Goal: Task Accomplishment & Management: Manage account settings

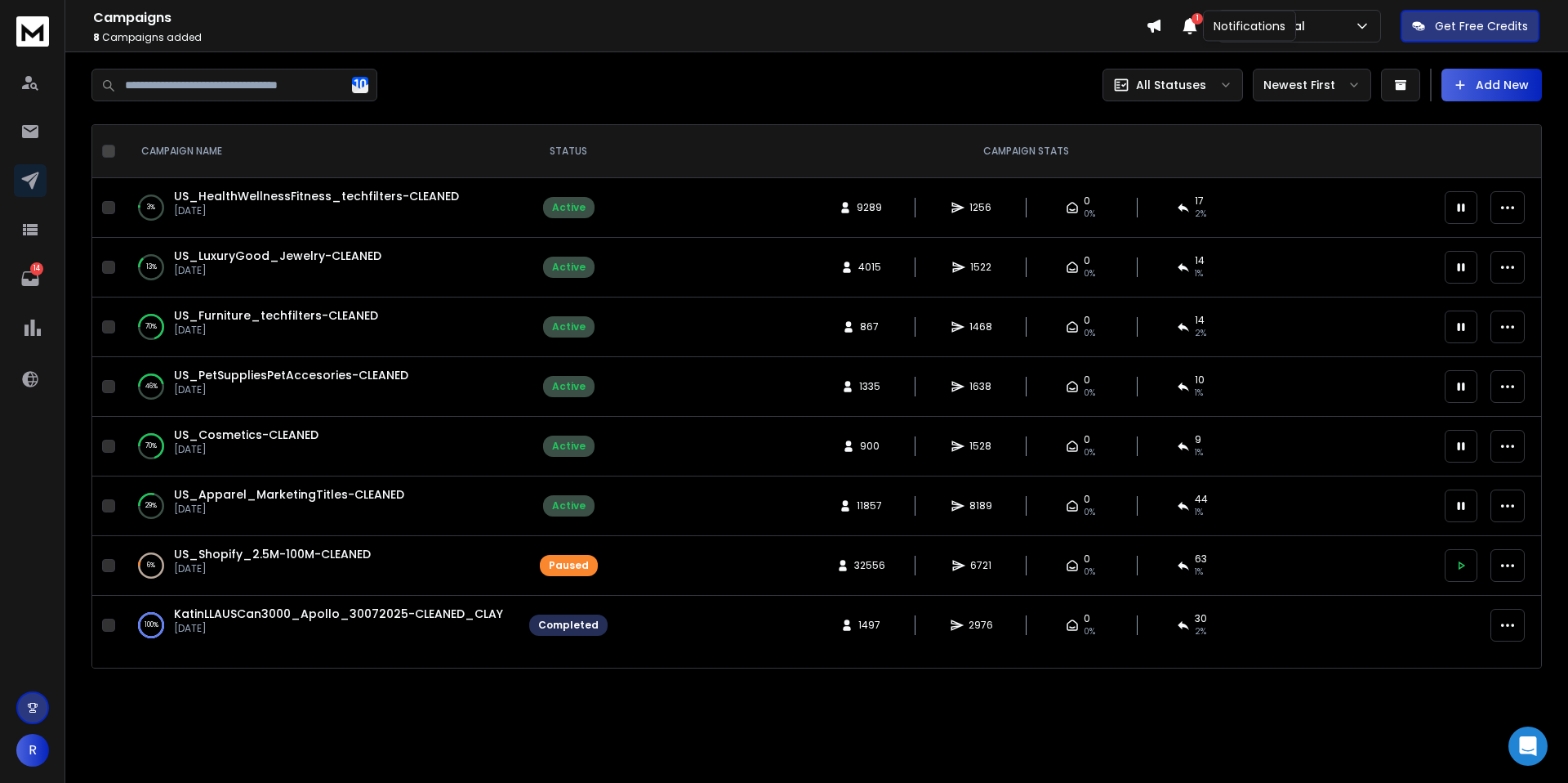
click at [1186, 31] on icon at bounding box center [1190, 26] width 16 height 16
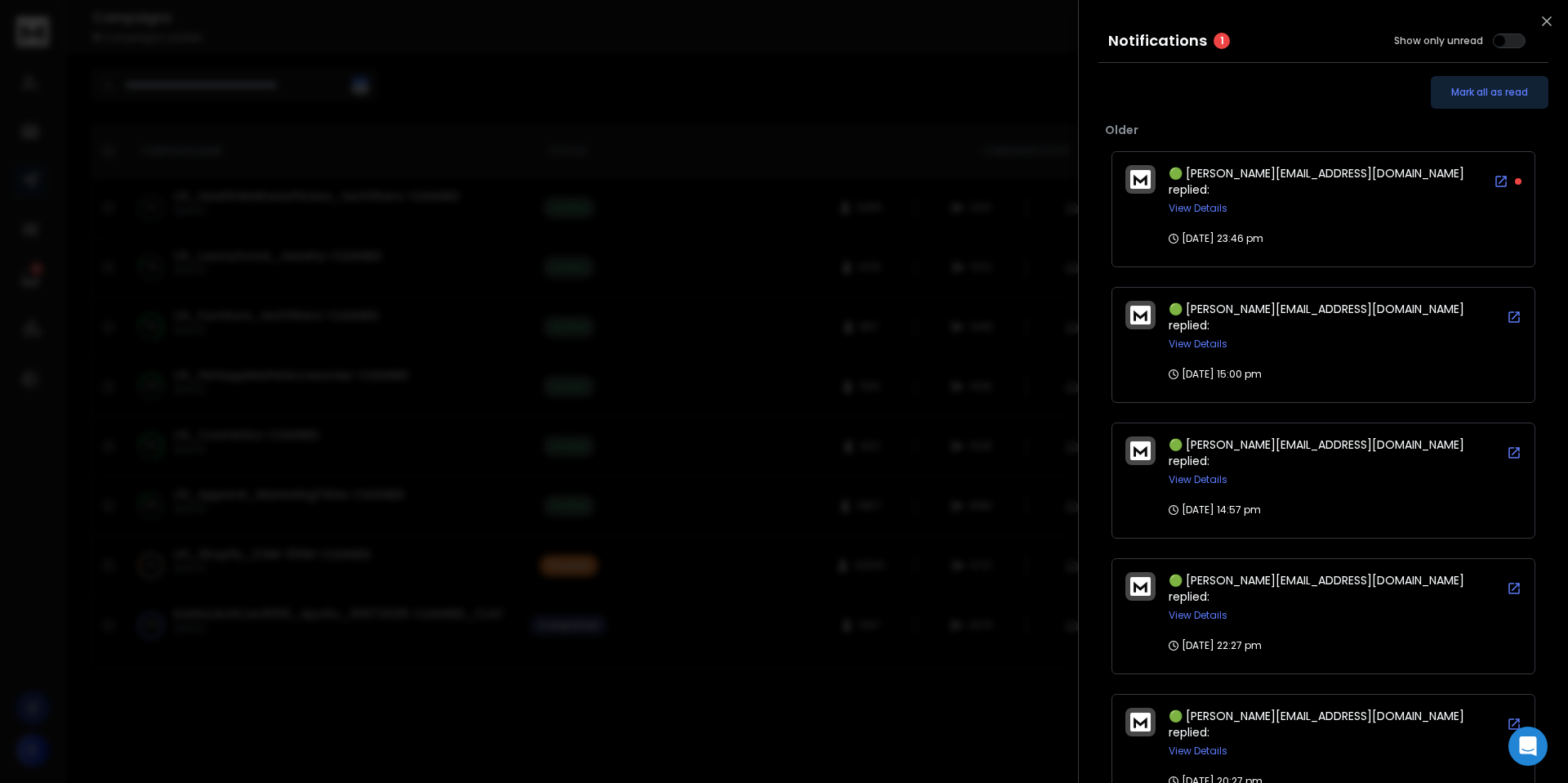
click at [1454, 97] on span "Mark all as read" at bounding box center [1489, 92] width 77 height 13
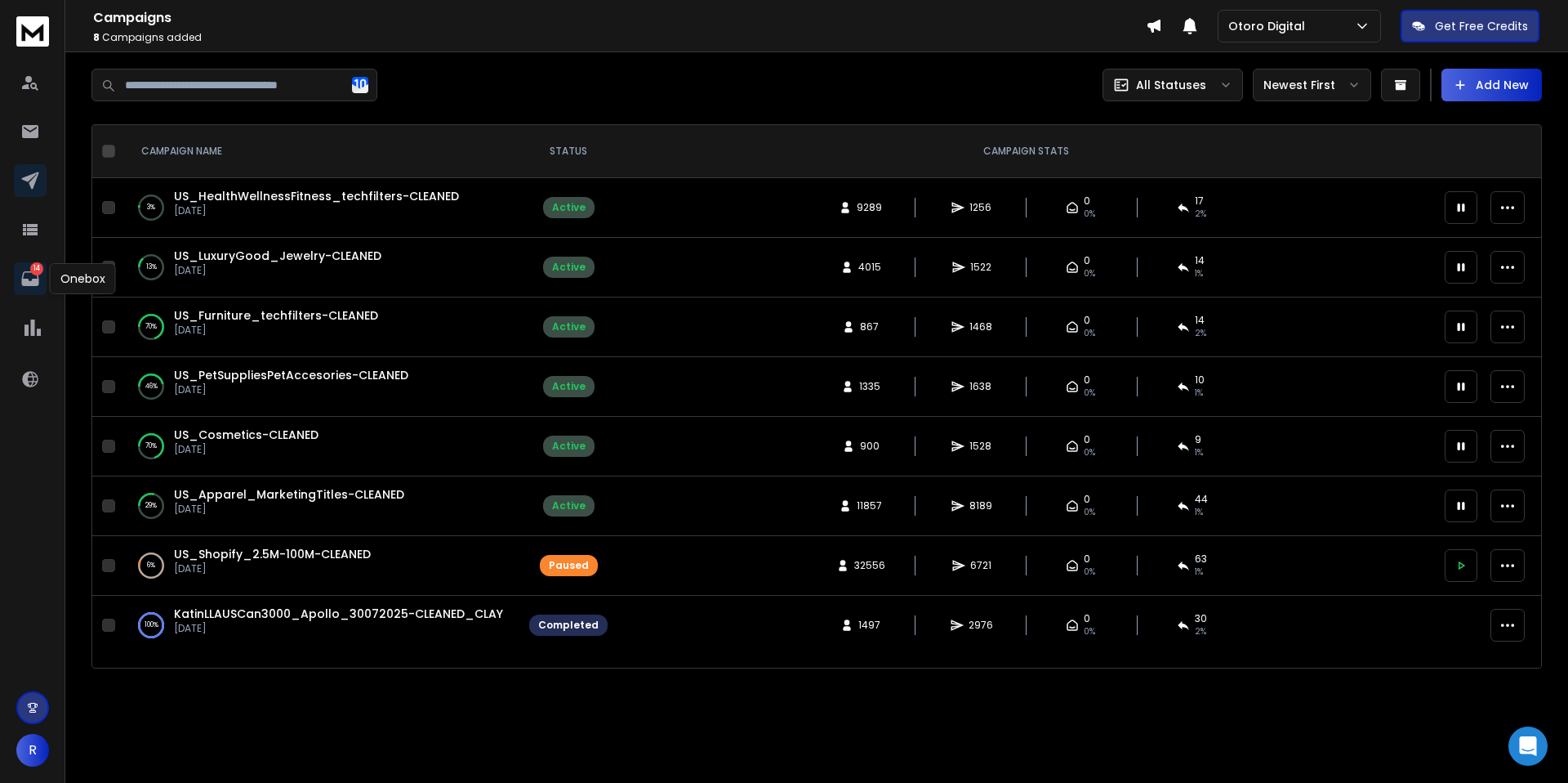
click at [28, 280] on icon at bounding box center [29, 279] width 17 height 14
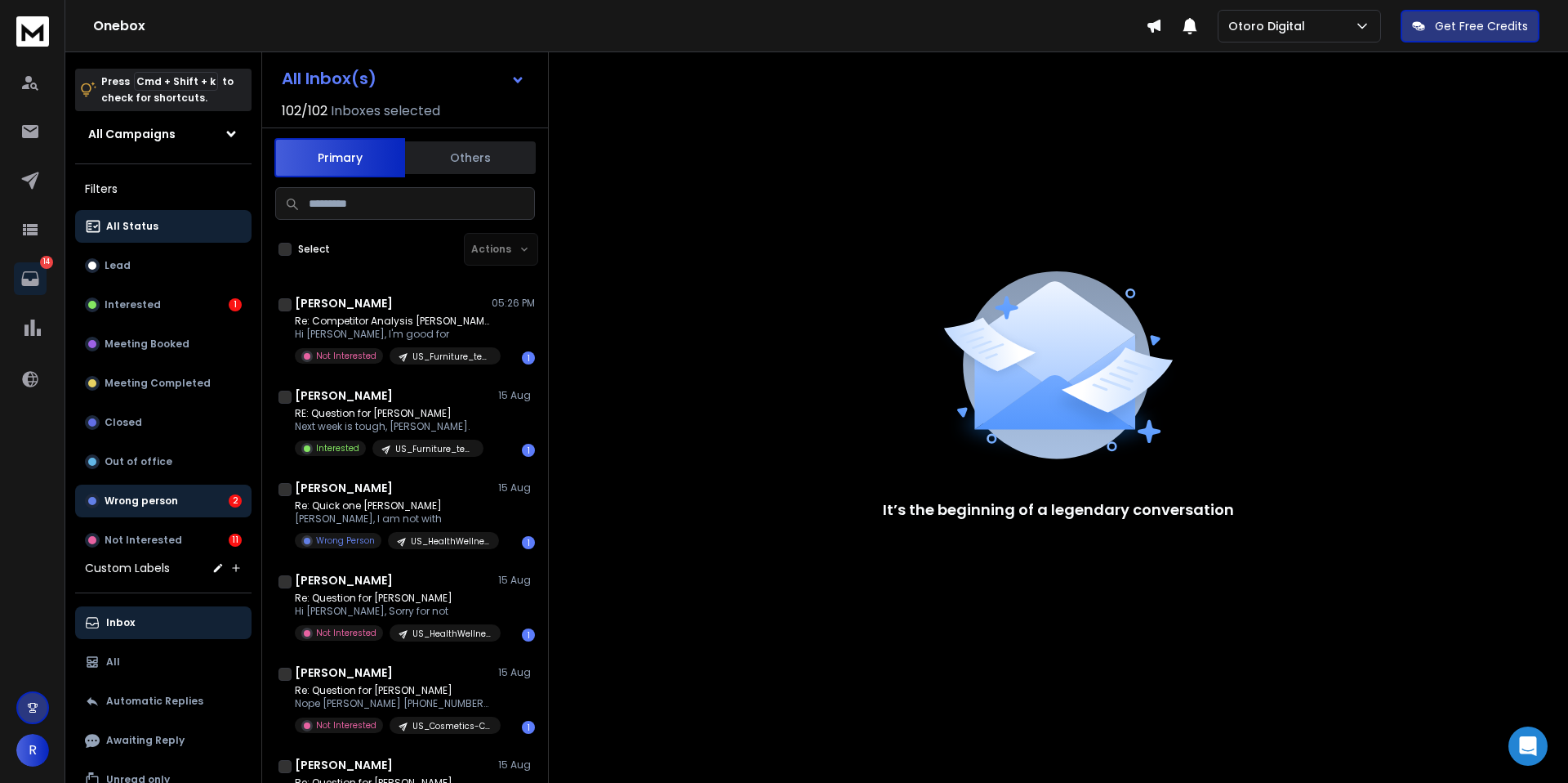
click at [156, 497] on p "Wrong person" at bounding box center [141, 501] width 73 height 13
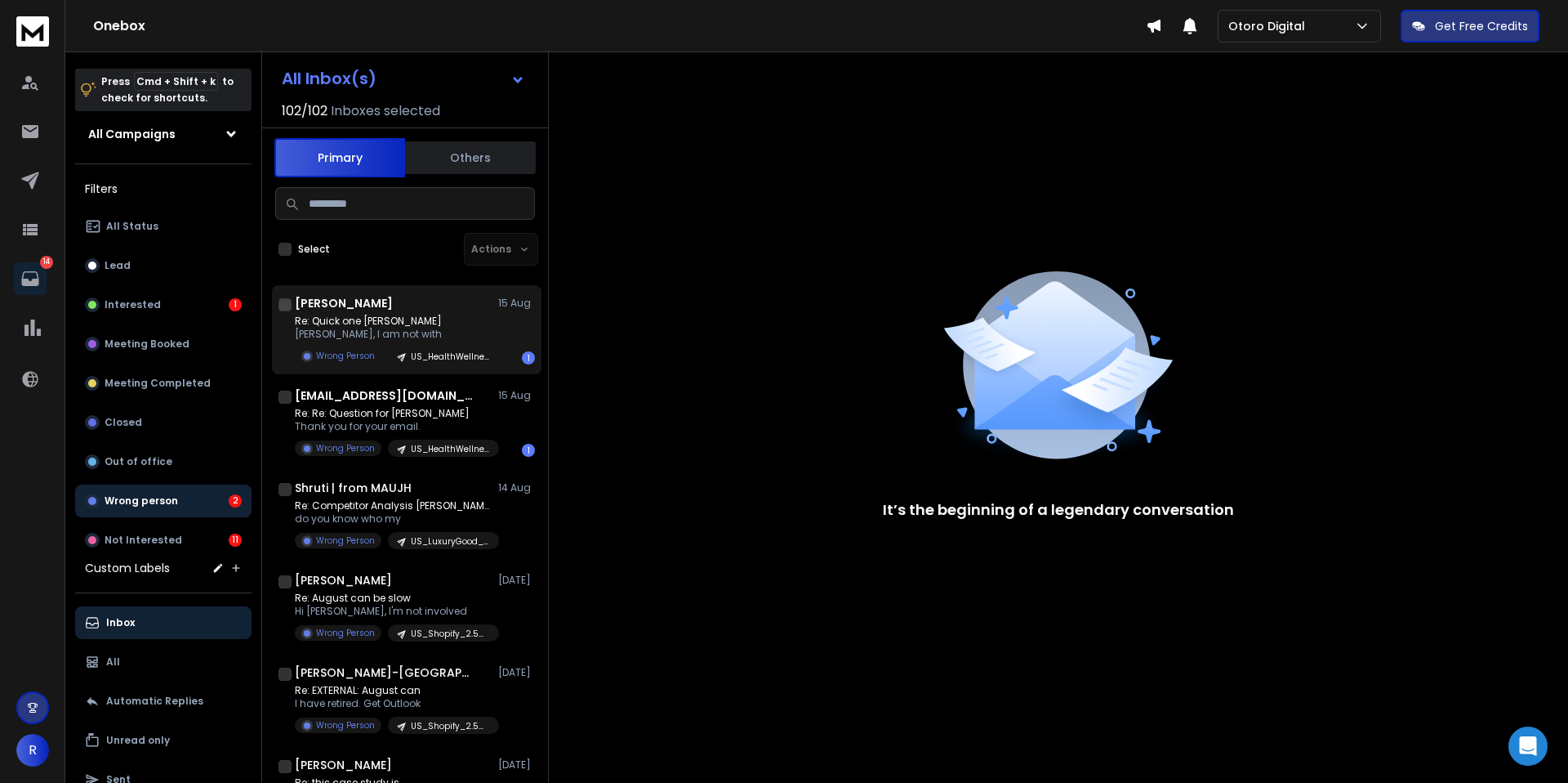
click at [341, 353] on p "Wrong Person" at bounding box center [345, 356] width 59 height 12
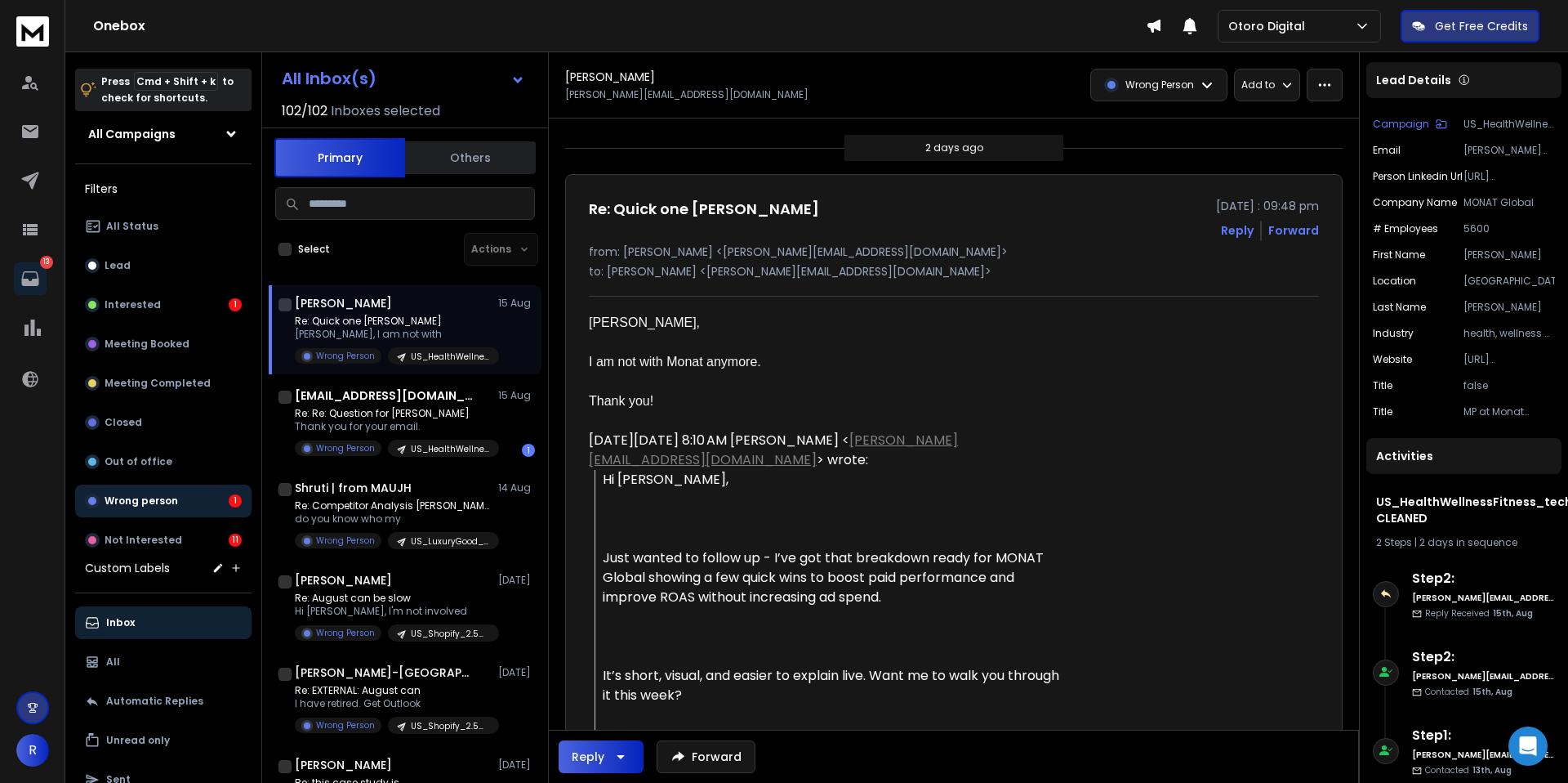
click at [1325, 89] on icon "button" at bounding box center [1324, 85] width 14 height 14
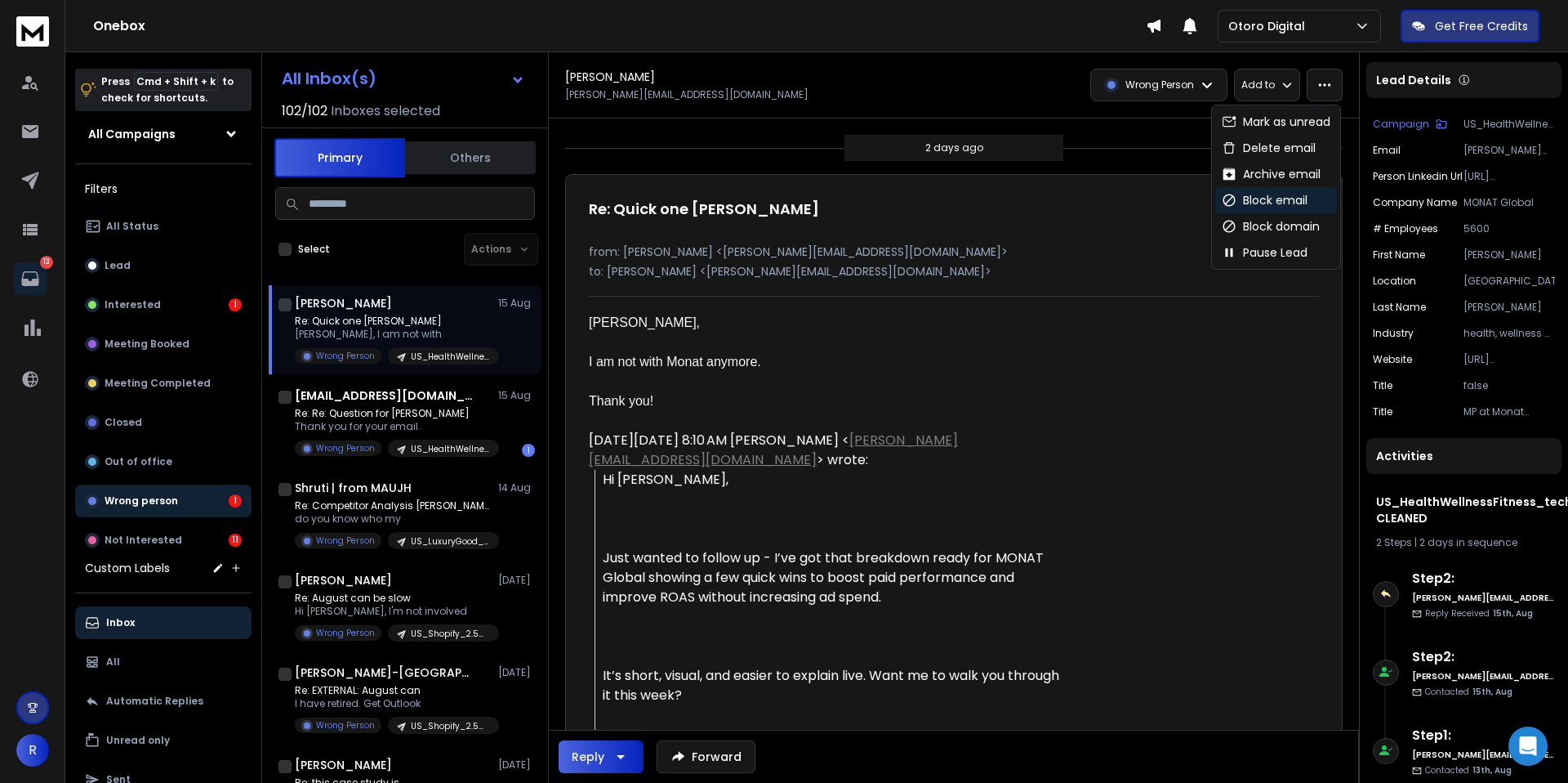
click at [1293, 189] on div "Block email" at bounding box center [1276, 200] width 121 height 26
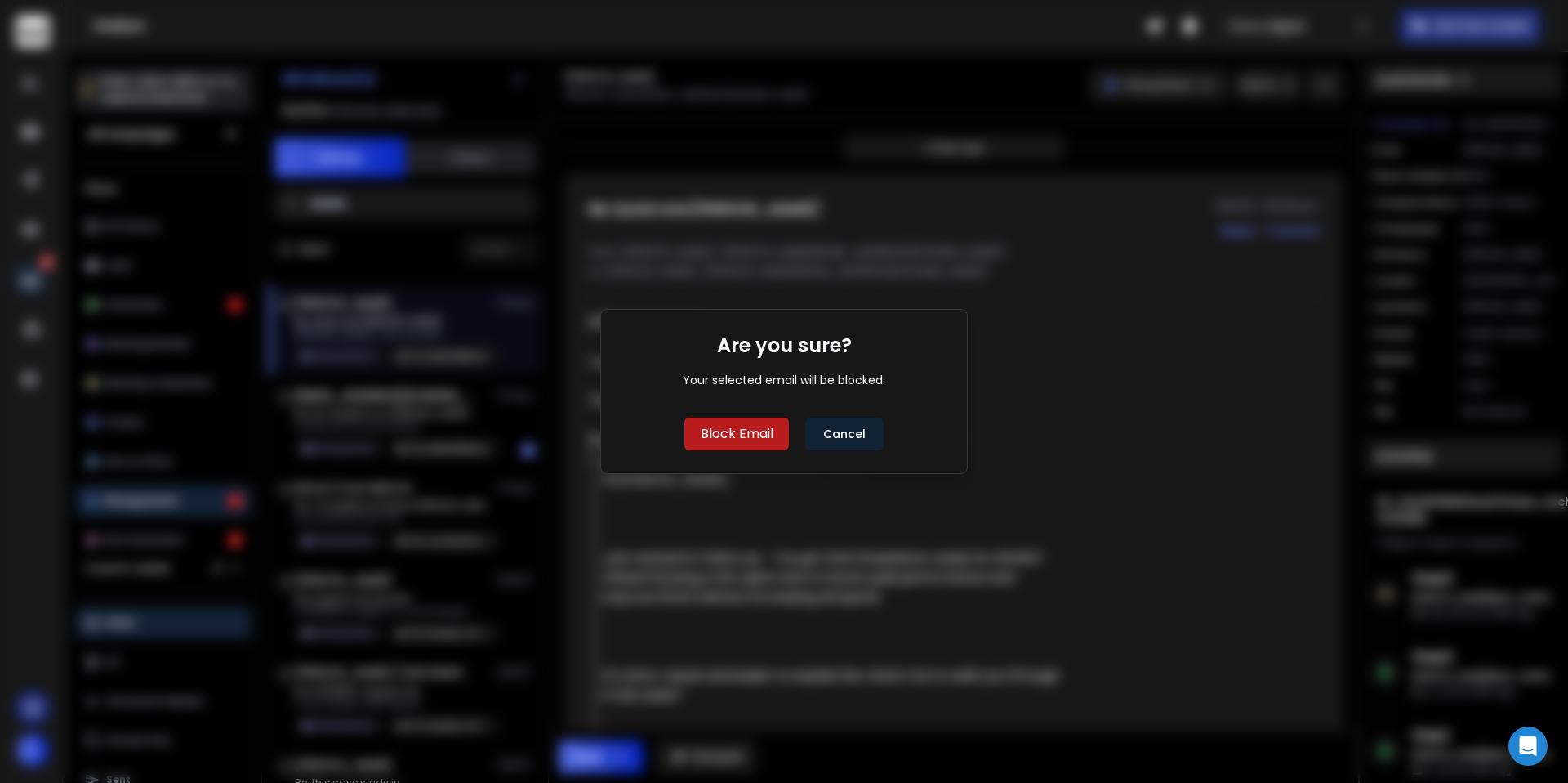
click at [752, 438] on button "Block Email" at bounding box center [736, 434] width 104 height 33
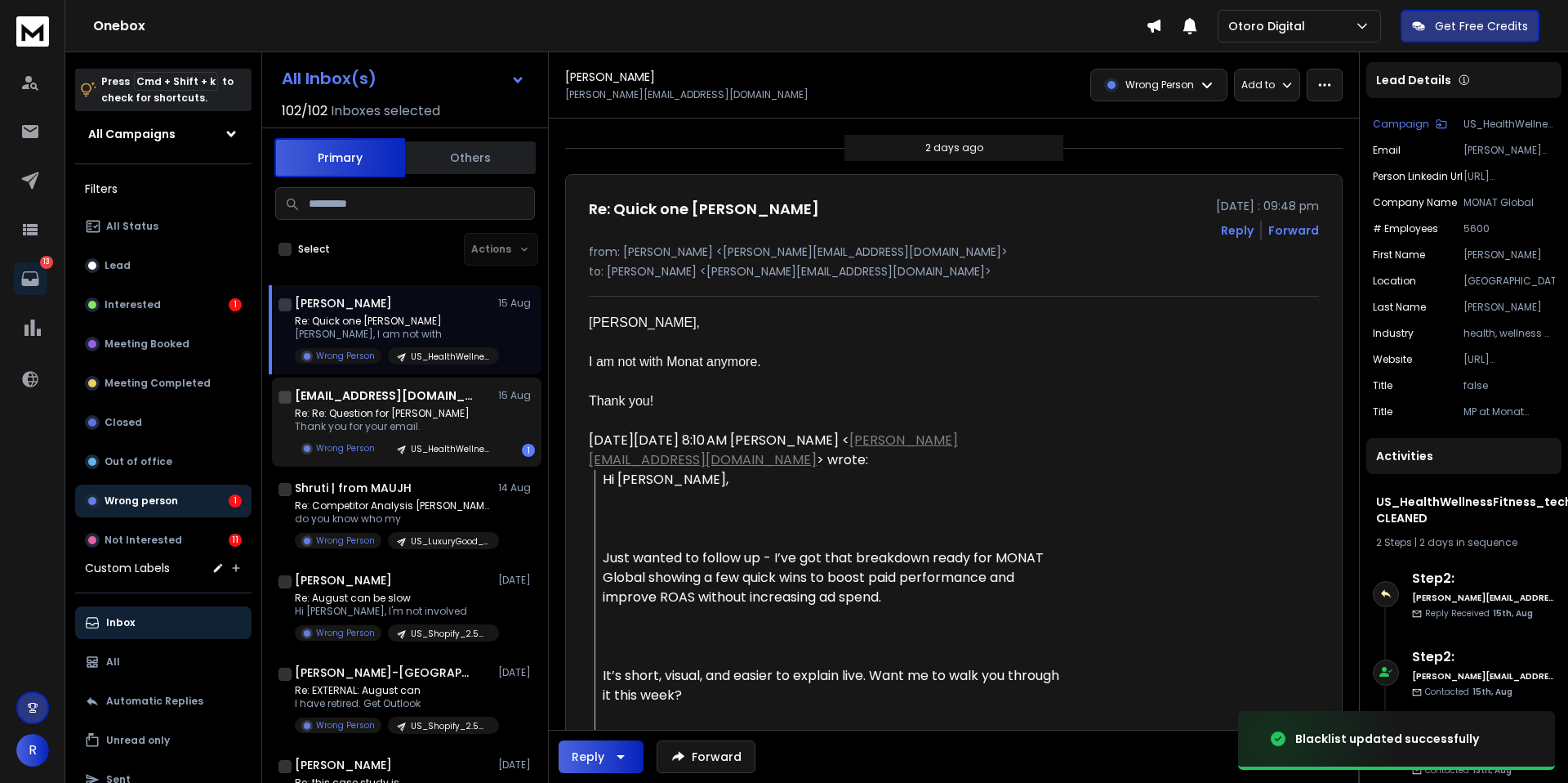
click at [483, 399] on div "taryn@otsnj.com 15 Aug" at bounding box center [414, 396] width 240 height 16
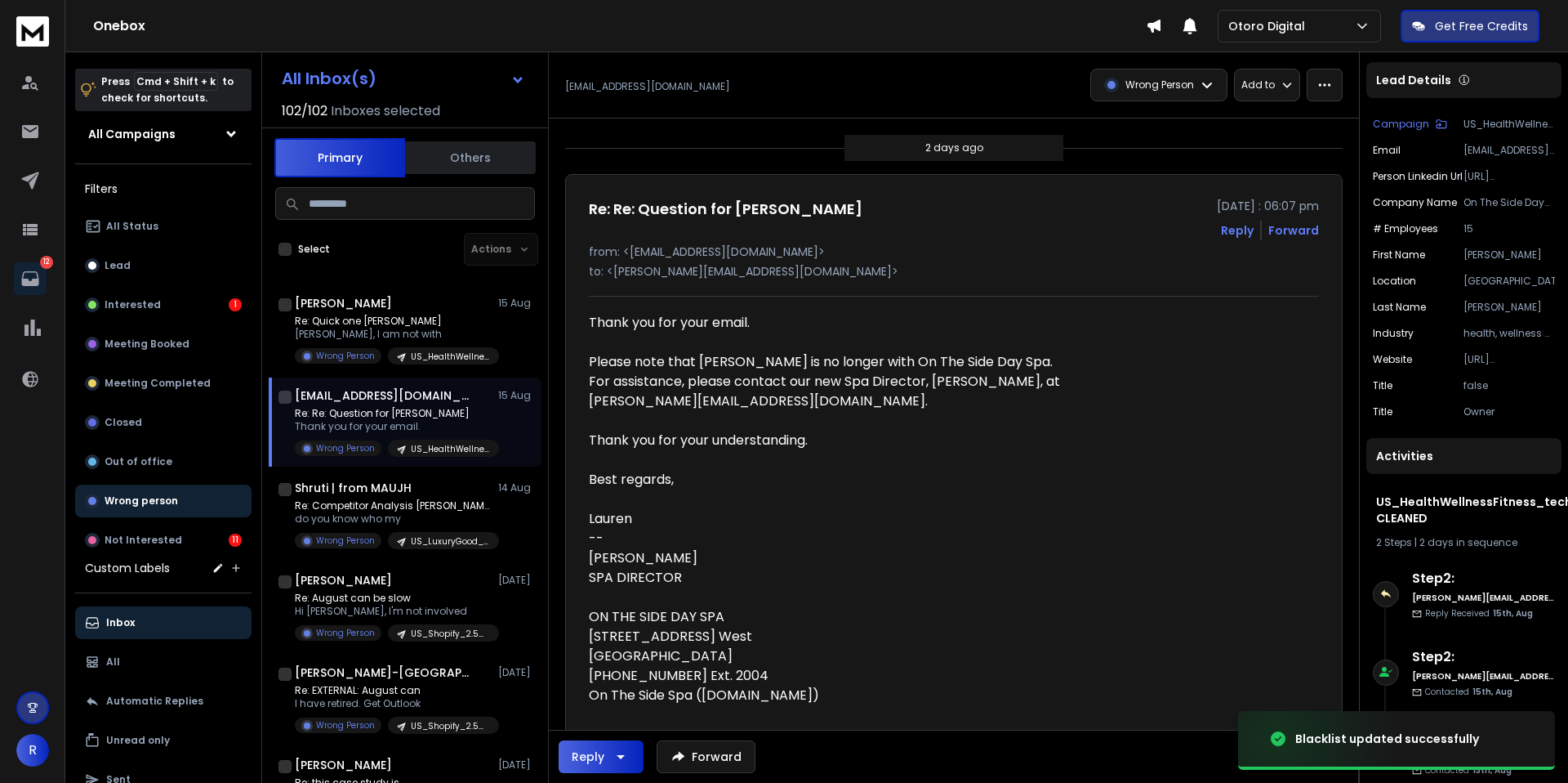
click at [1327, 93] on button "button" at bounding box center [1324, 85] width 36 height 33
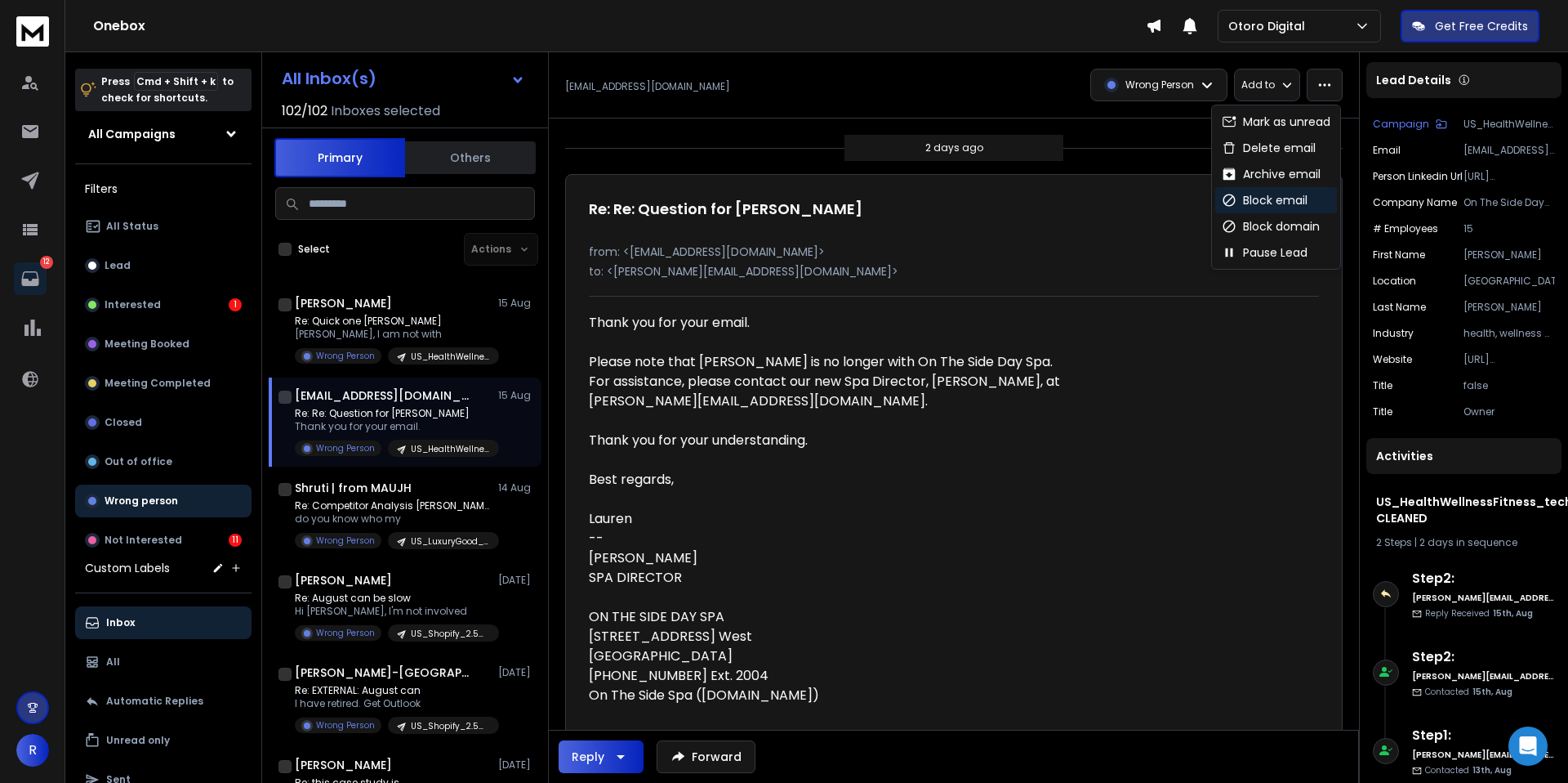
click at [1298, 208] on div "Block email" at bounding box center [1276, 200] width 121 height 26
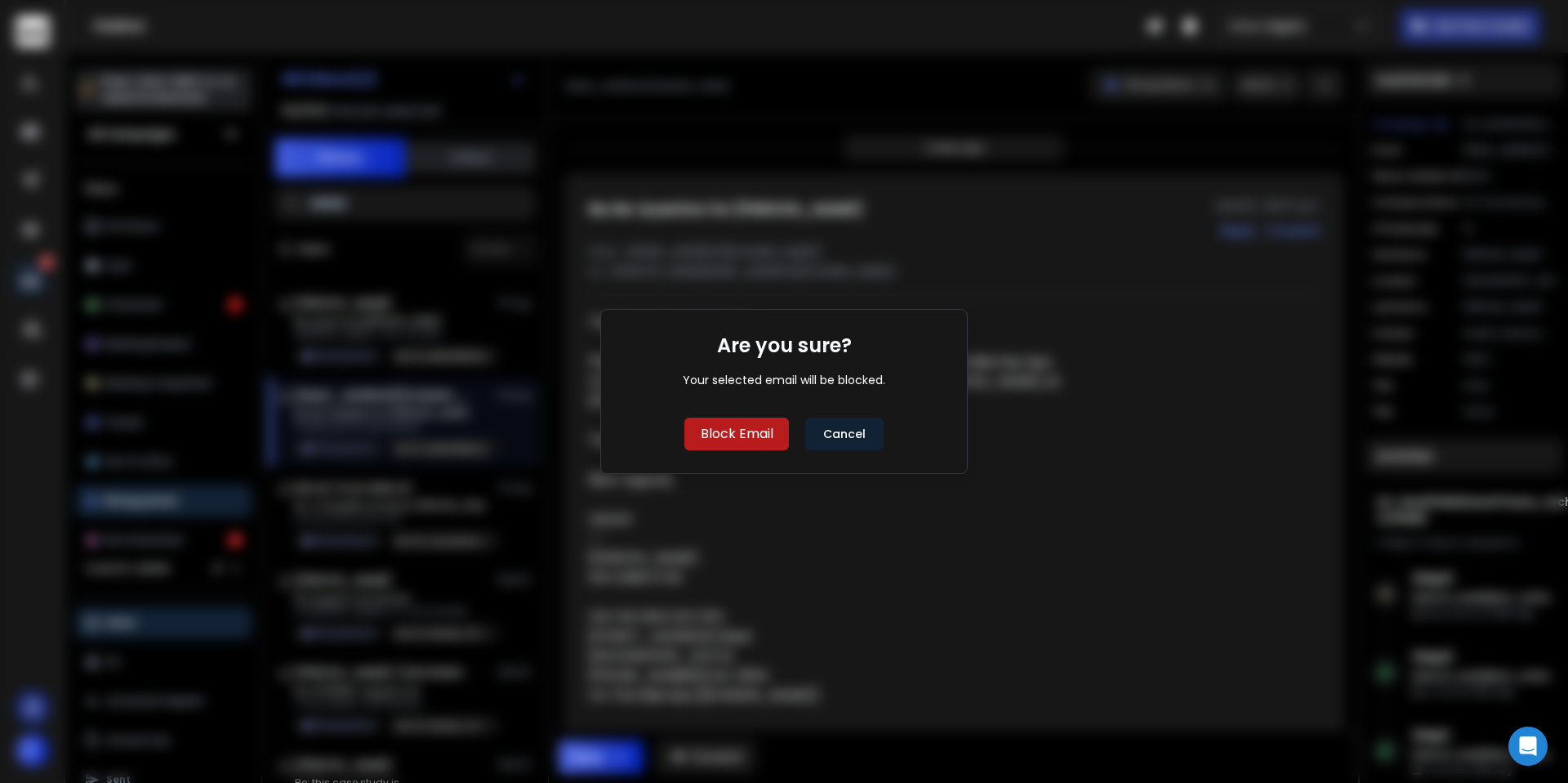
click at [721, 433] on button "Block Email" at bounding box center [736, 434] width 104 height 33
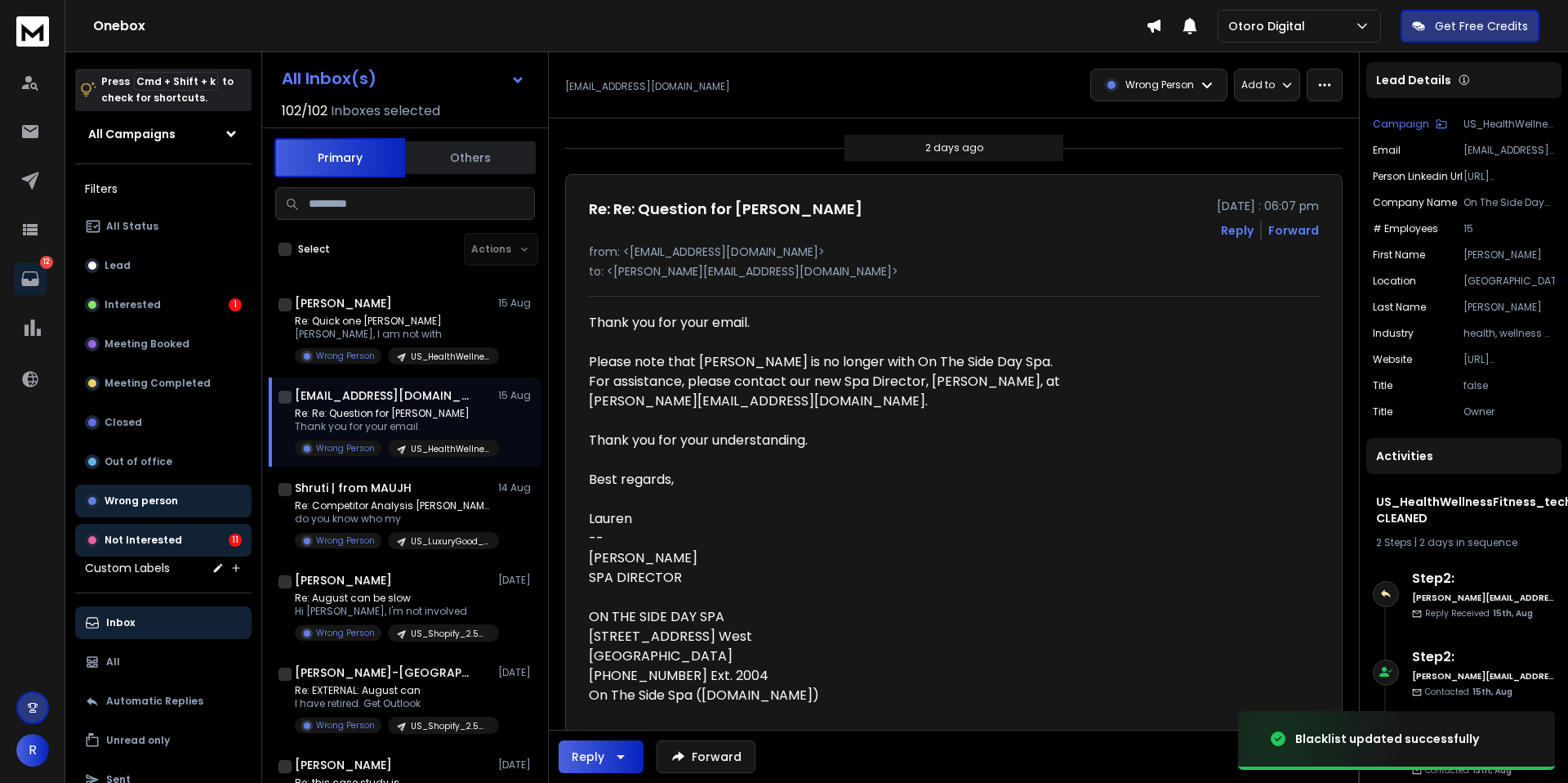
click at [98, 546] on div "Not Interested" at bounding box center [133, 540] width 97 height 14
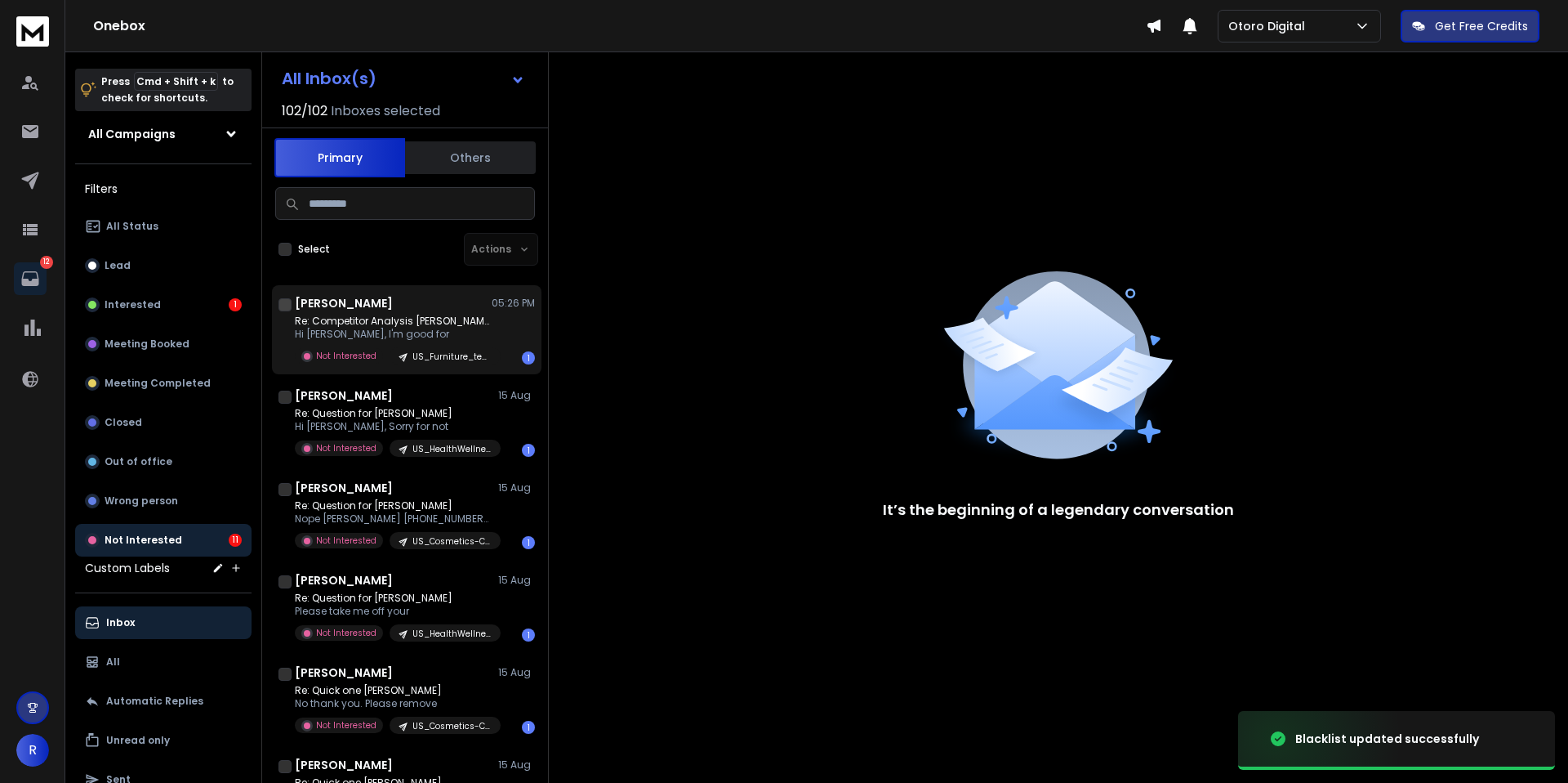
click at [437, 353] on p "US_Furniture_techfilters-CLEANED" at bounding box center [452, 357] width 79 height 12
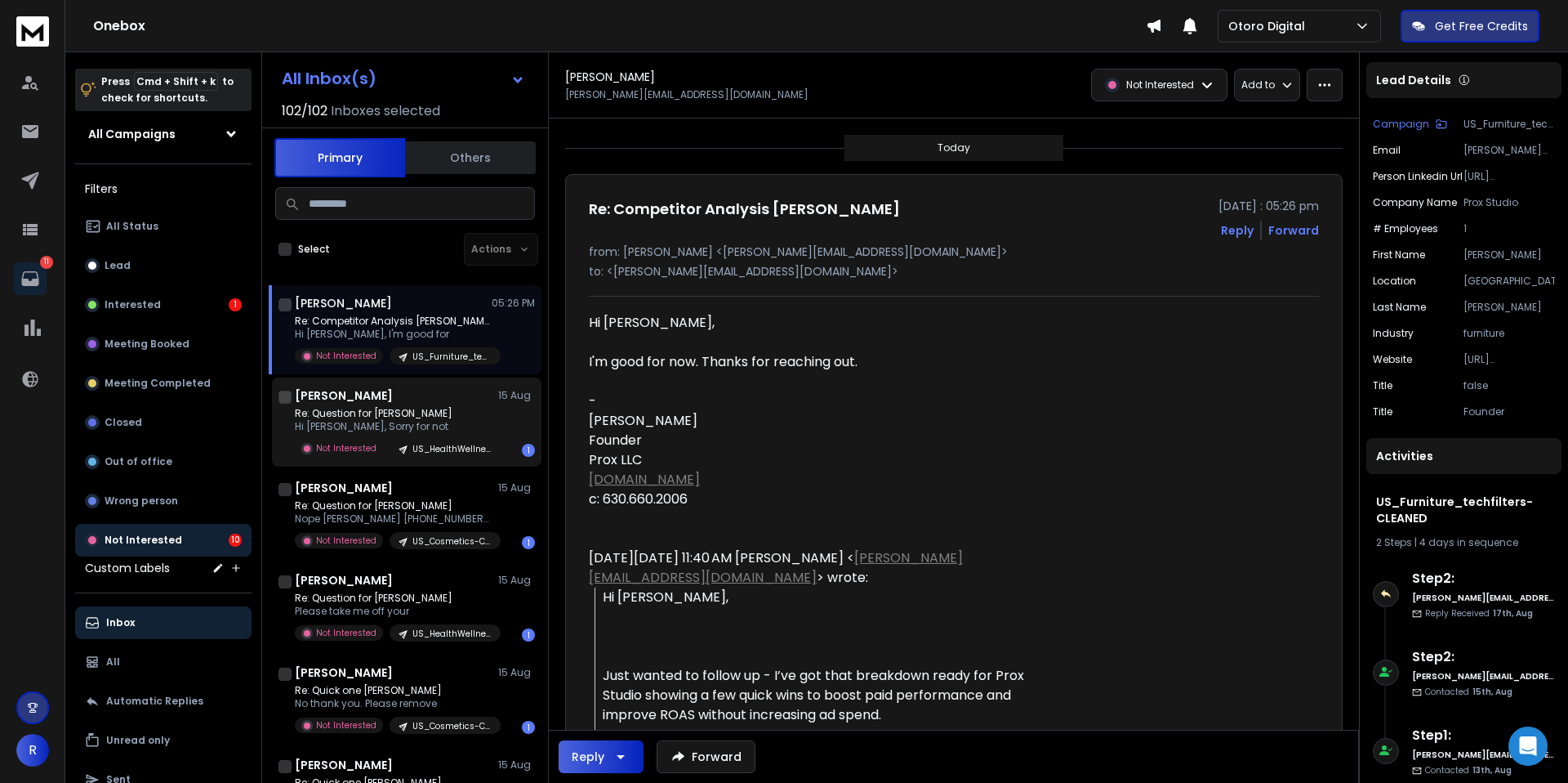
click at [462, 426] on p "Hi David, Sorry for not" at bounding box center [393, 426] width 196 height 13
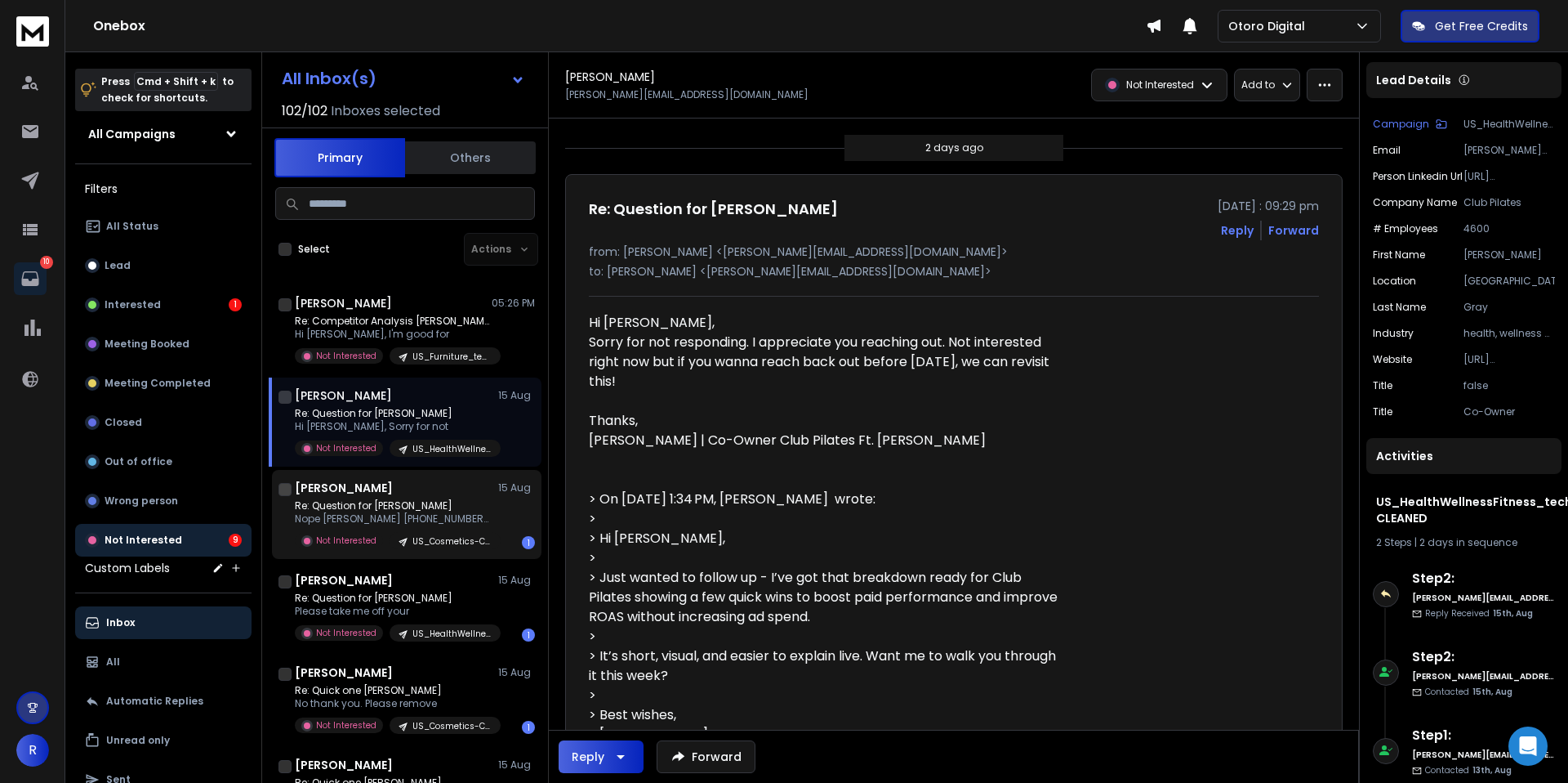
click at [444, 536] on p "US_Cosmetics-CLEANED" at bounding box center [452, 542] width 79 height 12
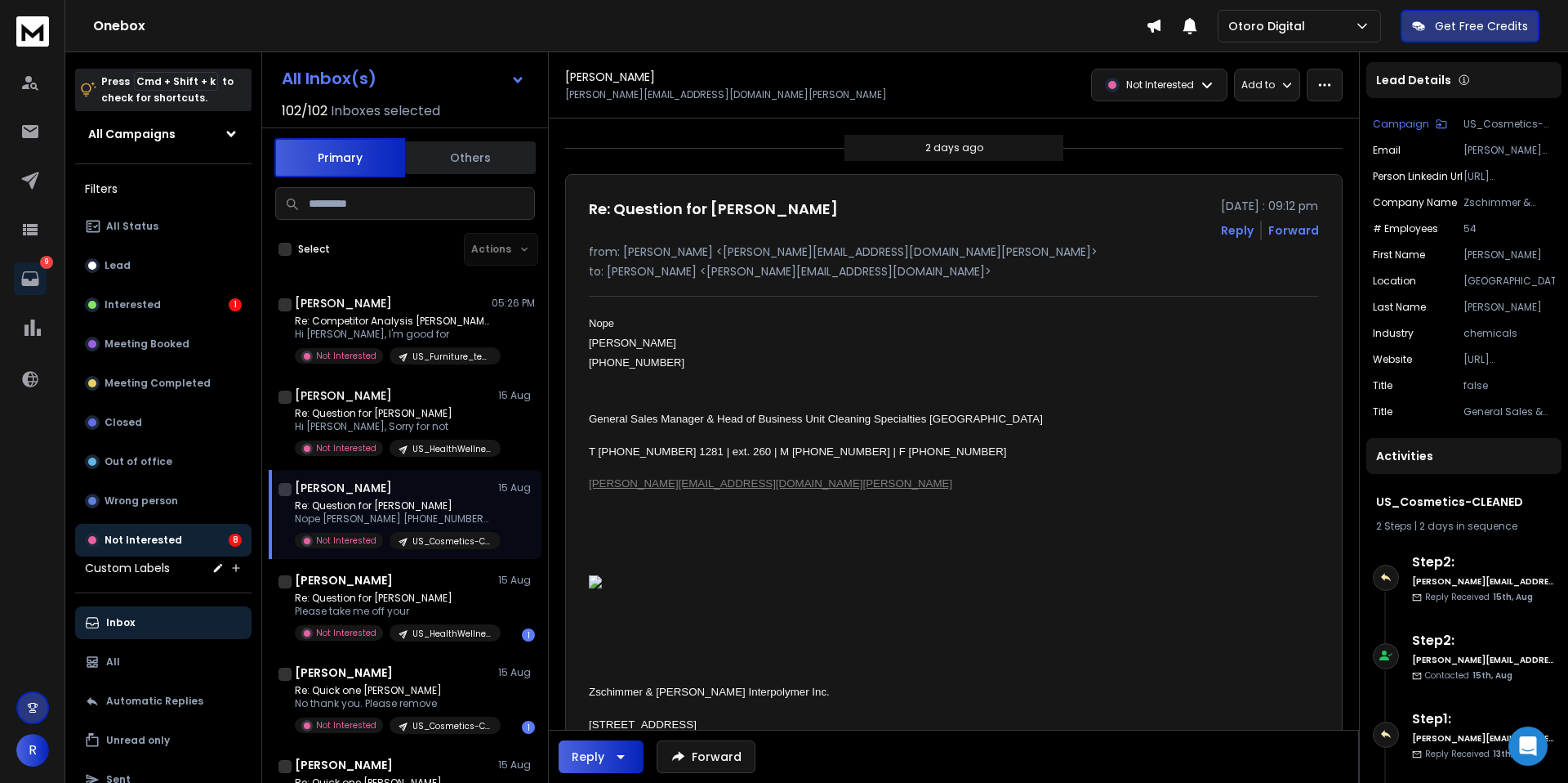
click at [1338, 84] on button "button" at bounding box center [1324, 85] width 36 height 33
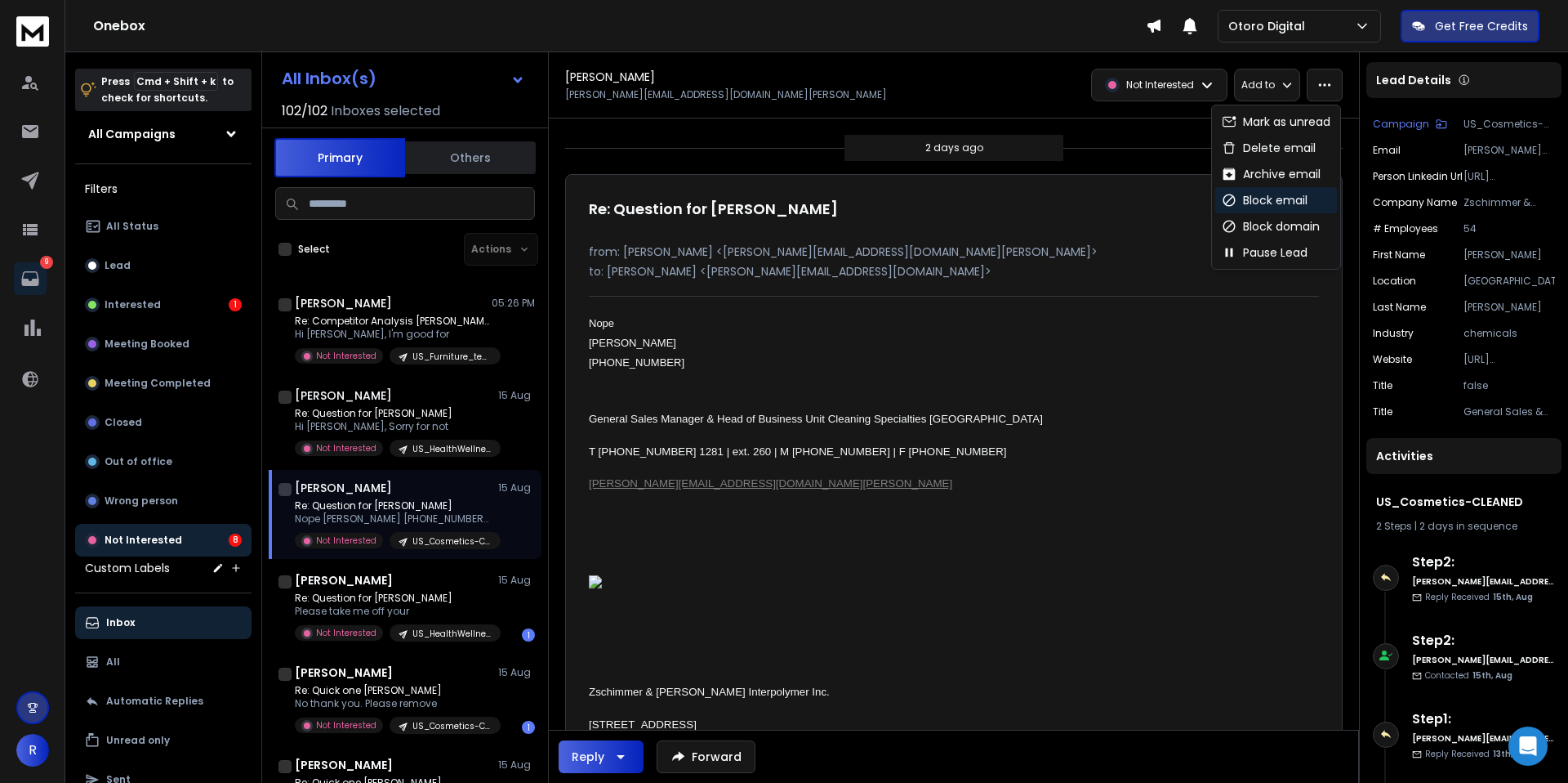
click at [1315, 191] on div "Block email" at bounding box center [1276, 200] width 121 height 26
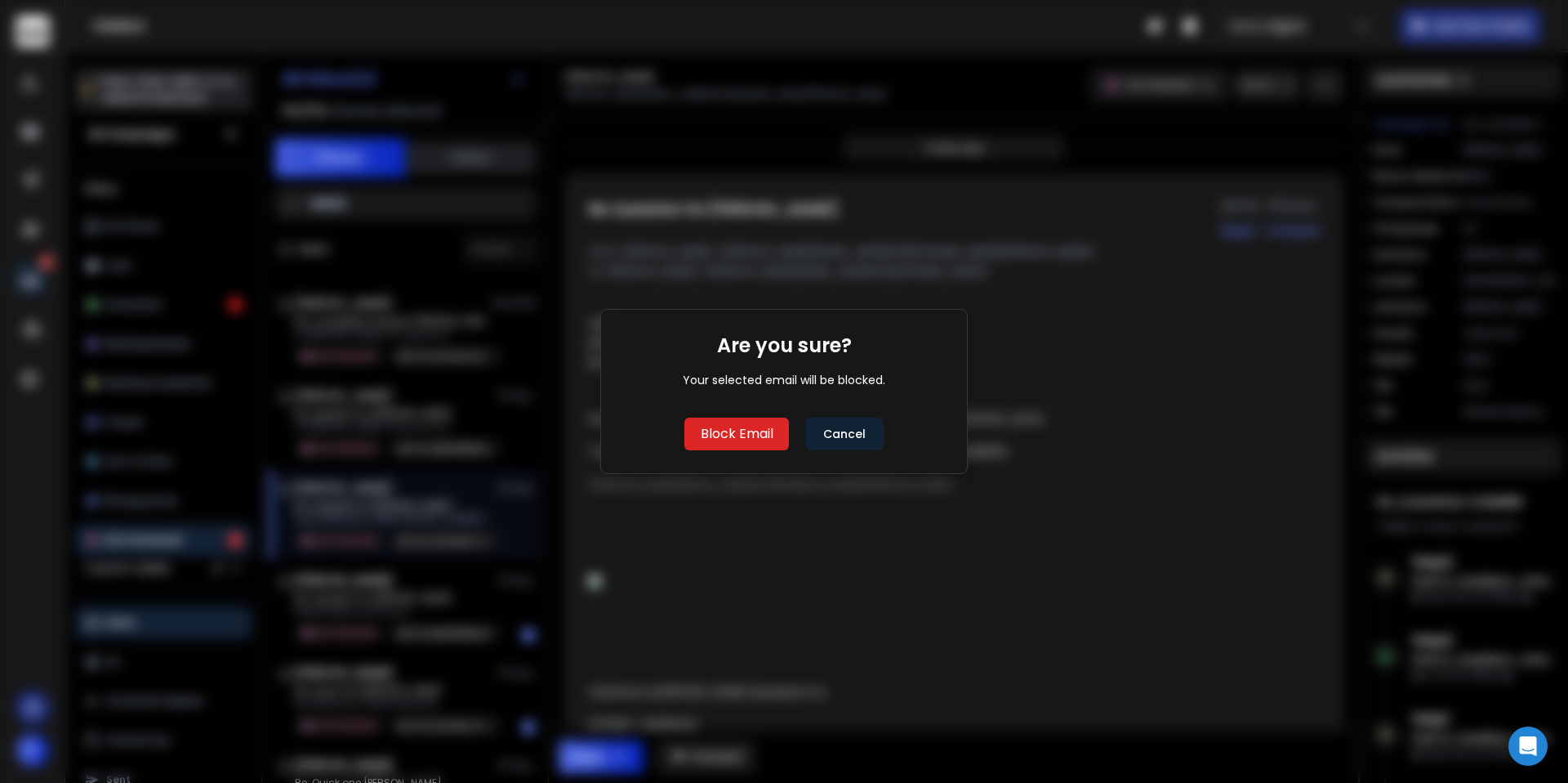
click at [730, 435] on button "Block Email" at bounding box center [736, 434] width 104 height 33
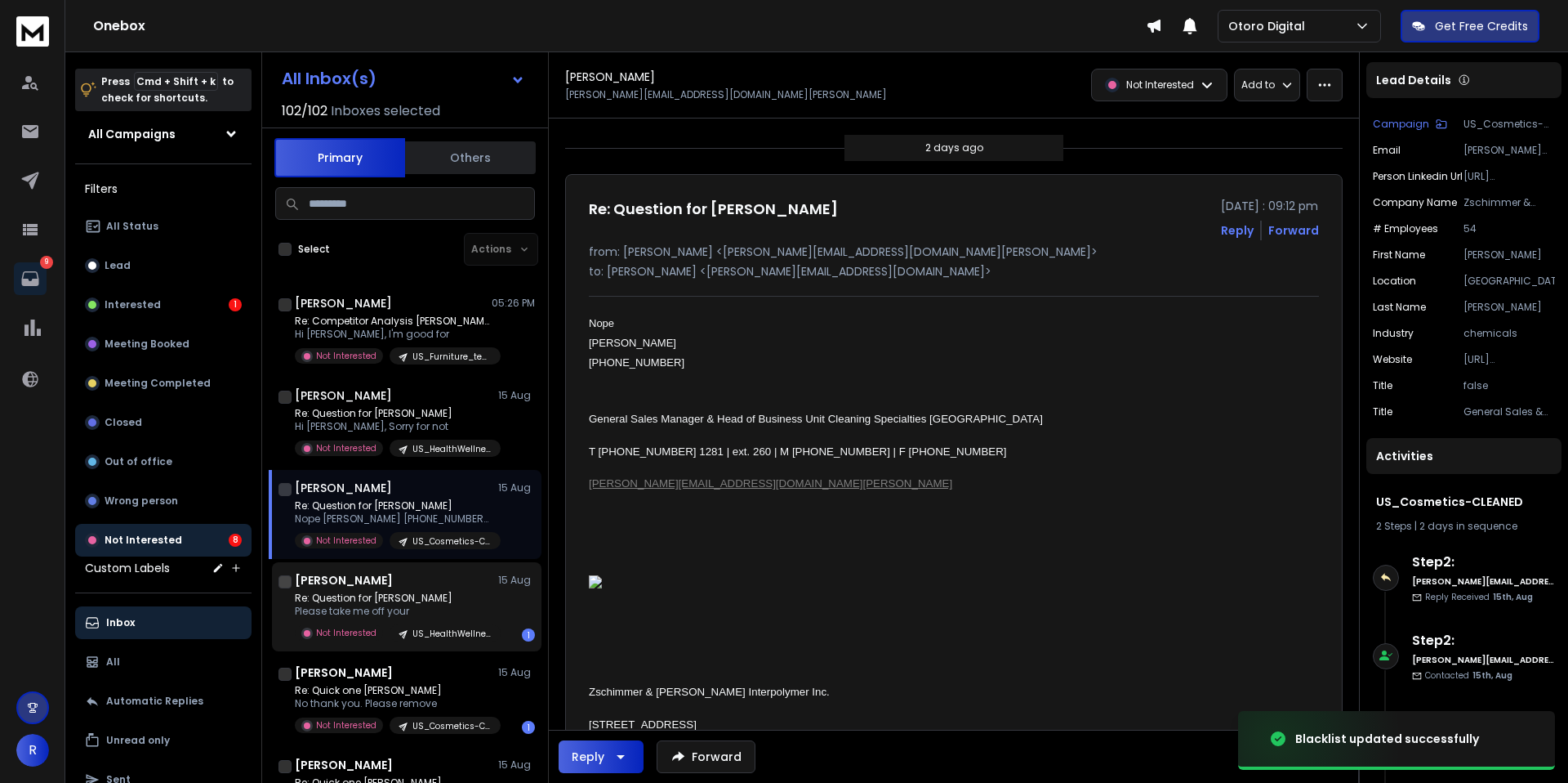
click at [488, 612] on p "Please take me off your" at bounding box center [393, 611] width 196 height 13
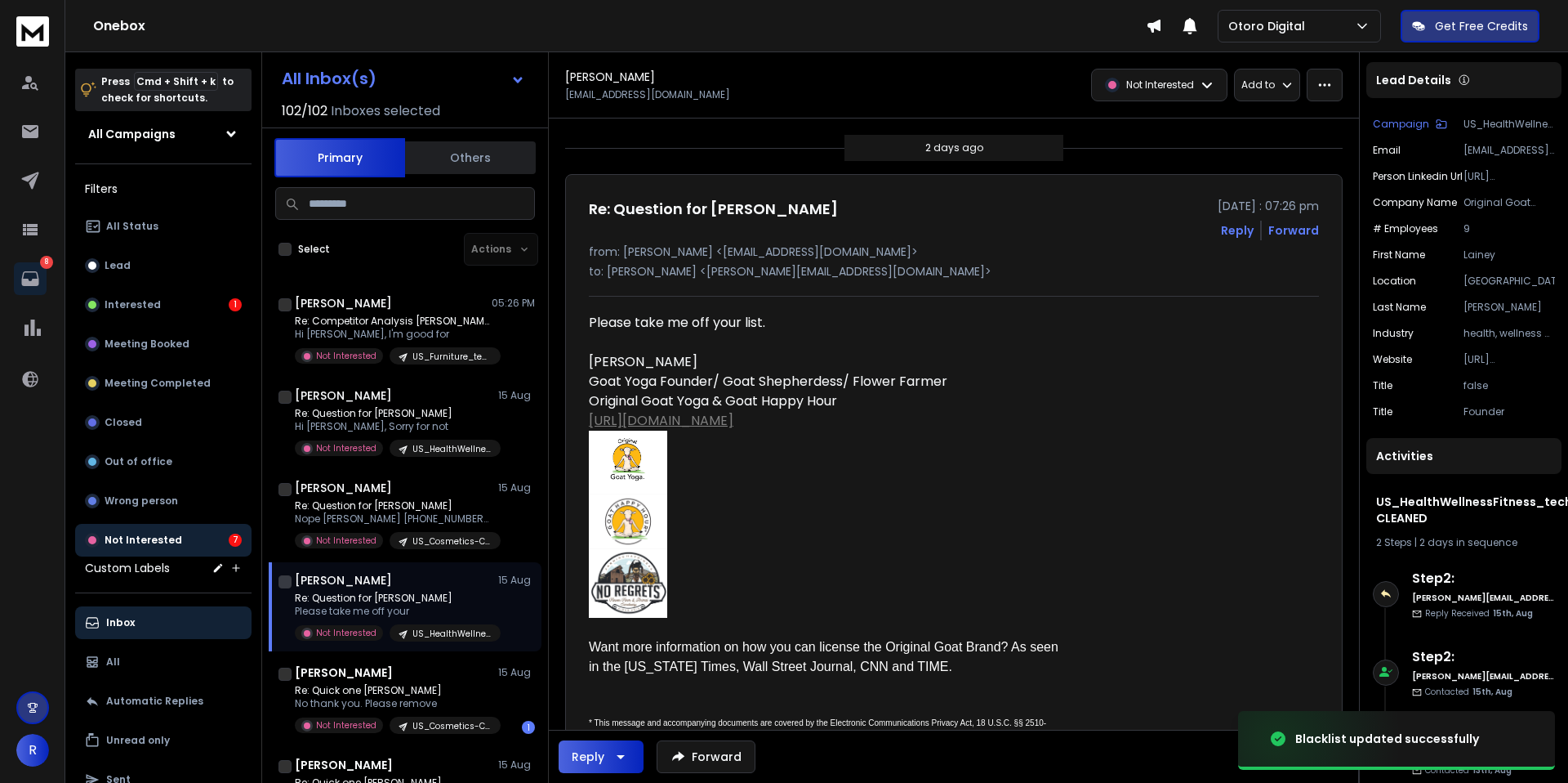
click at [1332, 87] on button "button" at bounding box center [1324, 85] width 36 height 33
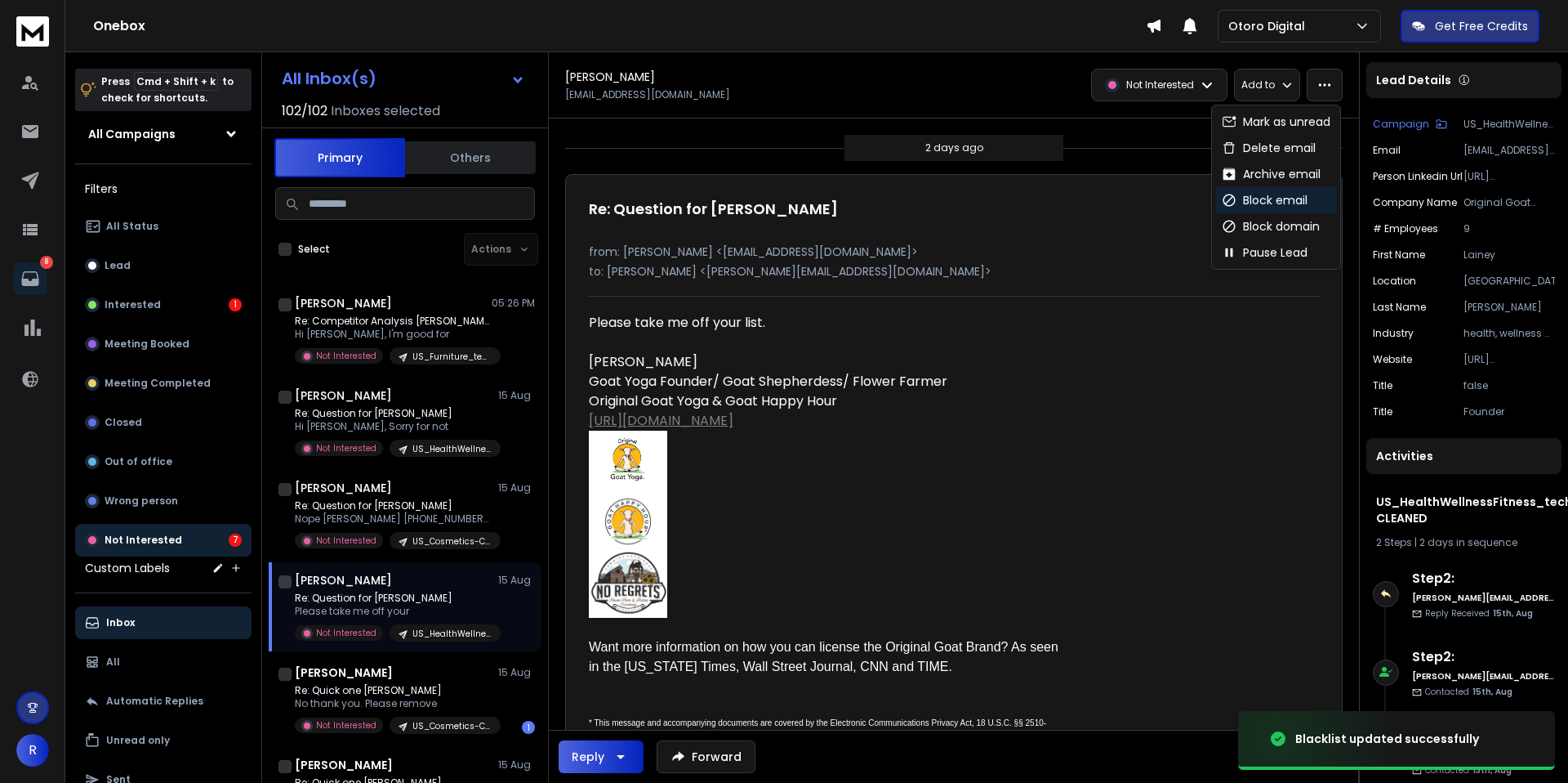
click at [1316, 204] on div "Block email" at bounding box center [1276, 200] width 121 height 26
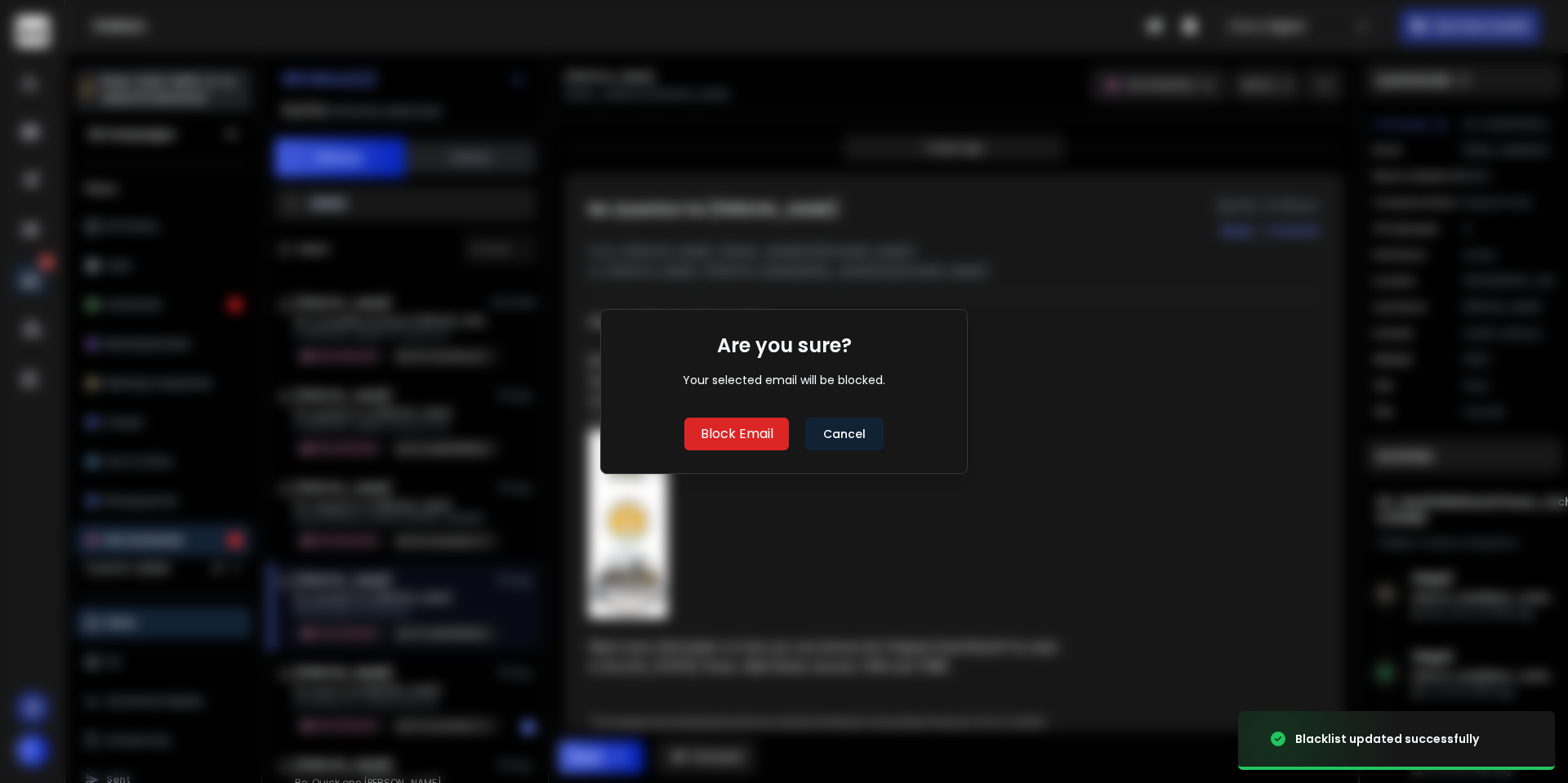
click at [730, 450] on div "Are you sure? Your selected email will be blocked. Block Email Cancel" at bounding box center [784, 391] width 368 height 165
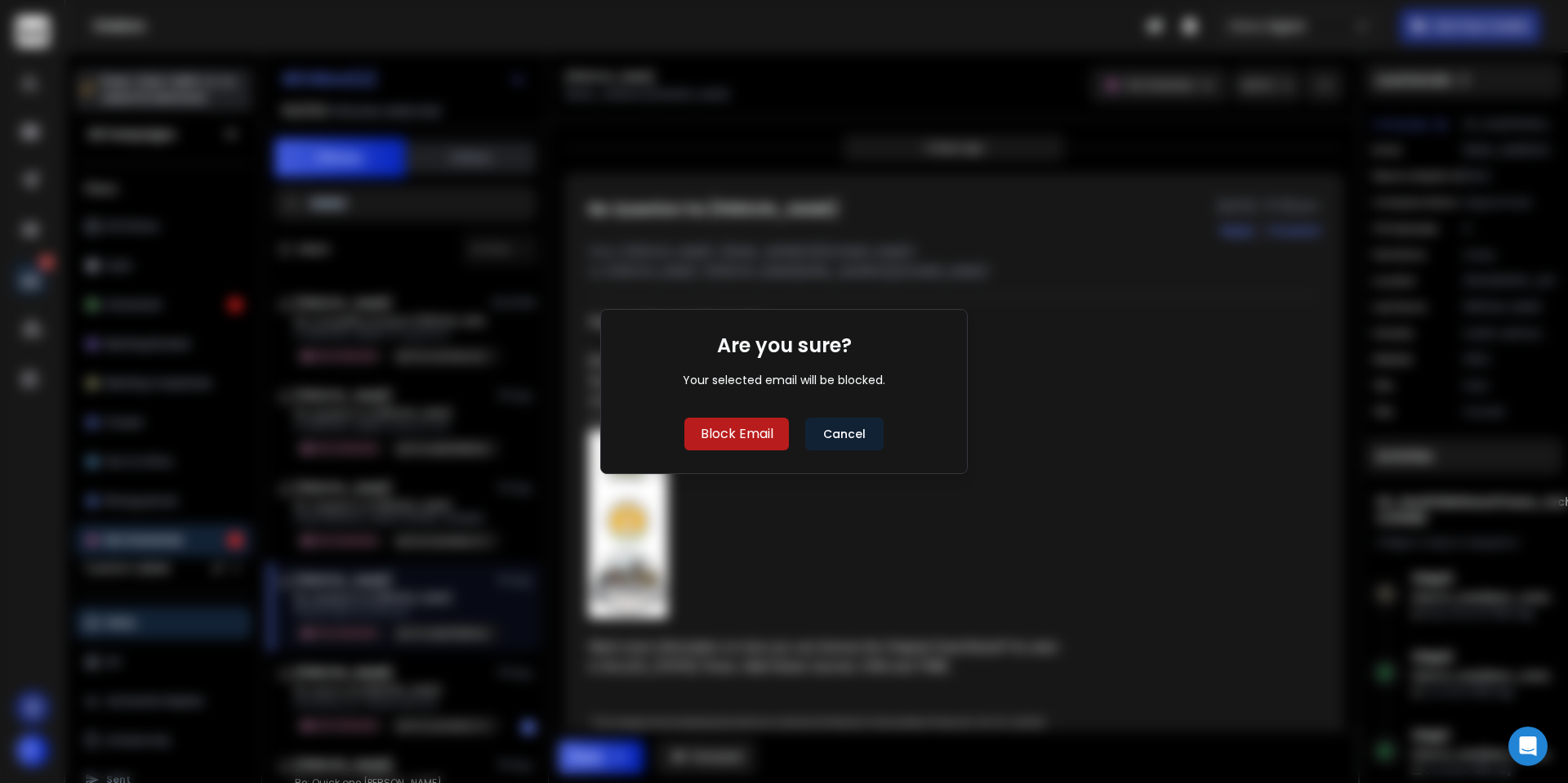
click at [724, 442] on button "Block Email" at bounding box center [736, 434] width 104 height 33
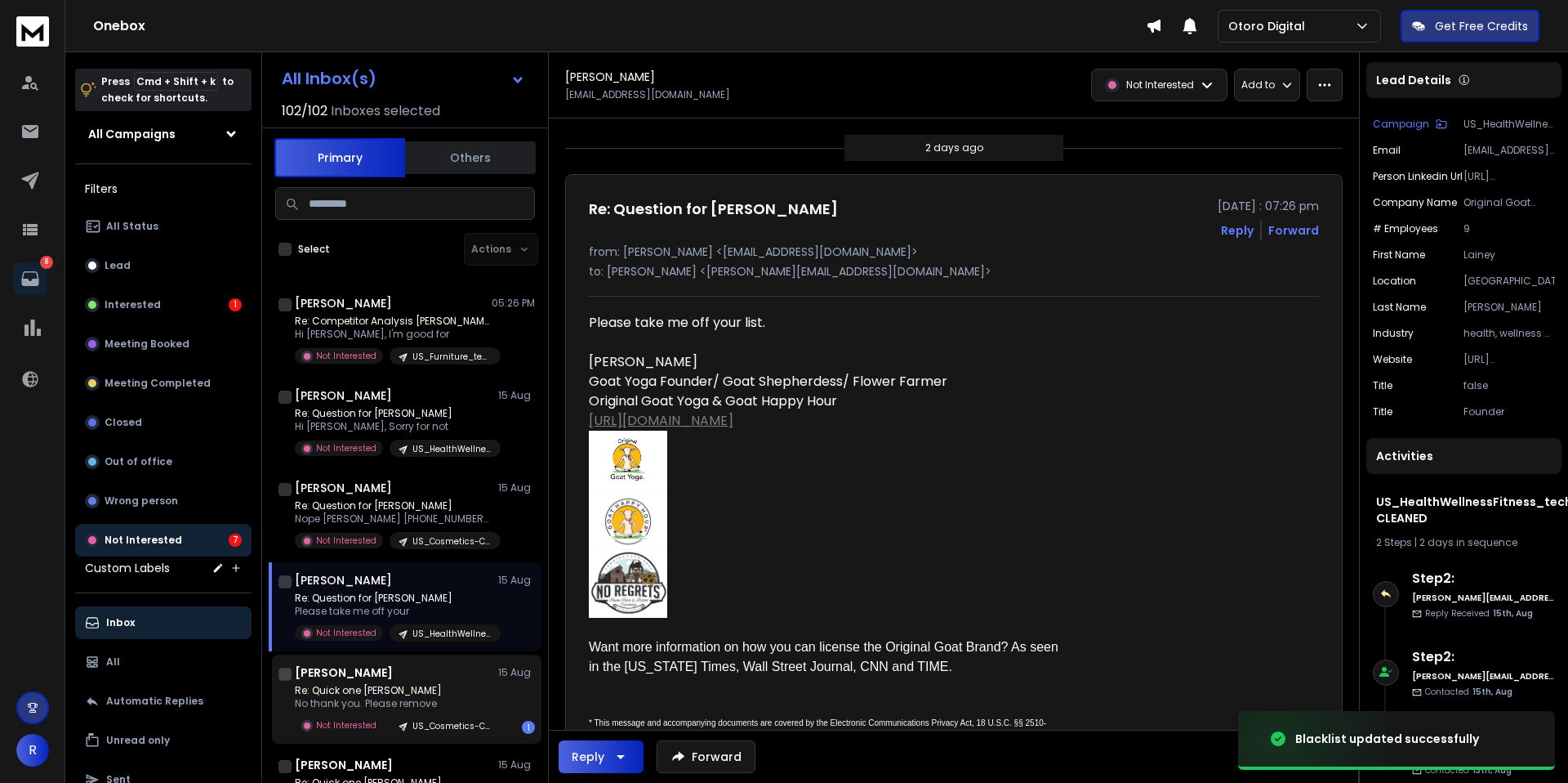
click at [455, 675] on div "Debra Rubin-Roberts 15 Aug" at bounding box center [414, 672] width 240 height 16
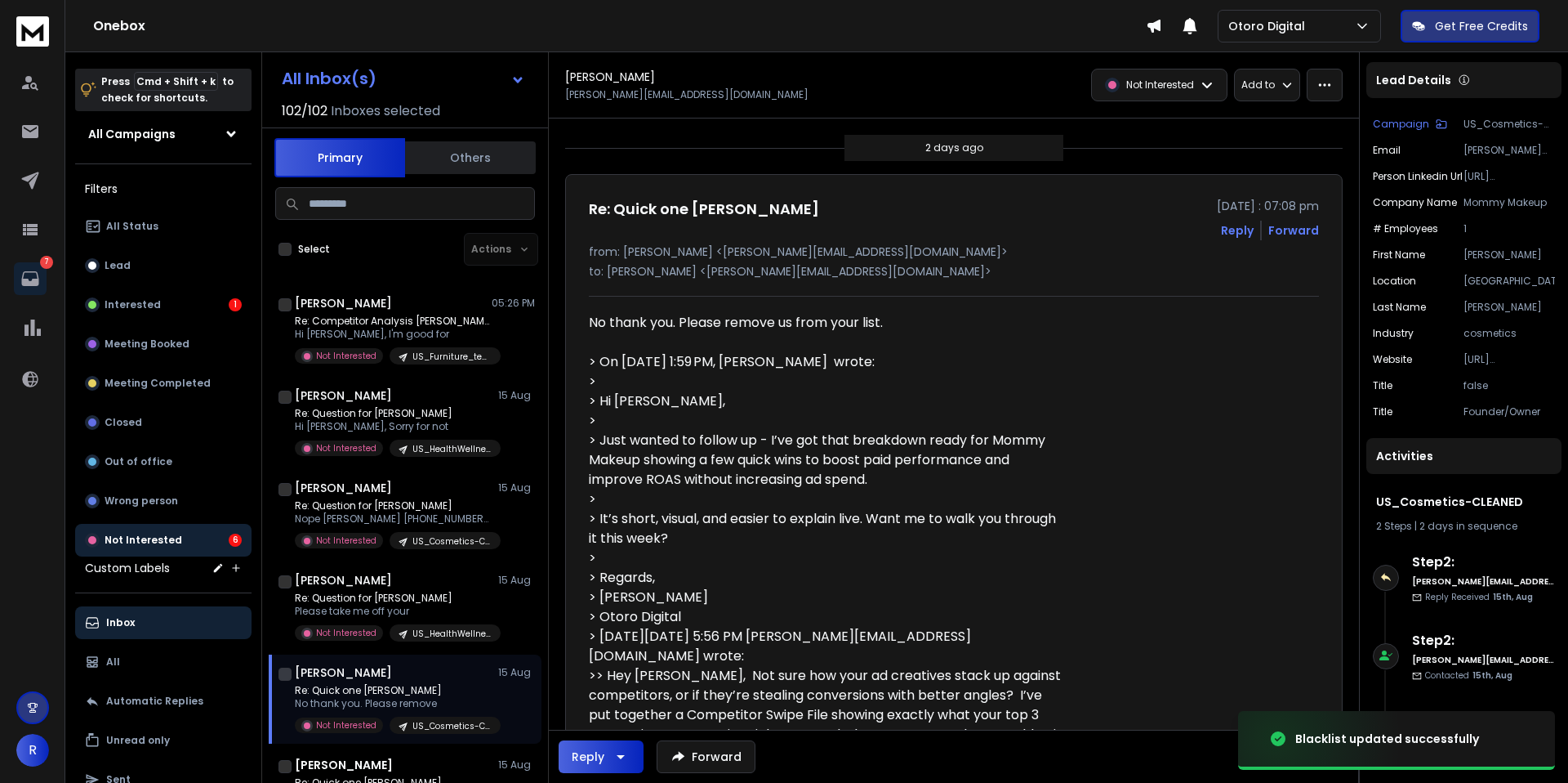
click at [1324, 87] on icon "button" at bounding box center [1324, 85] width 14 height 14
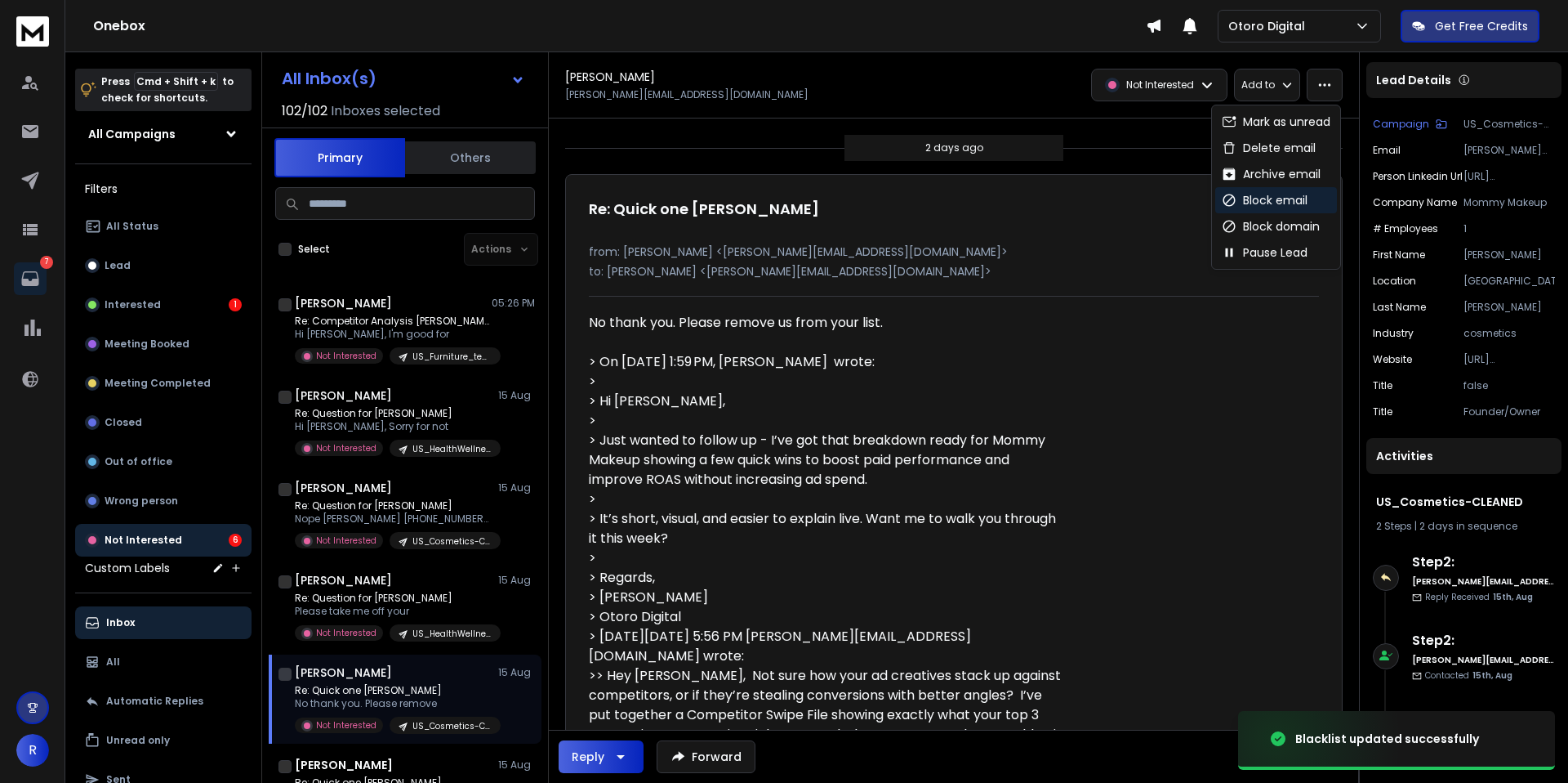
click at [1312, 188] on div "Block email" at bounding box center [1276, 200] width 121 height 26
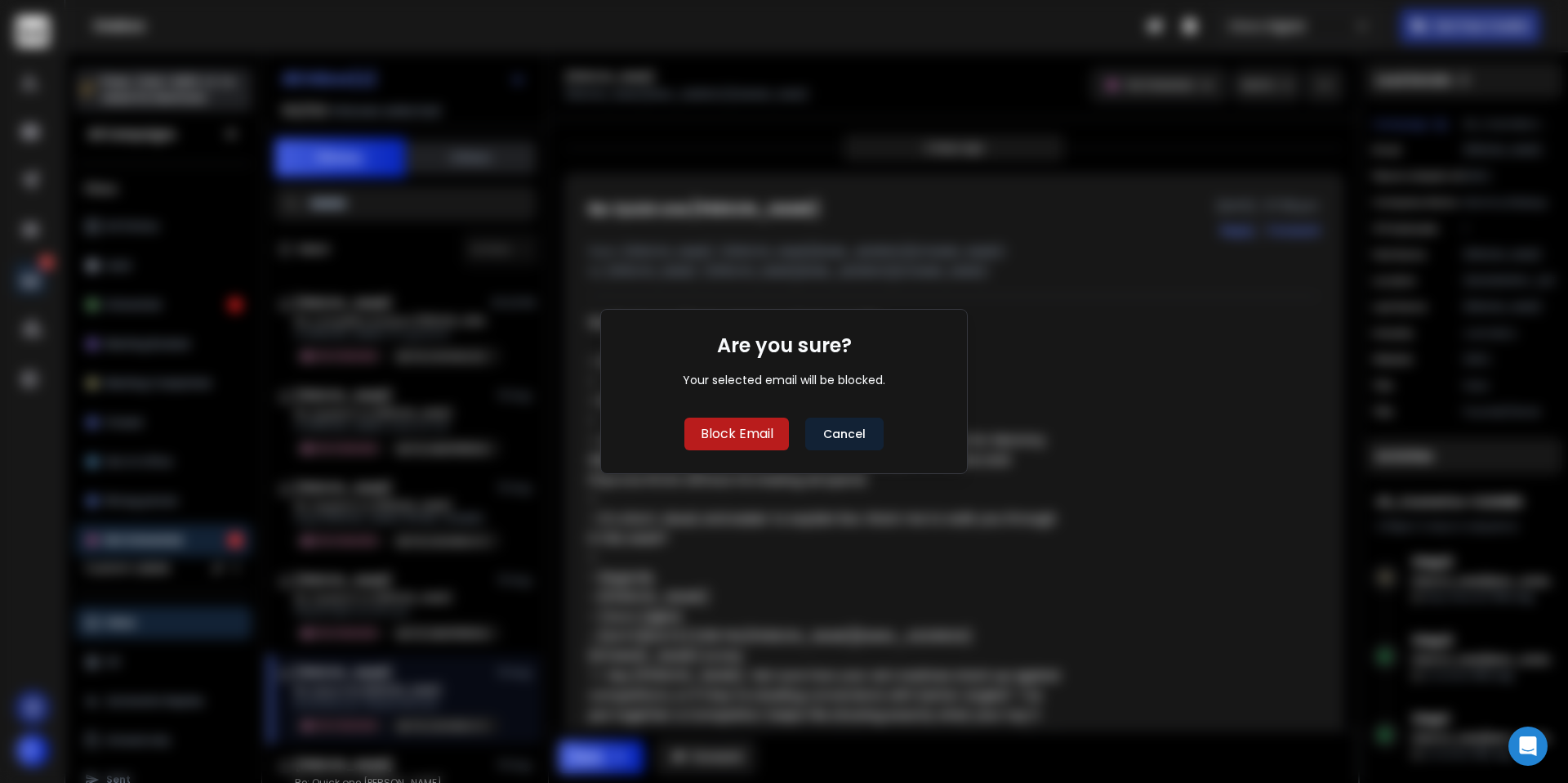
click at [757, 437] on button "Block Email" at bounding box center [736, 434] width 104 height 33
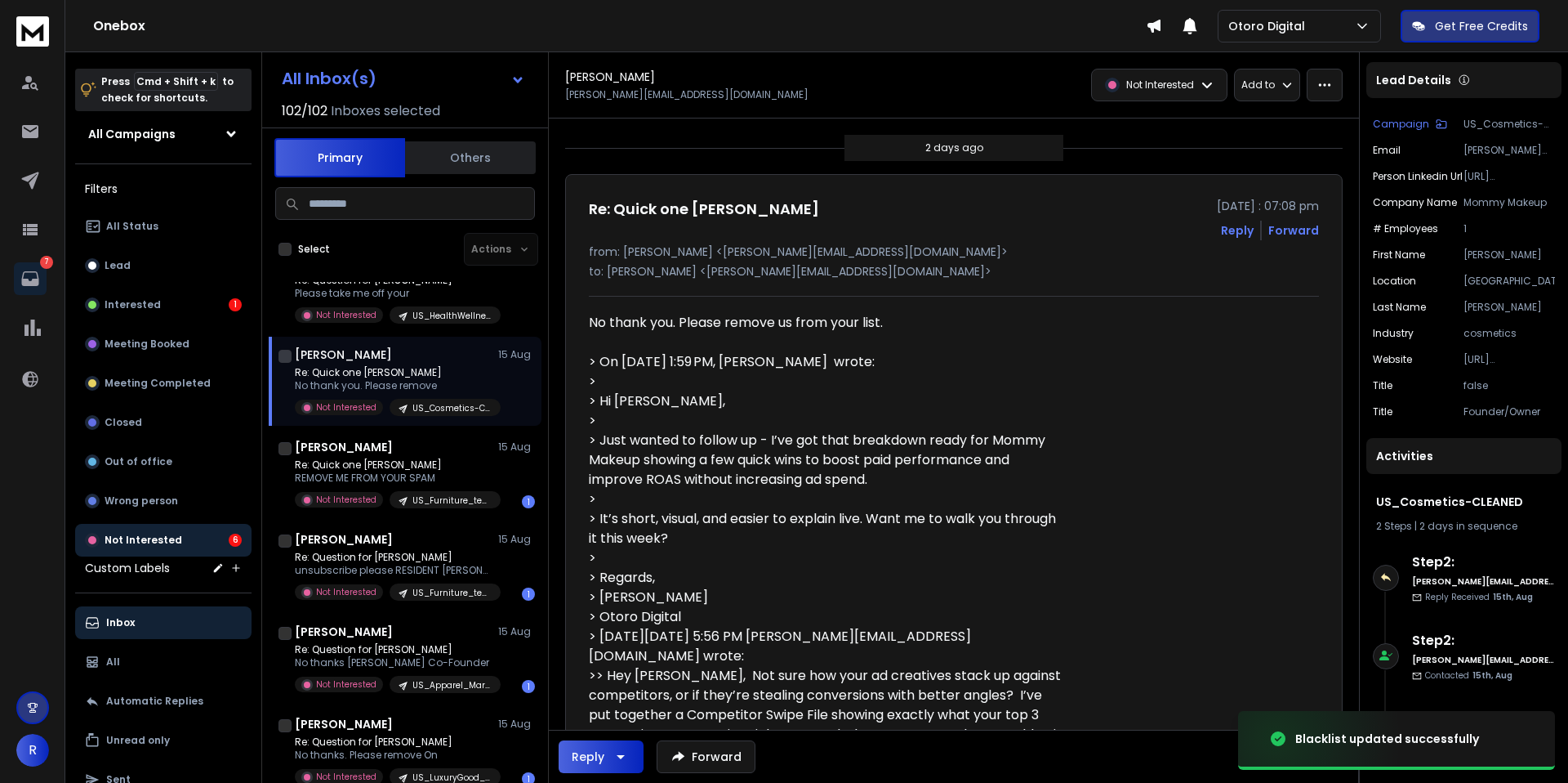
scroll to position [317, 0]
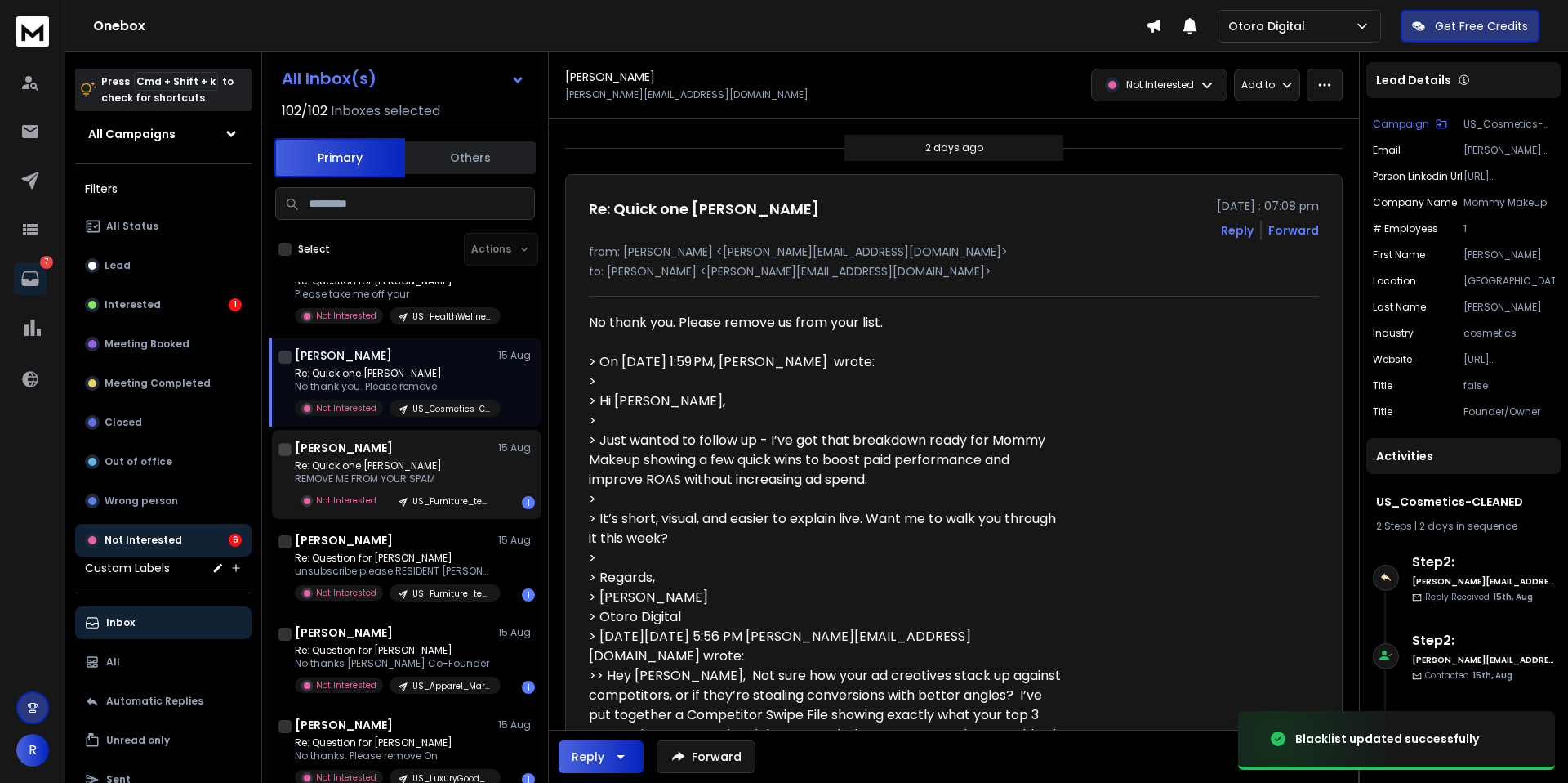
click at [411, 490] on div "Re: Quick one Eric REMOVE ME FROM YOUR SPAM Not Interested US_Furniture_techfil…" at bounding box center [397, 484] width 206 height 50
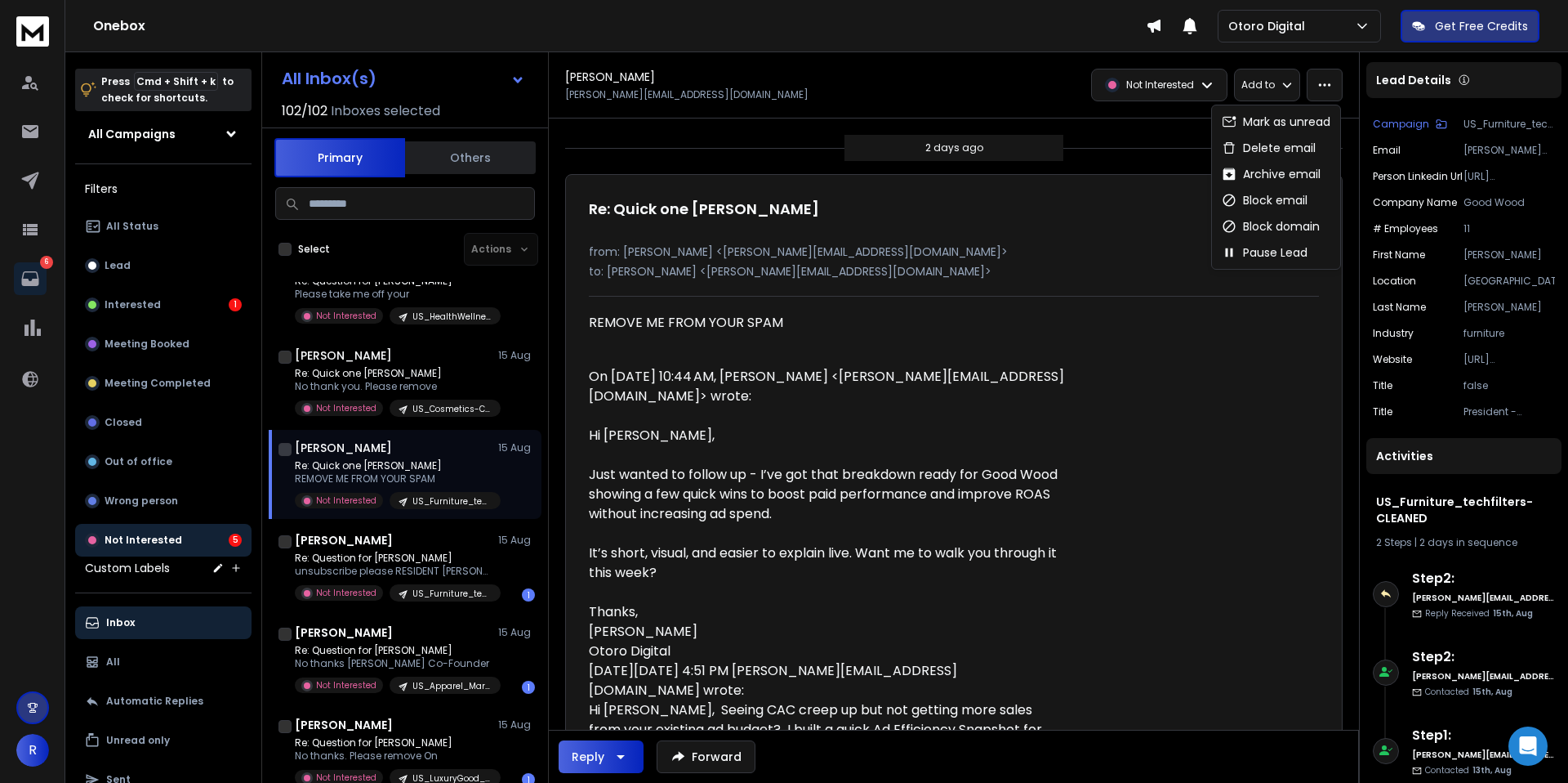
click at [1341, 87] on button "button" at bounding box center [1324, 85] width 36 height 33
click at [1282, 205] on div "Block email" at bounding box center [1265, 200] width 86 height 16
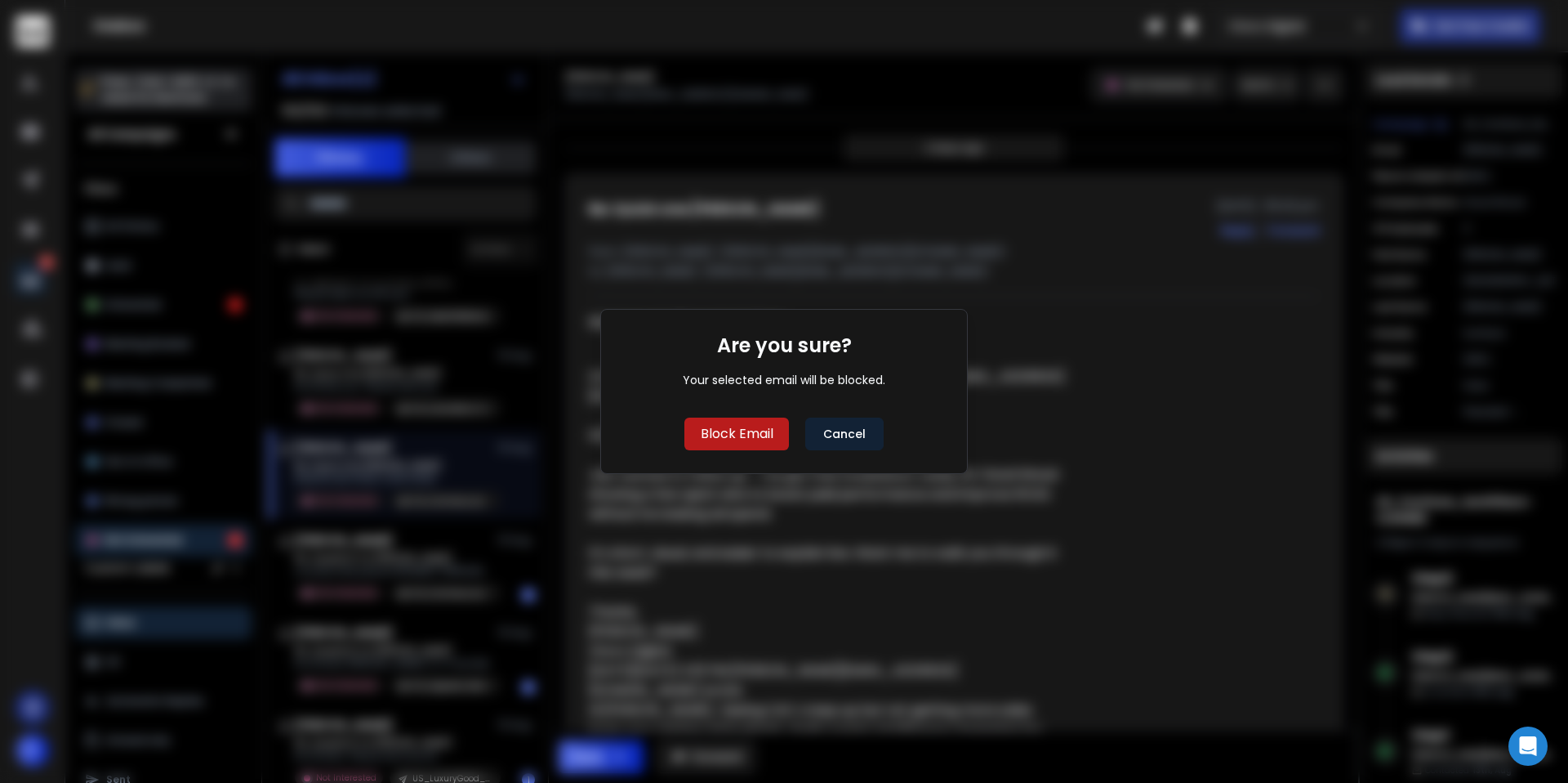
click at [756, 420] on button "Block Email" at bounding box center [736, 434] width 104 height 33
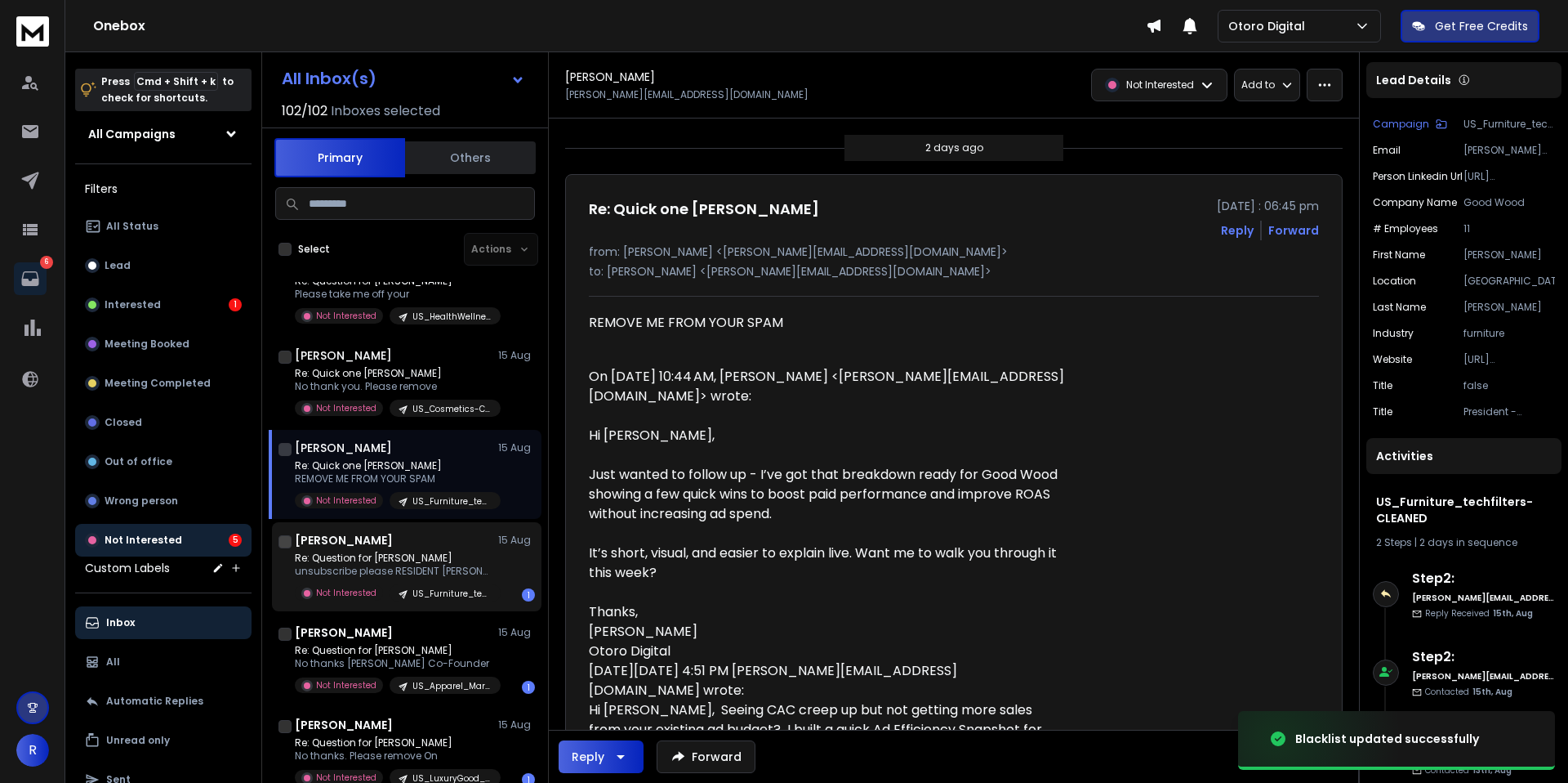
click at [436, 537] on div "Jared Brody 15 Aug" at bounding box center [414, 540] width 240 height 16
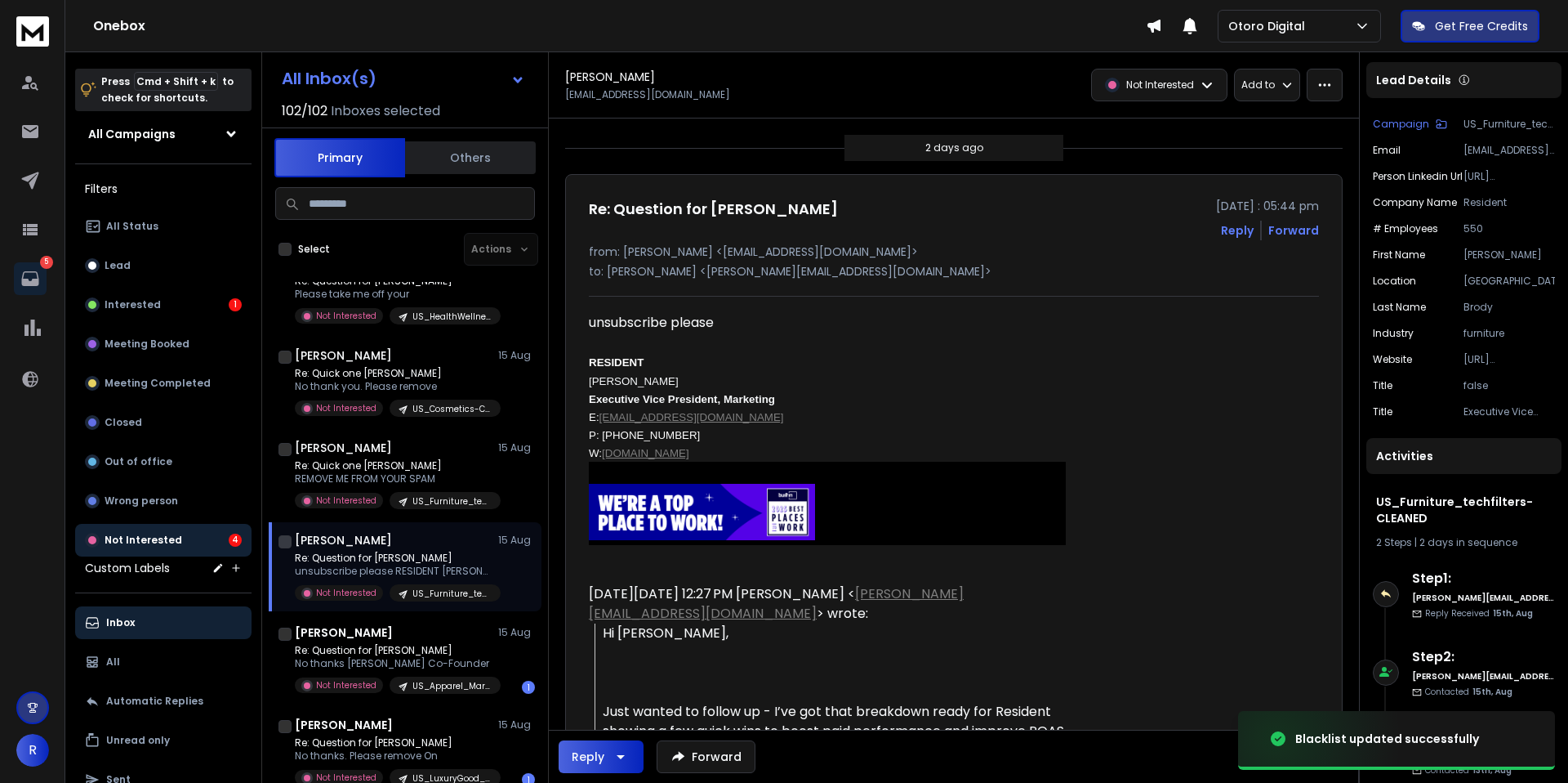
click at [1312, 75] on button "button" at bounding box center [1324, 85] width 36 height 33
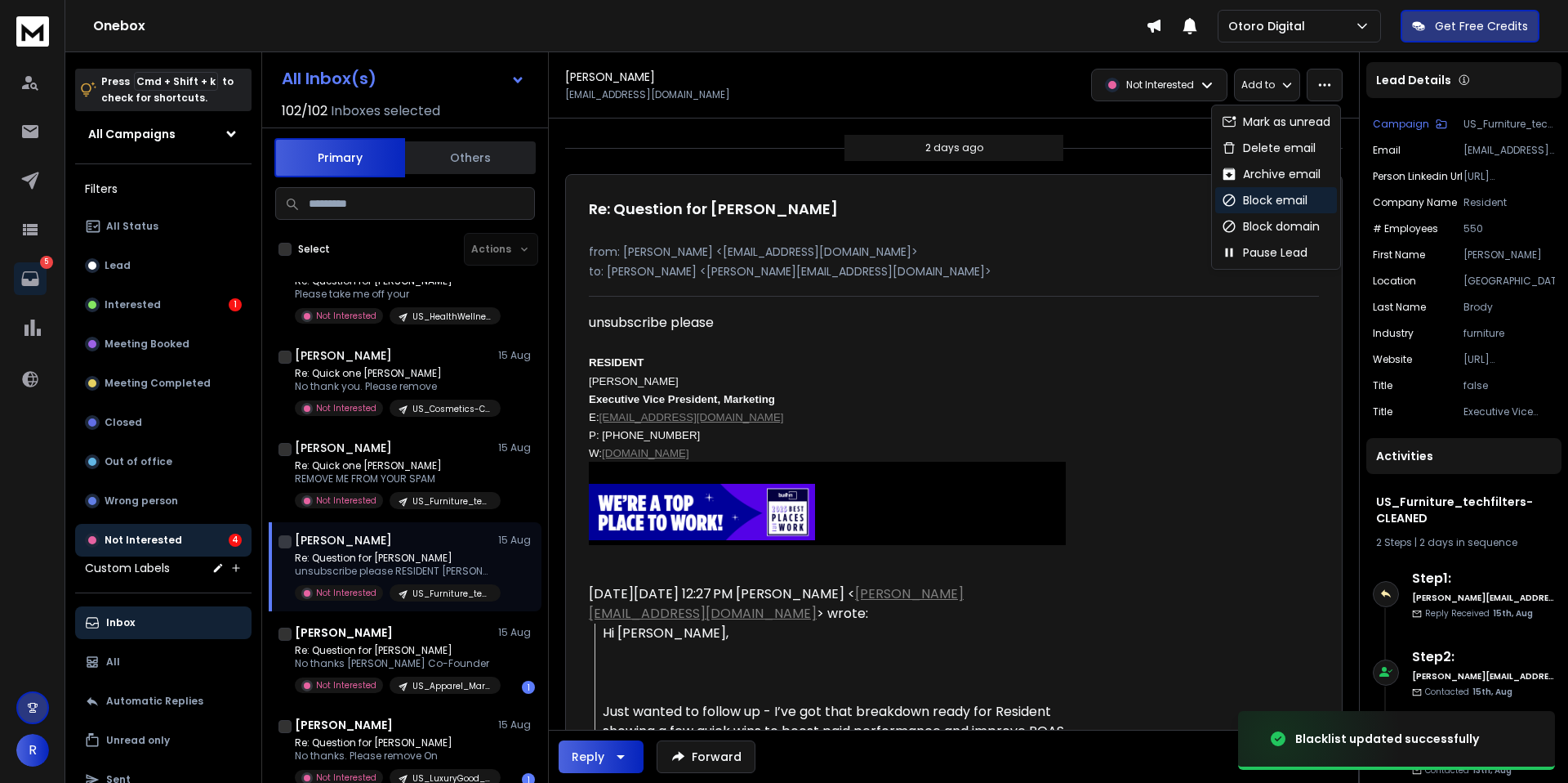
click at [1293, 208] on div "Block email" at bounding box center [1276, 200] width 121 height 26
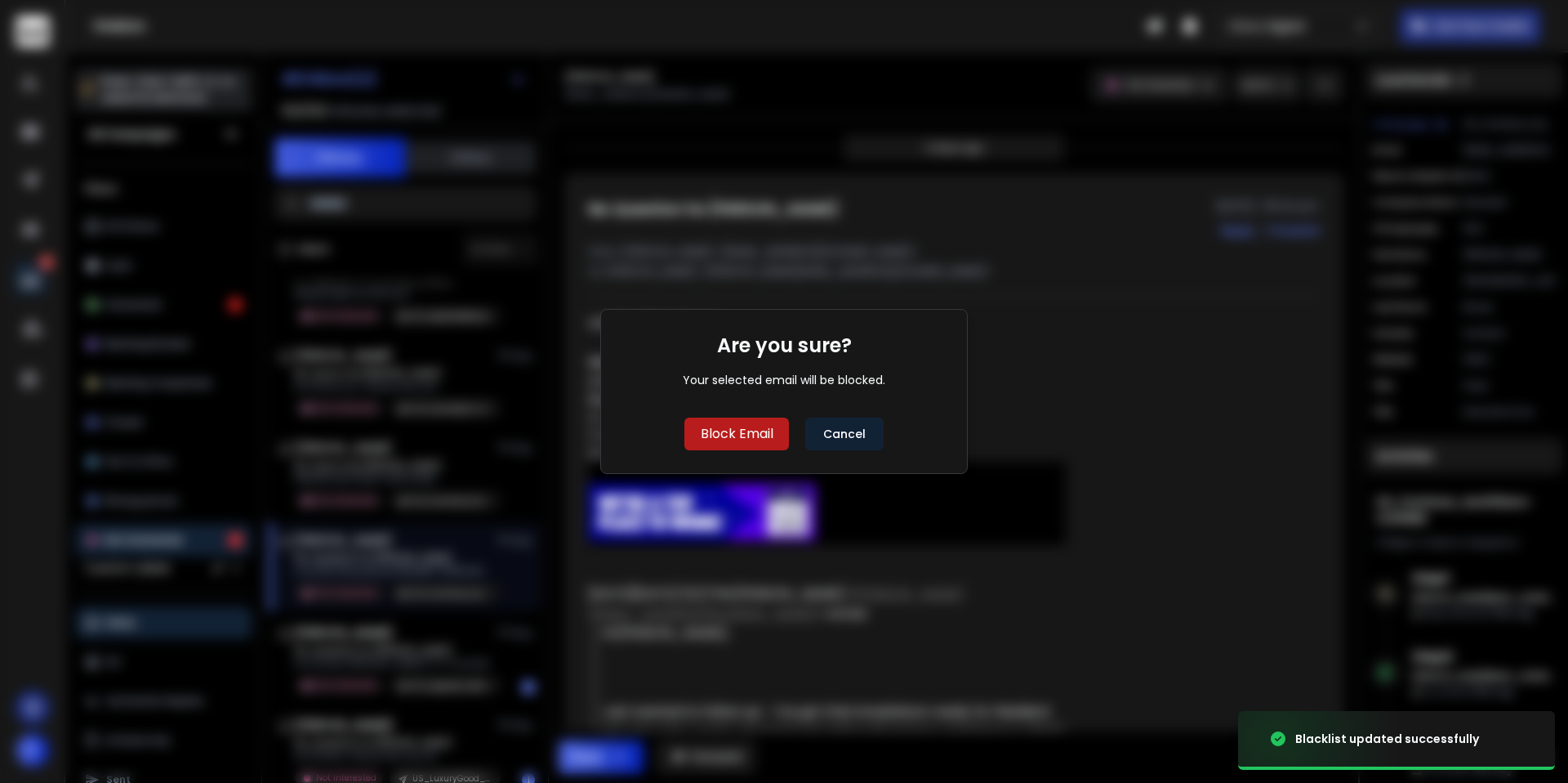
click at [752, 427] on button "Block Email" at bounding box center [736, 434] width 104 height 33
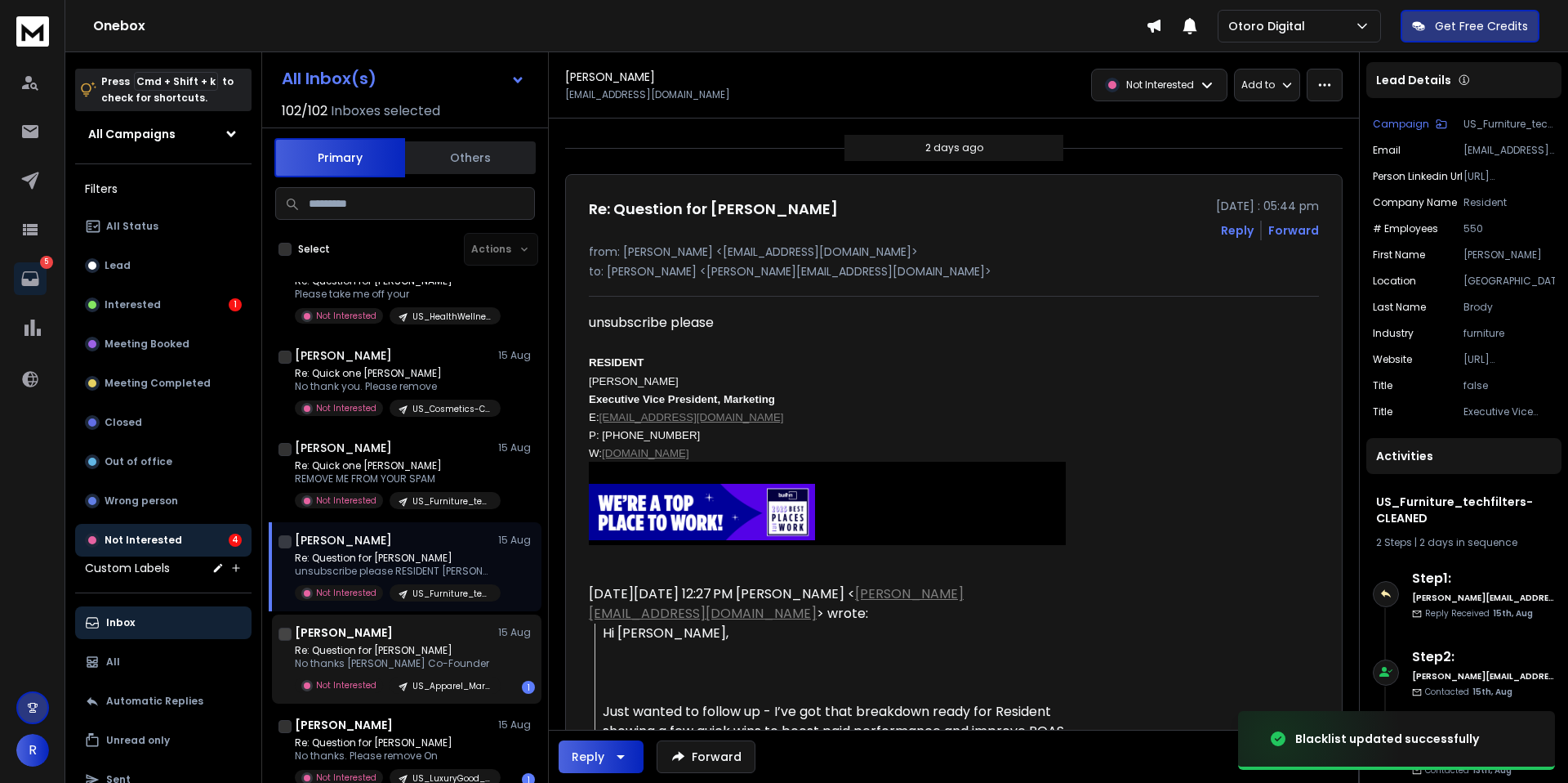
click at [473, 646] on p "Re: Question for Adam" at bounding box center [393, 650] width 196 height 13
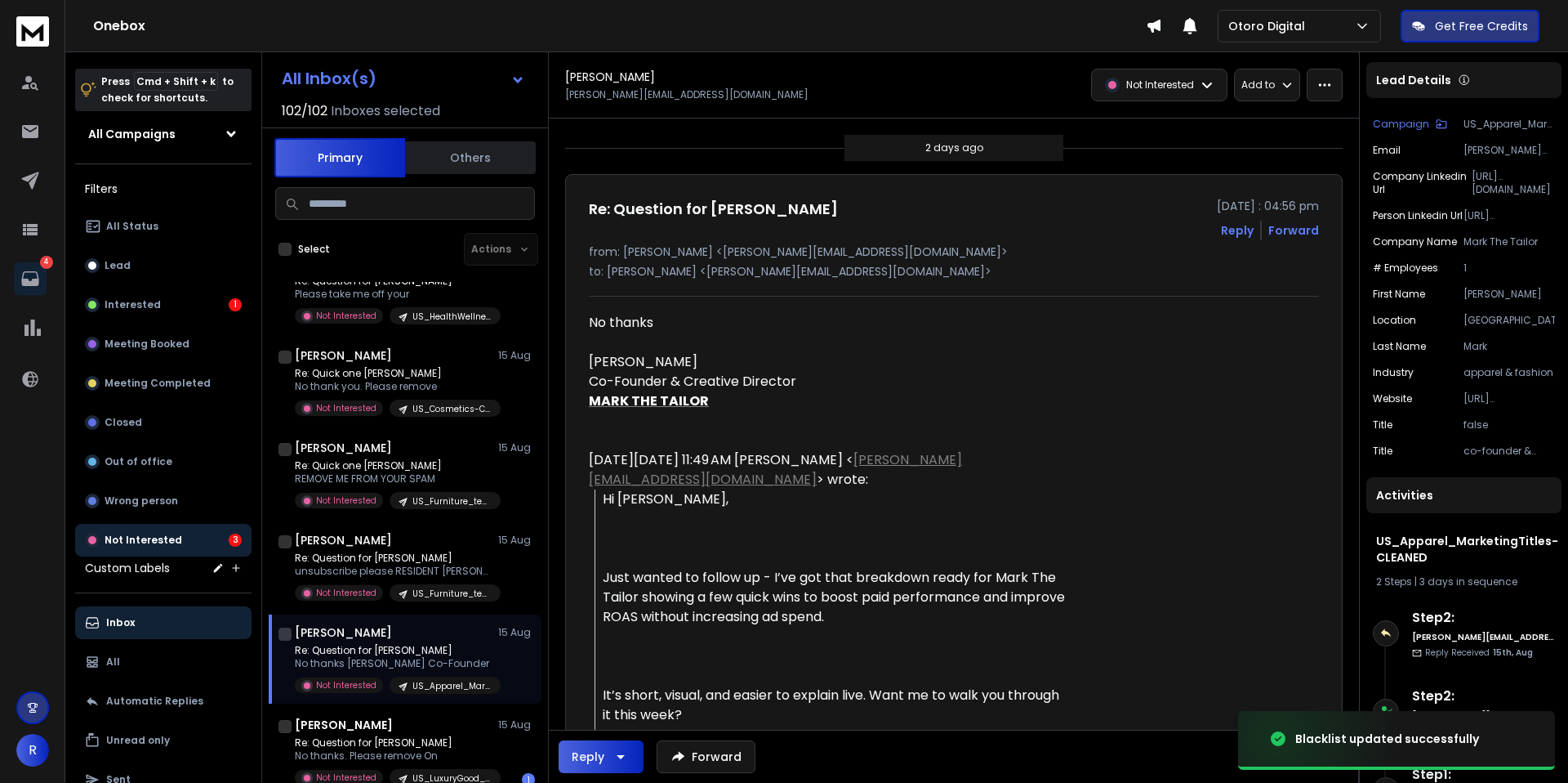
click at [1339, 82] on button "button" at bounding box center [1324, 85] width 36 height 33
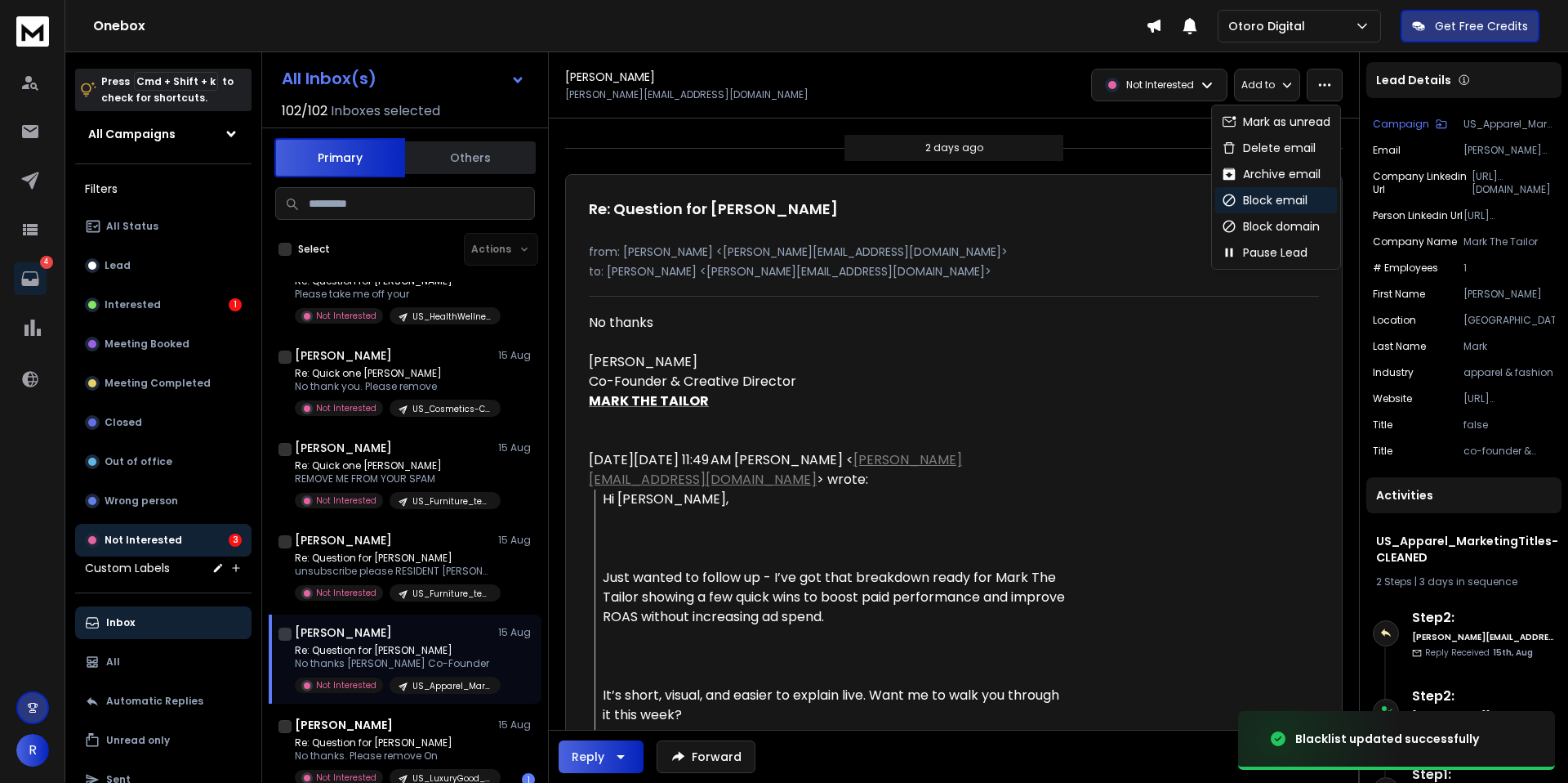
click at [1296, 207] on div "Block email" at bounding box center [1265, 200] width 86 height 16
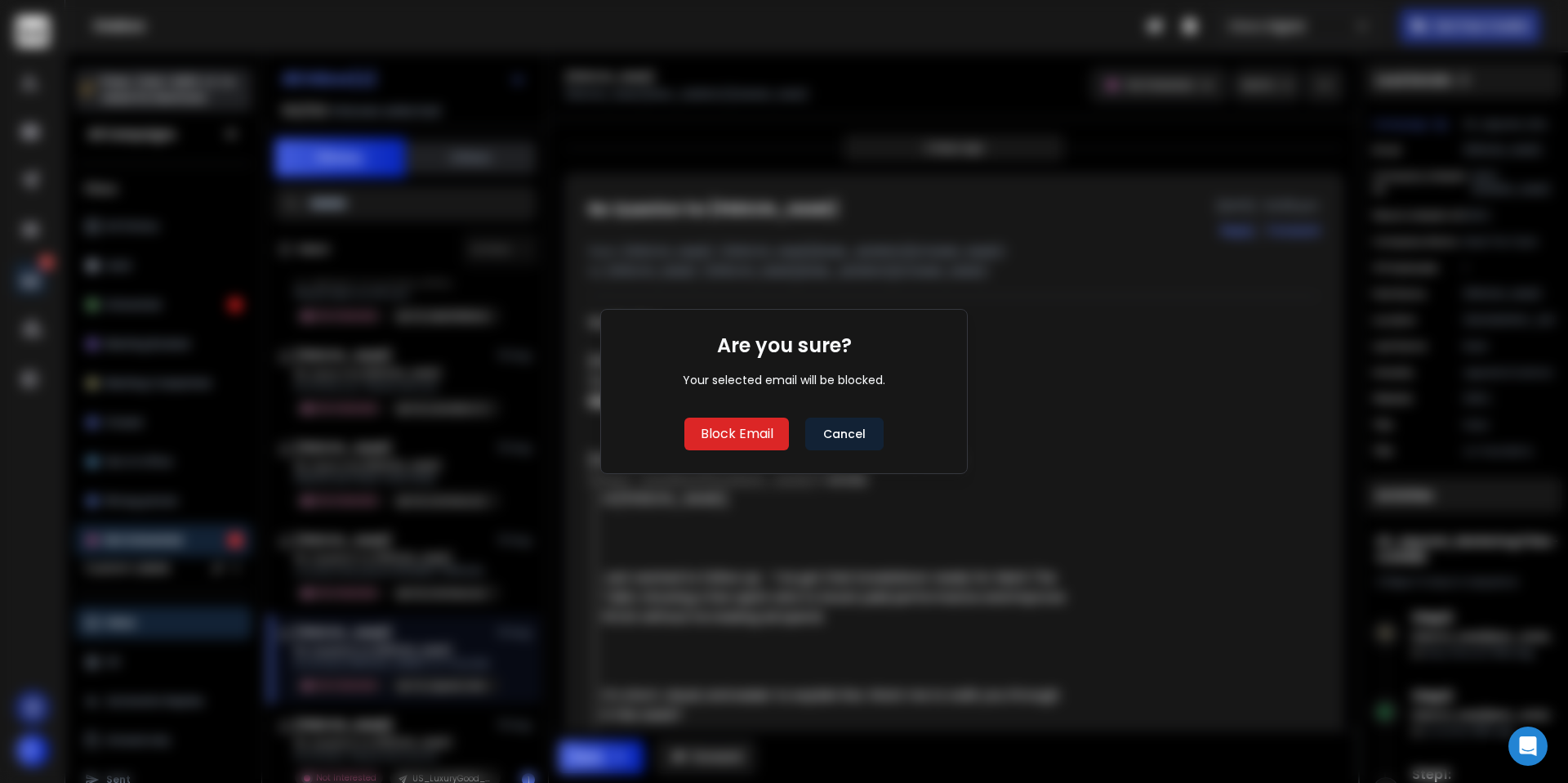
click at [717, 451] on div "Are you sure? Your selected email will be blocked. Block Email Cancel" at bounding box center [784, 391] width 368 height 165
click at [733, 431] on button "Block Email" at bounding box center [736, 434] width 104 height 33
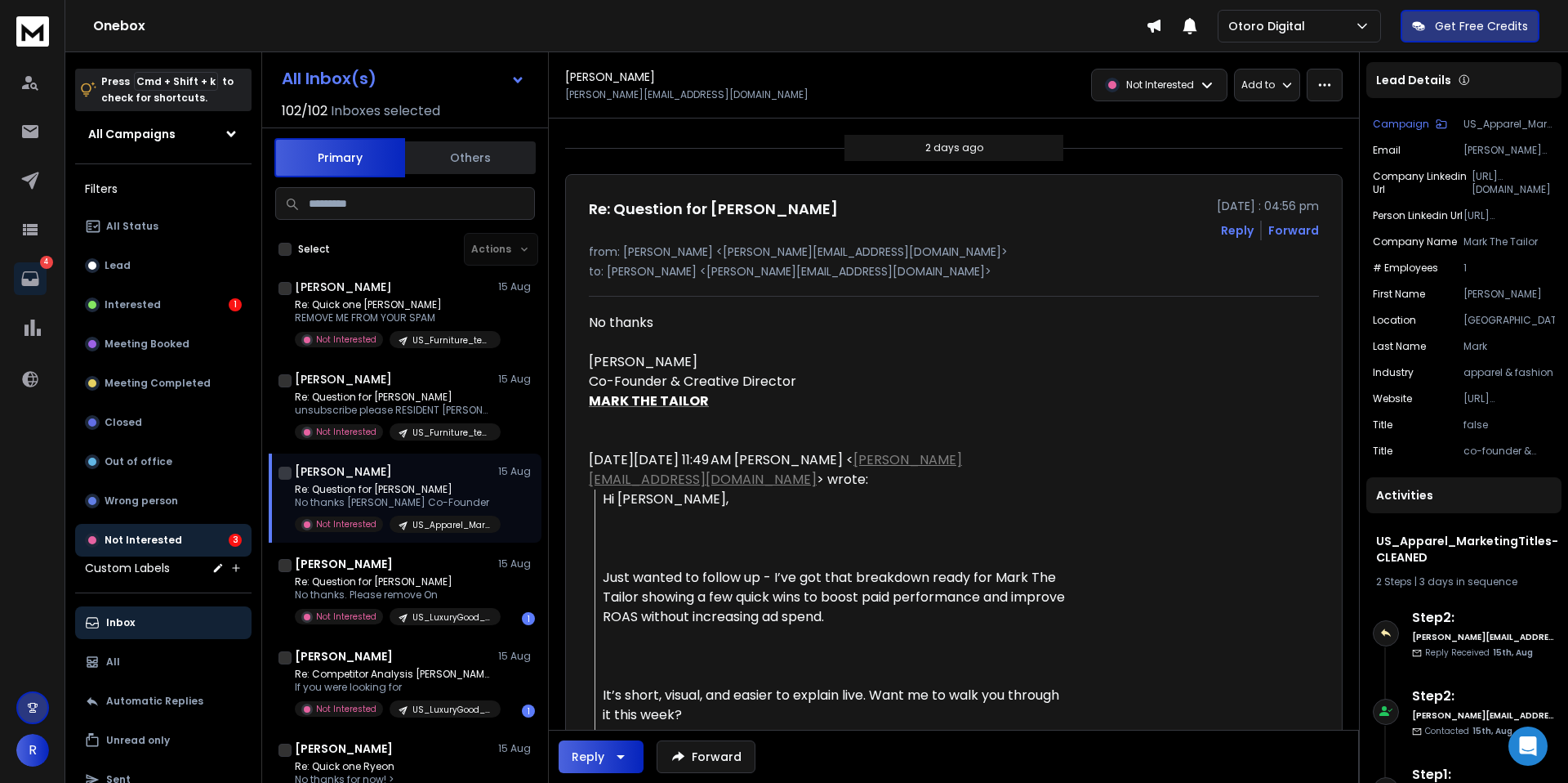
scroll to position [490, 0]
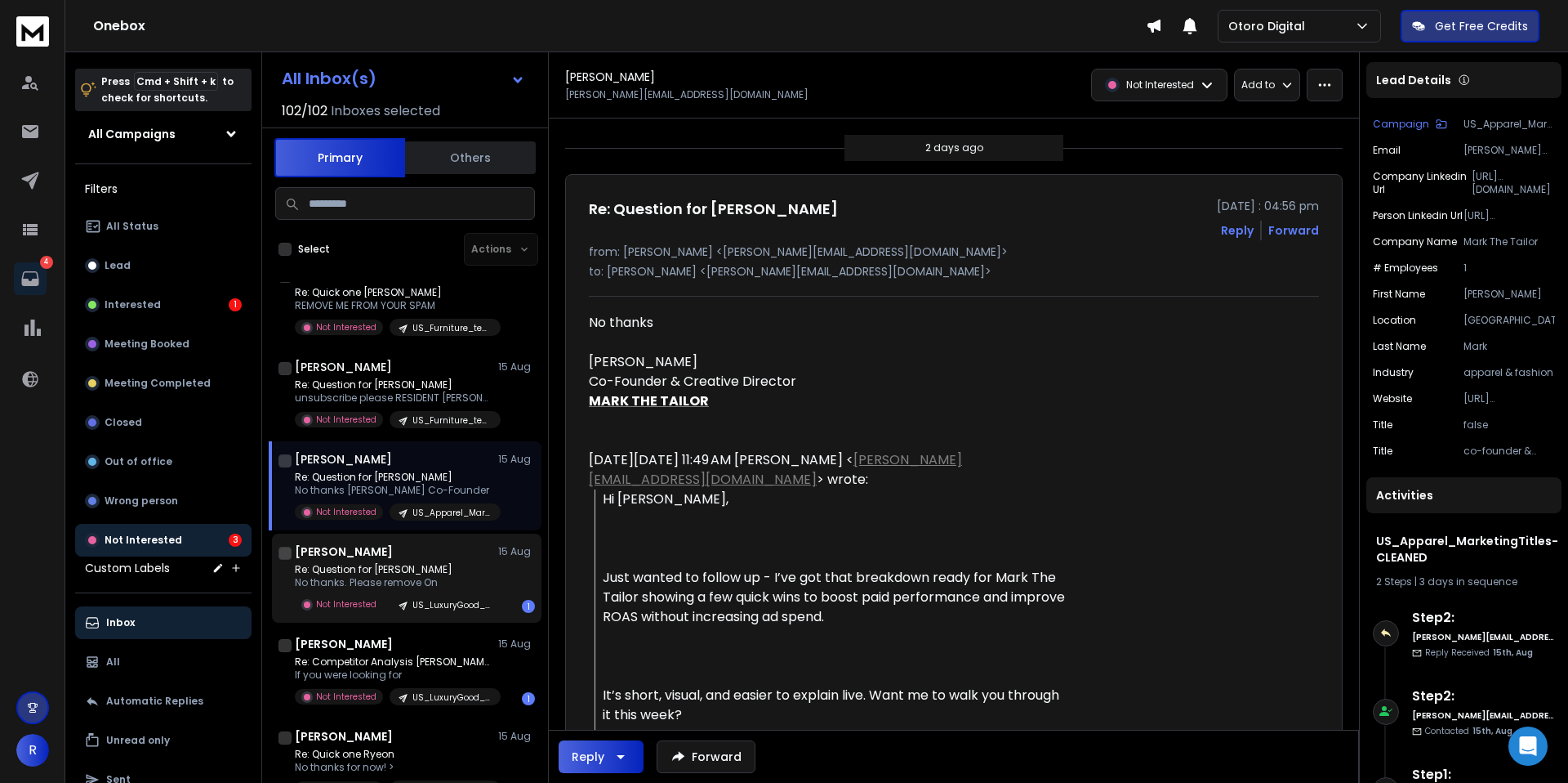
click at [451, 593] on div "Re: Question for Marc No thanks. Please remove On Not Interested US_LuxuryGood_…" at bounding box center [397, 588] width 206 height 50
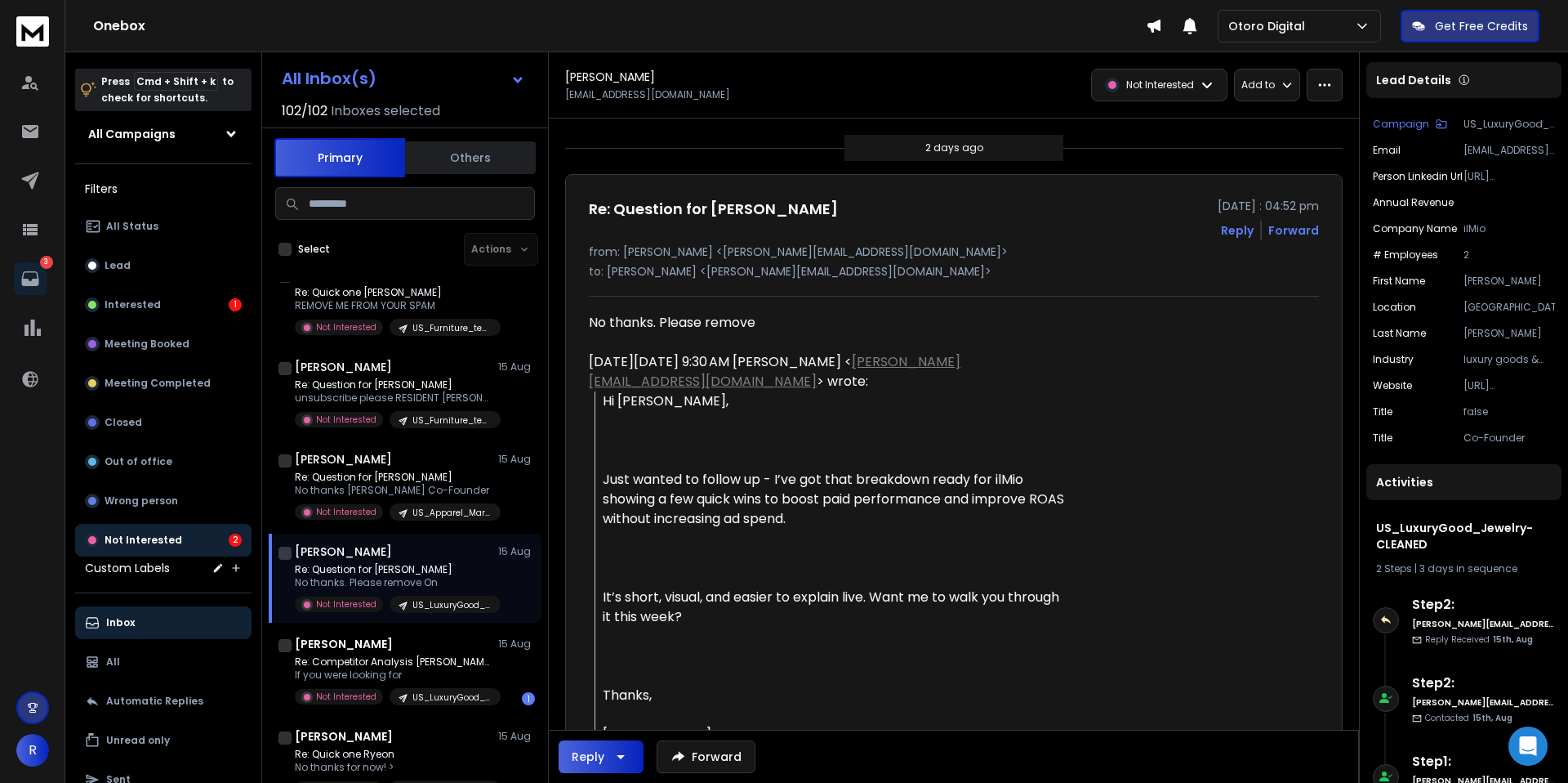
click at [1336, 83] on button "button" at bounding box center [1324, 85] width 36 height 33
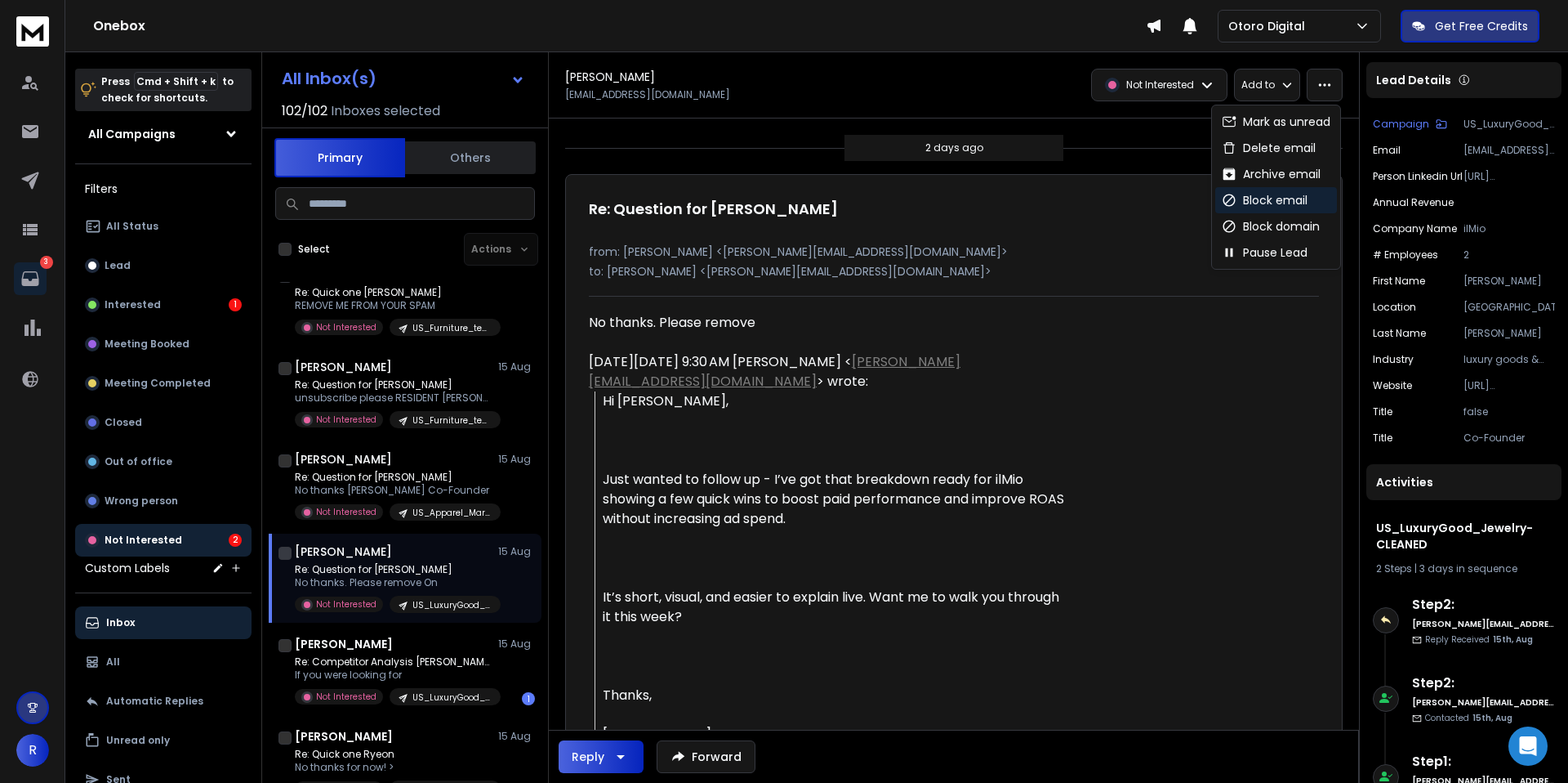
click at [1298, 207] on div "Block email" at bounding box center [1265, 200] width 86 height 16
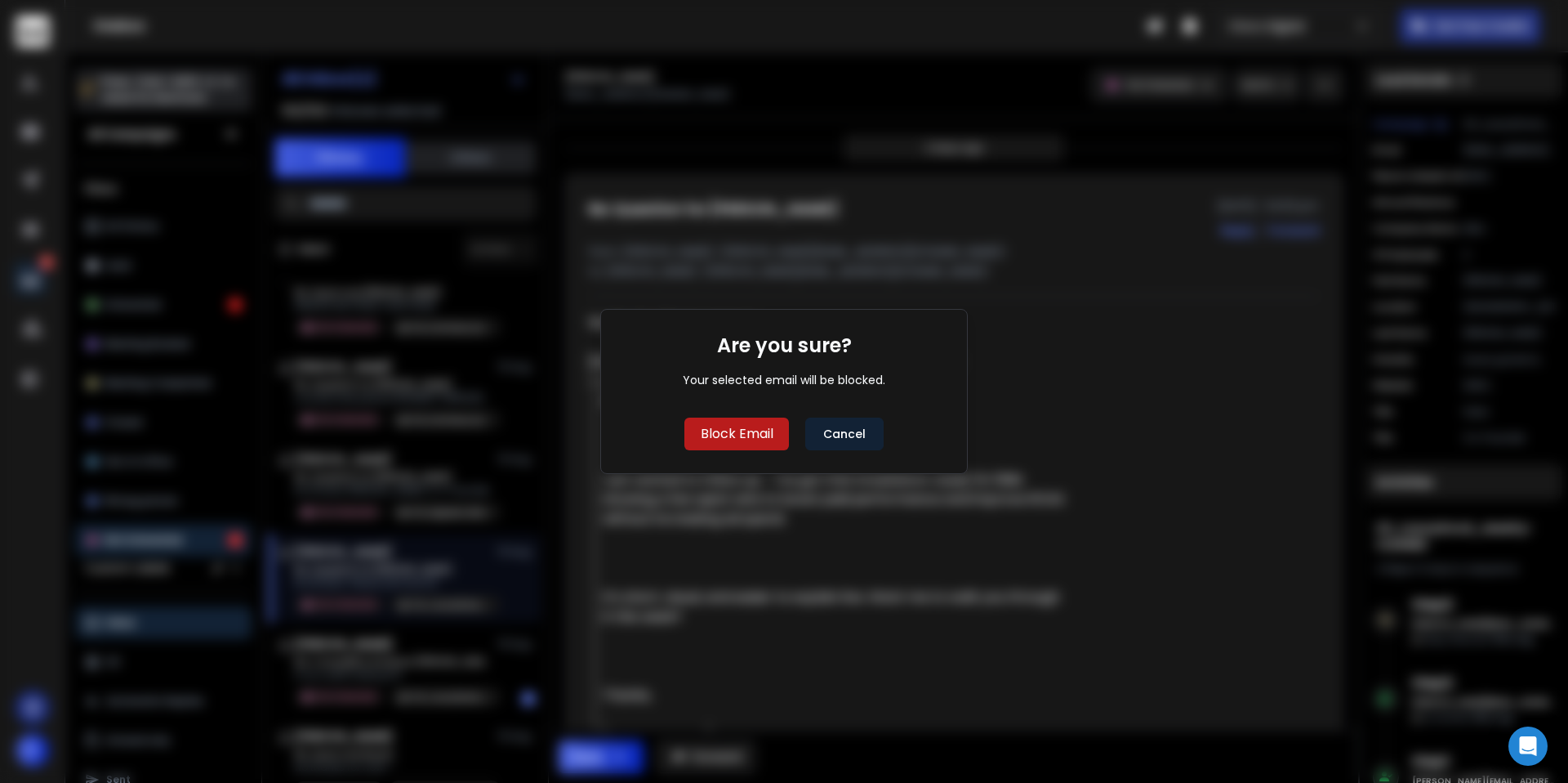
click at [720, 433] on button "Block Email" at bounding box center [736, 434] width 104 height 33
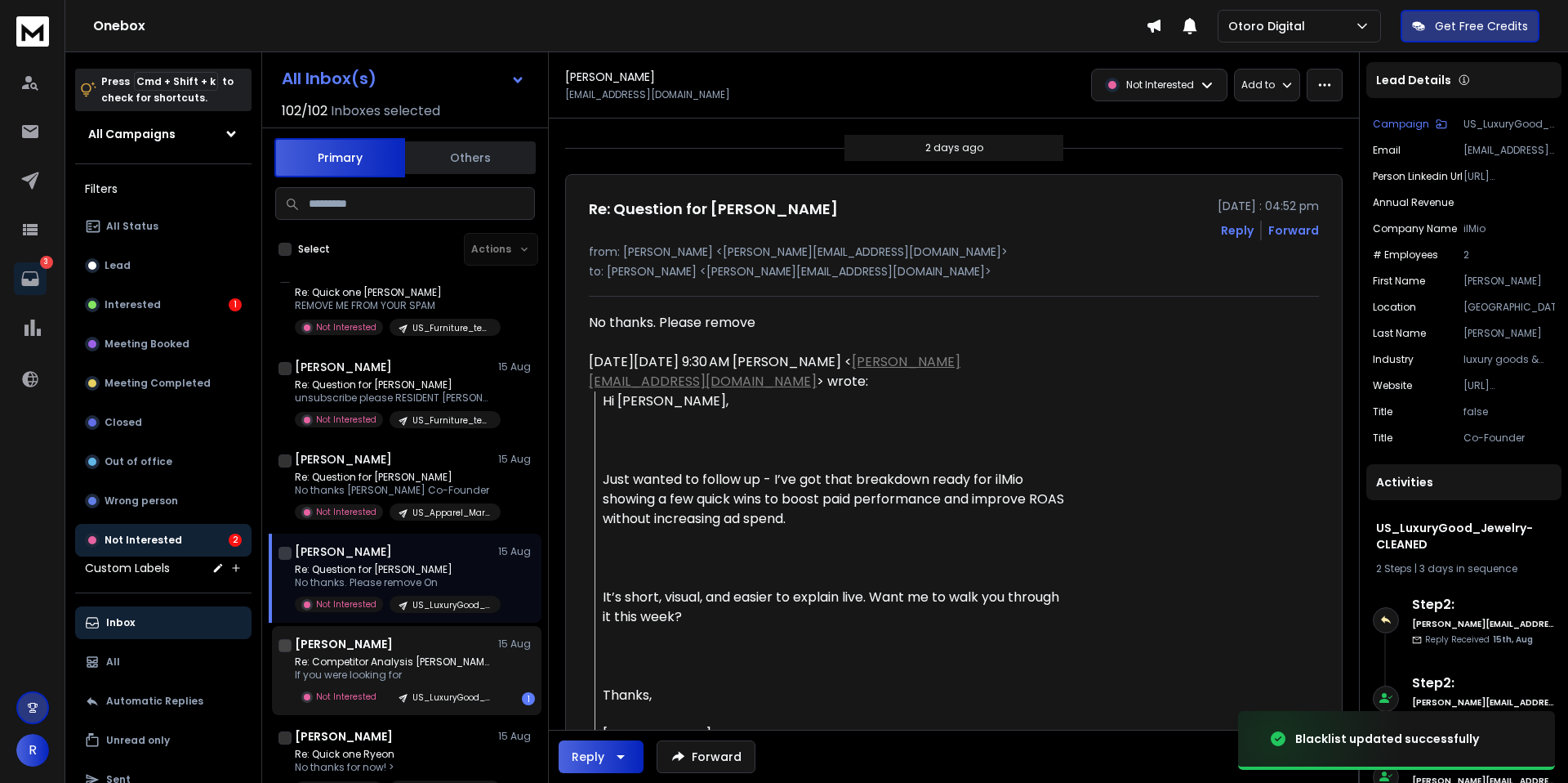
click at [484, 659] on p "Re: Competitor Analysis Clint" at bounding box center [393, 662] width 196 height 13
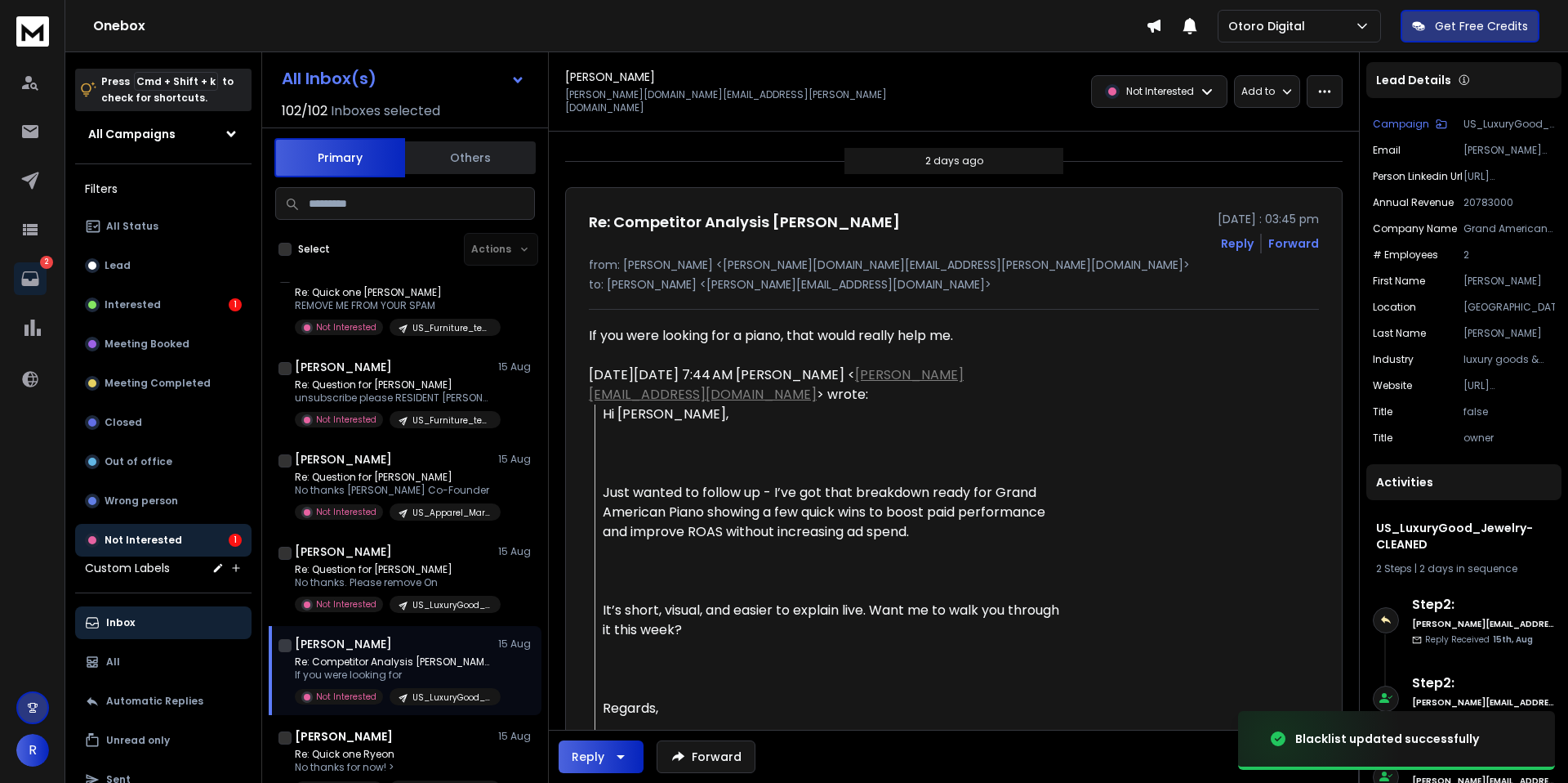
click at [1320, 96] on button "button" at bounding box center [1324, 91] width 36 height 33
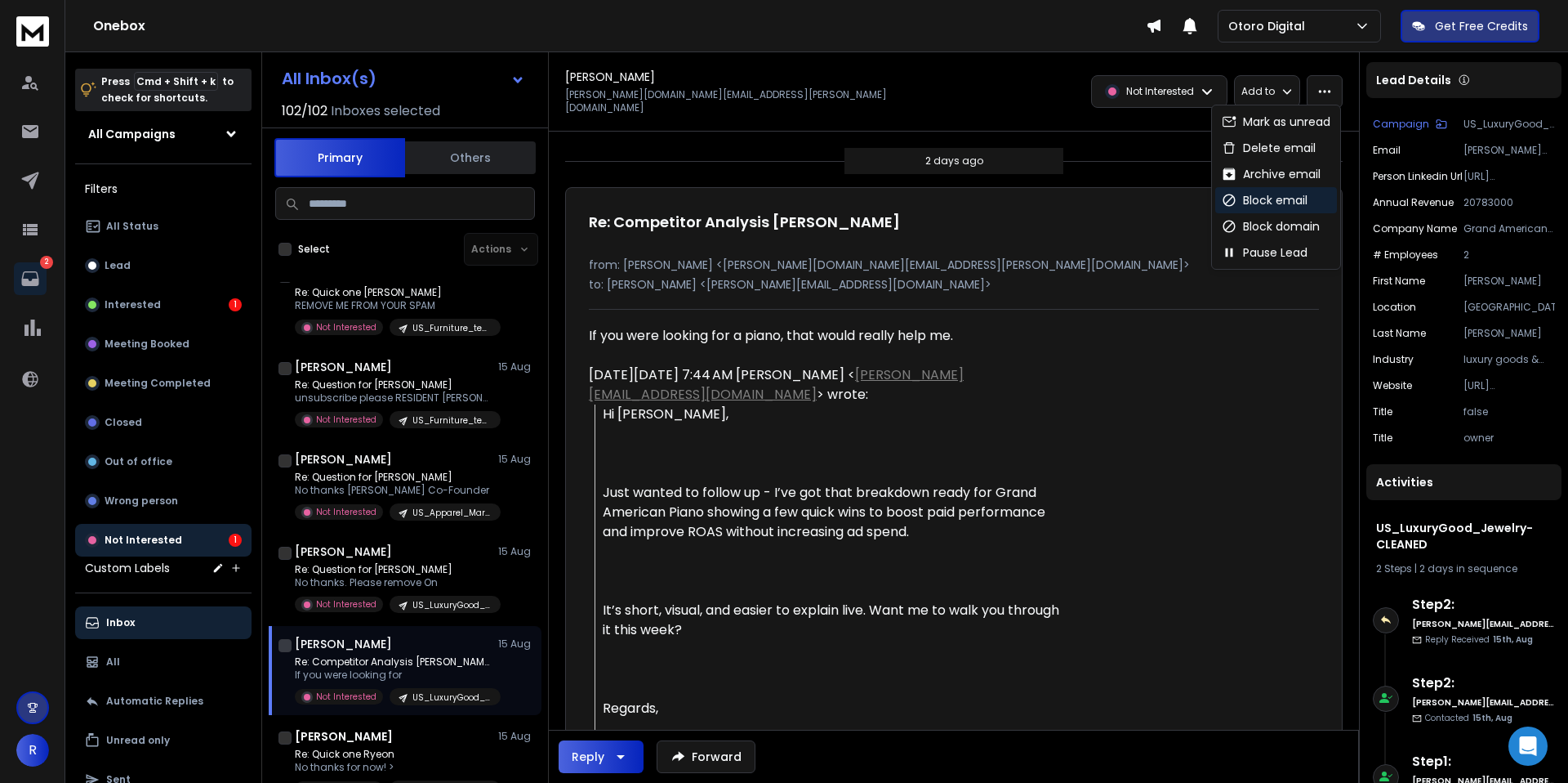
click at [1294, 197] on div "Block email" at bounding box center [1265, 200] width 86 height 16
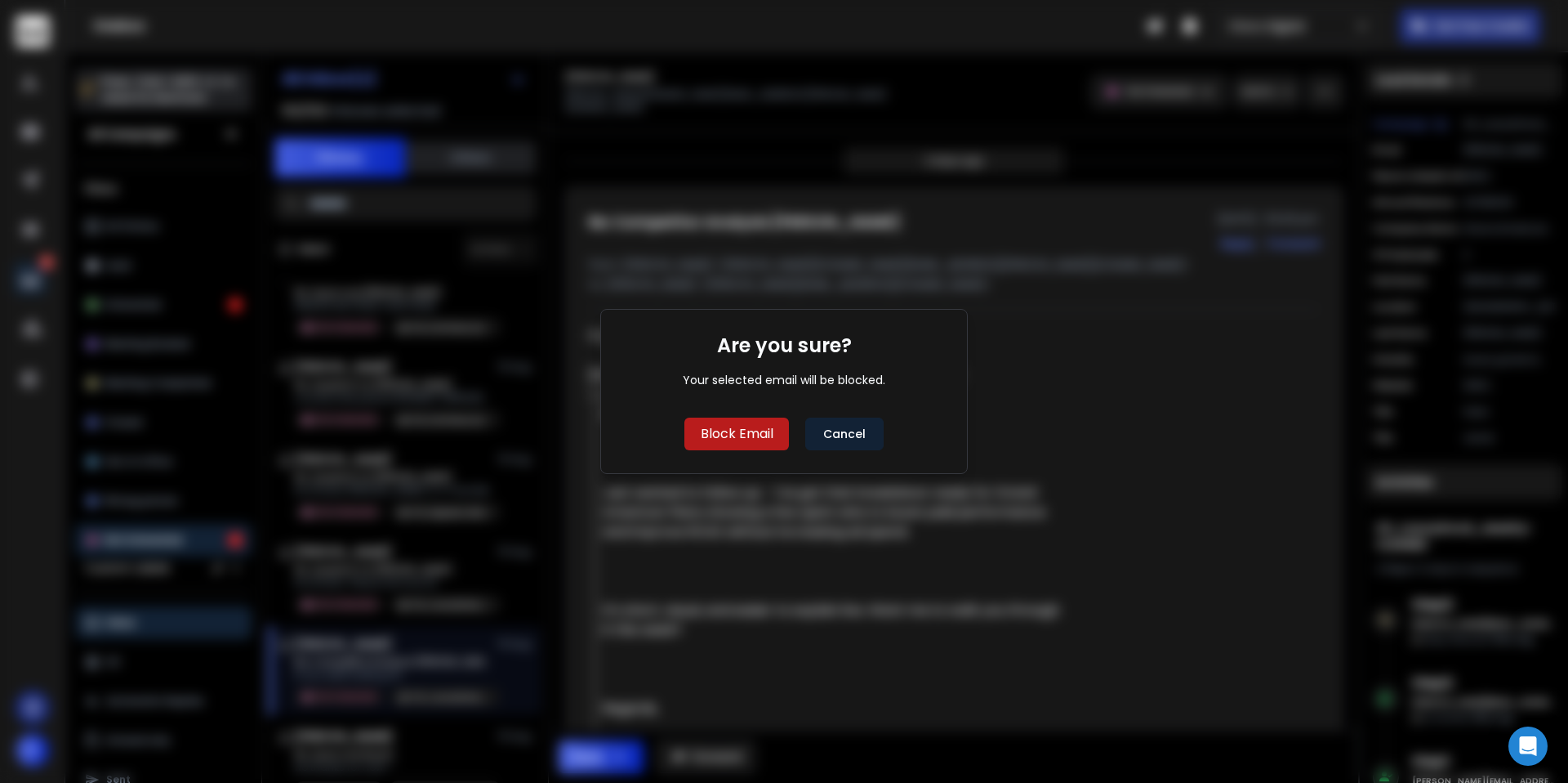
click at [728, 420] on button "Block Email" at bounding box center [736, 434] width 104 height 33
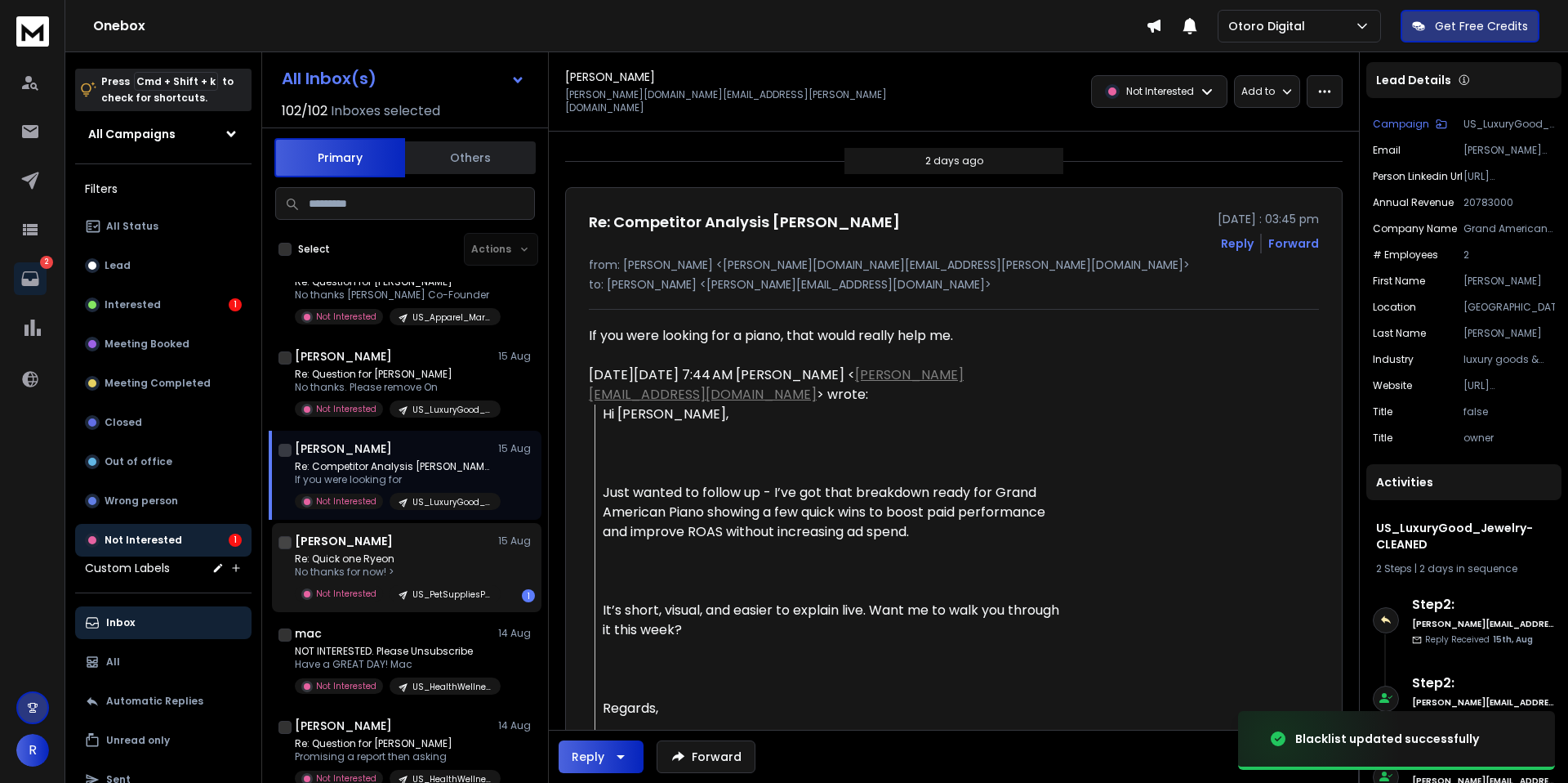
scroll to position [684, 0]
click at [436, 583] on div "Re: Quick one Ryeon No thanks for now! > Not Interested US_PetSuppliesPetAcceso…" at bounding box center [397, 579] width 206 height 50
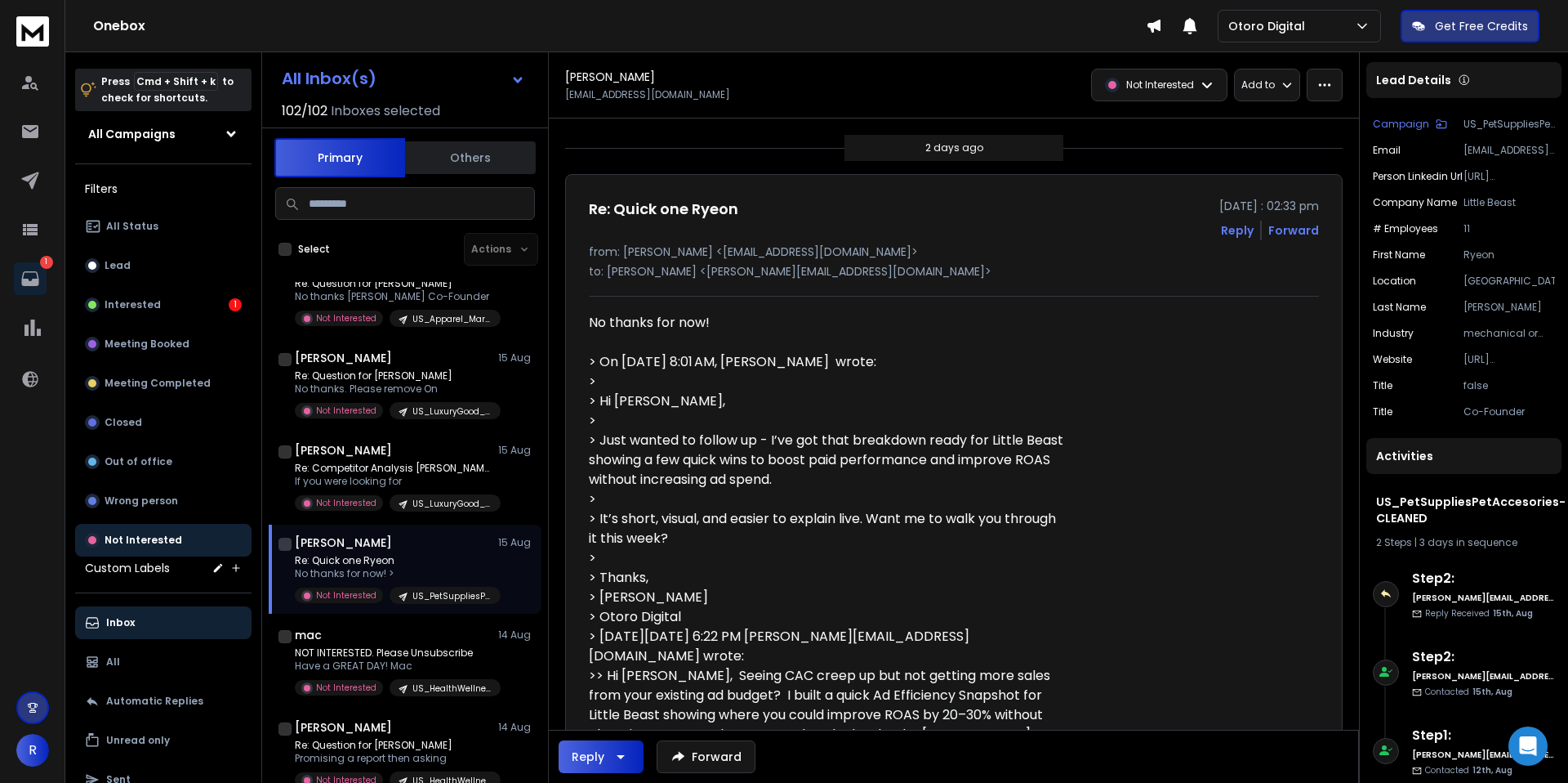
click at [190, 287] on div "All Status Lead Interested 1 Meeting Booked Meeting Completed Closed Out of off…" at bounding box center [163, 383] width 177 height 346
click at [187, 294] on button "Interested 1" at bounding box center [163, 304] width 177 height 33
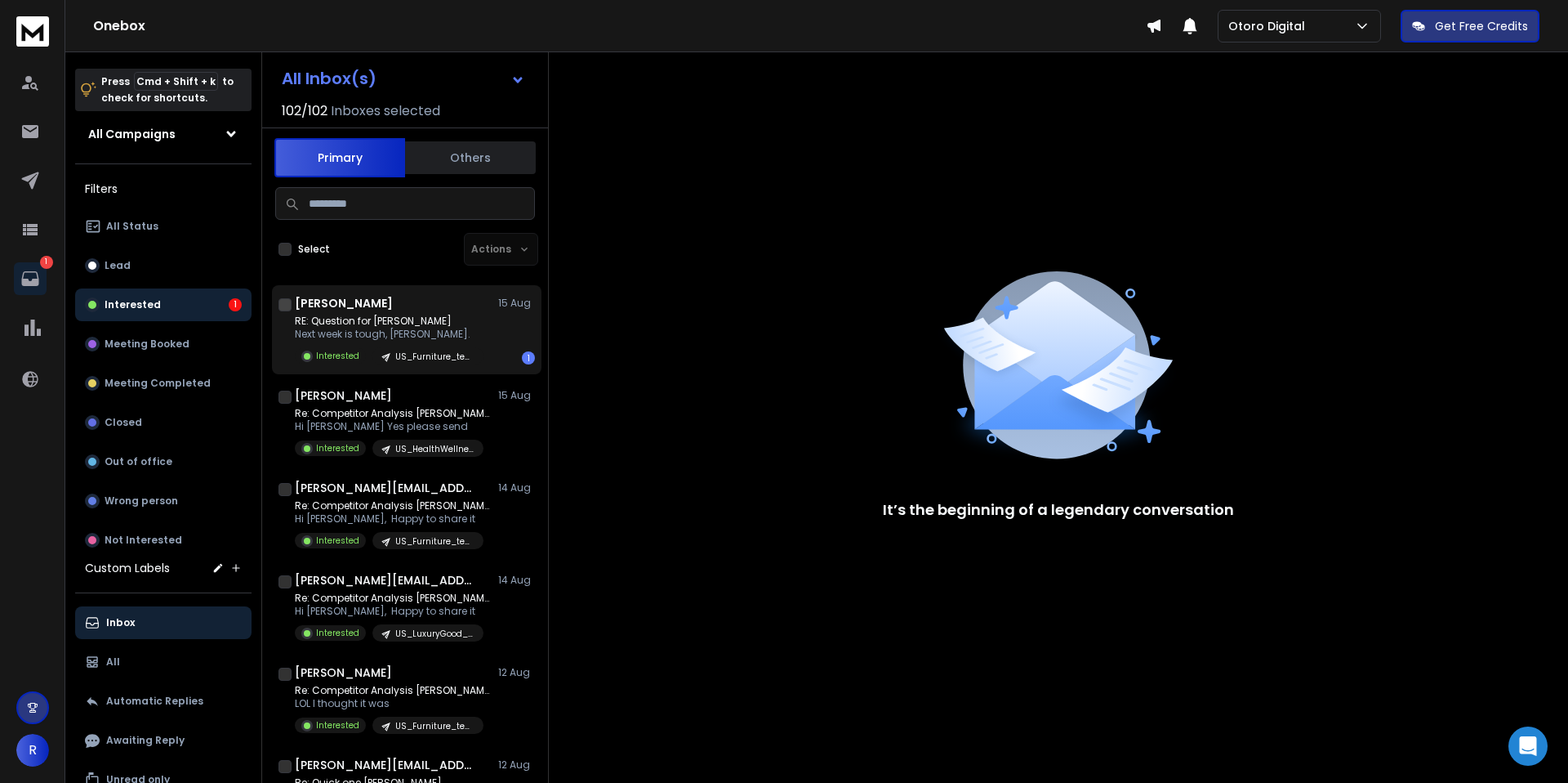
click at [526, 347] on div "RE: Question for Rusty Next week is tough, David. Interested US_Furniture_techf…" at bounding box center [414, 339] width 240 height 50
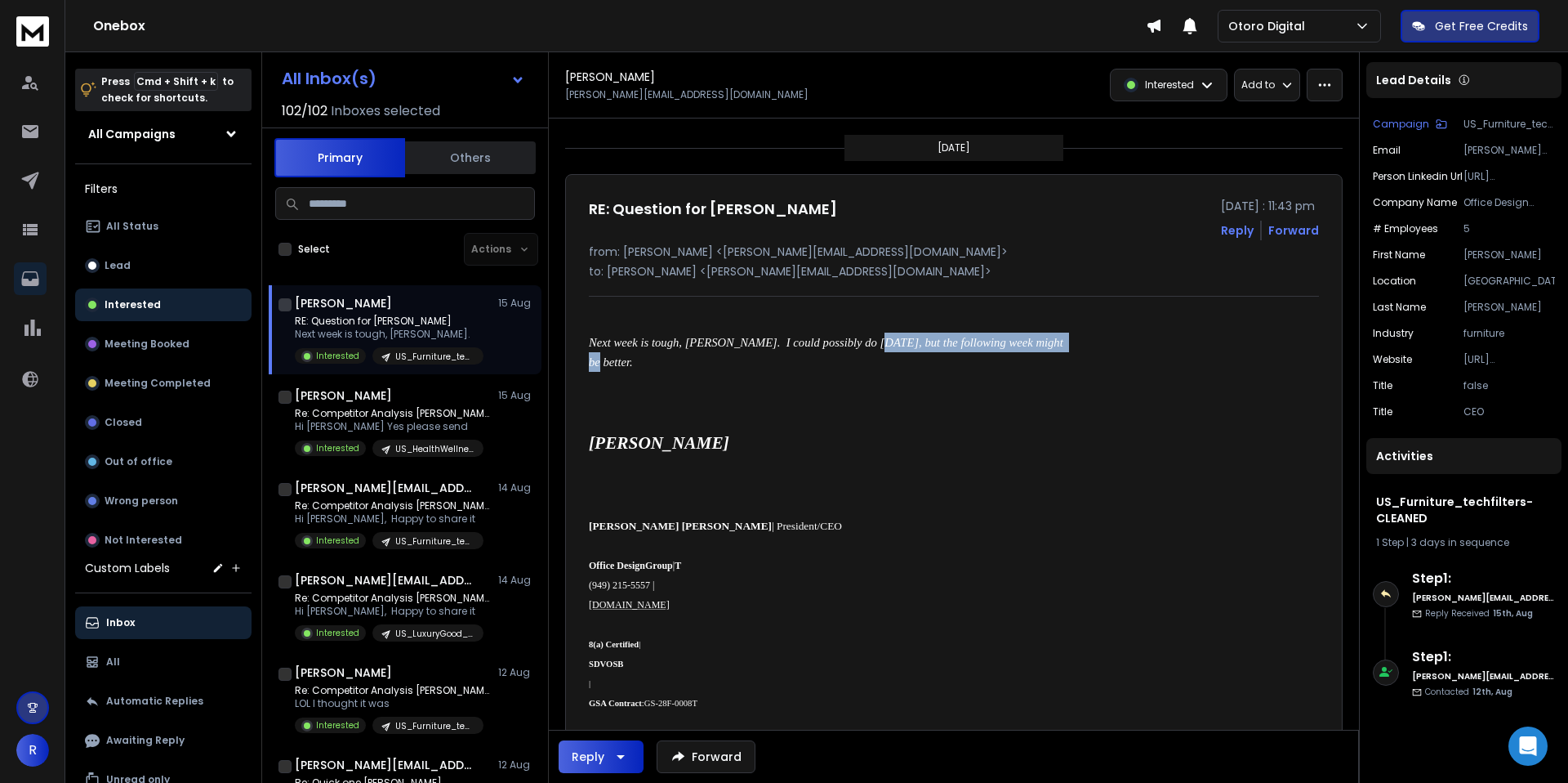
drag, startPoint x: 887, startPoint y: 345, endPoint x: 998, endPoint y: 361, distance: 112.1
click at [998, 361] on p "Next week is tough, David. I could possibly do Friday, but the following week m…" at bounding box center [827, 353] width 477 height 39
click at [587, 767] on button "Reply" at bounding box center [601, 756] width 85 height 33
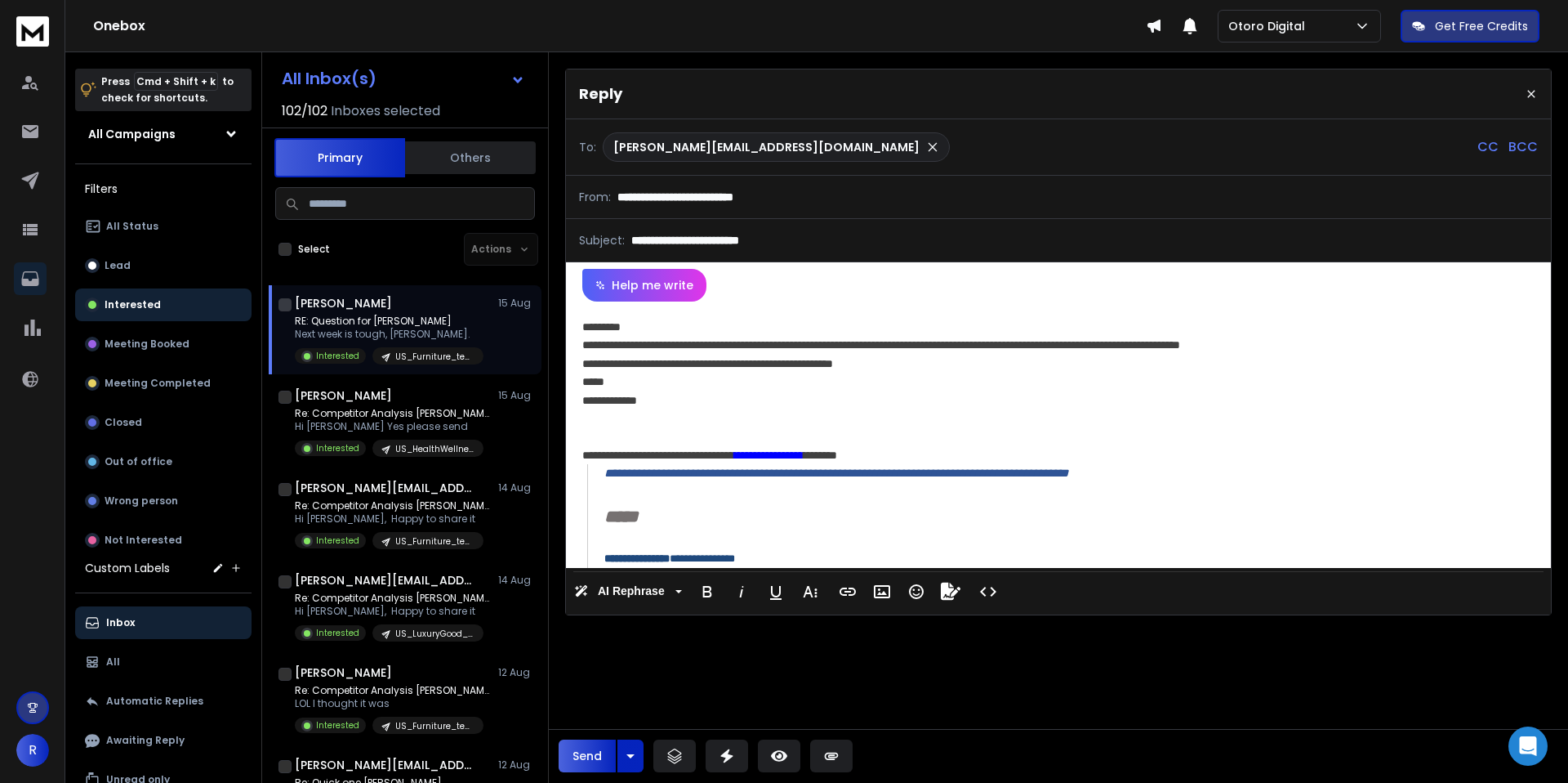
click at [575, 762] on button "Send" at bounding box center [587, 755] width 57 height 33
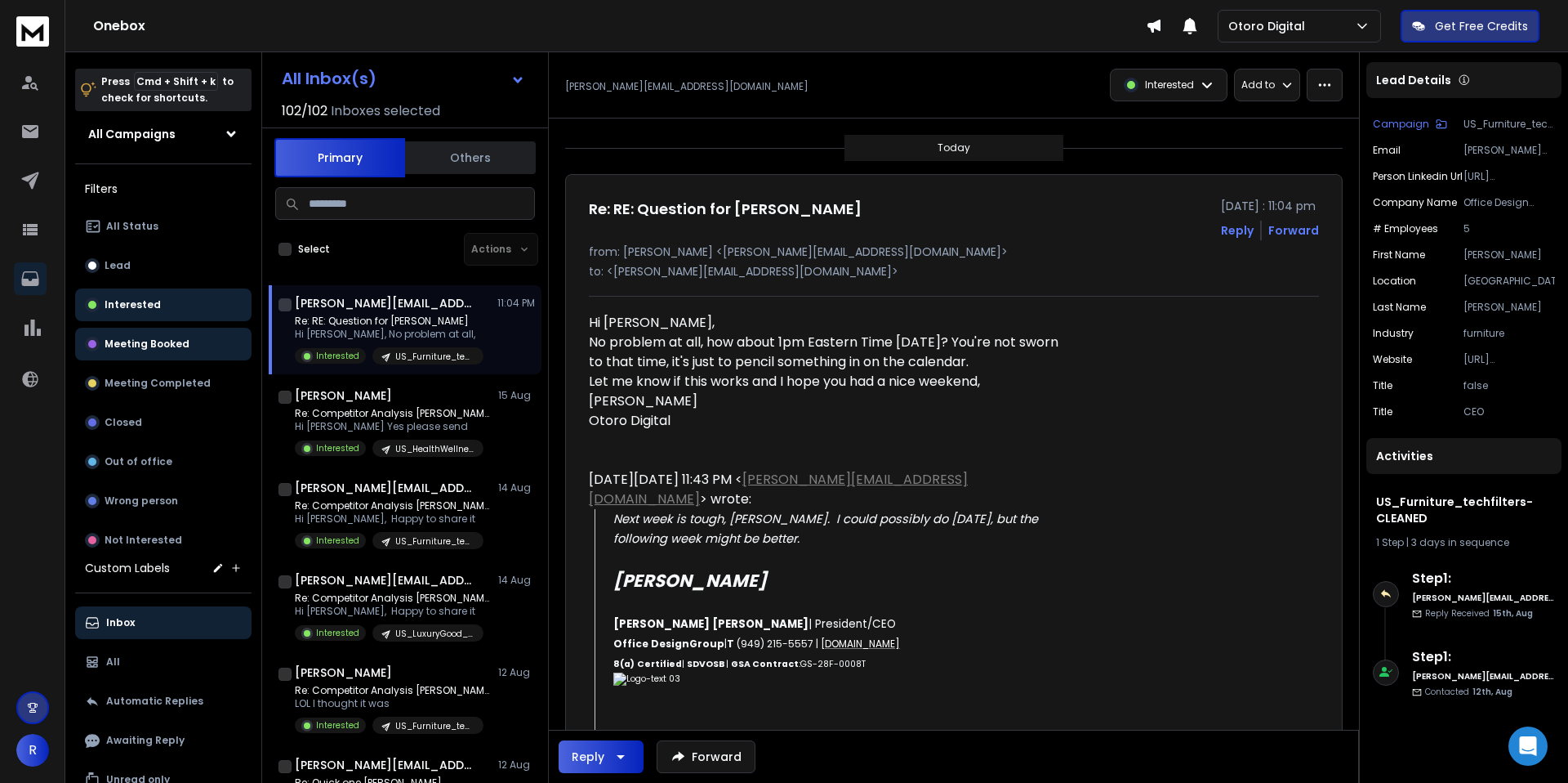
click at [178, 346] on p "Meeting Booked" at bounding box center [146, 344] width 85 height 13
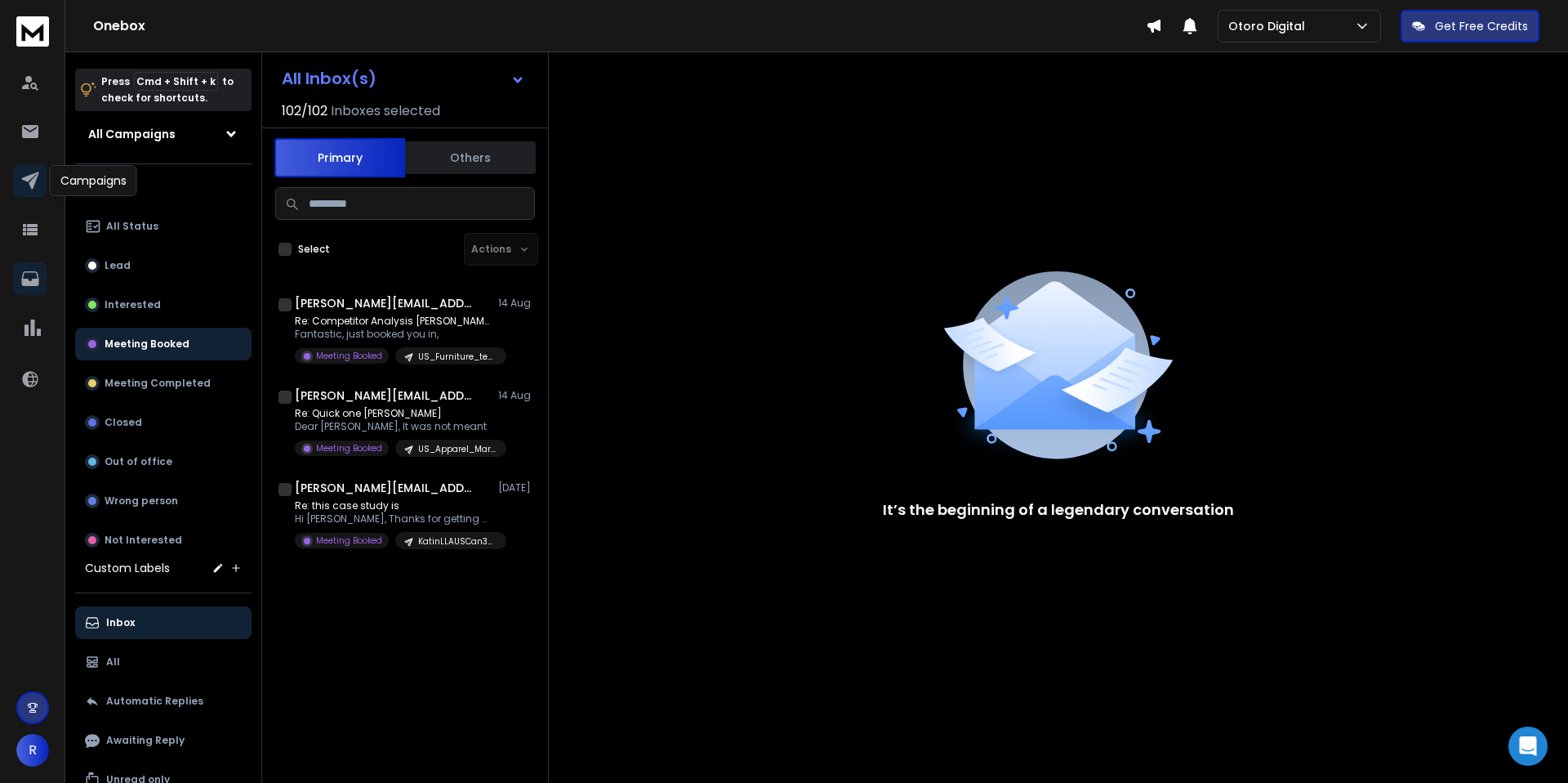
click at [37, 190] on link at bounding box center [30, 180] width 33 height 33
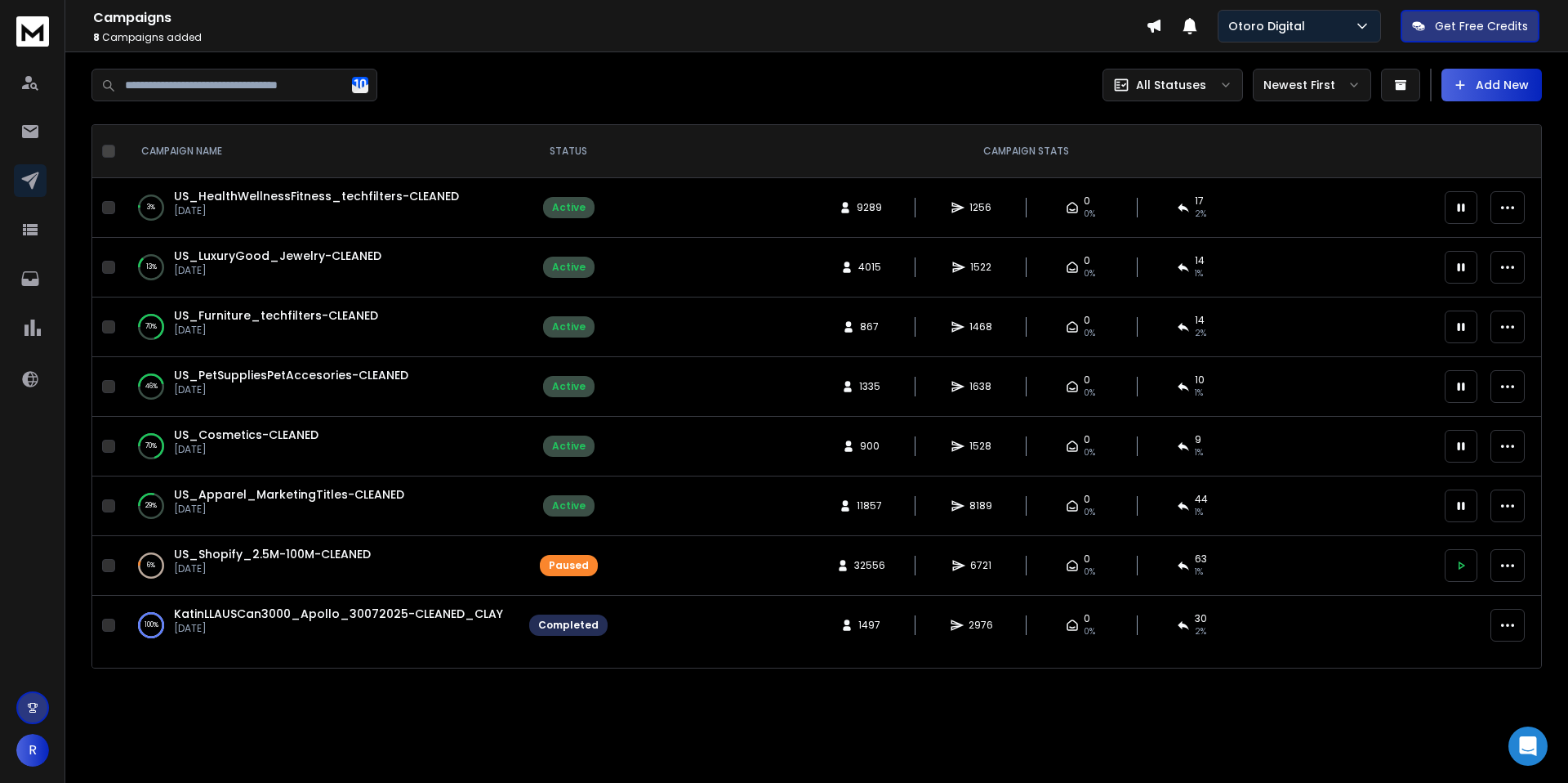
click at [1298, 20] on p "Otoro Digital" at bounding box center [1270, 26] width 83 height 16
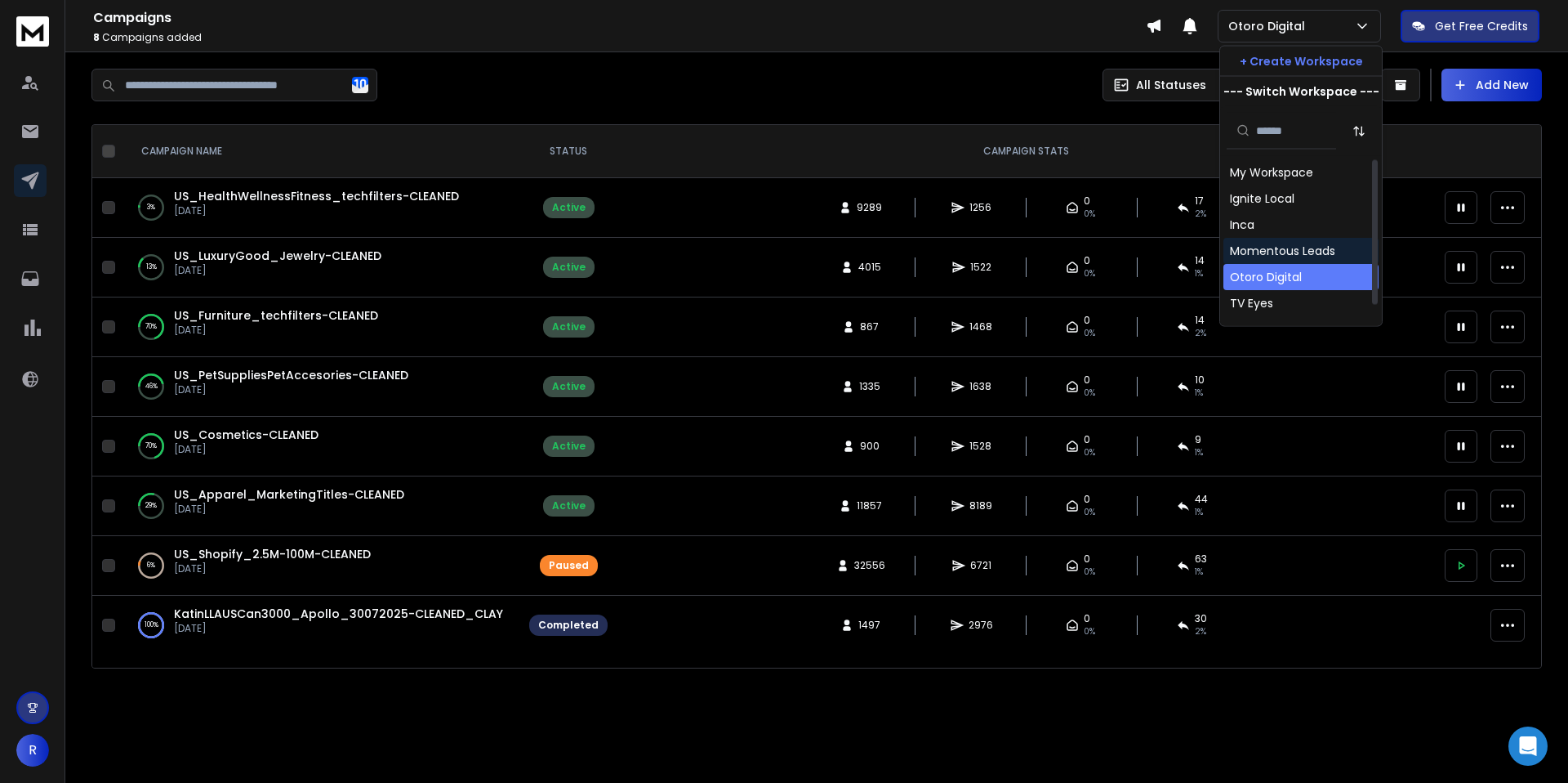
scroll to position [20, 0]
click at [1318, 302] on div "Vivv.ai" at bounding box center [1301, 309] width 155 height 26
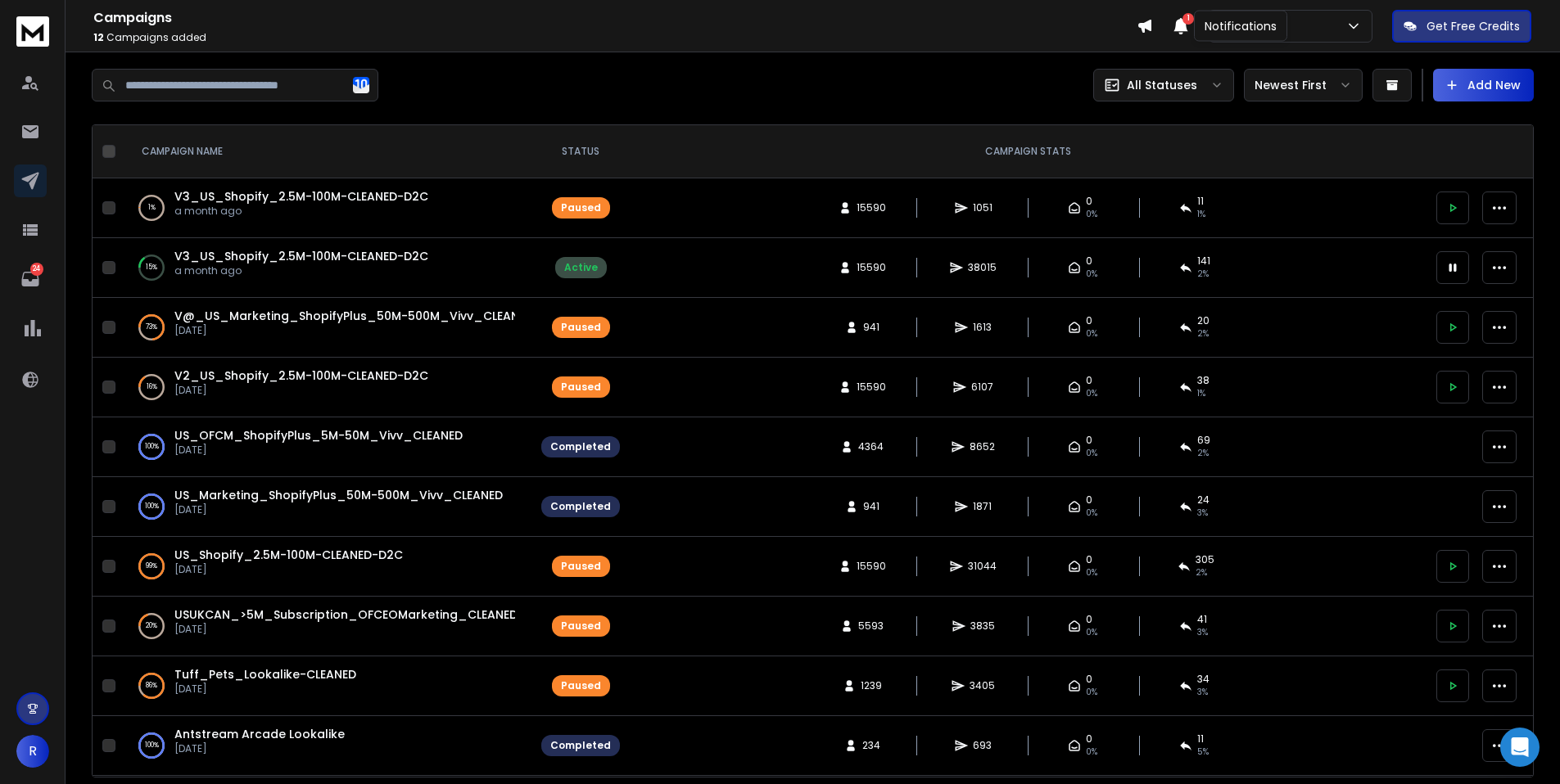
click at [1179, 20] on icon at bounding box center [1181, 26] width 16 height 16
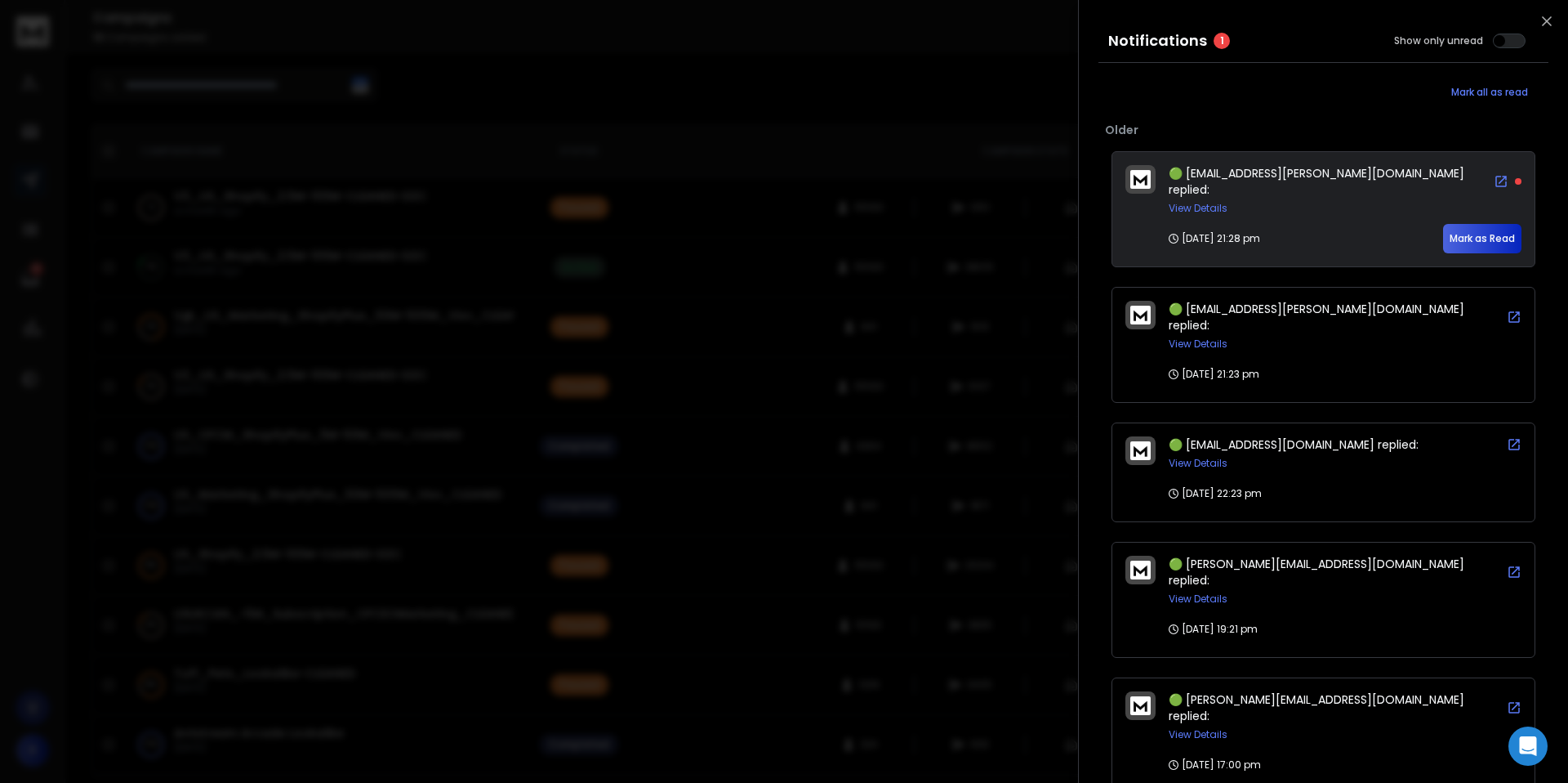
click at [1469, 225] on button "Mark as Read" at bounding box center [1482, 238] width 79 height 29
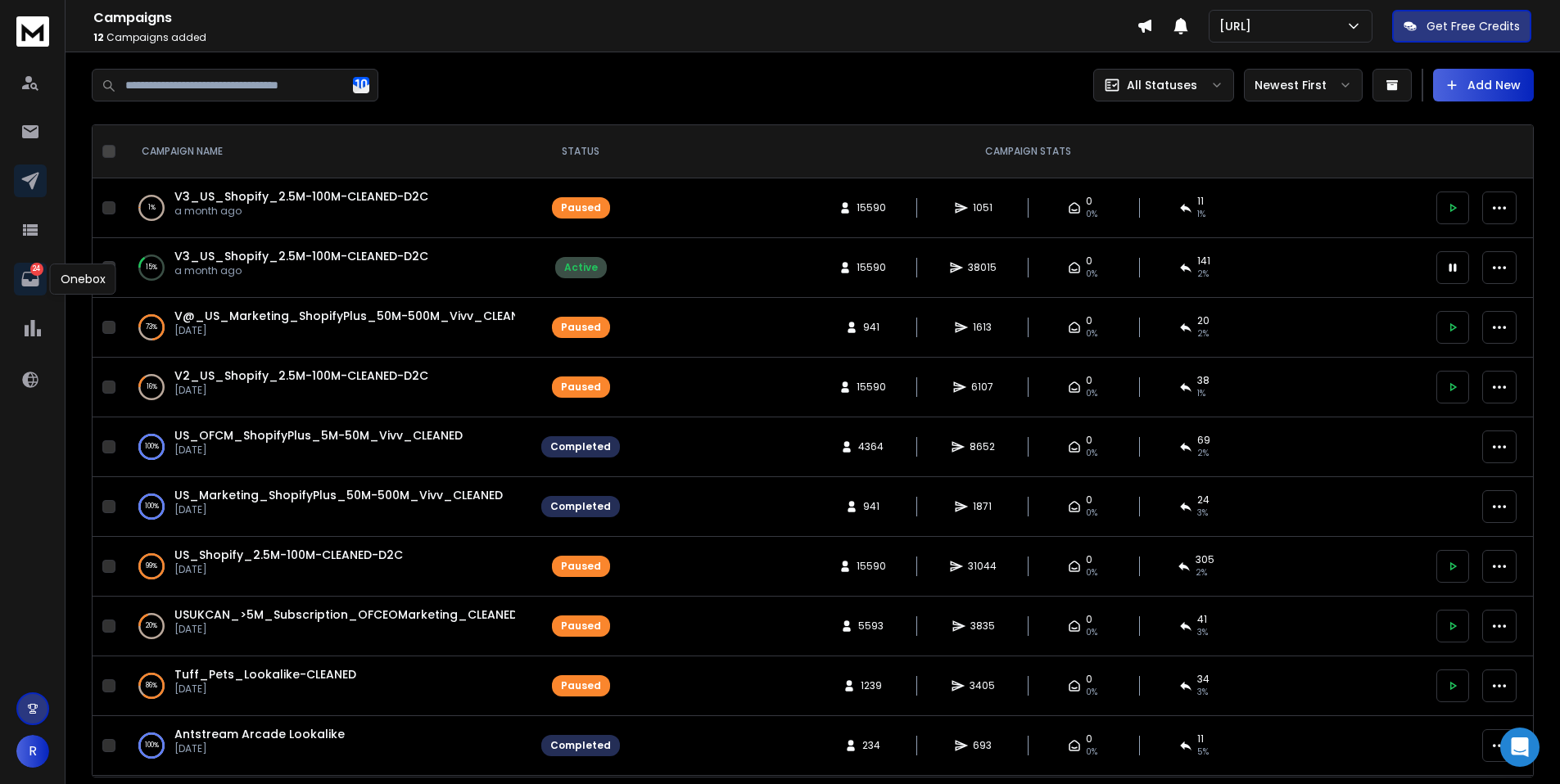
click at [22, 279] on icon at bounding box center [30, 279] width 17 height 14
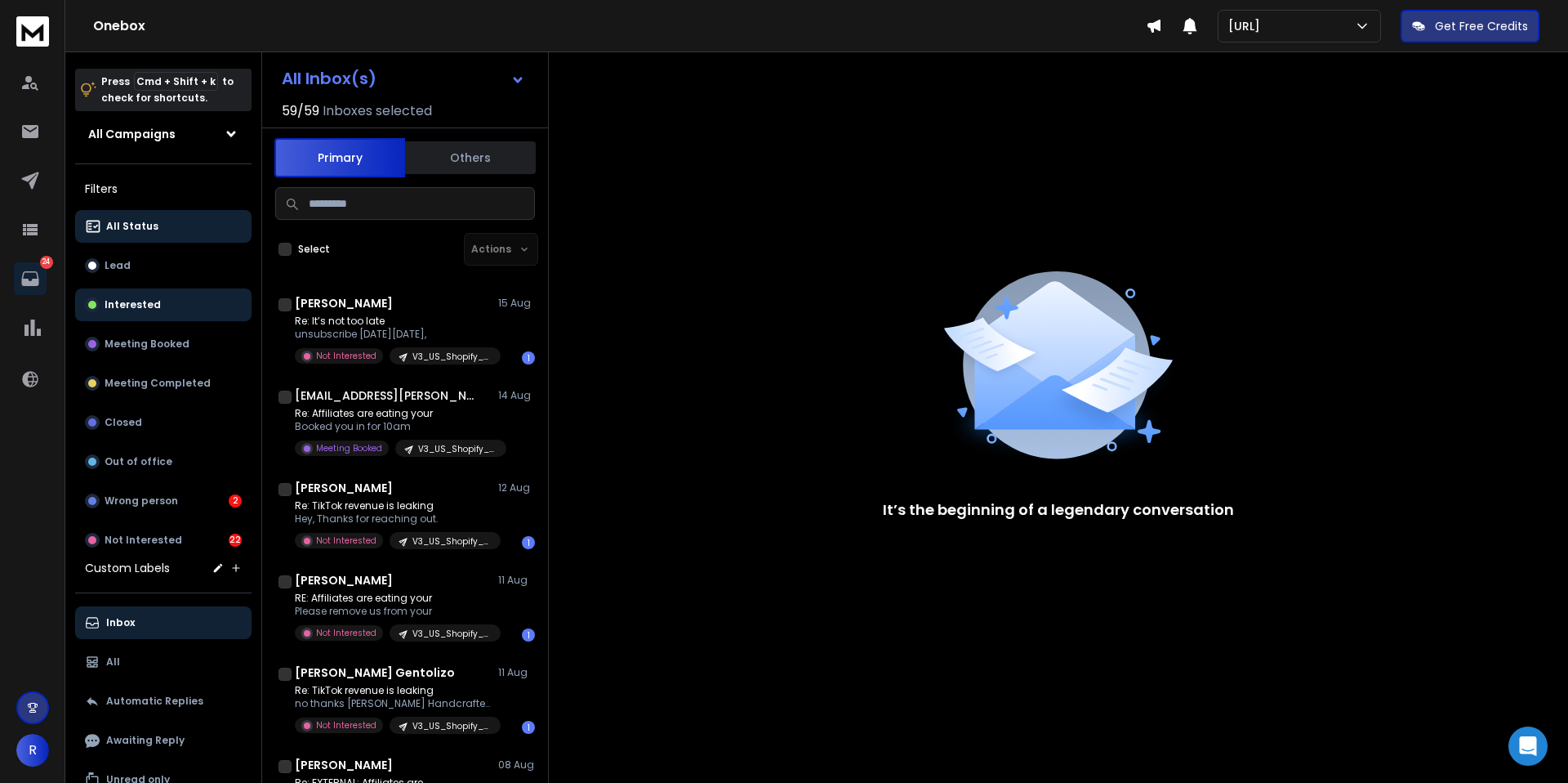
click at [171, 316] on button "Interested" at bounding box center [163, 304] width 177 height 33
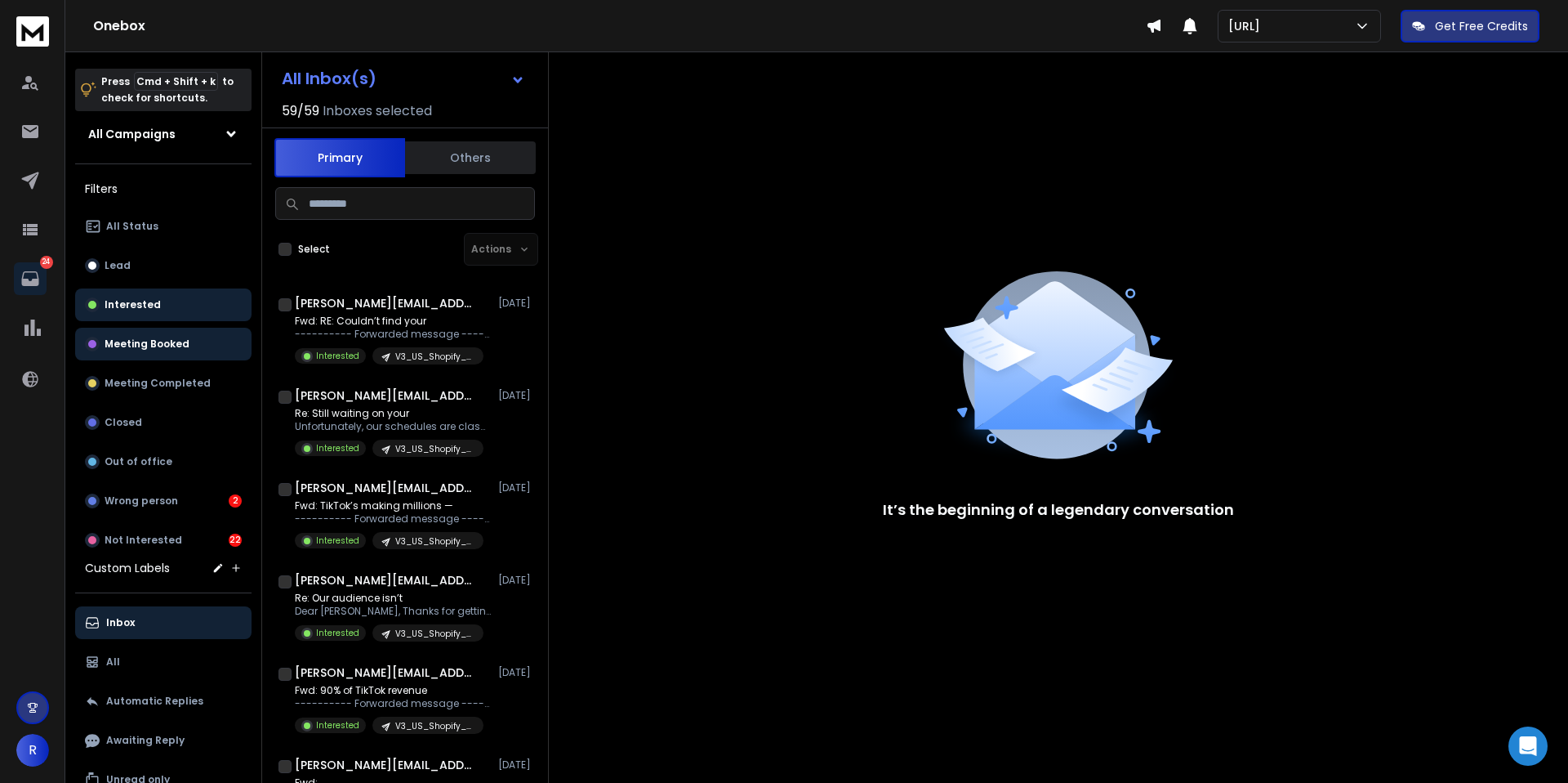
click at [170, 335] on button "Meeting Booked" at bounding box center [163, 344] width 177 height 33
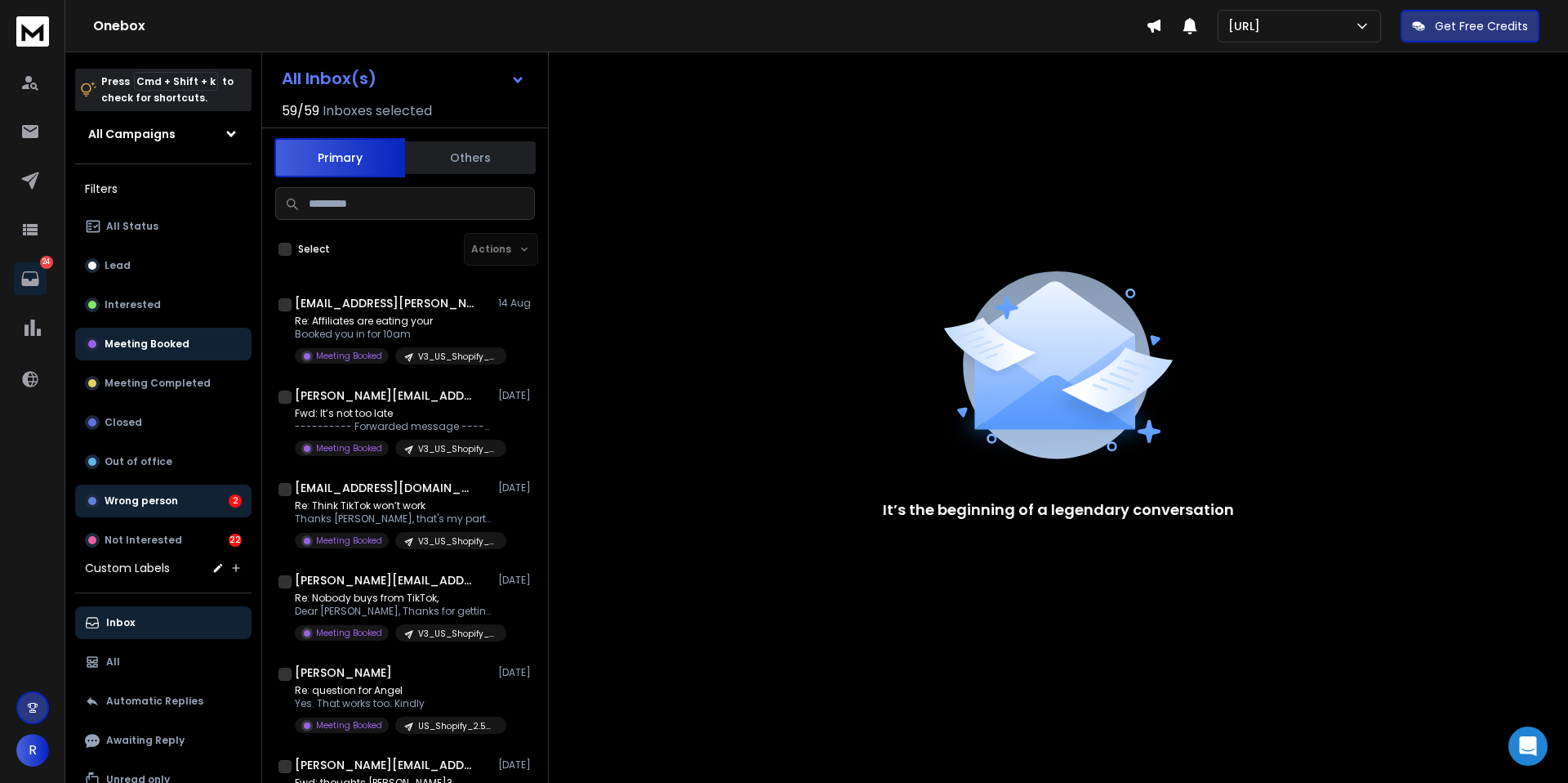
click at [153, 496] on p "Wrong person" at bounding box center [141, 501] width 73 height 13
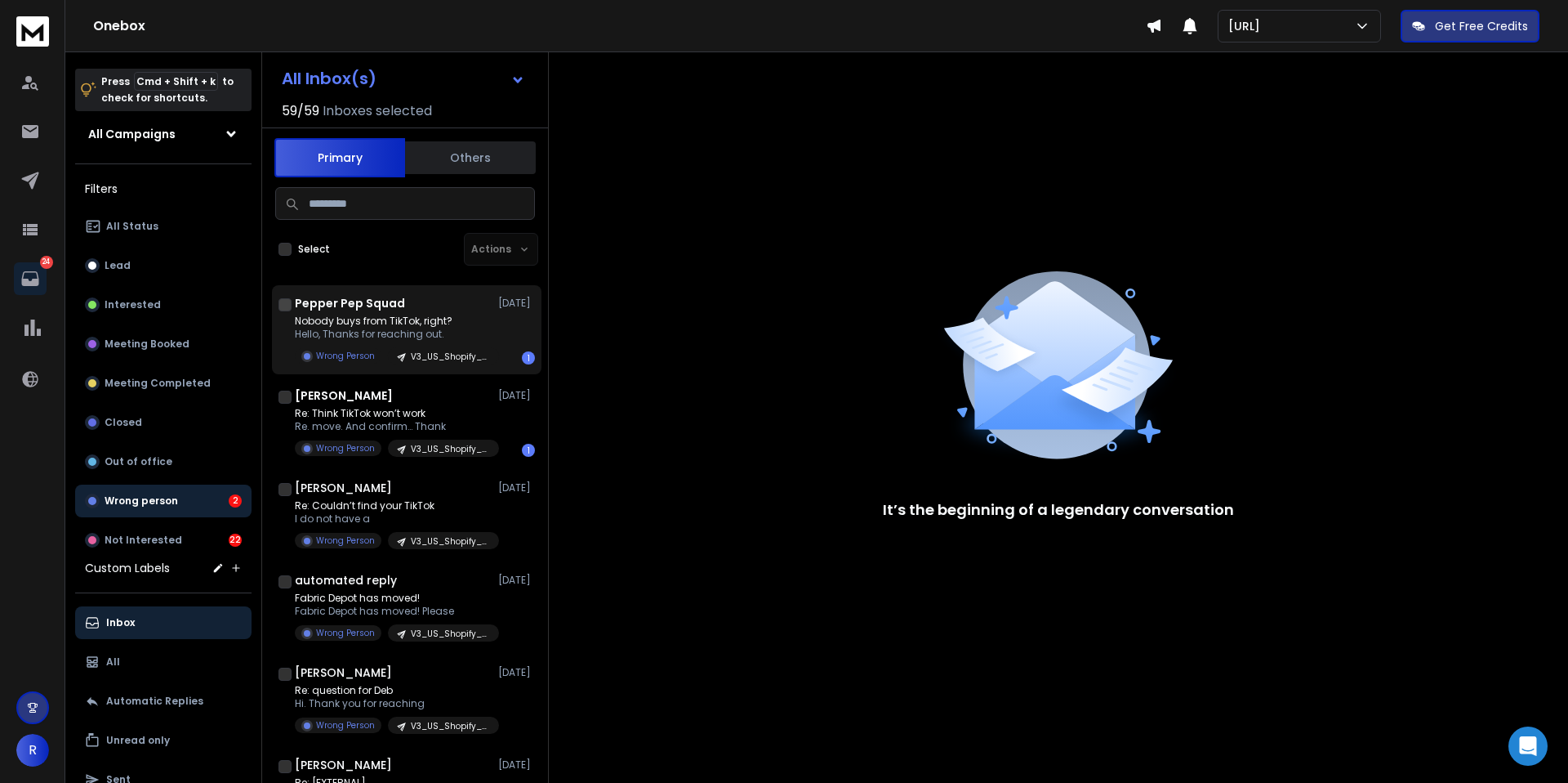
click at [446, 350] on div "V3_US_Shopify_2.5M-100M-CLEANED-D2C" at bounding box center [444, 355] width 111 height 17
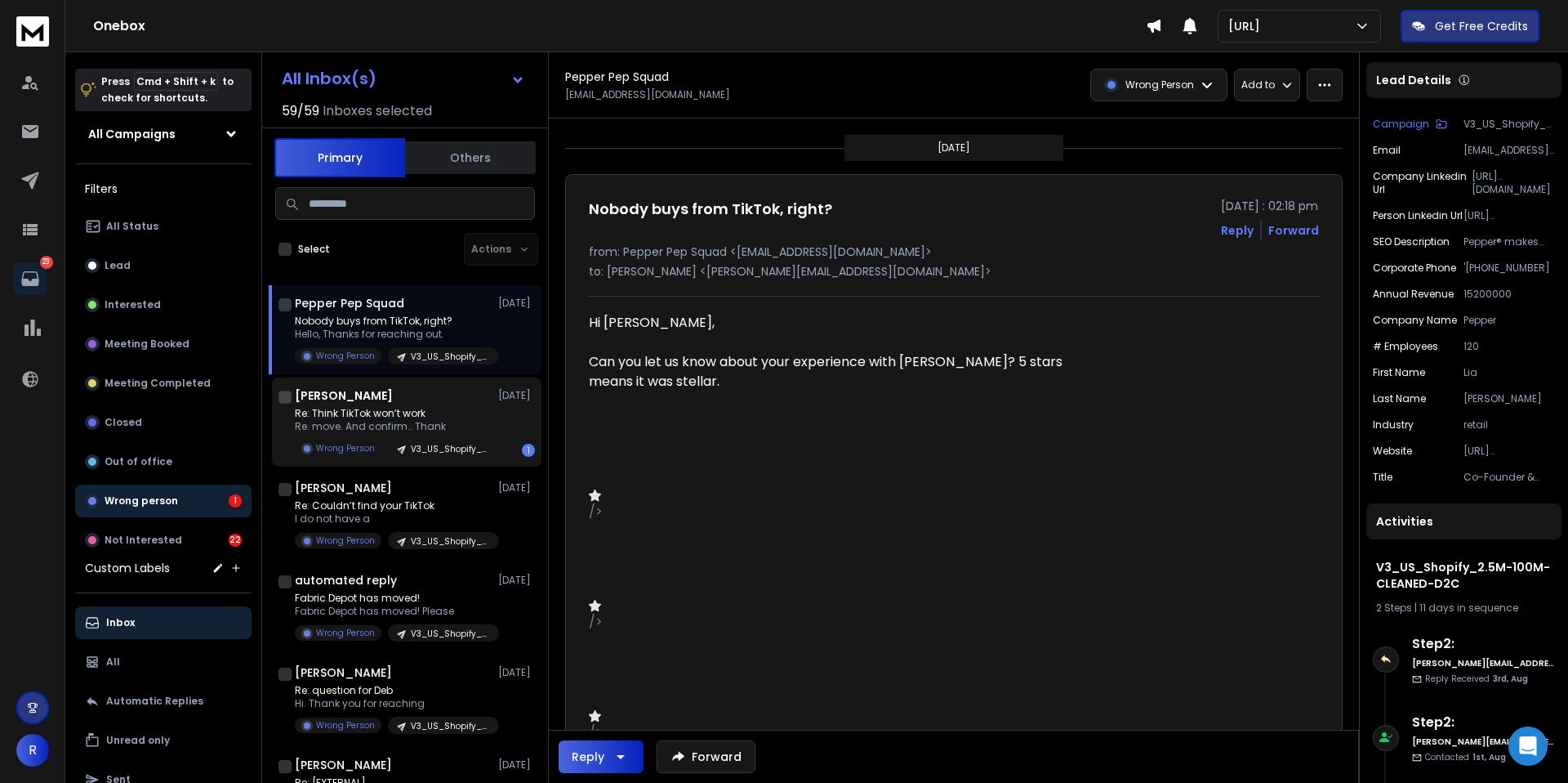
click at [438, 404] on div "Chad Hackenbracht 30 Jul Re: Think TikTok won’t work Re. move. And confirm… Tha…" at bounding box center [414, 422] width 240 height 70
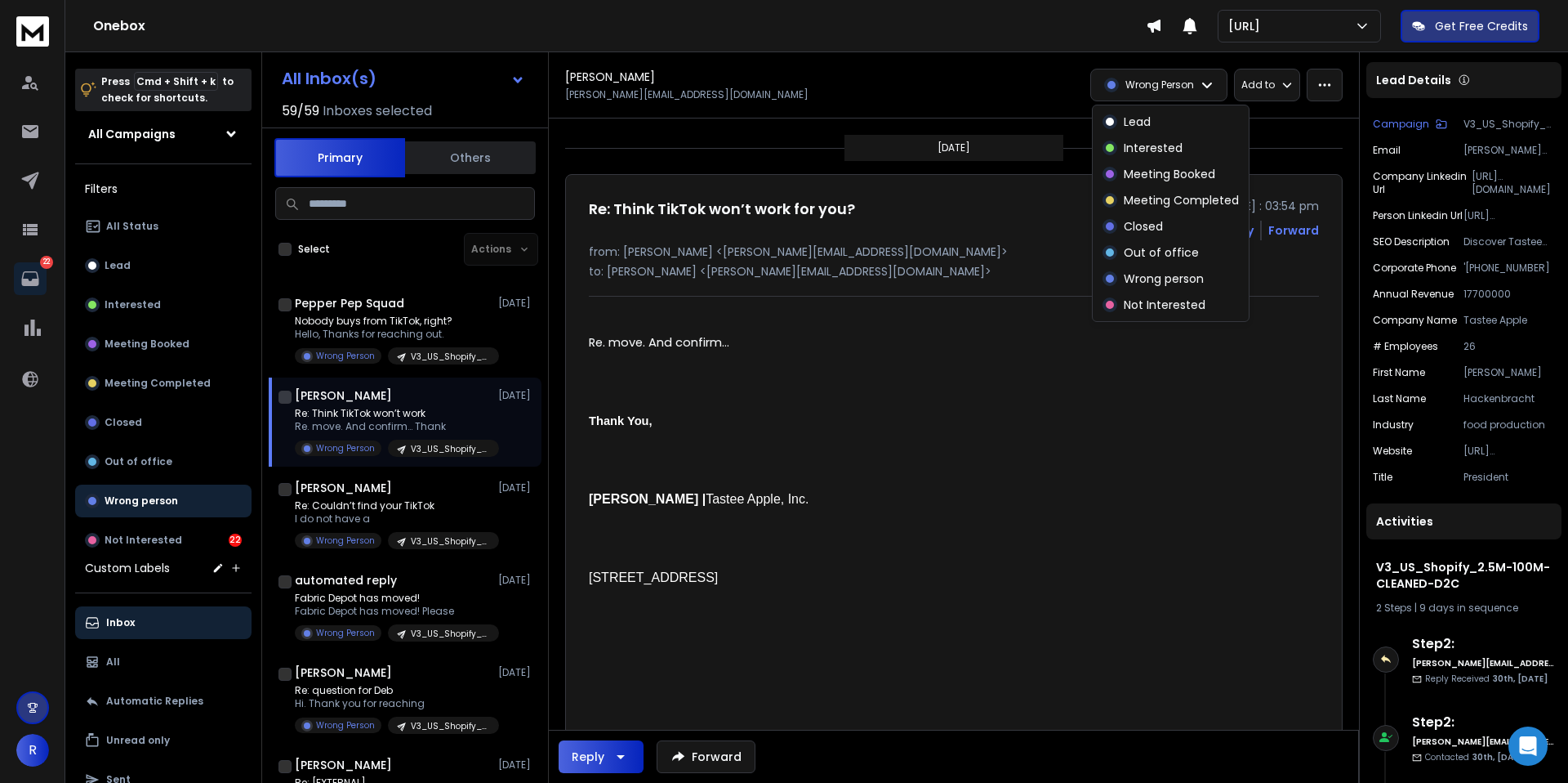
click at [1171, 91] on p "Wrong Person" at bounding box center [1159, 85] width 69 height 13
click at [1168, 296] on p "Not Interested" at bounding box center [1165, 304] width 82 height 16
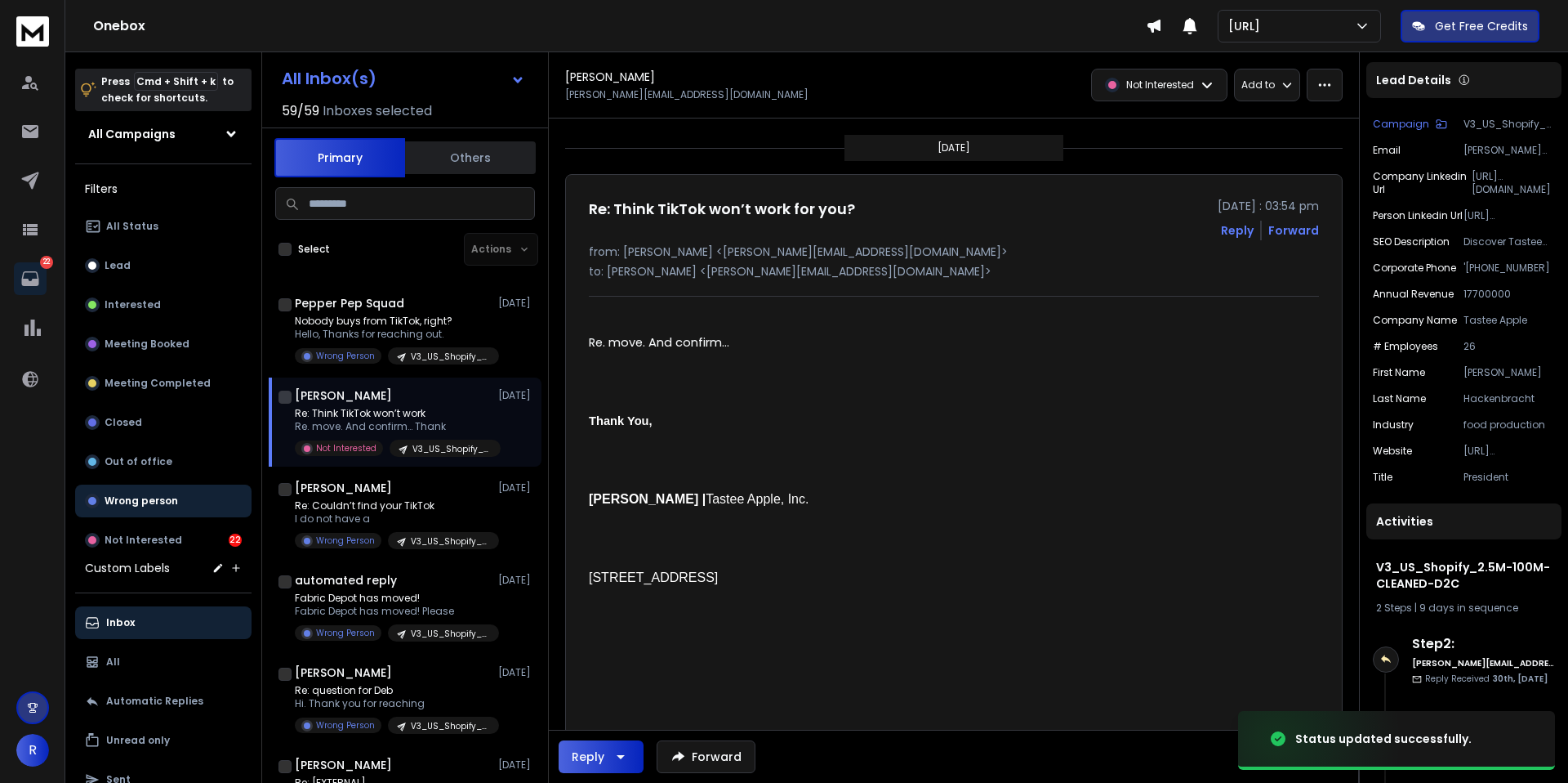
click at [1315, 84] on button "button" at bounding box center [1324, 85] width 36 height 33
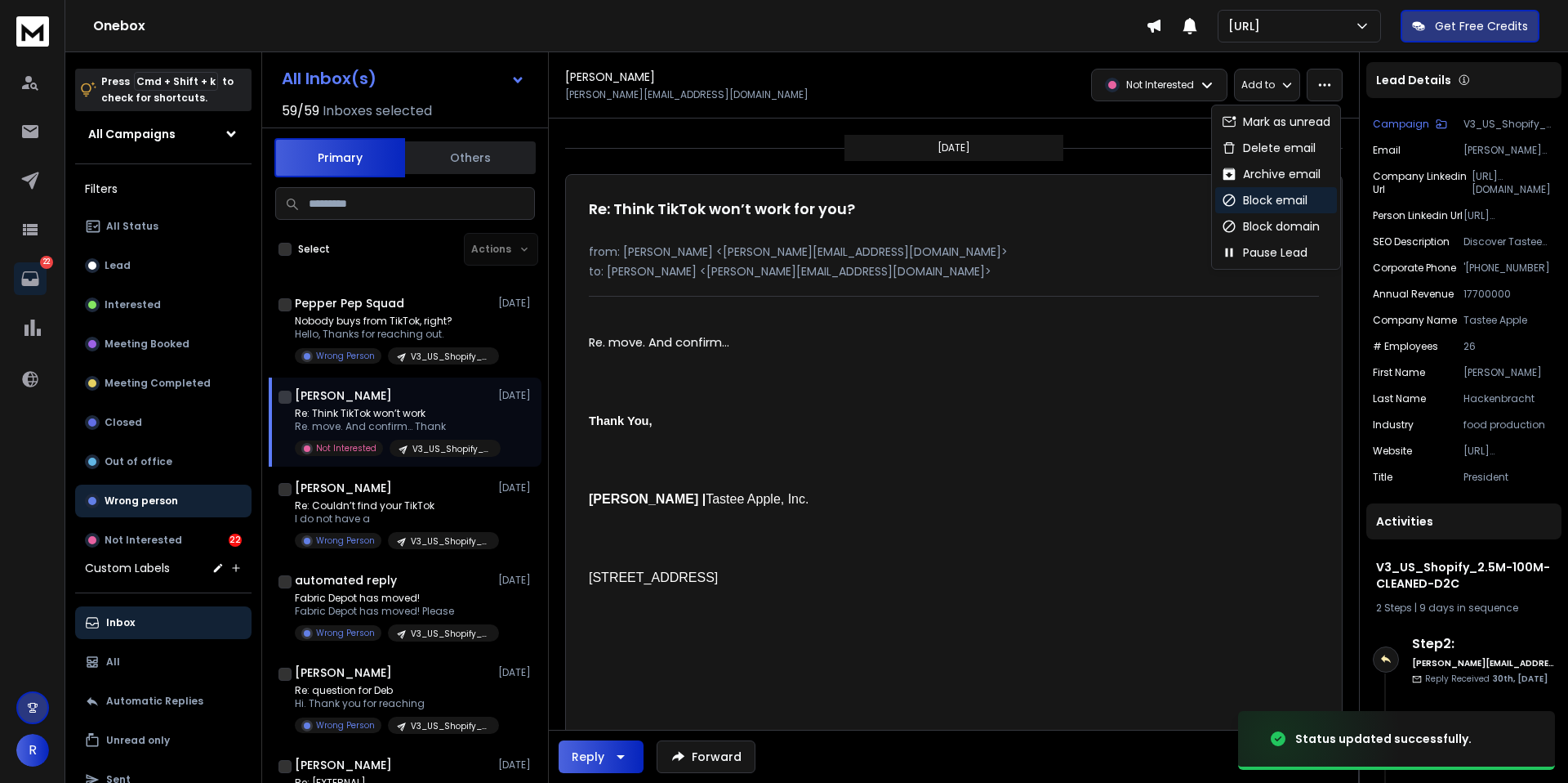
click at [1301, 188] on div "Block email" at bounding box center [1276, 200] width 121 height 26
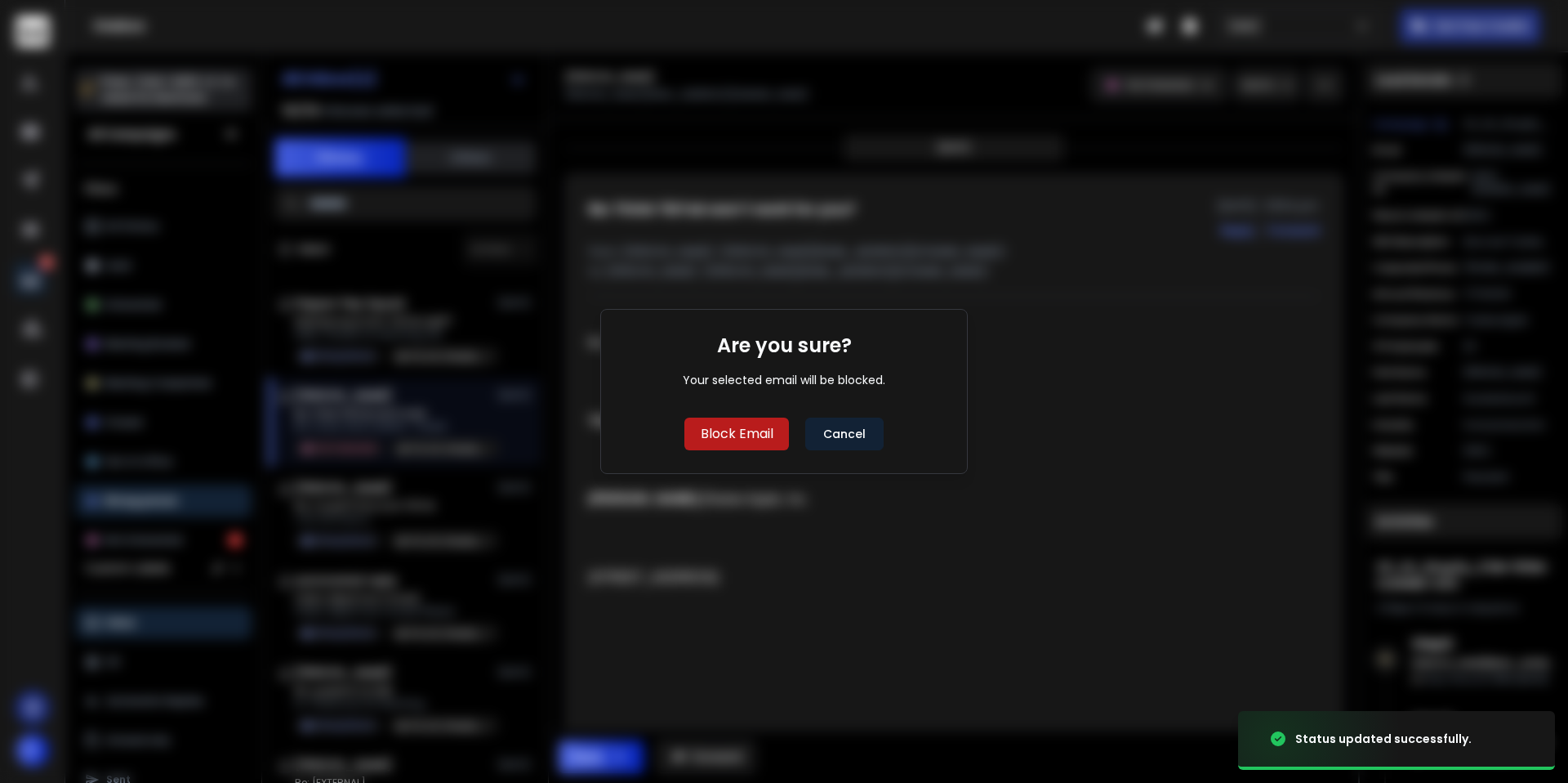
click at [727, 422] on button "Block Email" at bounding box center [736, 434] width 104 height 33
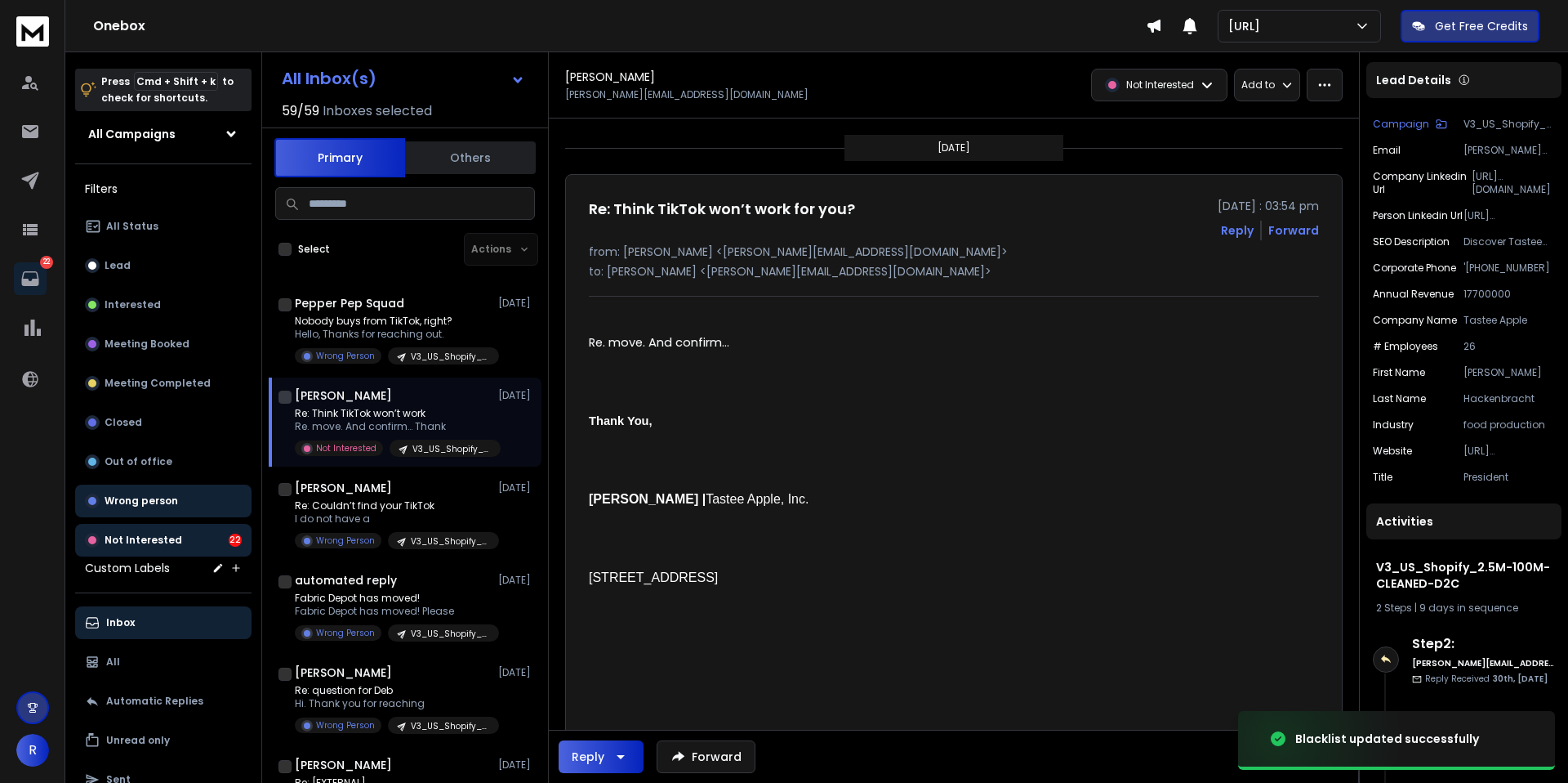
click at [194, 528] on button "Not Interested 22" at bounding box center [163, 540] width 177 height 33
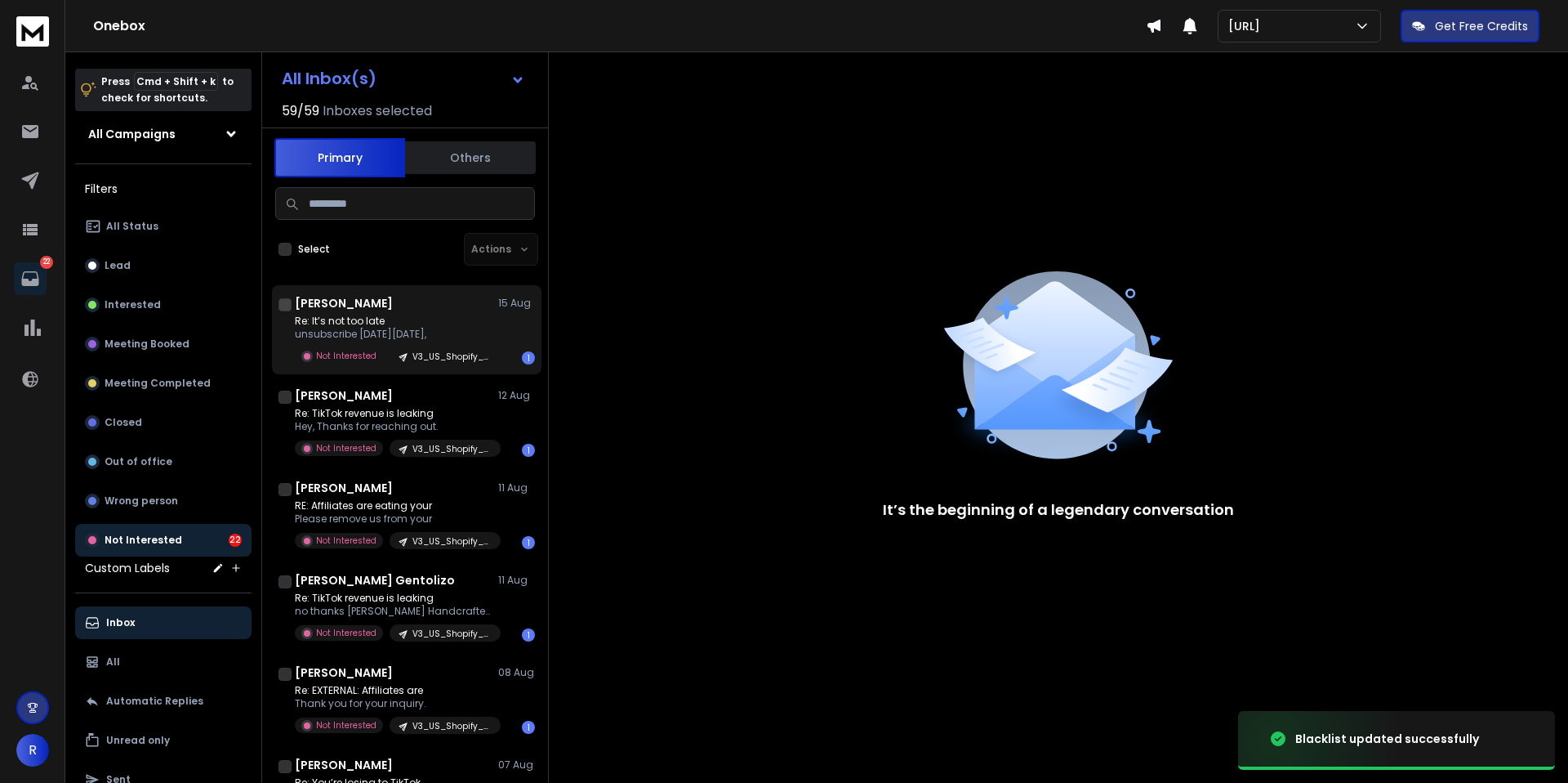
click at [426, 329] on p "unsubscribe On Fri, Aug 15," at bounding box center [393, 334] width 196 height 13
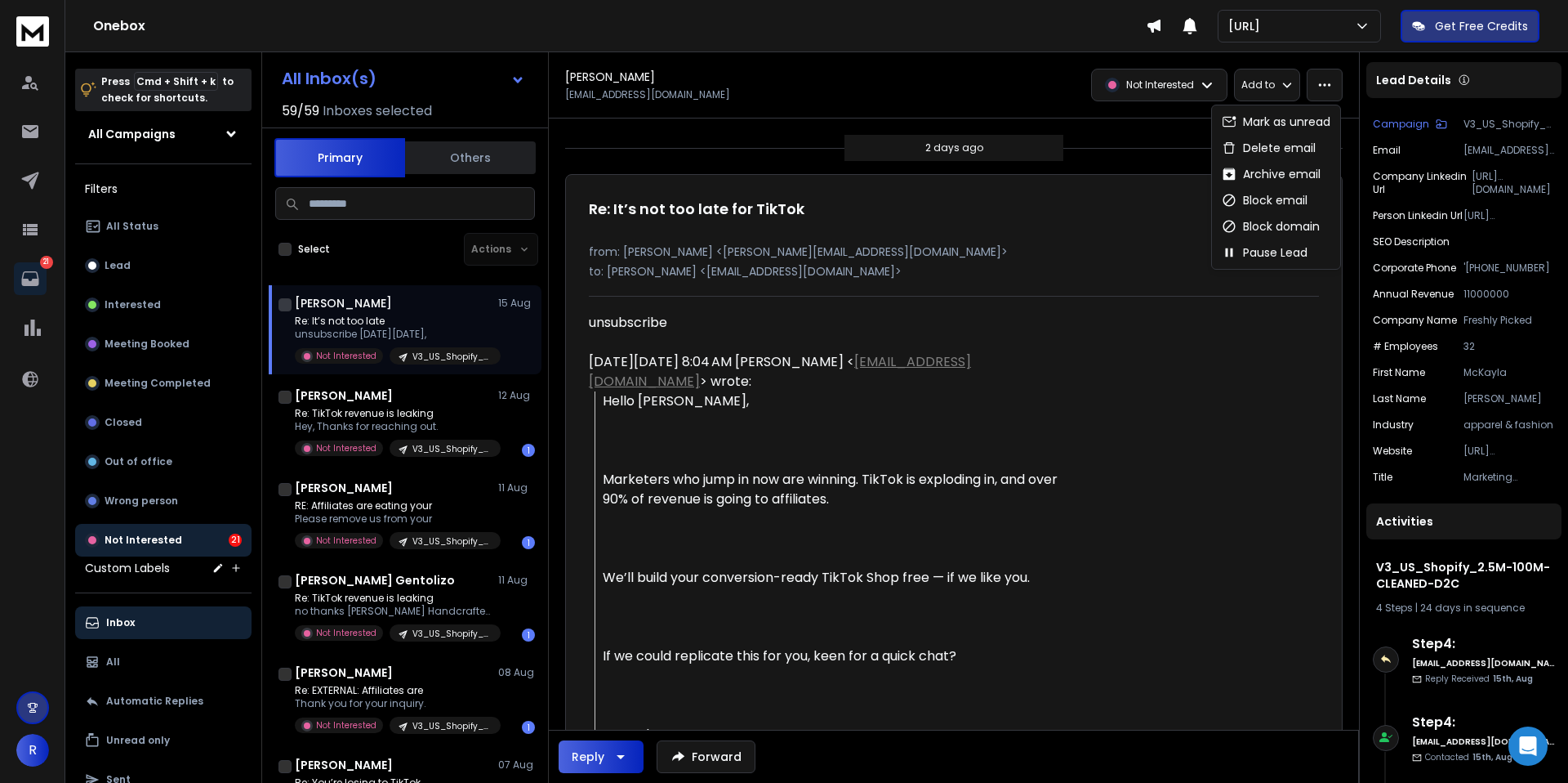
click at [1340, 85] on button "button" at bounding box center [1324, 85] width 36 height 33
click at [1298, 211] on div "Block email" at bounding box center [1276, 200] width 121 height 26
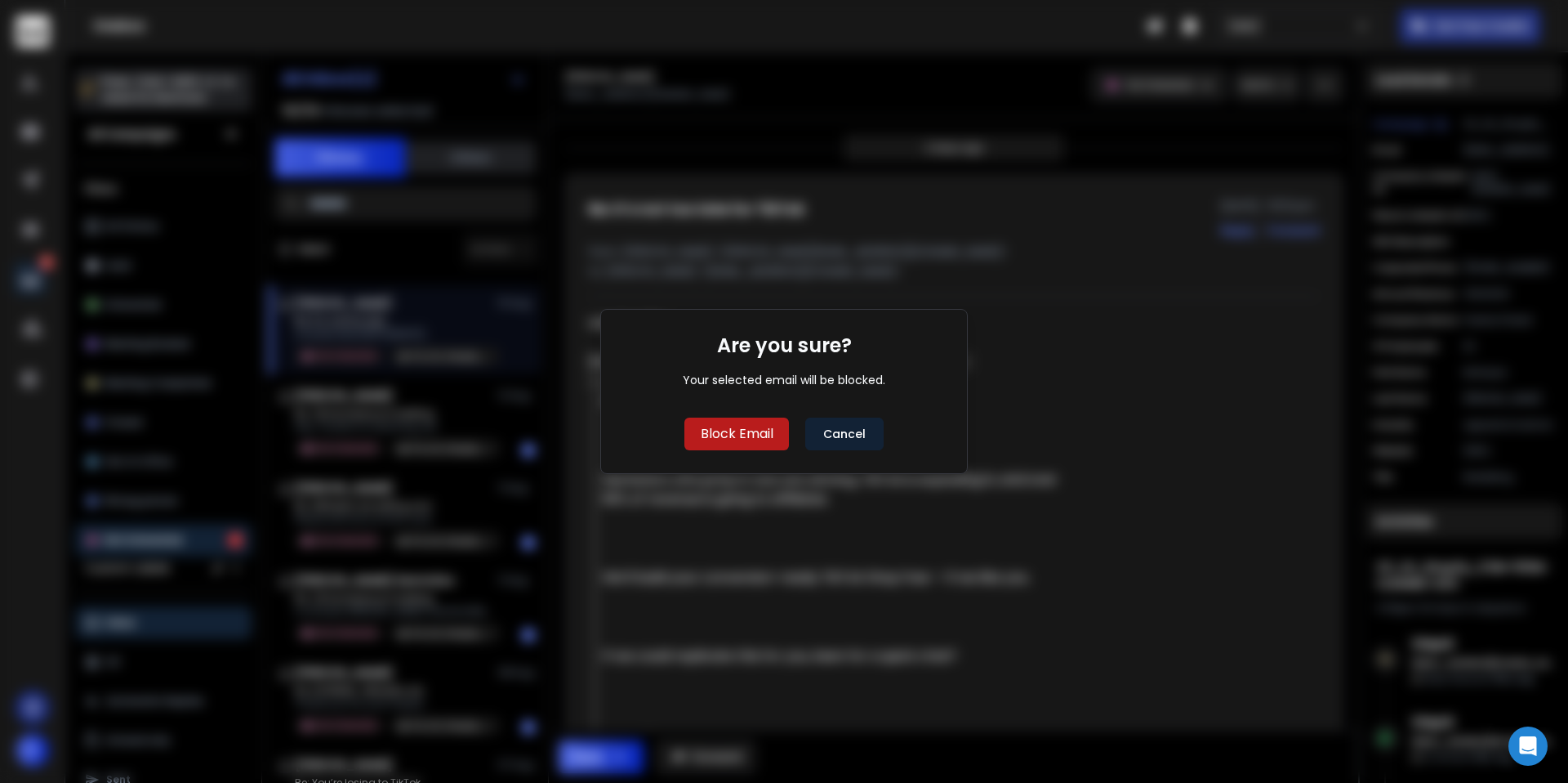
click at [716, 436] on button "Block Email" at bounding box center [736, 434] width 104 height 33
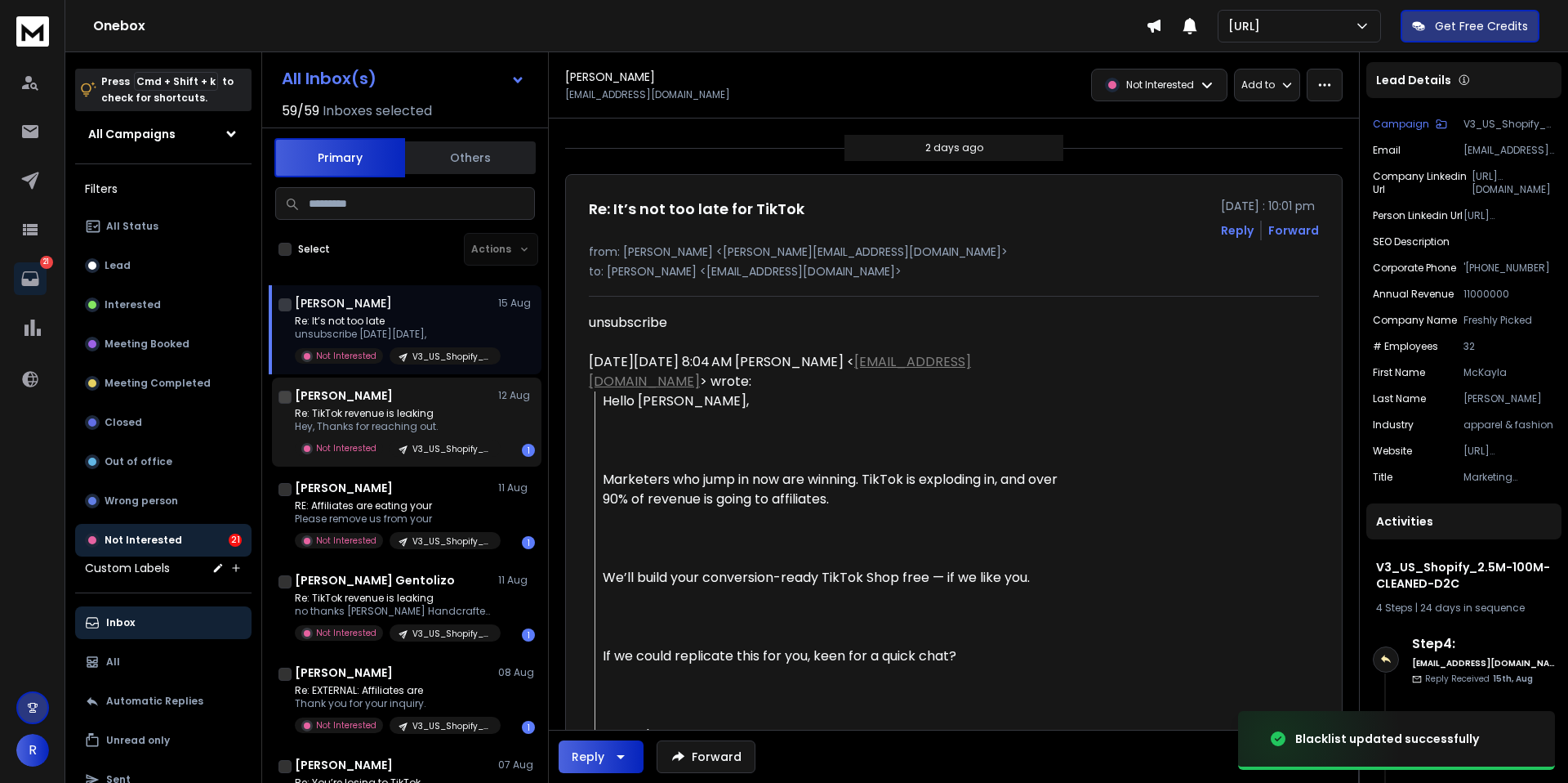
click at [508, 421] on div "Re: TikTok revenue is leaking Hey, Thanks for reaching out. Not Interested V3_U…" at bounding box center [414, 432] width 240 height 50
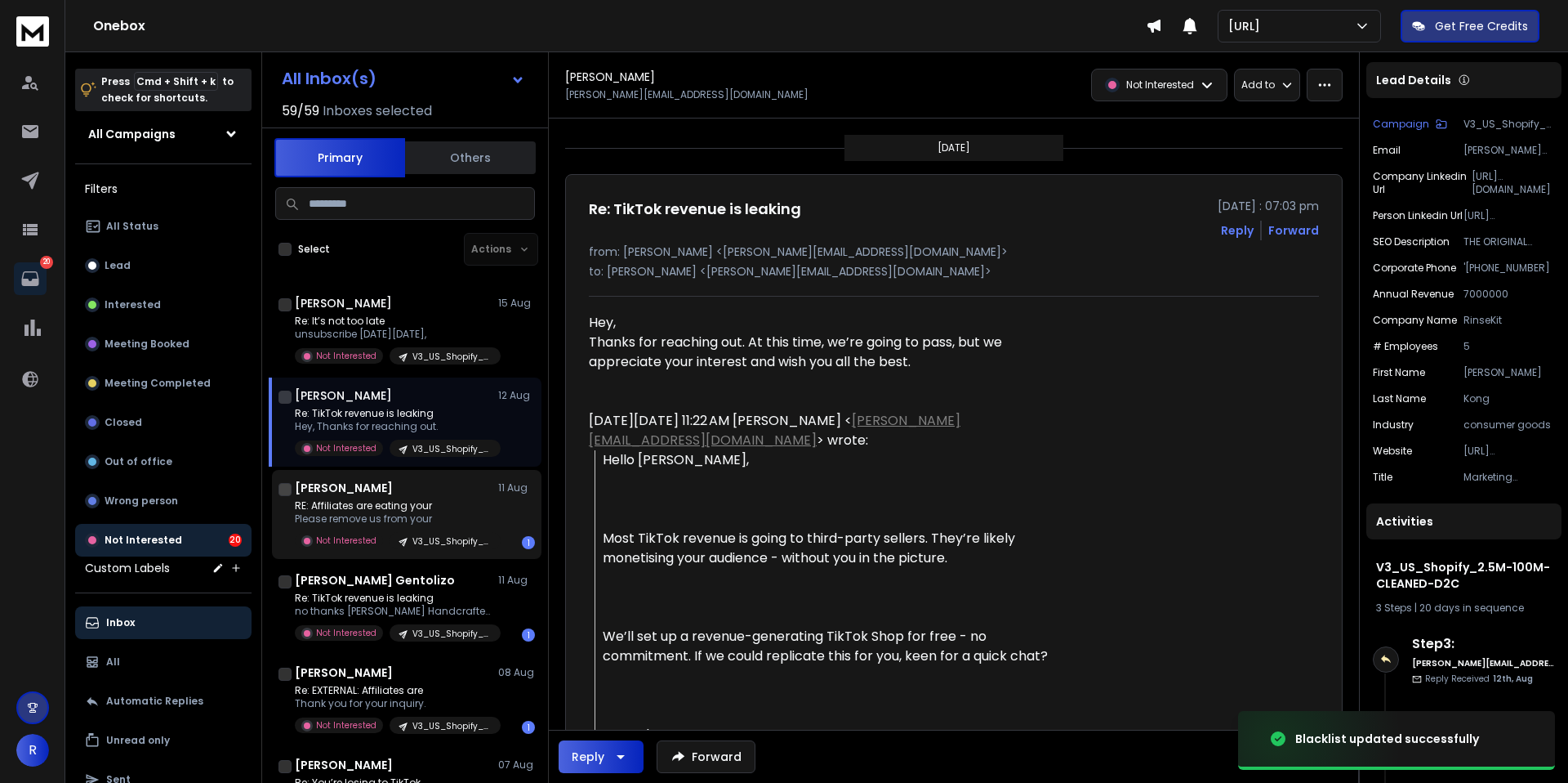
click at [368, 531] on div "RE: Affiliates are eating your Please remove us from your Not Interested V3_US_…" at bounding box center [397, 524] width 206 height 50
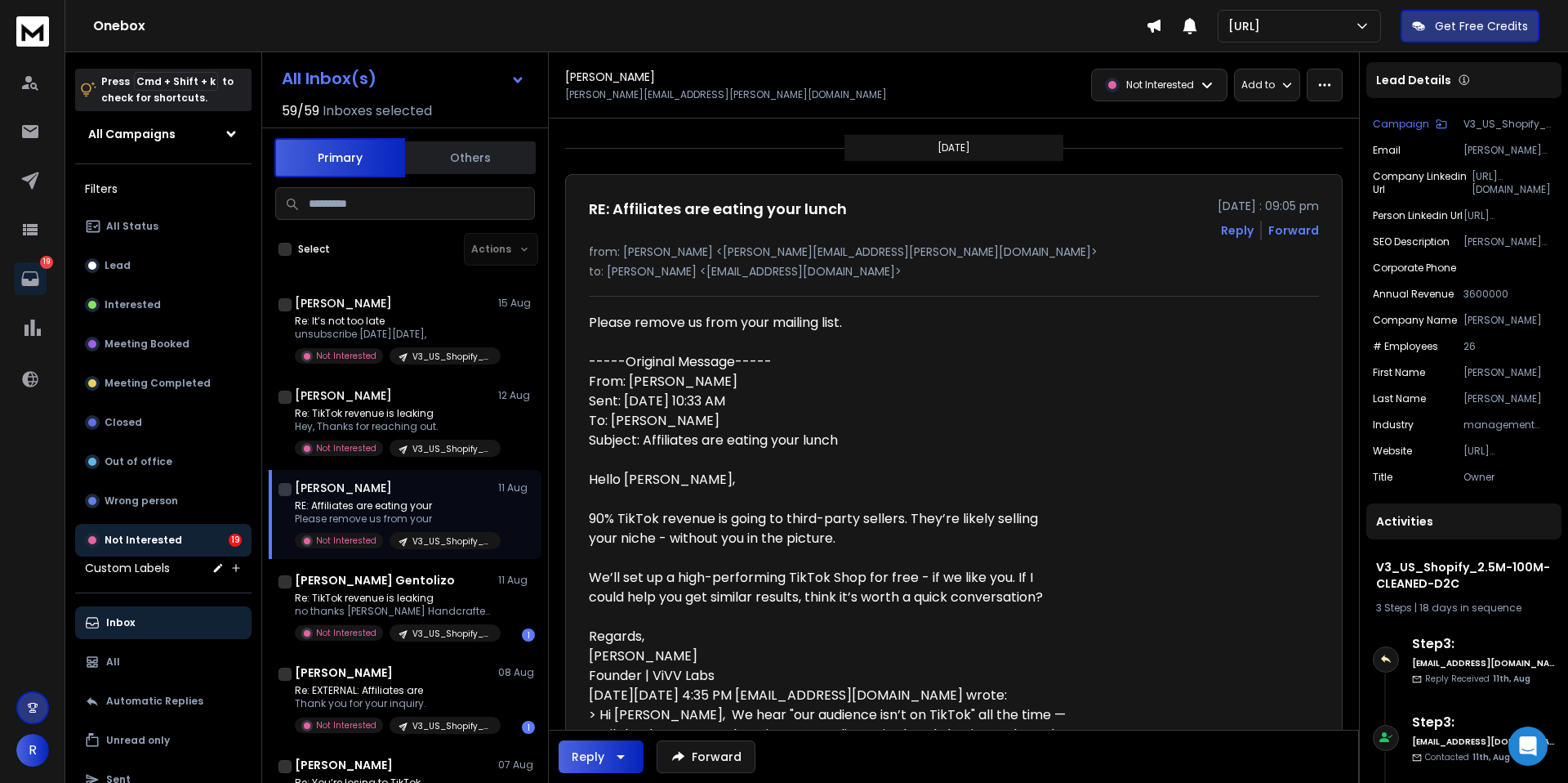
click at [1340, 85] on button "button" at bounding box center [1324, 85] width 36 height 33
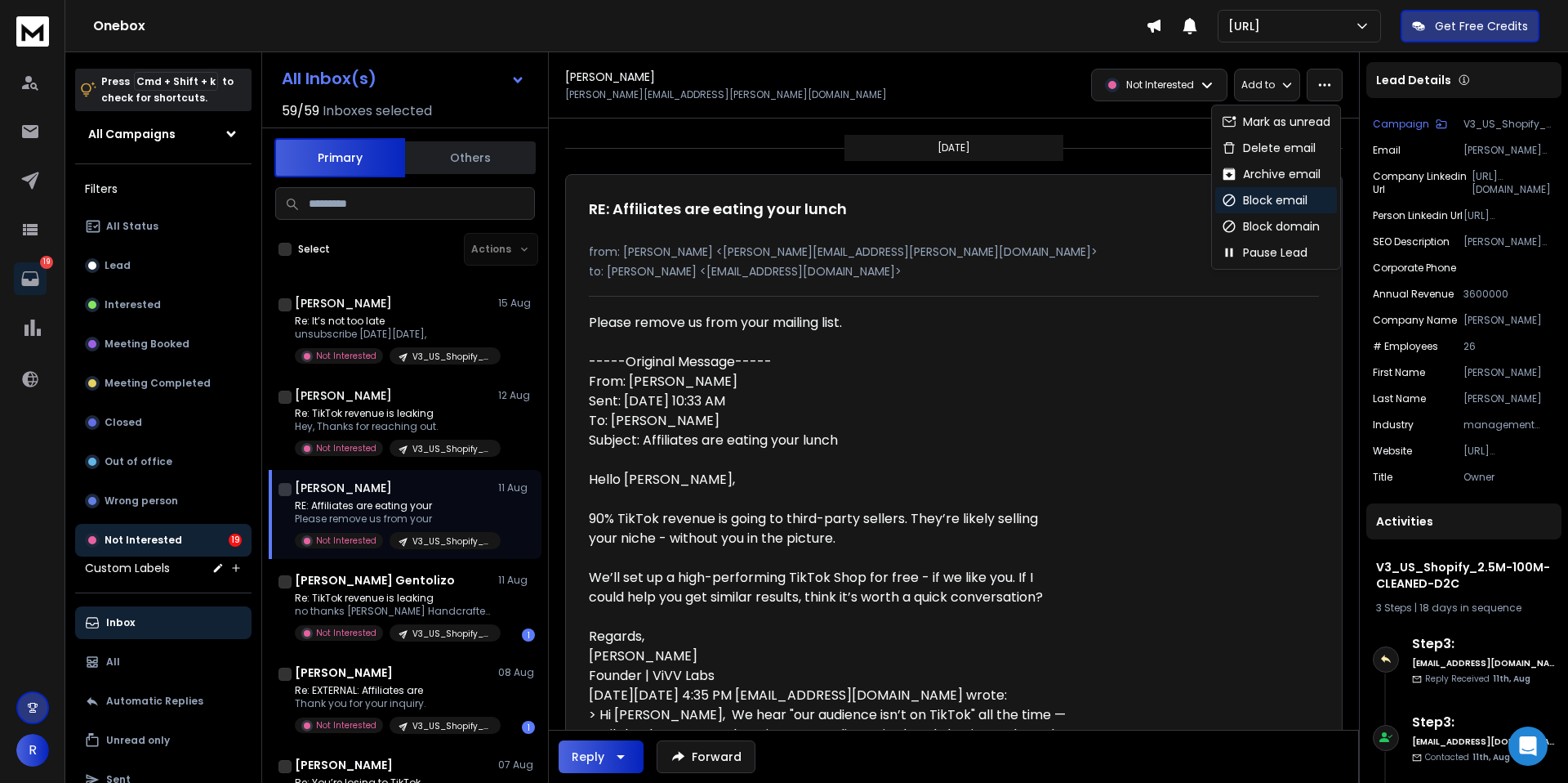
click at [1298, 190] on div "Block email" at bounding box center [1276, 200] width 121 height 26
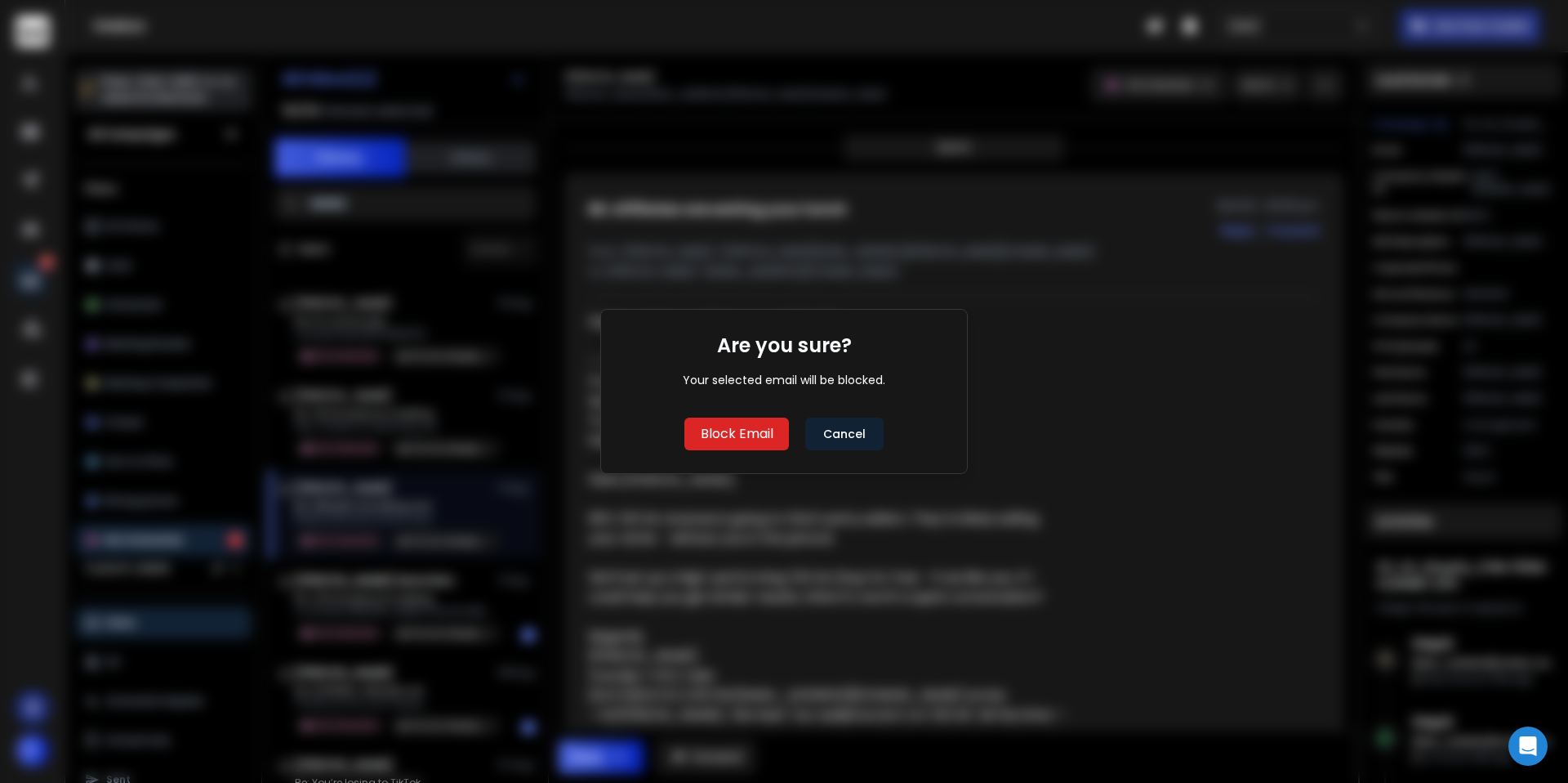
click at [809, 429] on button "Cancel" at bounding box center [844, 434] width 79 height 33
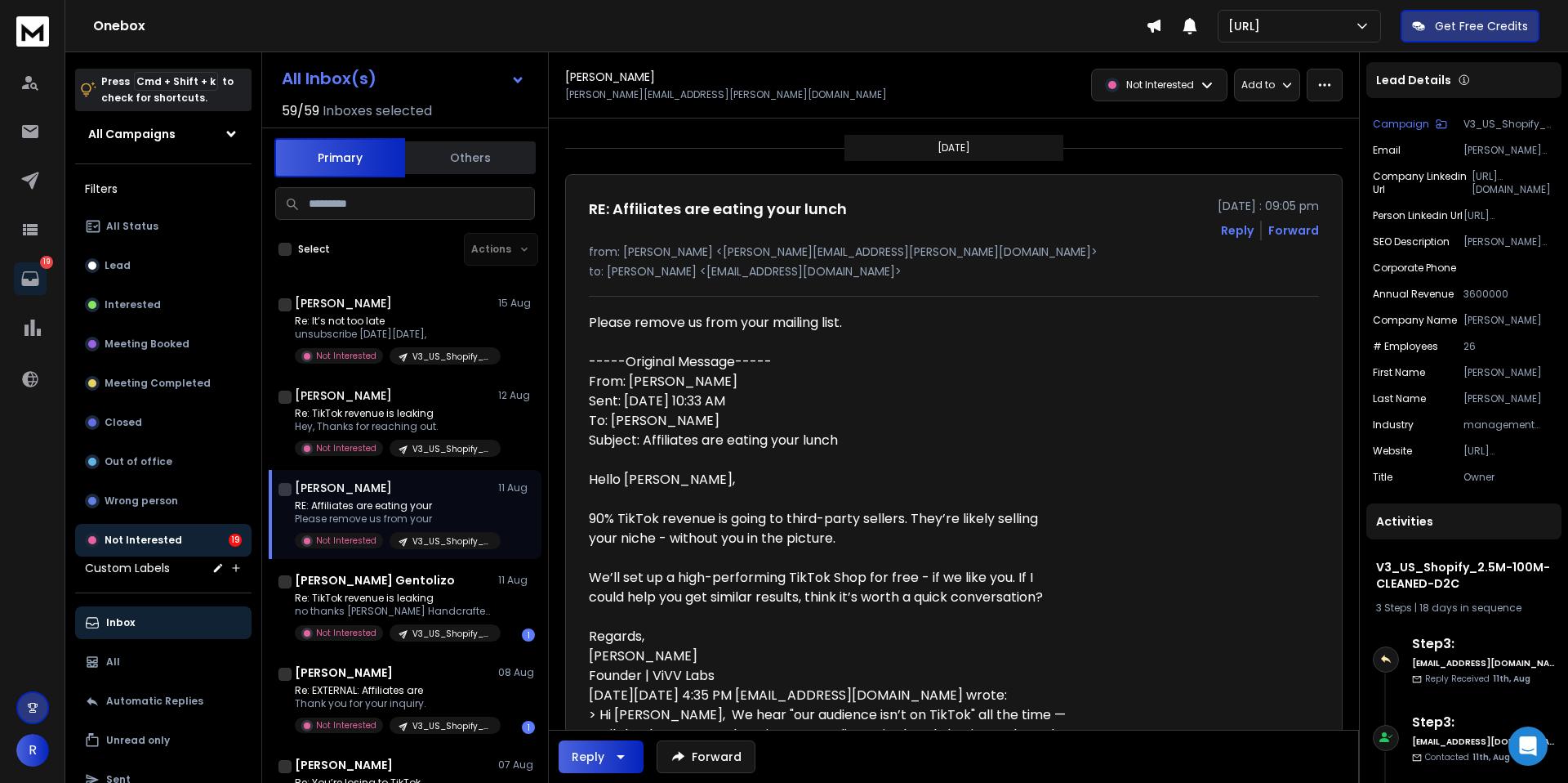
click at [1316, 83] on button "button" at bounding box center [1324, 85] width 36 height 33
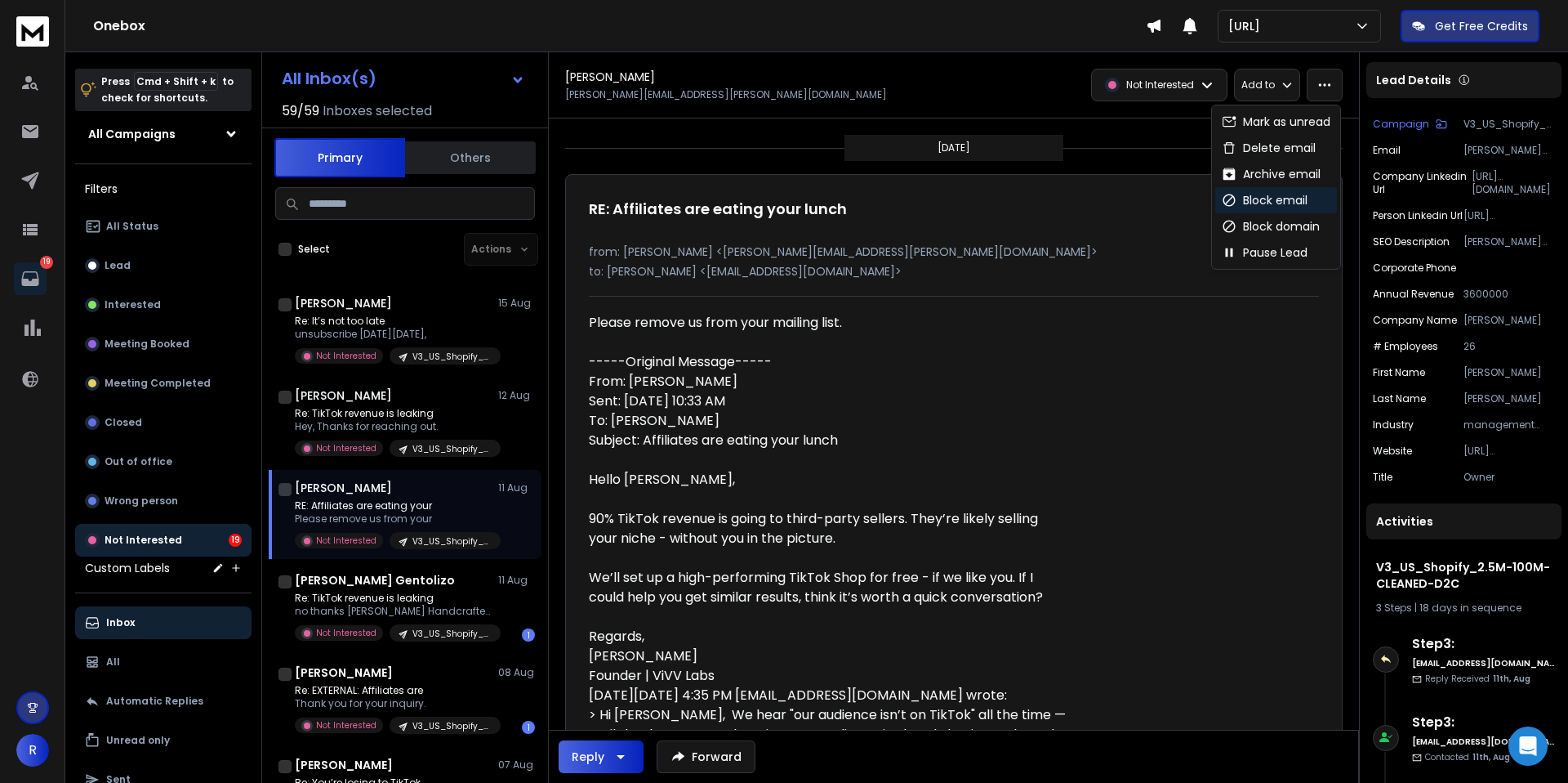
click at [1296, 195] on div "Block email" at bounding box center [1265, 200] width 86 height 16
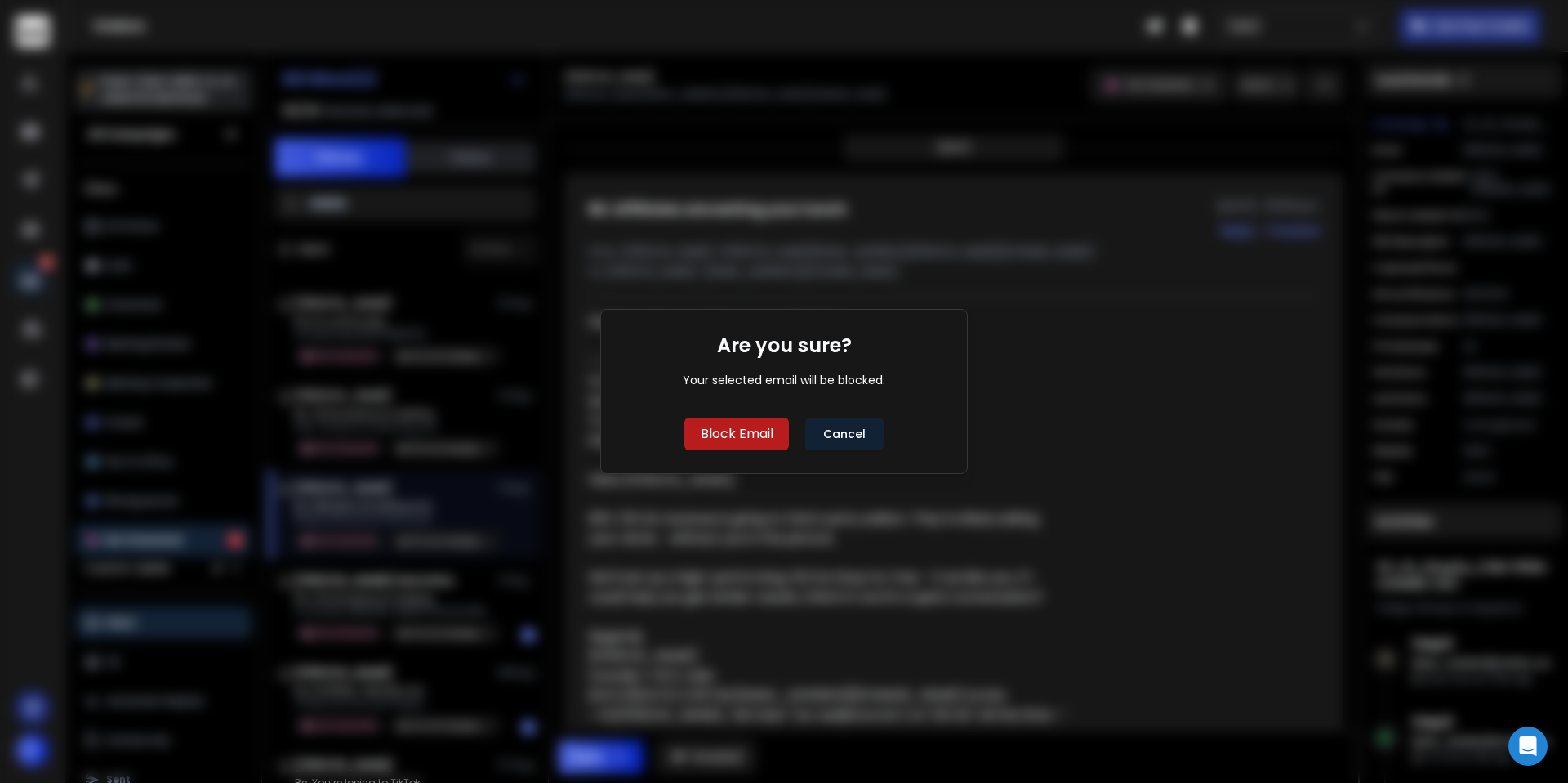
click at [729, 428] on button "Block Email" at bounding box center [736, 434] width 104 height 33
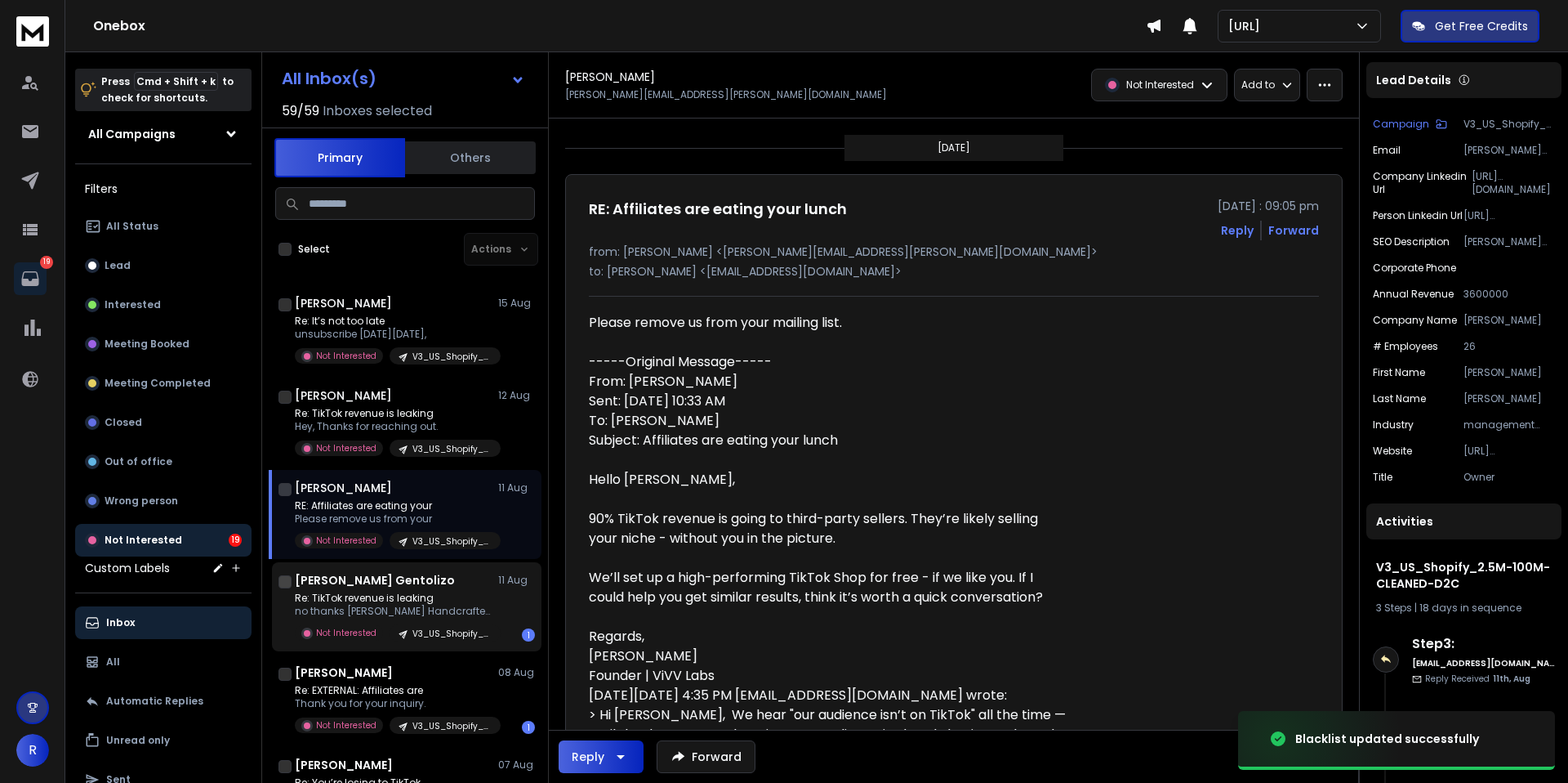
click at [479, 569] on div "Deirdre Olson Gentolizo 11 Aug Re: TikTok revenue is leaking no thanks Deirdre …" at bounding box center [407, 607] width 270 height 89
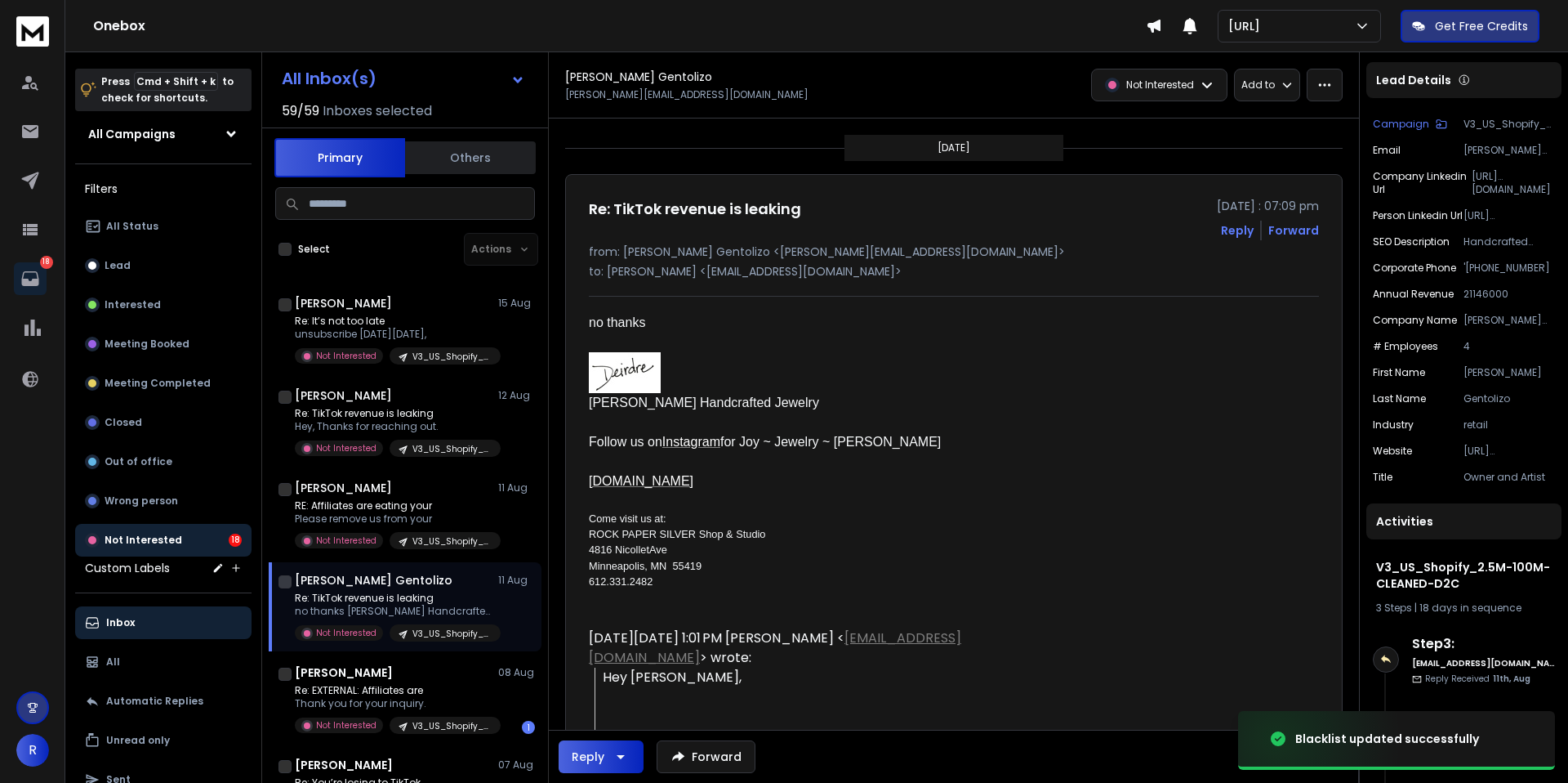
click at [1316, 88] on button "button" at bounding box center [1324, 85] width 36 height 33
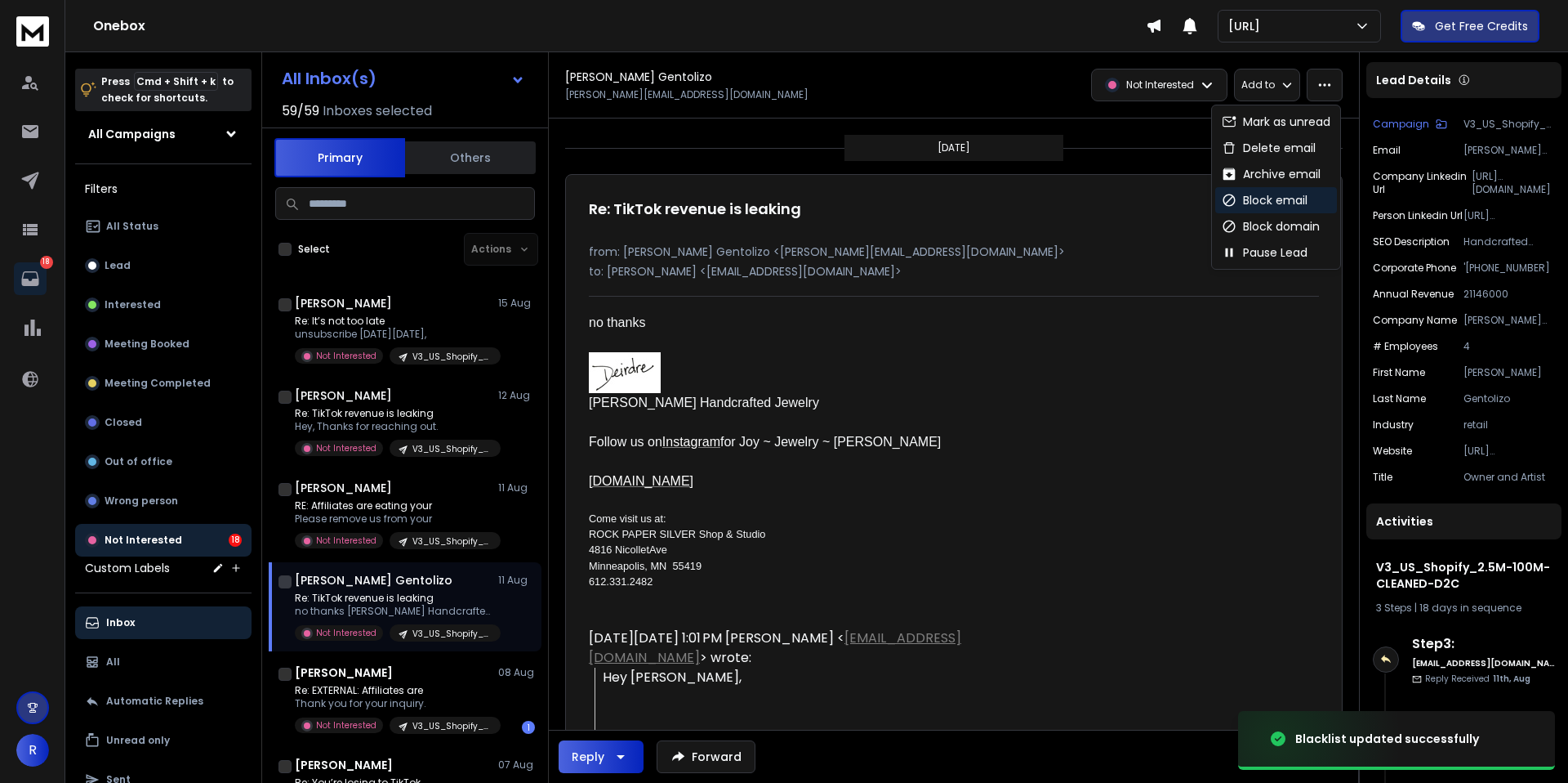
click at [1289, 195] on div "Block email" at bounding box center [1265, 200] width 86 height 16
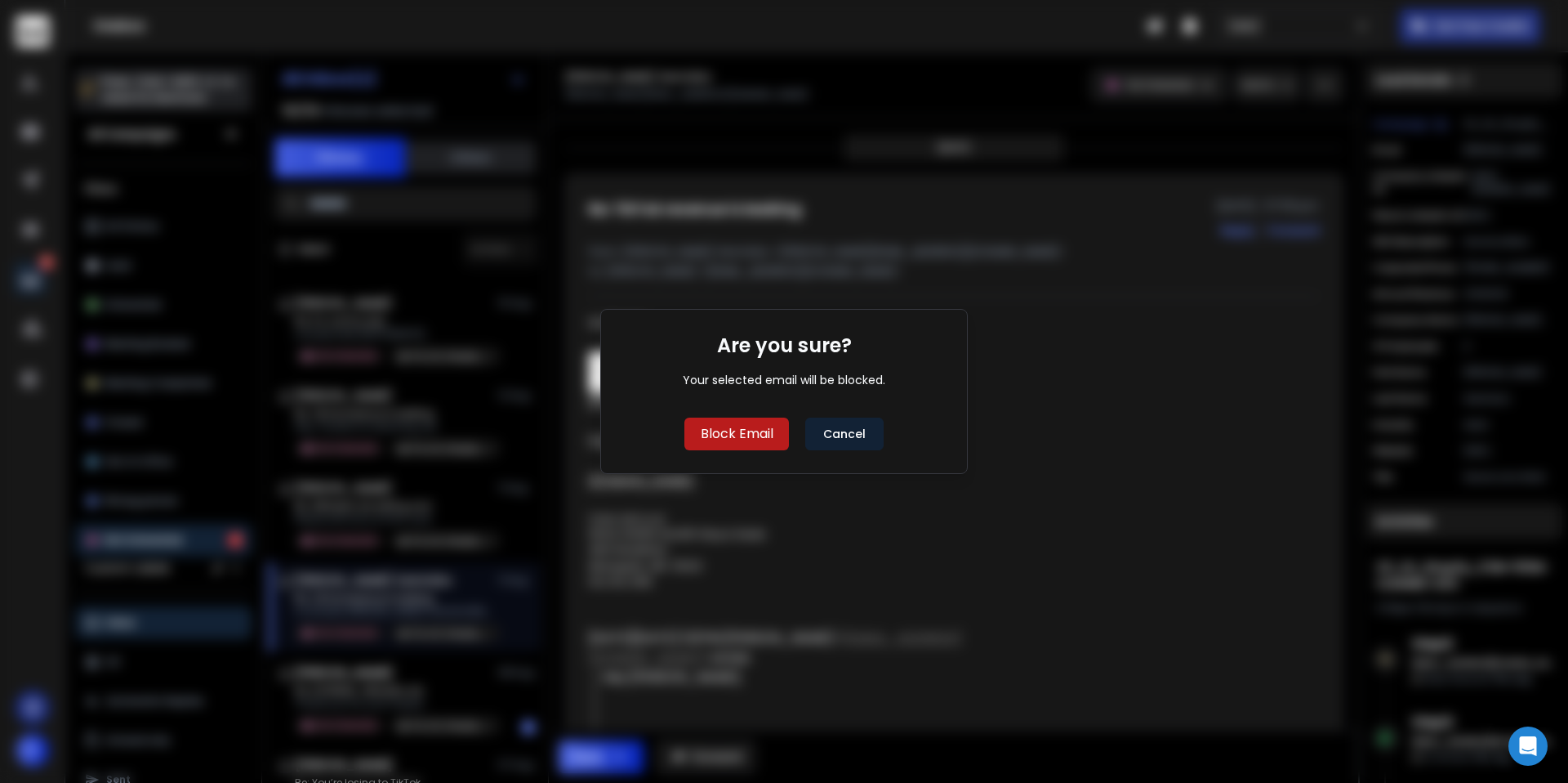
click at [726, 446] on button "Block Email" at bounding box center [736, 434] width 104 height 33
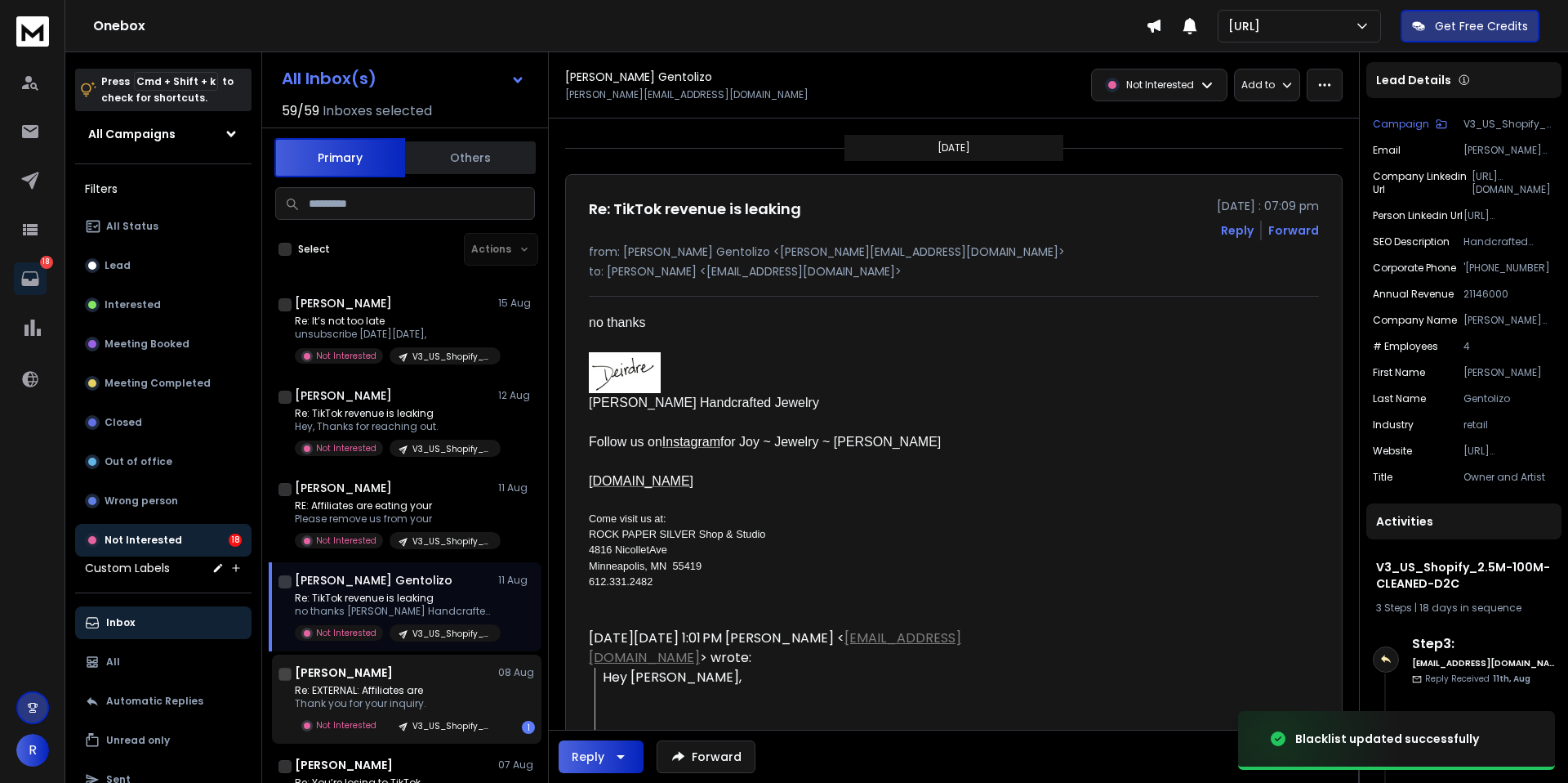
click at [408, 676] on div "Jeanie Nelson 08 Aug" at bounding box center [414, 672] width 240 height 16
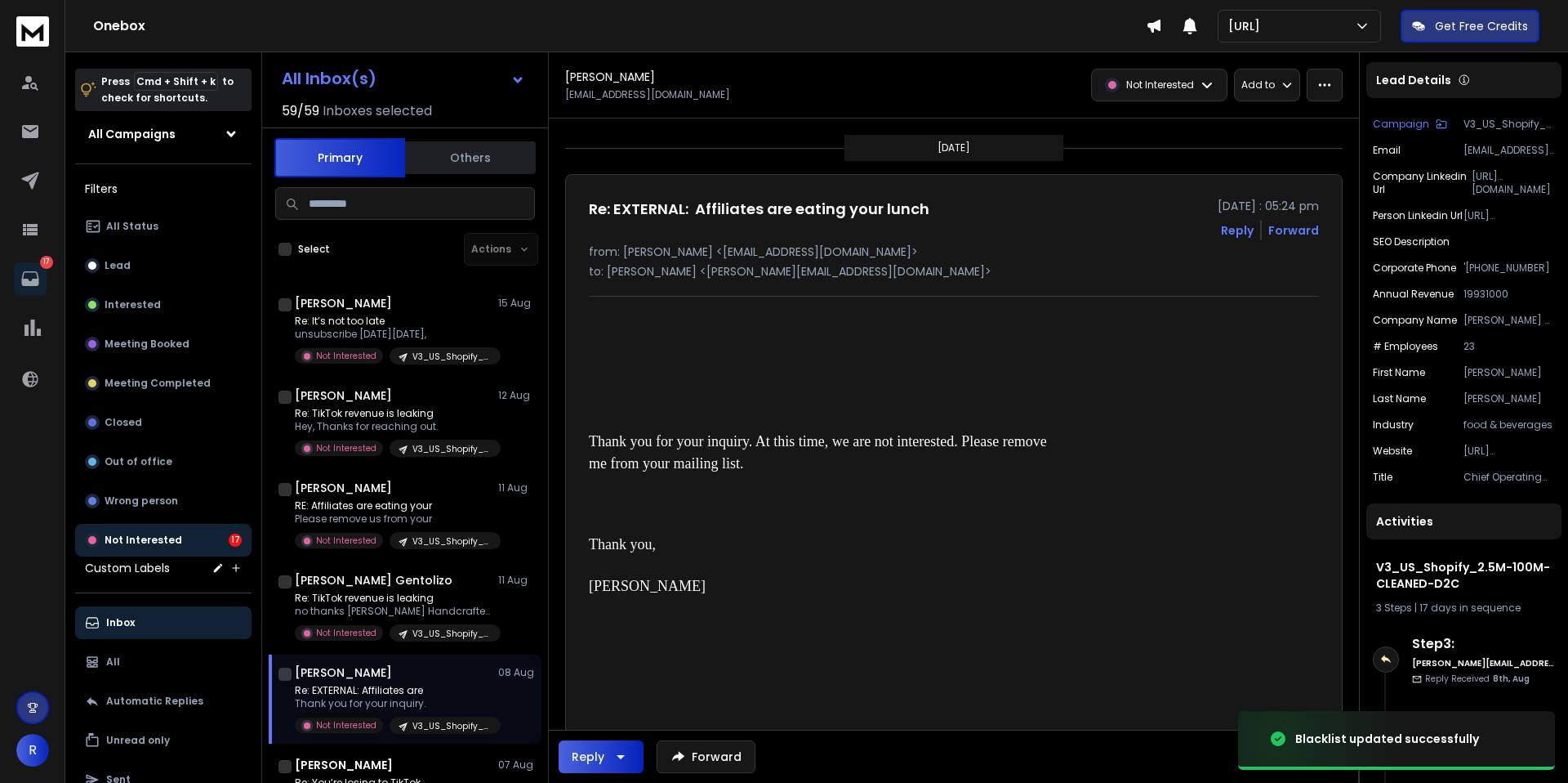
click at [1315, 87] on button "button" at bounding box center [1324, 85] width 36 height 33
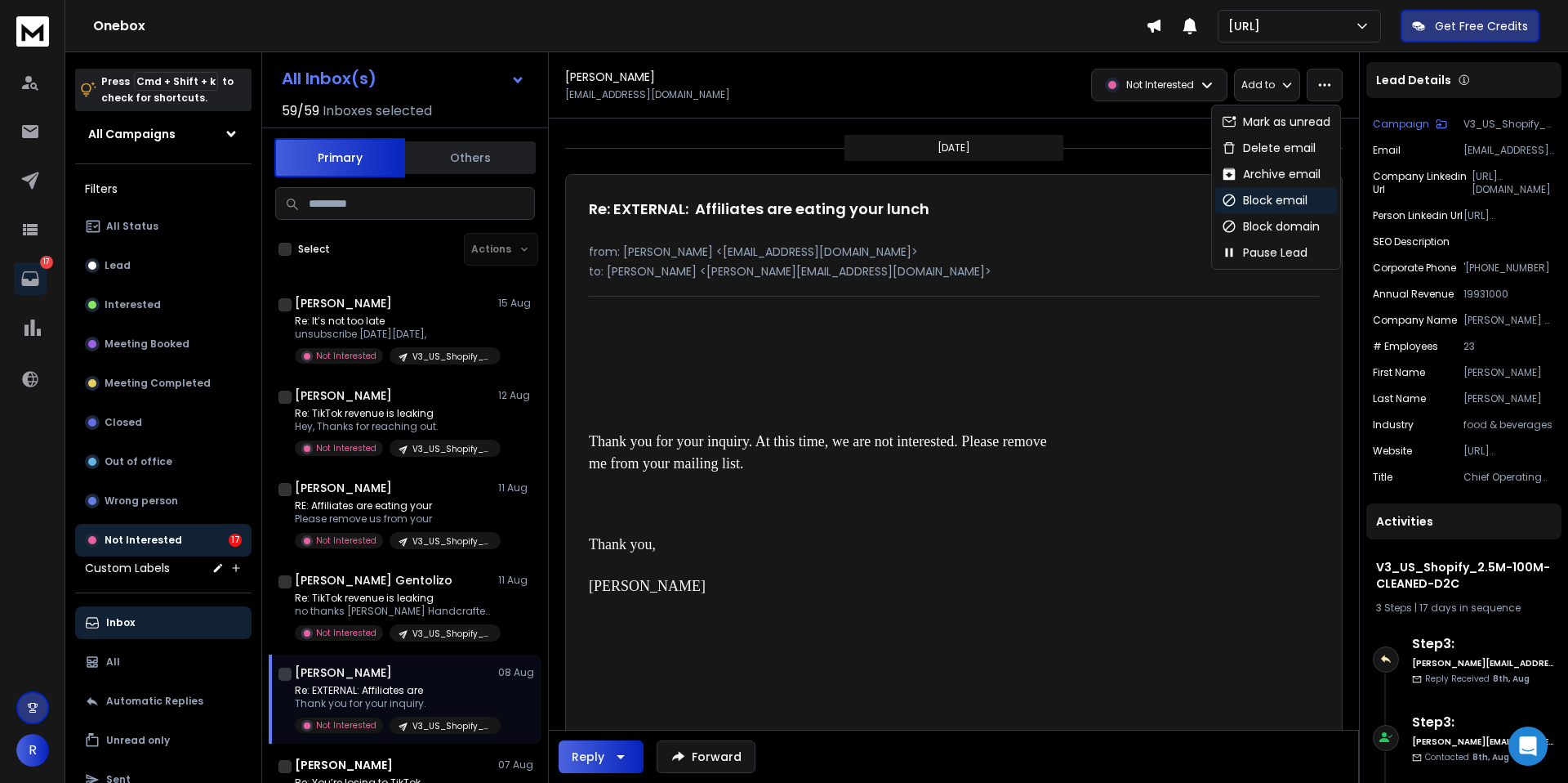
click at [1282, 195] on div "Block email" at bounding box center [1265, 200] width 86 height 16
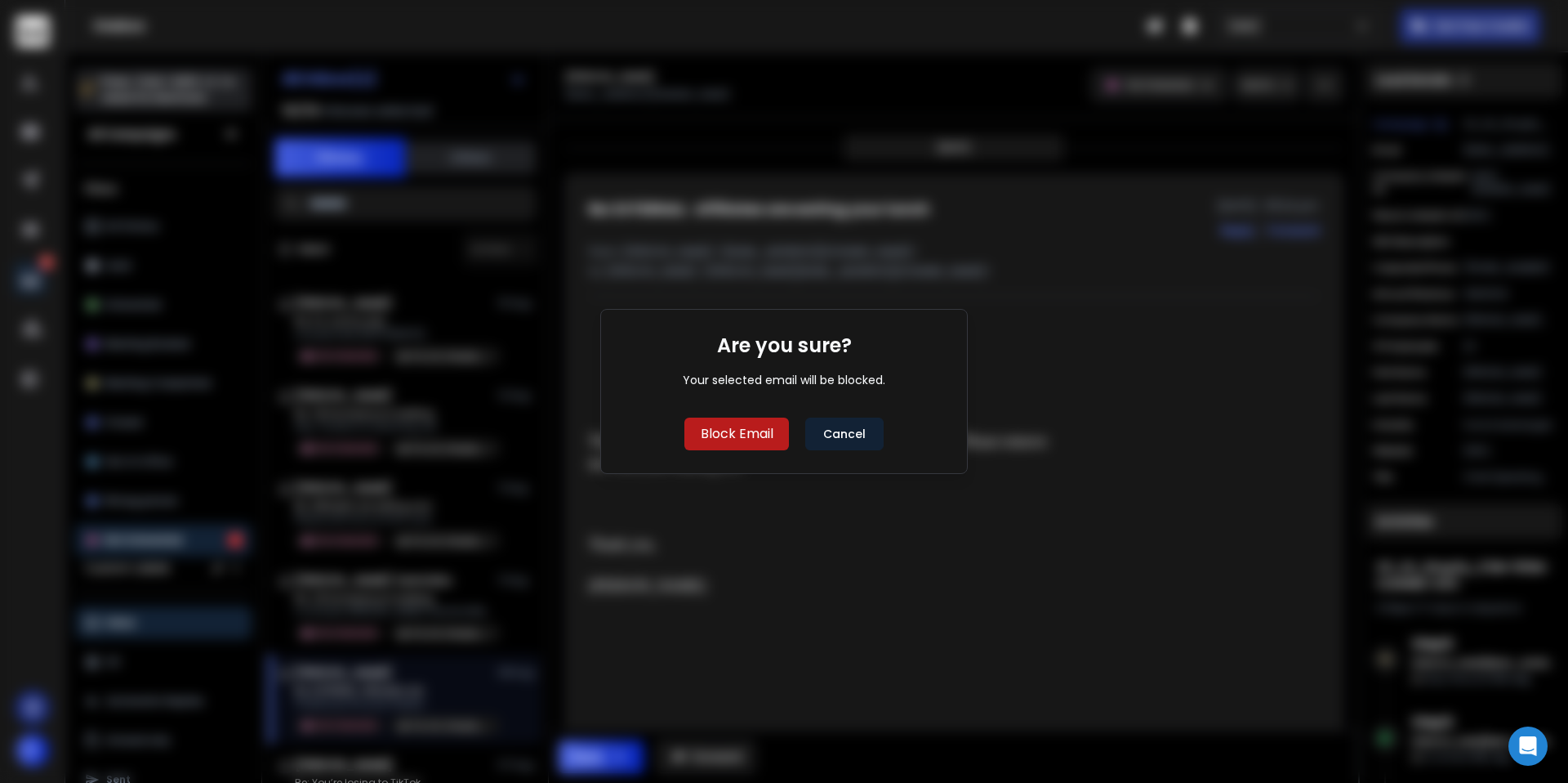
click at [709, 444] on button "Block Email" at bounding box center [736, 434] width 104 height 33
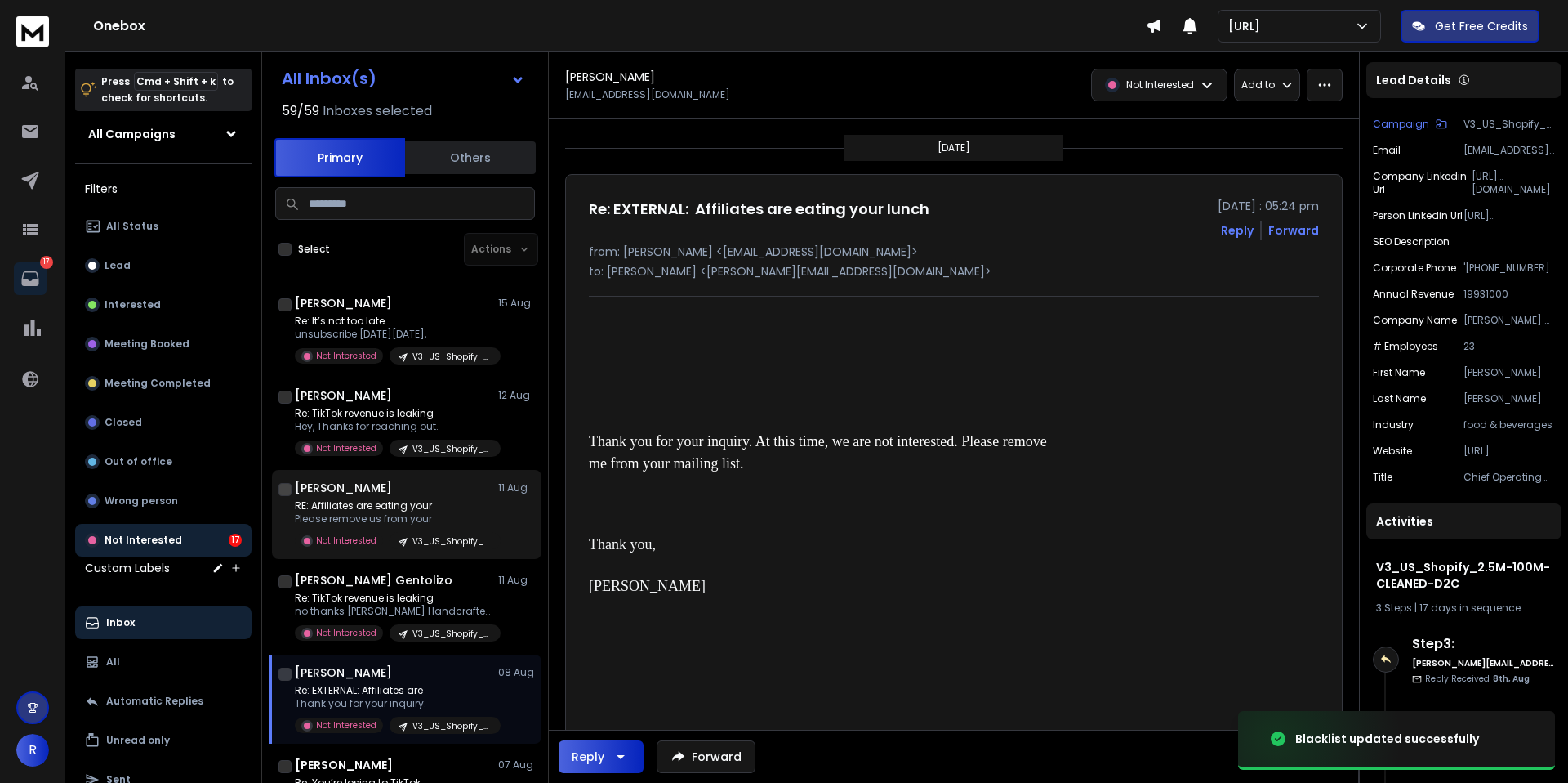
scroll to position [359, 0]
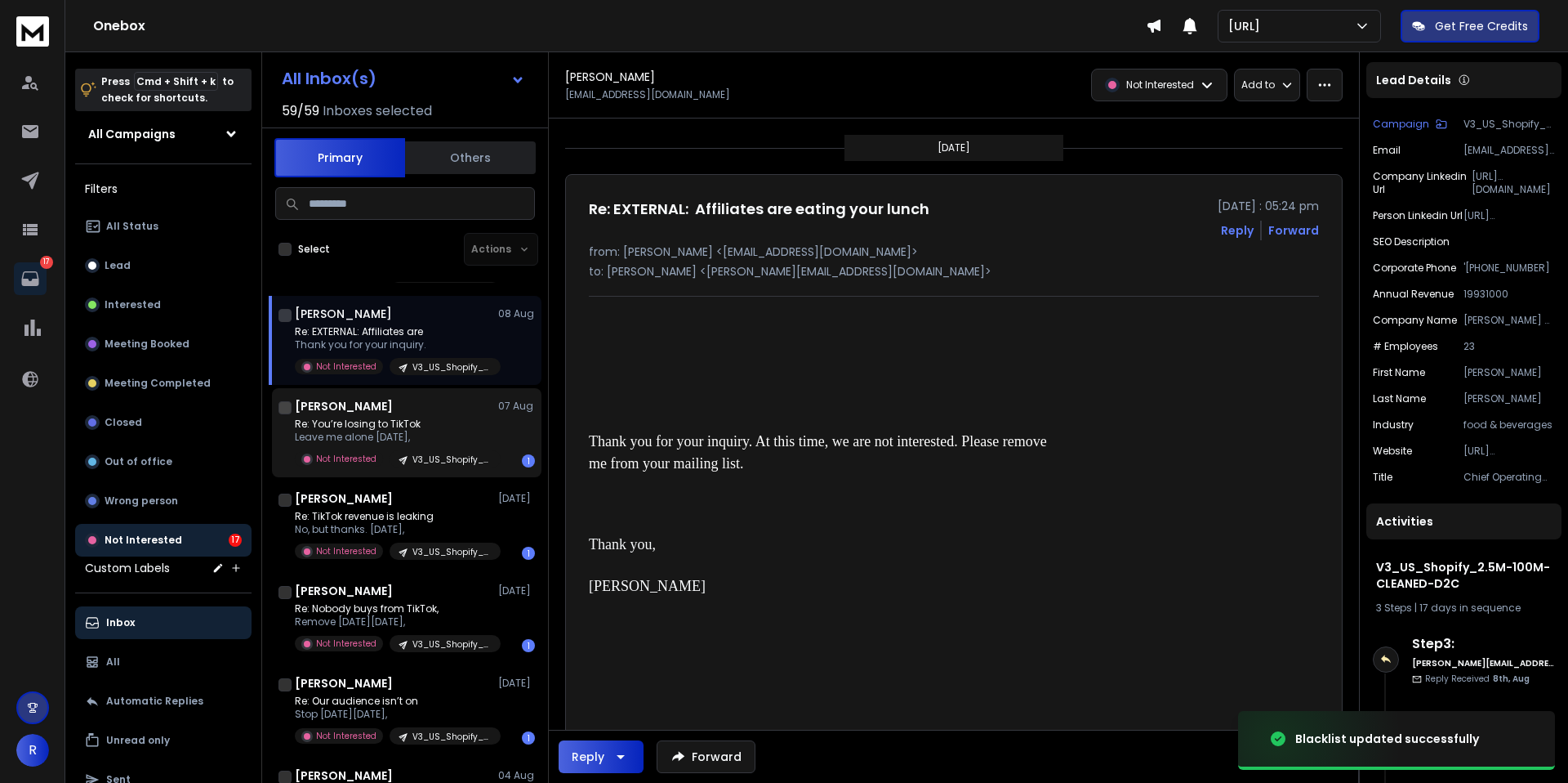
click at [434, 462] on p "V3_US_Shopify_2.5M-100M-CLEANED-D2C" at bounding box center [452, 460] width 79 height 12
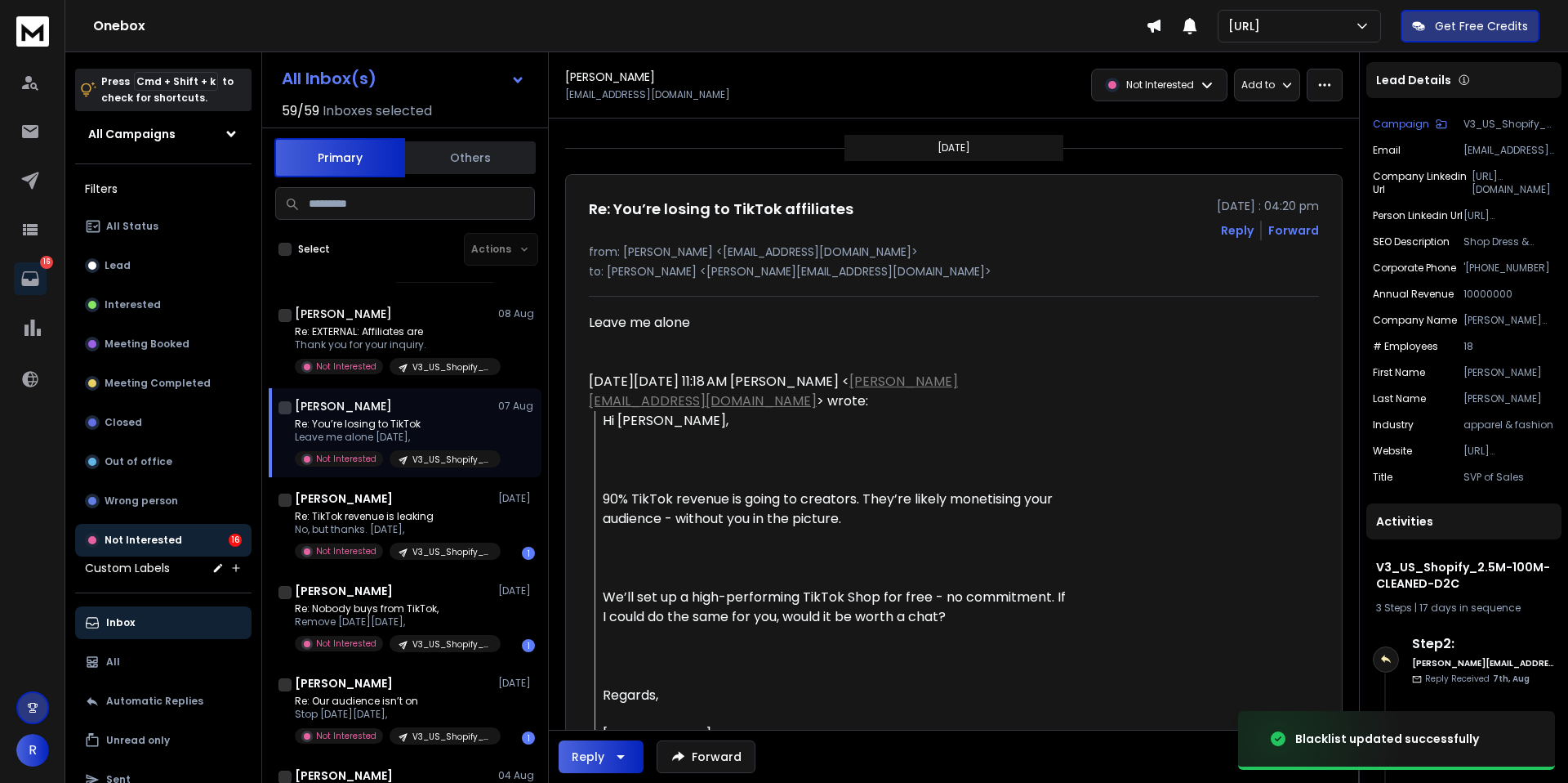
click at [1308, 87] on button "button" at bounding box center [1324, 85] width 36 height 33
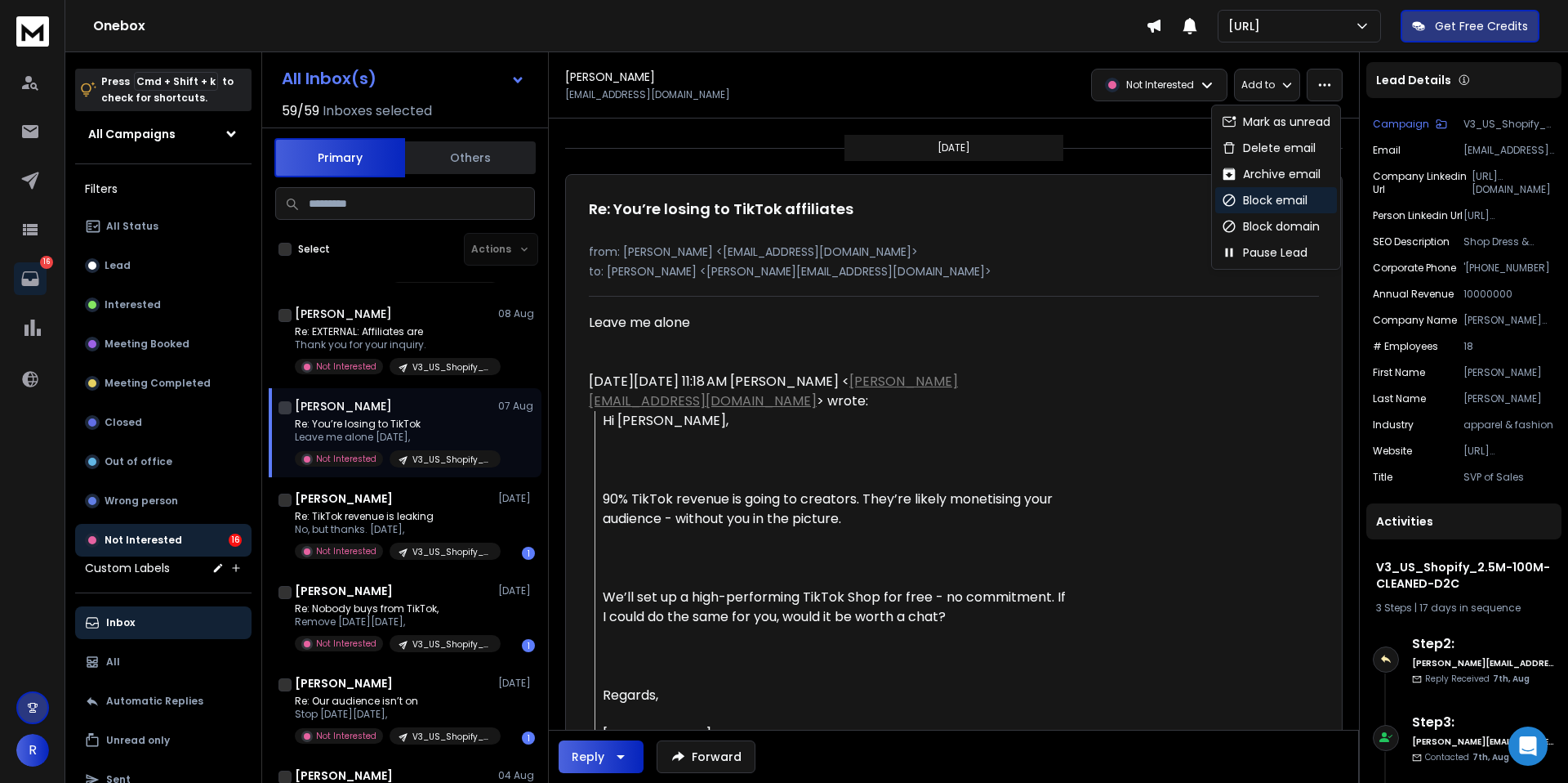
click at [1291, 191] on div "Block email" at bounding box center [1276, 200] width 121 height 26
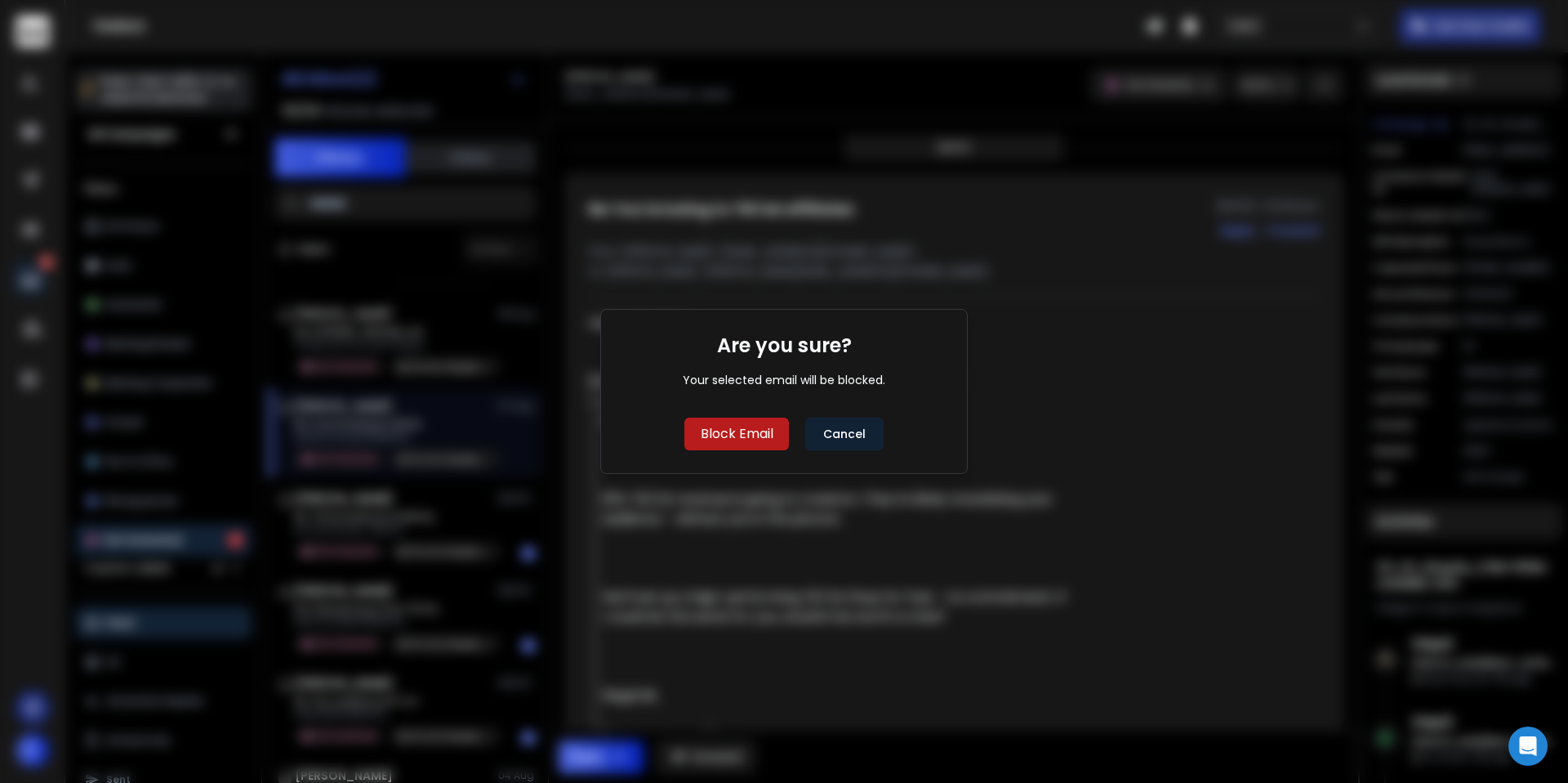
click at [751, 436] on button "Block Email" at bounding box center [736, 434] width 104 height 33
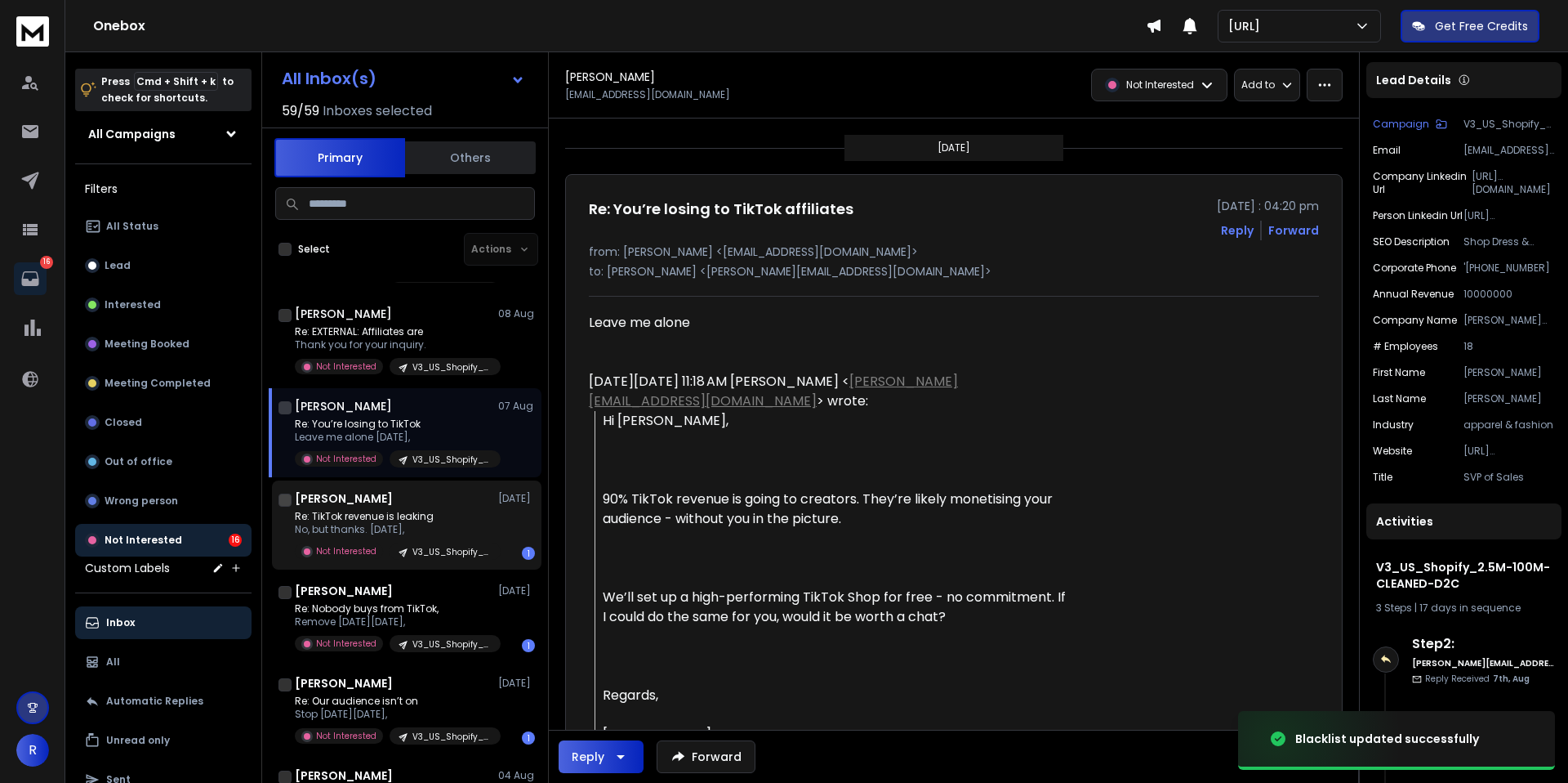
click at [413, 546] on p "V3_US_Shopify_2.5M-100M-CLEANED-D2C" at bounding box center [452, 552] width 79 height 12
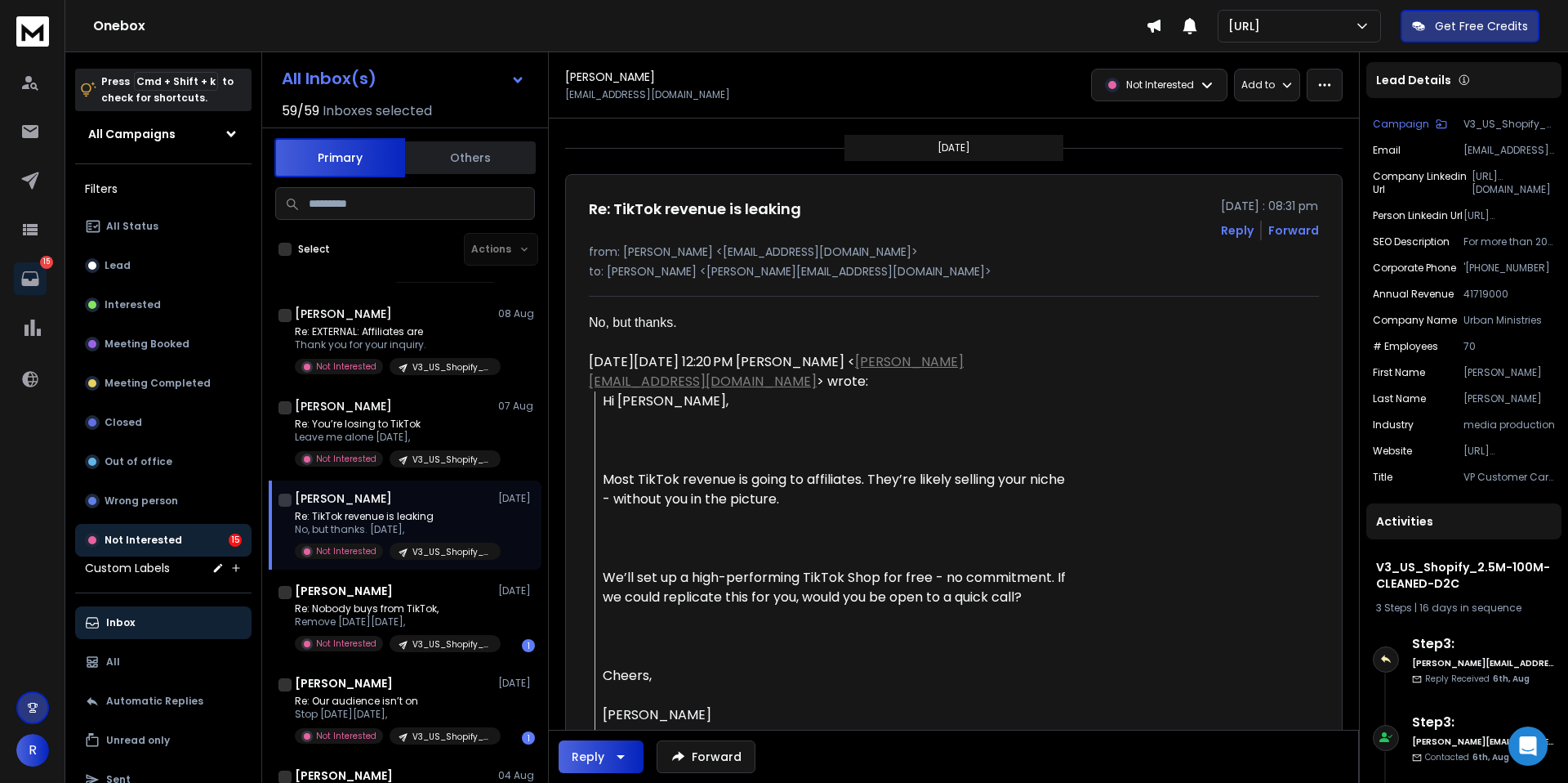
click at [1332, 93] on button "button" at bounding box center [1324, 85] width 36 height 33
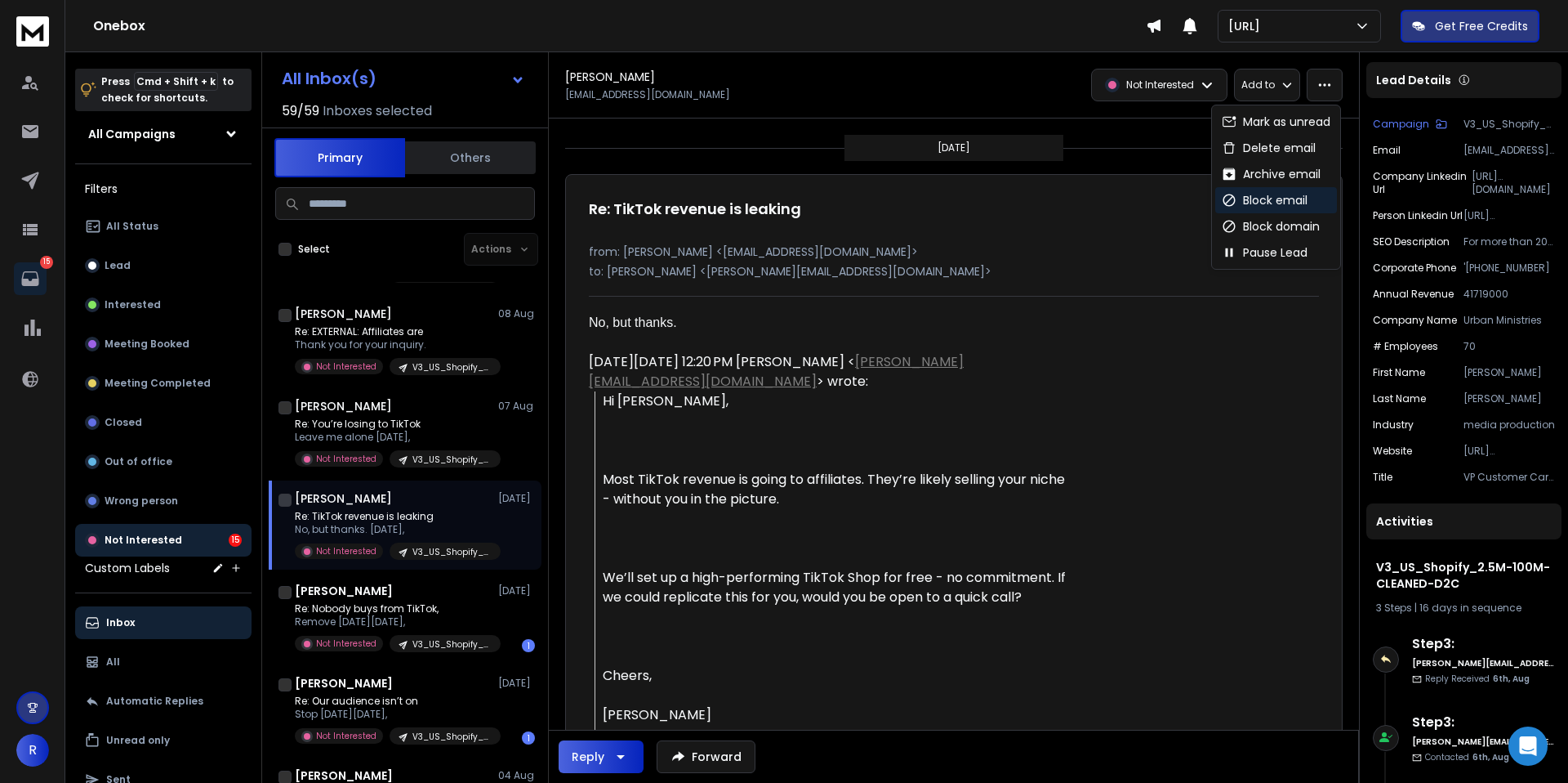
click at [1290, 192] on div "Block email" at bounding box center [1265, 200] width 86 height 16
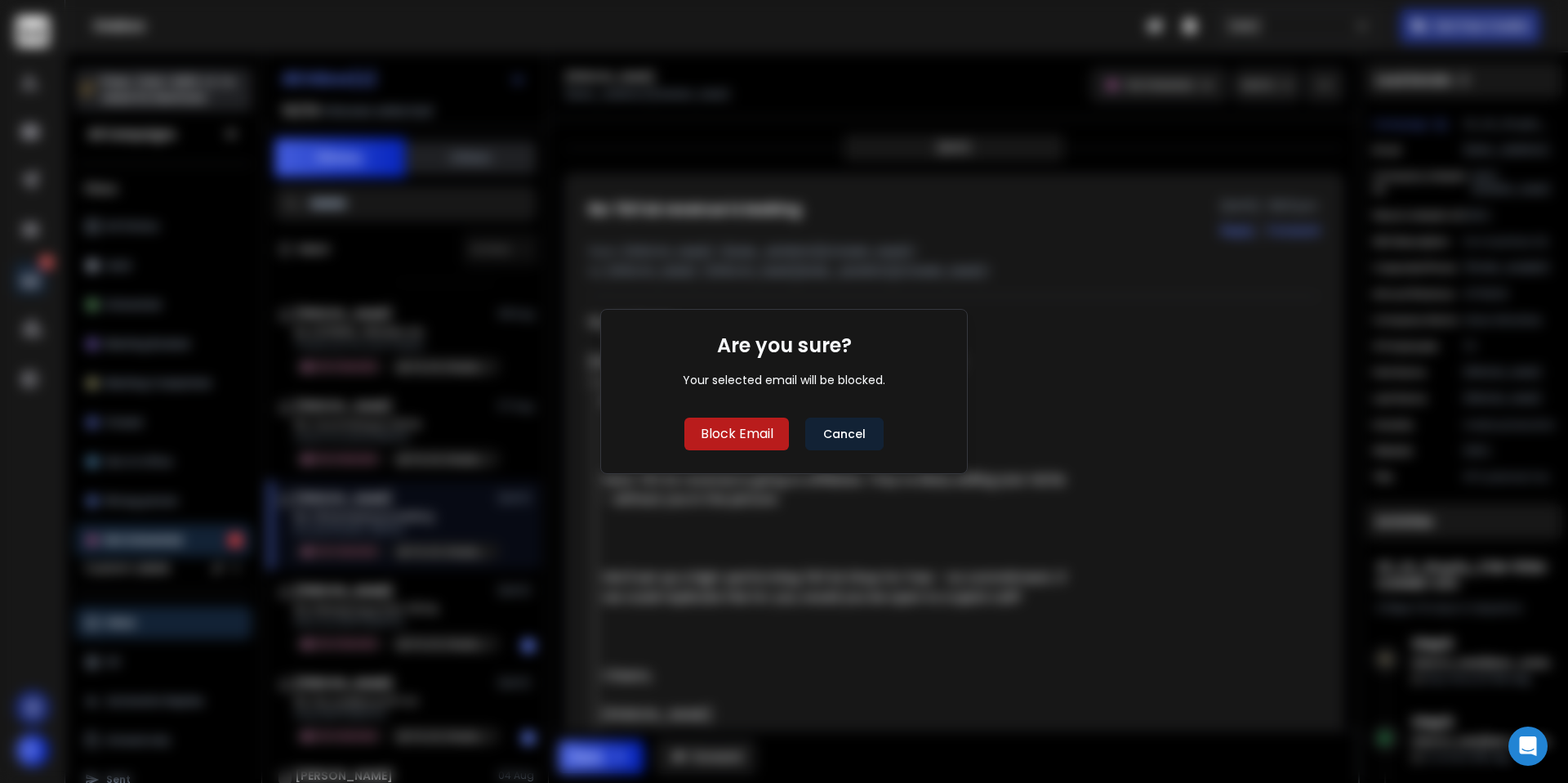
click at [748, 446] on button "Block Email" at bounding box center [736, 434] width 104 height 33
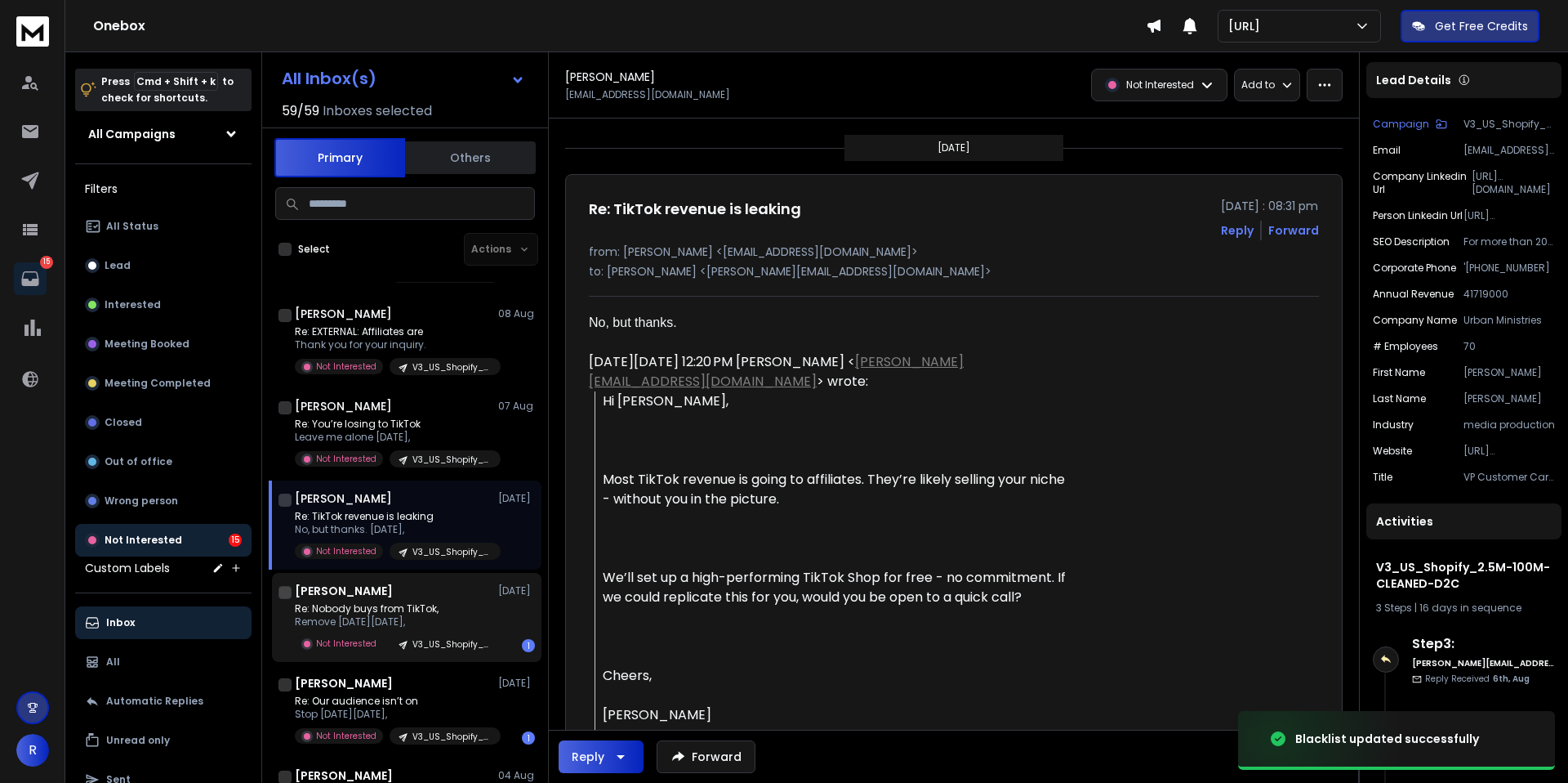
click at [440, 587] on div "Richard Ying 05 Aug" at bounding box center [414, 591] width 240 height 16
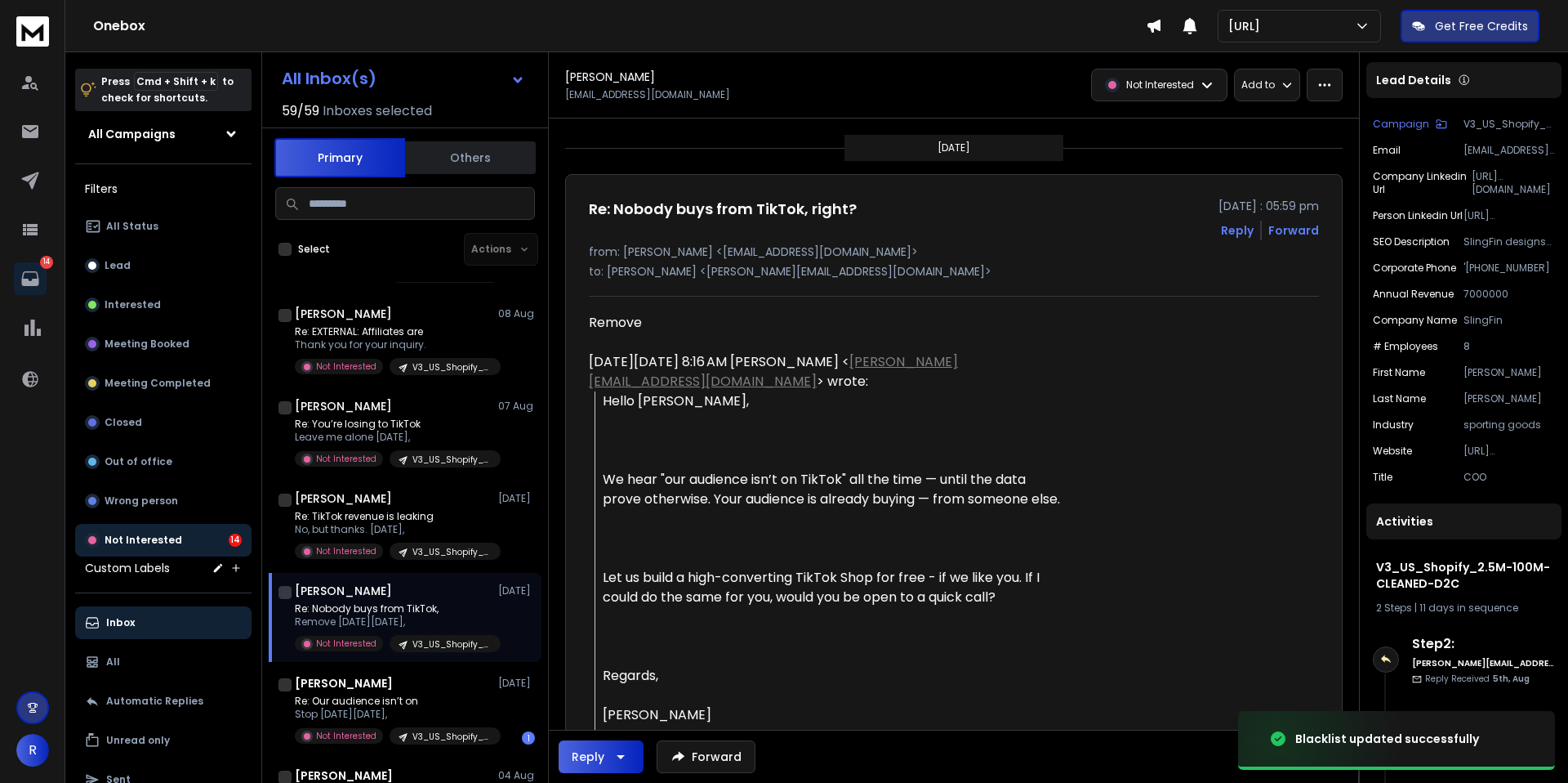
click at [1315, 85] on button "button" at bounding box center [1324, 85] width 36 height 33
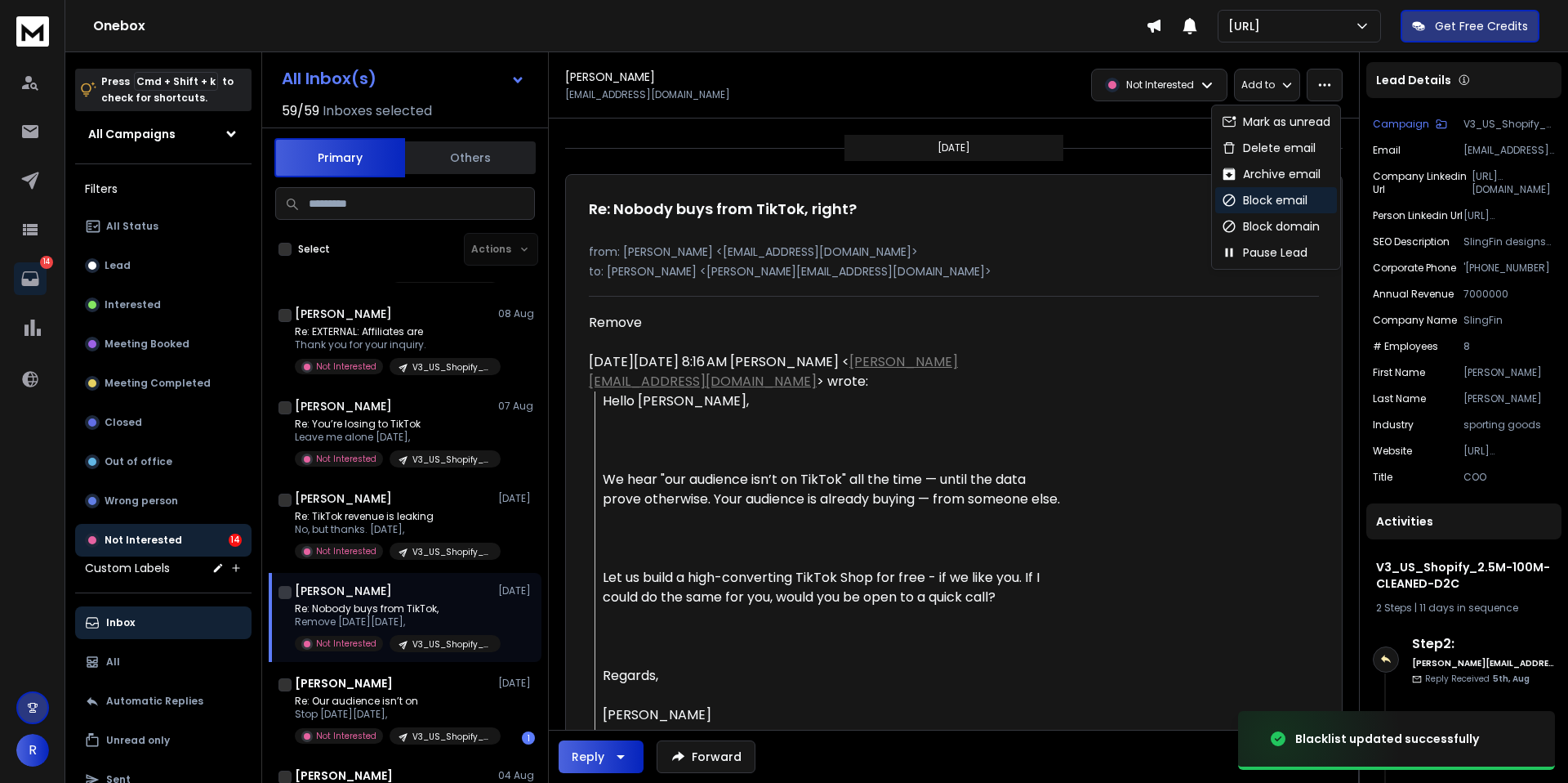
click at [1251, 205] on div "Block email" at bounding box center [1265, 200] width 86 height 16
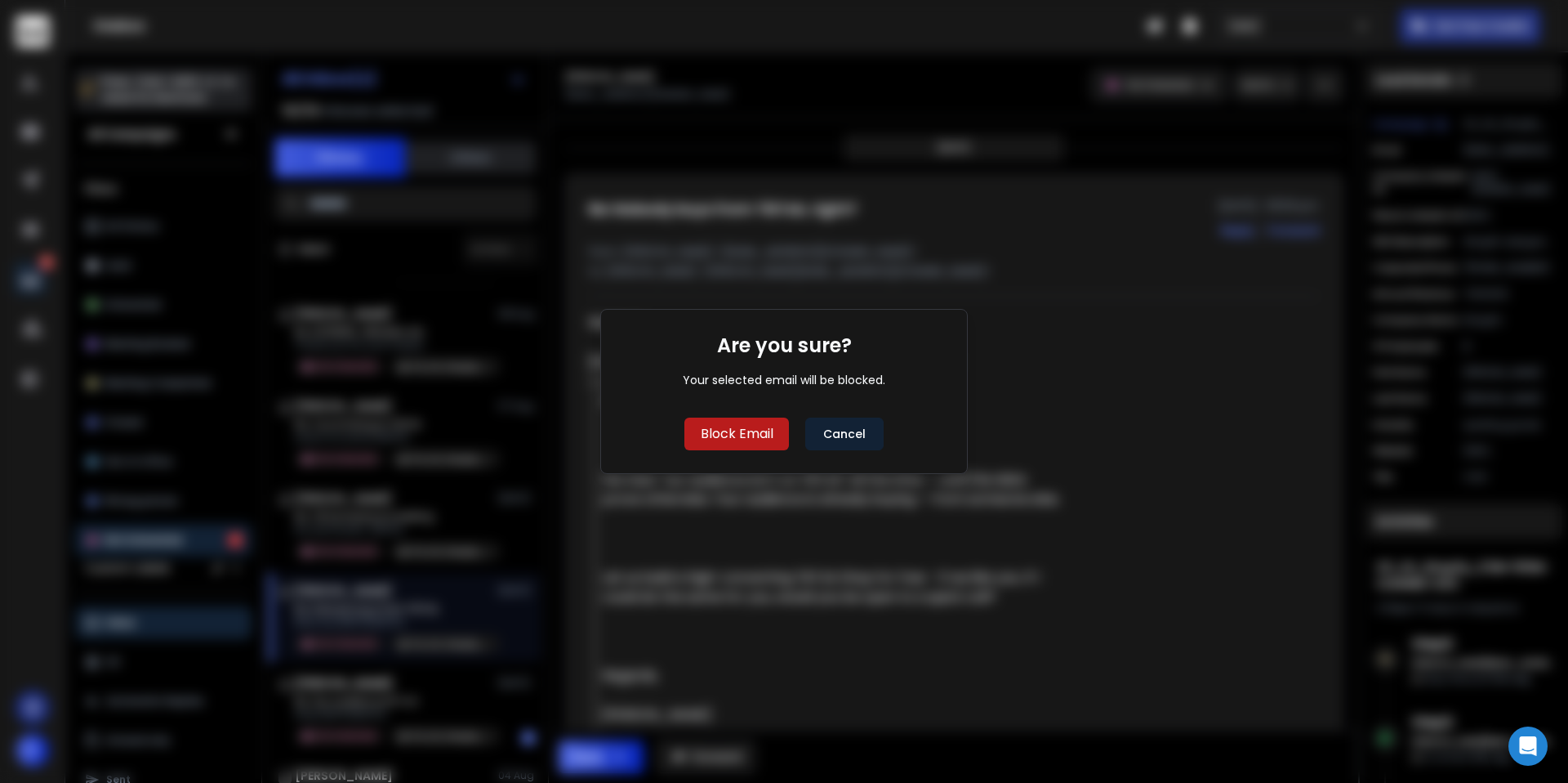
click at [688, 439] on button "Block Email" at bounding box center [736, 434] width 104 height 33
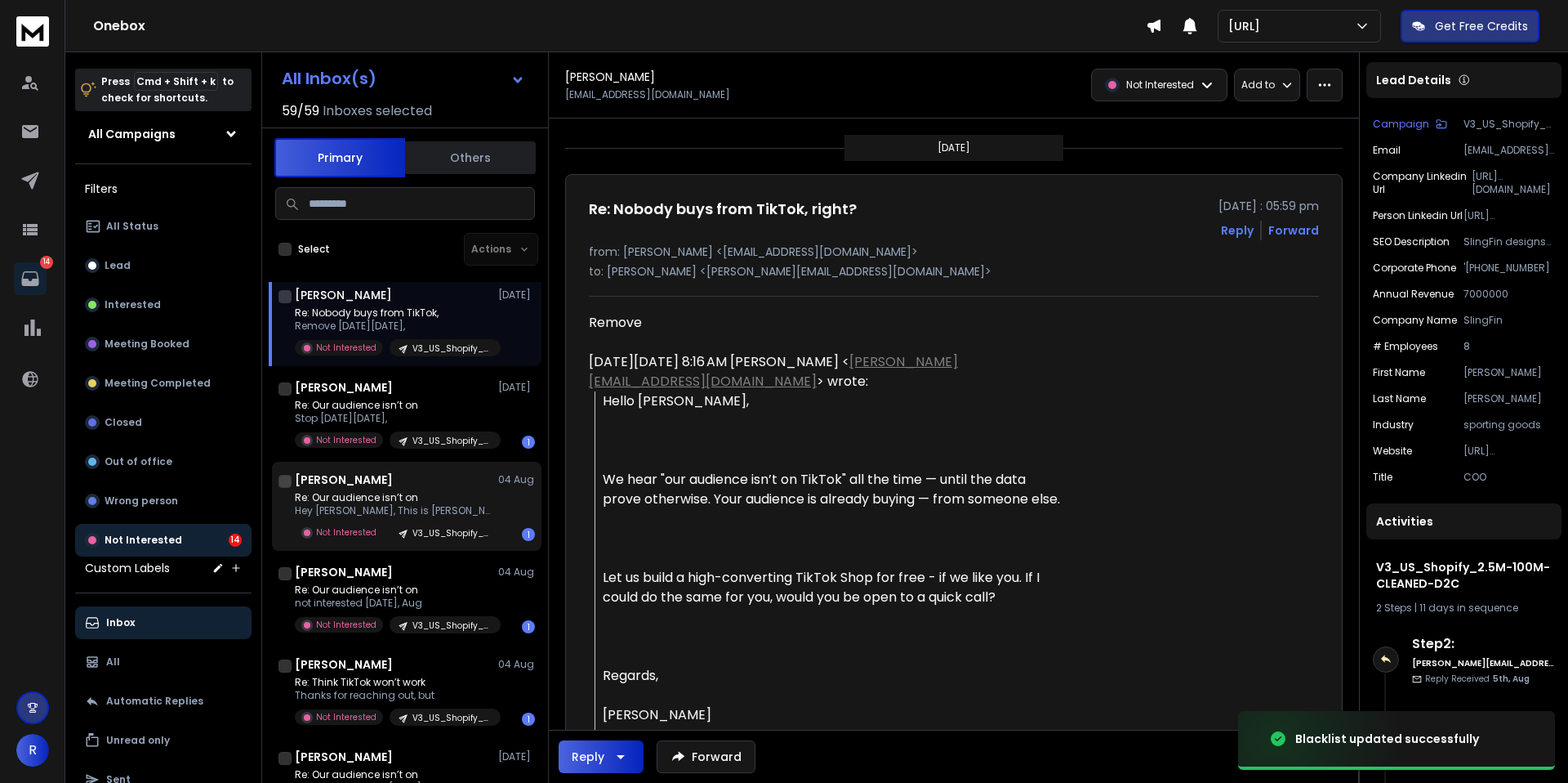
scroll to position [657, 0]
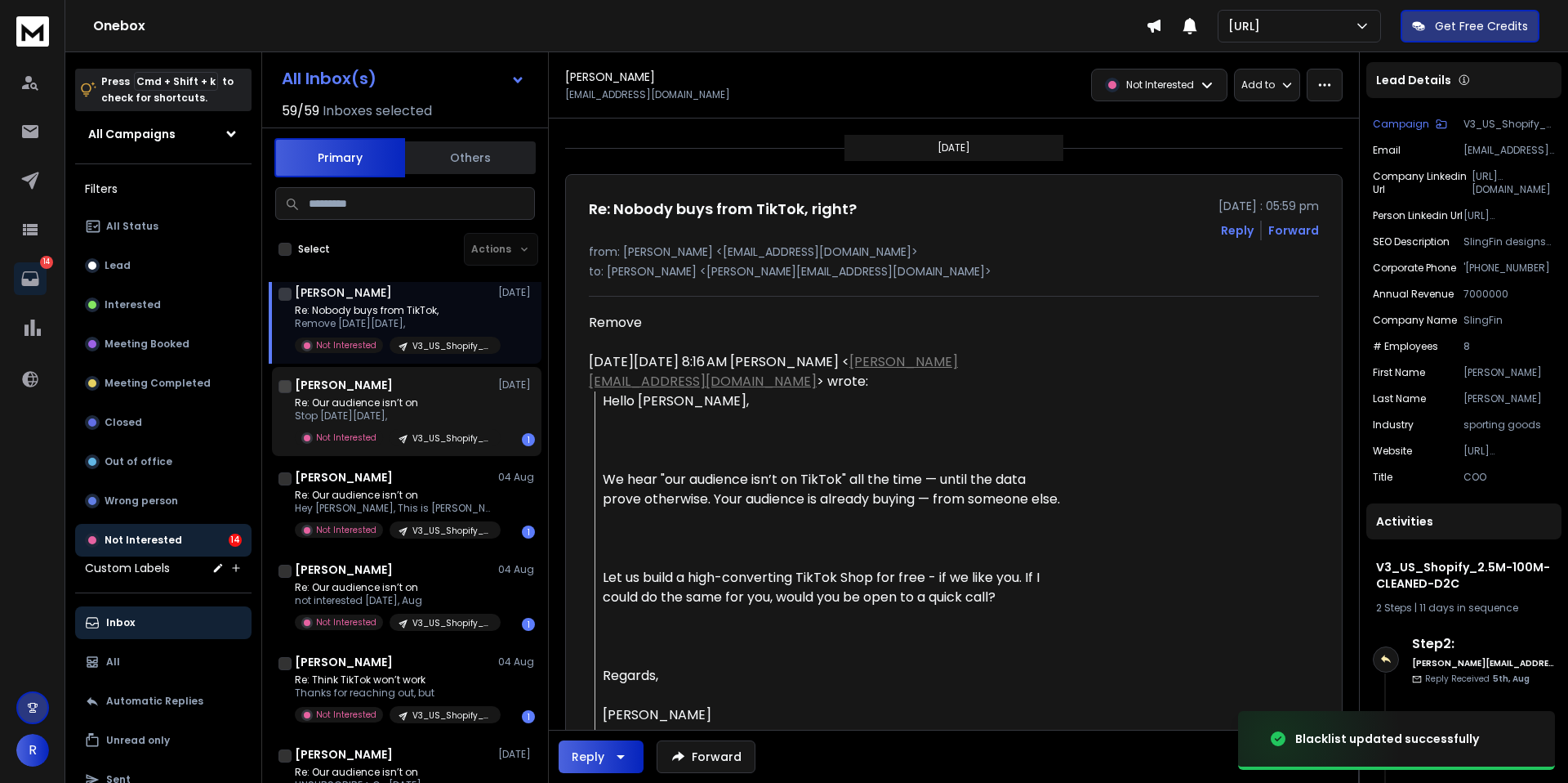
click at [456, 418] on p "Stop On Tue, Aug 5," at bounding box center [393, 416] width 196 height 13
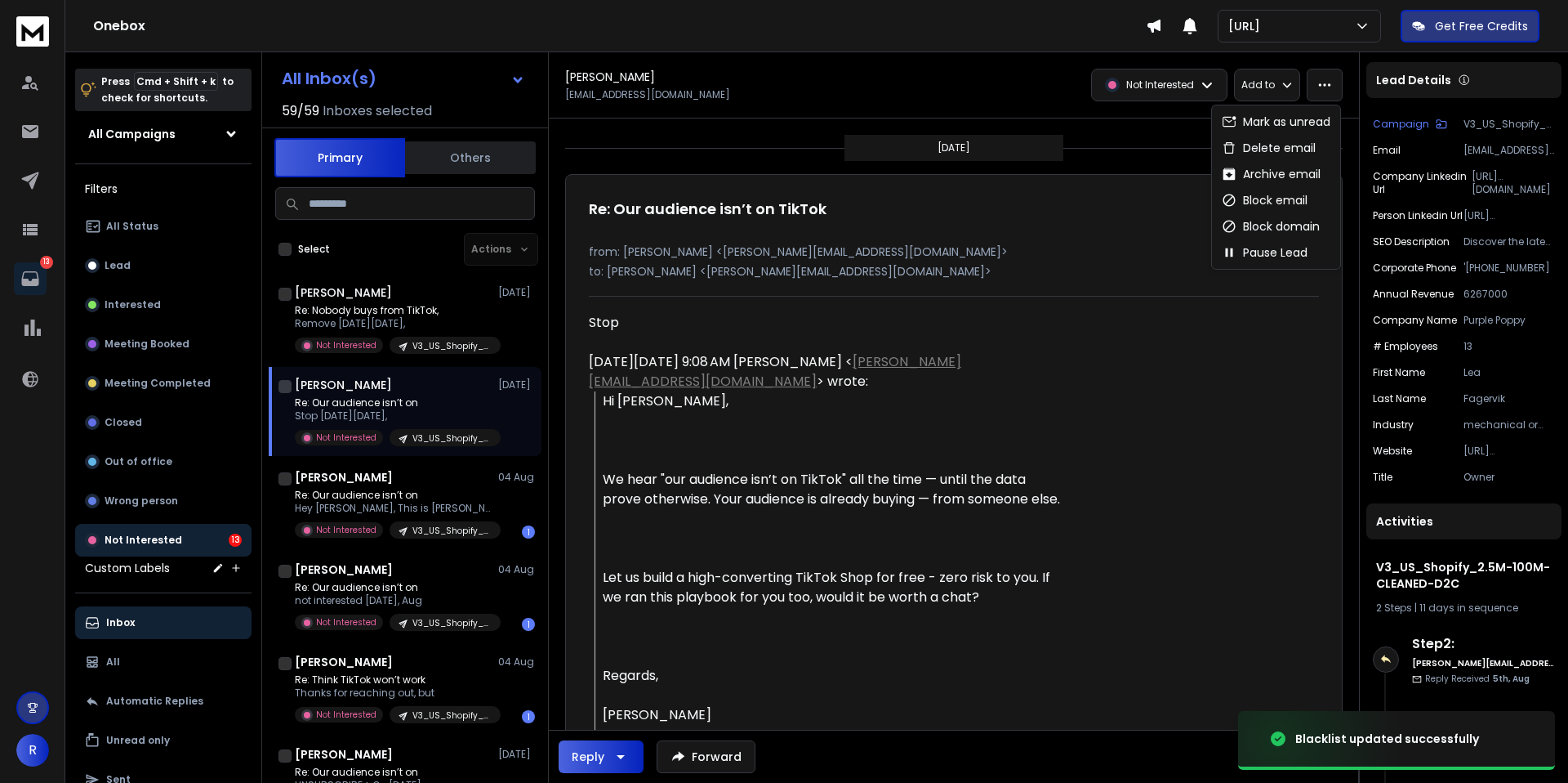
click at [1309, 87] on button "button" at bounding box center [1324, 85] width 36 height 33
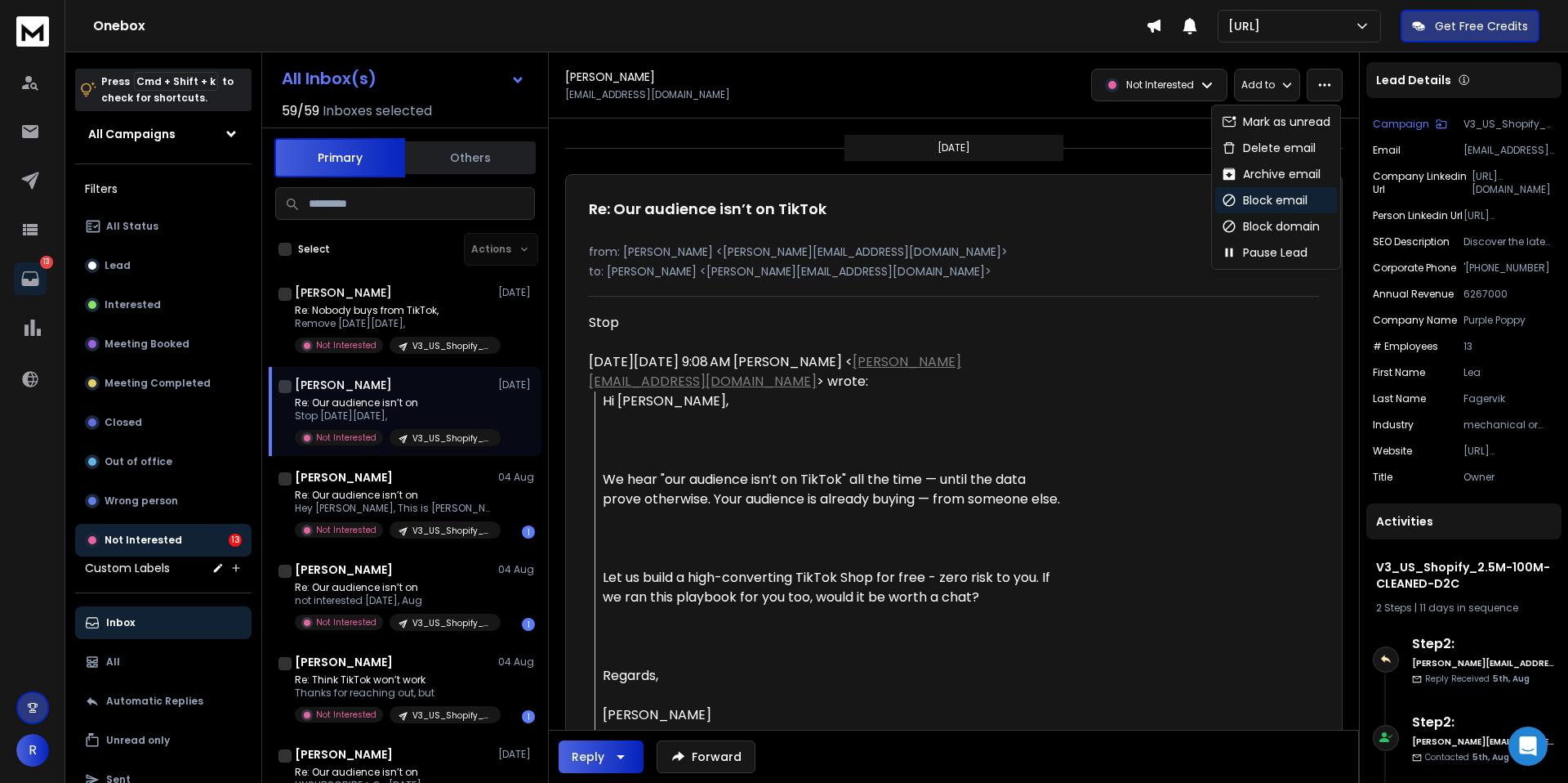
click at [1301, 204] on div "Block email" at bounding box center [1265, 200] width 86 height 16
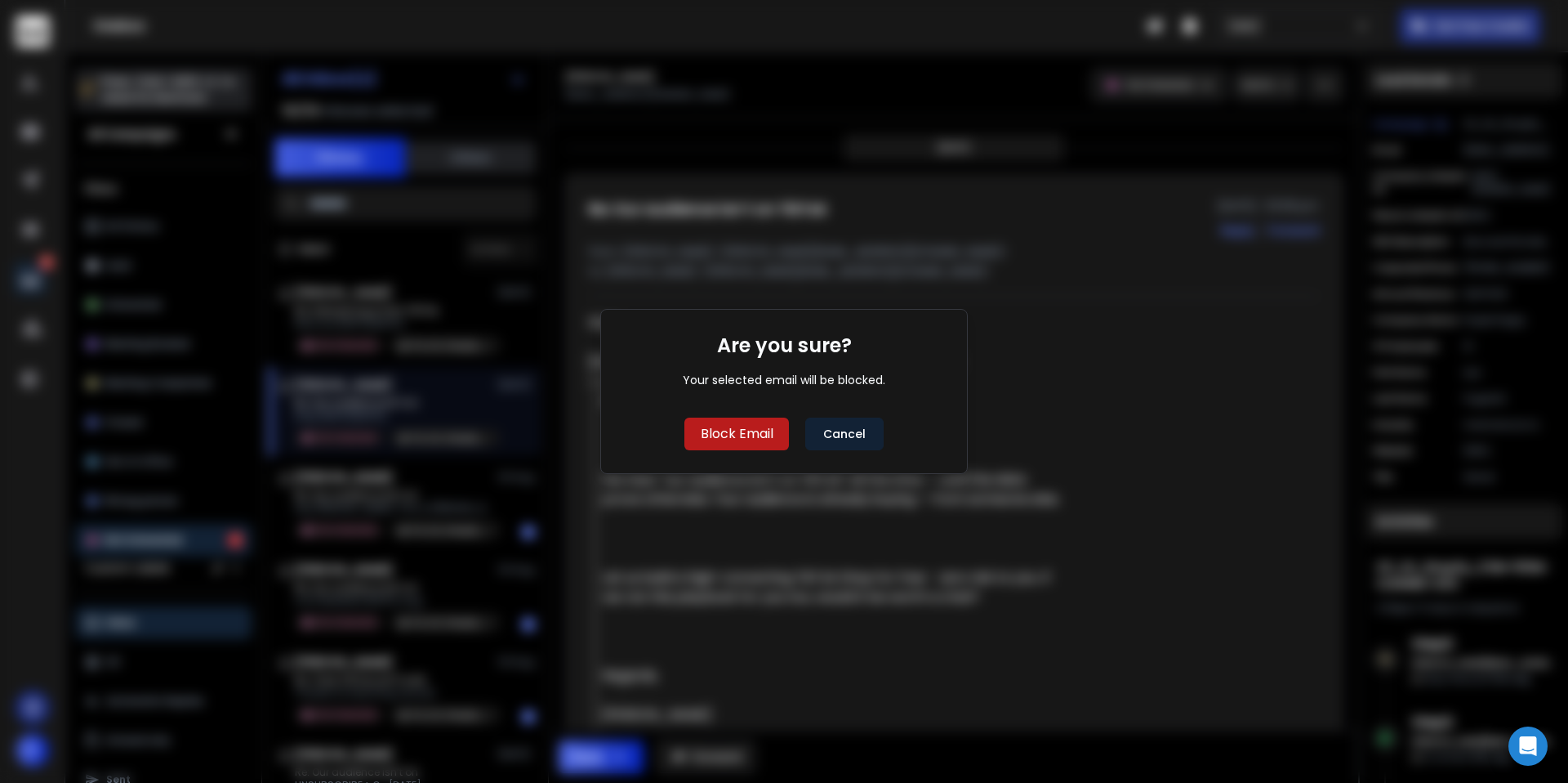
click at [721, 432] on button "Block Email" at bounding box center [736, 434] width 104 height 33
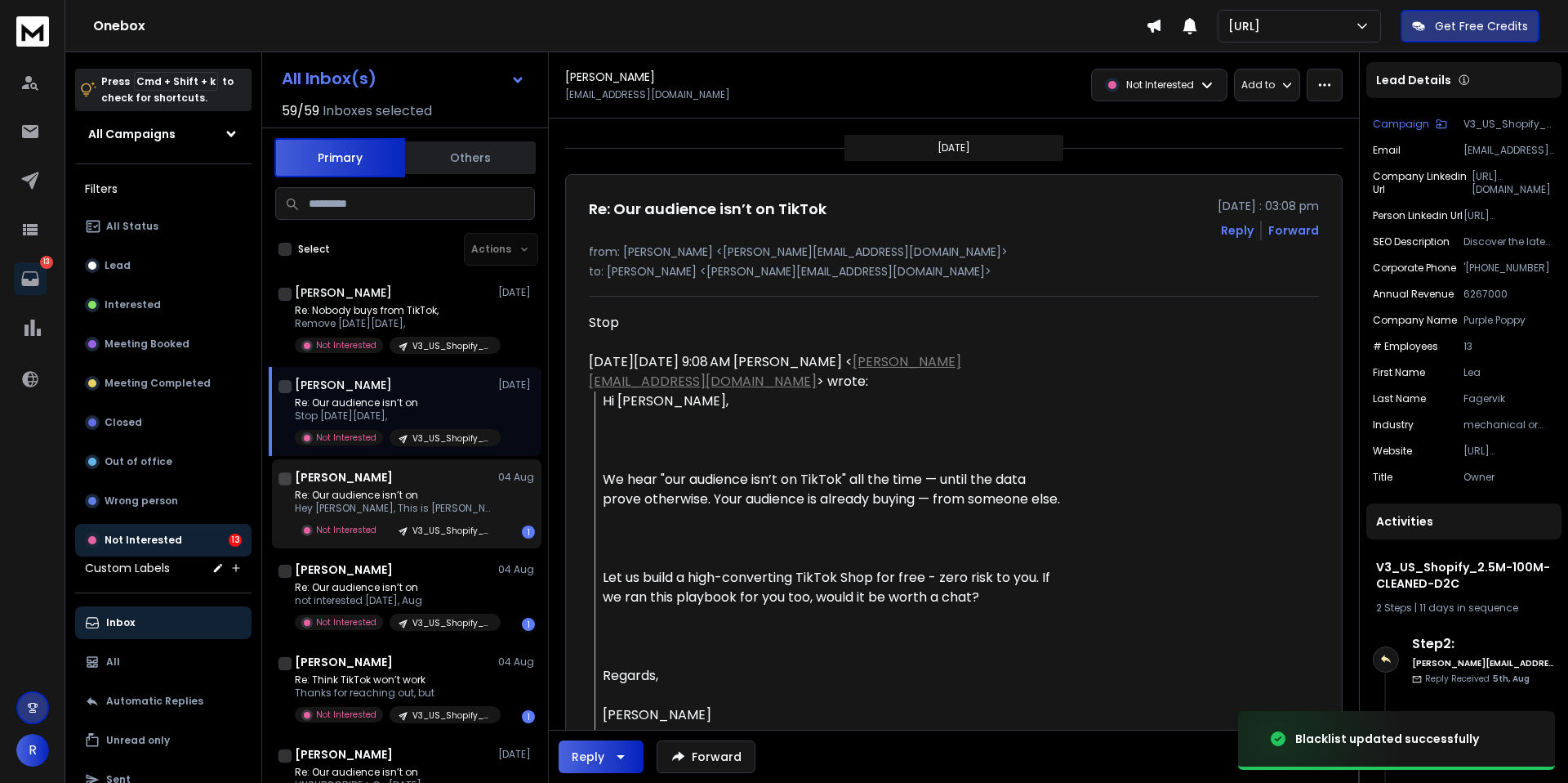
click at [466, 516] on div "Re: Our audience isn’t on Hey Dan, This is Dannica, Not Interested V3_US_Shopif…" at bounding box center [397, 513] width 206 height 50
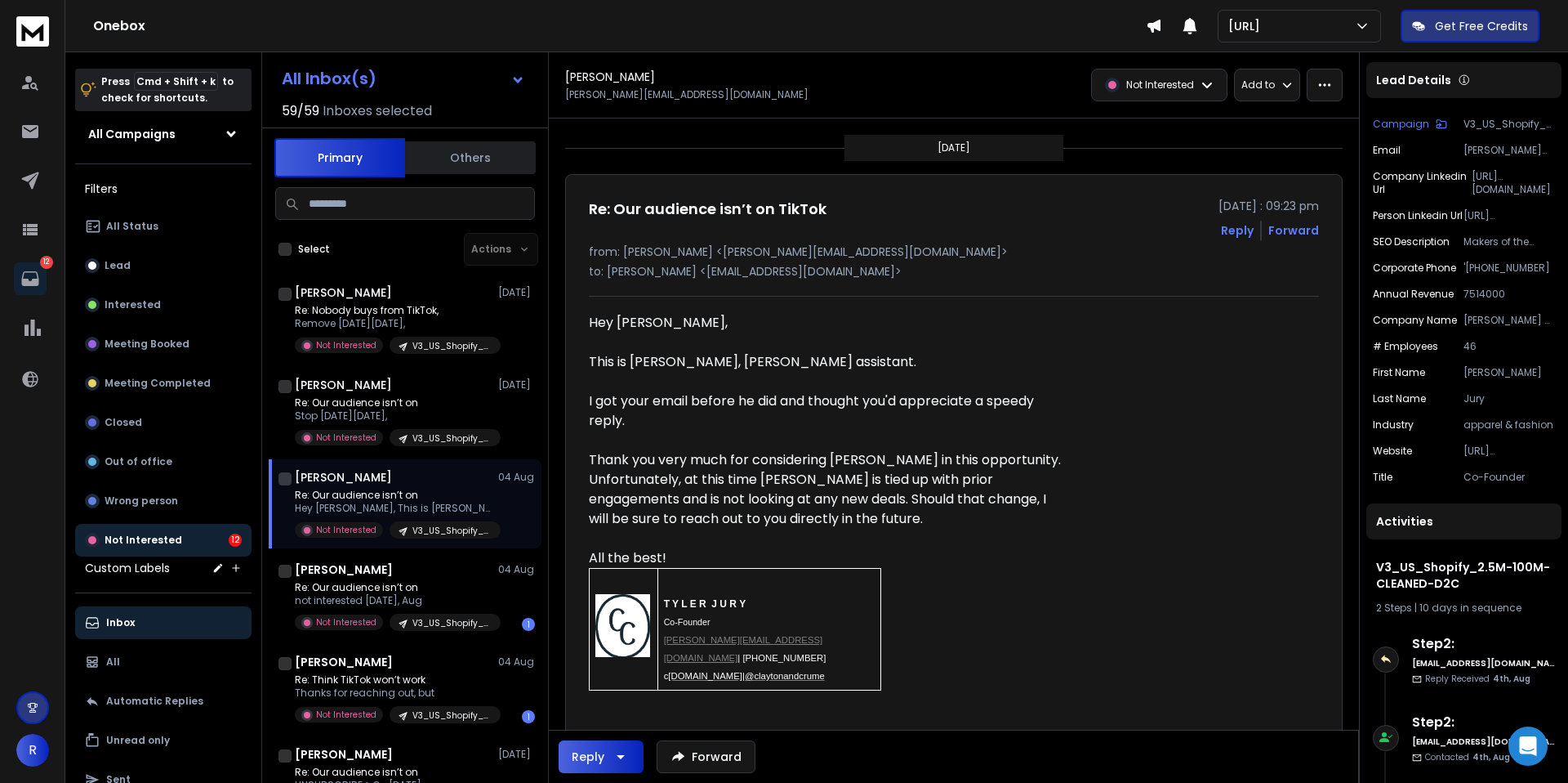
click at [1338, 97] on button "button" at bounding box center [1324, 85] width 36 height 33
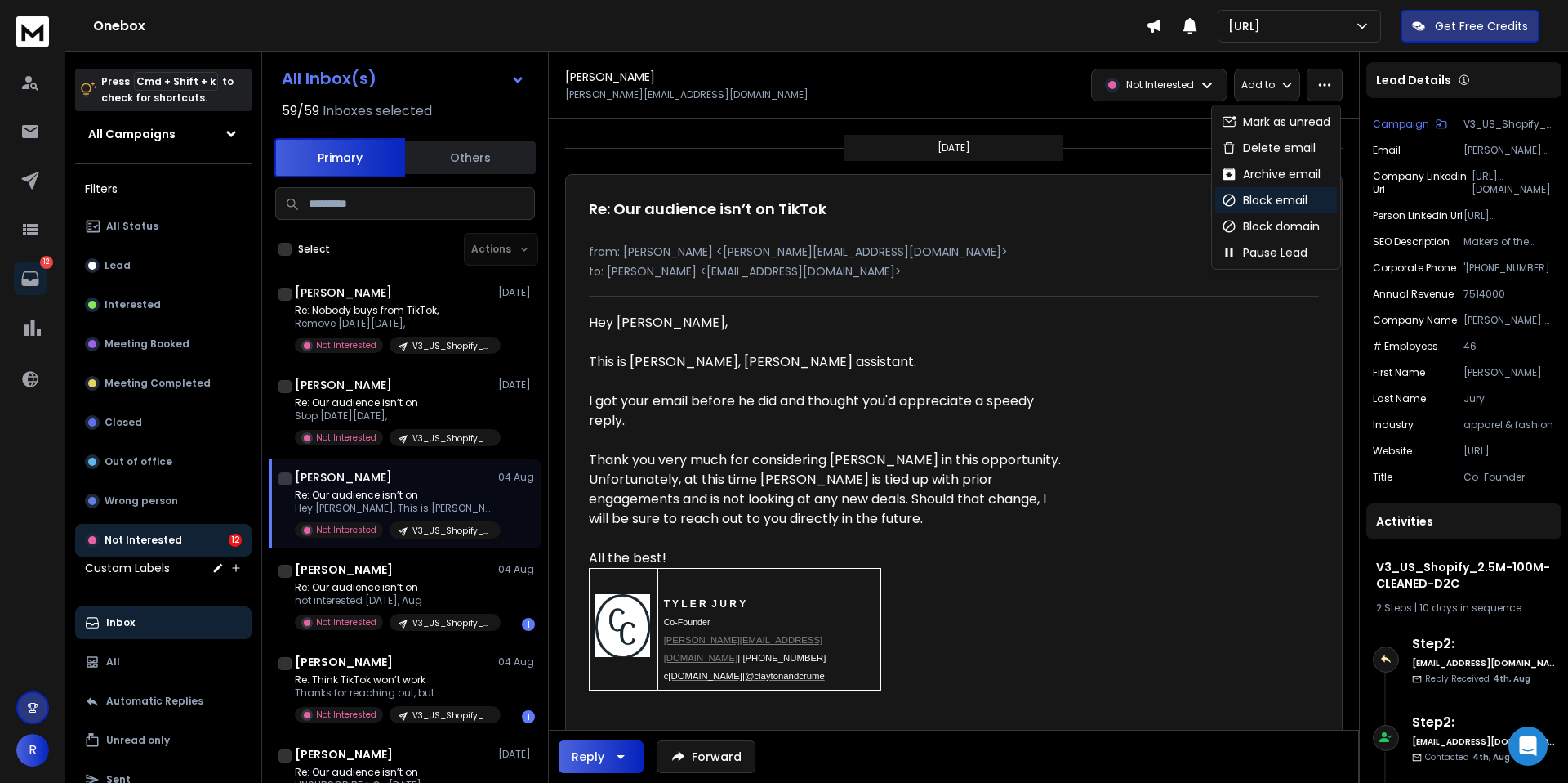
click at [1298, 210] on div "Block email" at bounding box center [1276, 200] width 121 height 26
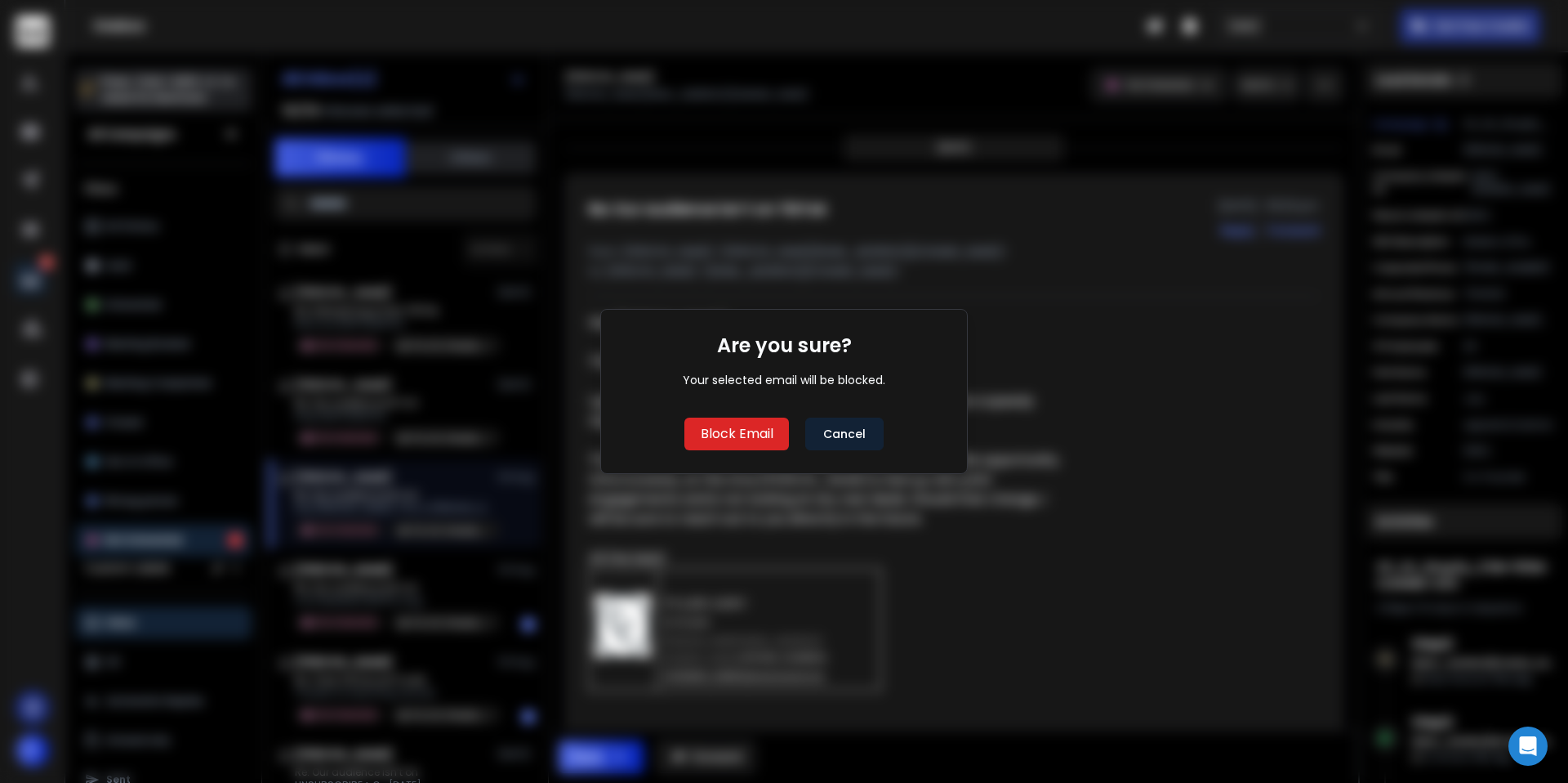
click at [726, 416] on div "Are you sure? Your selected email will be blocked. Block Email Cancel" at bounding box center [784, 392] width 320 height 118
click at [709, 436] on button "Block Email" at bounding box center [736, 434] width 104 height 33
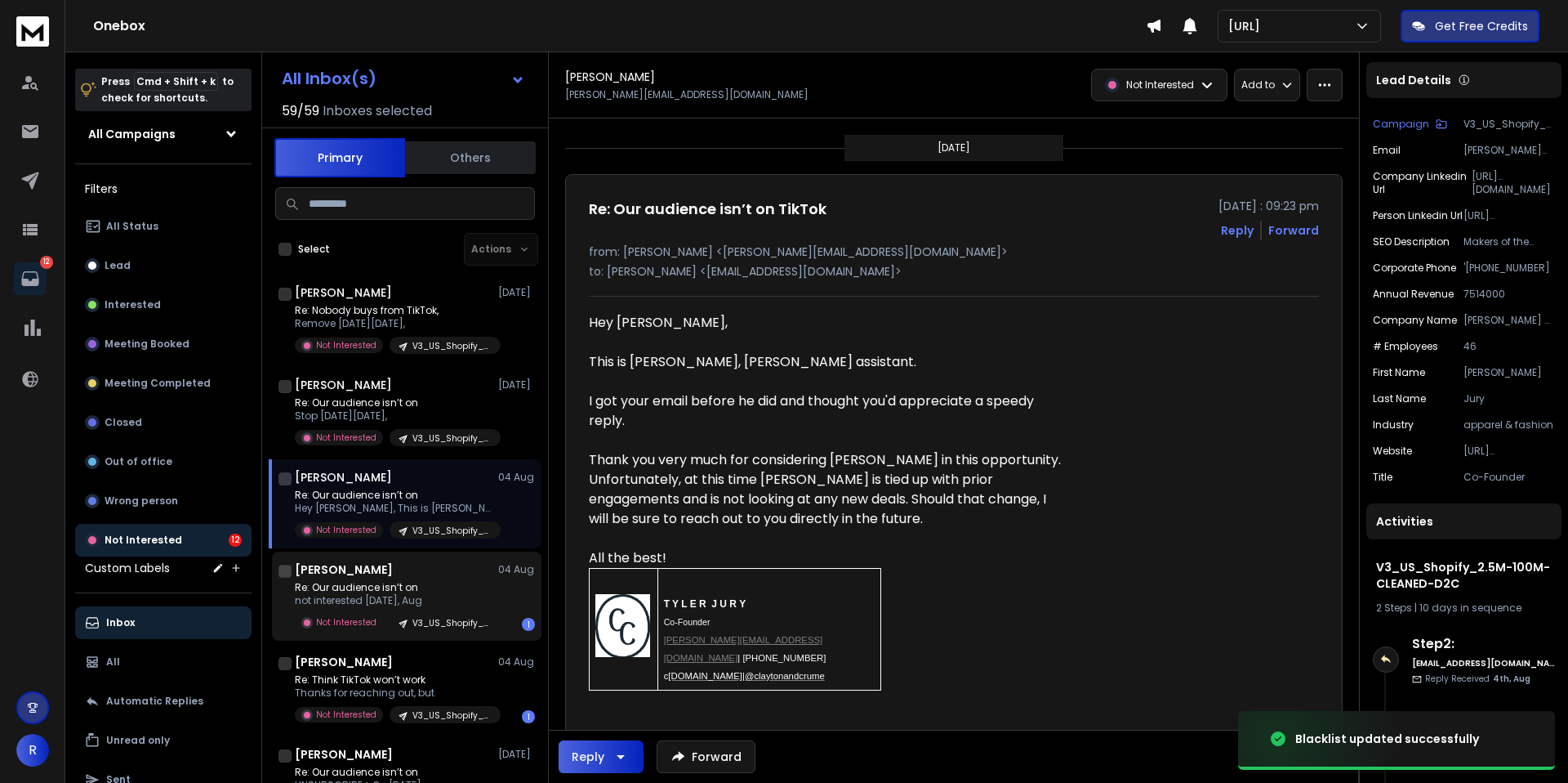
click at [448, 594] on p "not interested On Mon, Aug" at bounding box center [393, 600] width 196 height 13
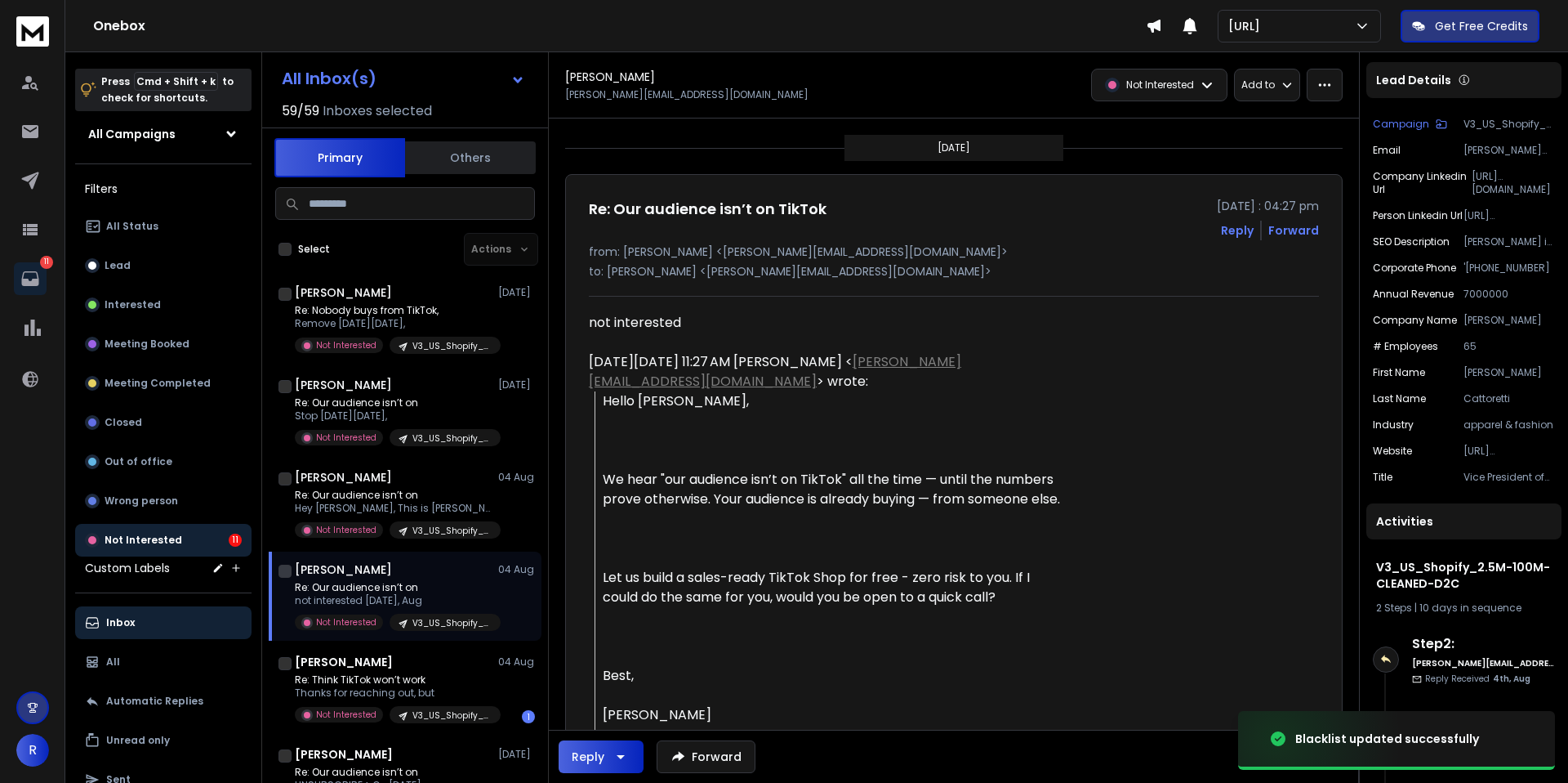
click at [1307, 97] on div "Not Interested Add to" at bounding box center [1151, 85] width 384 height 33
click at [1317, 100] on button "button" at bounding box center [1324, 85] width 36 height 33
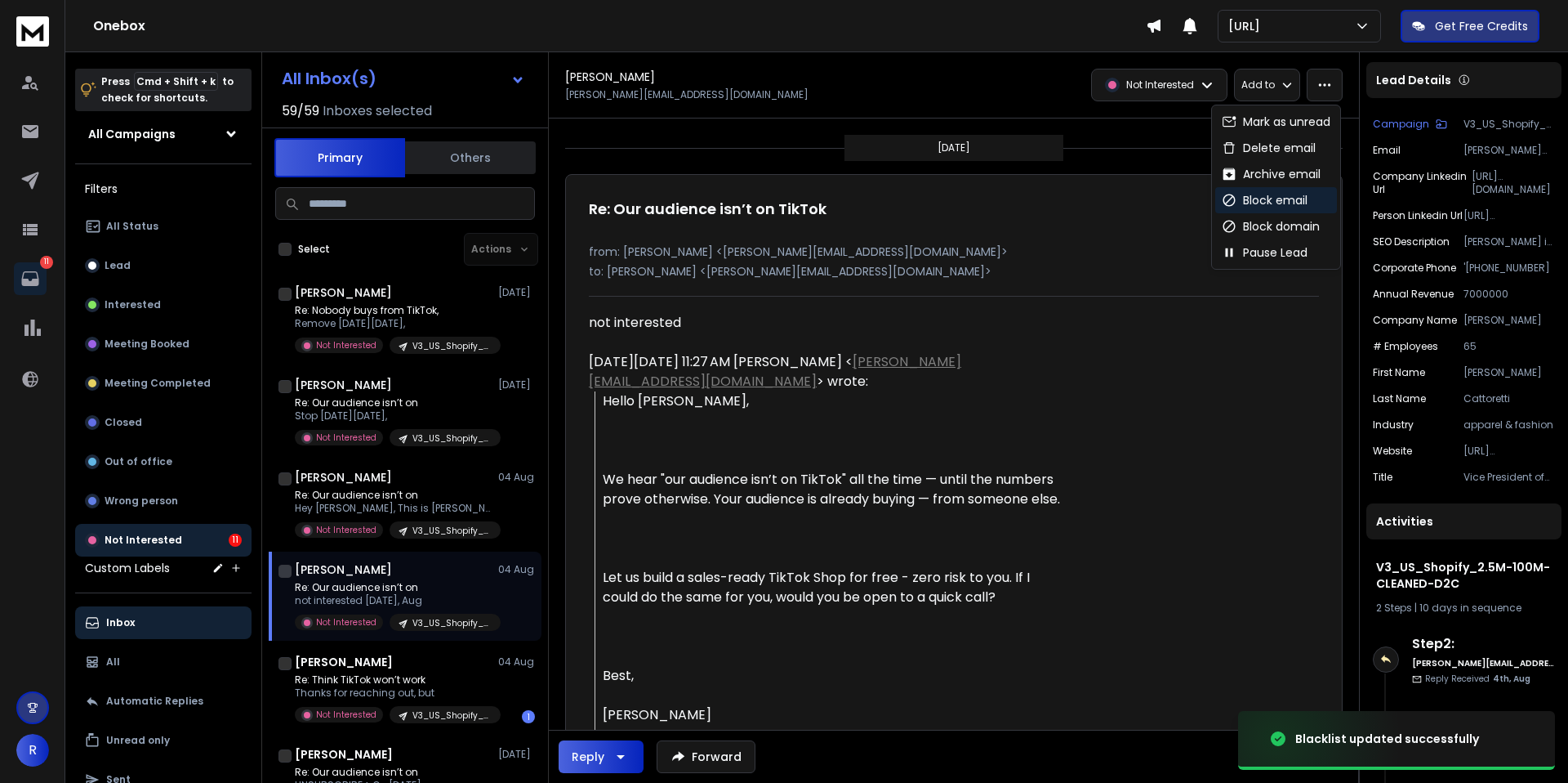
click at [1291, 188] on div "Block email" at bounding box center [1276, 200] width 121 height 26
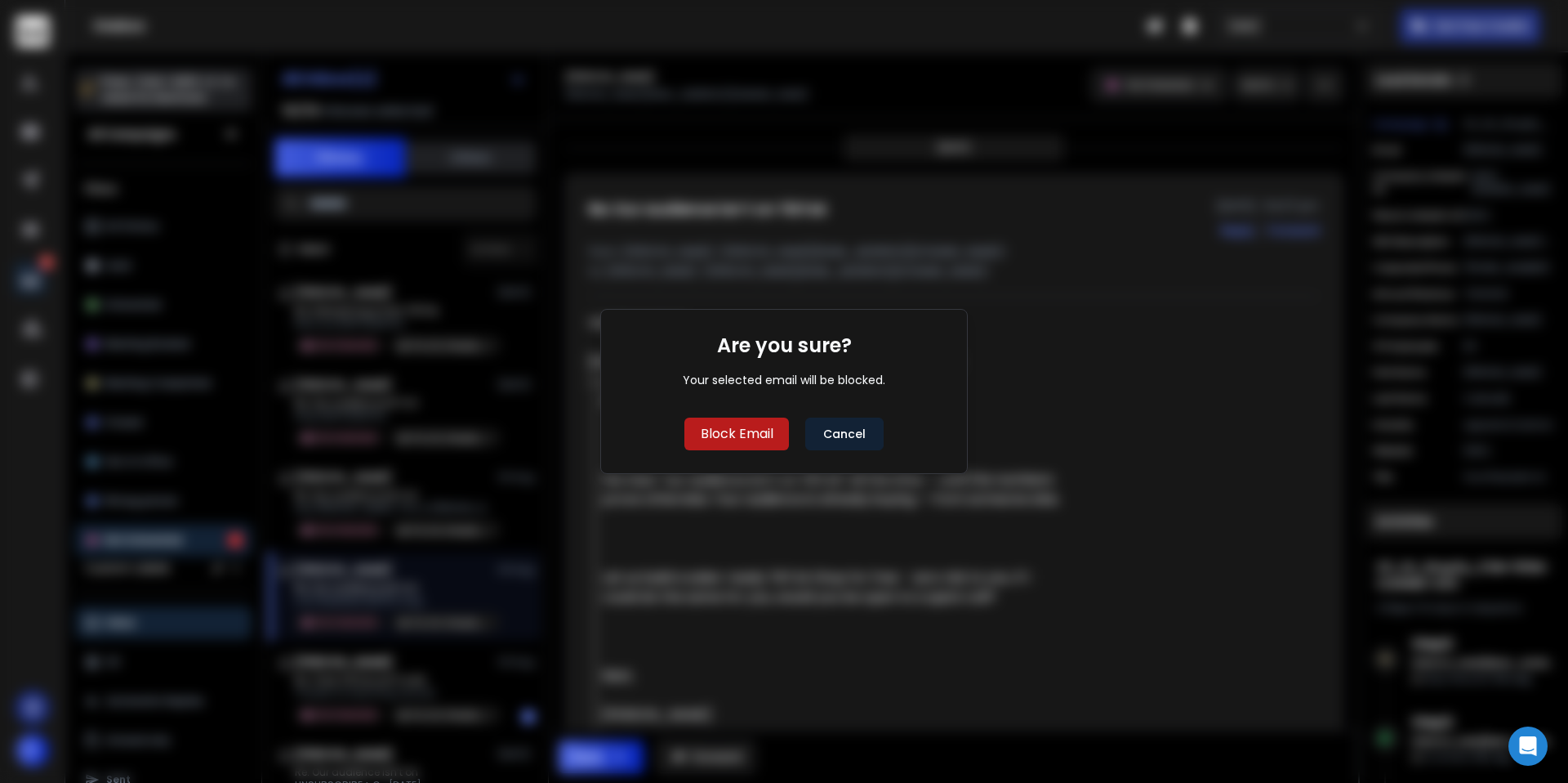
click at [731, 445] on button "Block Email" at bounding box center [736, 434] width 104 height 33
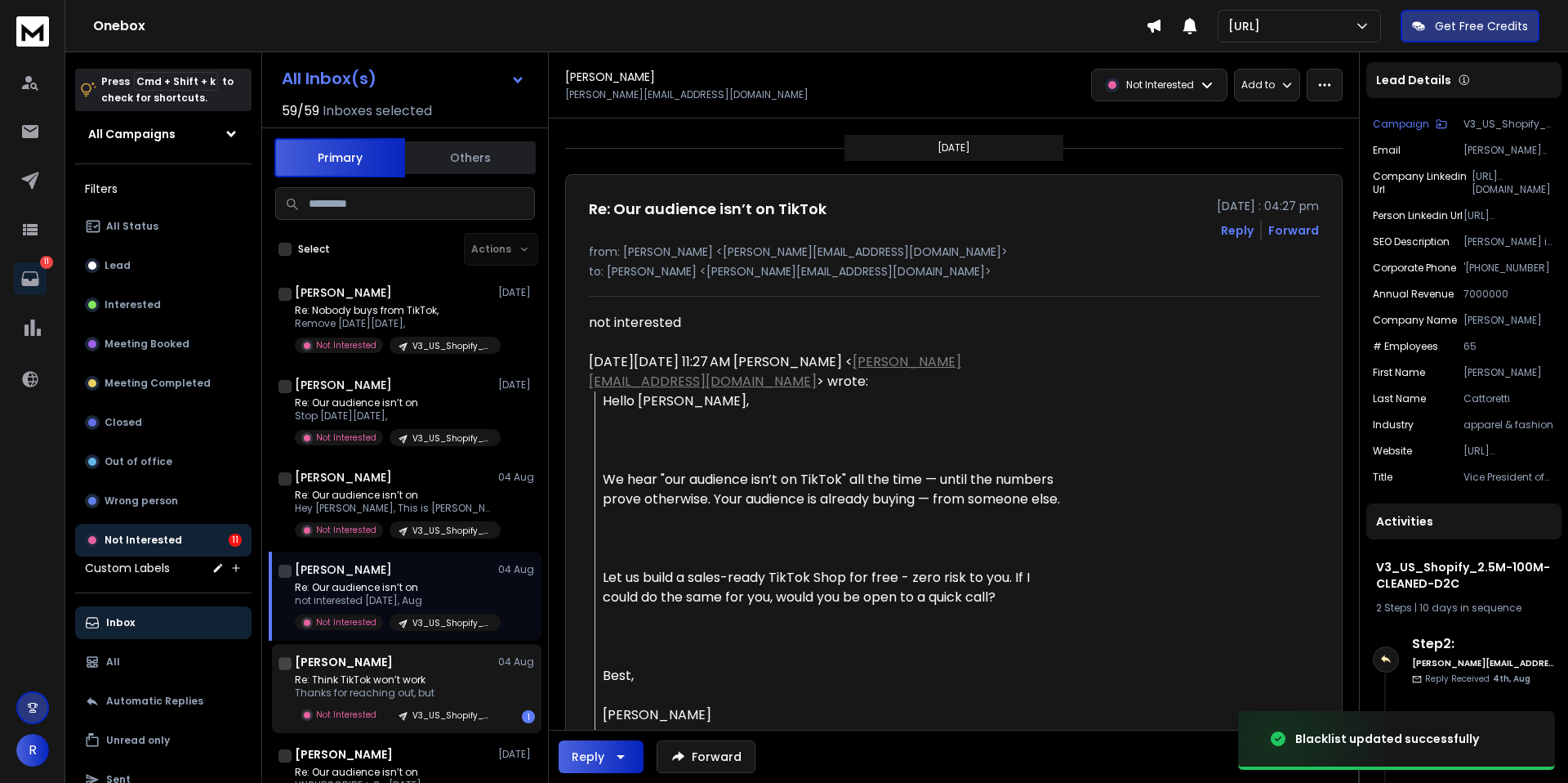
click at [488, 664] on div "Bobby Straka 04 Aug" at bounding box center [414, 662] width 240 height 16
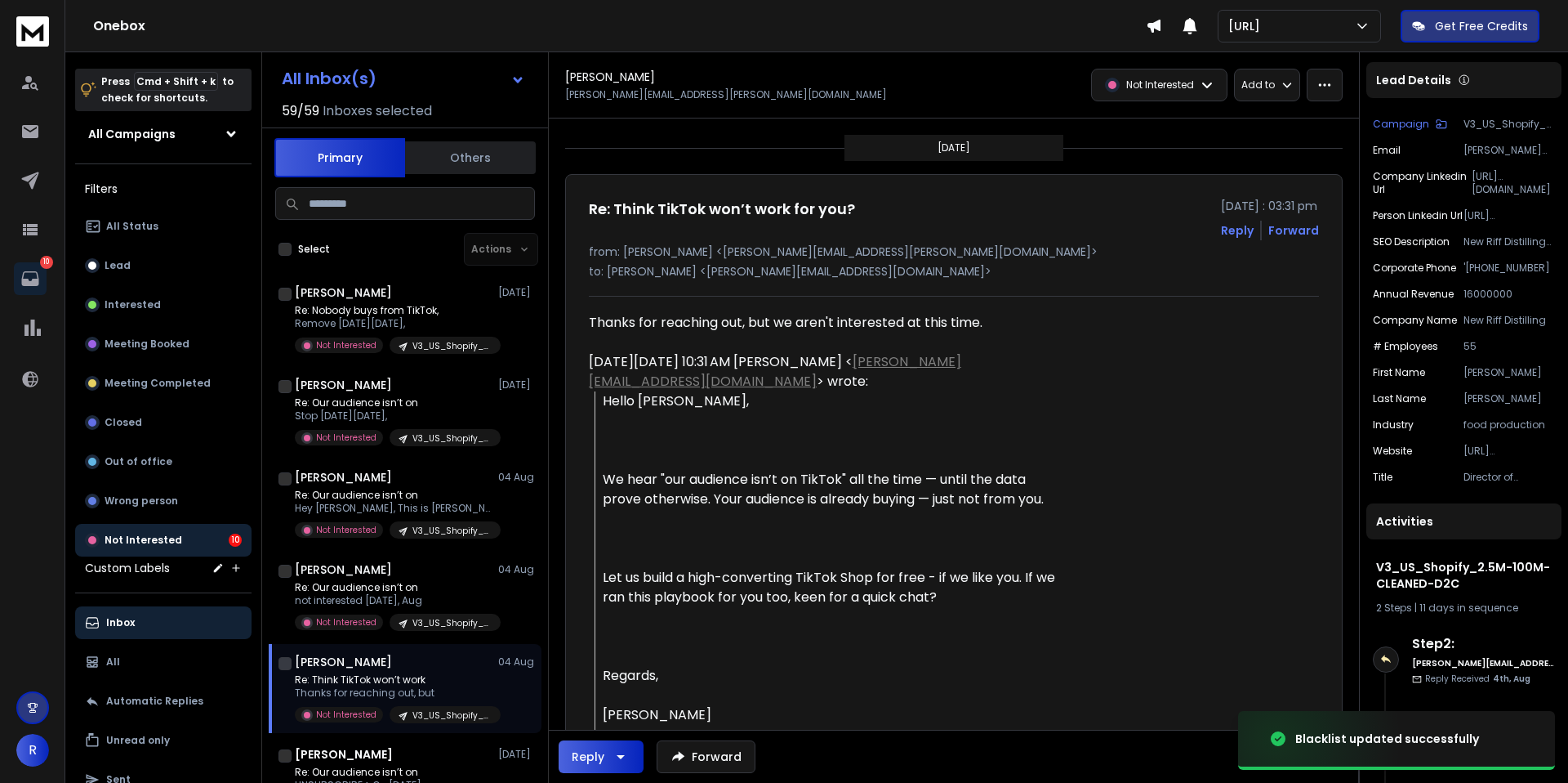
click at [1327, 93] on button "button" at bounding box center [1324, 85] width 36 height 33
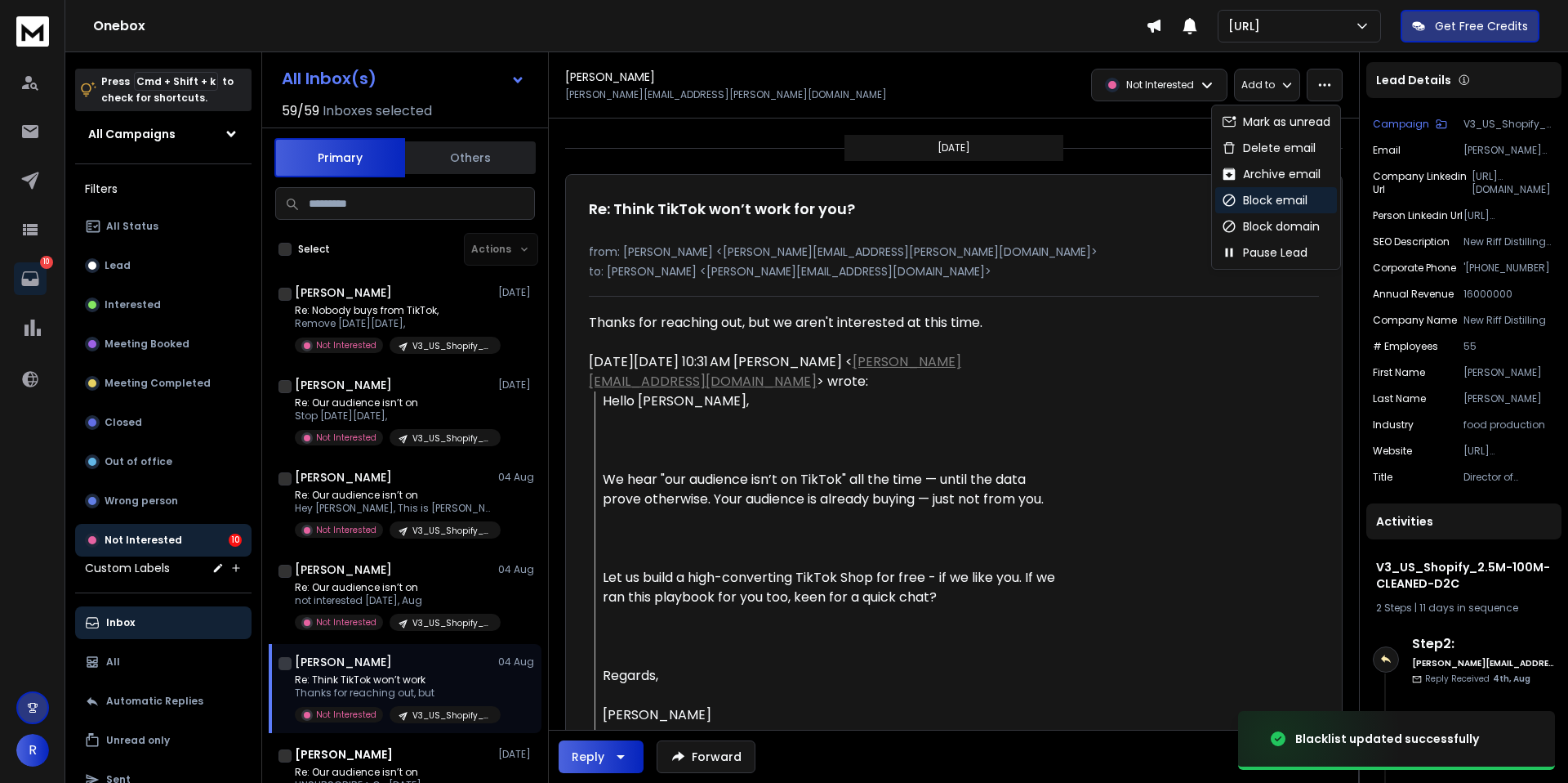
click at [1309, 190] on div "Block email" at bounding box center [1276, 200] width 121 height 26
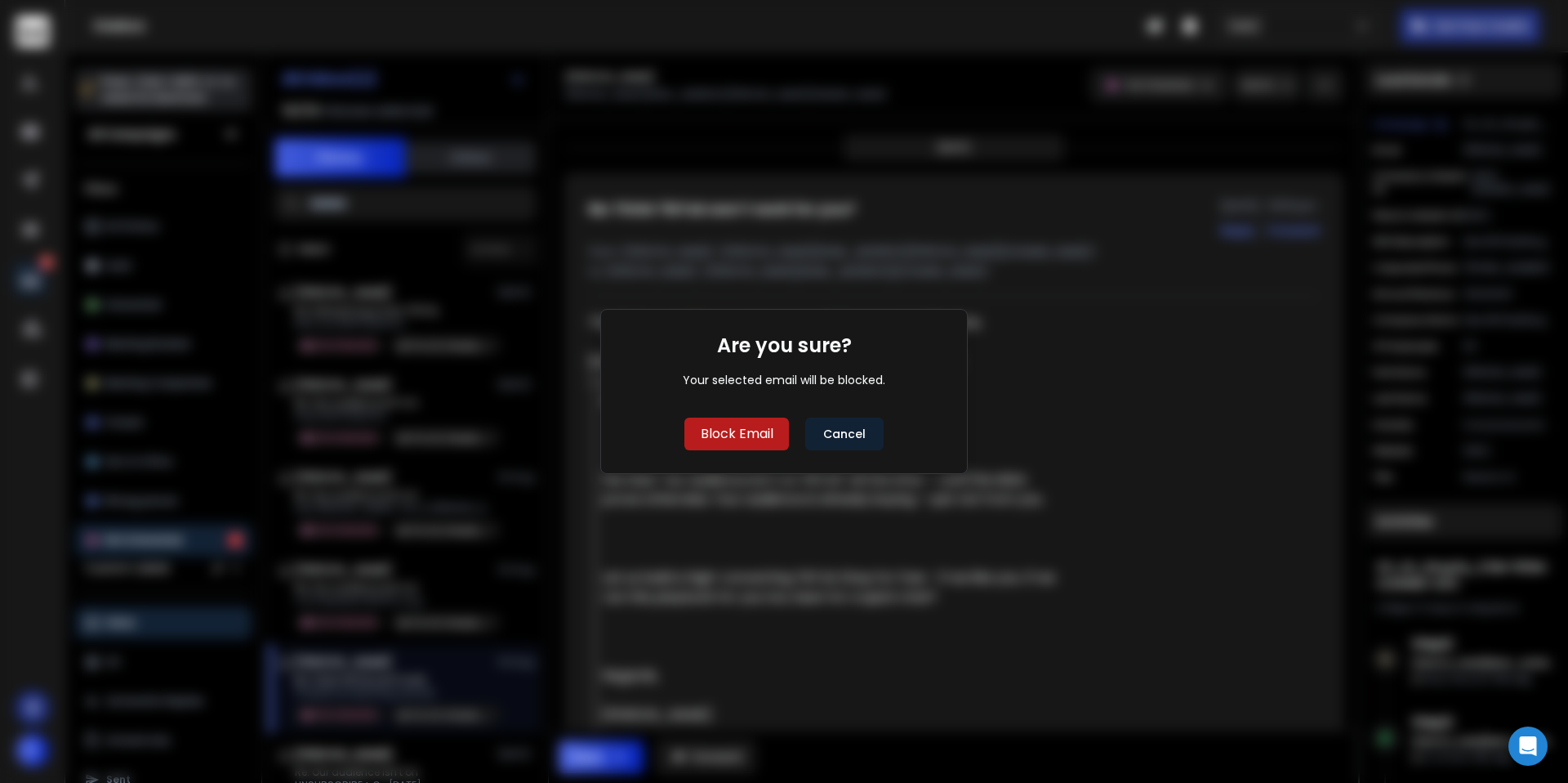
click at [712, 428] on button "Block Email" at bounding box center [736, 434] width 104 height 33
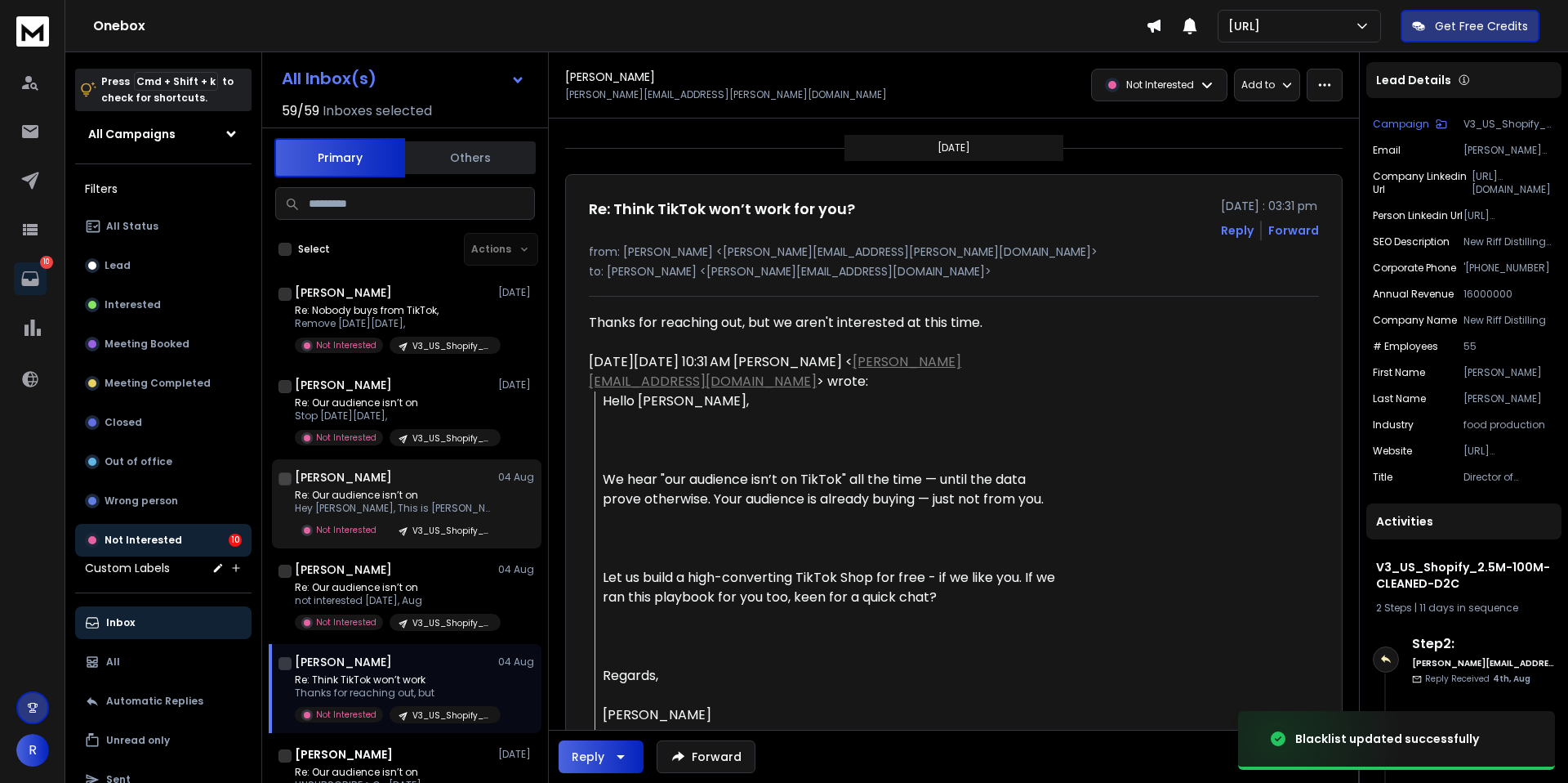
scroll to position [1019, 0]
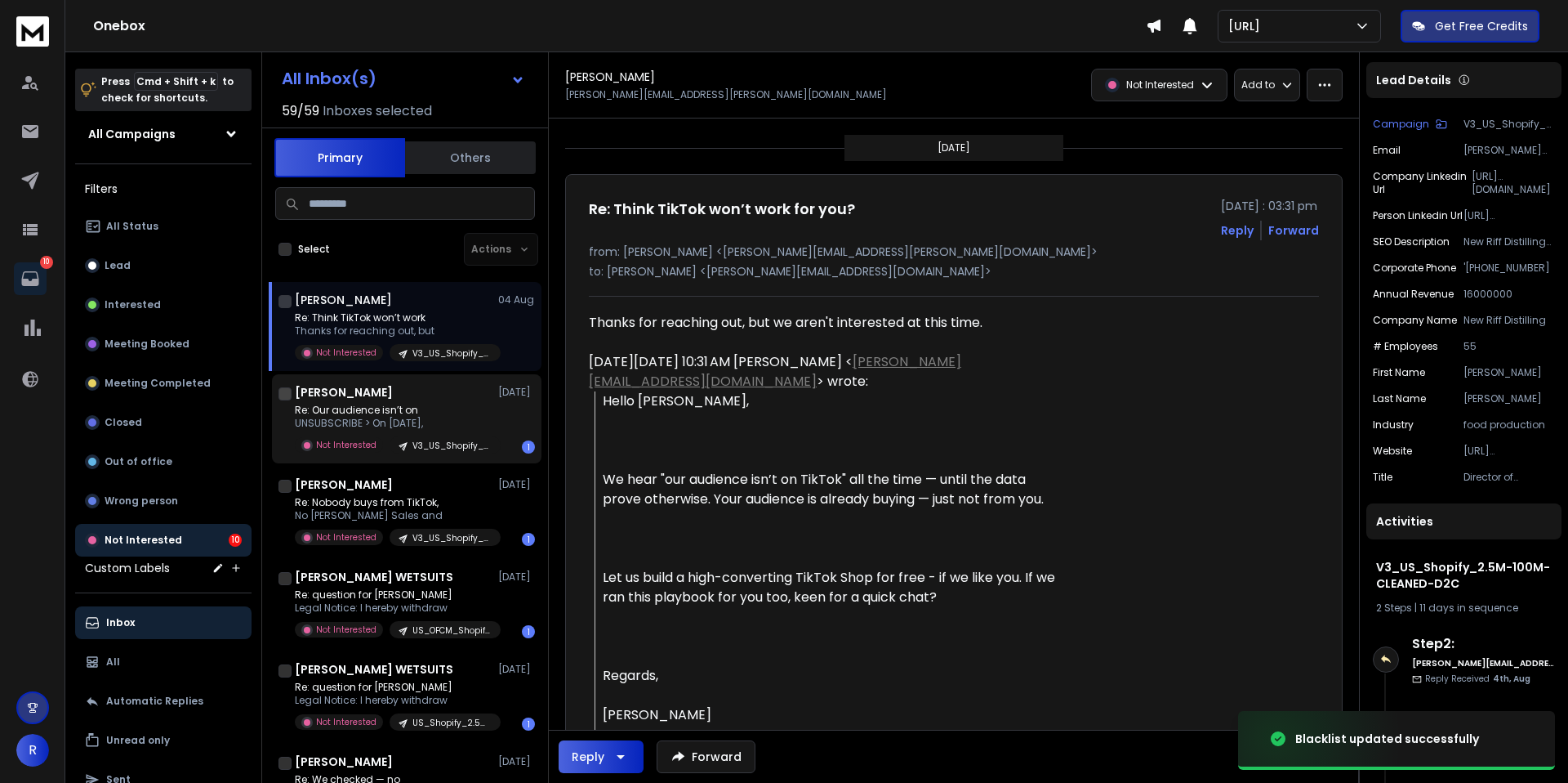
click at [435, 439] on p "V3_US_Shopify_2.5M-100M-CLEANED-D2C" at bounding box center [452, 446] width 79 height 12
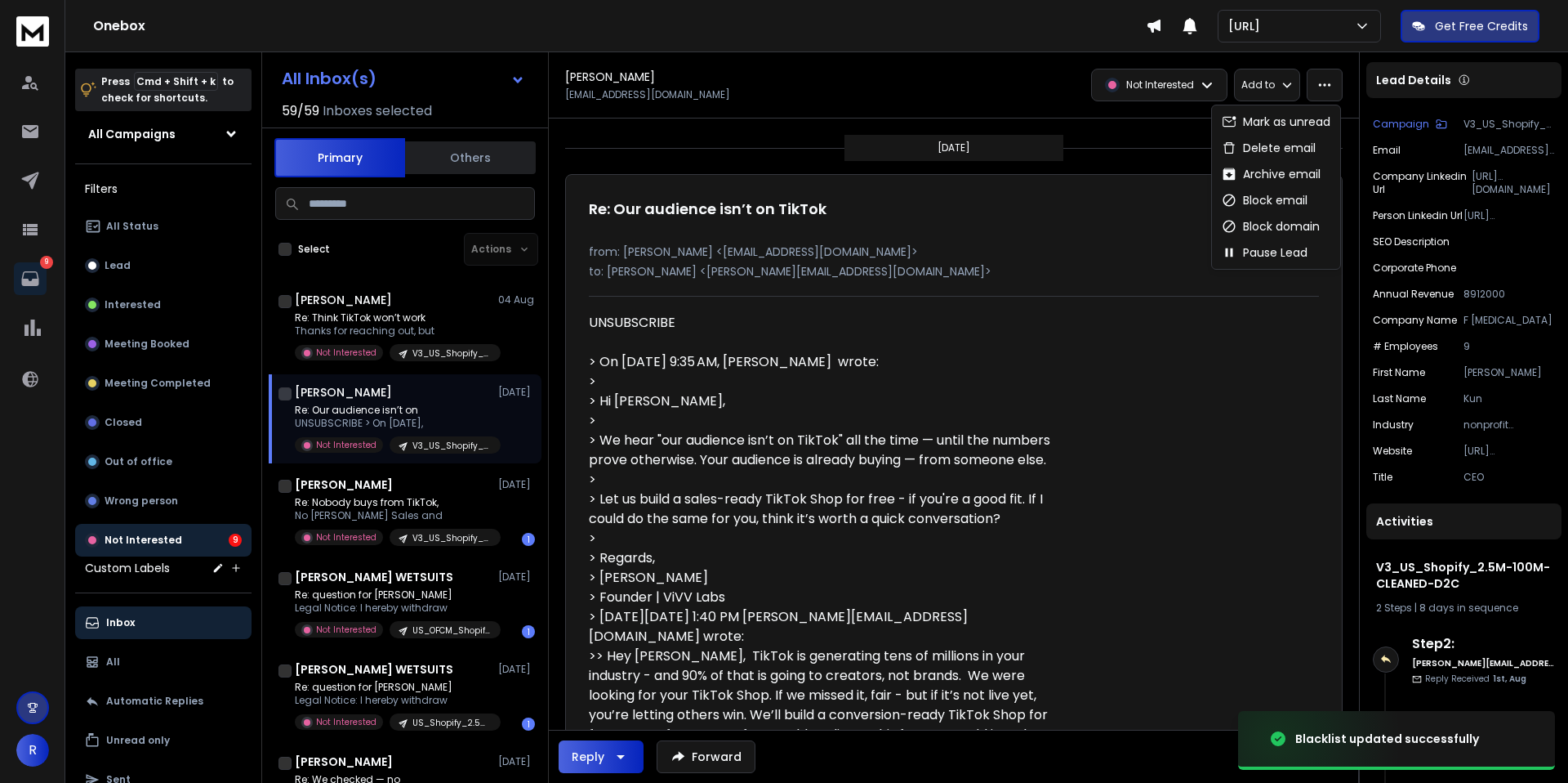
click at [1324, 84] on icon "button" at bounding box center [1325, 84] width 12 height 3
click at [1297, 193] on div "Block email" at bounding box center [1265, 200] width 86 height 16
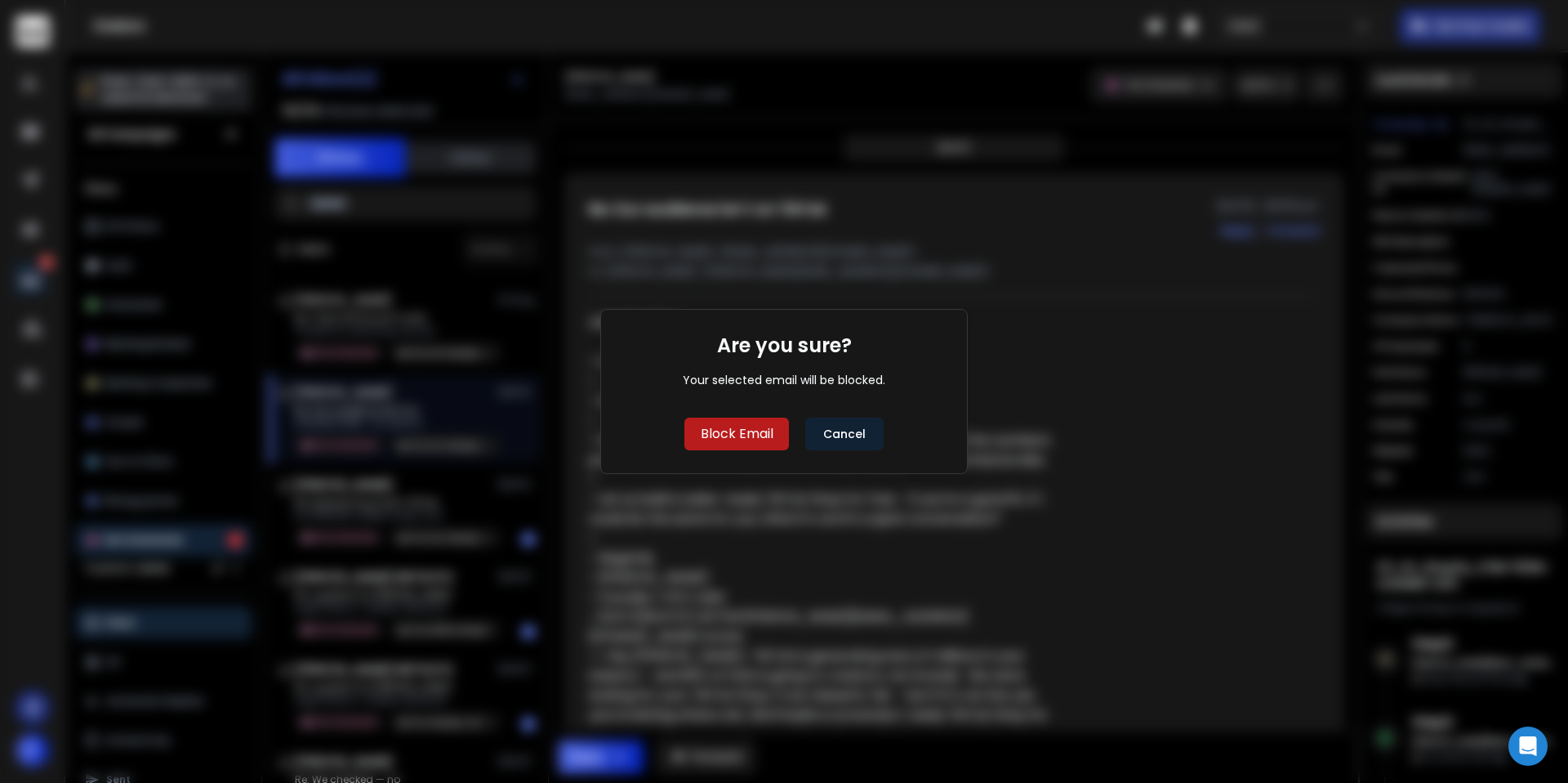
click at [773, 430] on button "Block Email" at bounding box center [736, 434] width 104 height 33
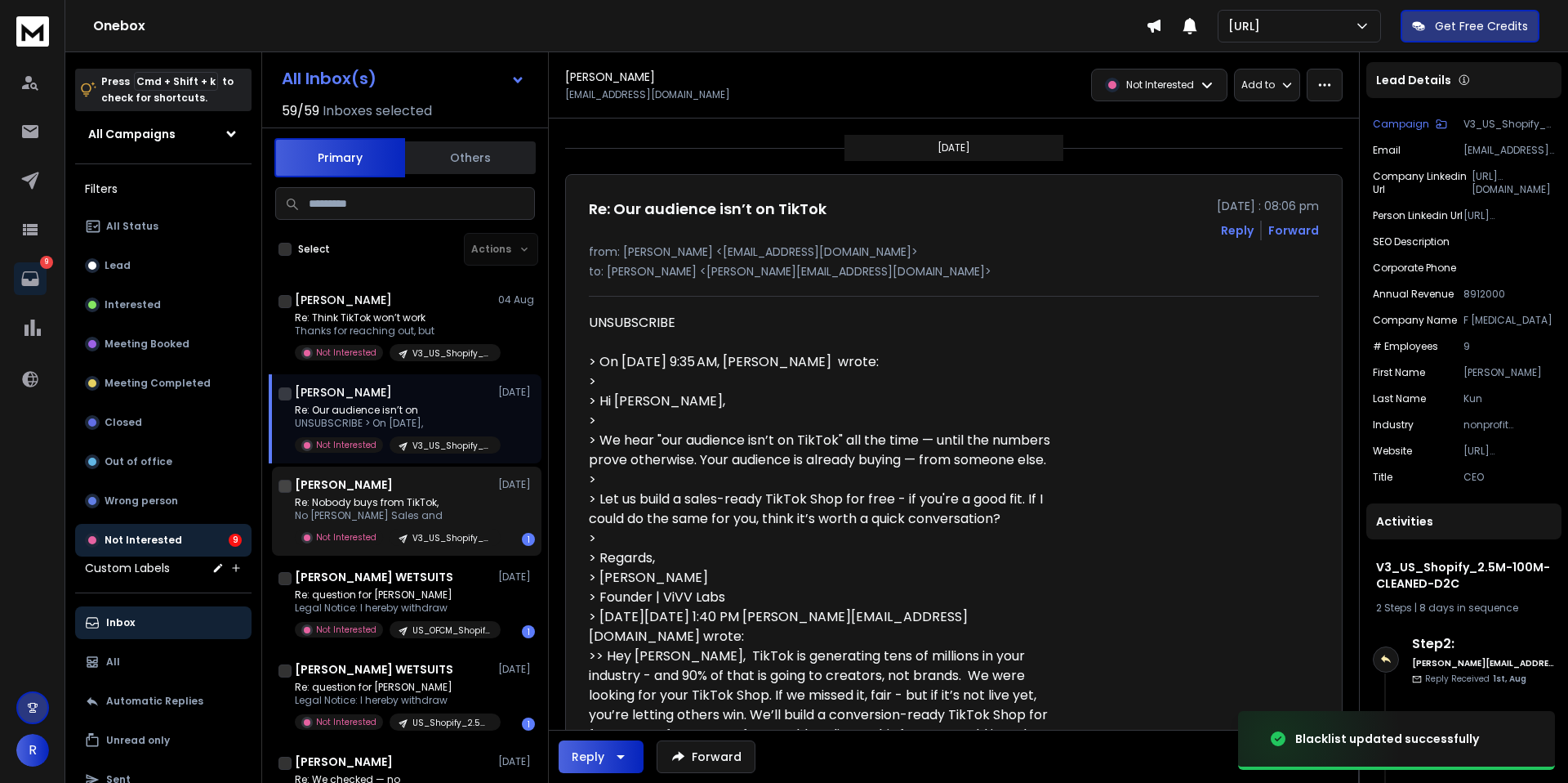
click at [394, 545] on div "V3_US_Shopify_2.5M-100M-CLEANED-D2C" at bounding box center [445, 537] width 111 height 17
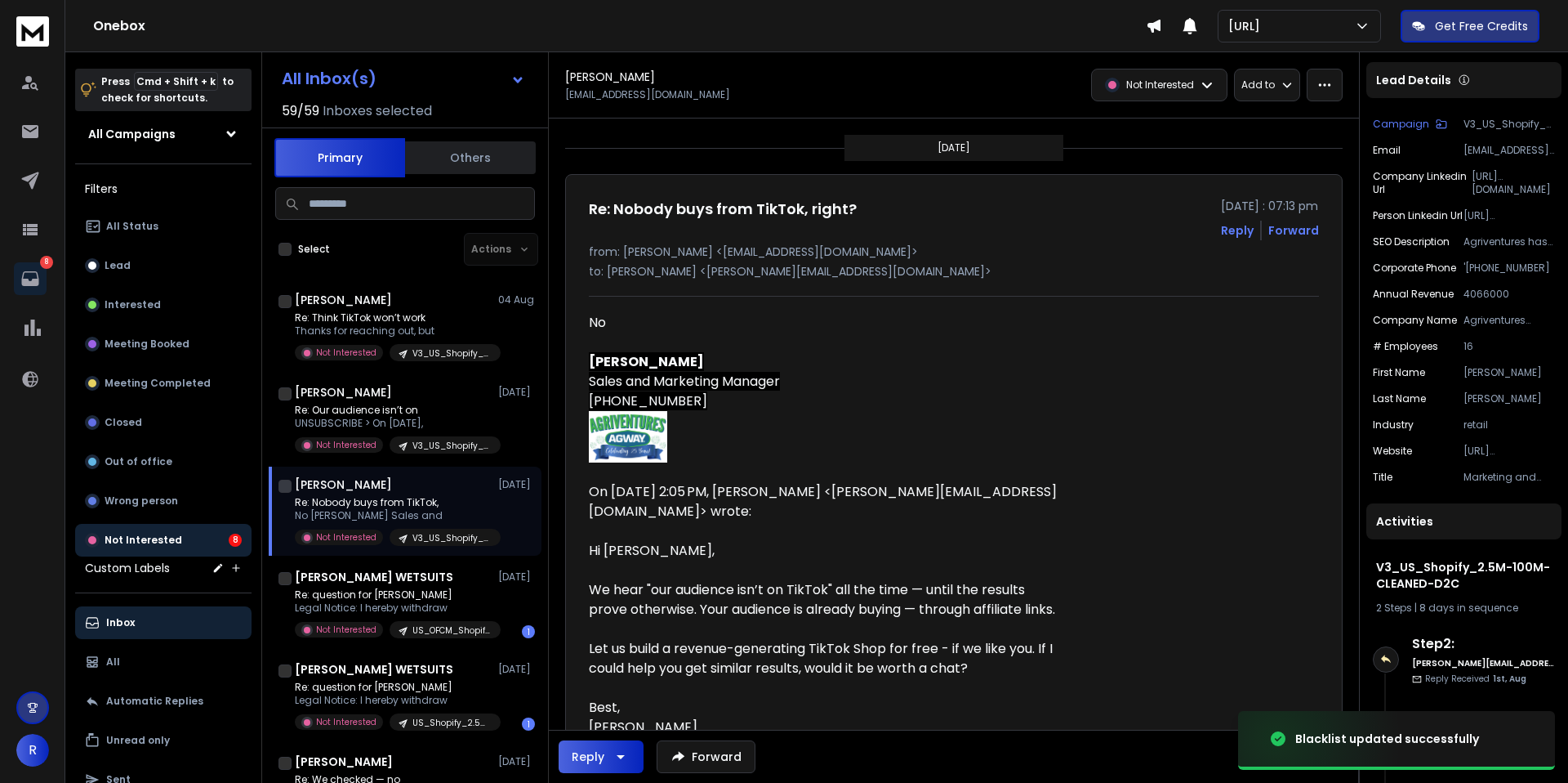
click at [1316, 91] on button "button" at bounding box center [1324, 85] width 36 height 33
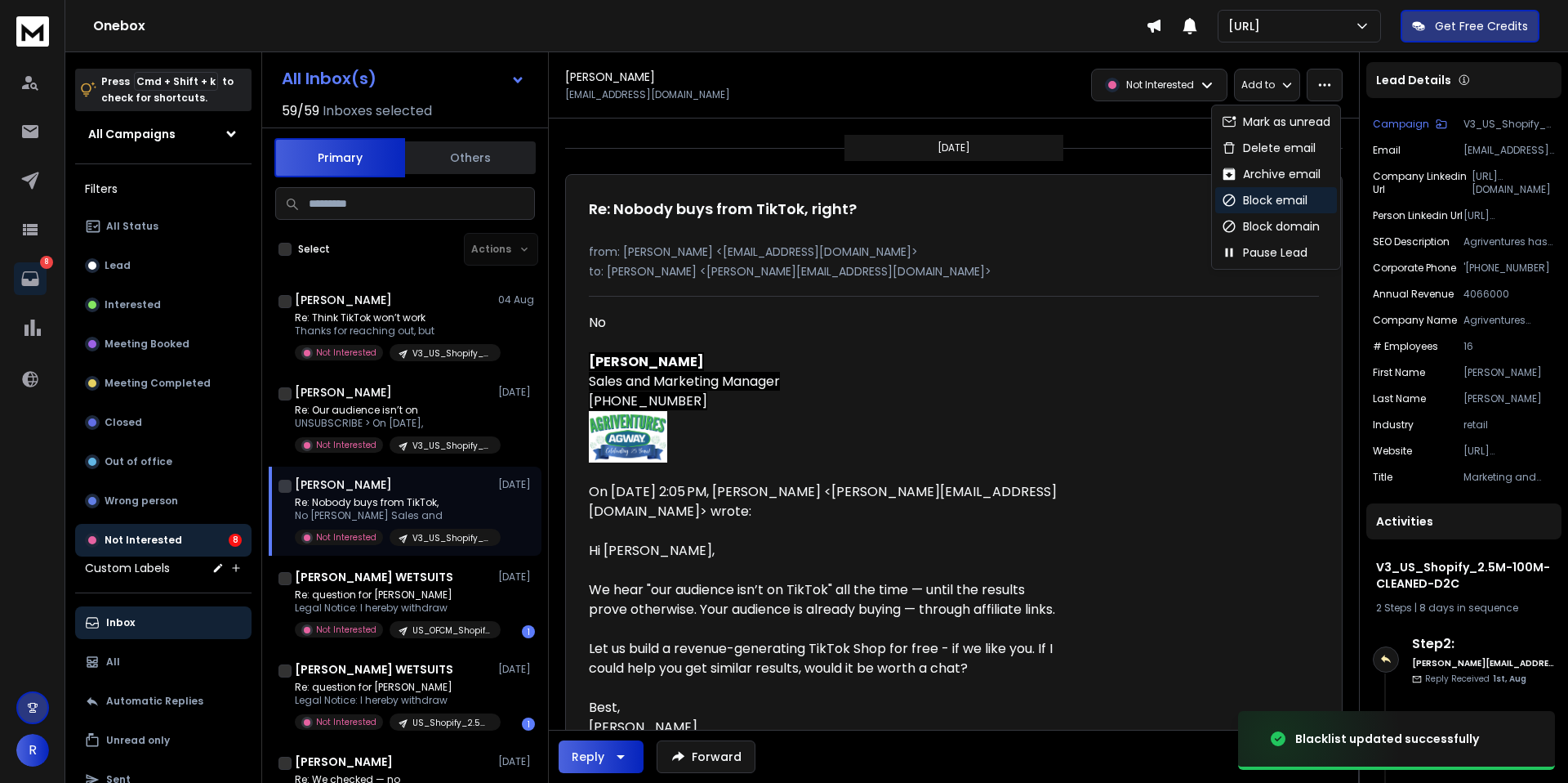
click at [1291, 192] on div "Block email" at bounding box center [1265, 200] width 86 height 16
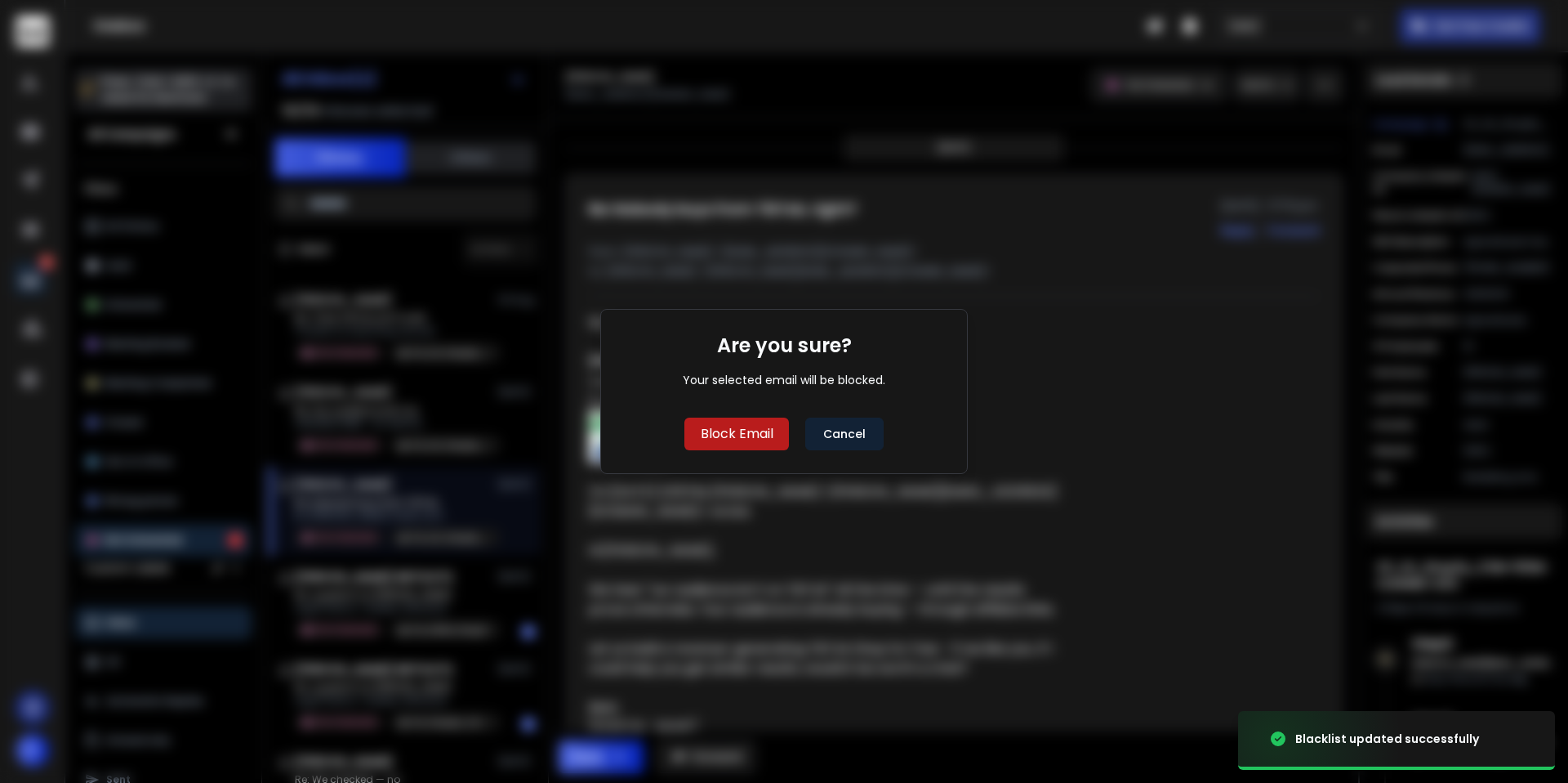
click at [707, 444] on button "Block Email" at bounding box center [736, 434] width 104 height 33
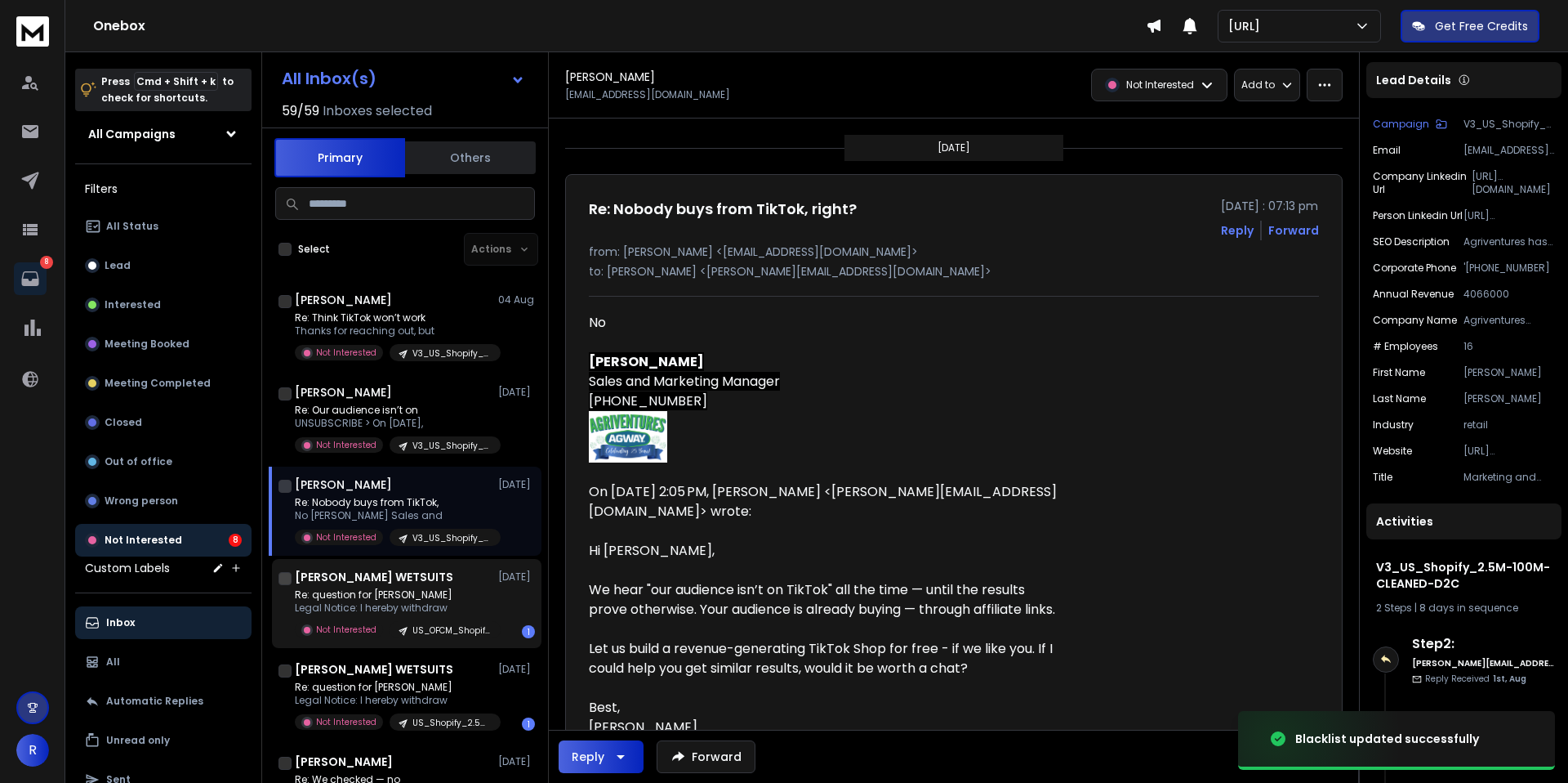
click at [401, 581] on h1 "Keith- XTERRA WETSUITS" at bounding box center [374, 577] width 159 height 16
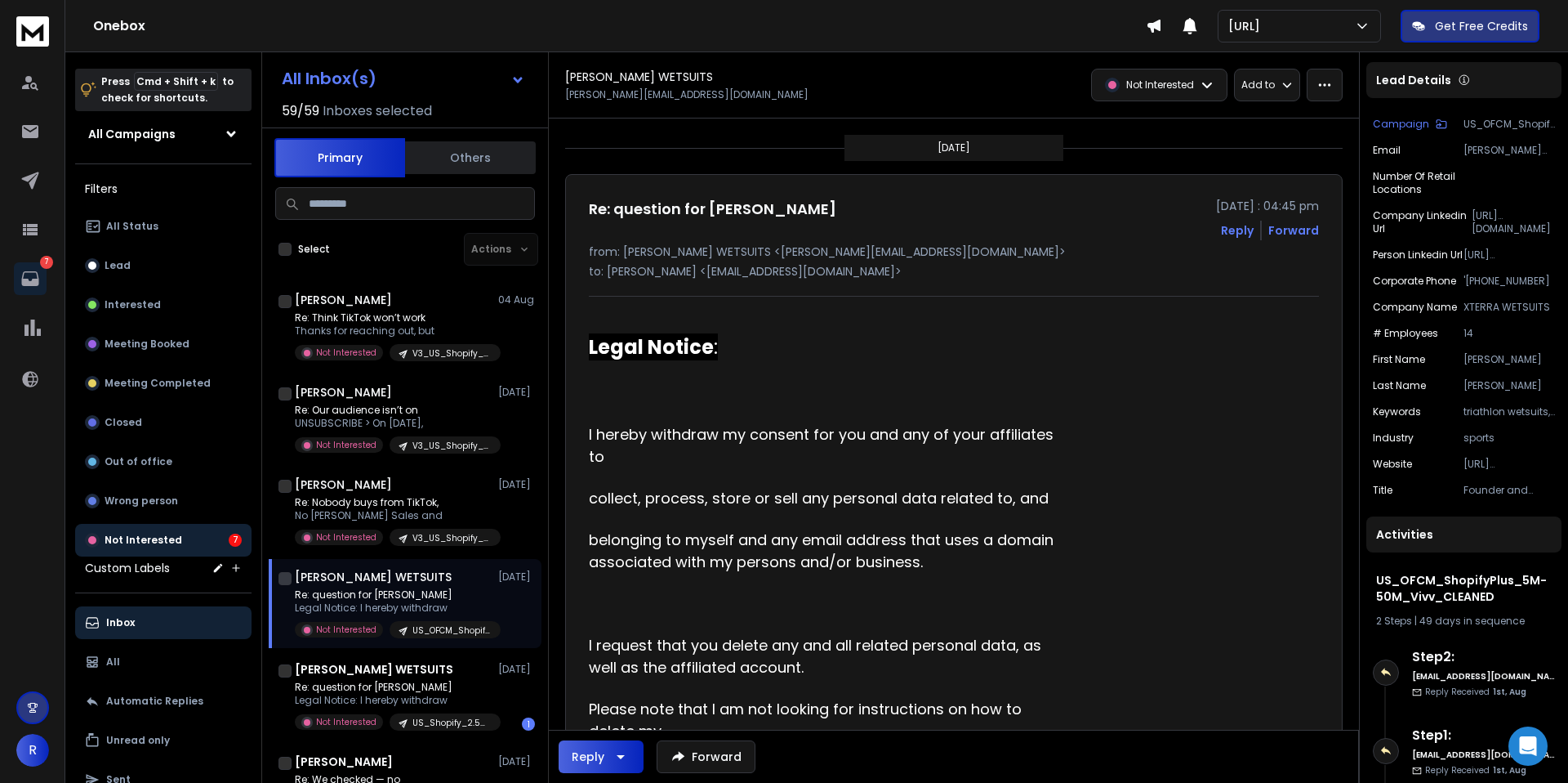
click at [1317, 79] on icon "button" at bounding box center [1324, 85] width 14 height 14
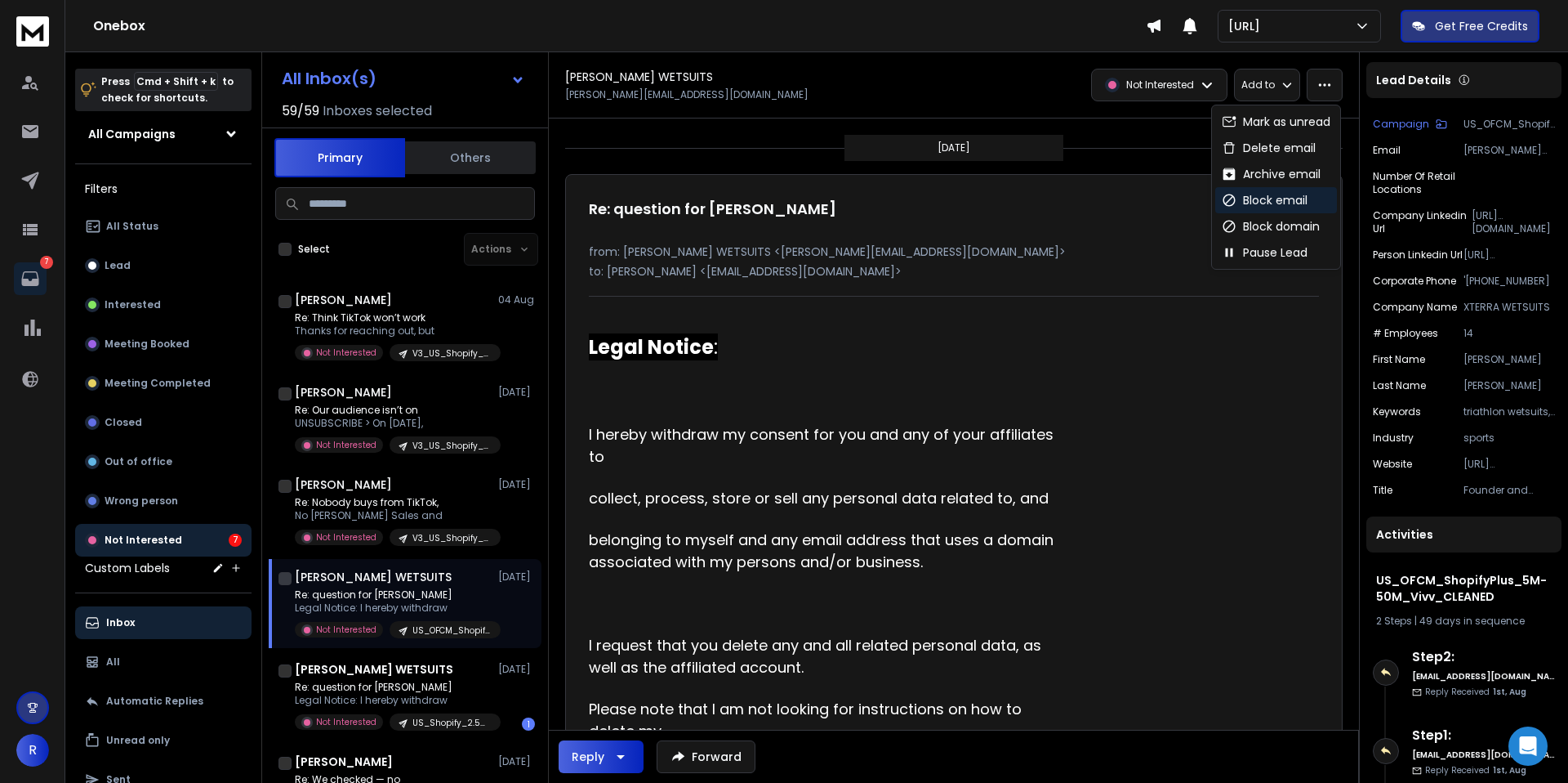
click at [1307, 204] on div "Block email" at bounding box center [1265, 200] width 86 height 16
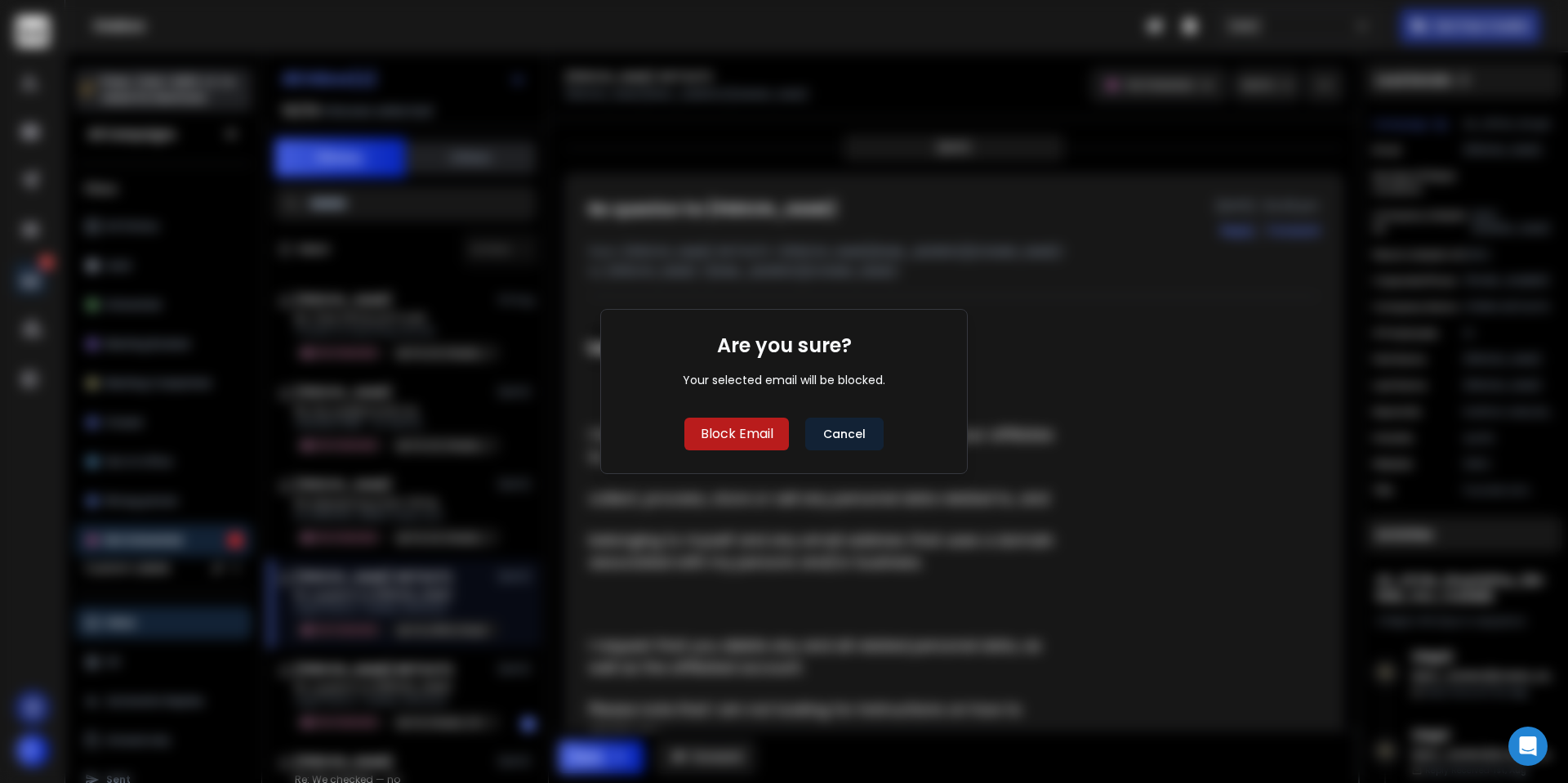
click at [735, 419] on button "Block Email" at bounding box center [736, 434] width 104 height 33
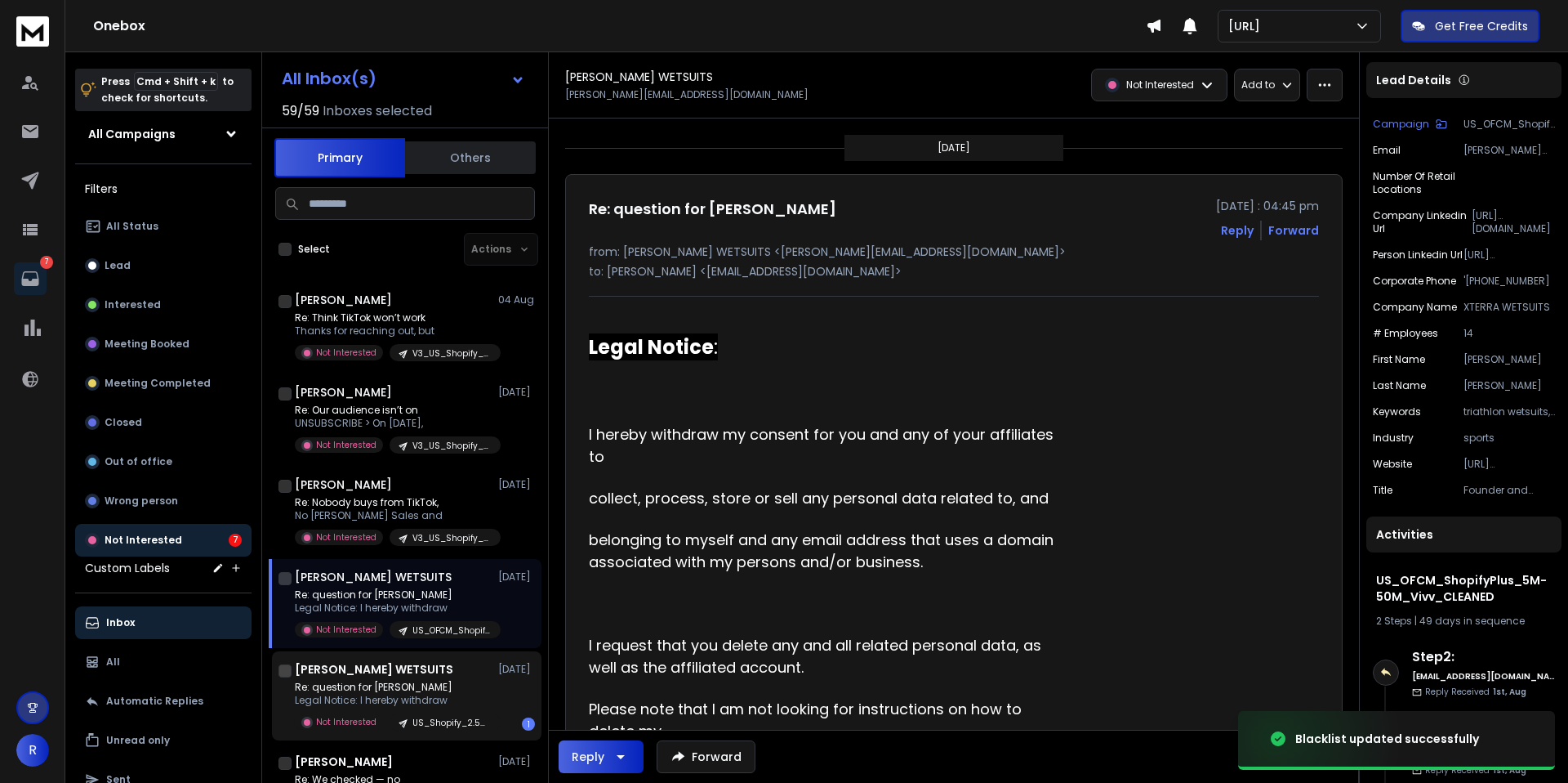
click at [427, 666] on h1 "Keith- XTERRA WETSUITS" at bounding box center [374, 669] width 159 height 16
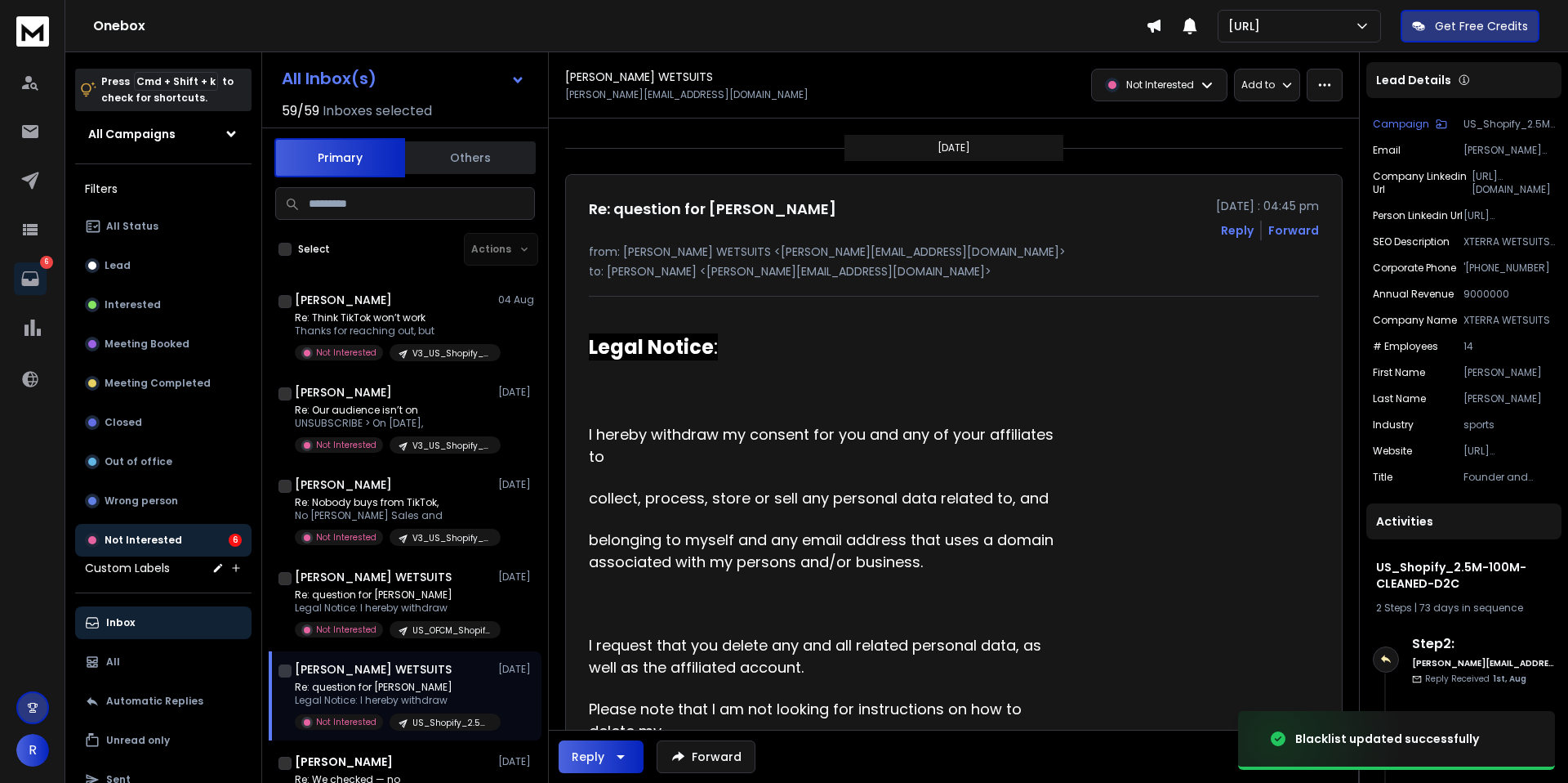
click at [1316, 90] on button "button" at bounding box center [1324, 85] width 36 height 33
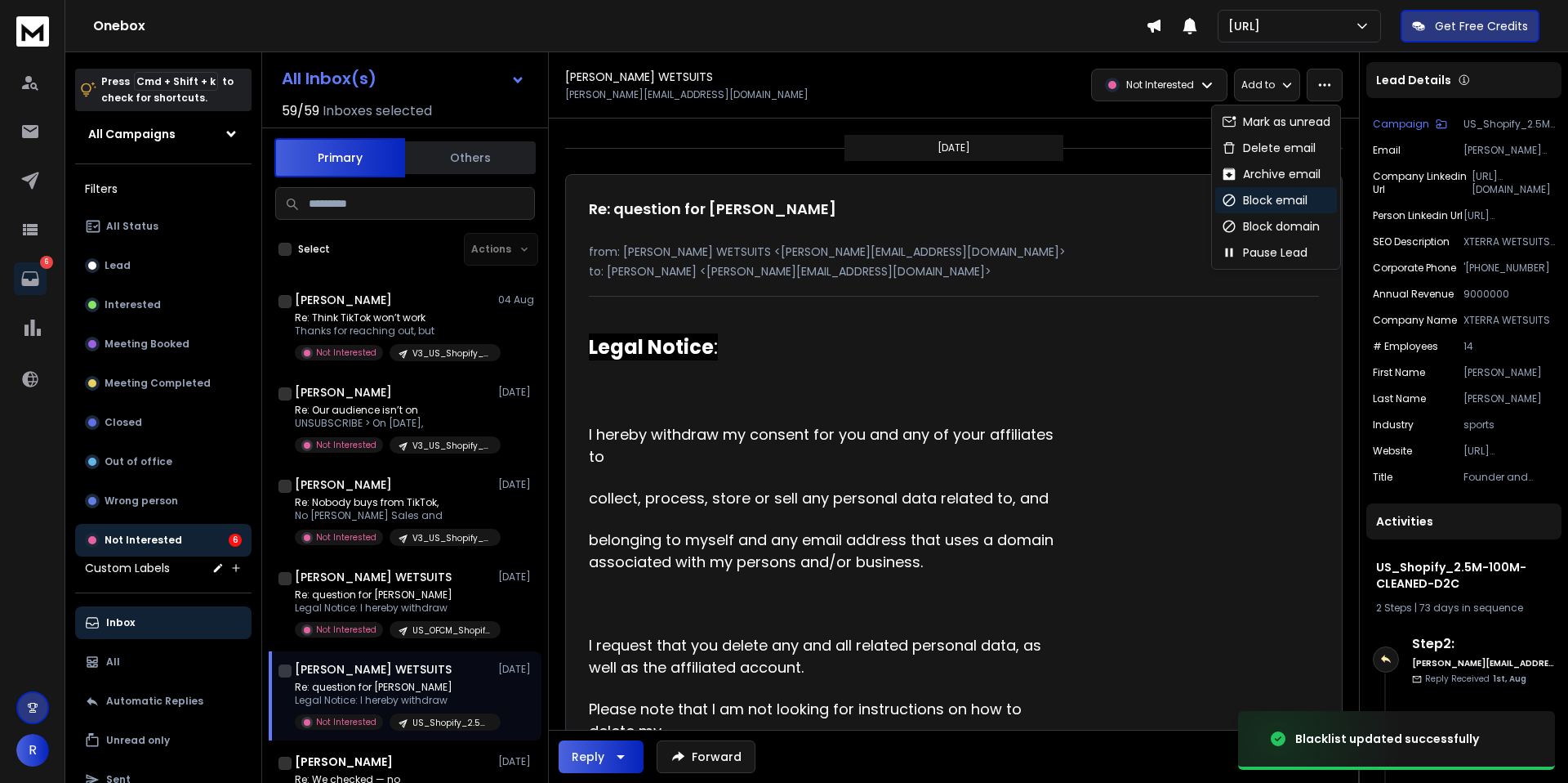
click at [1308, 198] on div "Block email" at bounding box center [1276, 200] width 121 height 26
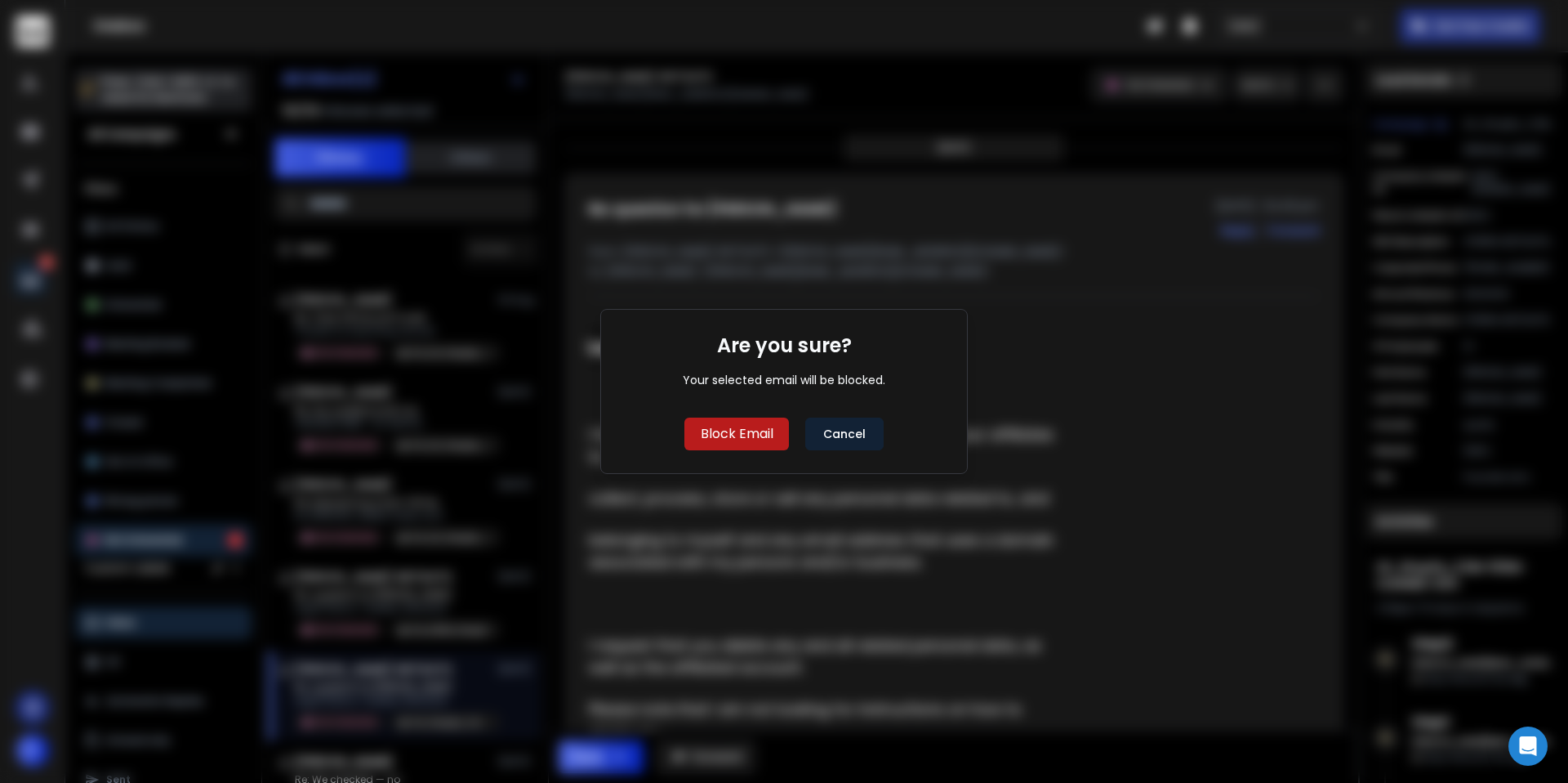
click at [737, 429] on button "Block Email" at bounding box center [736, 434] width 104 height 33
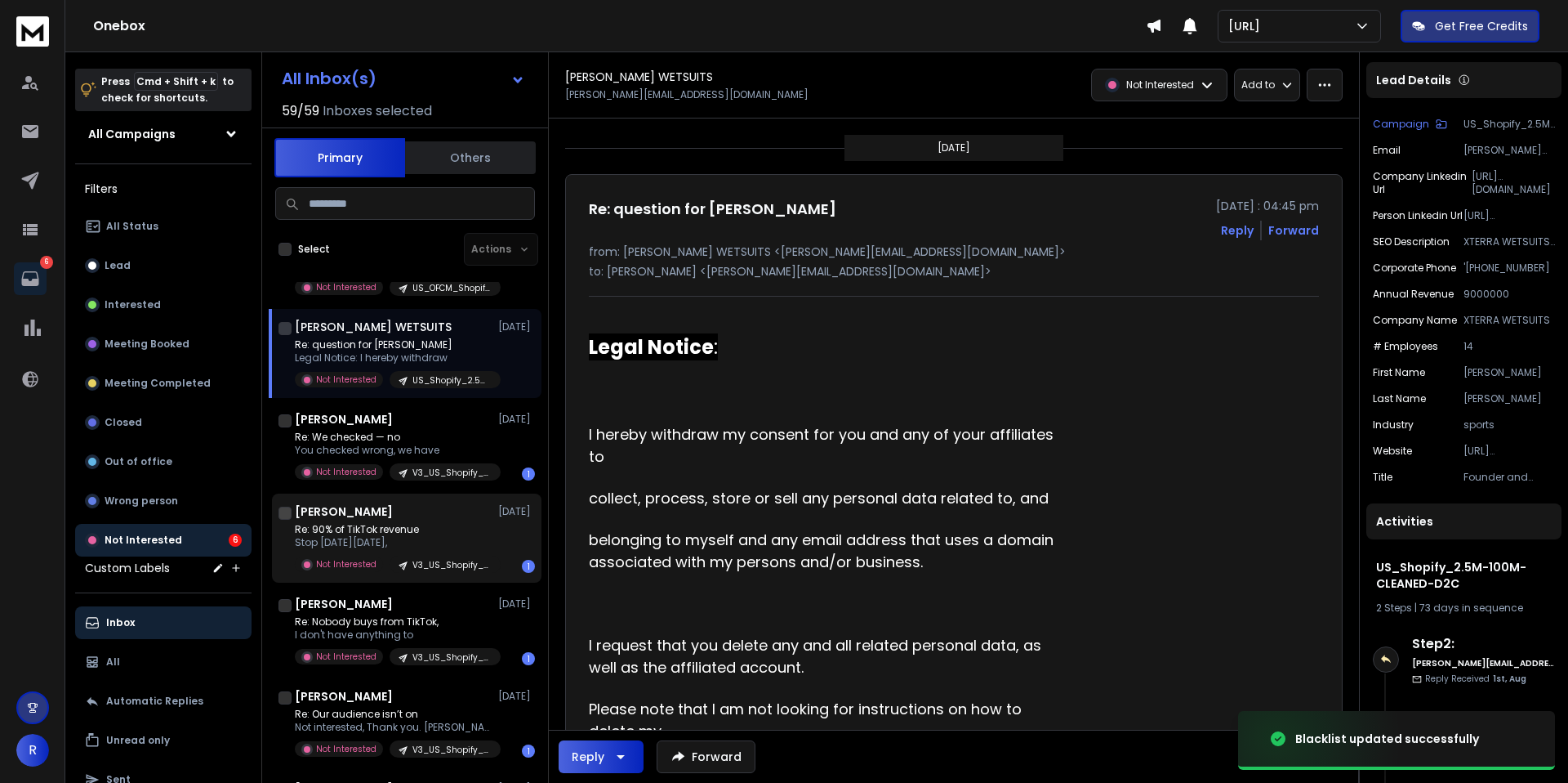
scroll to position [1363, 0]
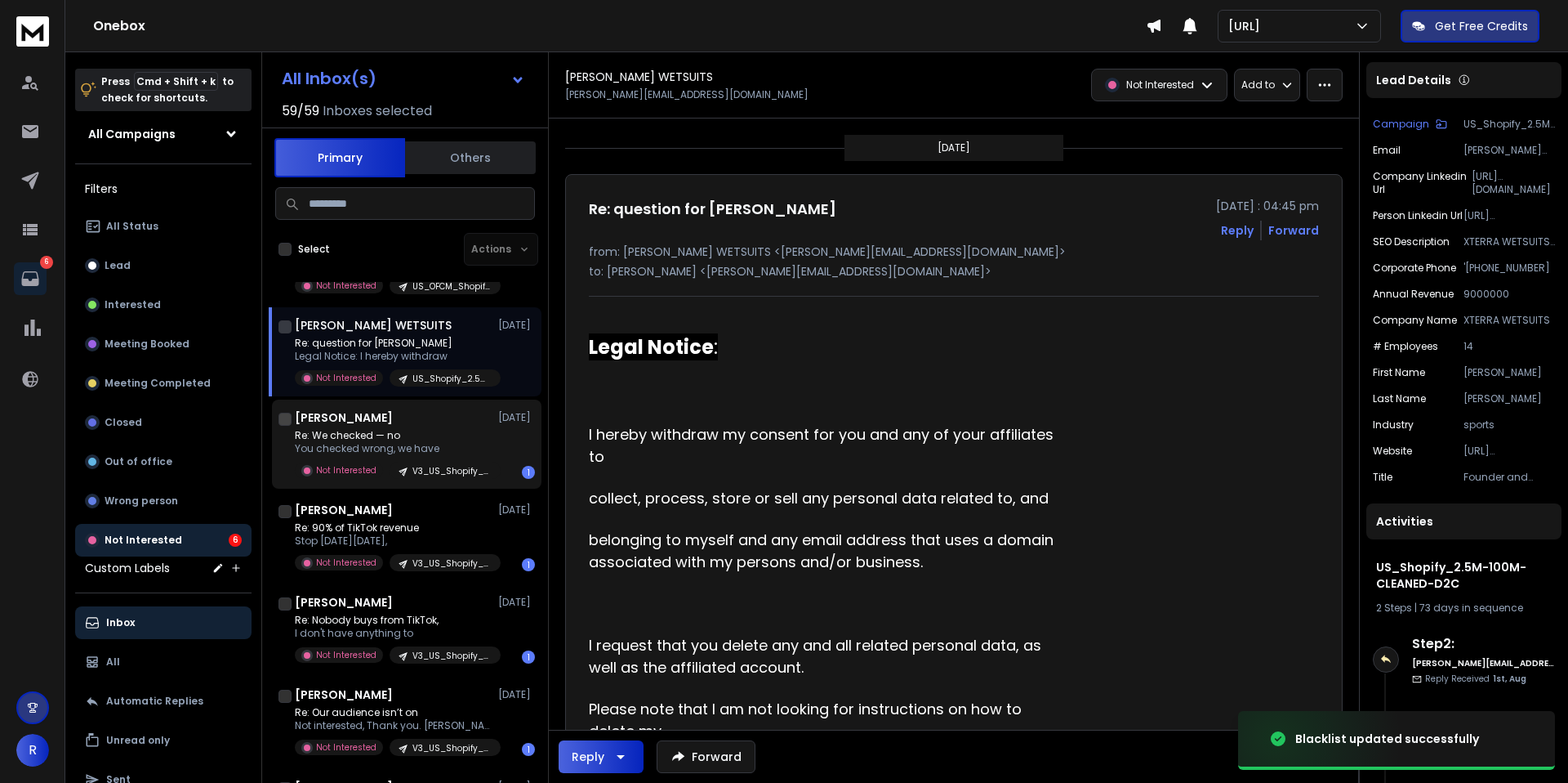
click at [438, 454] on p "You checked wrong, we have" at bounding box center [393, 448] width 196 height 13
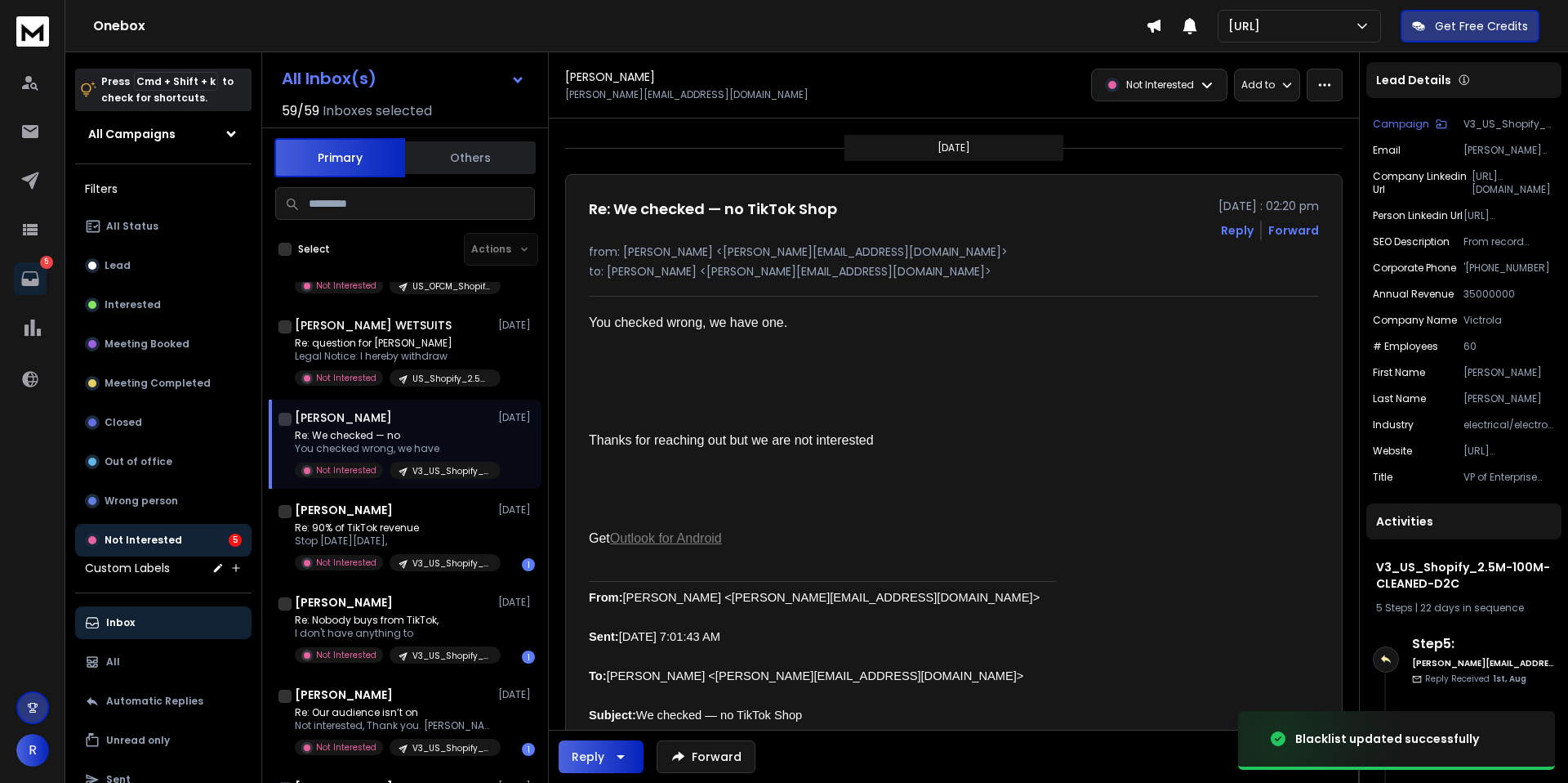
click at [1325, 81] on icon "button" at bounding box center [1324, 85] width 14 height 14
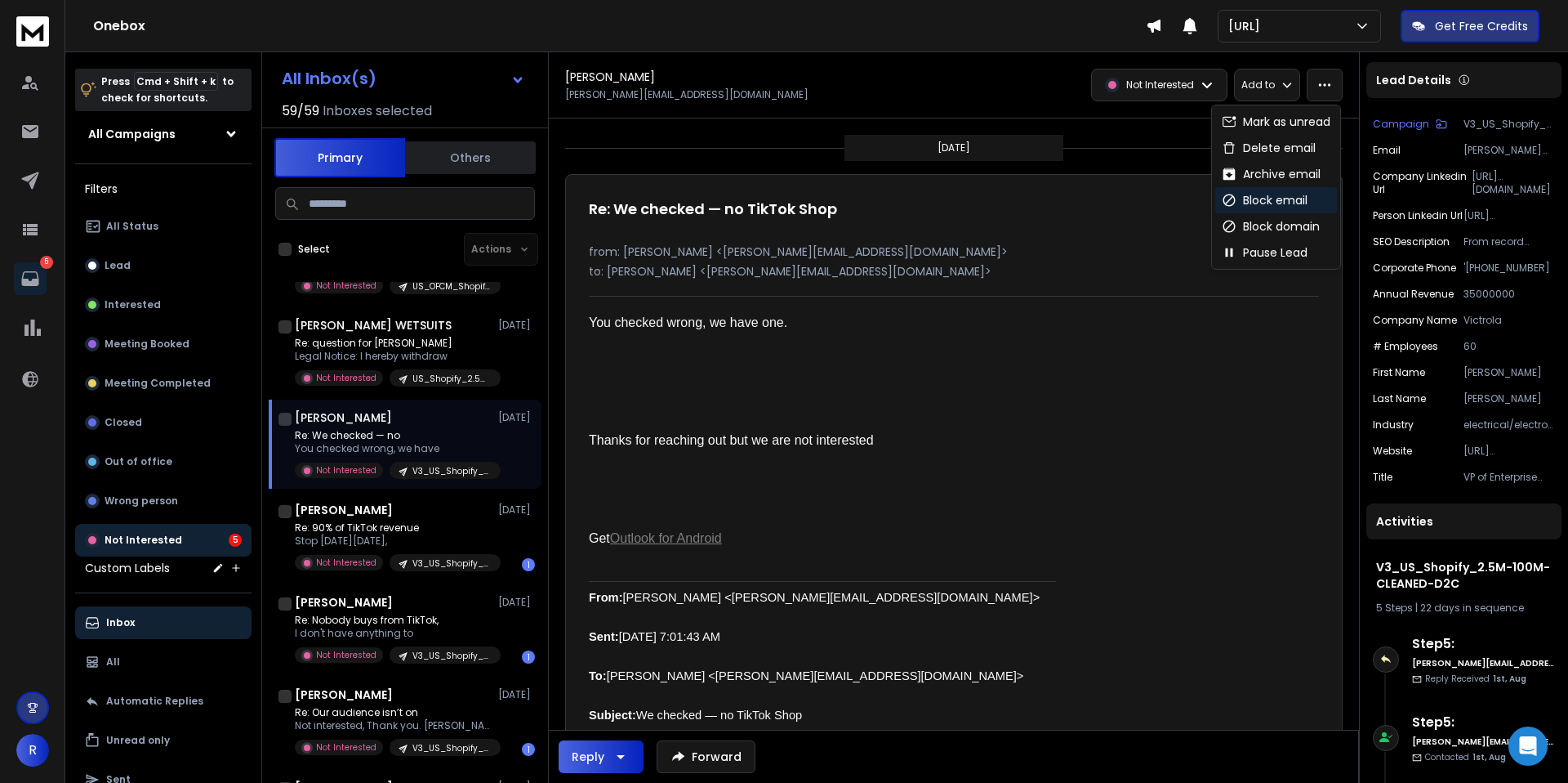
click at [1265, 200] on div "Block email" at bounding box center [1265, 200] width 86 height 16
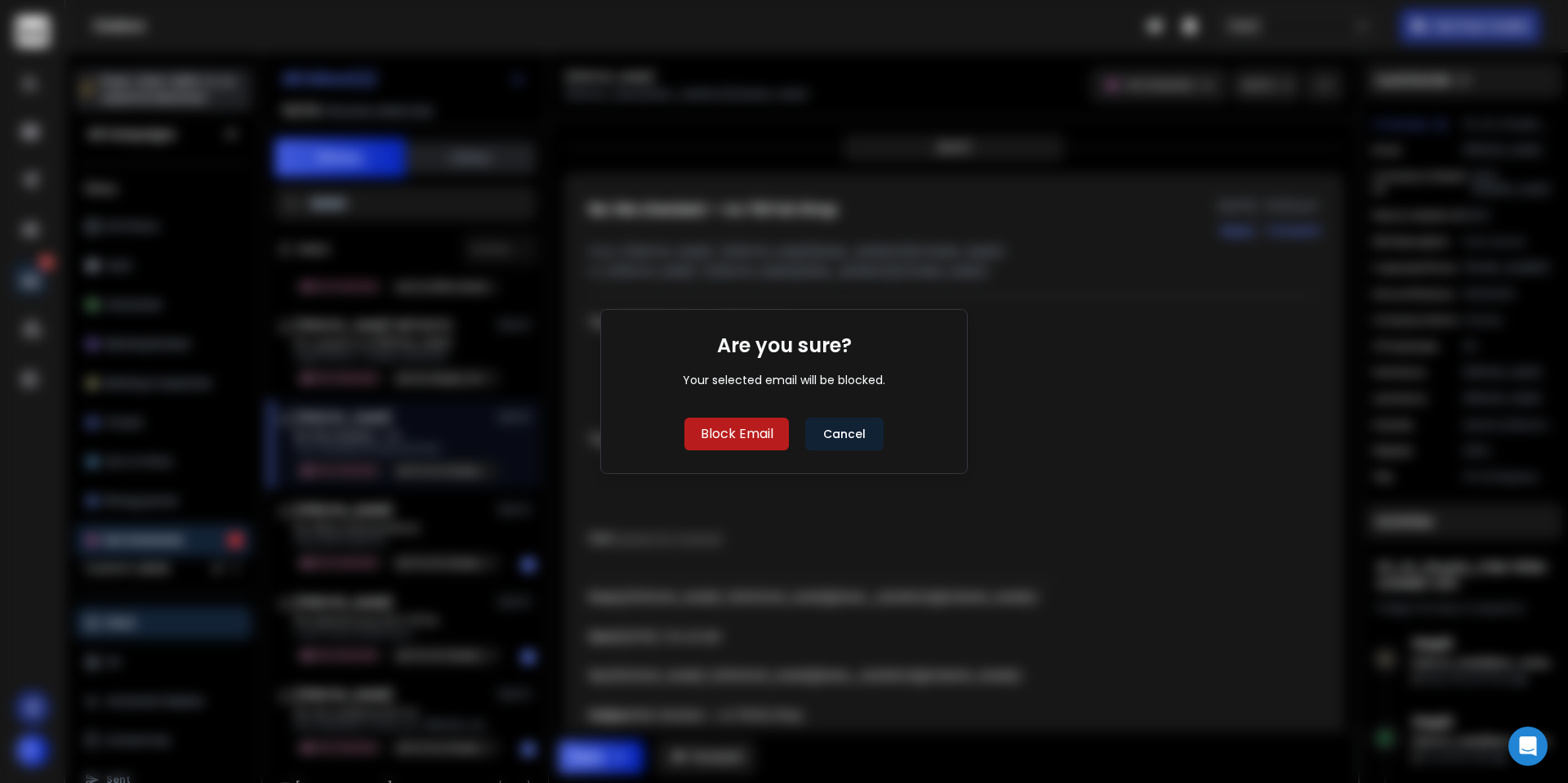
click at [757, 439] on button "Block Email" at bounding box center [736, 434] width 104 height 33
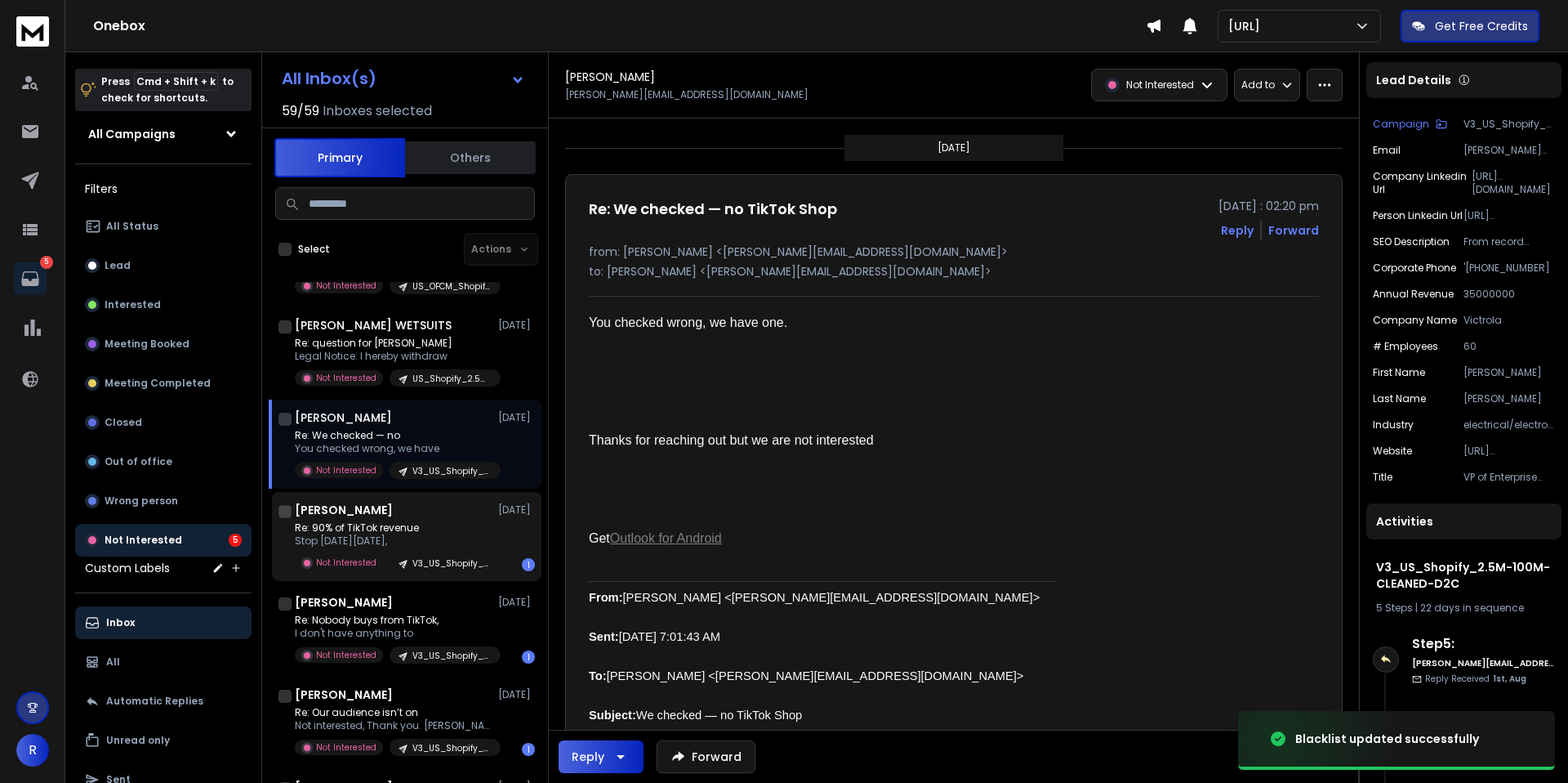
click at [343, 549] on div "Re: 90% of TikTok revenue Stop On Fri, Jul 25, Not Interested V3_US_Shopify_2.5…" at bounding box center [397, 546] width 206 height 50
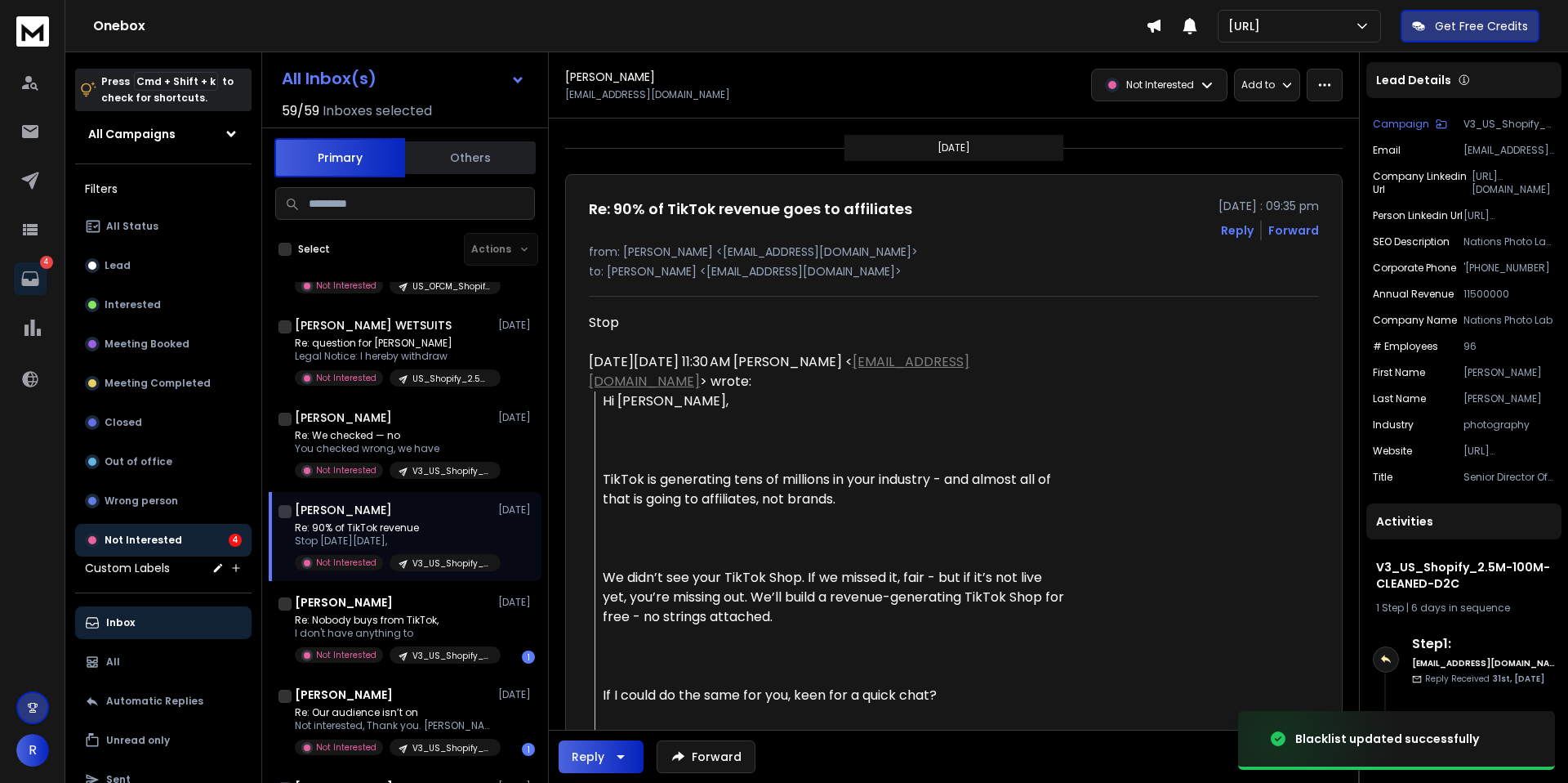
click at [1323, 80] on icon "button" at bounding box center [1324, 85] width 14 height 14
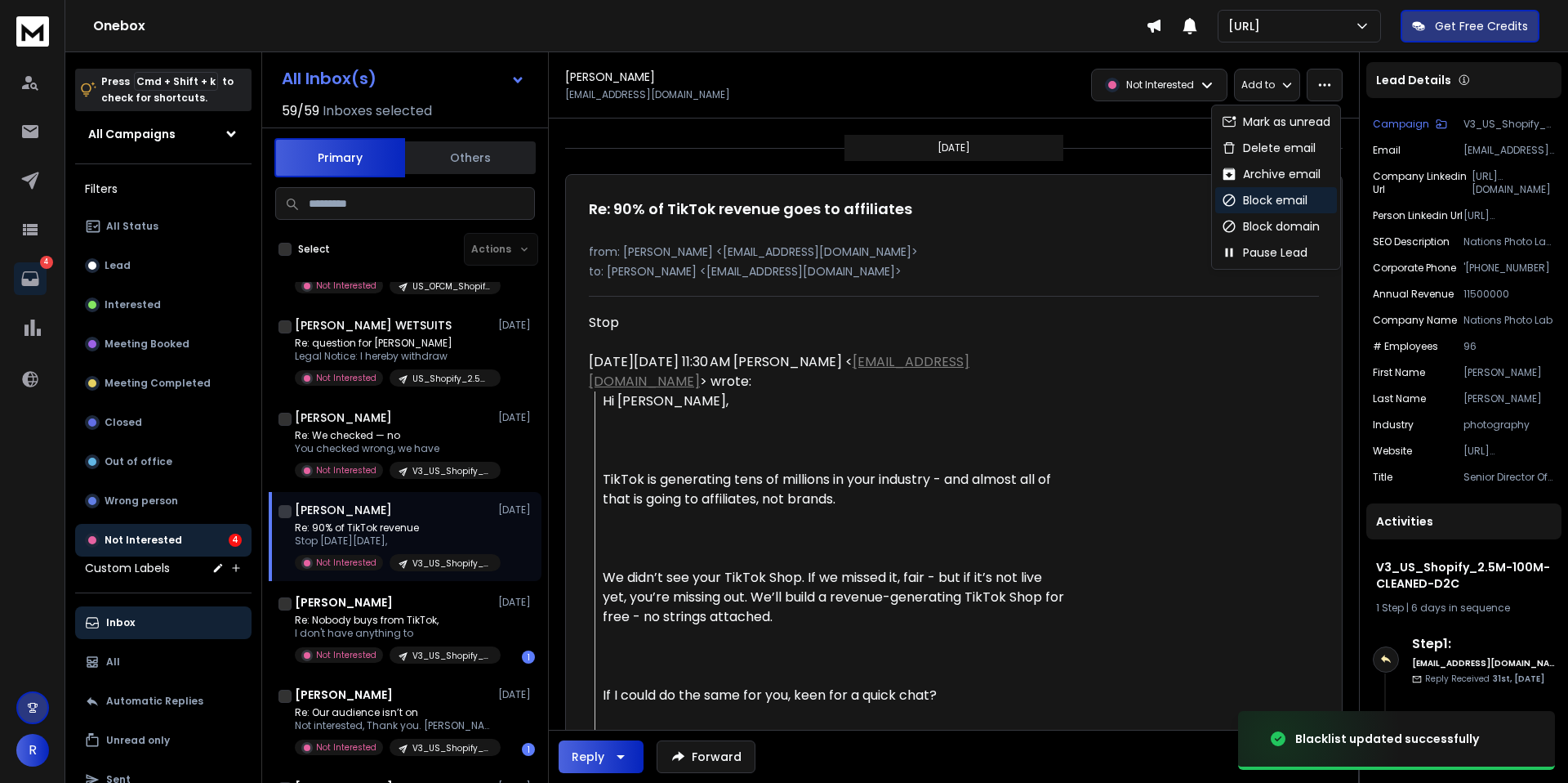
click at [1281, 198] on div "Block email" at bounding box center [1265, 200] width 86 height 16
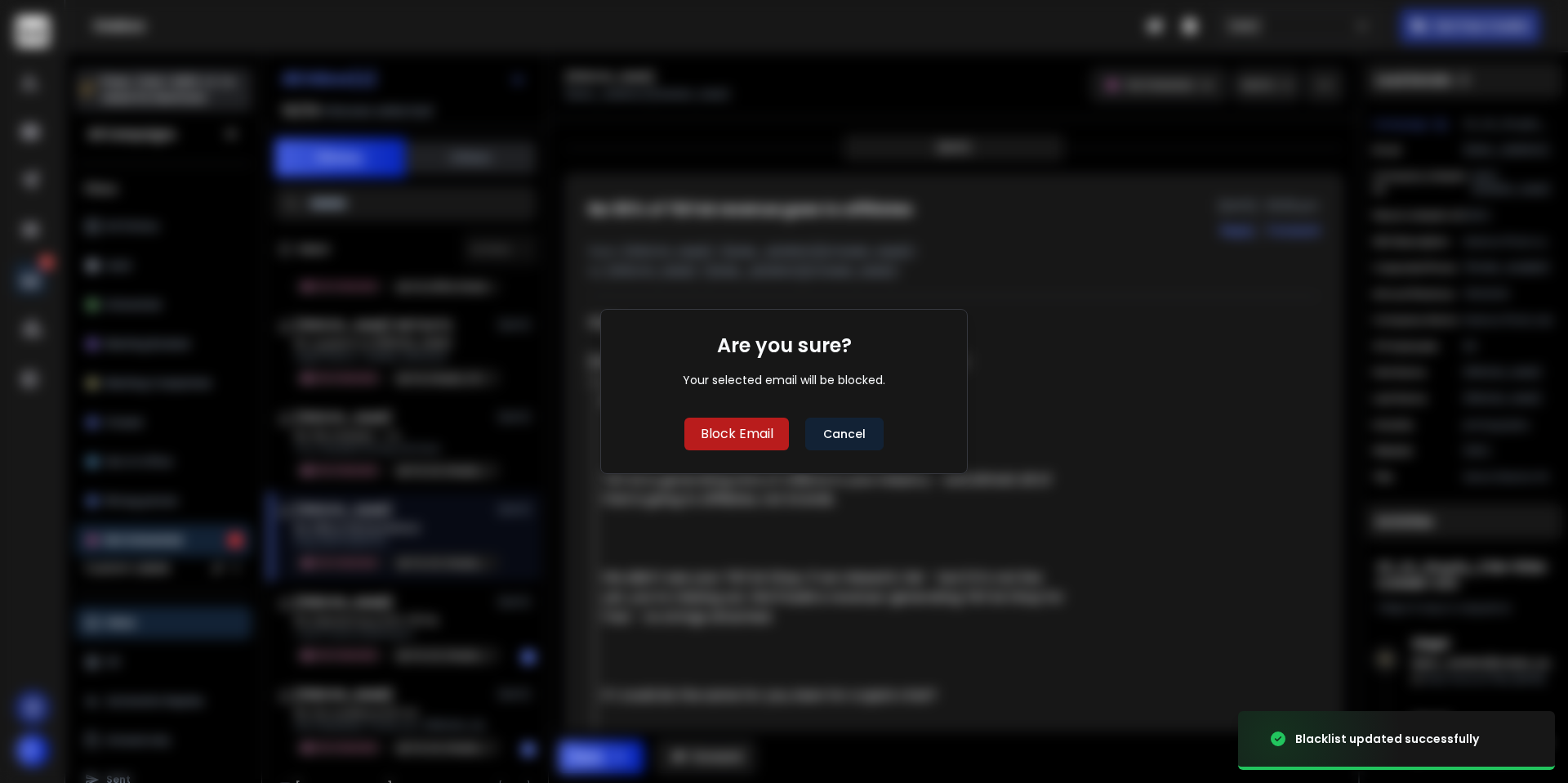
click at [729, 437] on button "Block Email" at bounding box center [736, 434] width 104 height 33
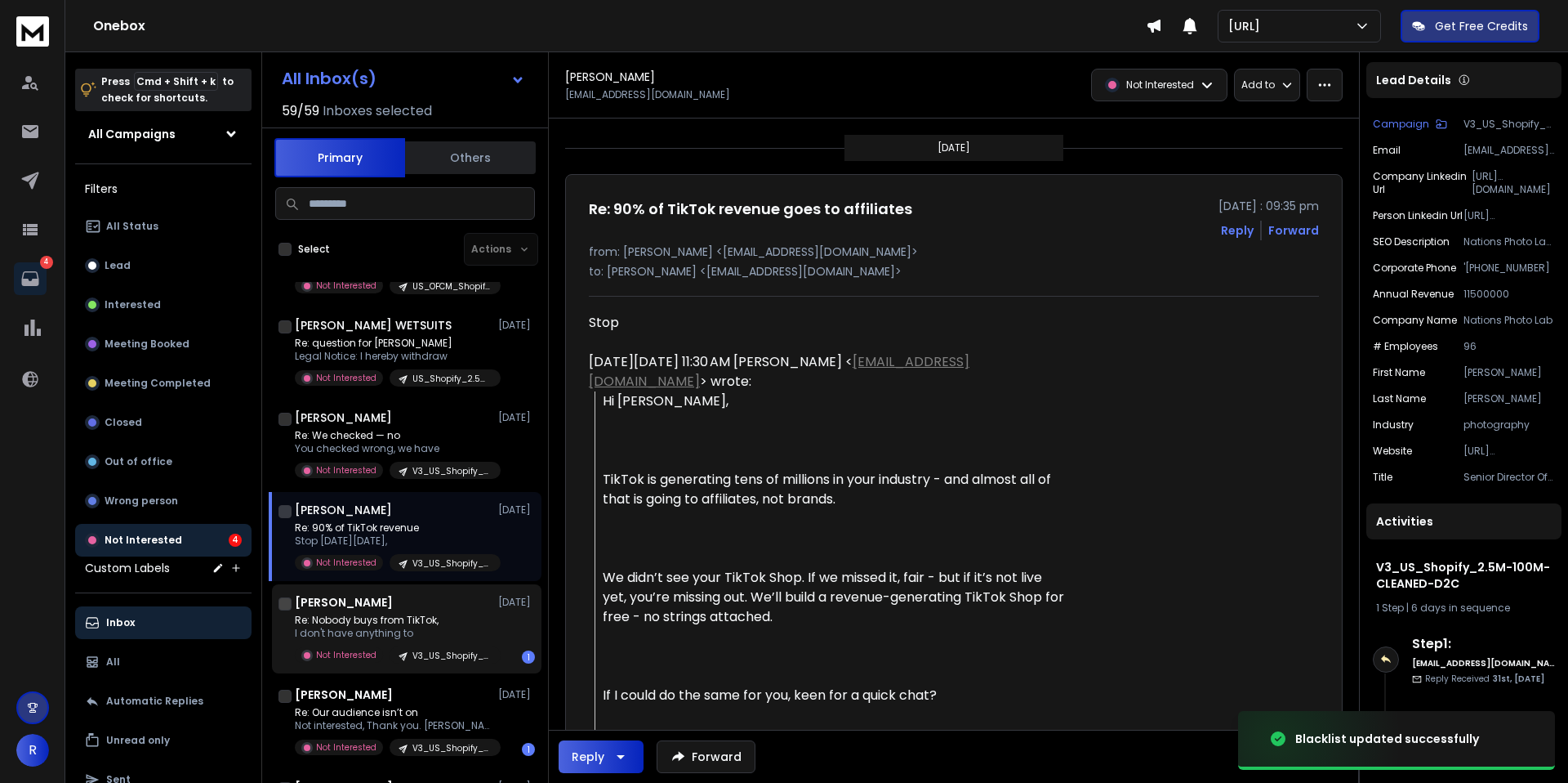
click at [414, 632] on p "I don't have anything to" at bounding box center [393, 633] width 196 height 13
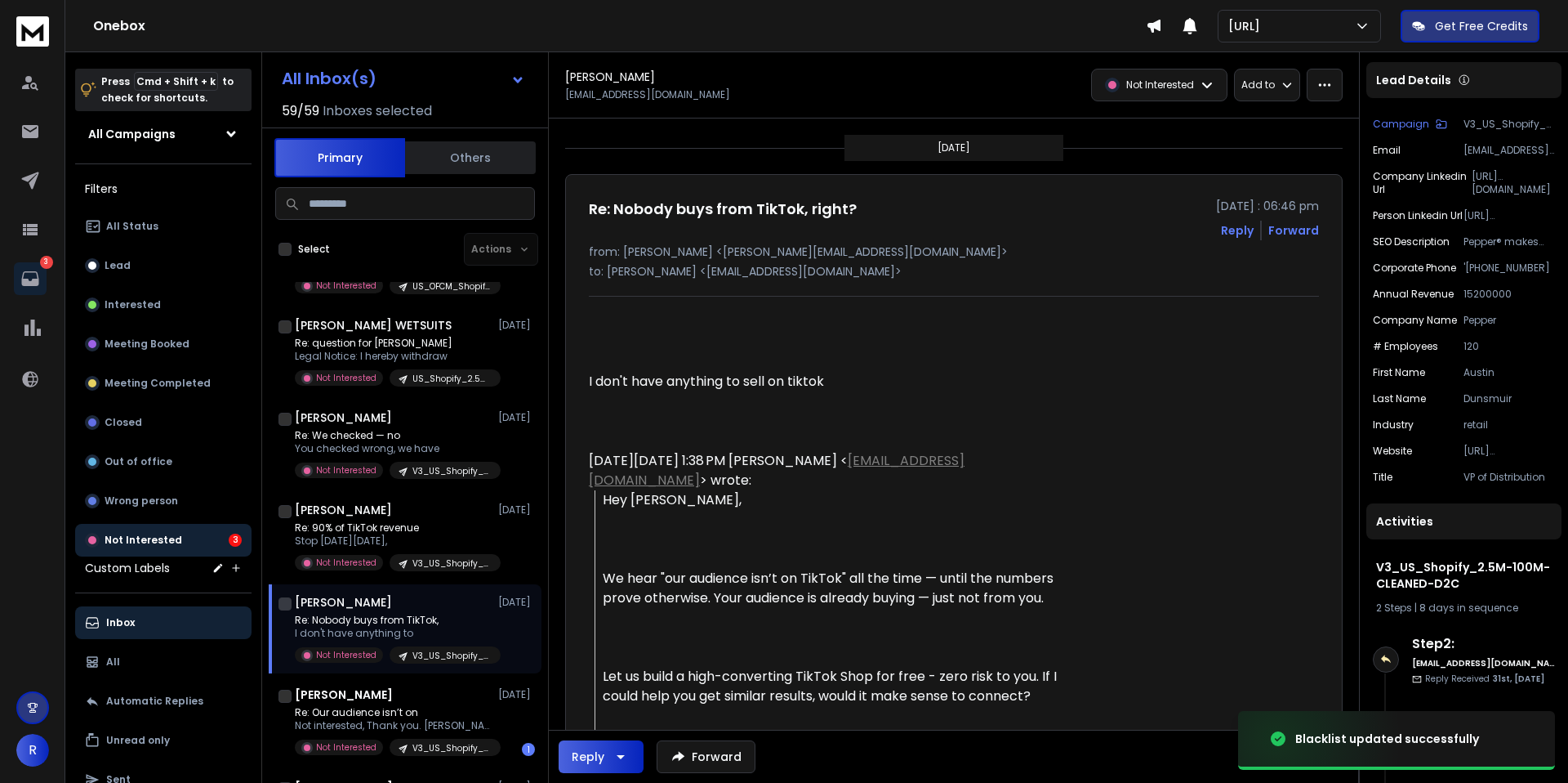
click at [1324, 88] on icon "button" at bounding box center [1324, 85] width 14 height 14
click at [1287, 207] on div "Block email" at bounding box center [1265, 200] width 86 height 16
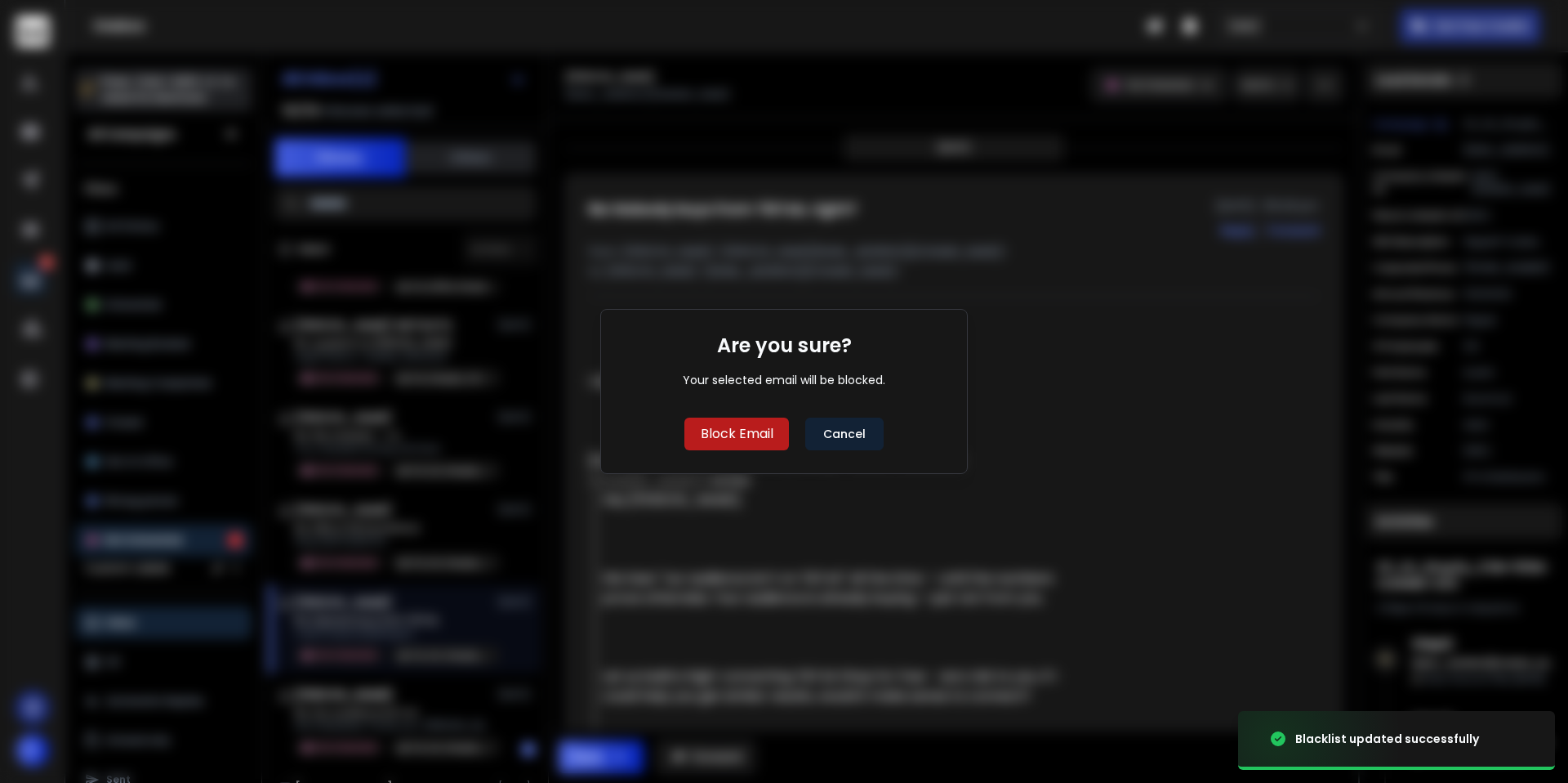
click at [743, 442] on button "Block Email" at bounding box center [736, 434] width 104 height 33
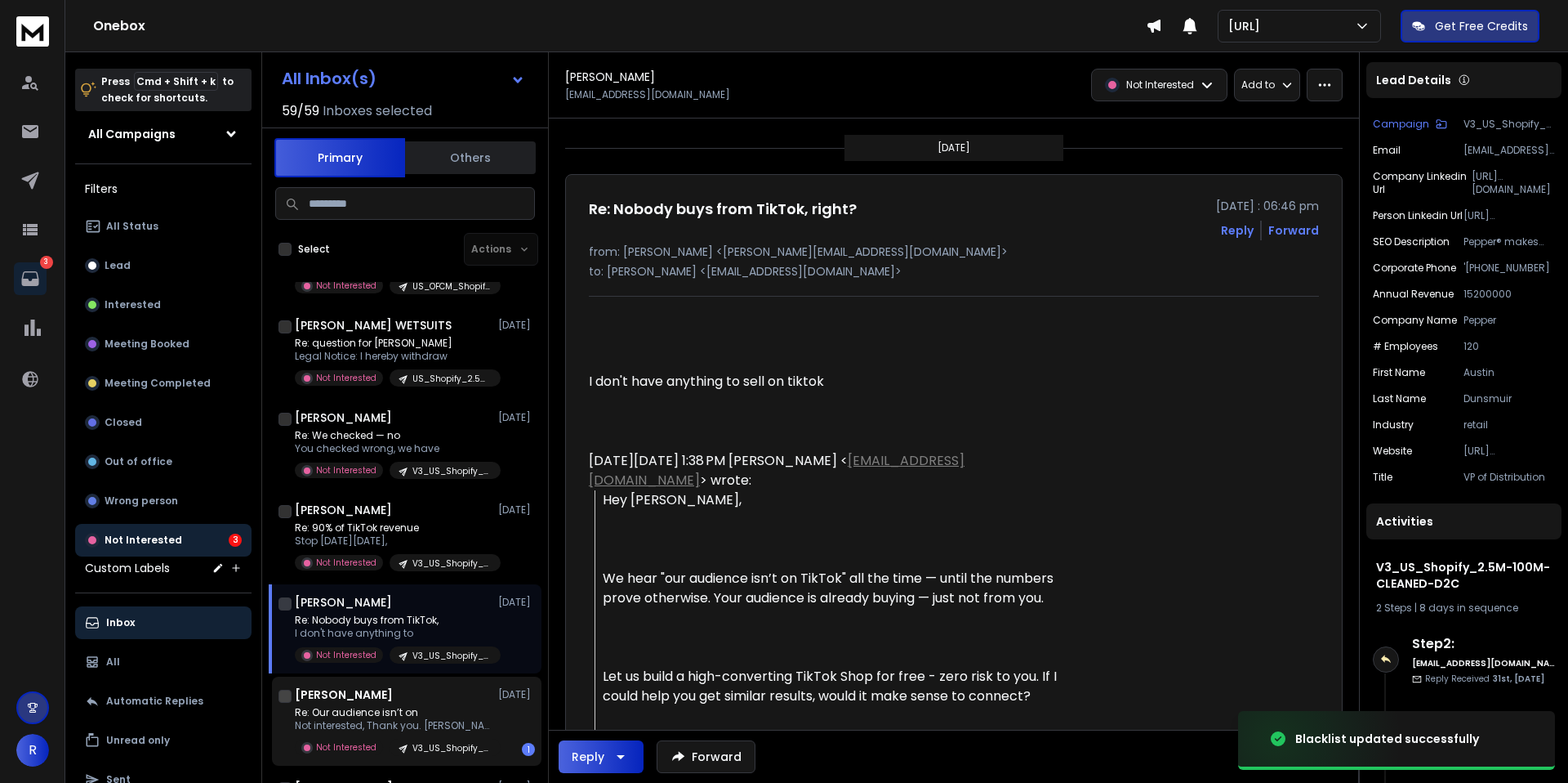
click at [384, 714] on p "Re: Our audience isn’t on" at bounding box center [393, 712] width 196 height 13
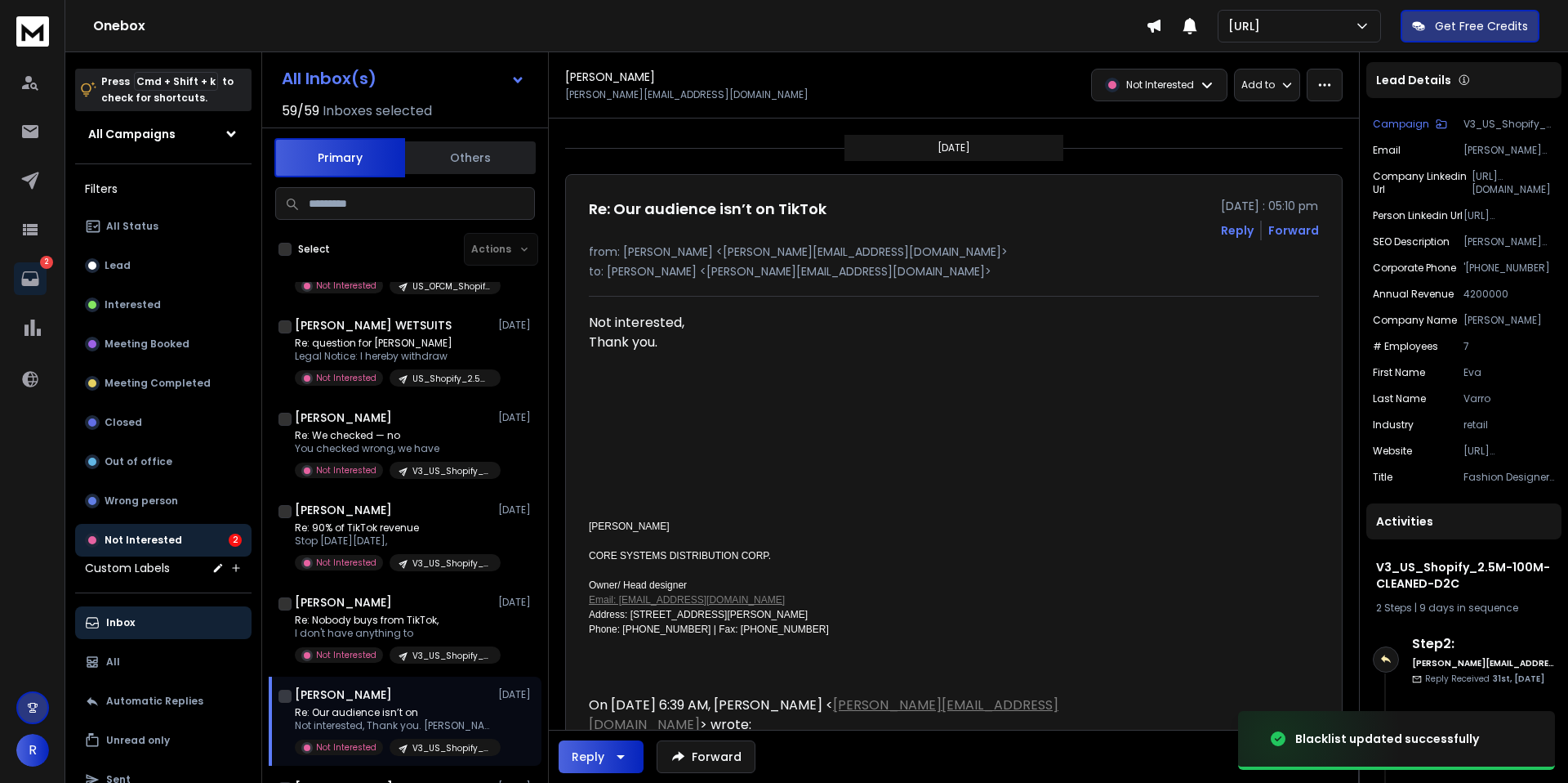
click at [1321, 82] on icon "button" at bounding box center [1324, 85] width 14 height 14
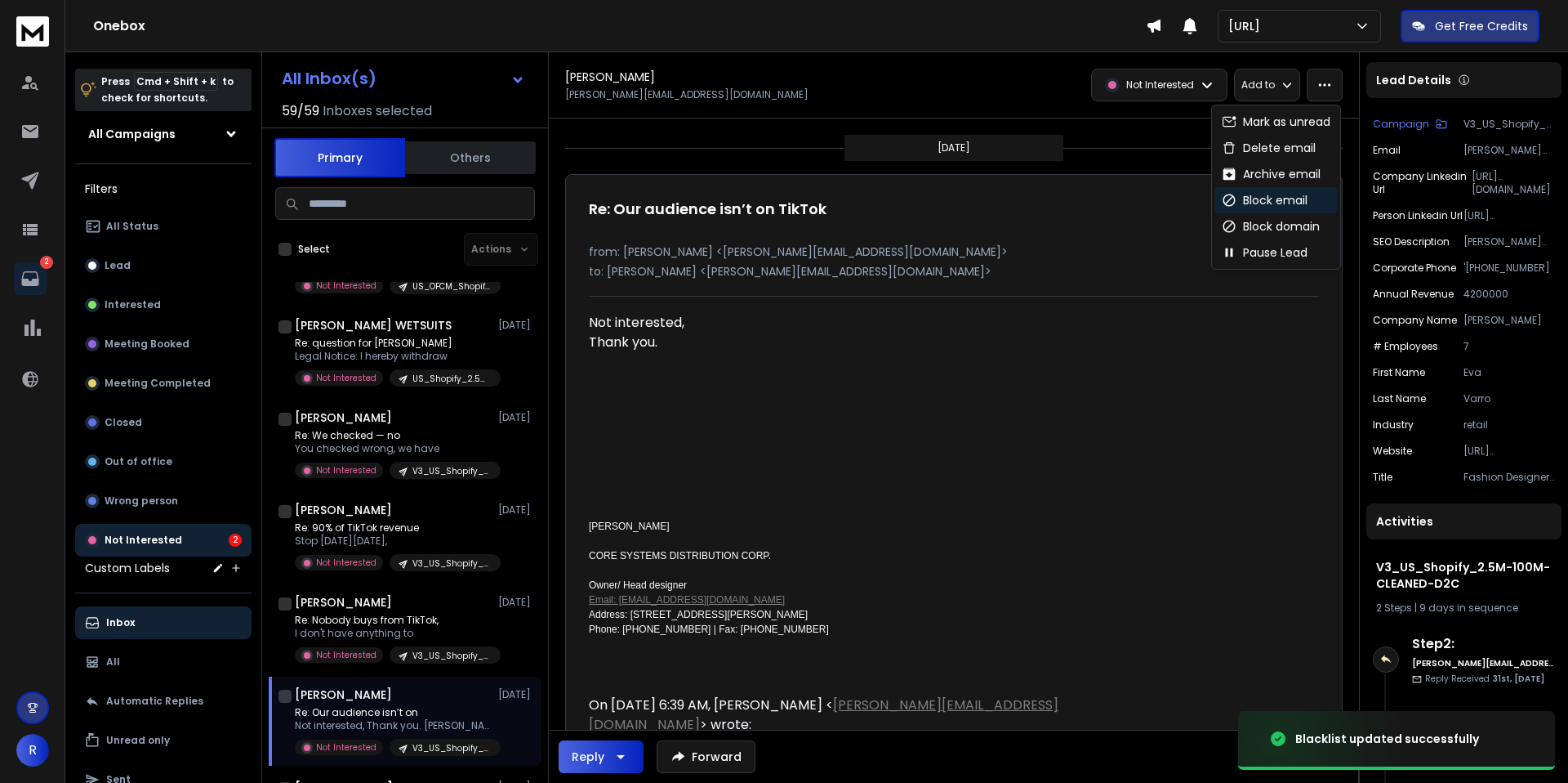
click at [1267, 204] on div "Block email" at bounding box center [1265, 200] width 86 height 16
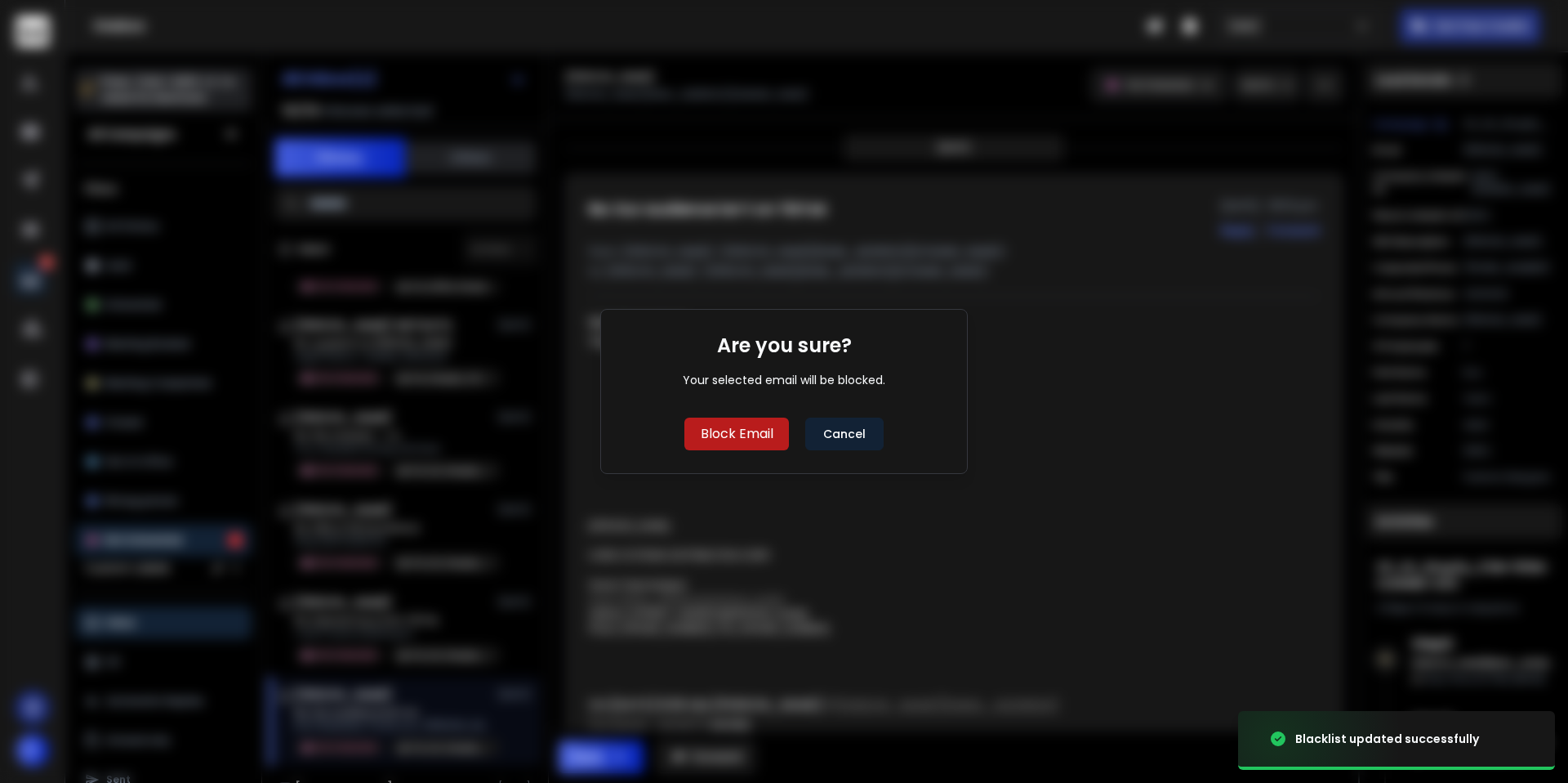
click at [717, 435] on button "Block Email" at bounding box center [736, 434] width 104 height 33
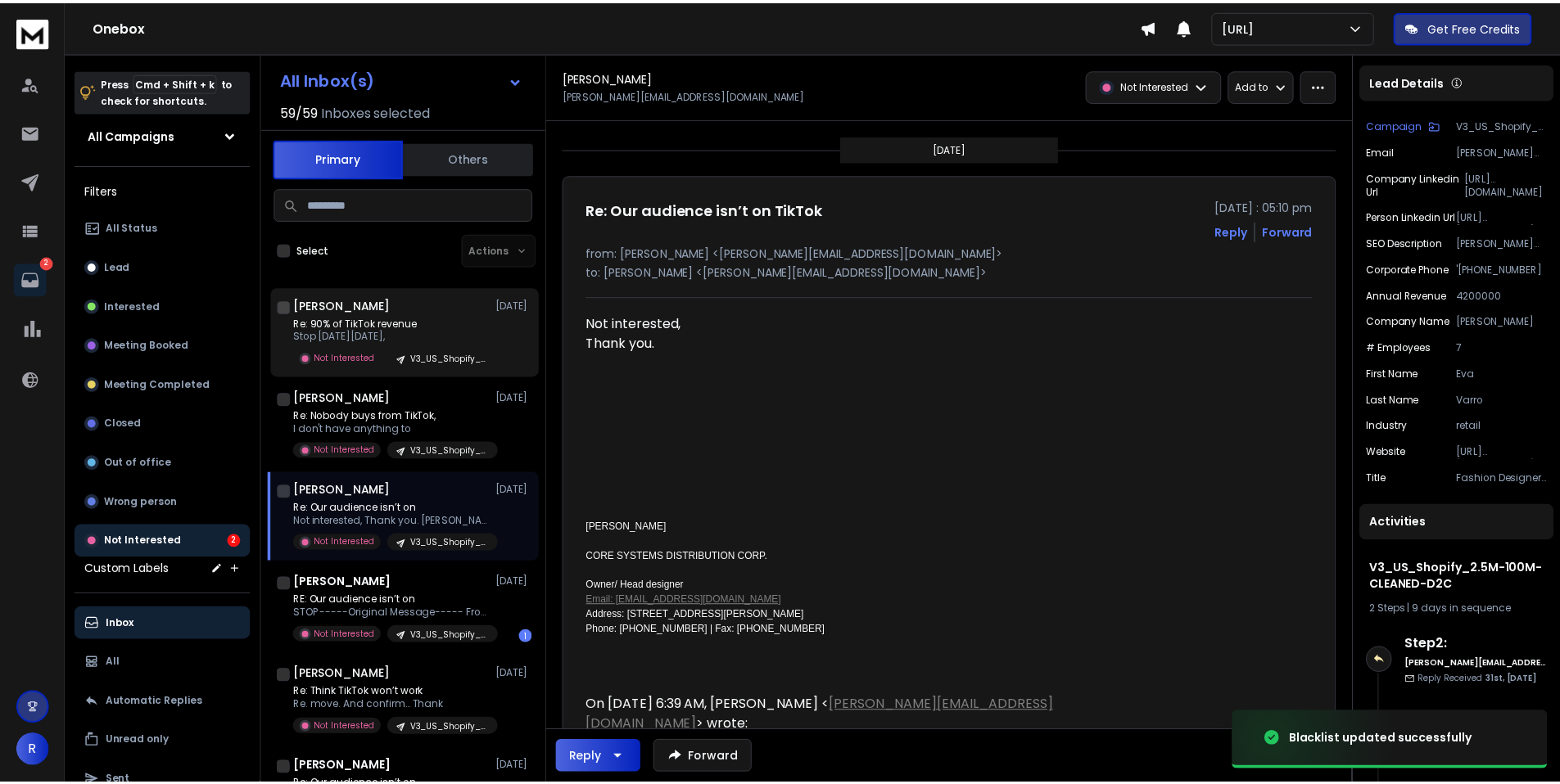
scroll to position [1740, 0]
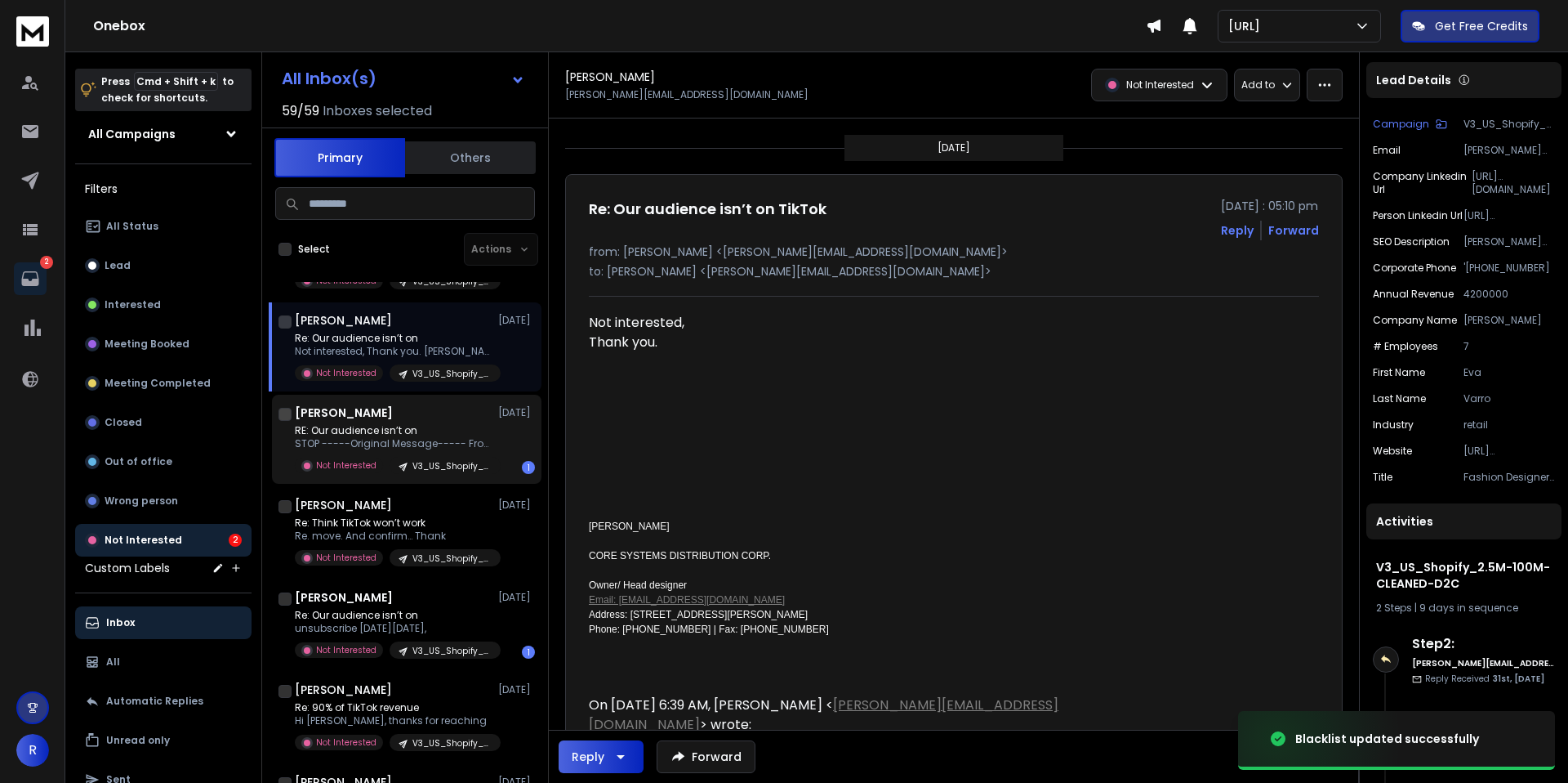
click at [448, 420] on div "Glenn Hastie 30 Jul" at bounding box center [414, 412] width 240 height 16
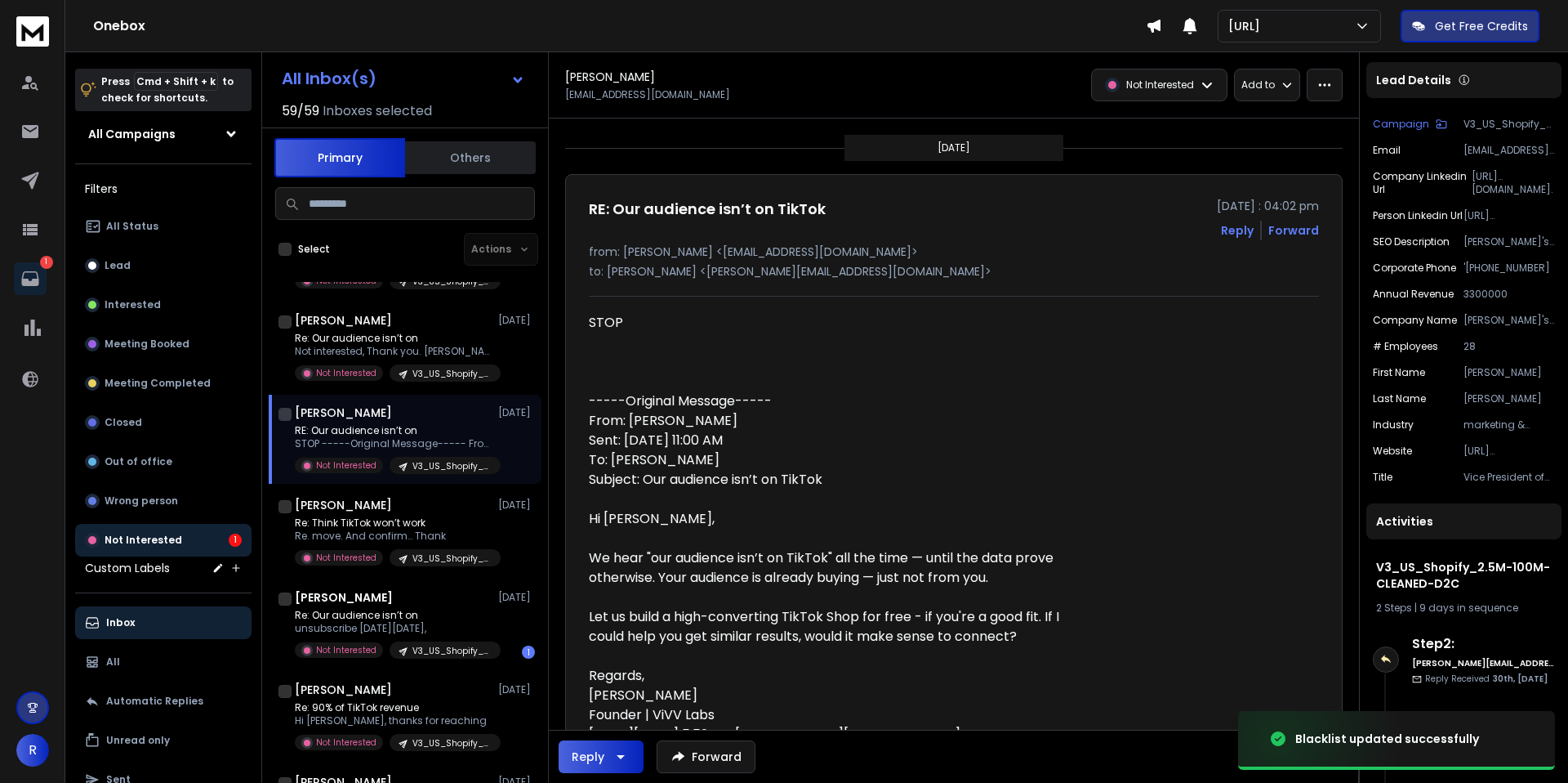
click at [1328, 89] on icon "button" at bounding box center [1324, 85] width 14 height 14
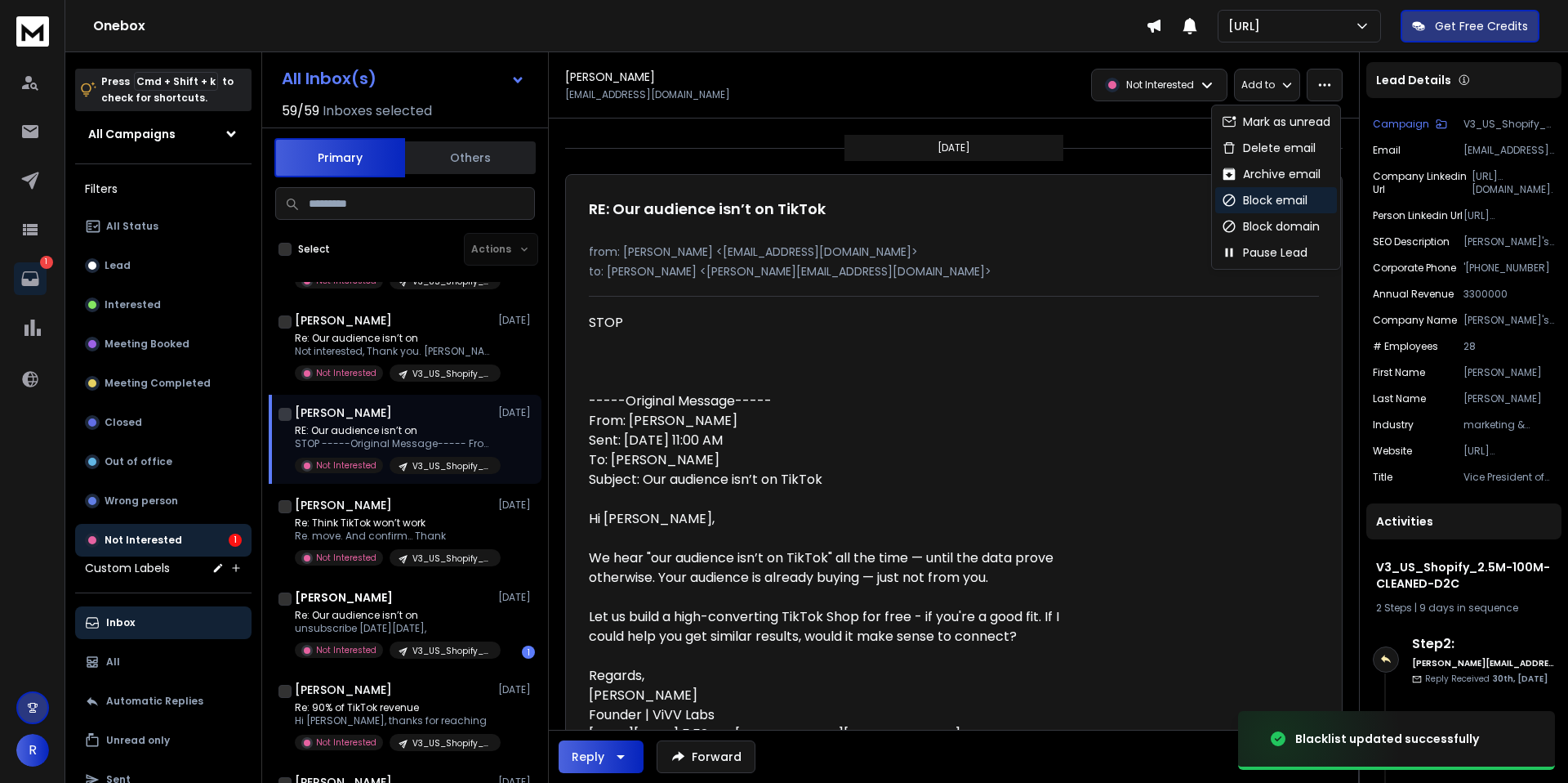
click at [1282, 197] on div "Block email" at bounding box center [1265, 200] width 86 height 16
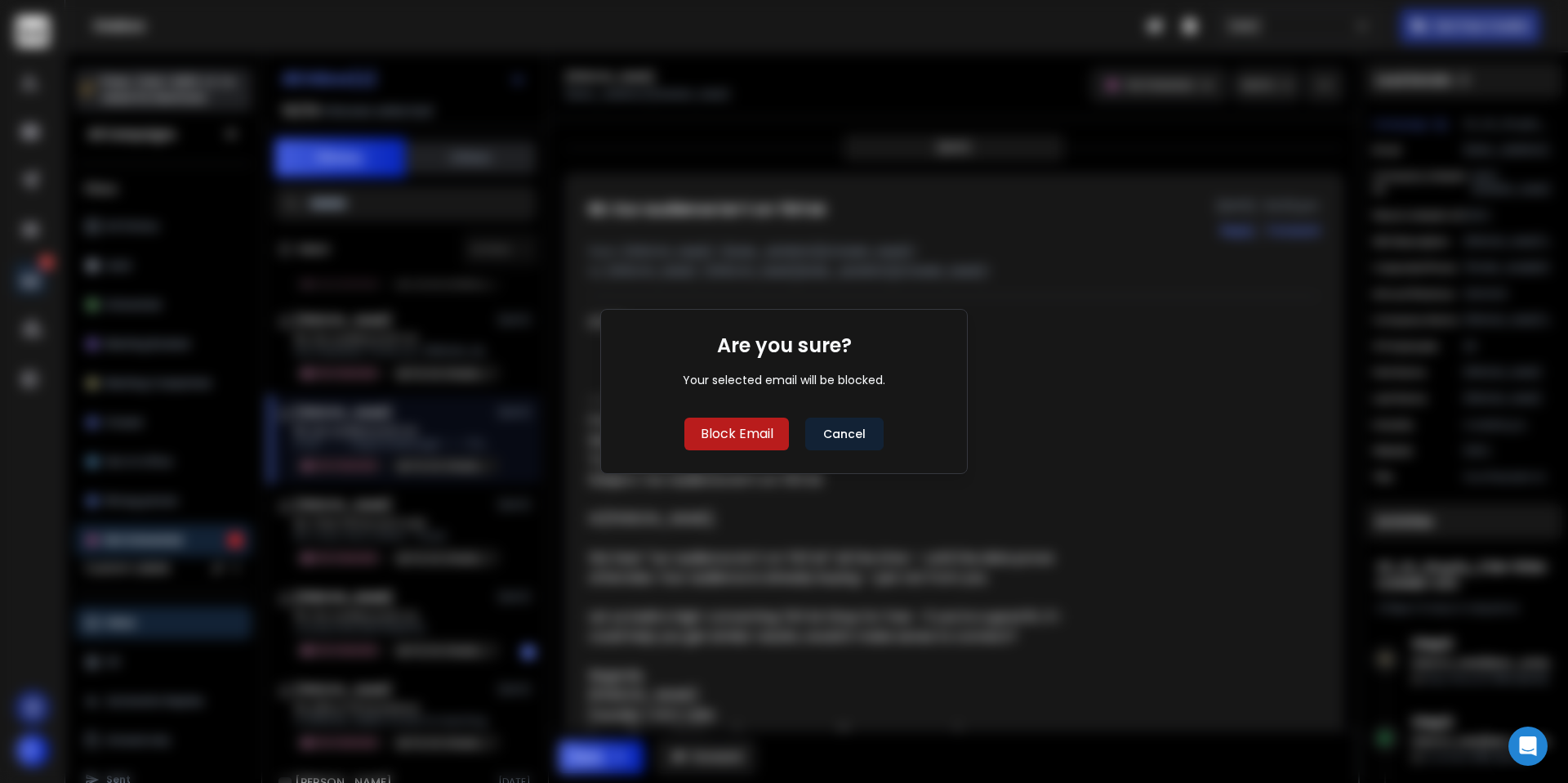
click at [728, 432] on button "Block Email" at bounding box center [736, 434] width 104 height 33
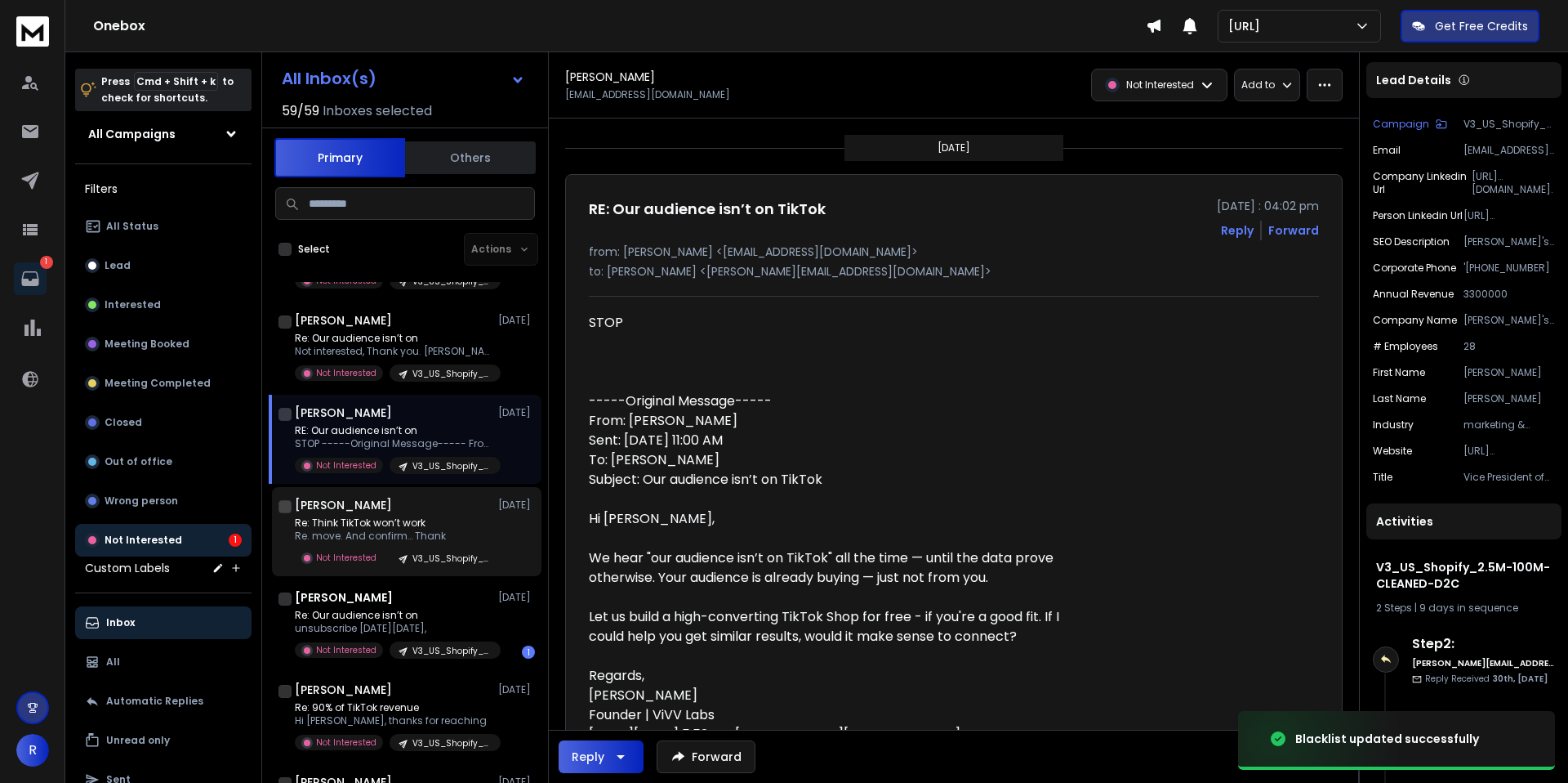
click at [402, 564] on div "V3_US_Shopify_2.5M-100M-CLEANED-D2C" at bounding box center [445, 557] width 111 height 17
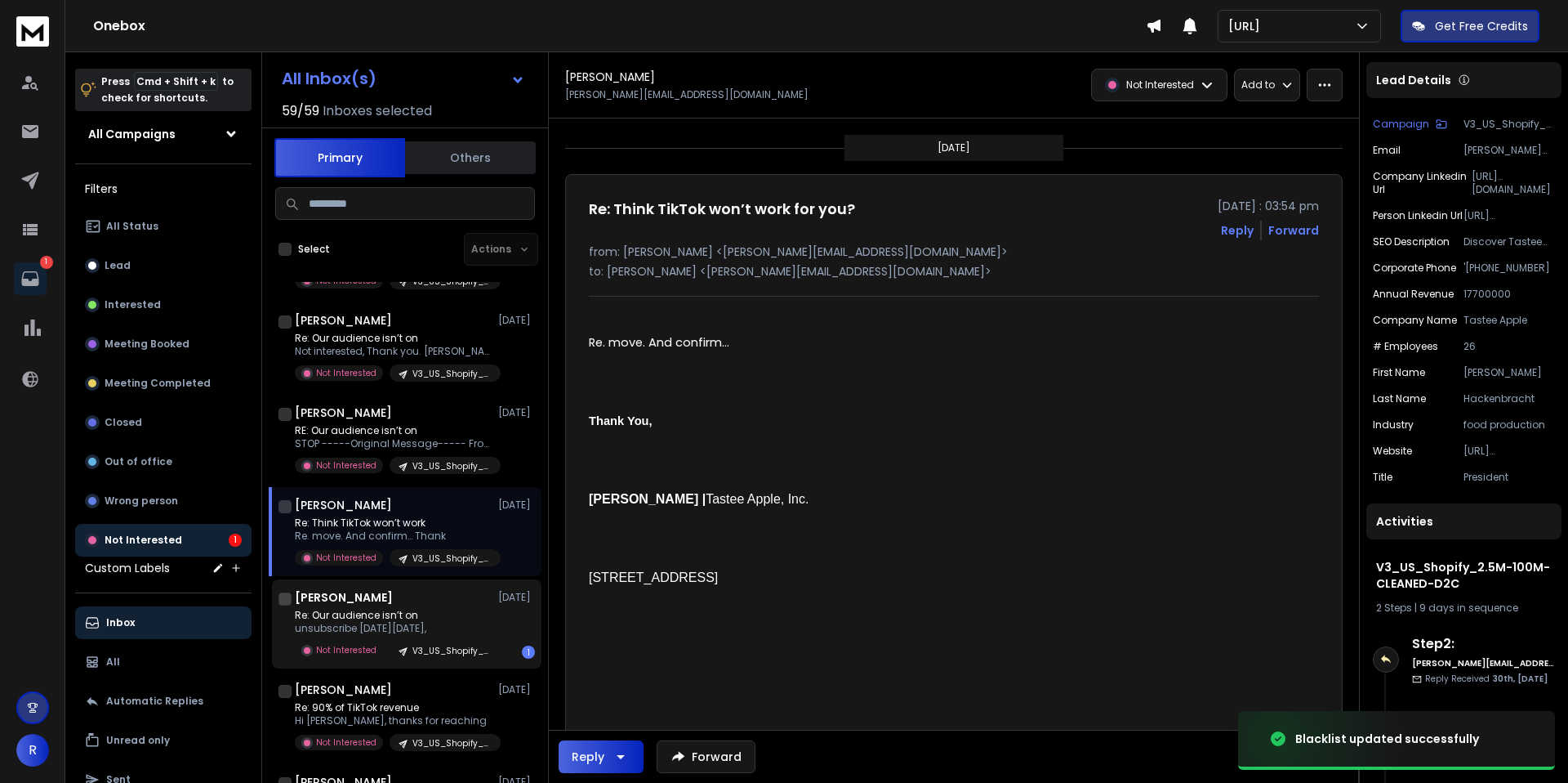
click at [384, 628] on p "unsubscribe On Tue, Jul 29," at bounding box center [393, 629] width 196 height 13
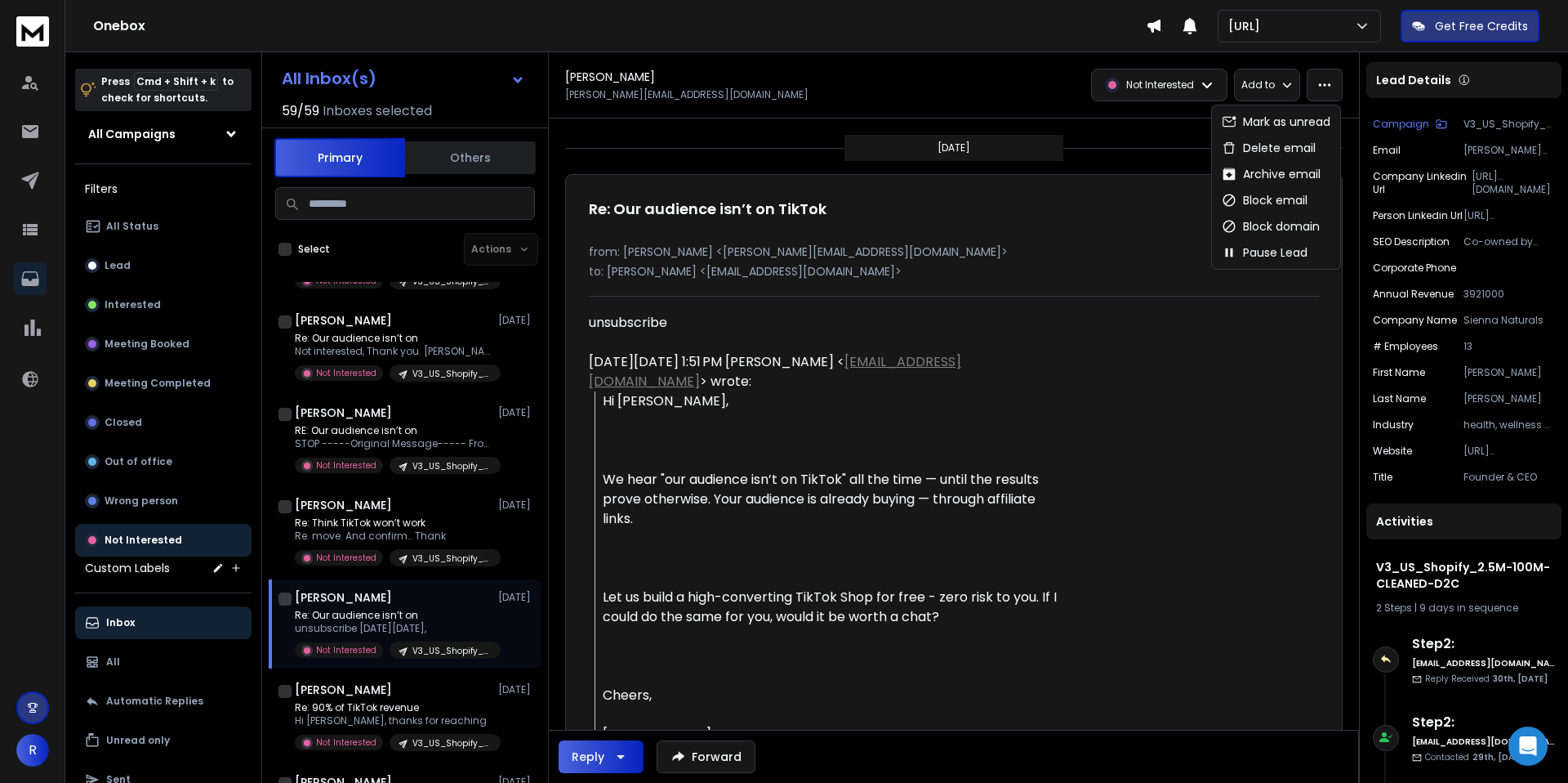
click at [1323, 93] on button "button" at bounding box center [1324, 85] width 36 height 33
click at [1294, 207] on div "Block email" at bounding box center [1265, 200] width 86 height 16
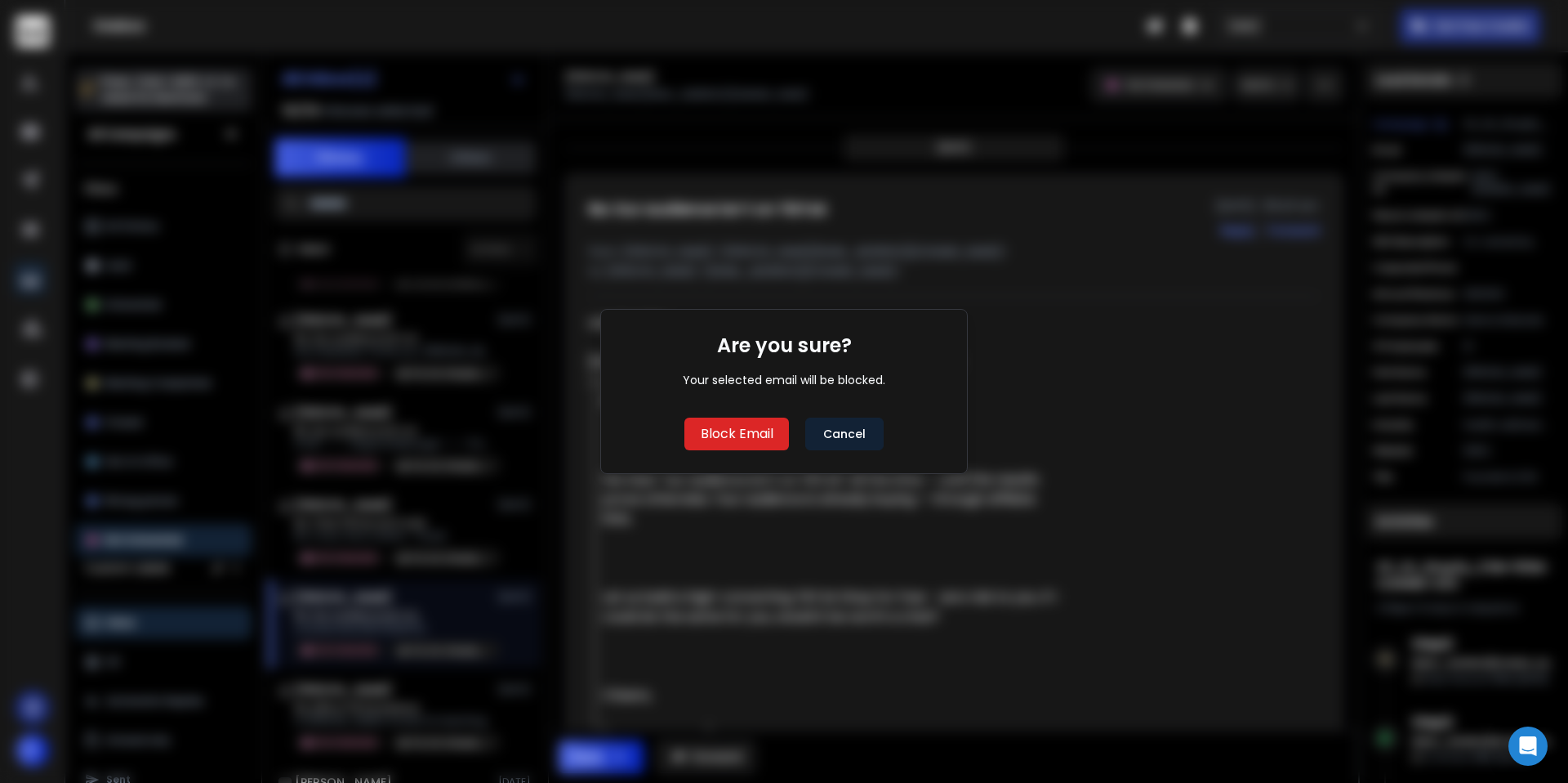
click at [792, 422] on div "Block Email Cancel" at bounding box center [784, 434] width 199 height 33
click at [744, 436] on button "Block Email" at bounding box center [736, 434] width 104 height 33
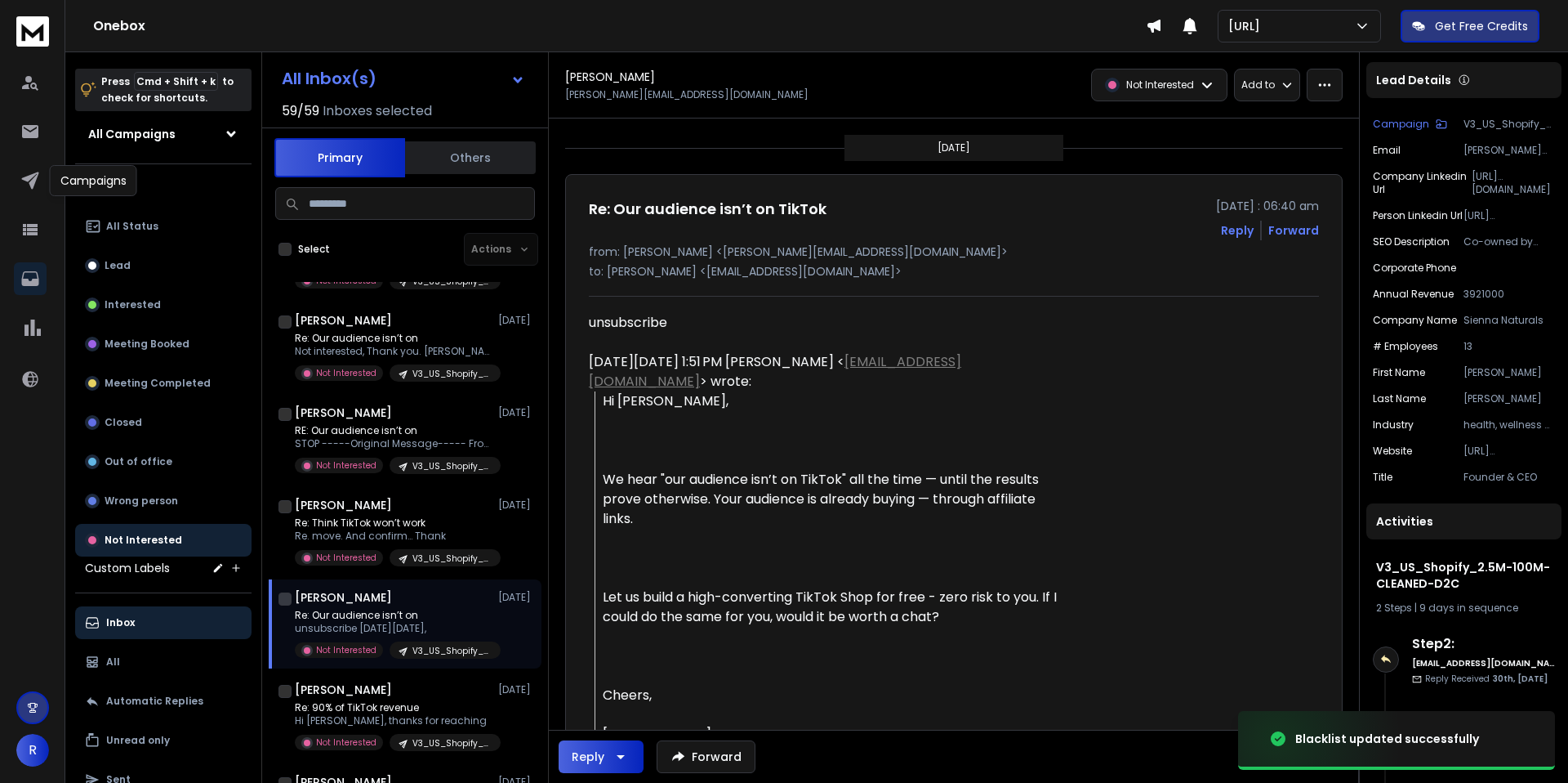
click at [12, 179] on div "R" at bounding box center [32, 391] width 65 height 783
click at [21, 179] on icon at bounding box center [30, 180] width 20 height 20
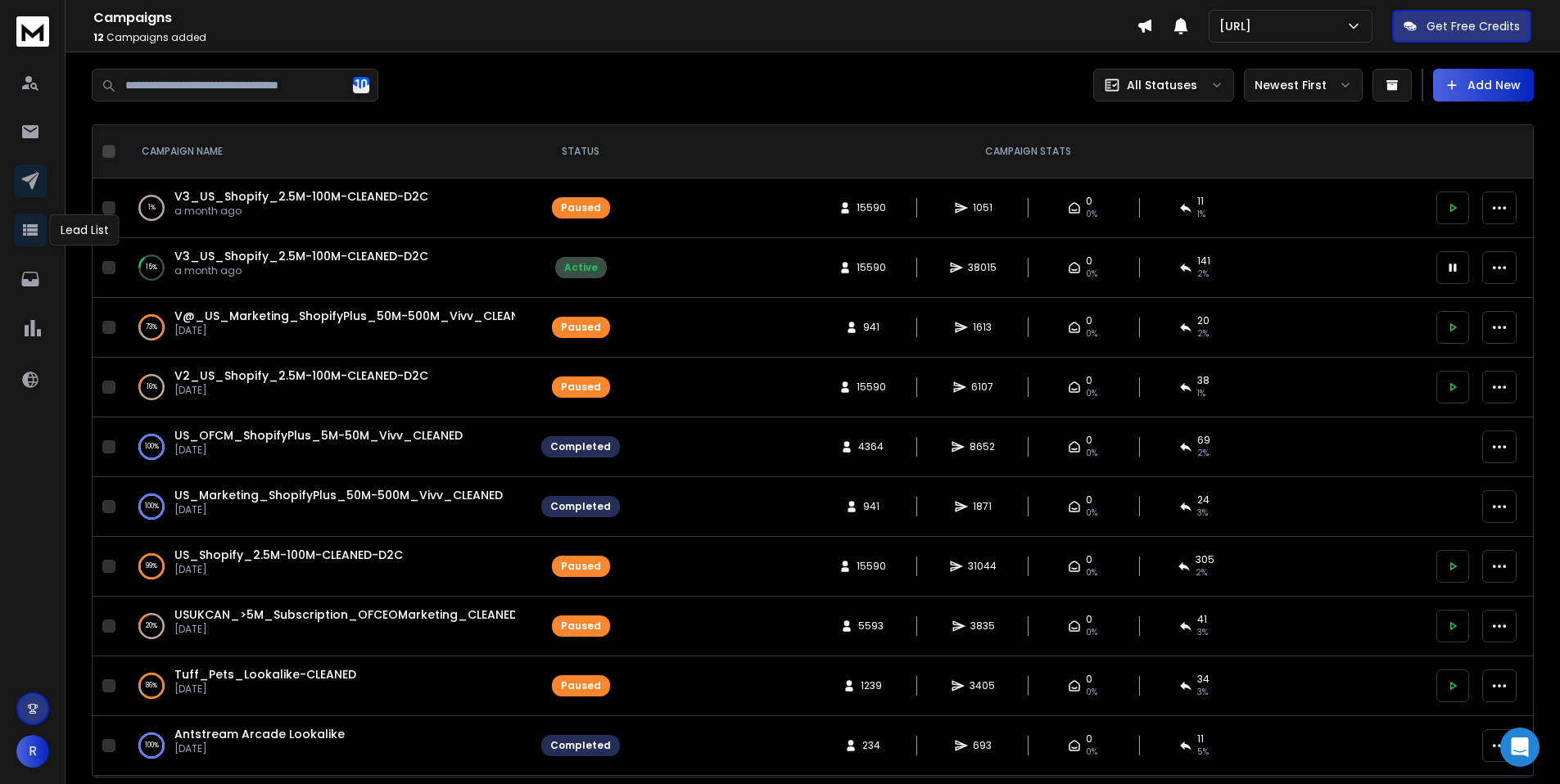
click at [23, 234] on icon at bounding box center [30, 230] width 14 height 12
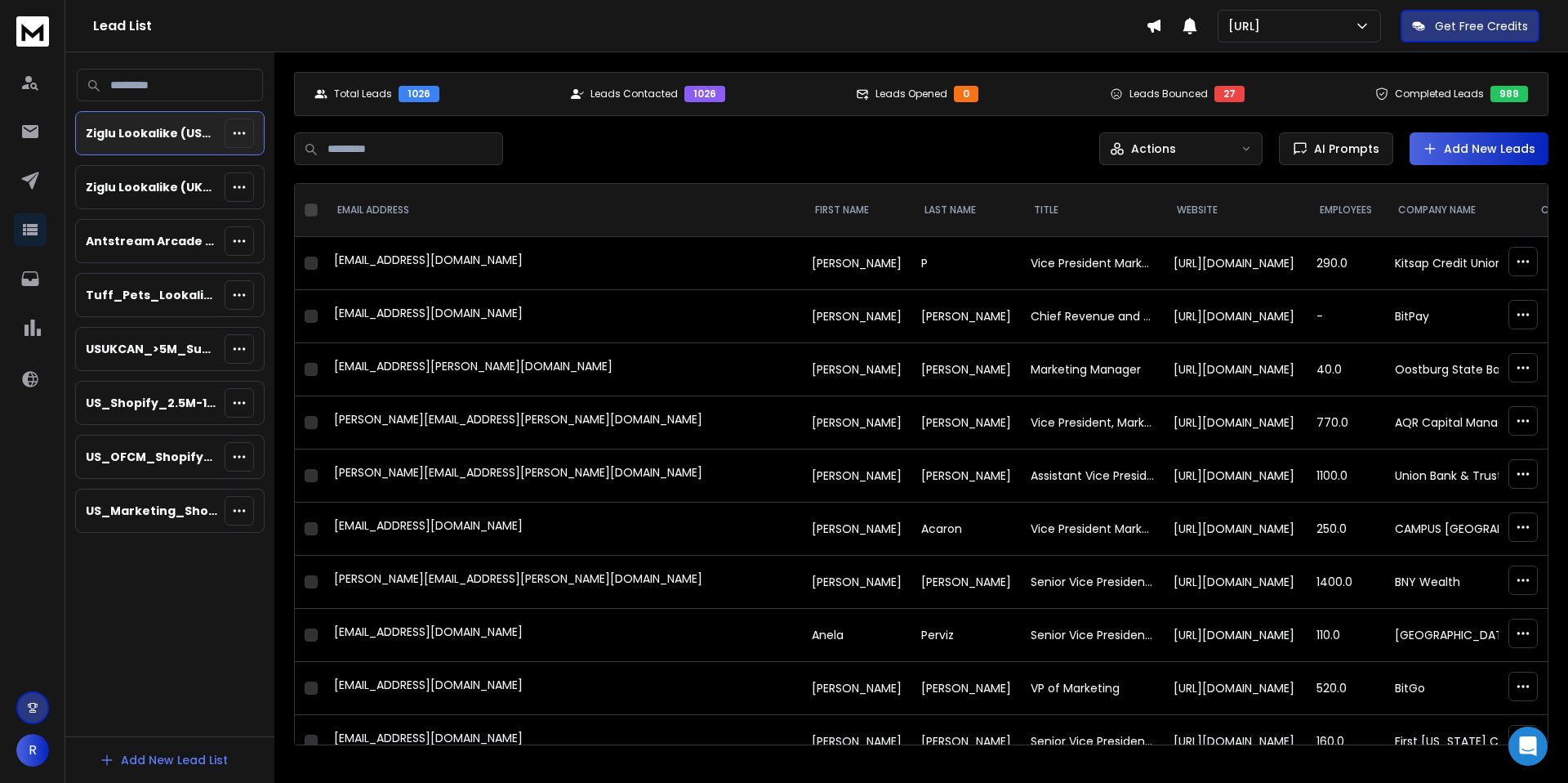
click at [152, 521] on div "US_Marketing_ShopifyPlus_50M-500M_Vivv_CLEANED" at bounding box center [170, 510] width 189 height 44
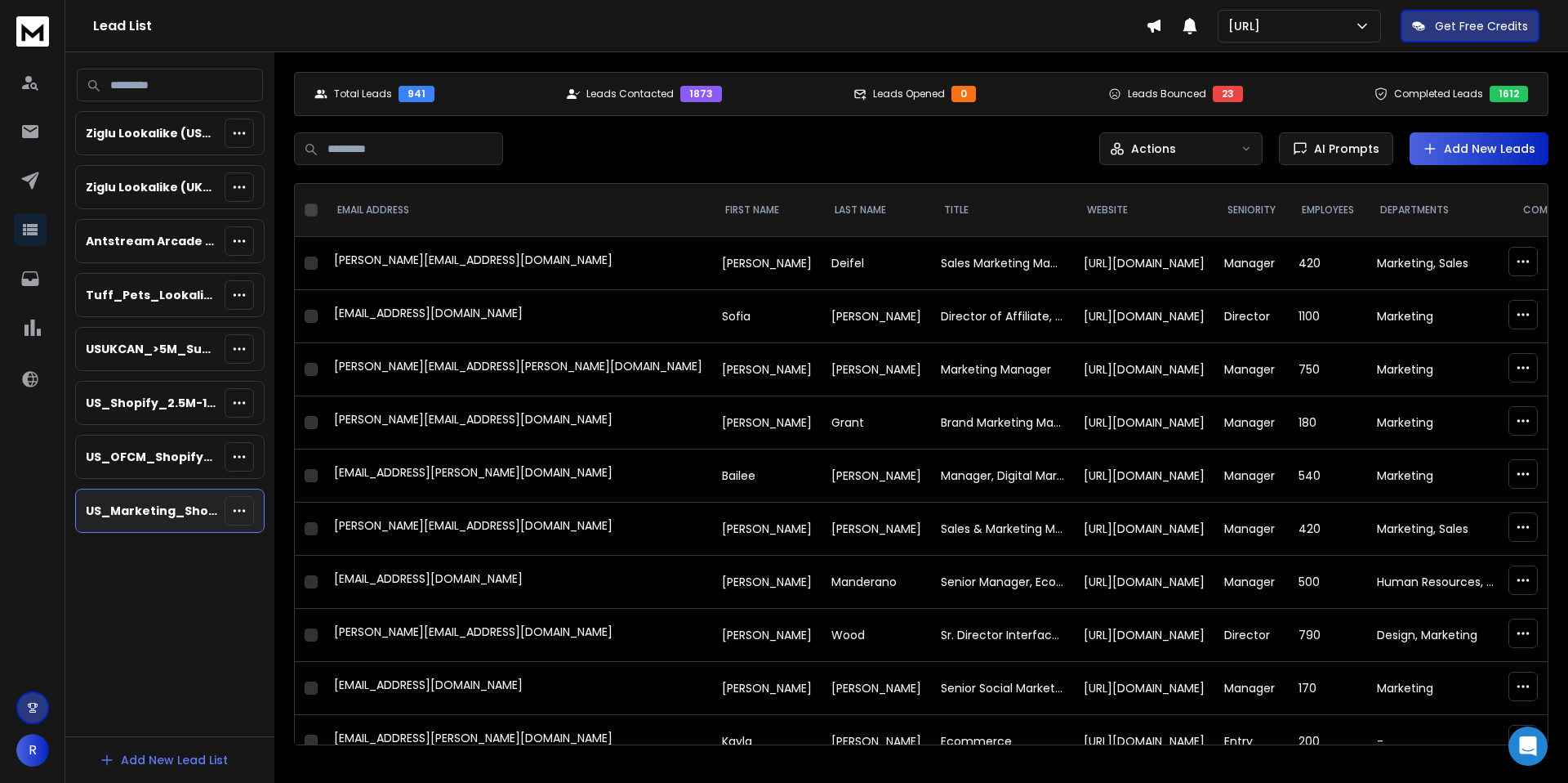
click at [148, 410] on p "US_Shopify_2.5M-100M-CLEANED-D2C" at bounding box center [152, 403] width 132 height 16
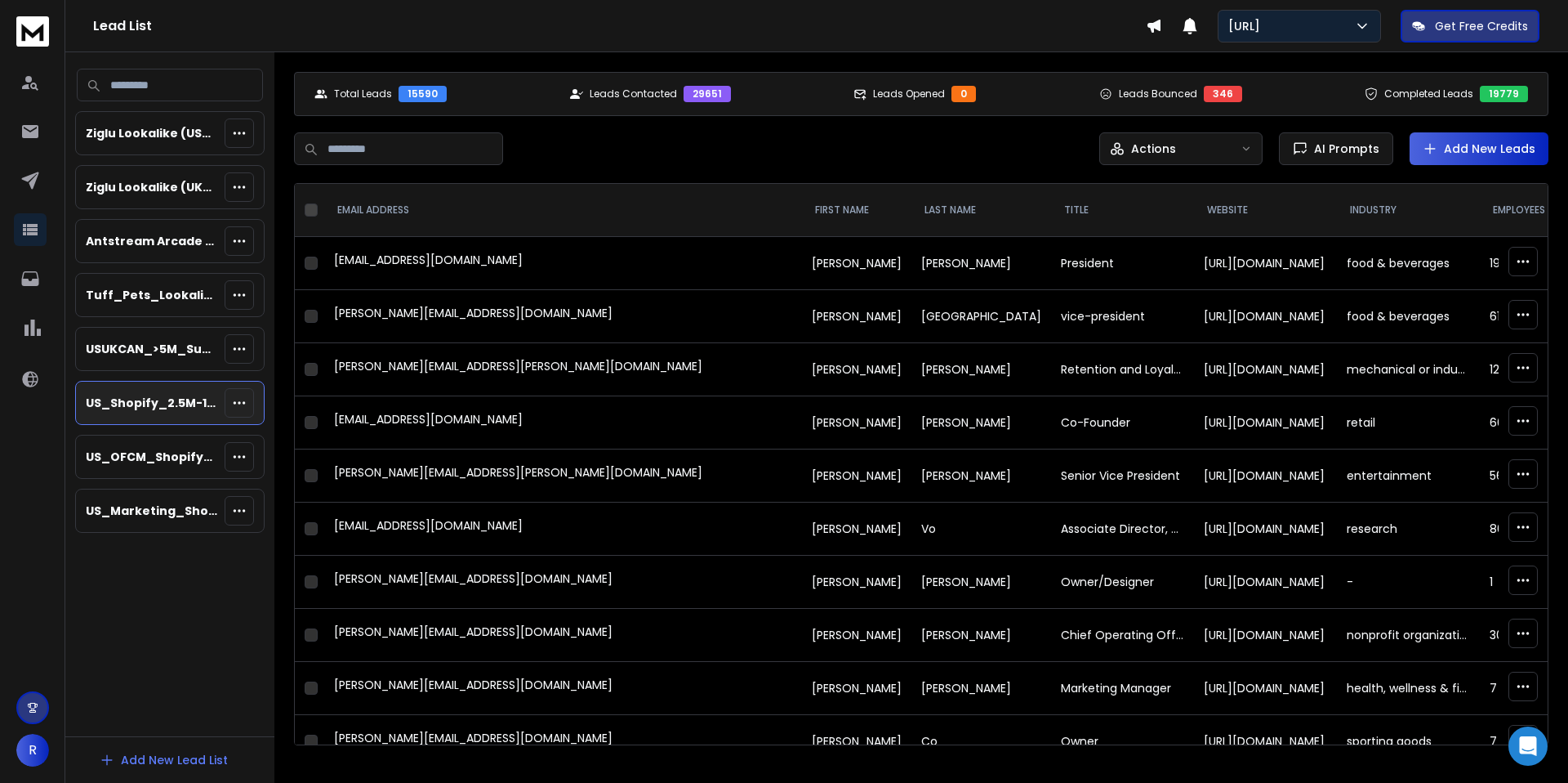
click at [1261, 18] on p "Vivv.ai" at bounding box center [1248, 26] width 38 height 16
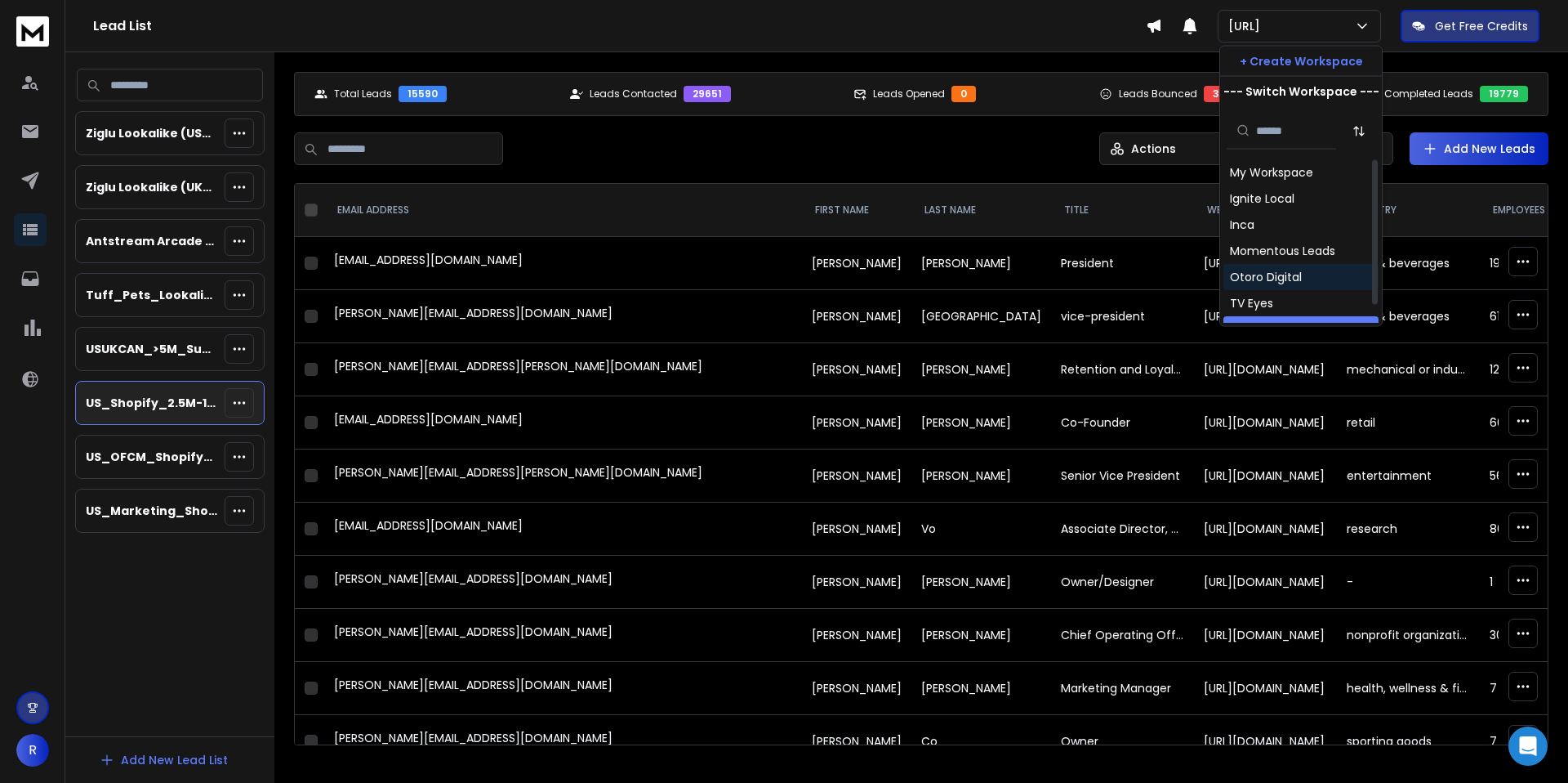
scroll to position [20, 0]
click at [1292, 240] on div "Momentous Leads" at bounding box center [1301, 230] width 155 height 26
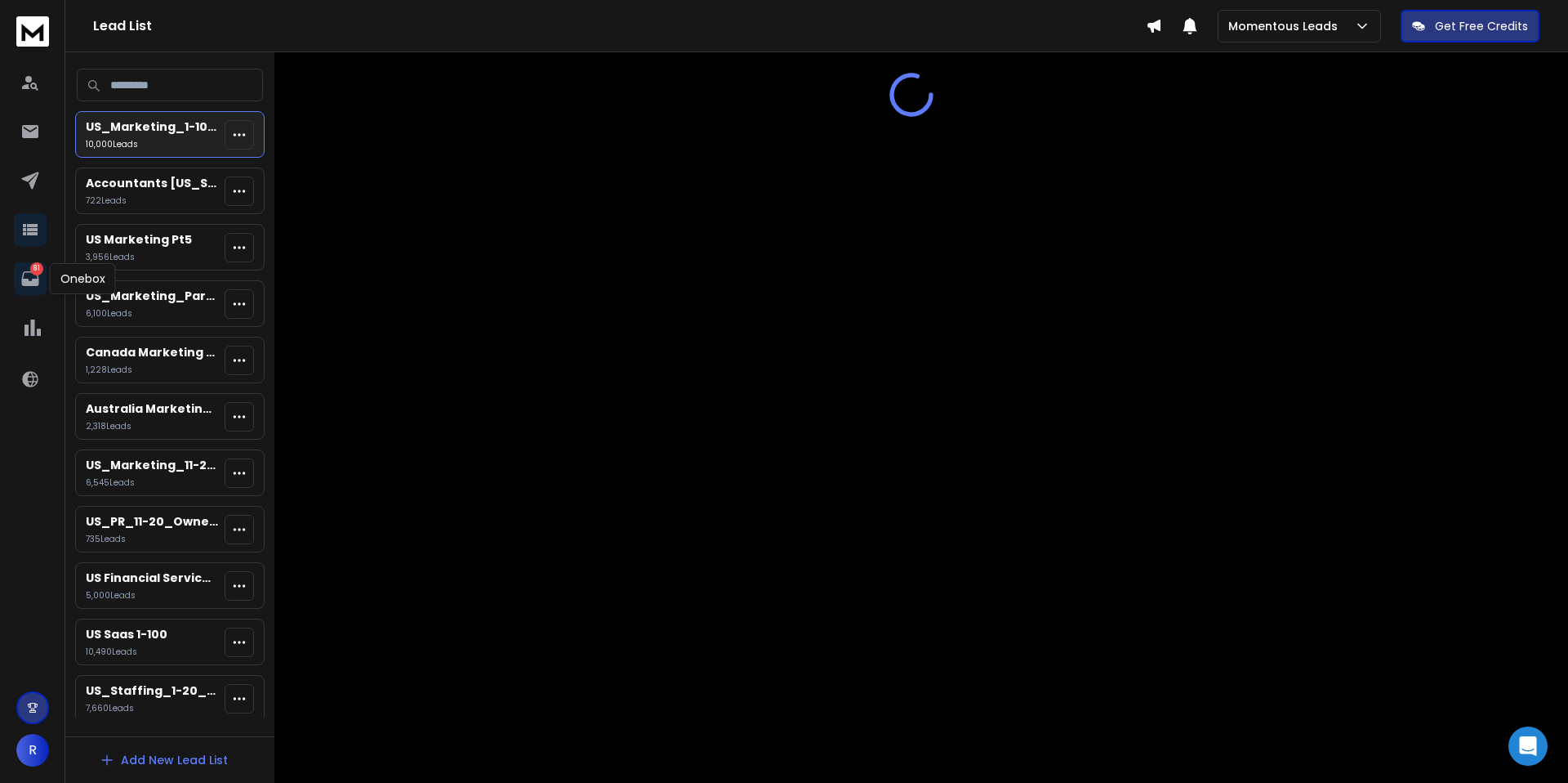
click at [23, 285] on icon at bounding box center [29, 279] width 17 height 14
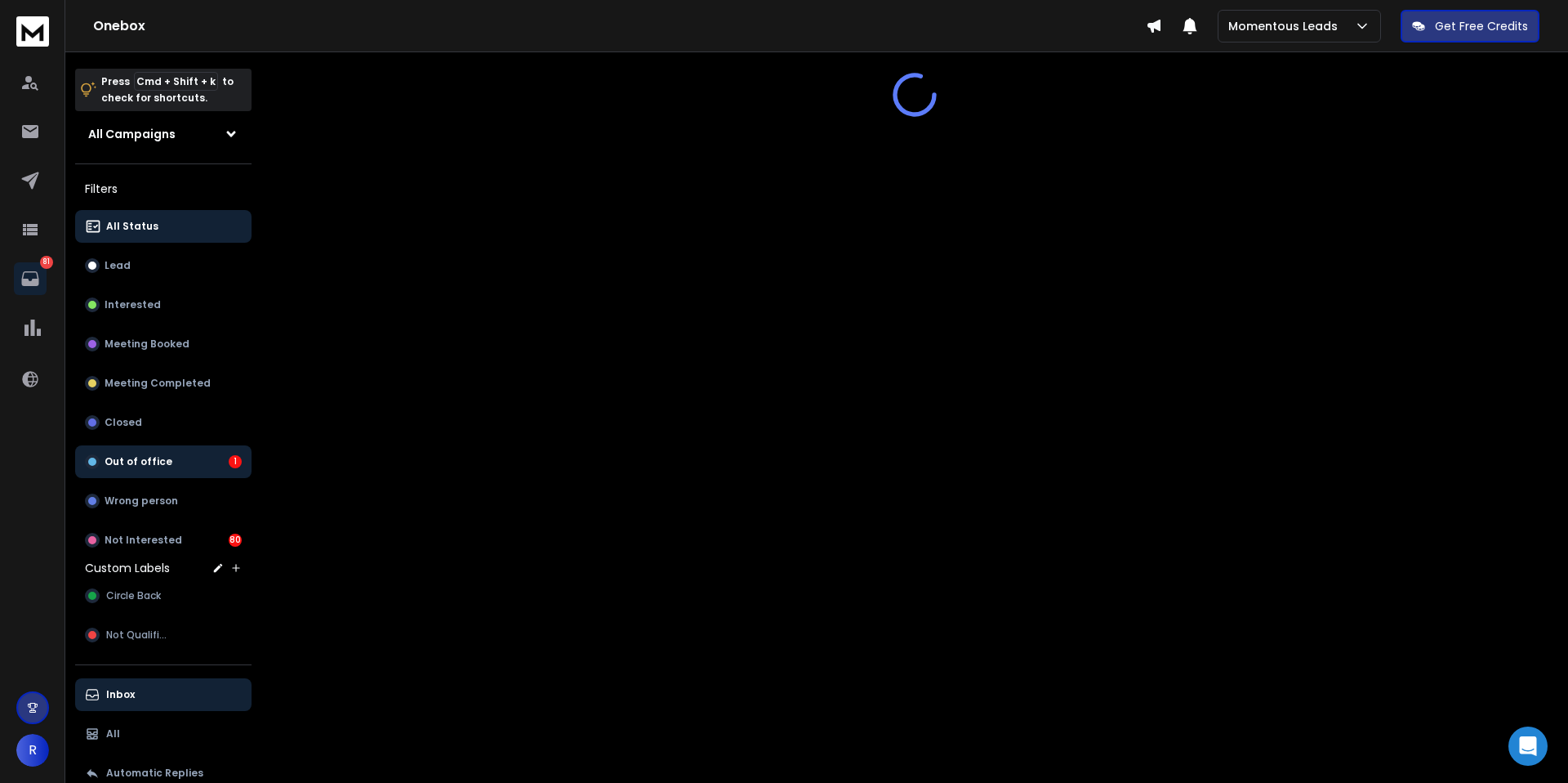
click at [161, 457] on p "Out of office" at bounding box center [138, 462] width 68 height 13
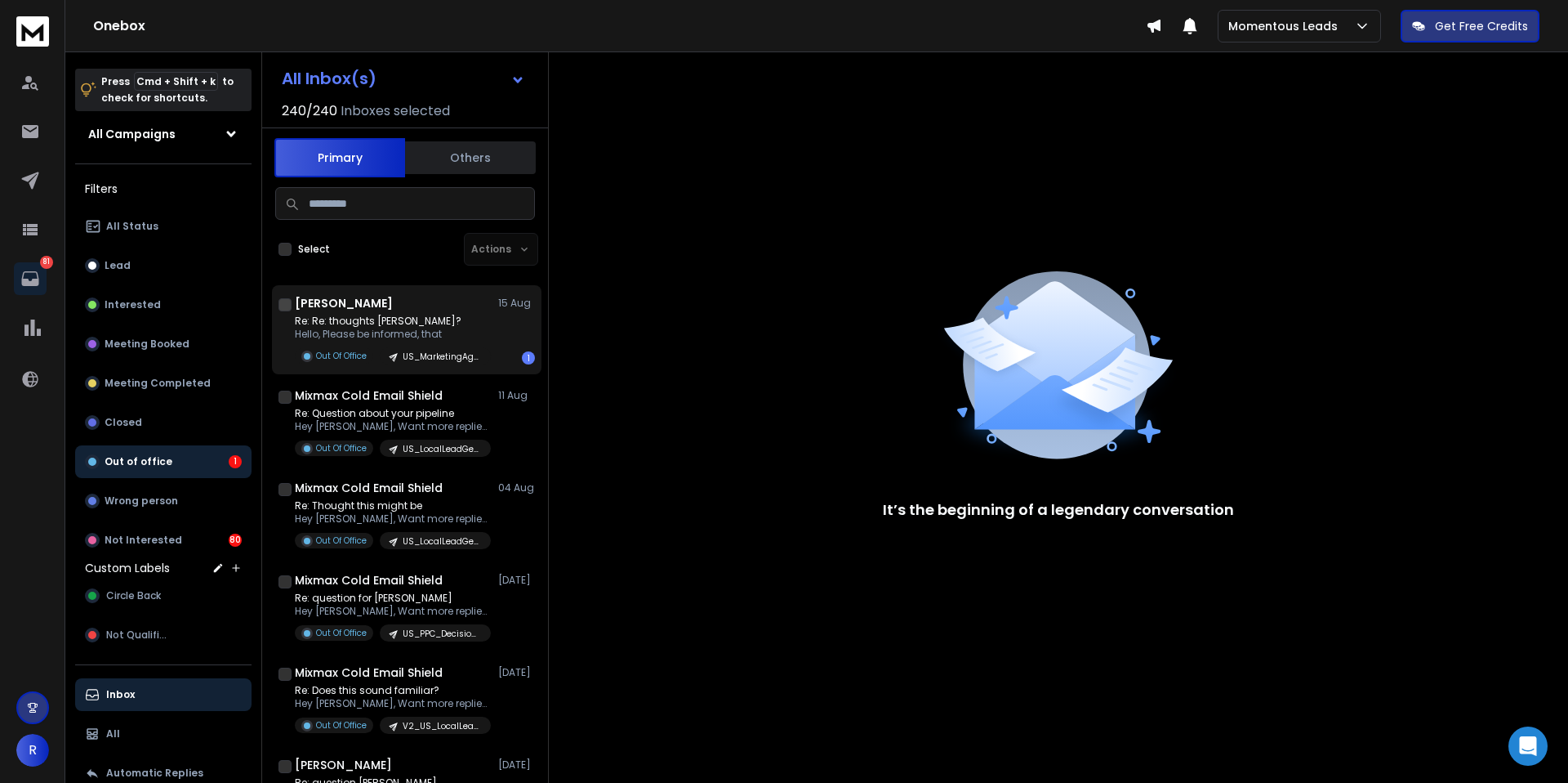
click at [463, 296] on div "Giorgi Nozadze 15 Aug" at bounding box center [414, 303] width 240 height 16
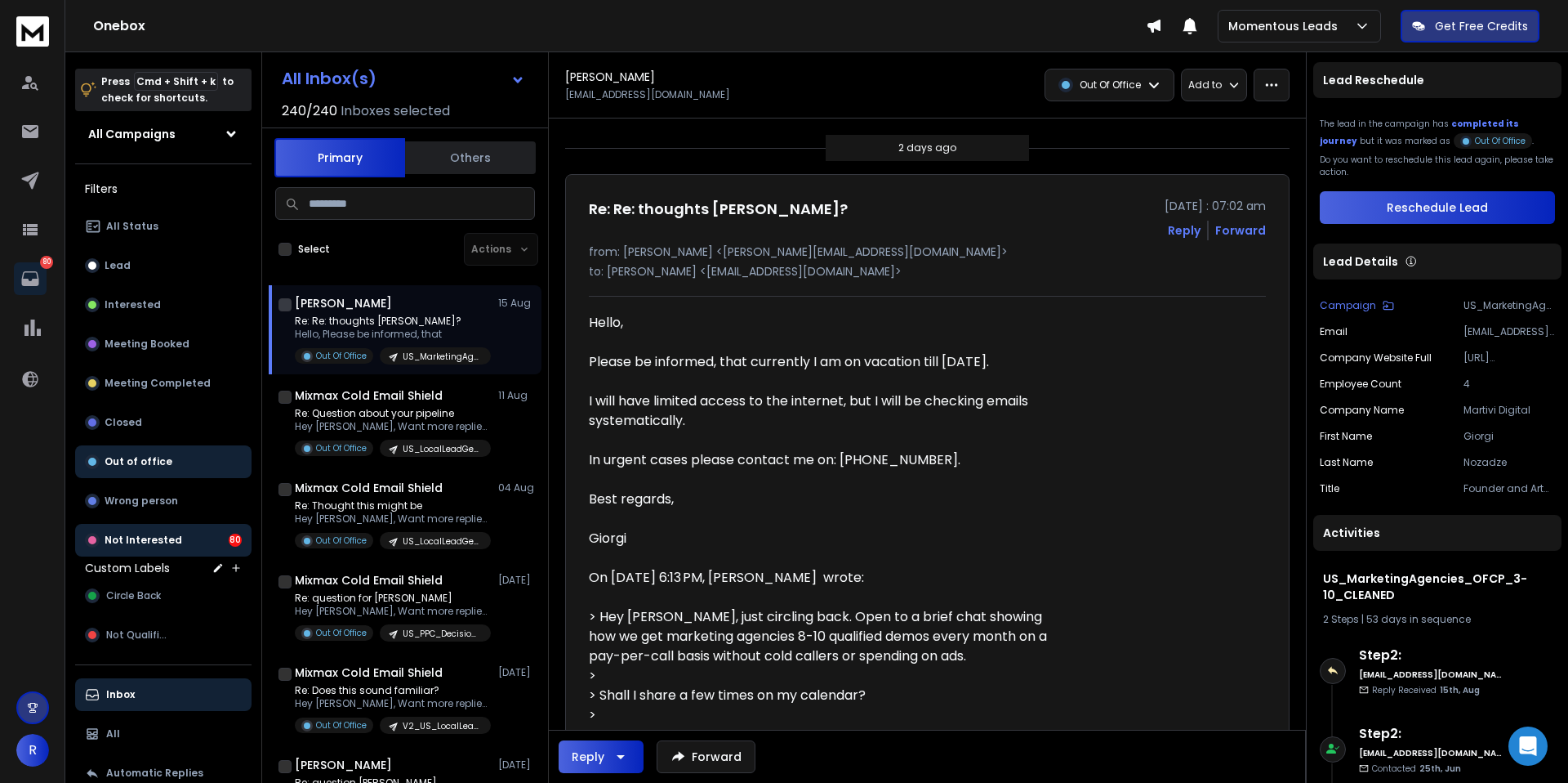
click at [193, 526] on button "Not Interested 80" at bounding box center [163, 540] width 177 height 33
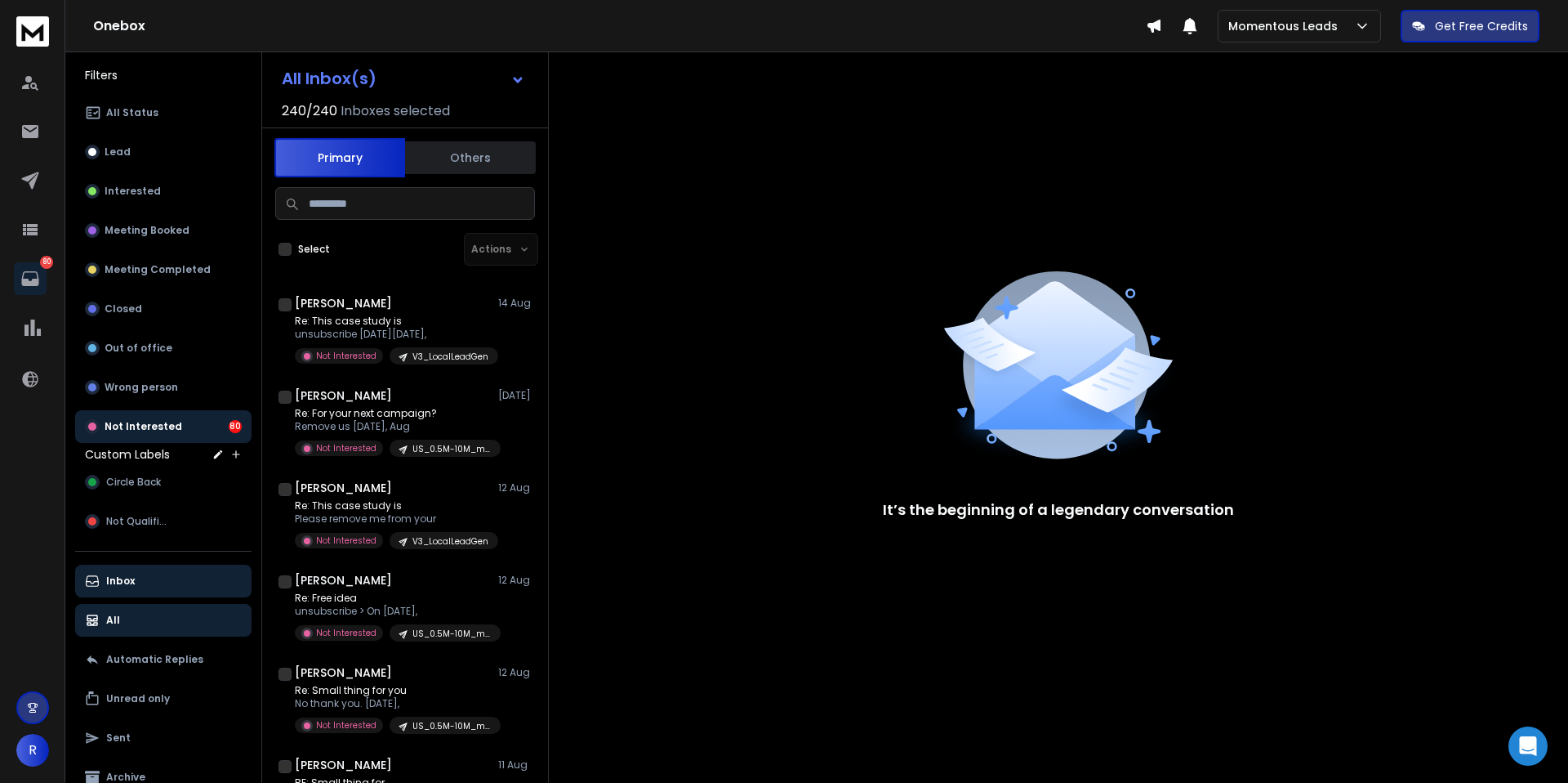
scroll to position [149, 0]
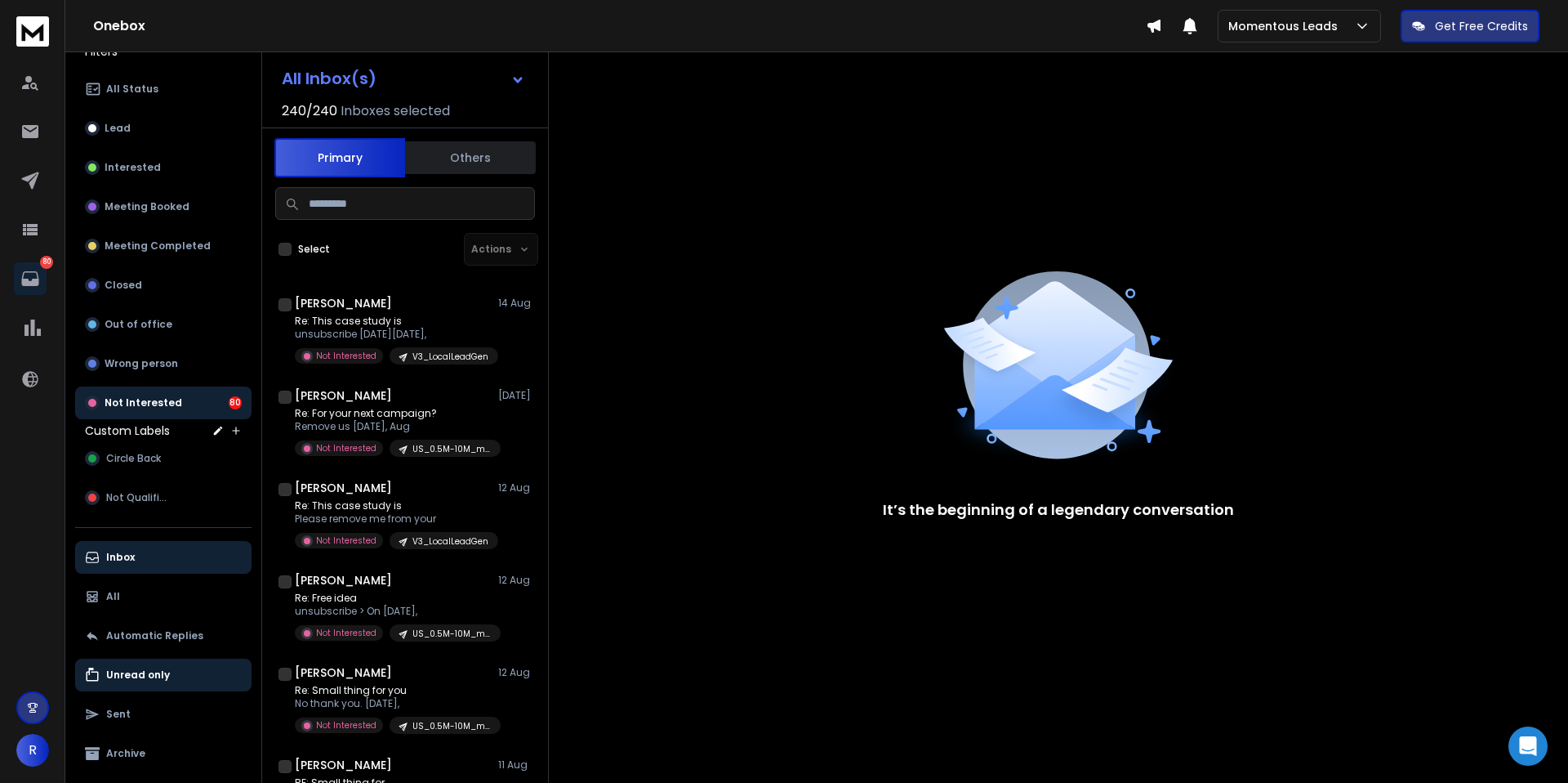
click at [153, 671] on div "Unread only" at bounding box center [127, 675] width 85 height 20
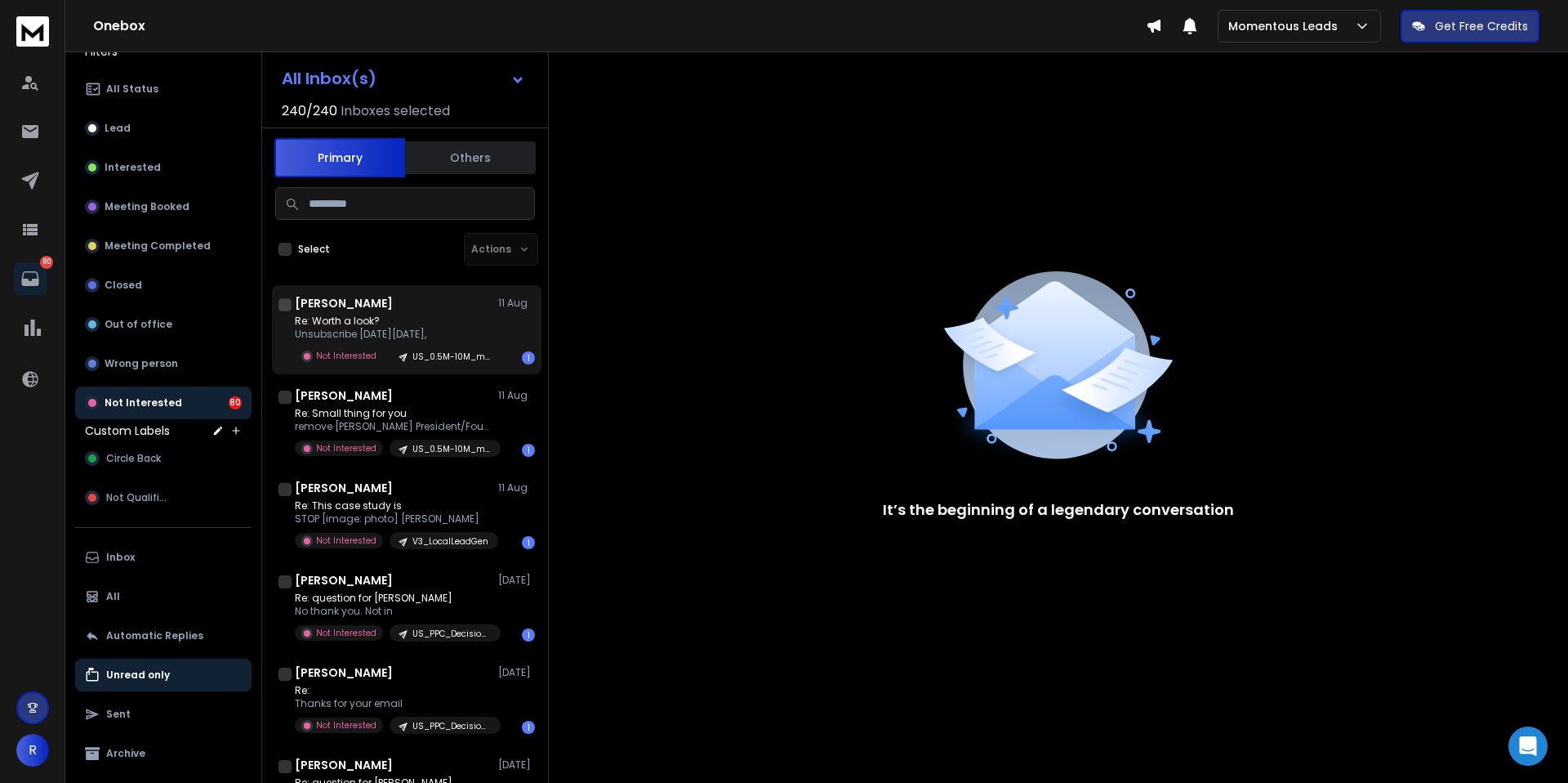
click at [411, 329] on p "Unsubscribe On Mon, Aug 11," at bounding box center [393, 334] width 196 height 13
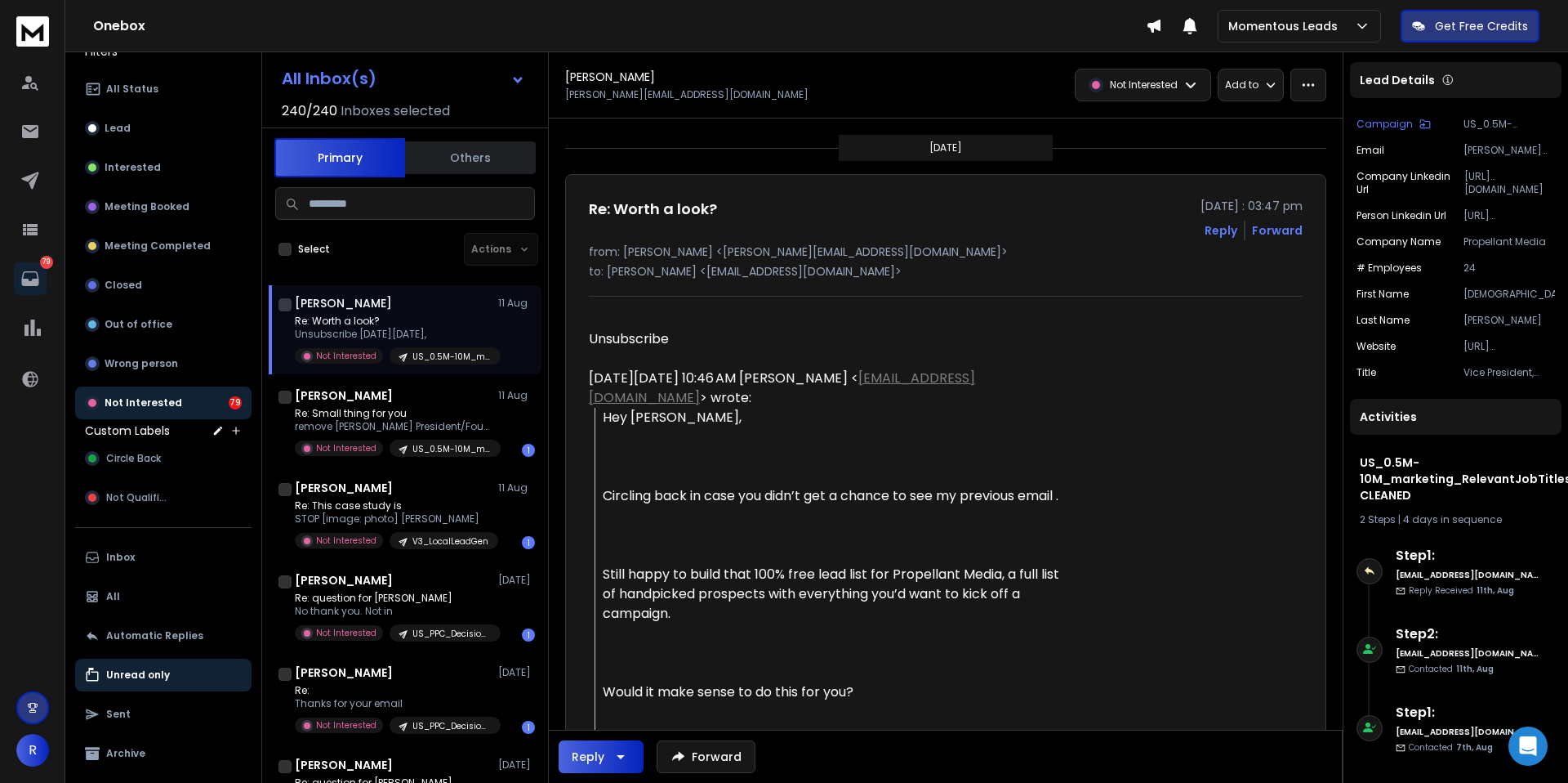
click at [1325, 77] on button "button" at bounding box center [1308, 85] width 36 height 33
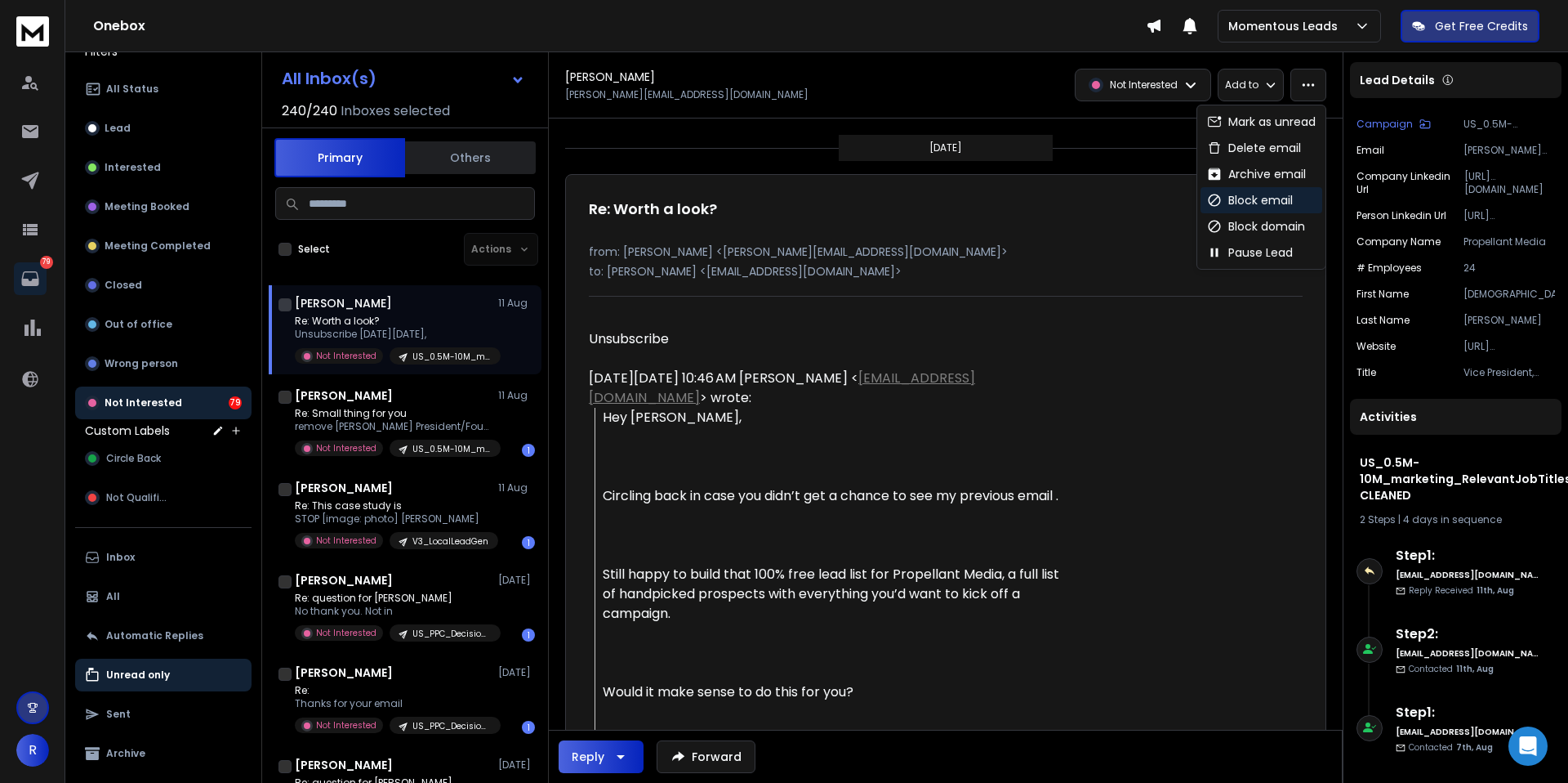
click at [1288, 188] on div "Block email" at bounding box center [1261, 200] width 121 height 26
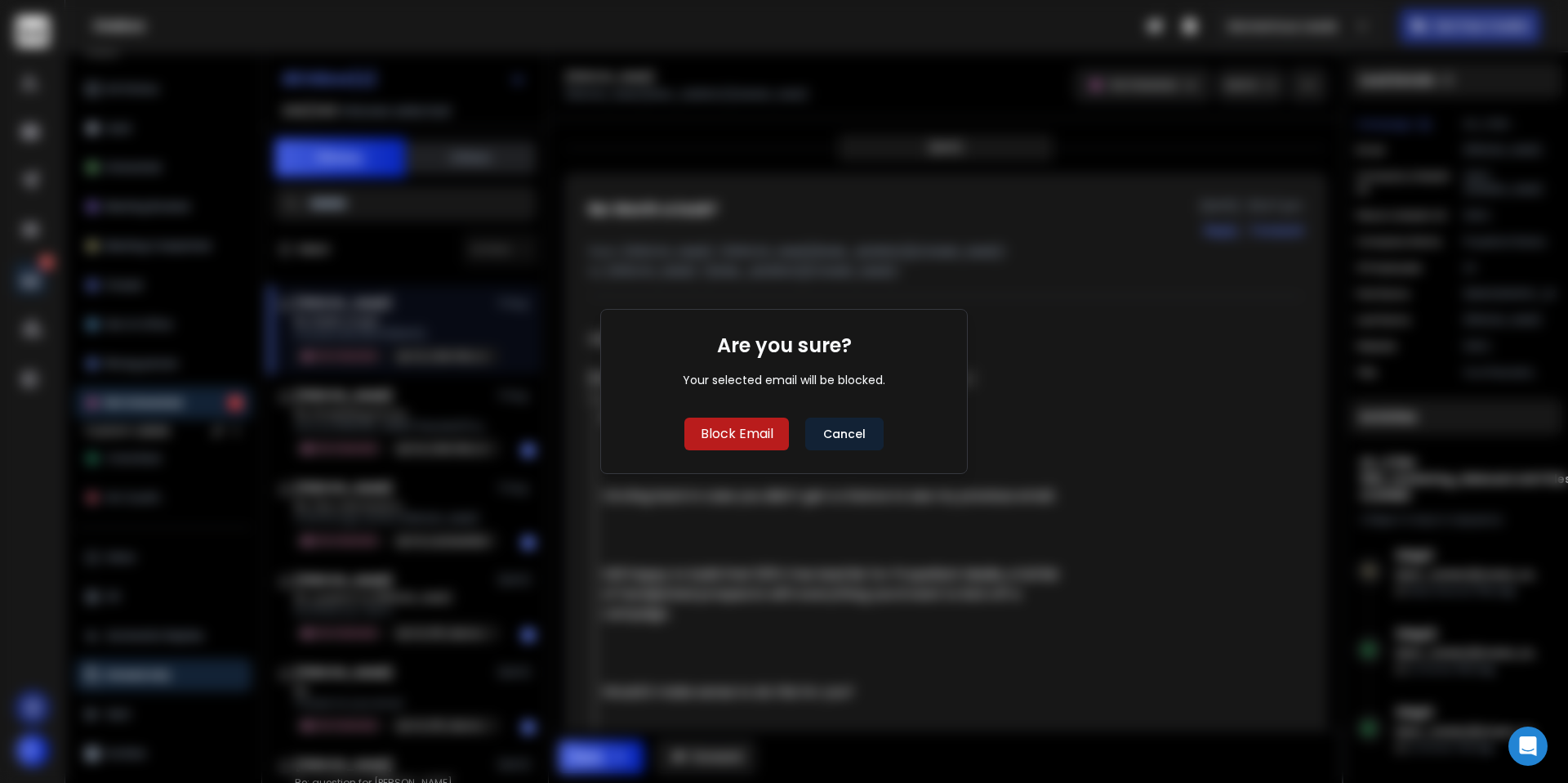
click at [755, 433] on button "Block Email" at bounding box center [736, 434] width 104 height 33
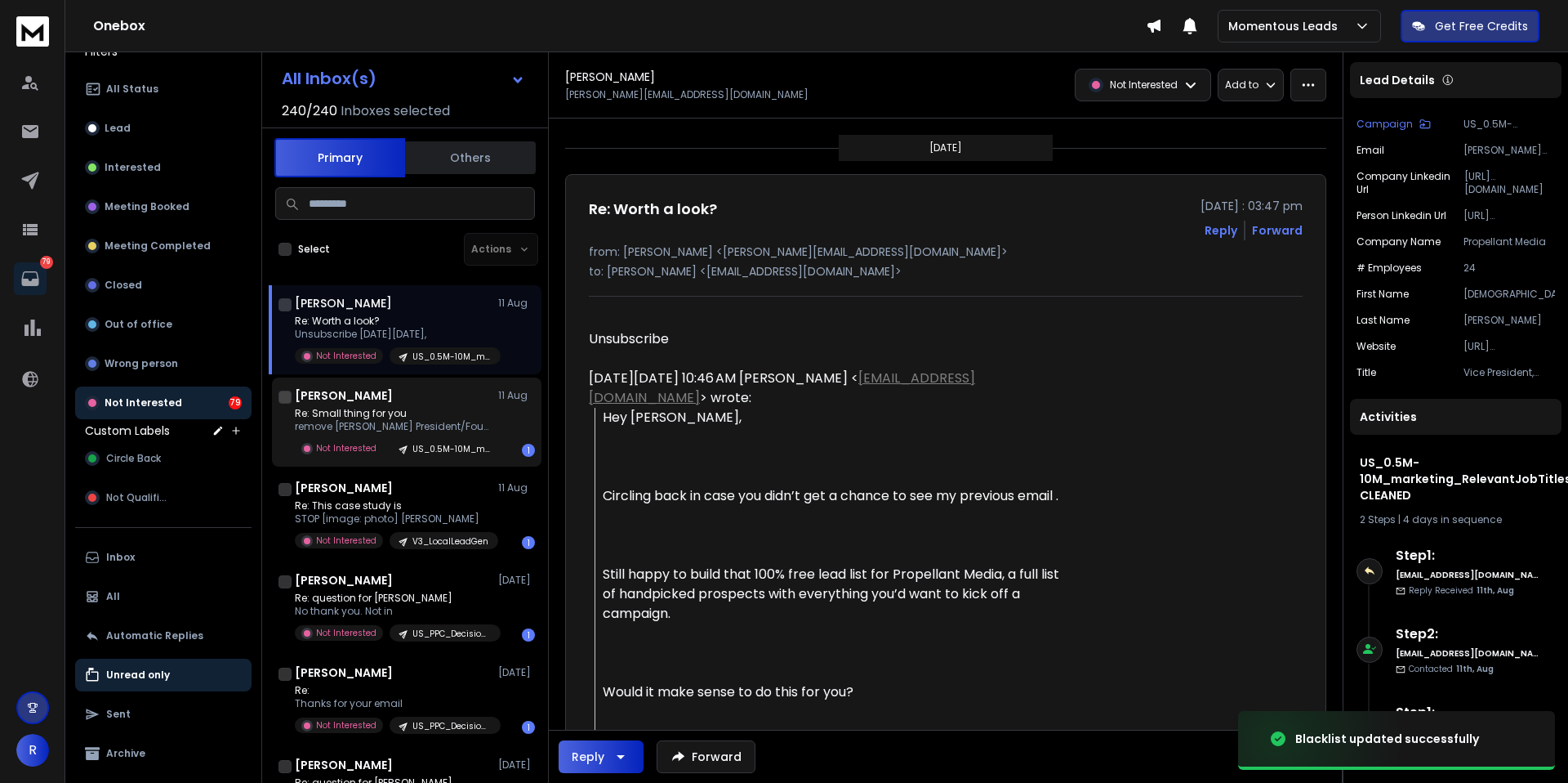
click at [519, 432] on div "Re: Small thing for you remove Bill Hunter President/Founder Wilmington Not Int…" at bounding box center [414, 432] width 240 height 50
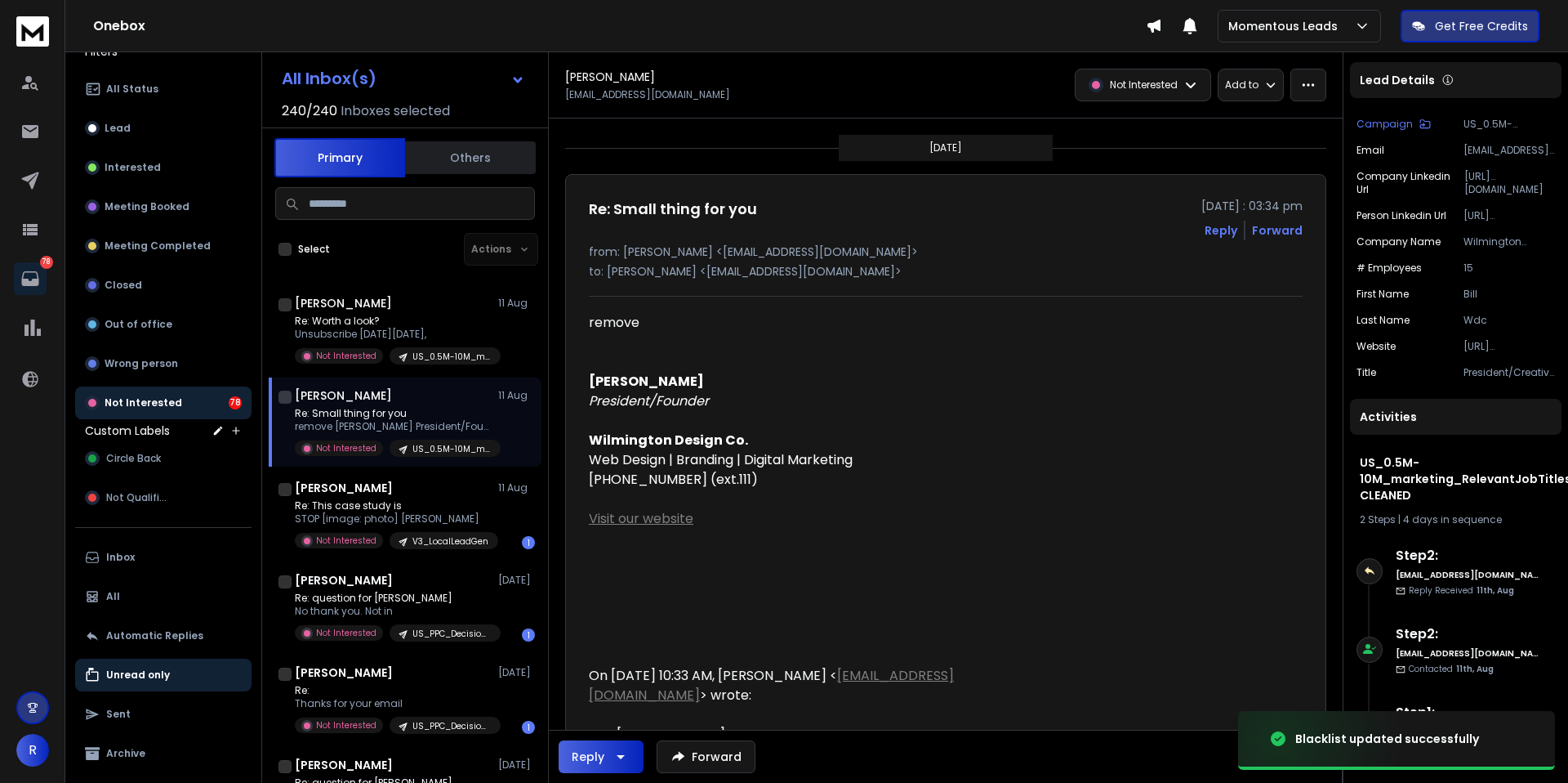
click at [1316, 87] on button "button" at bounding box center [1308, 85] width 36 height 33
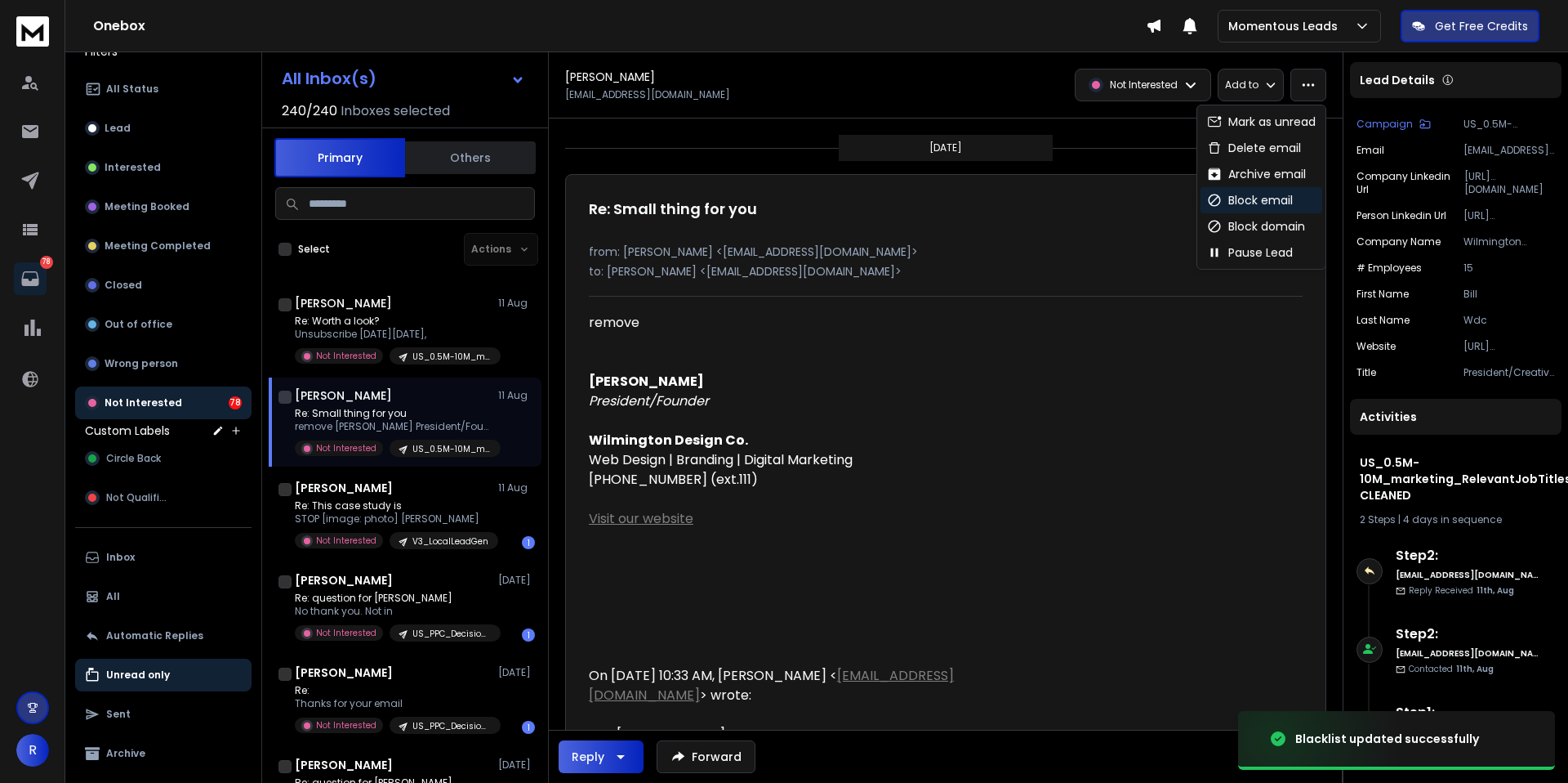
click at [1272, 208] on div "Block email" at bounding box center [1261, 200] width 121 height 26
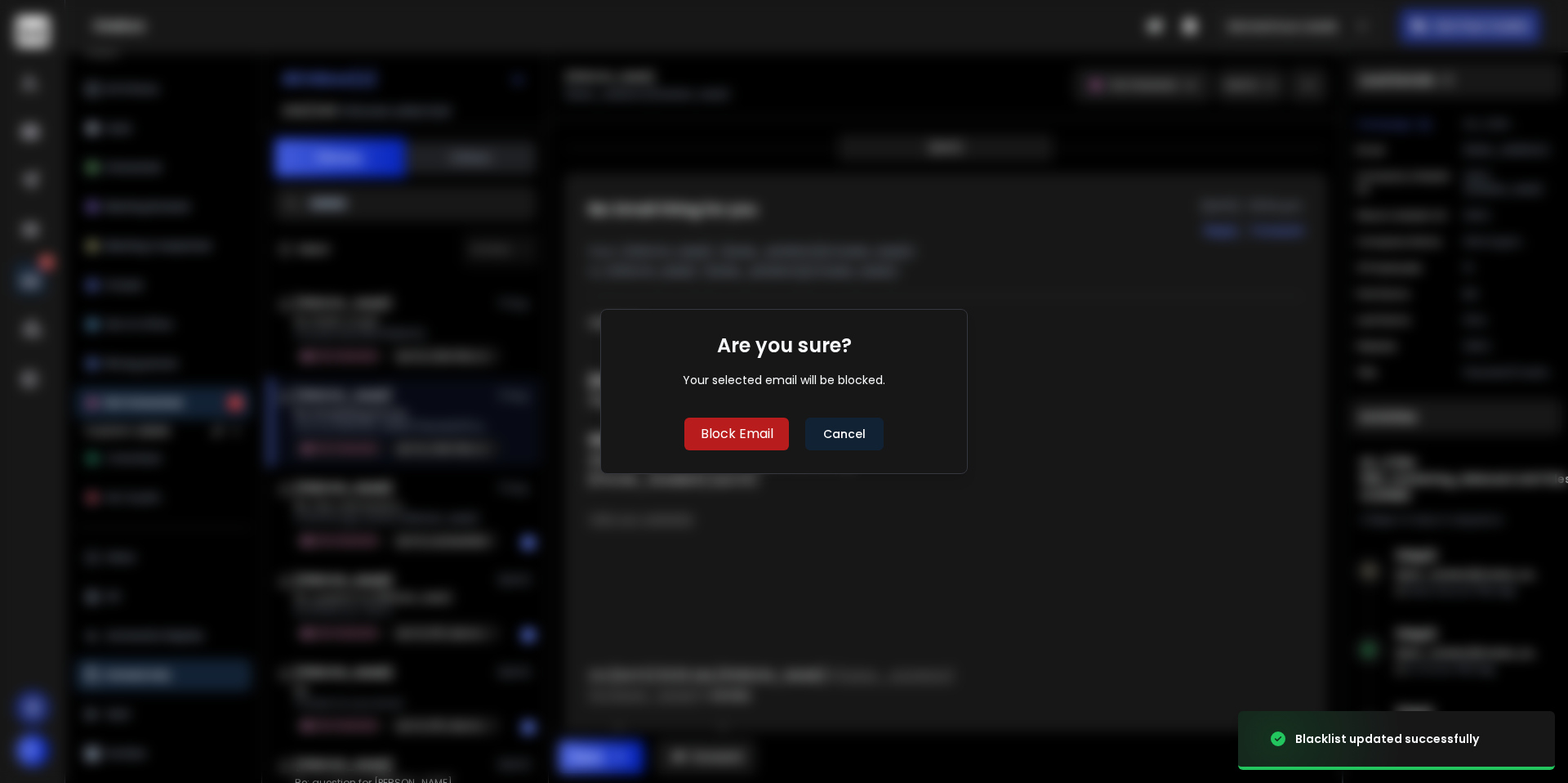
click at [773, 440] on button "Block Email" at bounding box center [736, 434] width 104 height 33
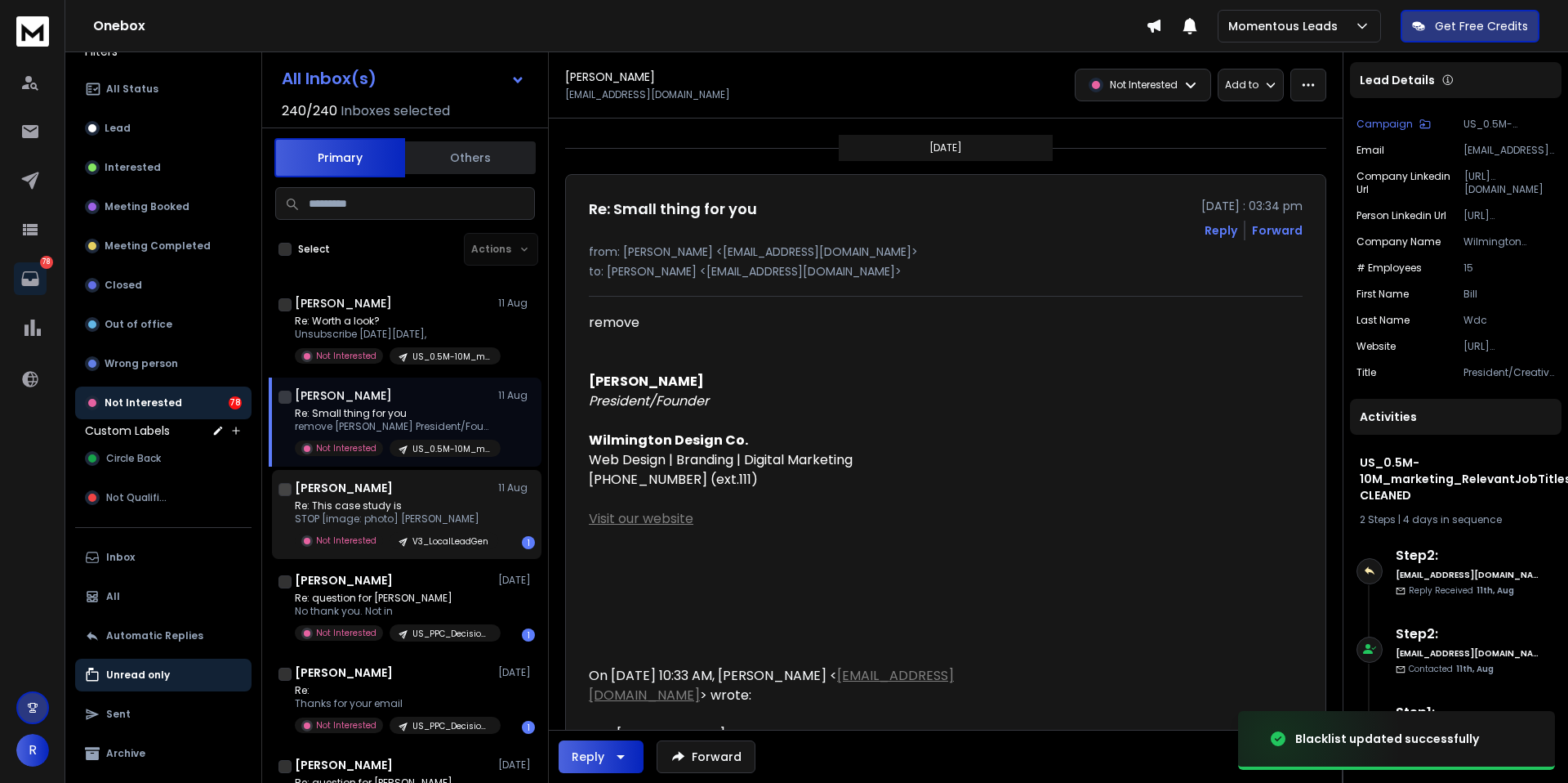
click at [477, 524] on p "STOP [image: photo] Cindy Charlton" at bounding box center [393, 519] width 196 height 13
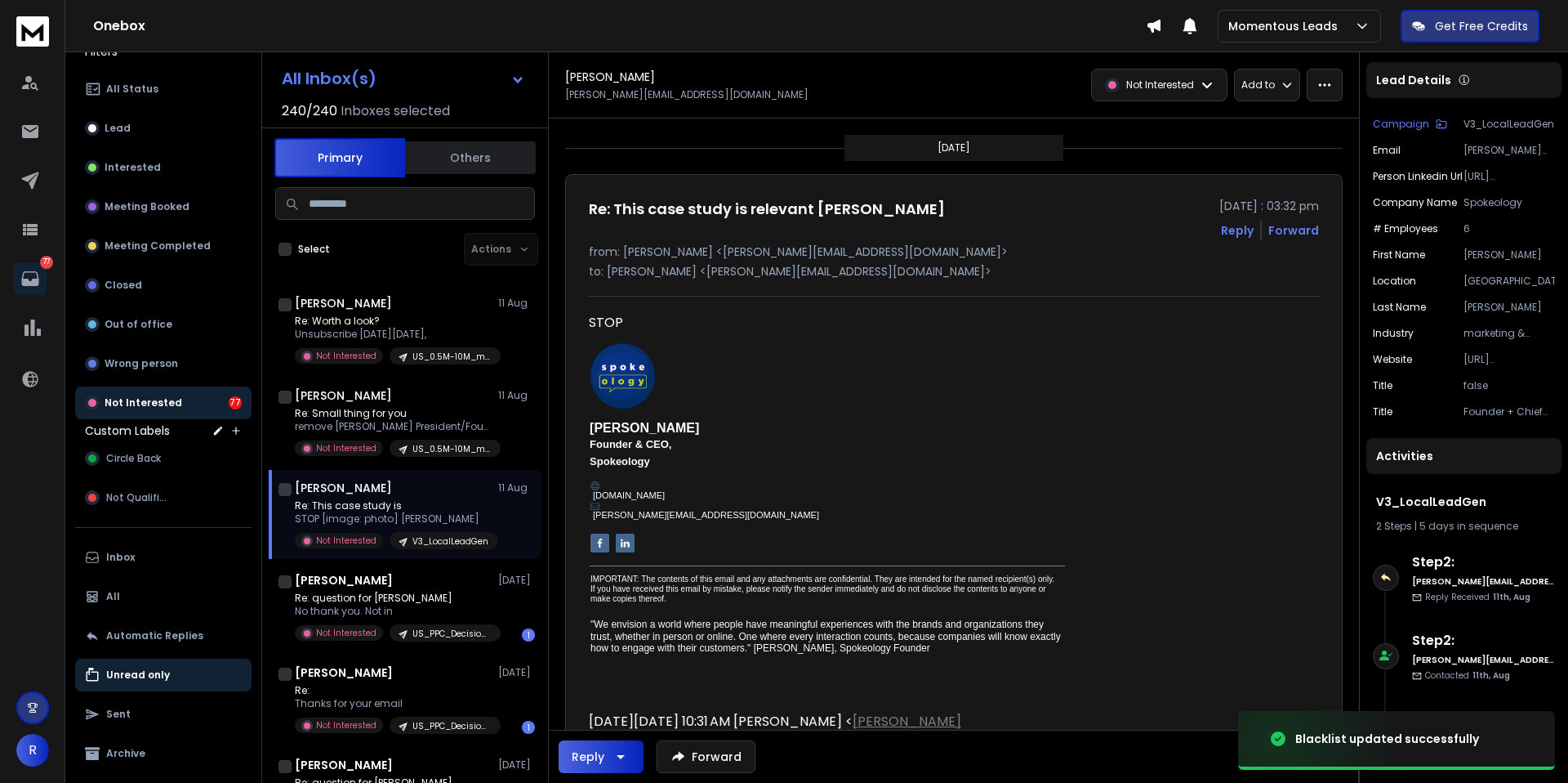
click at [1311, 91] on button "button" at bounding box center [1324, 85] width 36 height 33
click at [1260, 205] on div "Block email" at bounding box center [1265, 200] width 86 height 16
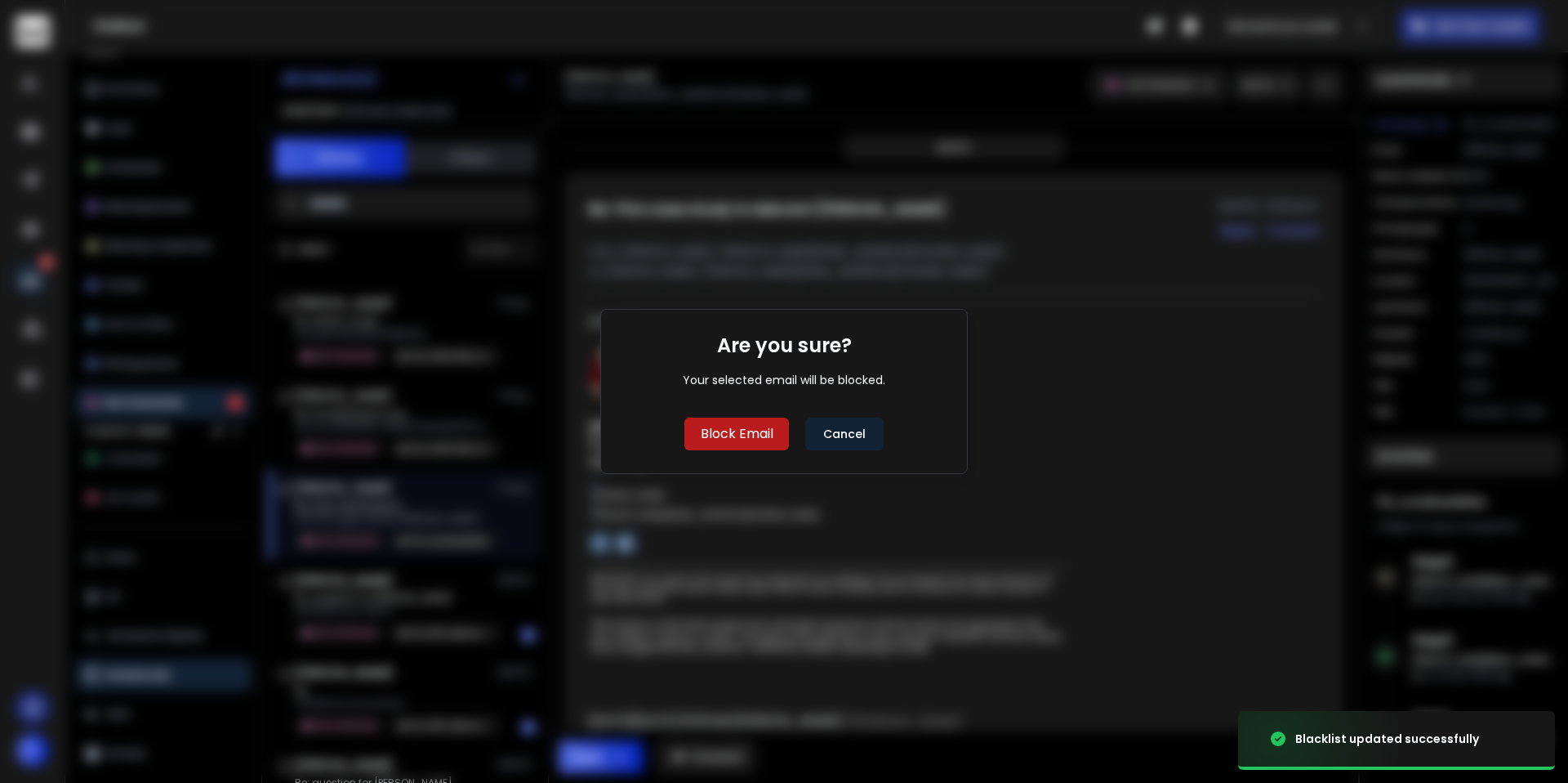
click at [776, 444] on button "Block Email" at bounding box center [736, 434] width 104 height 33
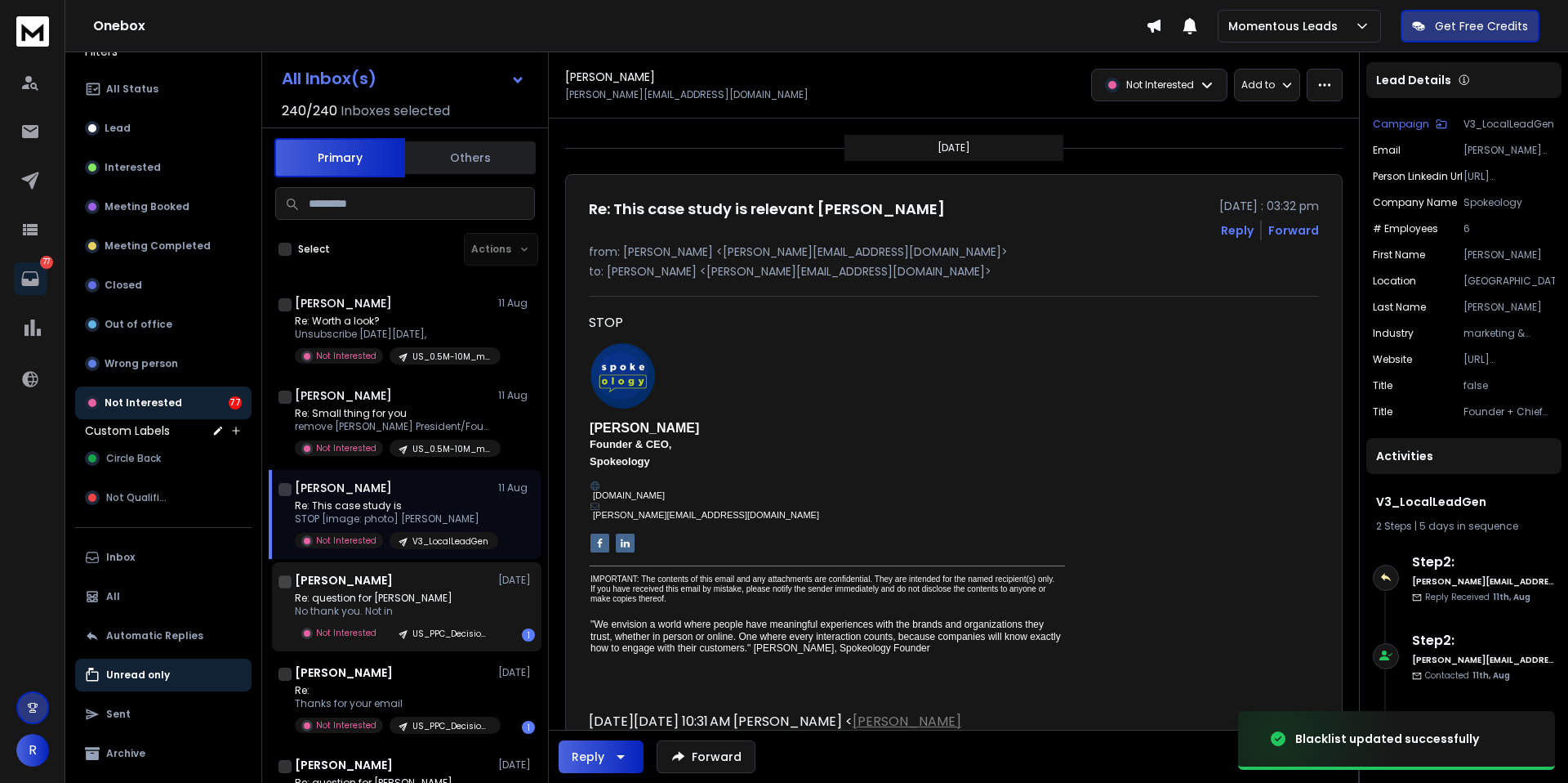
click at [448, 593] on p "Re: question for Adam" at bounding box center [393, 598] width 196 height 13
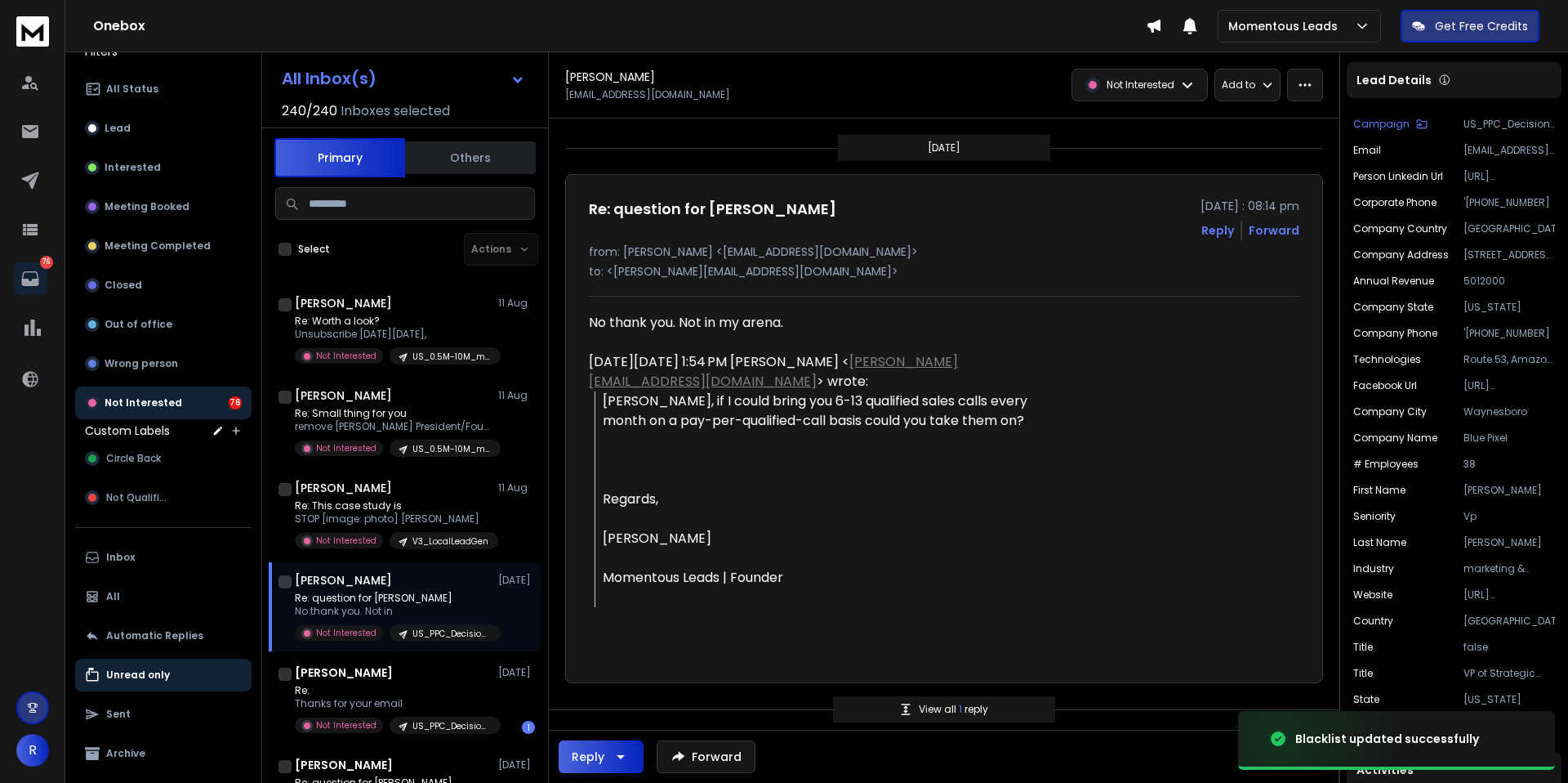
click at [1323, 86] on button "button" at bounding box center [1305, 85] width 36 height 33
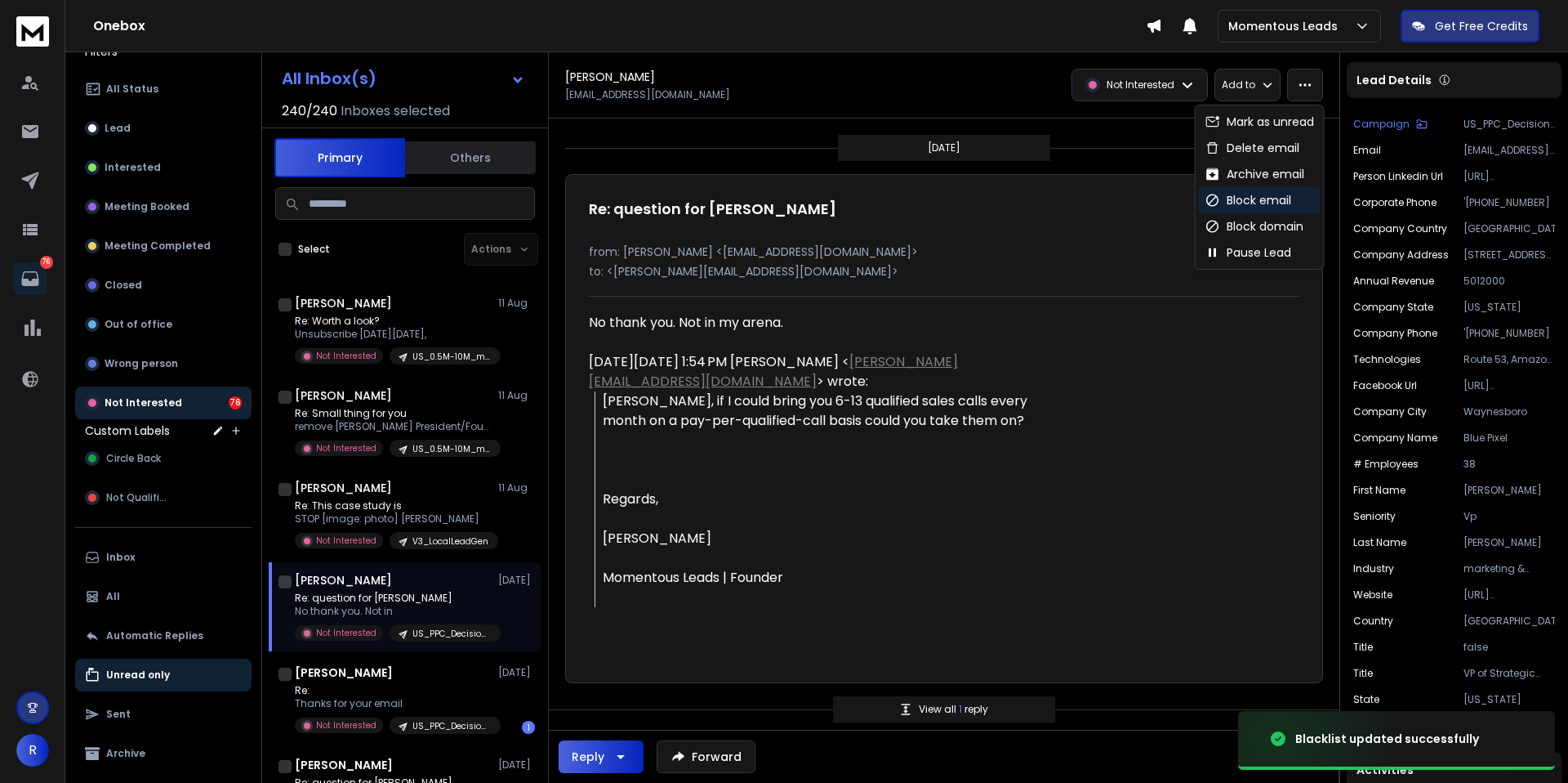
click at [1265, 201] on div "Block email" at bounding box center [1249, 200] width 86 height 16
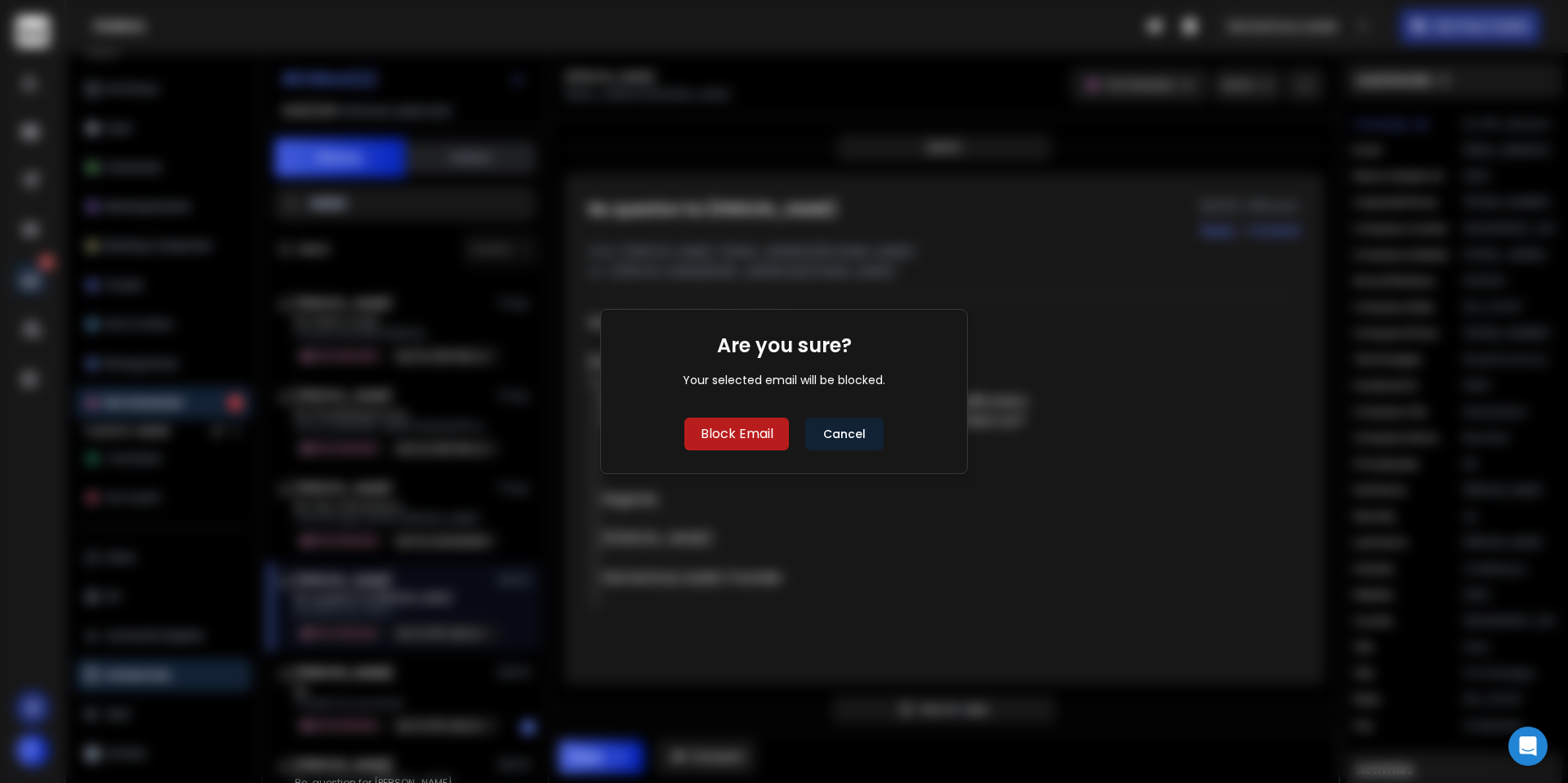
click at [718, 433] on button "Block Email" at bounding box center [736, 434] width 104 height 33
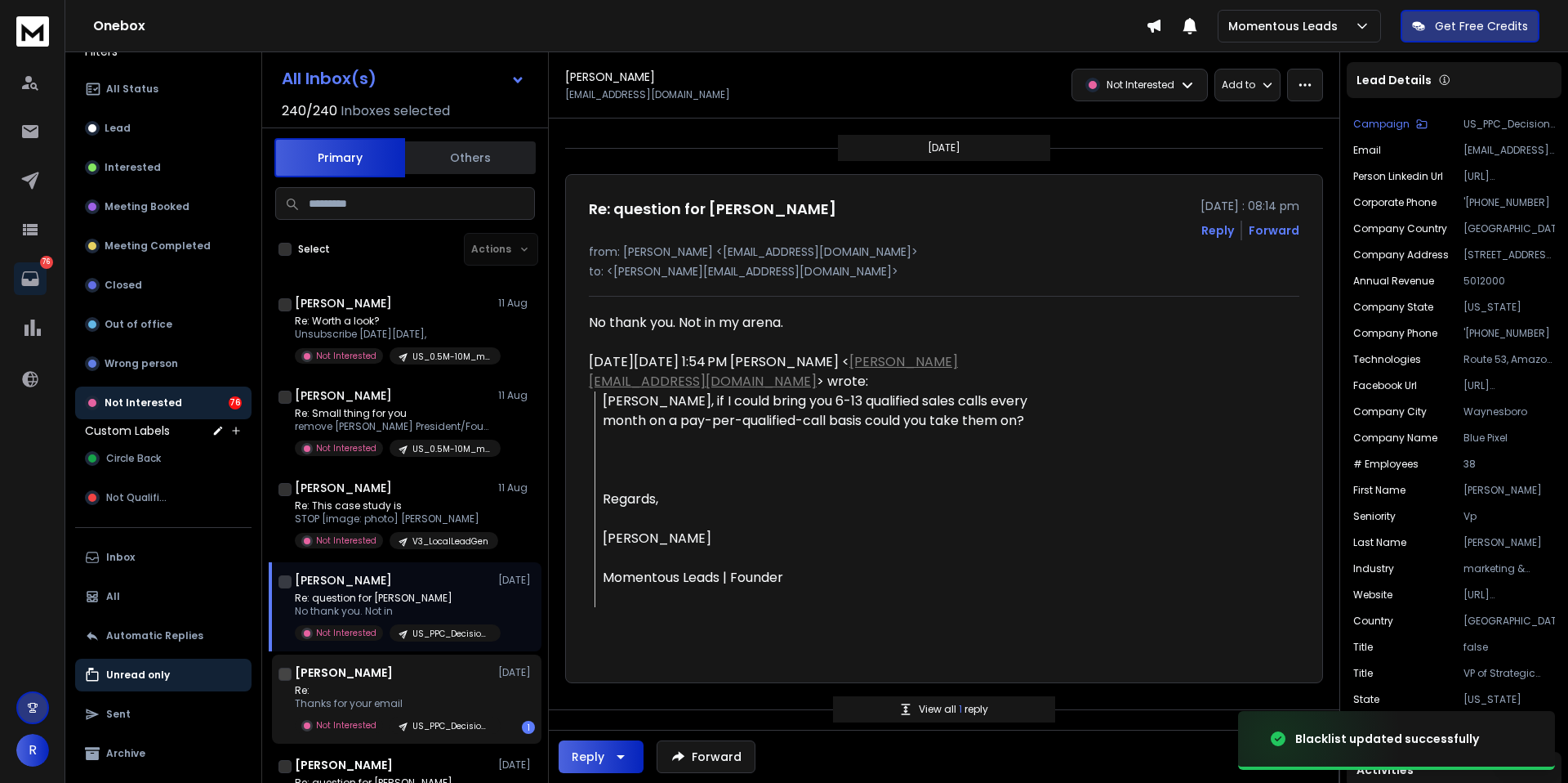
click at [460, 656] on div "John Bagwell 16 Jul Re: Thanks for your email Not Interested US_PPC_DecisionMak…" at bounding box center [407, 699] width 270 height 89
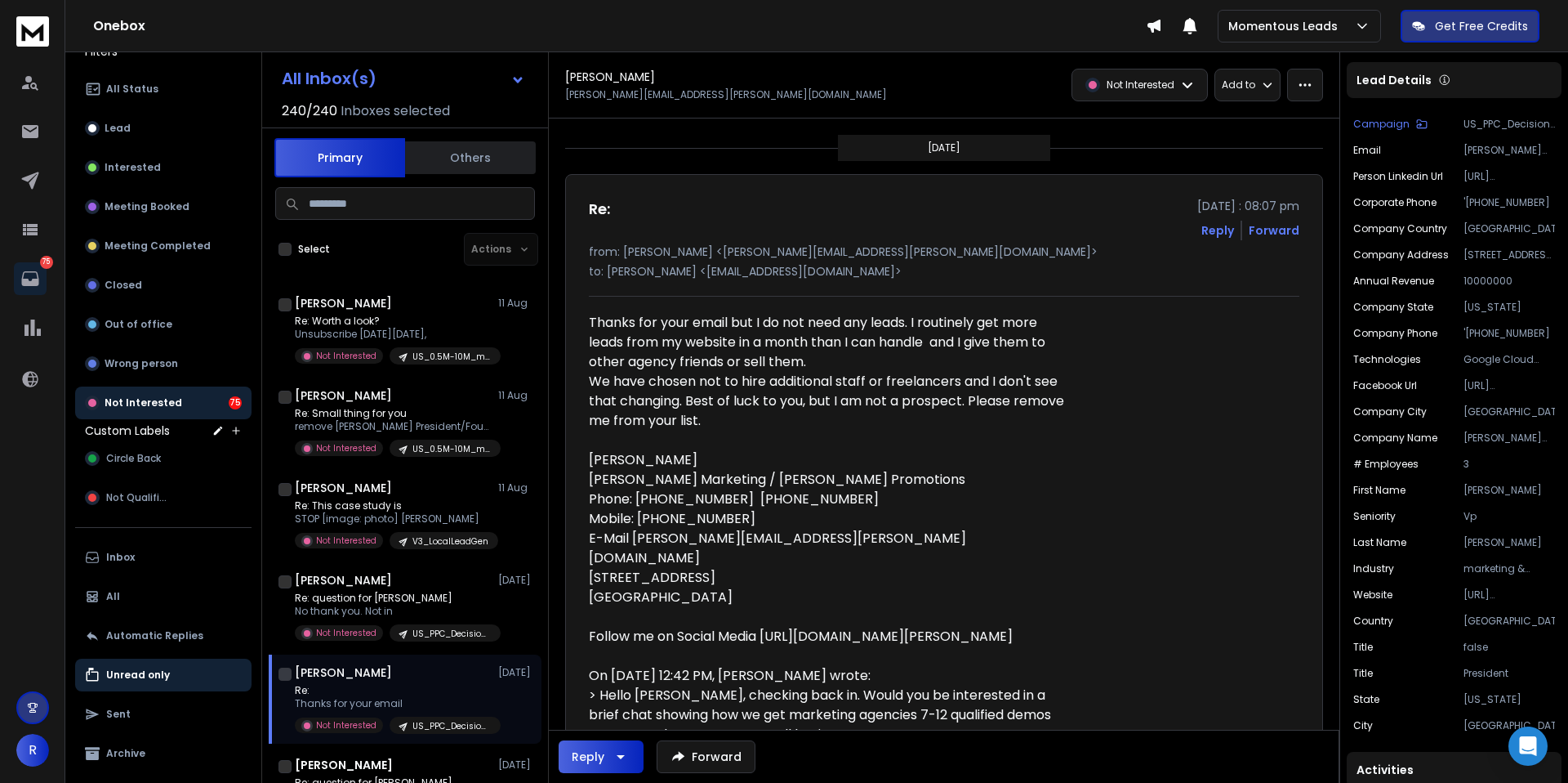
click at [1309, 87] on icon "button" at bounding box center [1305, 85] width 14 height 14
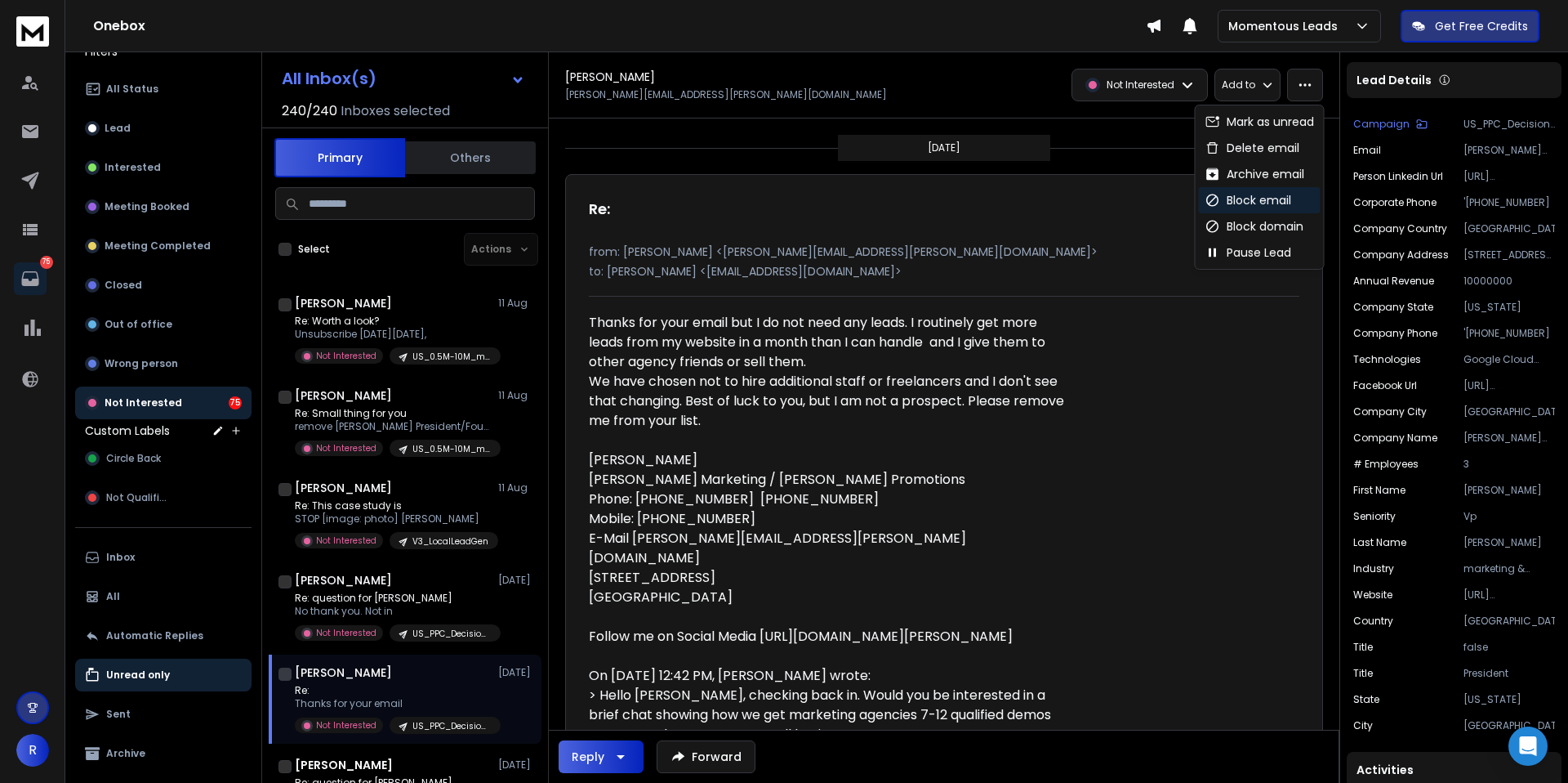
click at [1270, 188] on div "Block email" at bounding box center [1260, 200] width 121 height 26
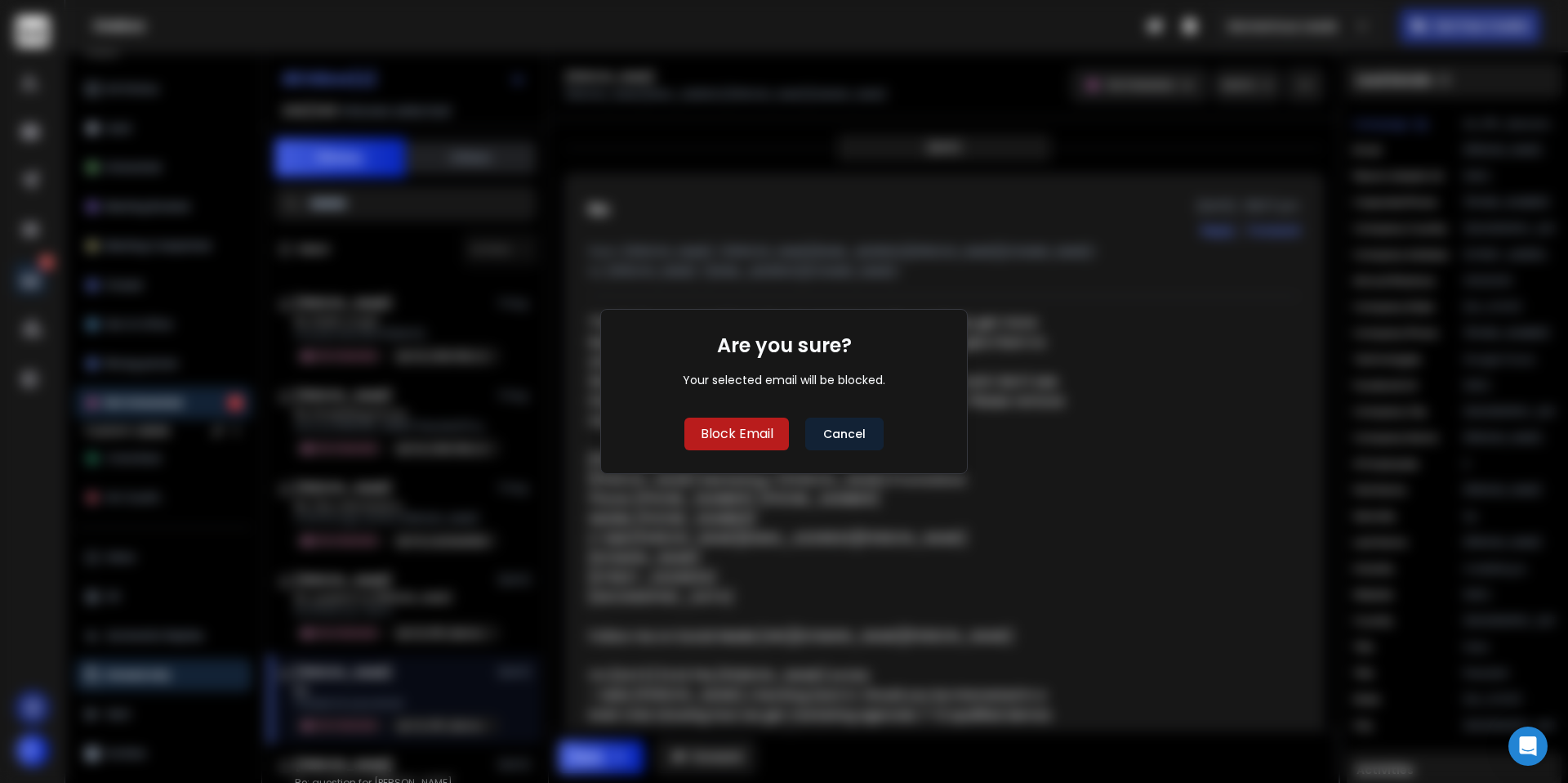
click at [738, 432] on button "Block Email" at bounding box center [736, 434] width 104 height 33
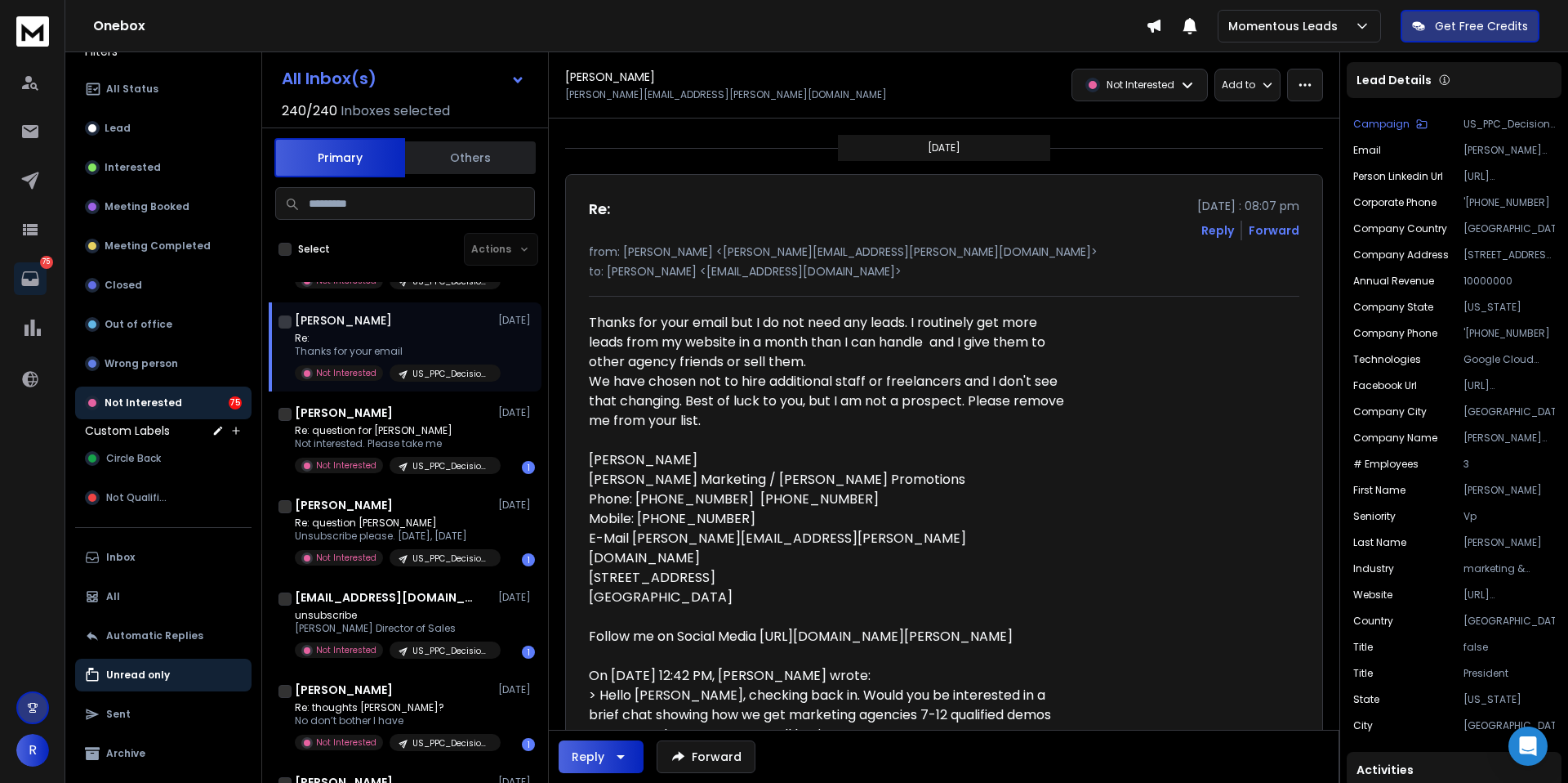
scroll to position [364, 0]
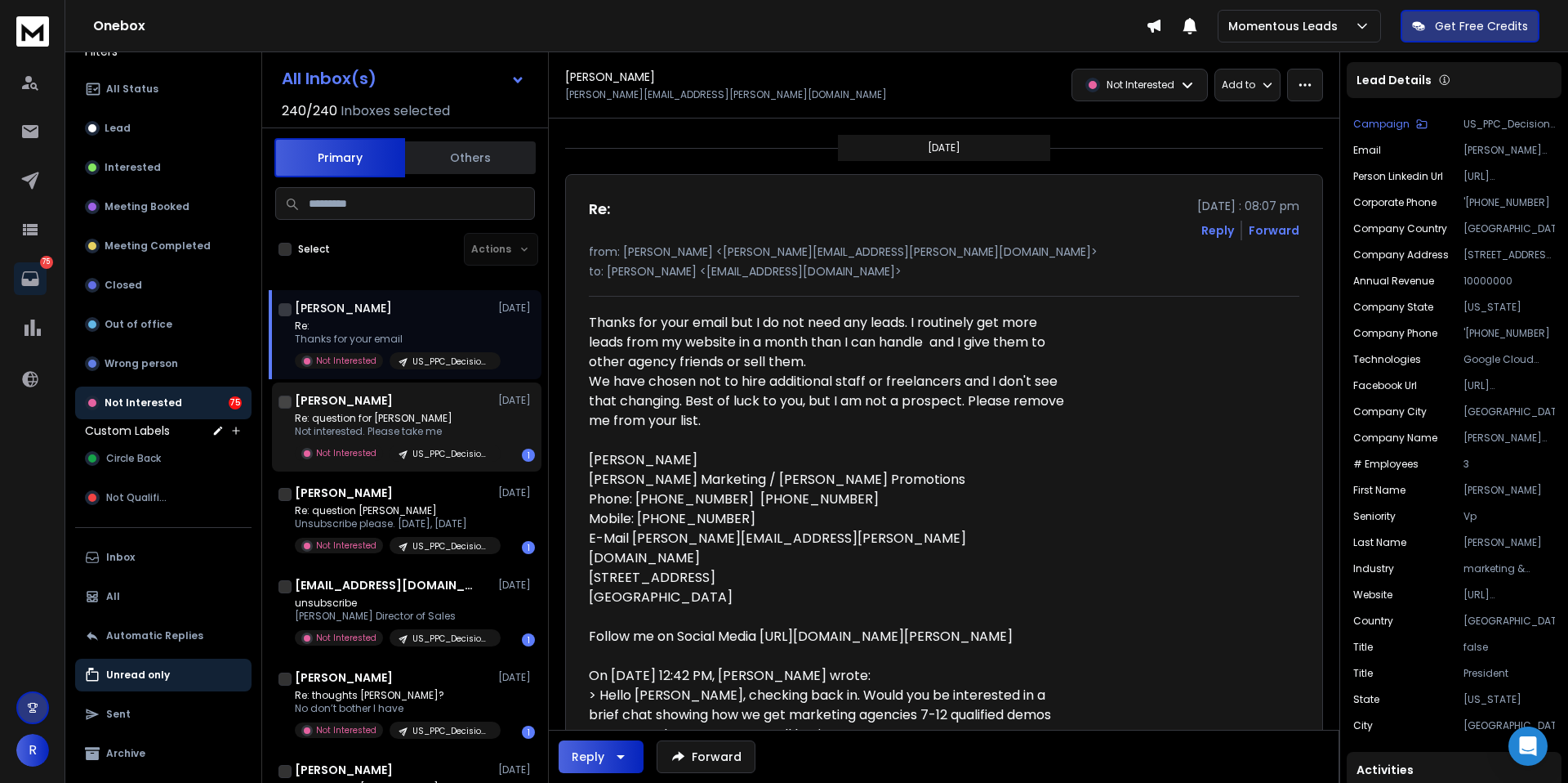
click at [440, 432] on p "Not interested. Please take me" at bounding box center [393, 431] width 196 height 13
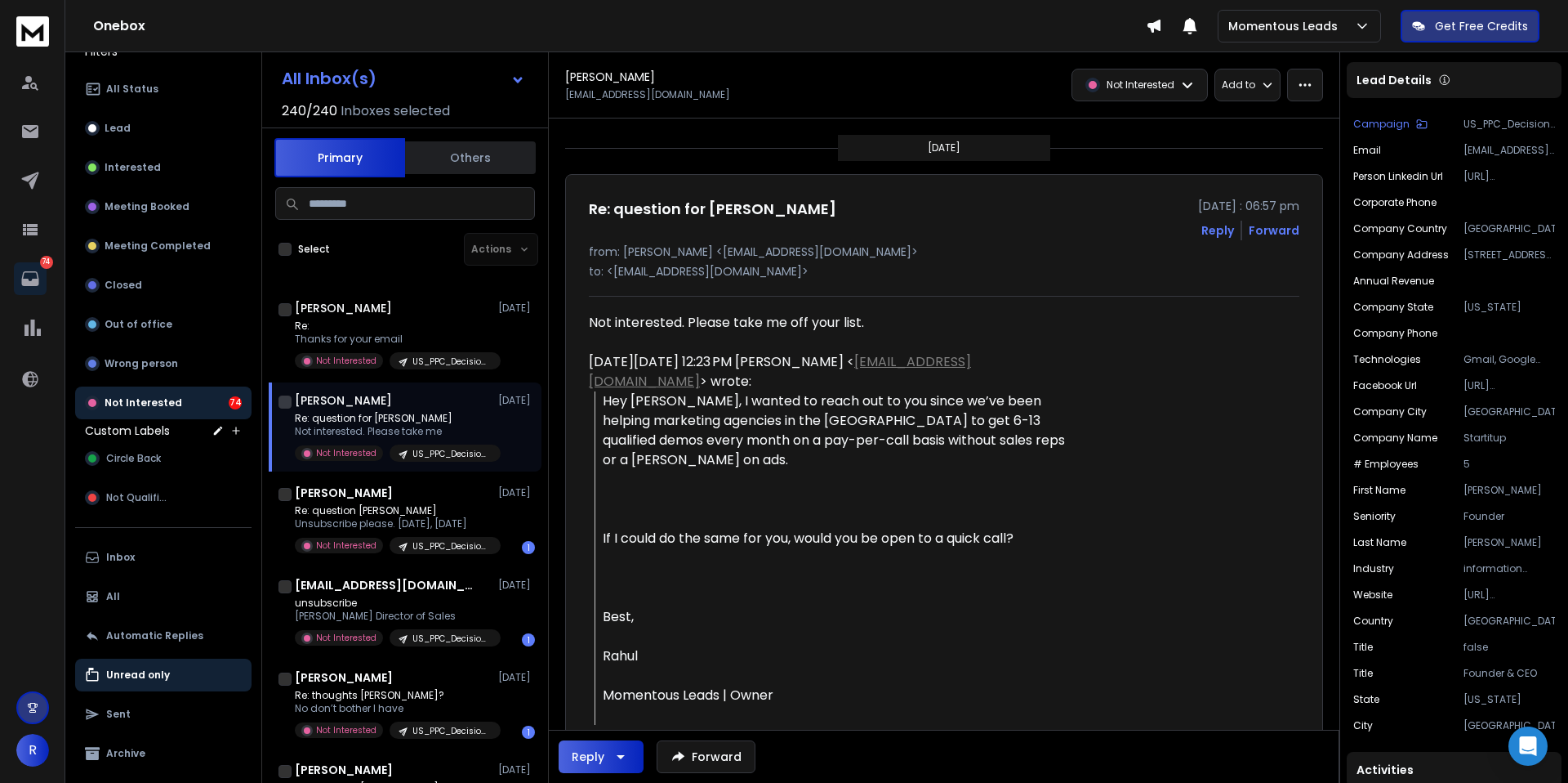
click at [1301, 76] on button "button" at bounding box center [1305, 85] width 36 height 33
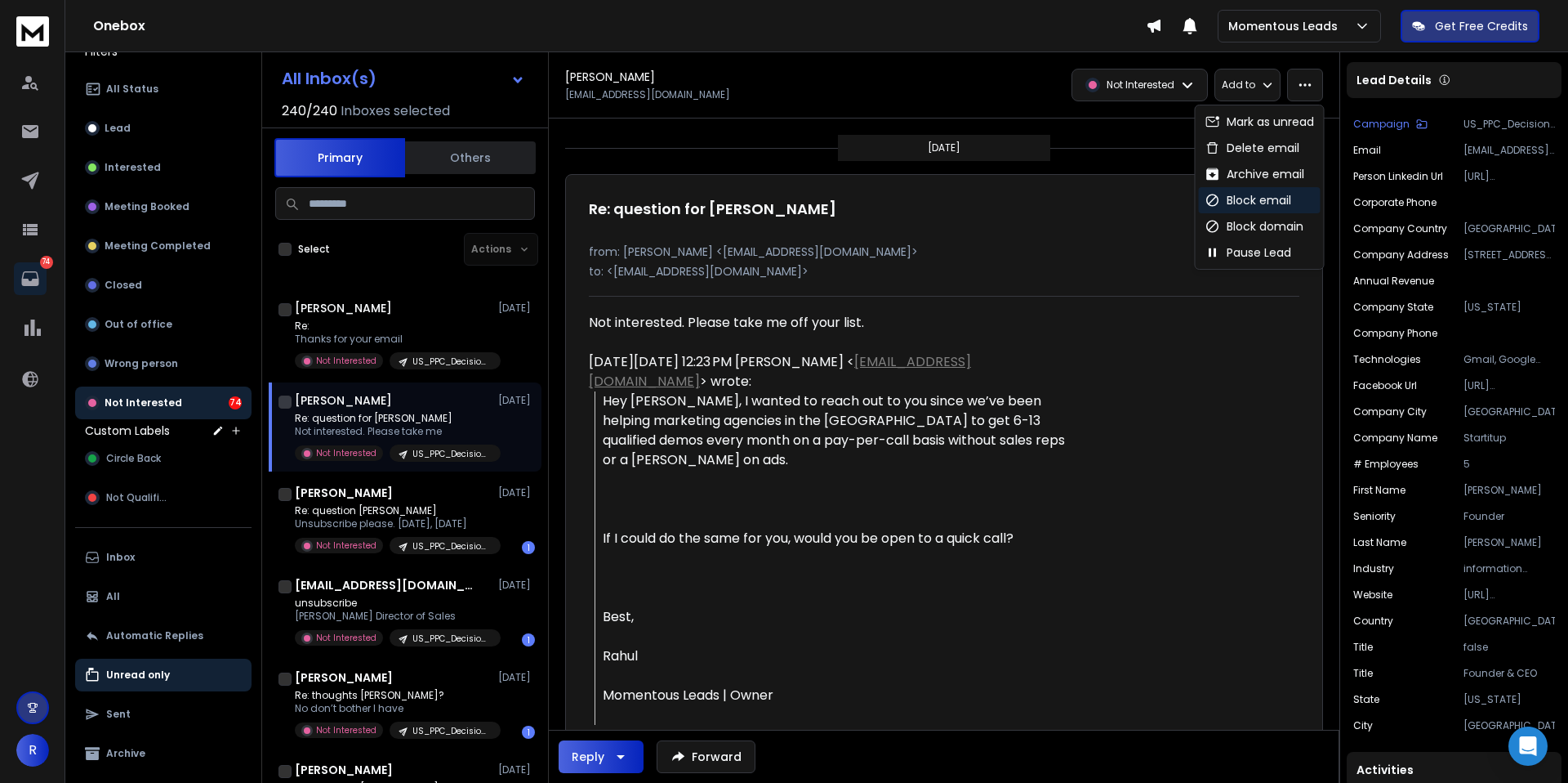
click at [1275, 196] on div "Block email" at bounding box center [1249, 200] width 86 height 16
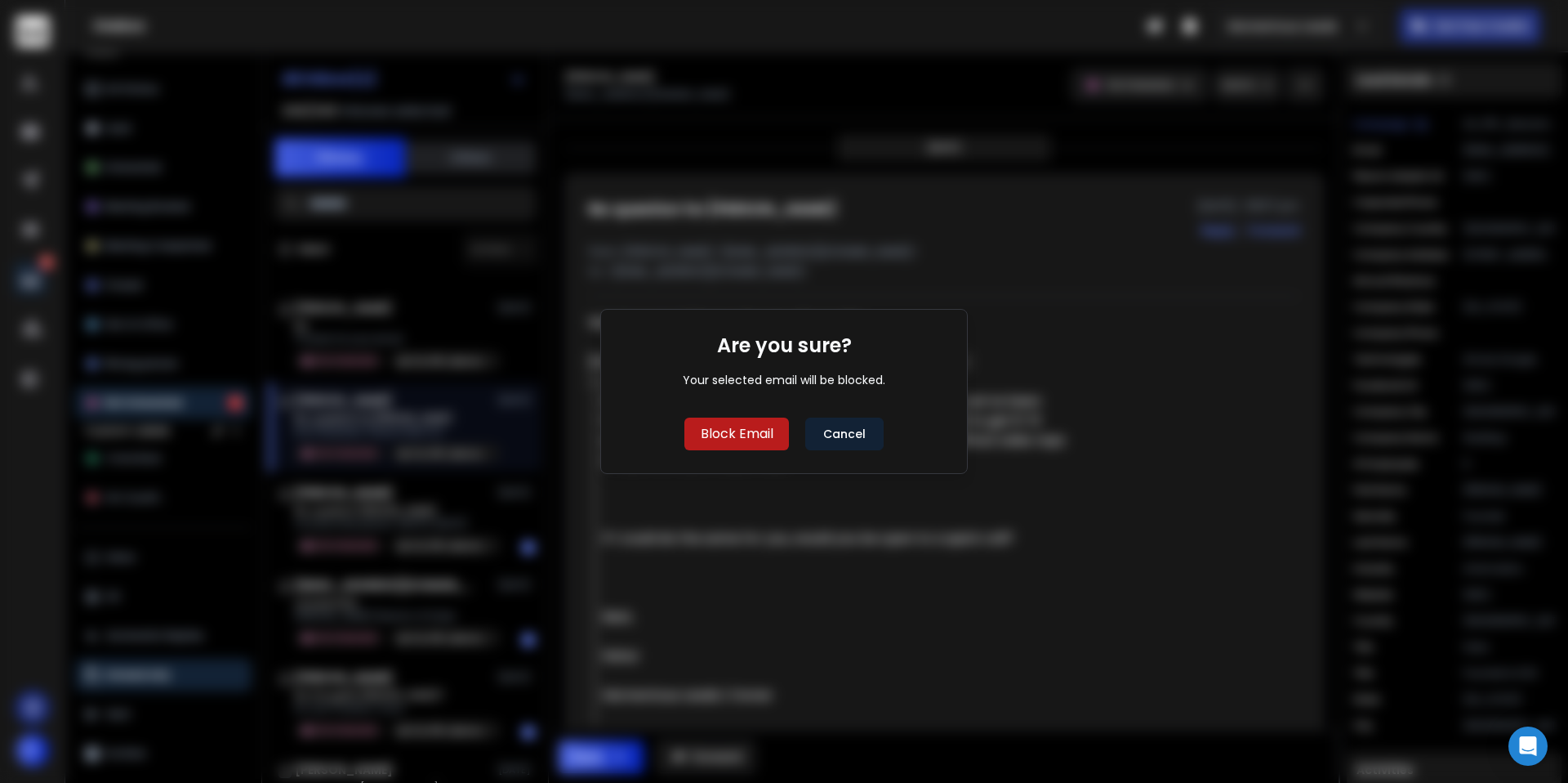
click at [734, 439] on button "Block Email" at bounding box center [736, 434] width 104 height 33
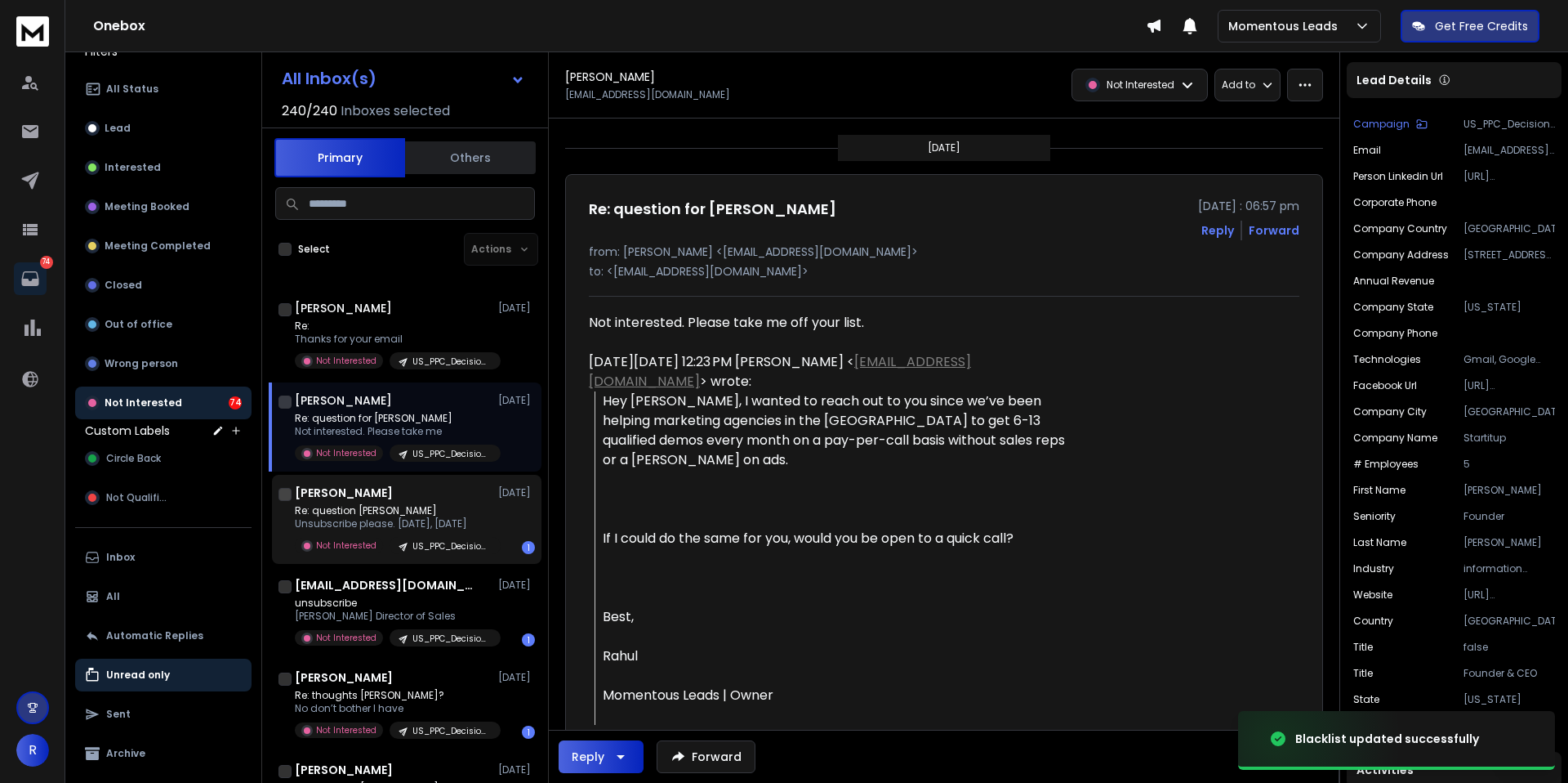
click at [450, 496] on div "John Line 16 Jul" at bounding box center [414, 493] width 240 height 16
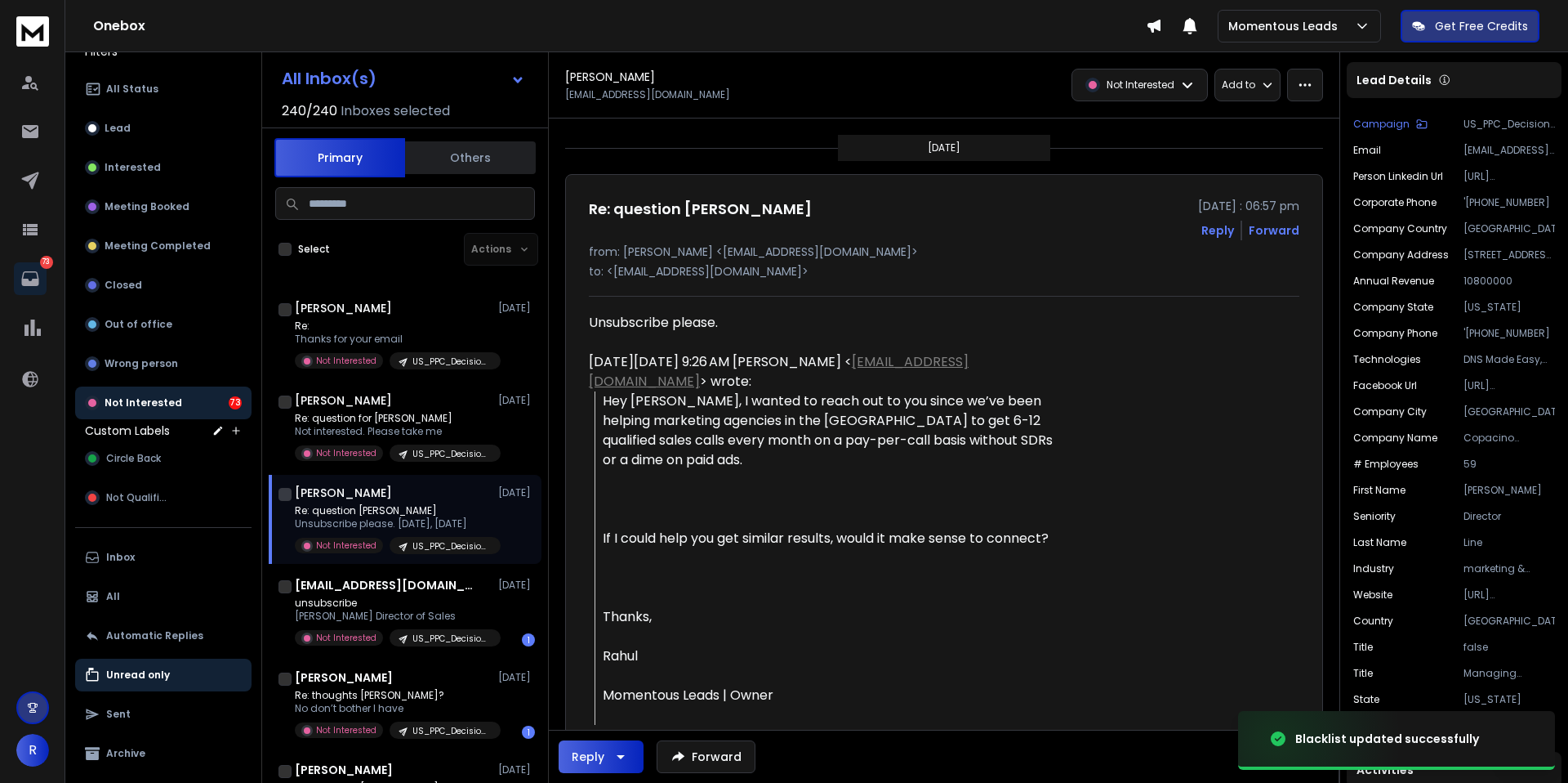
click at [1316, 74] on button "button" at bounding box center [1305, 85] width 36 height 33
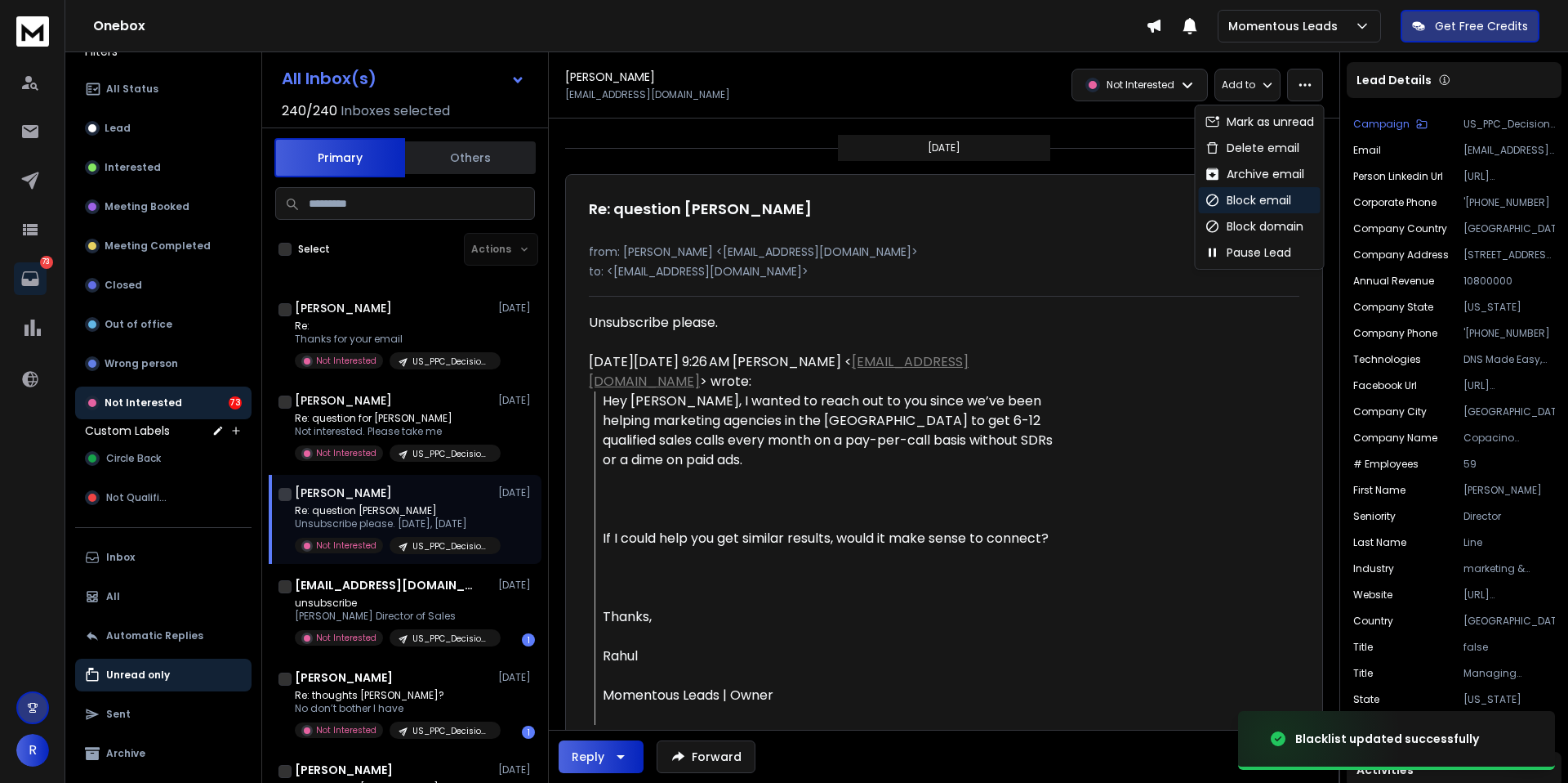
click at [1277, 196] on div "Block email" at bounding box center [1249, 200] width 86 height 16
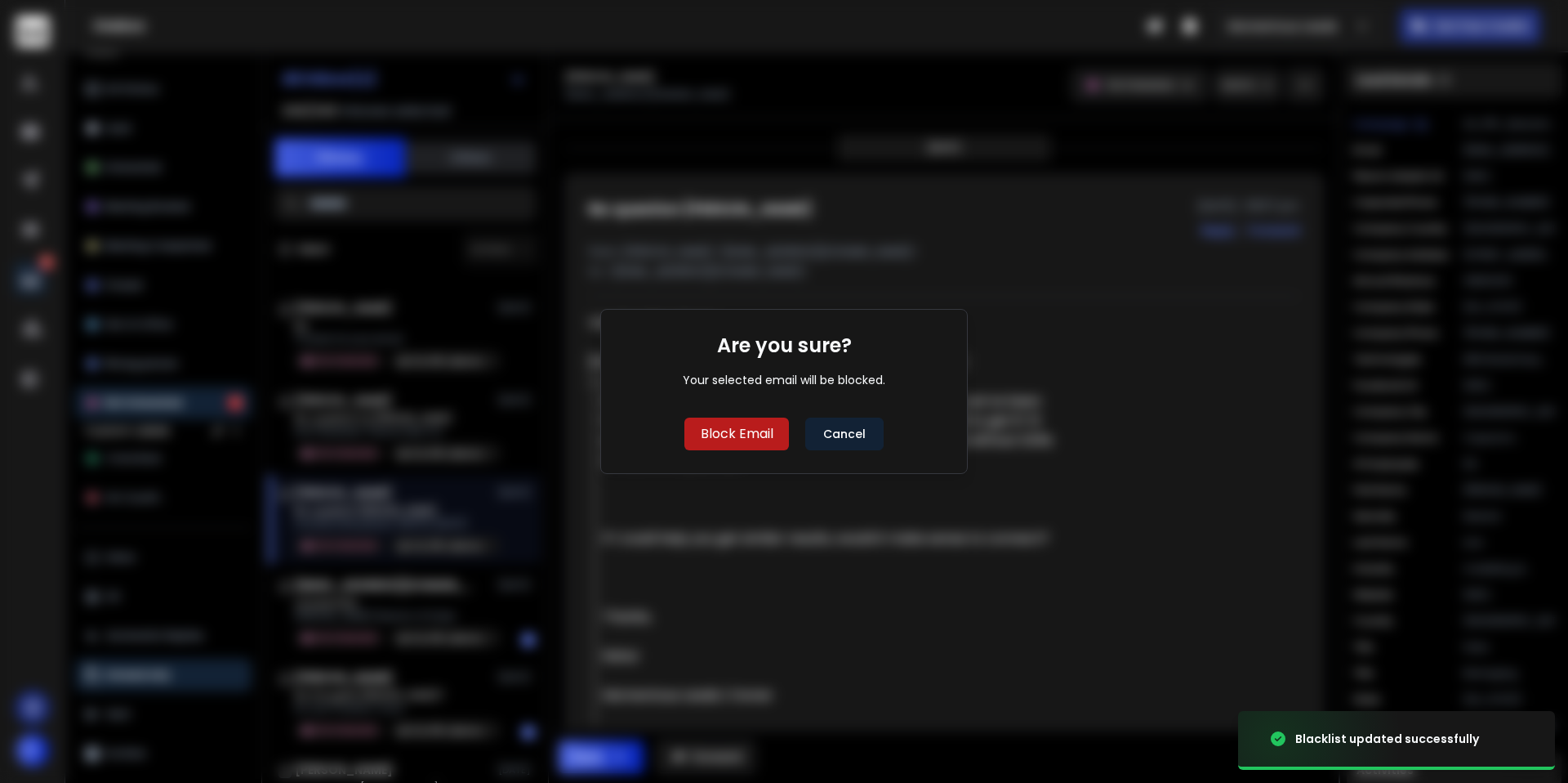
click at [711, 428] on button "Block Email" at bounding box center [736, 434] width 104 height 33
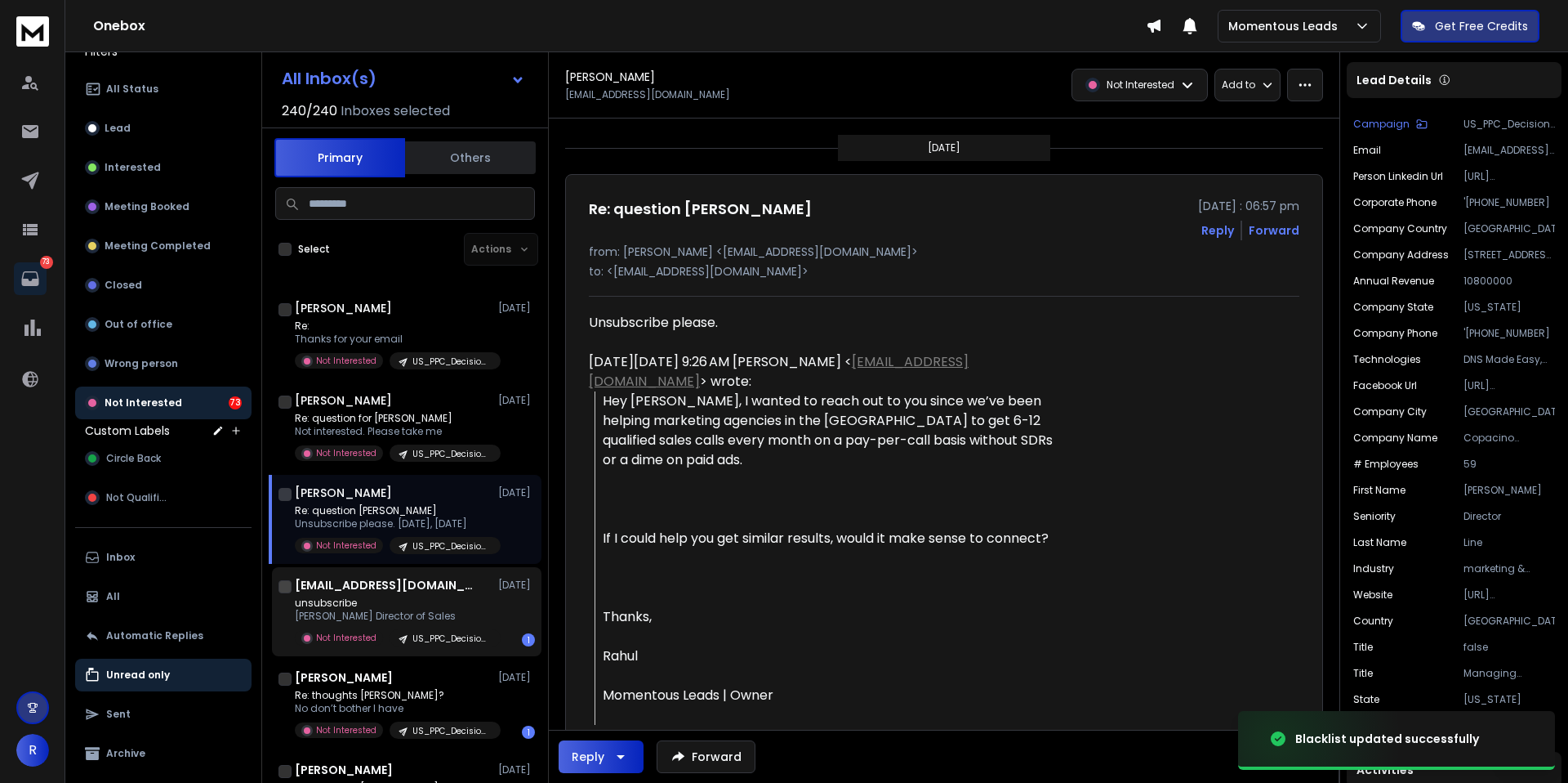
click at [458, 635] on p "US_PPC_DecisionMakers_1-200_03072025-2-CLEANED" at bounding box center [452, 638] width 79 height 12
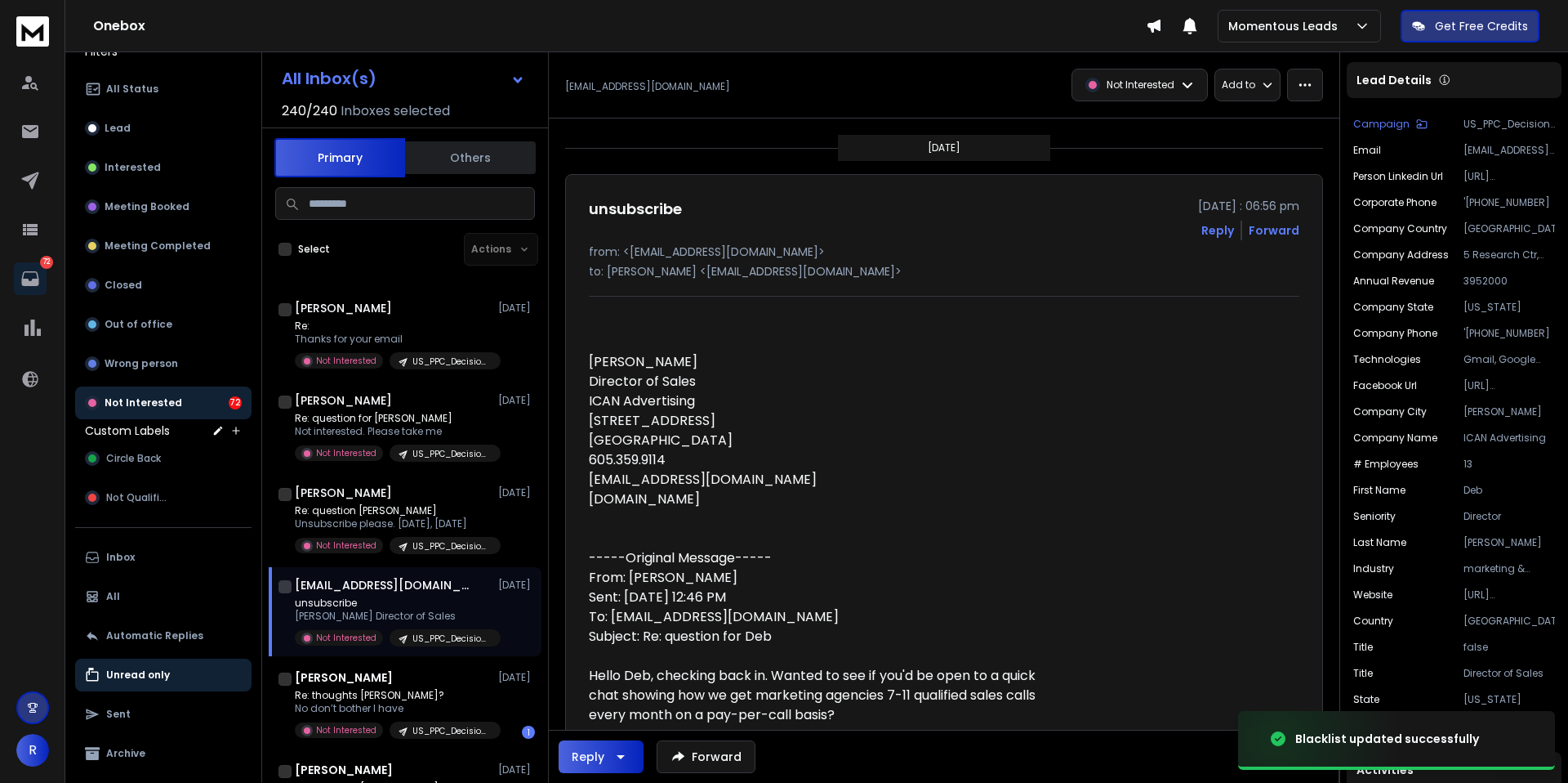
click at [1320, 86] on button "button" at bounding box center [1305, 85] width 36 height 33
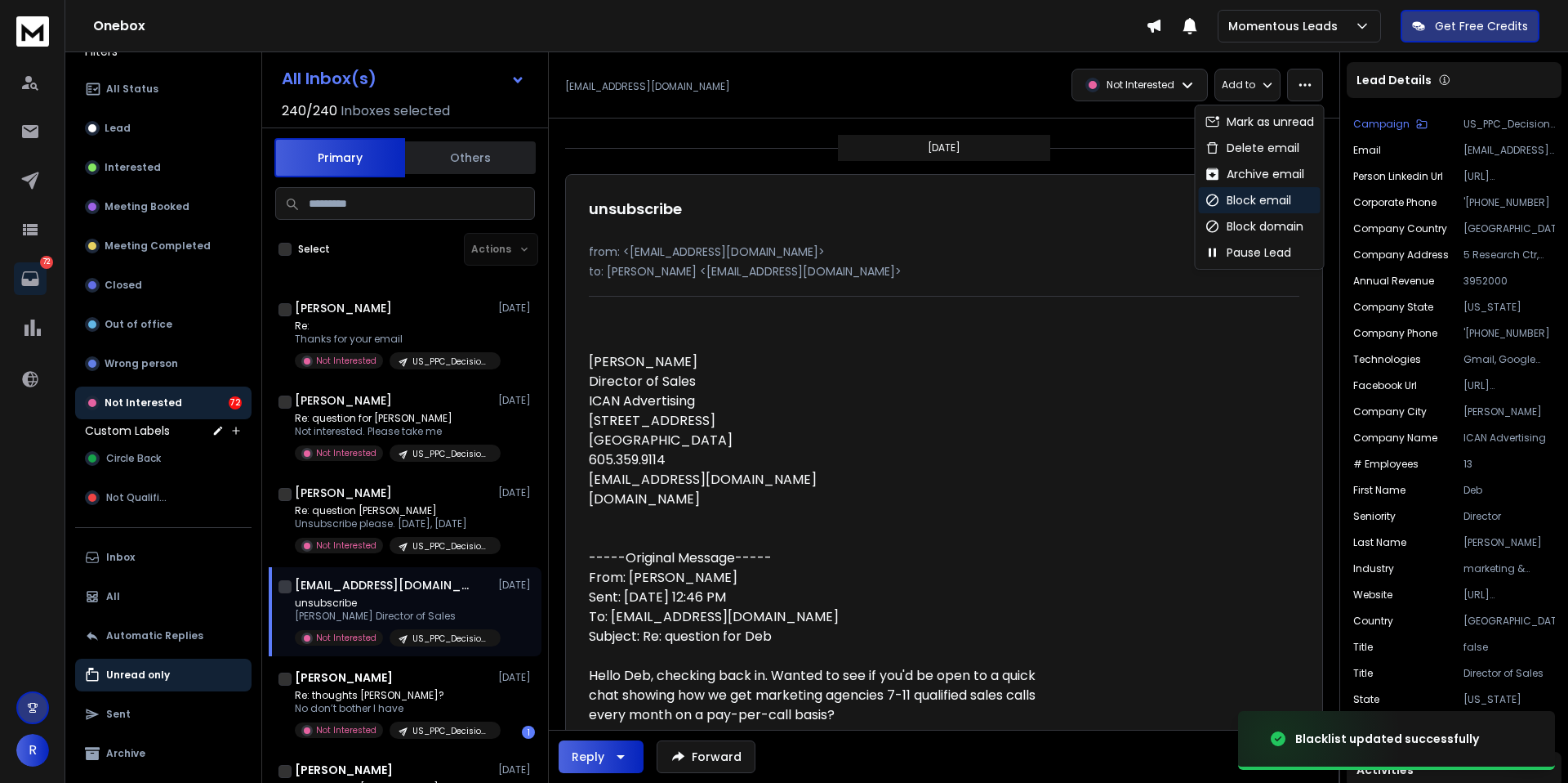
click at [1266, 204] on div "Block email" at bounding box center [1249, 200] width 86 height 16
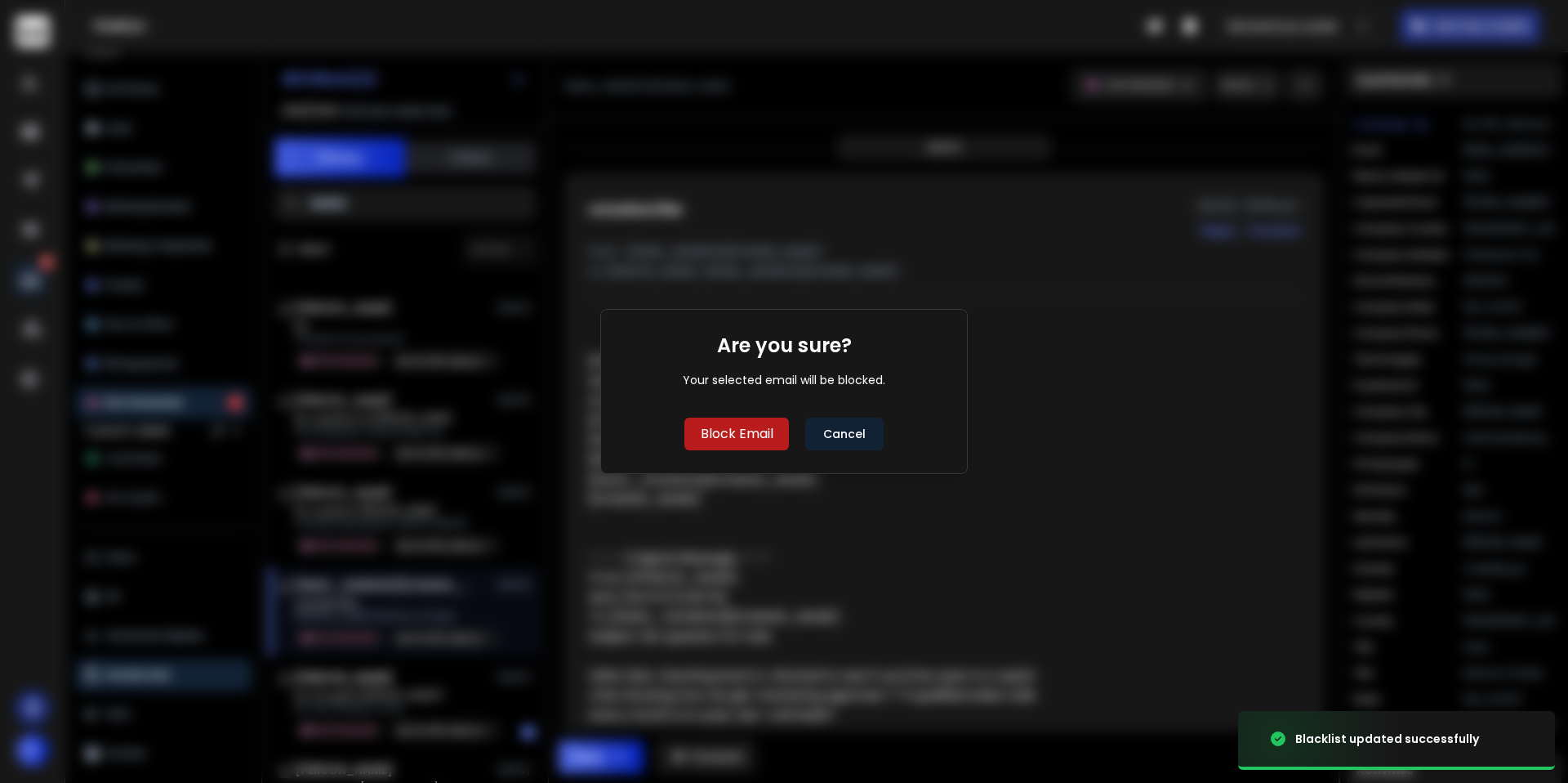
click at [698, 430] on button "Block Email" at bounding box center [736, 434] width 104 height 33
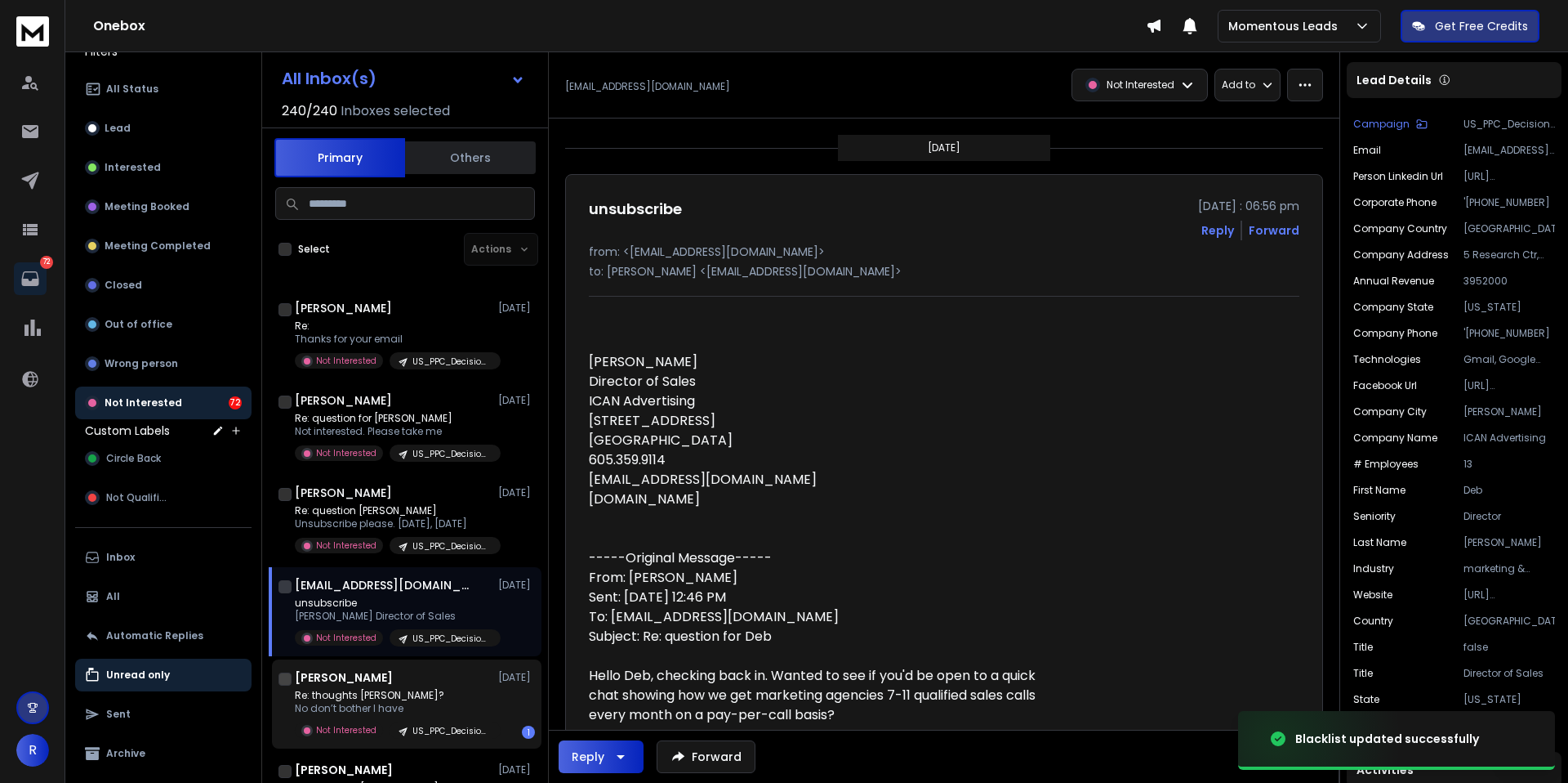
click at [489, 665] on div "Bob Hanson 16 Jul Re: thoughts Bob? No don’t bother I have Not Interested US_PP…" at bounding box center [407, 704] width 270 height 89
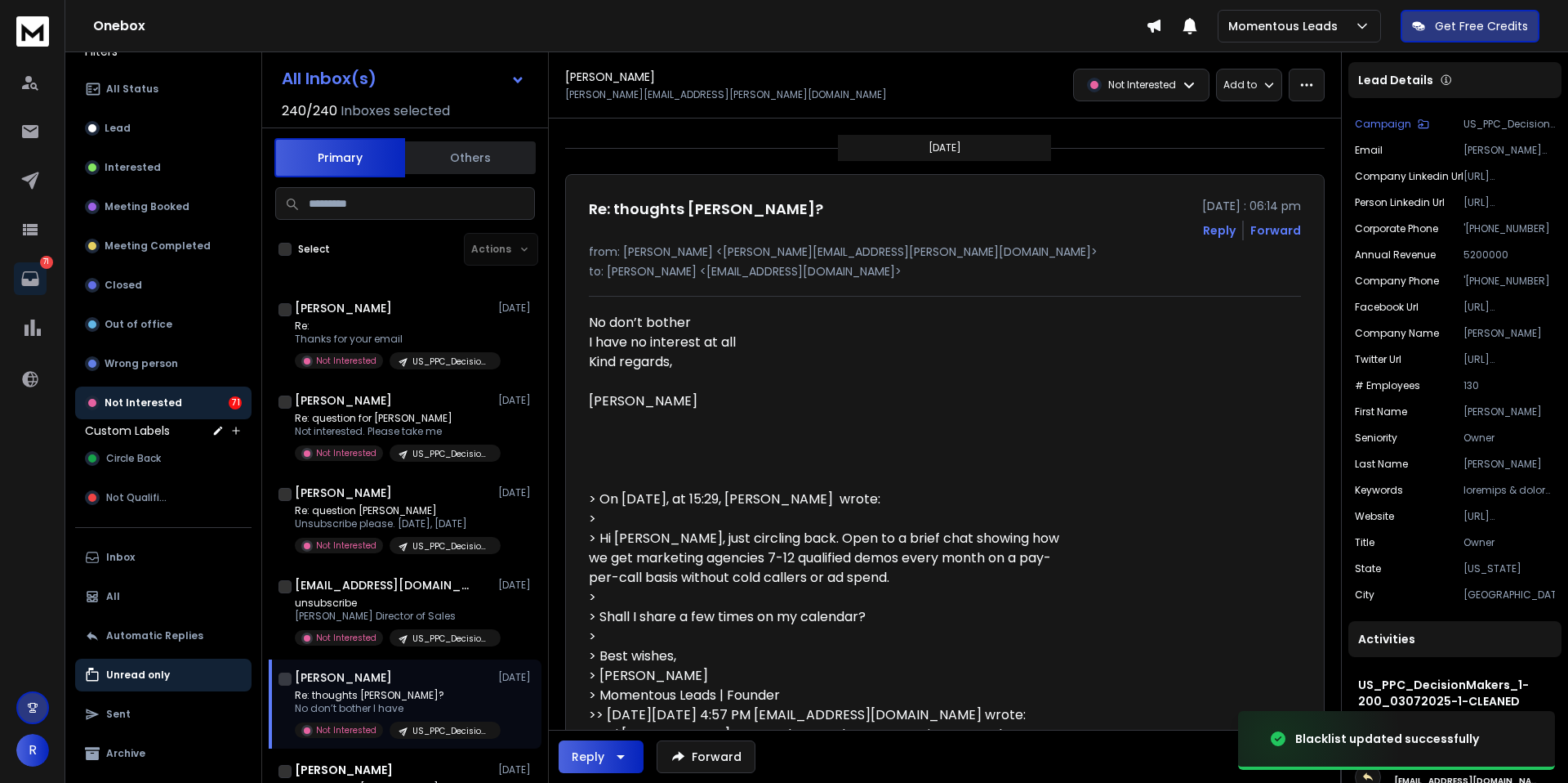
click at [1323, 82] on button "button" at bounding box center [1307, 85] width 36 height 33
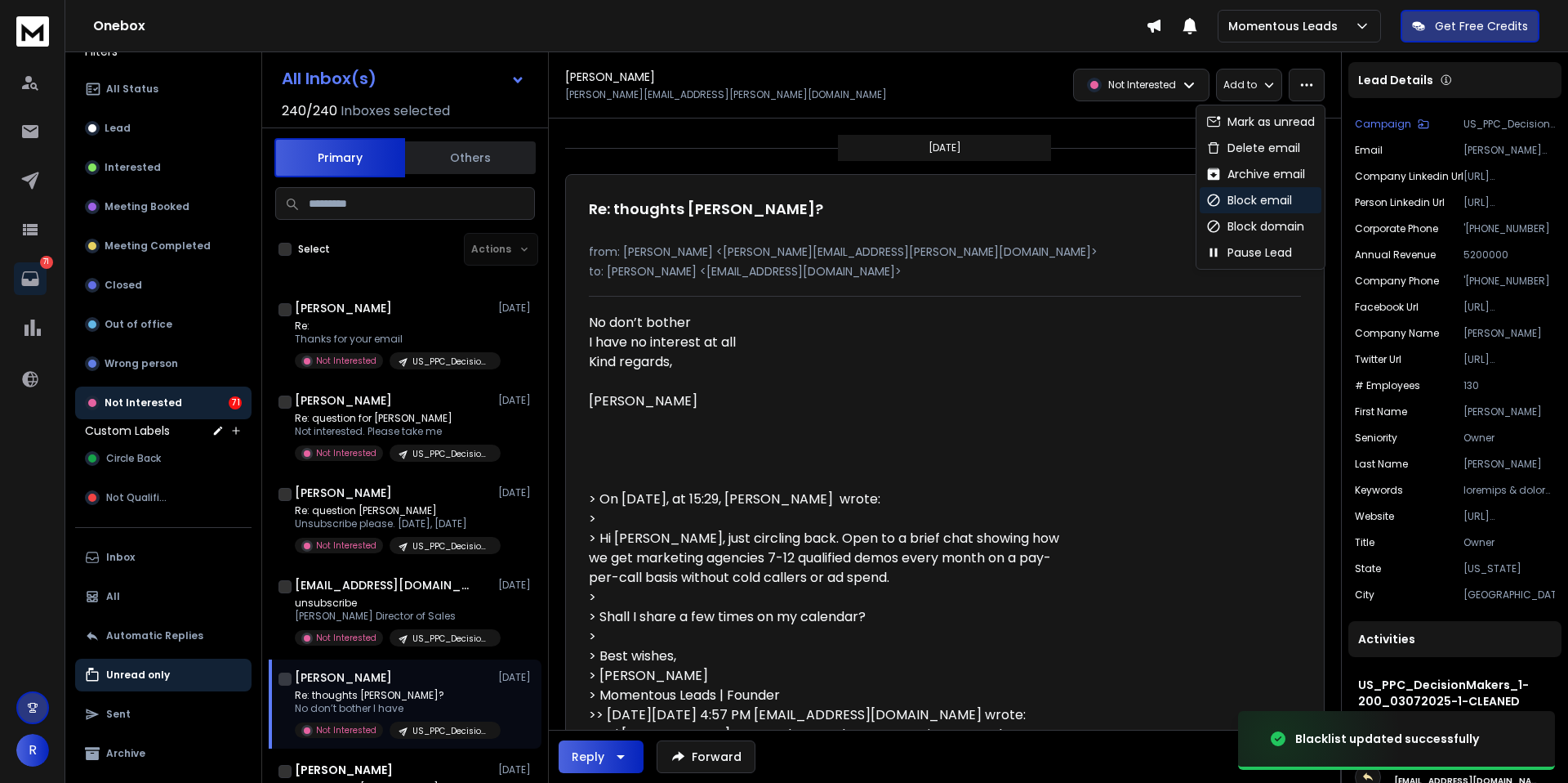
click at [1270, 207] on div "Block email" at bounding box center [1249, 200] width 86 height 16
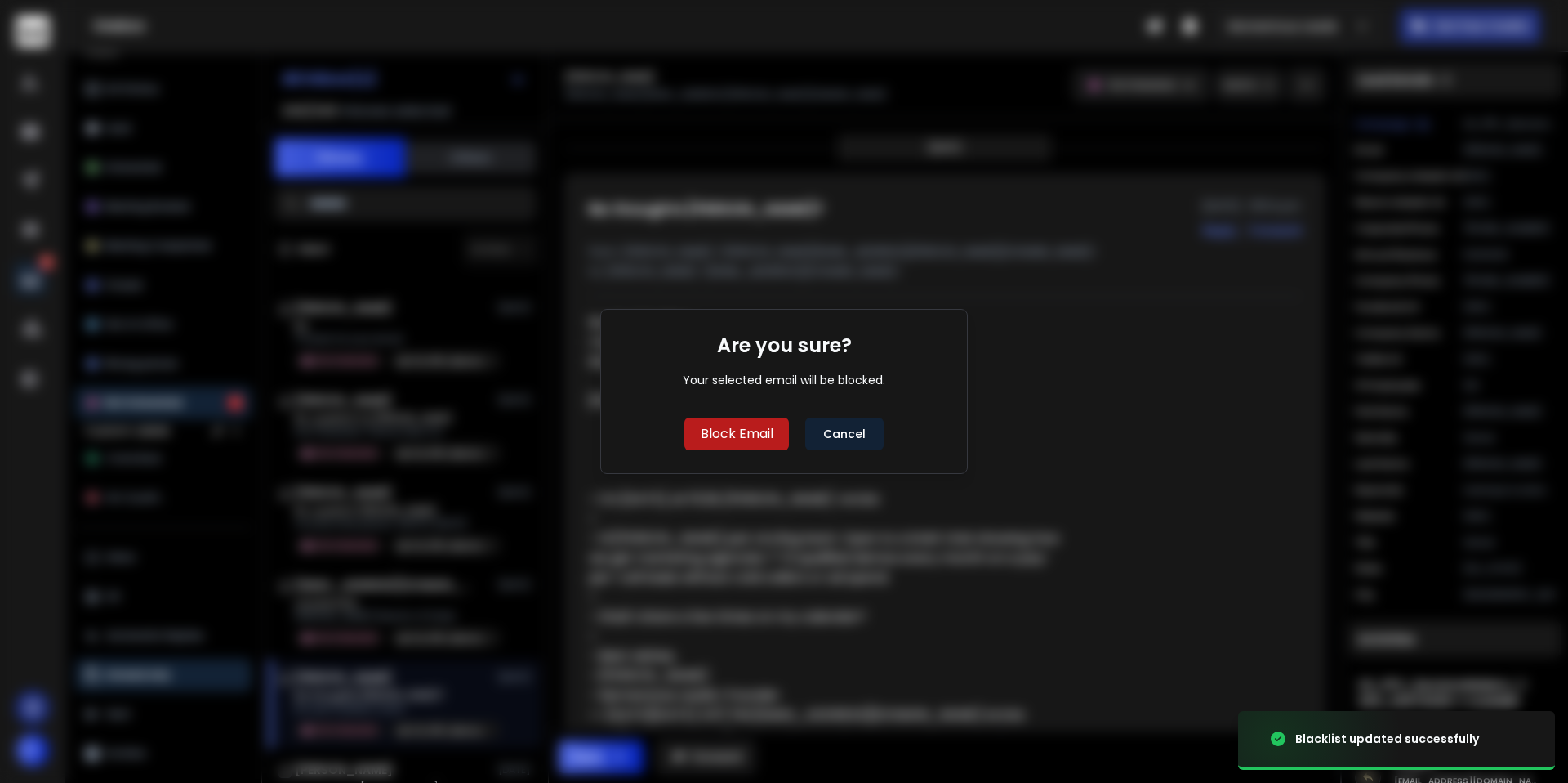
click at [733, 429] on button "Block Email" at bounding box center [736, 434] width 104 height 33
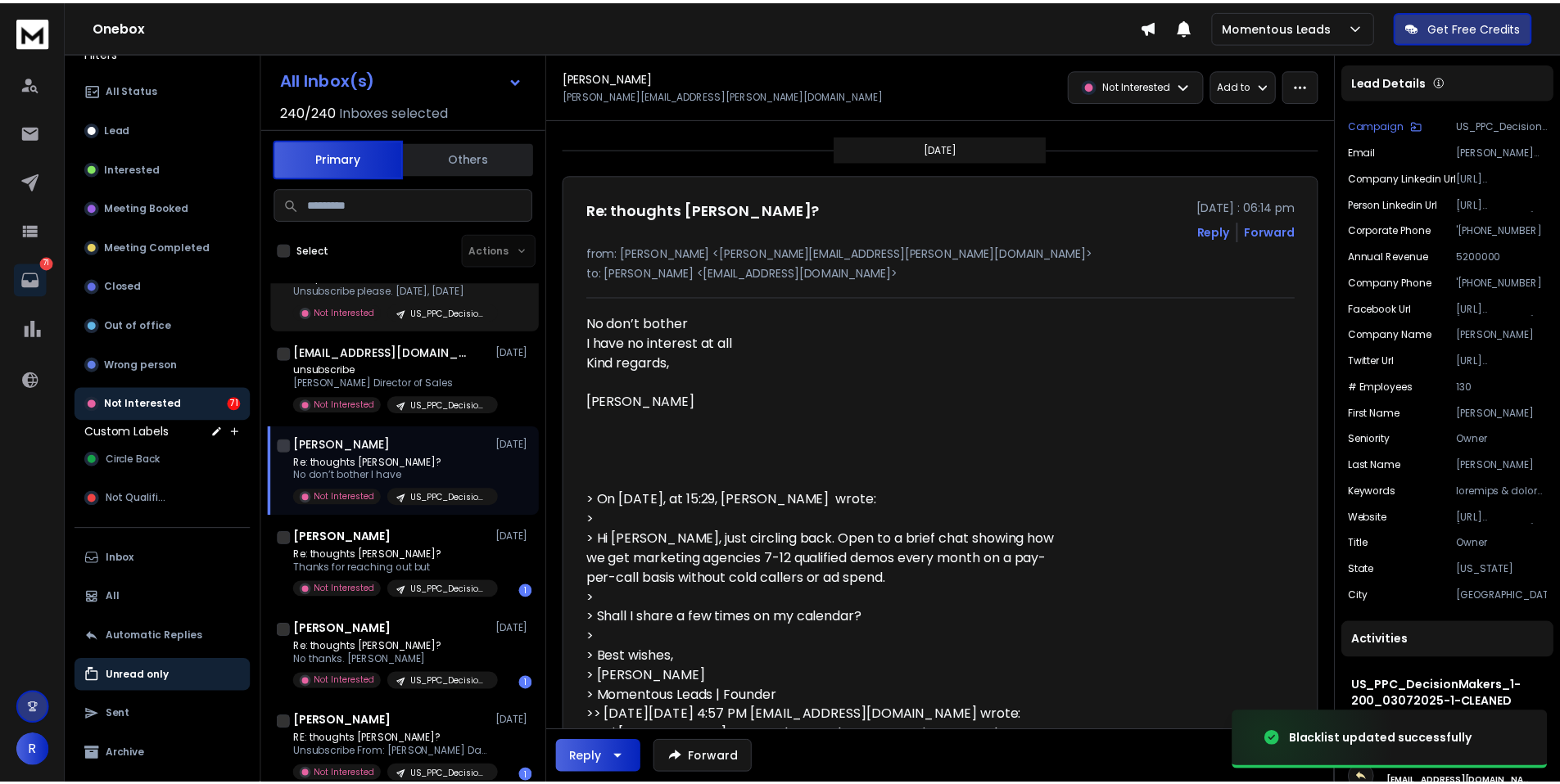
scroll to position [757, 0]
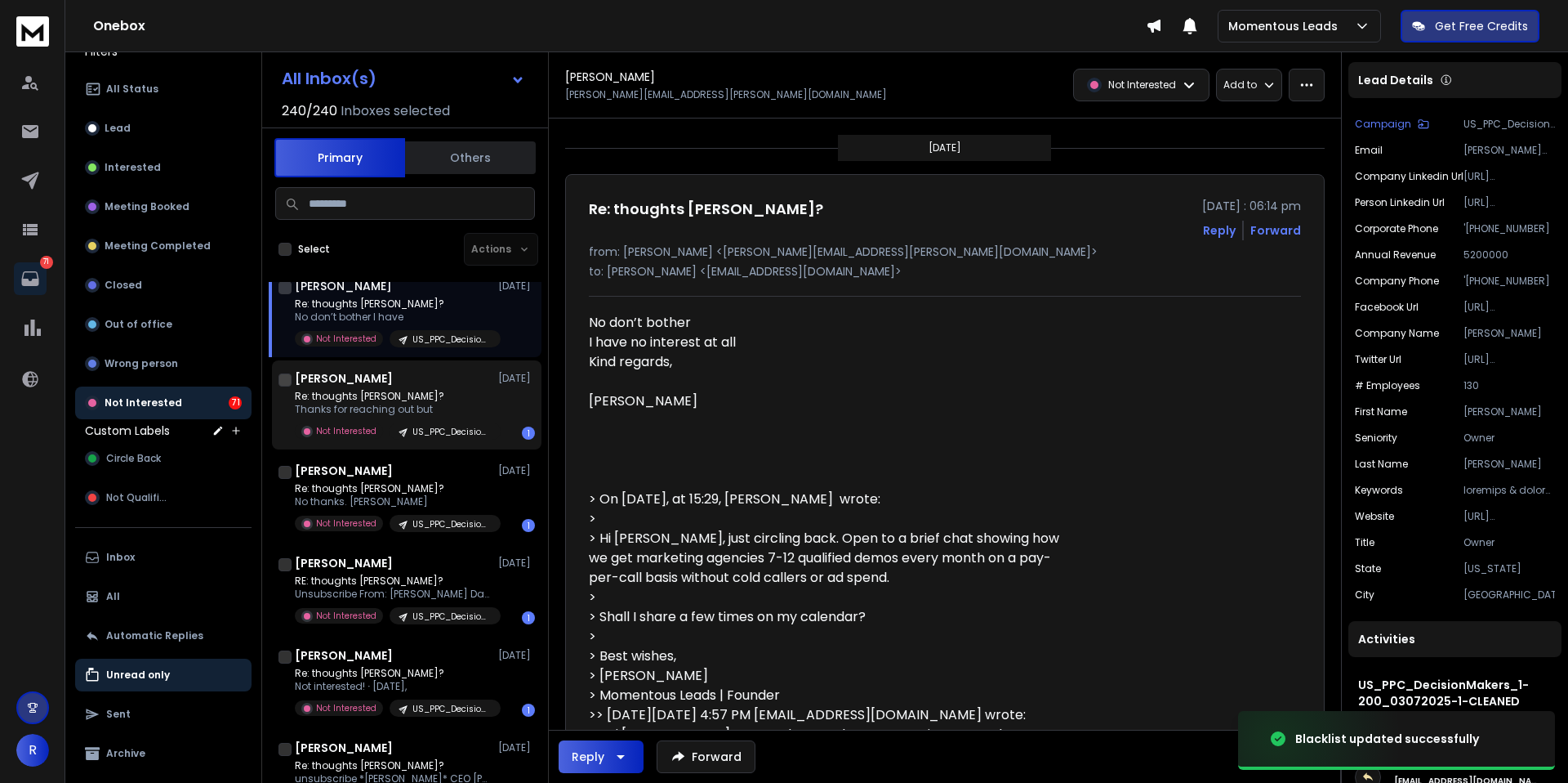
click at [486, 404] on p "Thanks for reaching out but" at bounding box center [393, 409] width 196 height 13
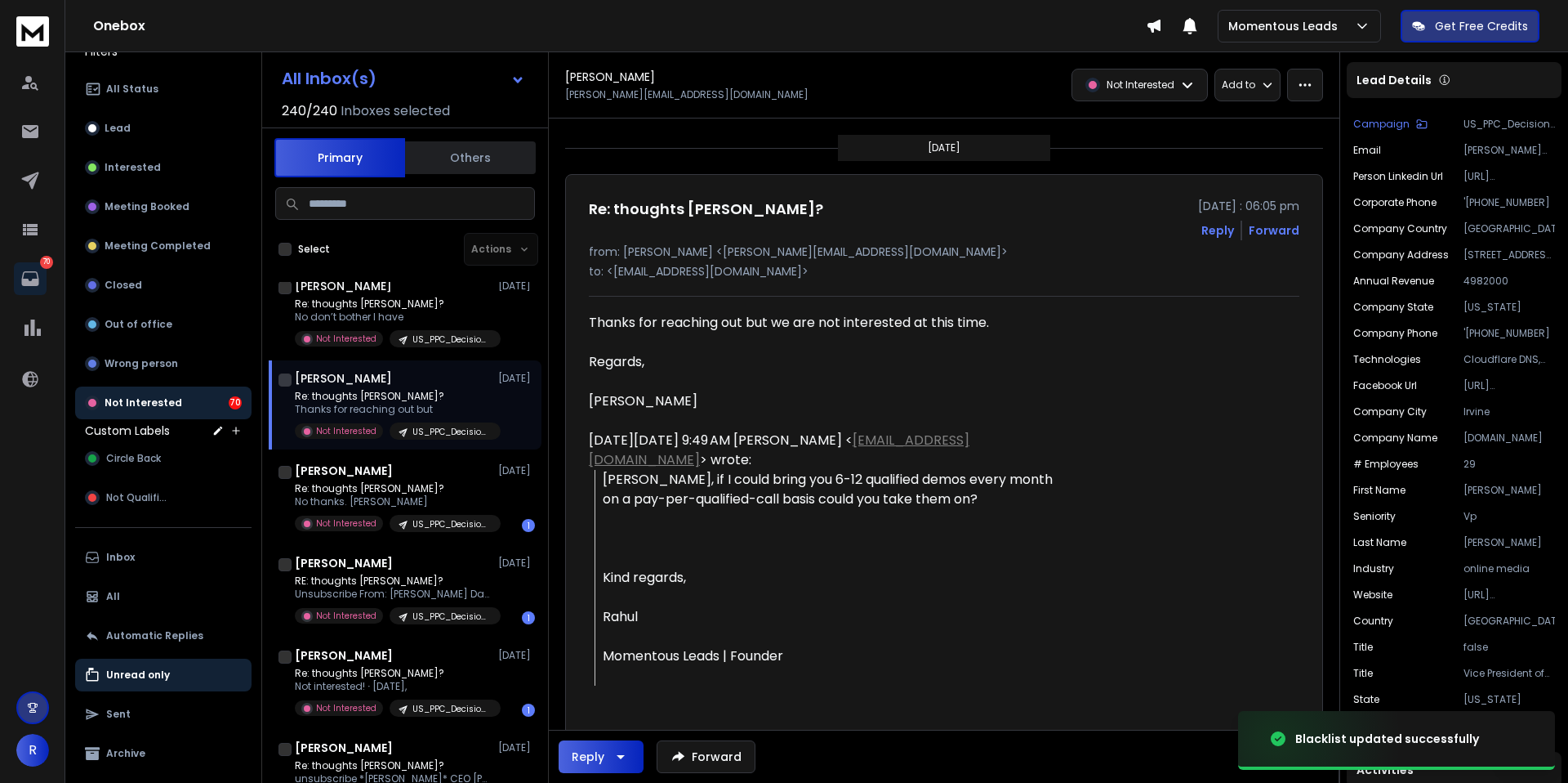
click at [1313, 92] on button "button" at bounding box center [1305, 85] width 36 height 33
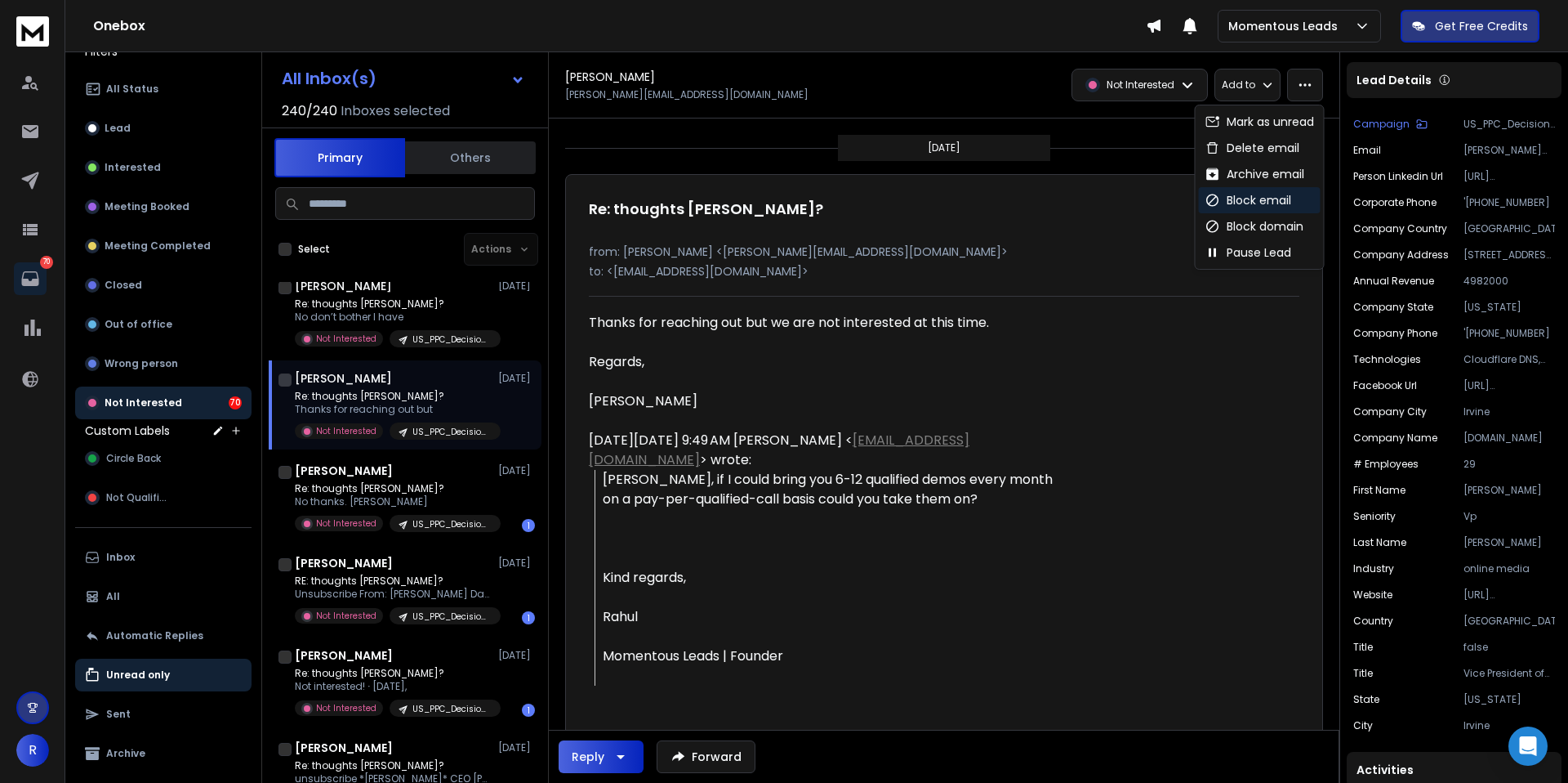
click at [1277, 202] on div "Block email" at bounding box center [1249, 200] width 86 height 16
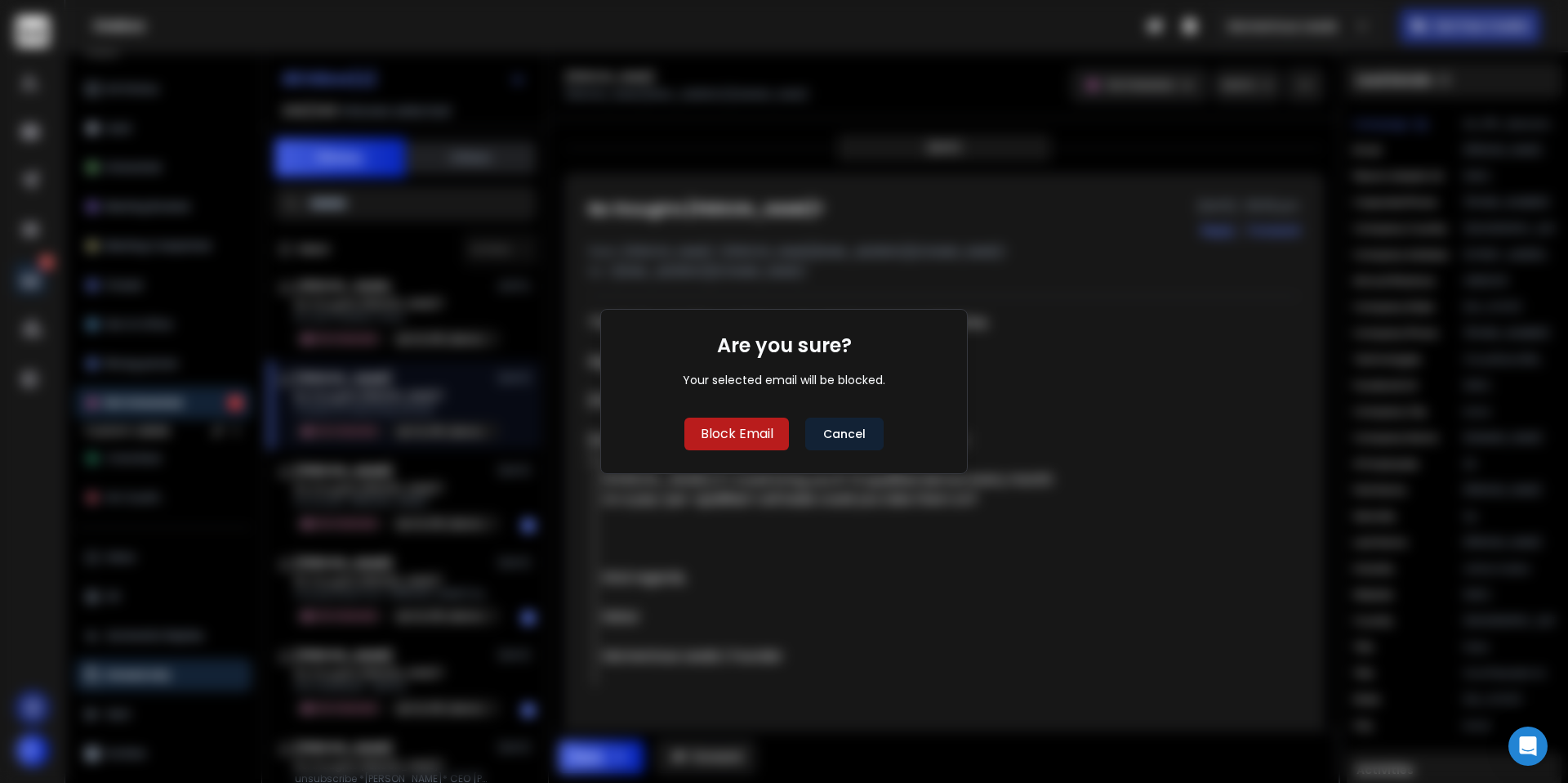
click at [704, 437] on button "Block Email" at bounding box center [736, 434] width 104 height 33
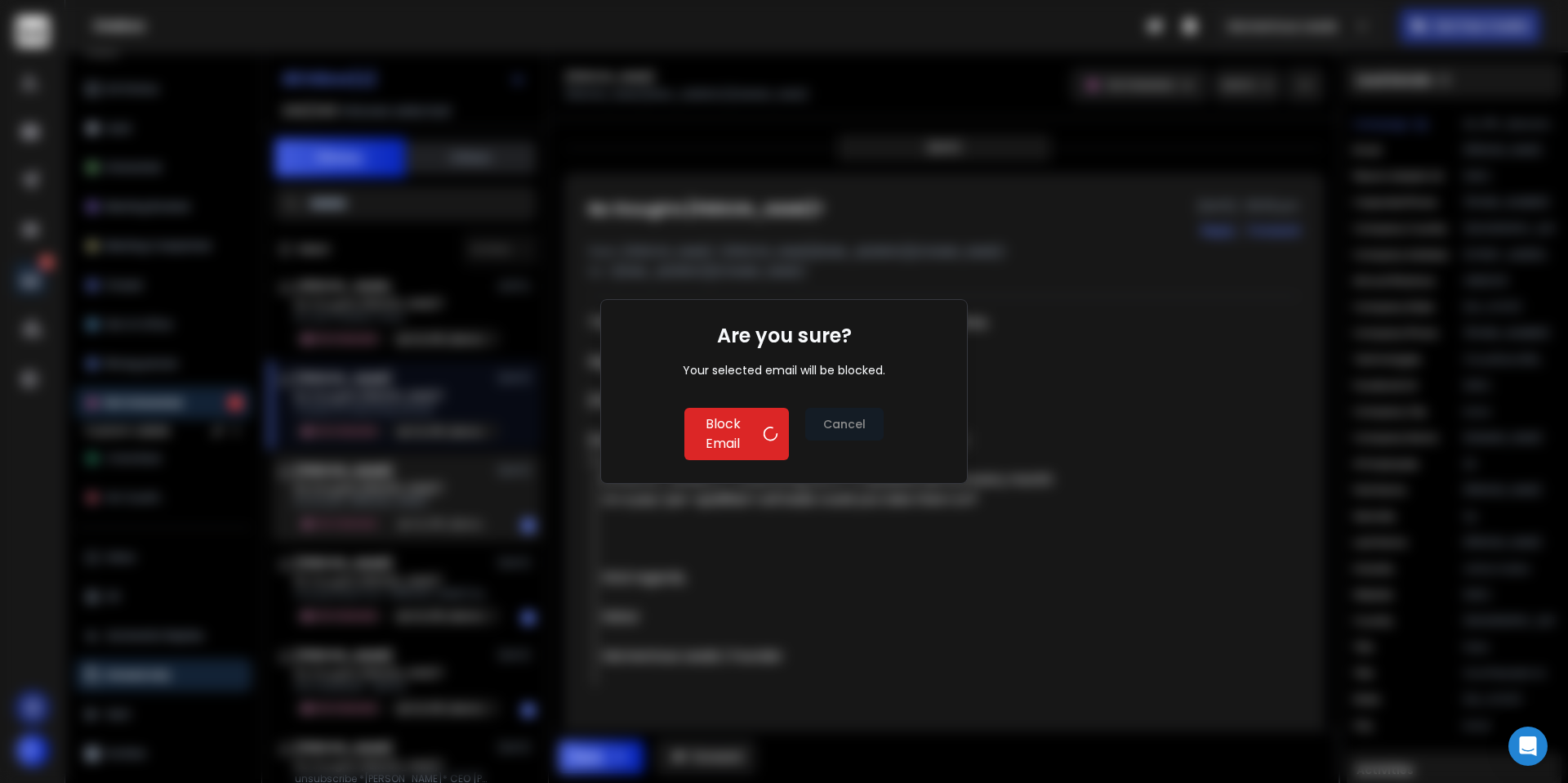
click at [444, 494] on p "Re: thoughts Lesli?" at bounding box center [393, 488] width 196 height 13
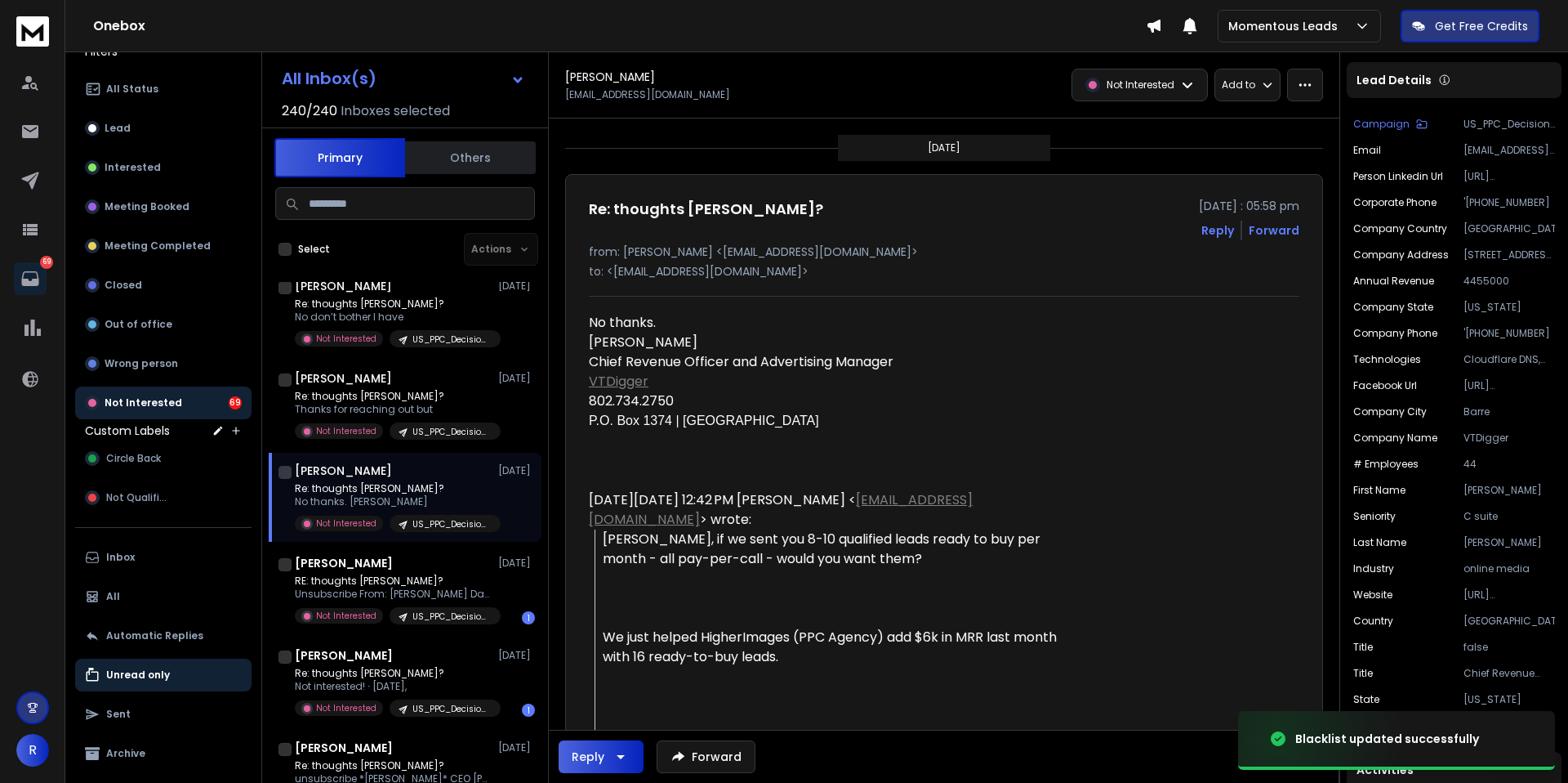
click at [1296, 86] on button "button" at bounding box center [1305, 85] width 36 height 33
click at [1295, 197] on div "Block email" at bounding box center [1260, 200] width 121 height 26
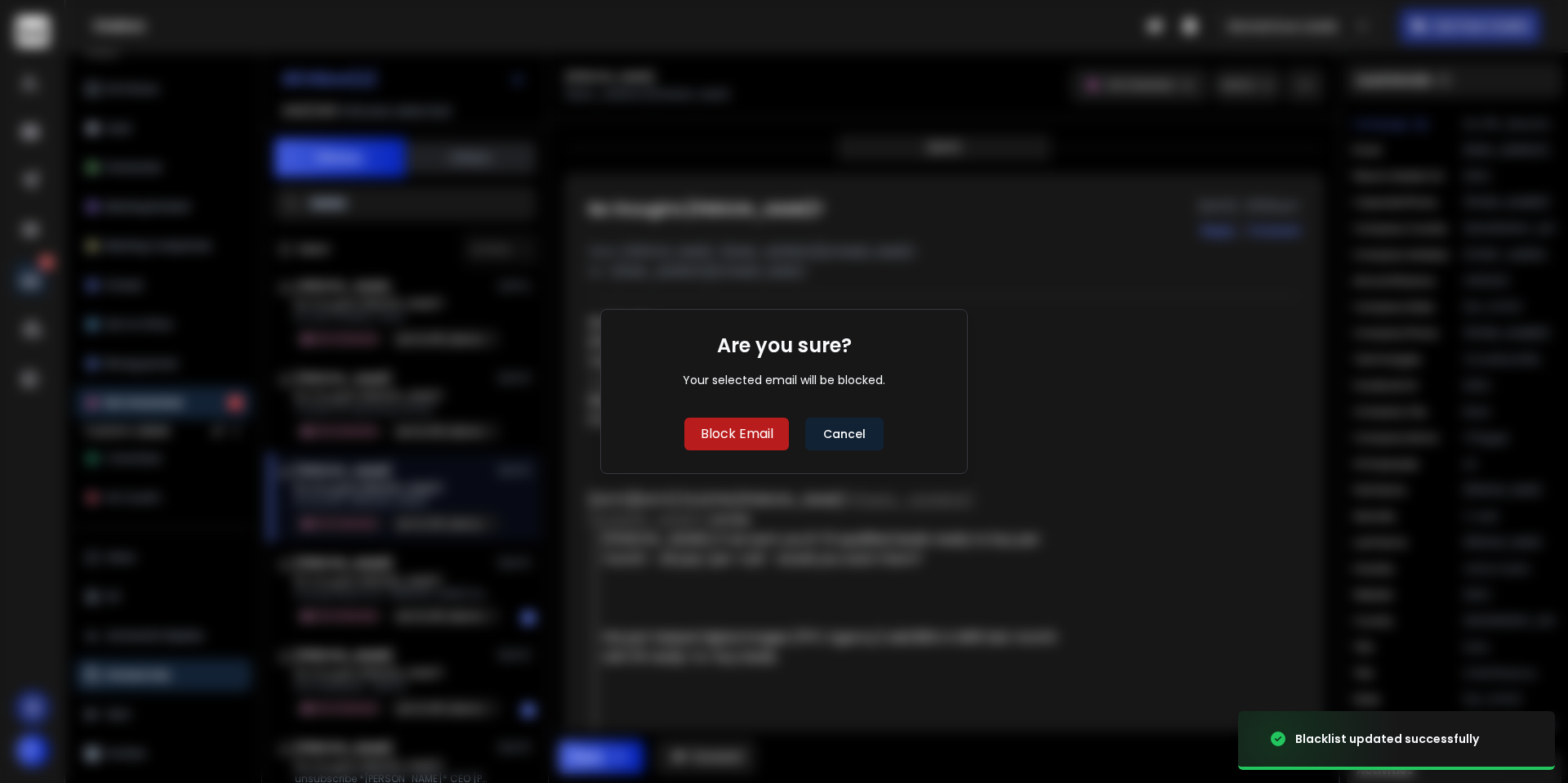
click at [714, 440] on button "Block Email" at bounding box center [736, 434] width 104 height 33
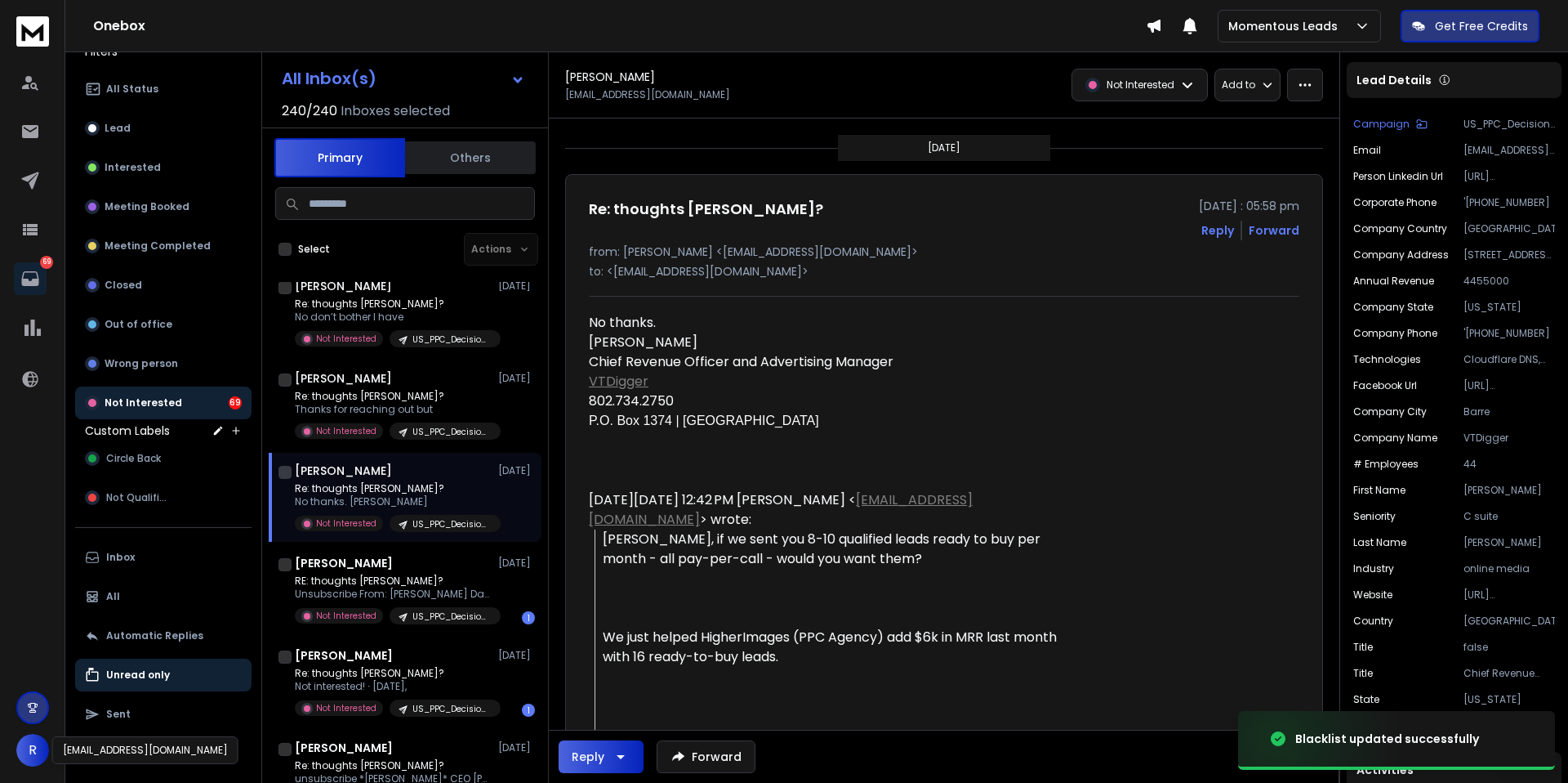
click at [28, 759] on span "R" at bounding box center [32, 750] width 33 height 33
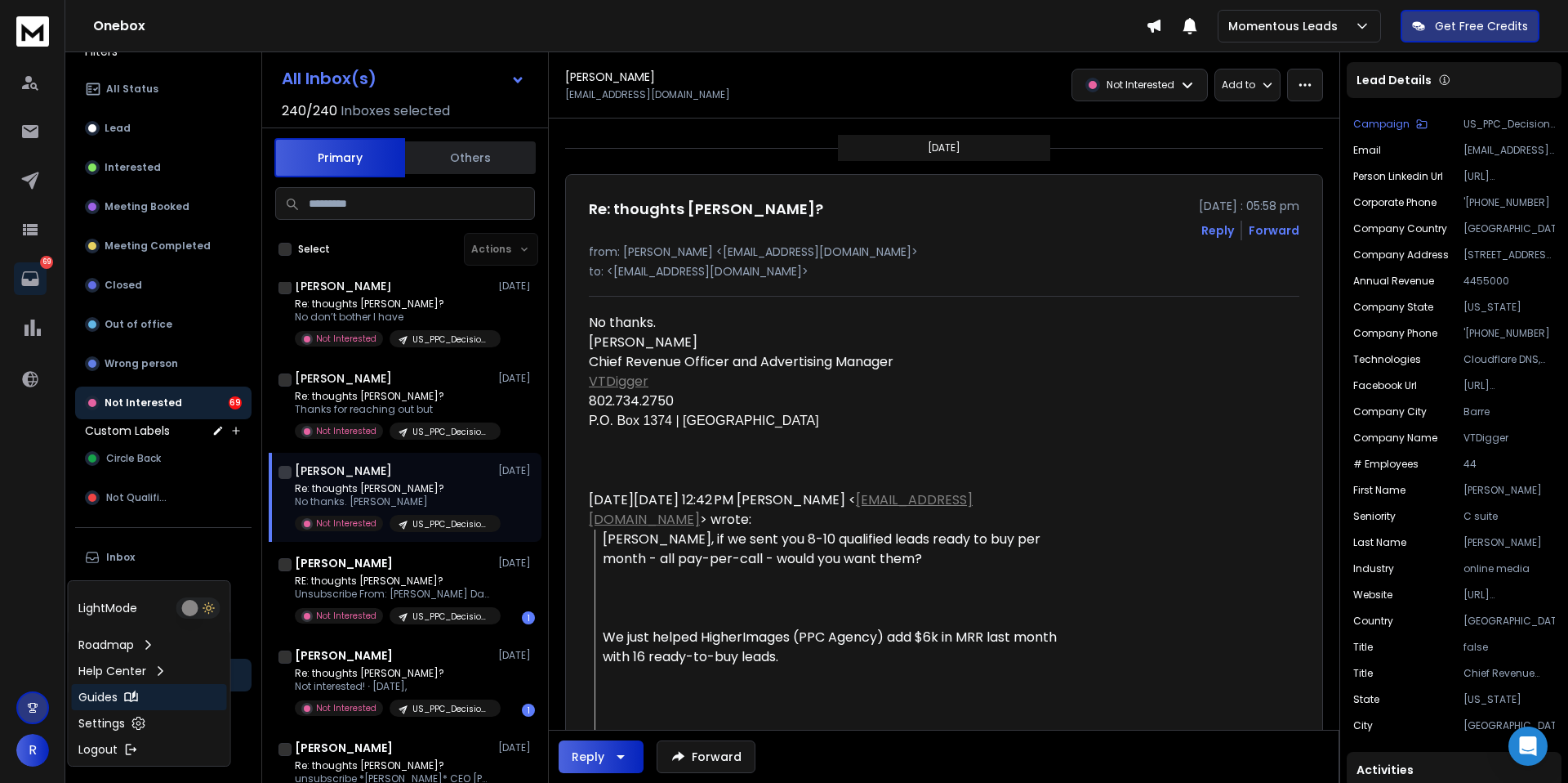
click at [45, 746] on span "R" at bounding box center [32, 750] width 33 height 33
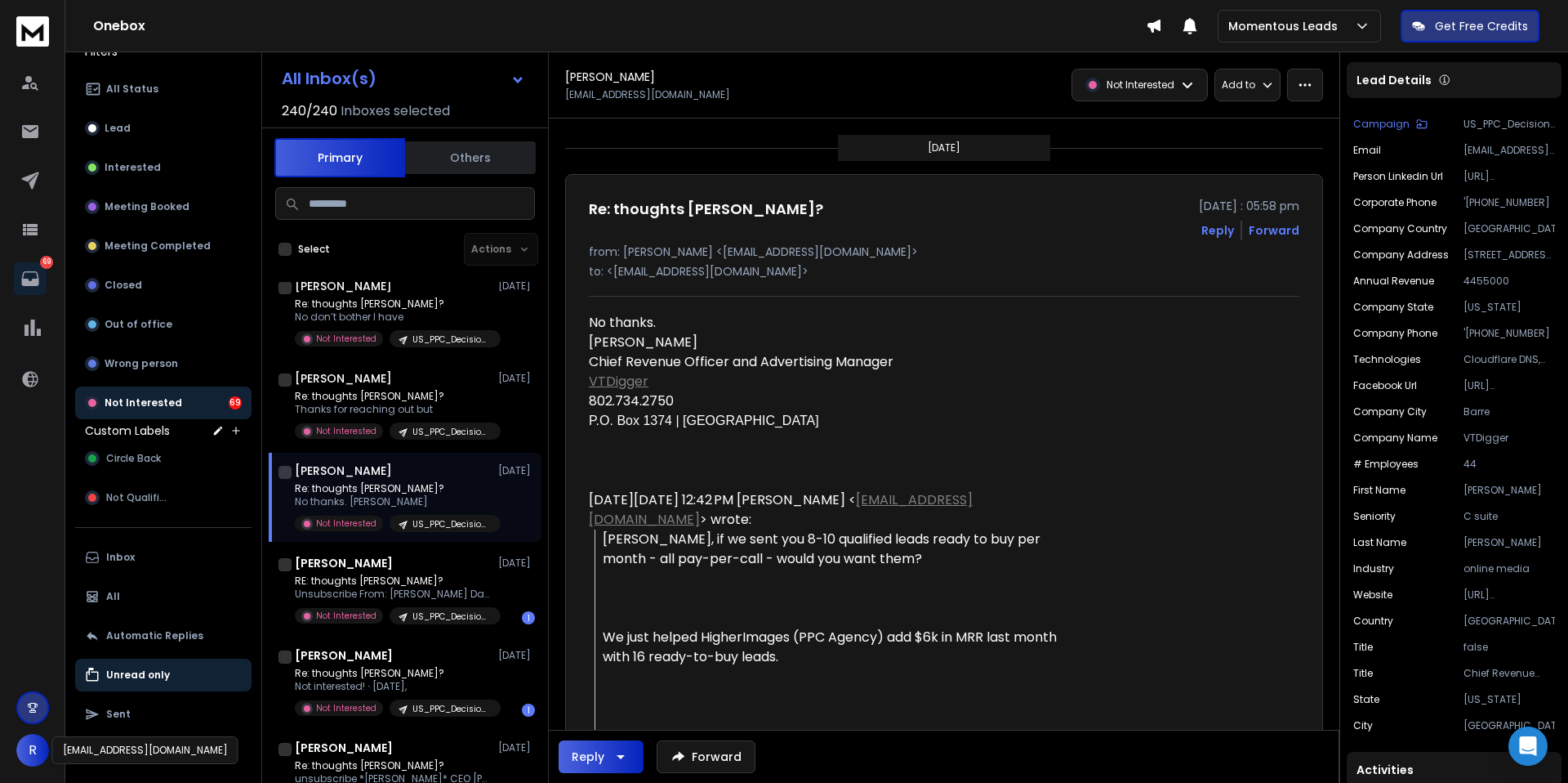
click at [44, 742] on span "R" at bounding box center [32, 750] width 33 height 33
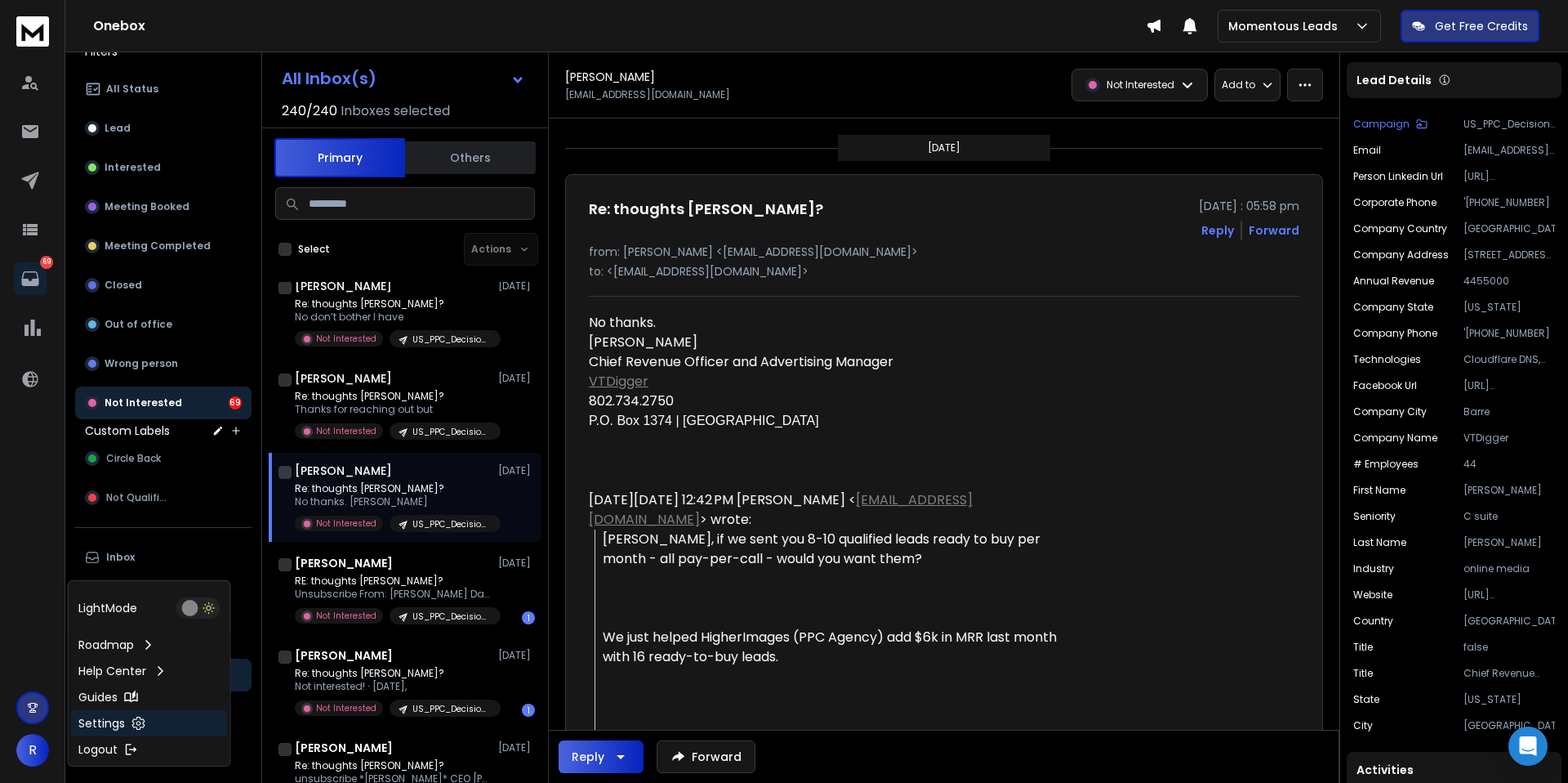
click at [135, 728] on icon at bounding box center [138, 723] width 14 height 14
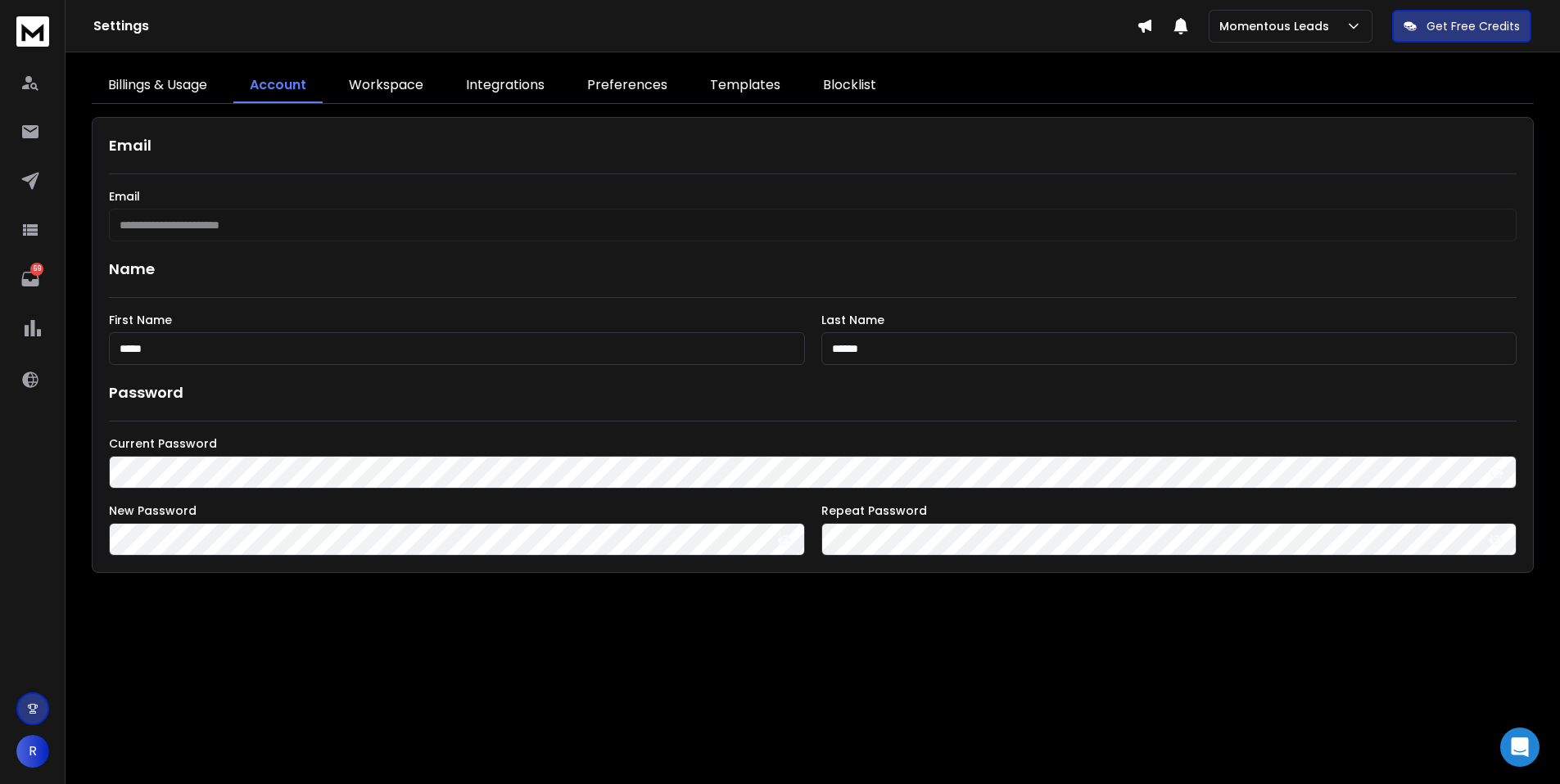
click at [392, 82] on link "Workspace" at bounding box center [386, 86] width 107 height 34
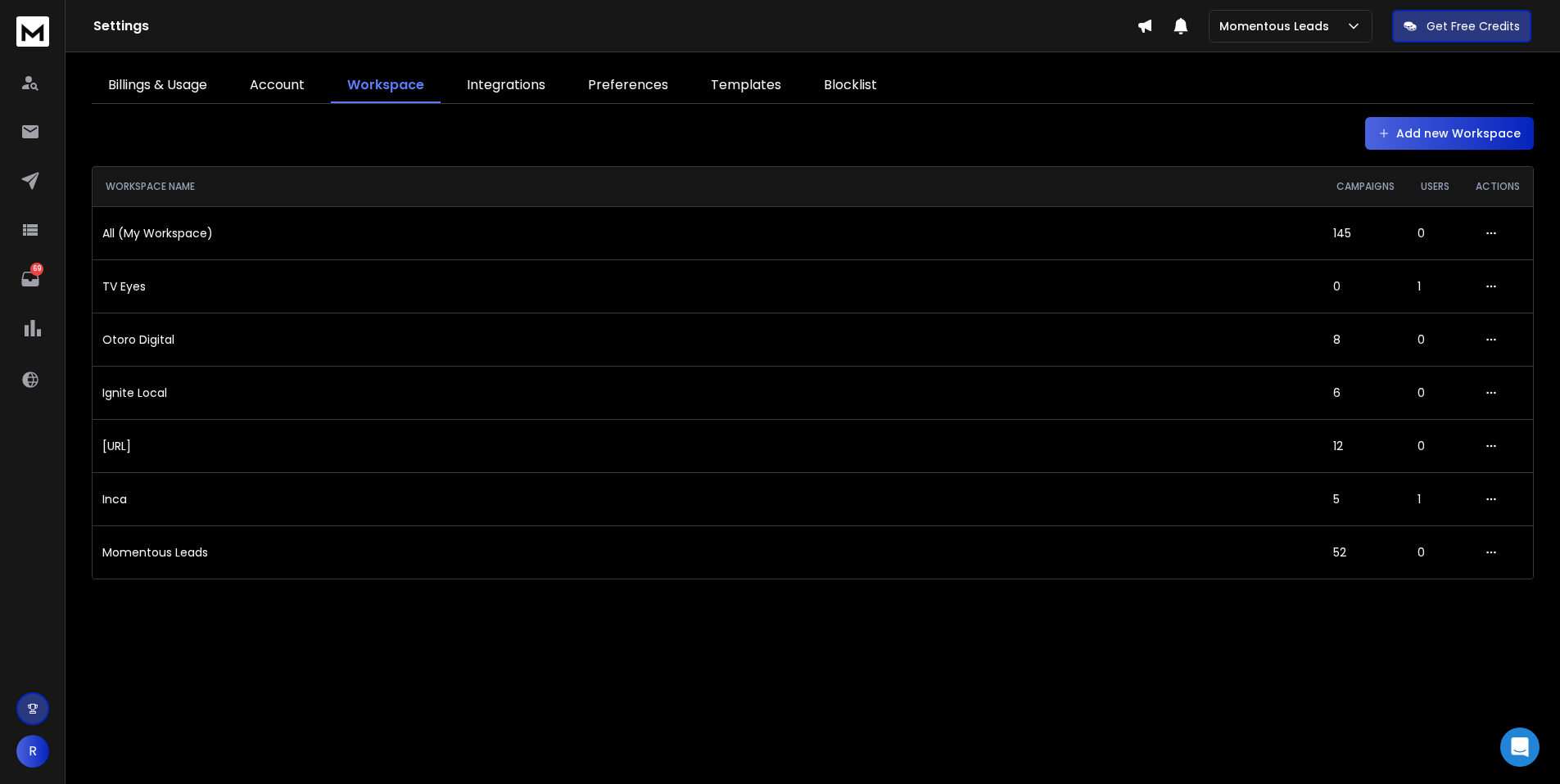
click at [1522, 127] on button "Add new Workspace" at bounding box center [1449, 133] width 169 height 33
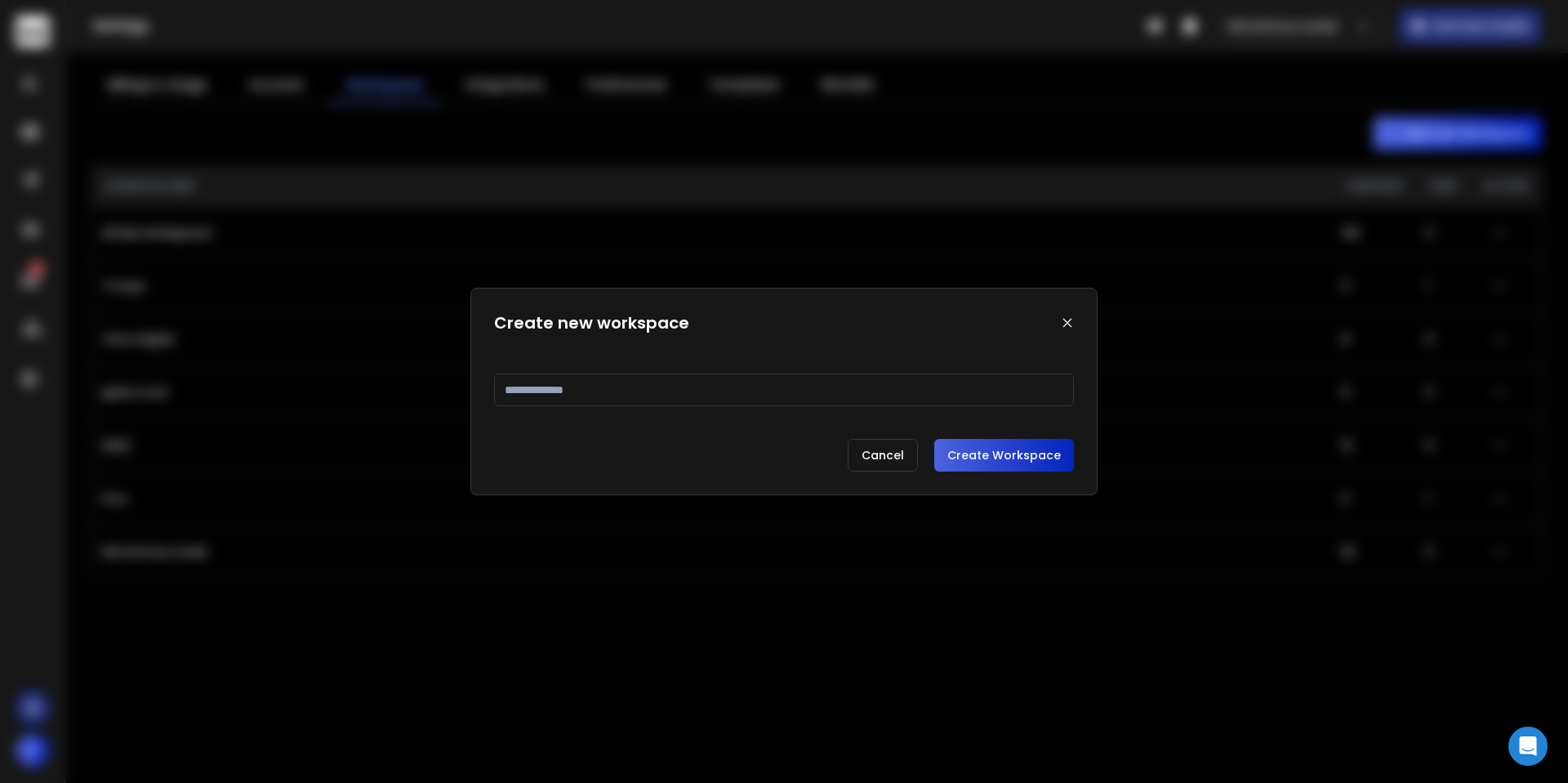
click at [731, 391] on input at bounding box center [784, 389] width 580 height 33
type input "**********"
click at [934, 439] on button "Create Workspace" at bounding box center [1004, 455] width 140 height 33
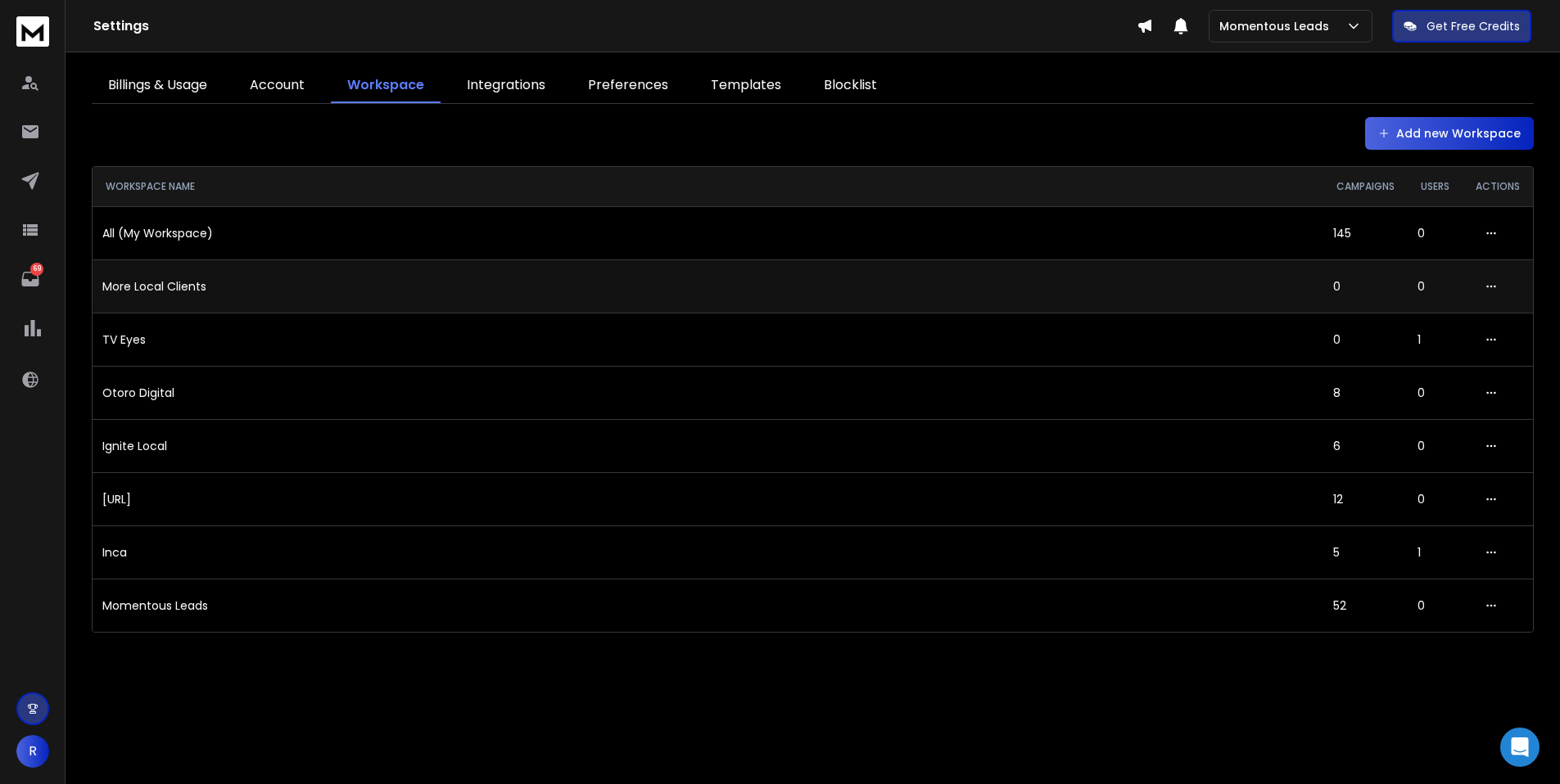
click at [183, 294] on td "More Local Clients" at bounding box center [708, 285] width 1231 height 53
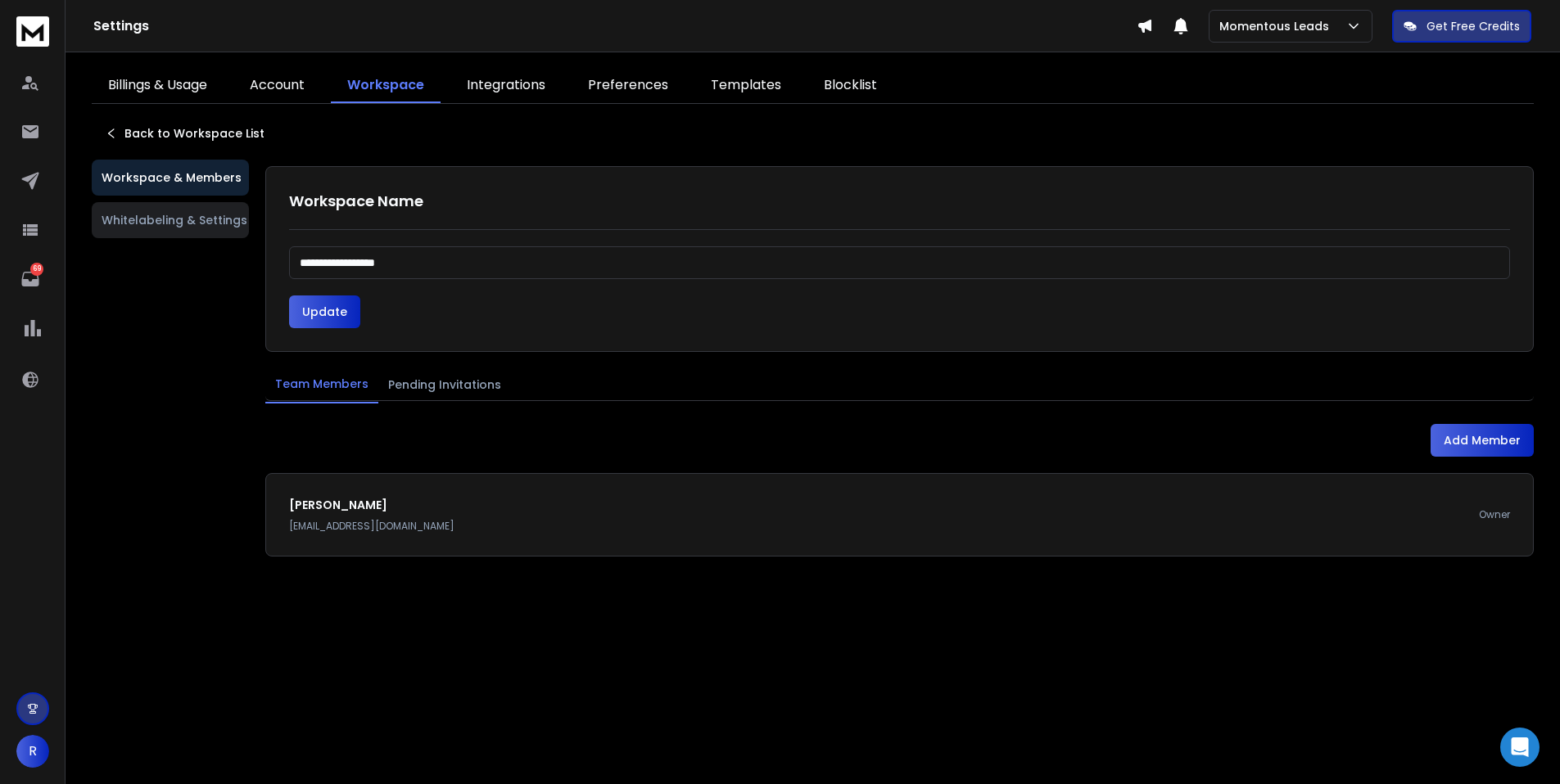
click at [285, 91] on link "Account" at bounding box center [277, 86] width 88 height 34
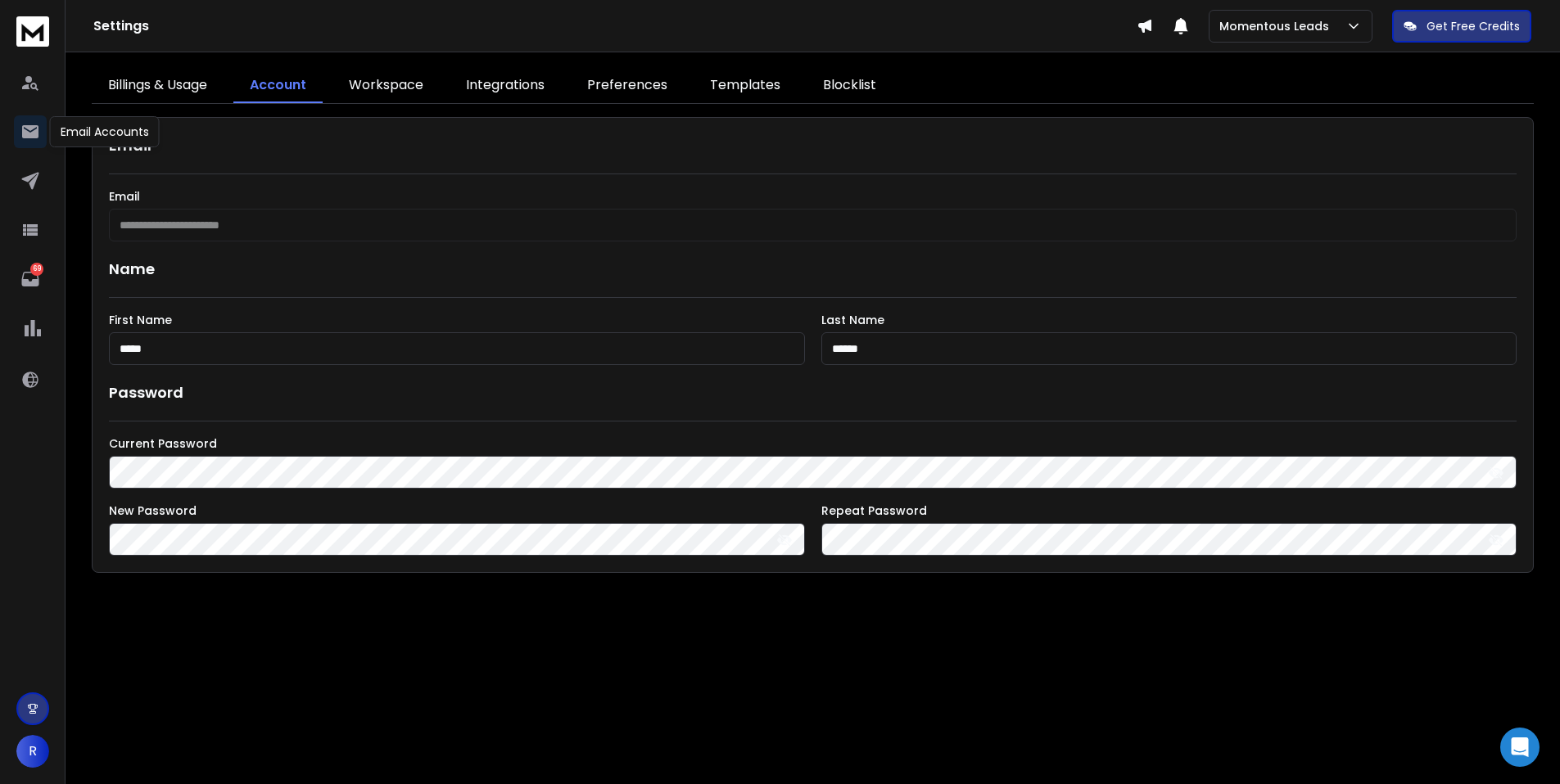
click at [30, 136] on icon at bounding box center [30, 131] width 16 height 13
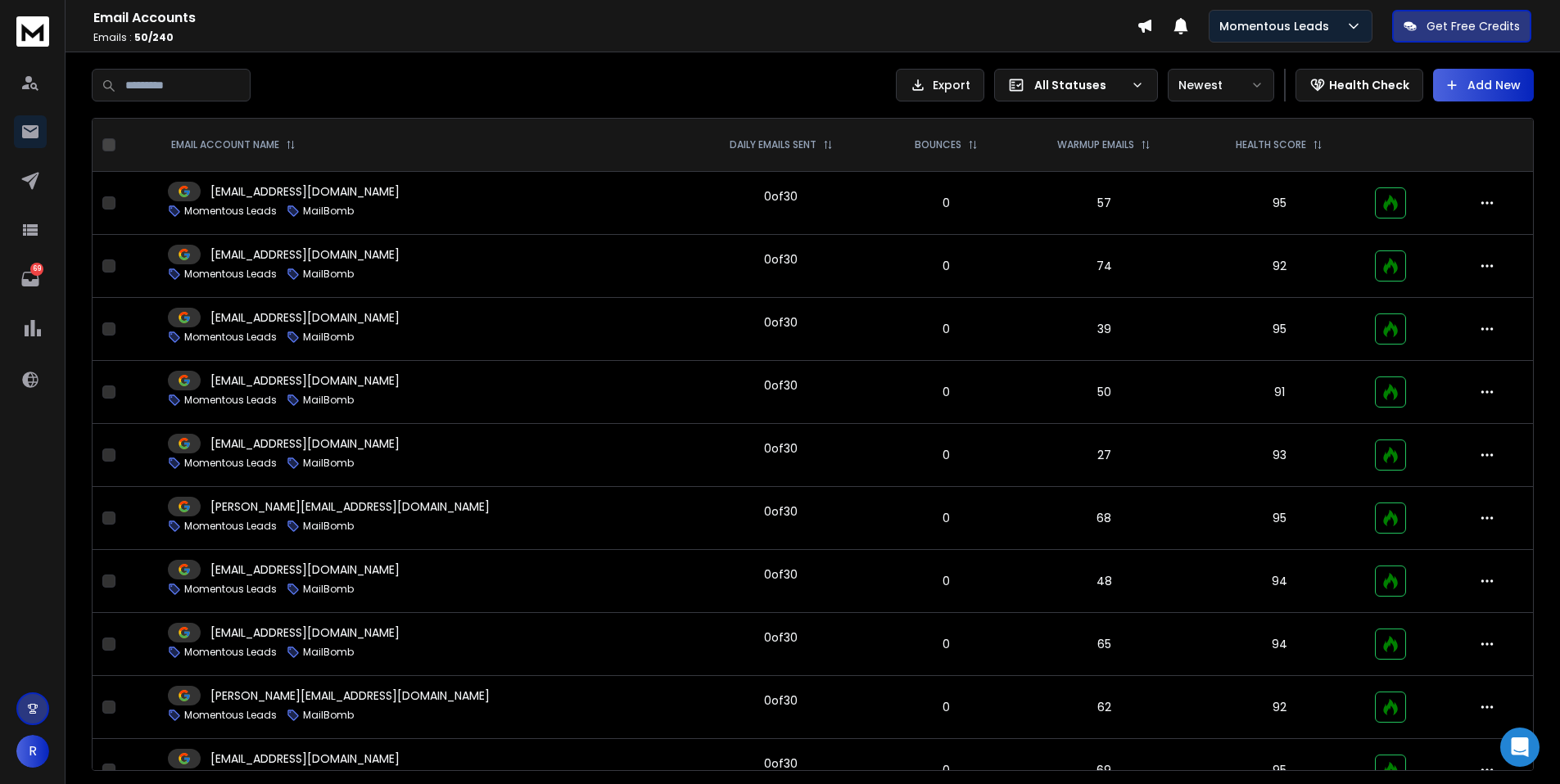
click at [1293, 18] on button "Momentous Leads" at bounding box center [1290, 26] width 164 height 33
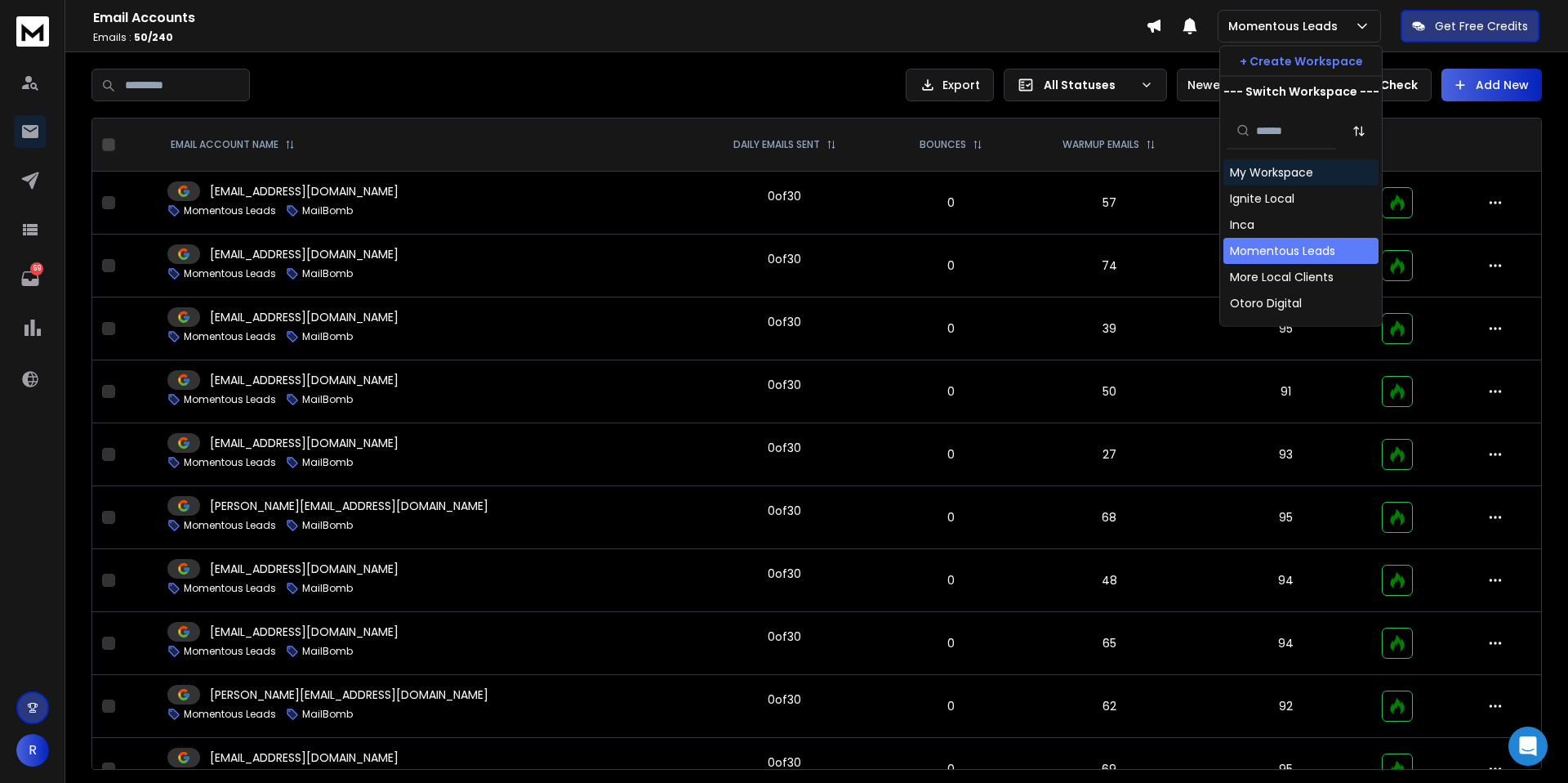
click at [1274, 169] on div "My Workspace" at bounding box center [1271, 172] width 83 height 16
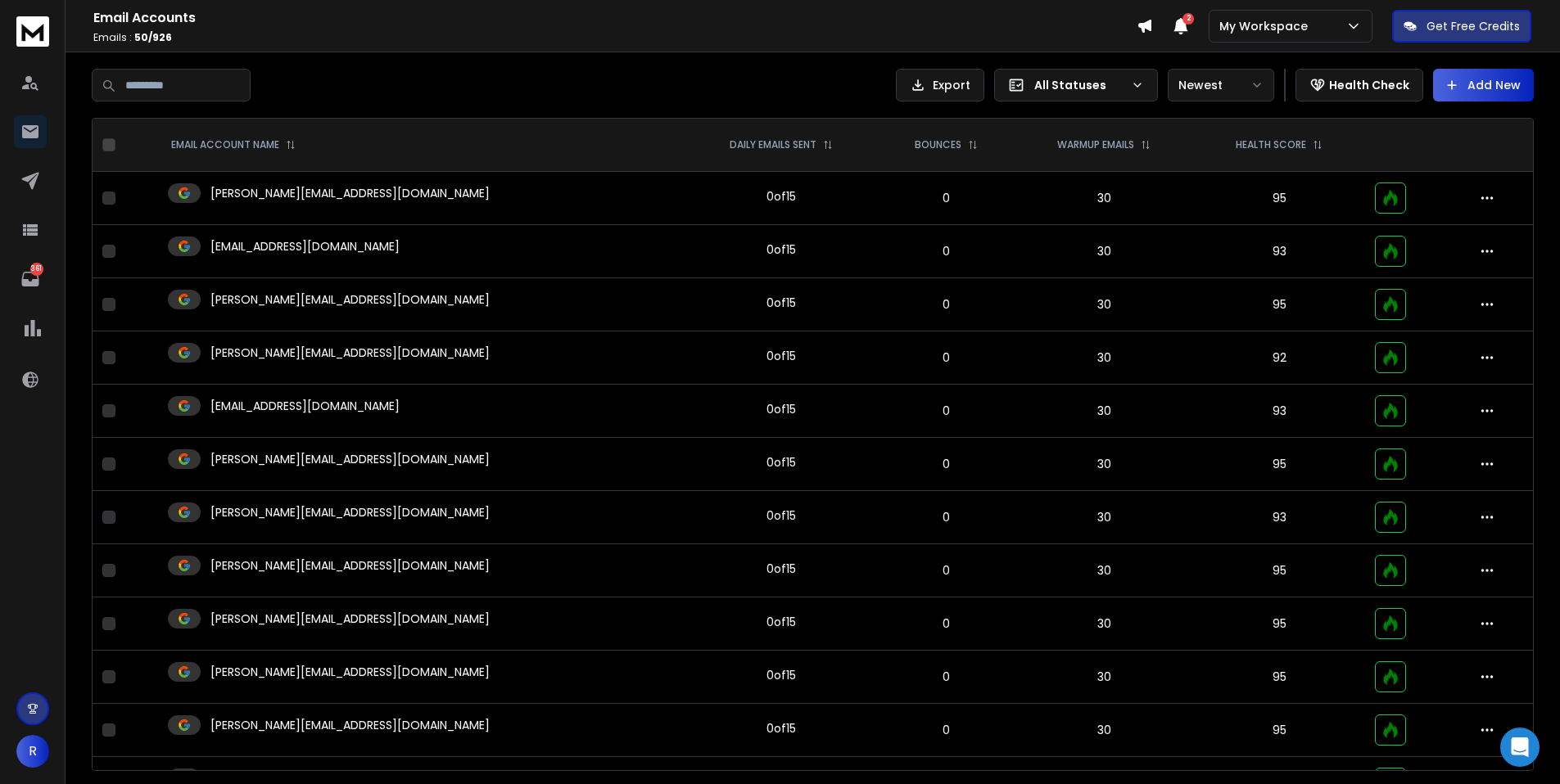
click at [208, 86] on input at bounding box center [172, 85] width 159 height 33
type input "*********"
click at [89, 218] on button "Select this Page" at bounding box center [88, 223] width 13 height 13
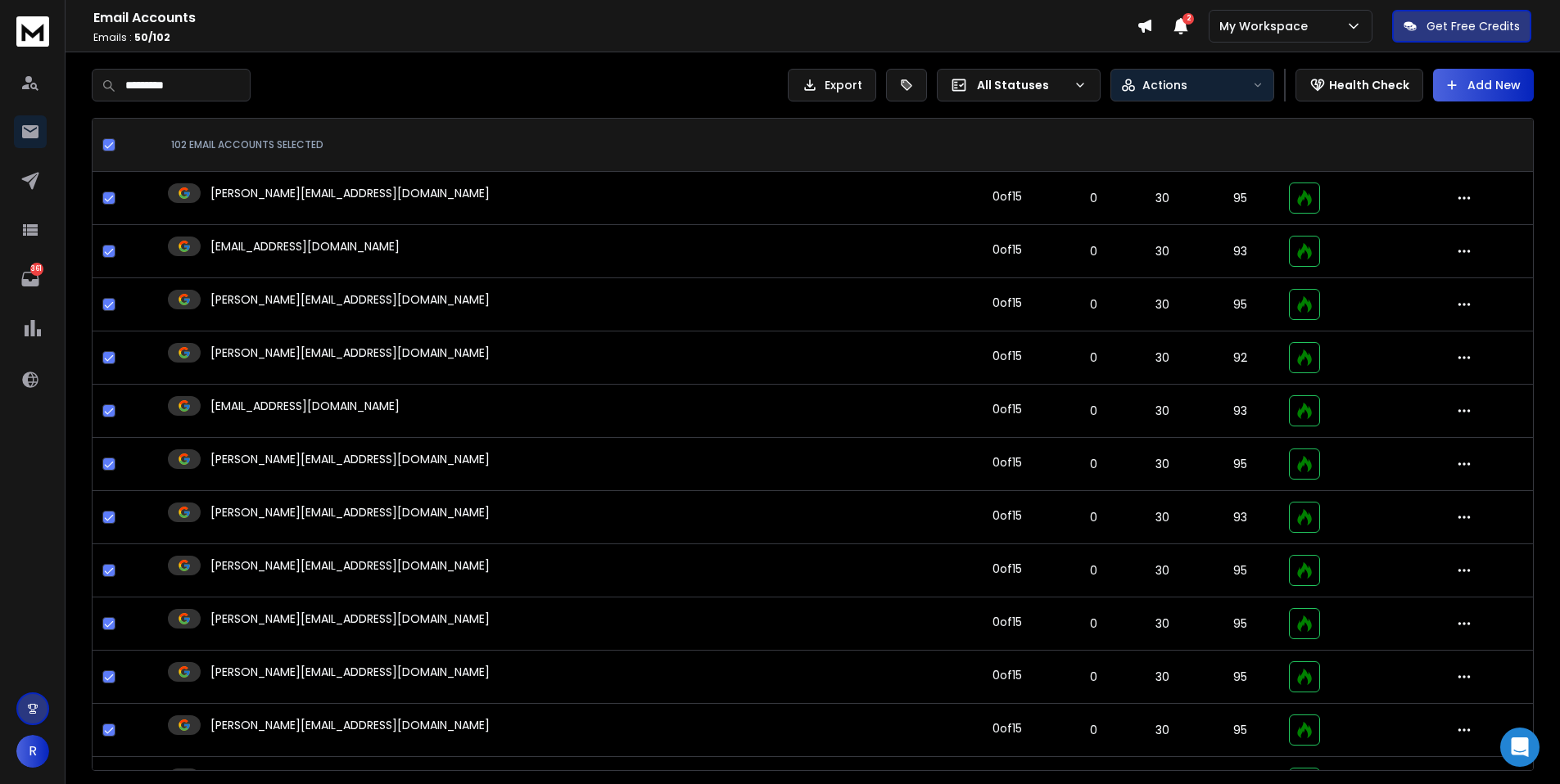
click at [1137, 96] on button "Actions" at bounding box center [1191, 85] width 164 height 33
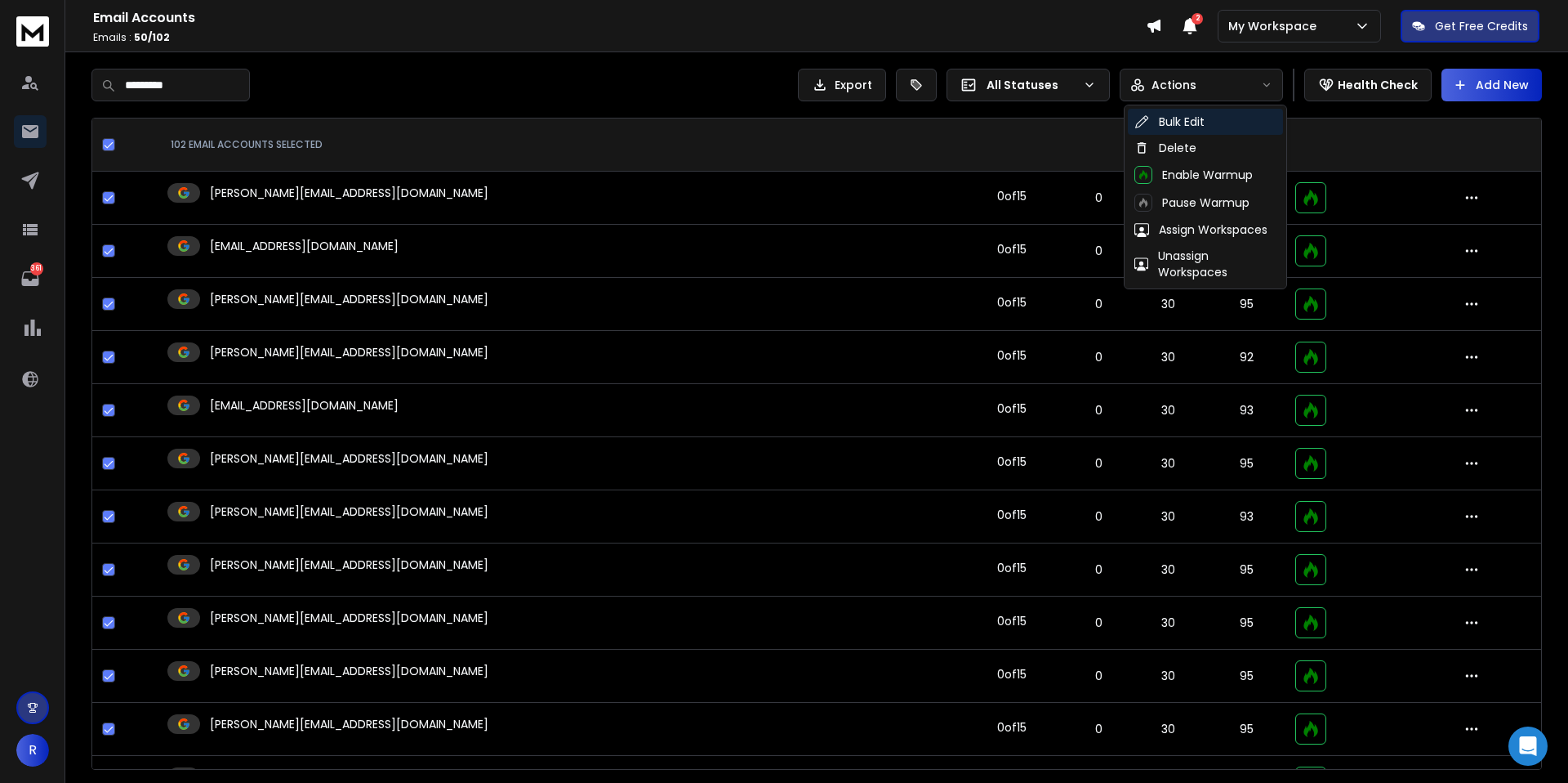
click at [1199, 121] on div "Bulk Edit" at bounding box center [1169, 121] width 71 height 16
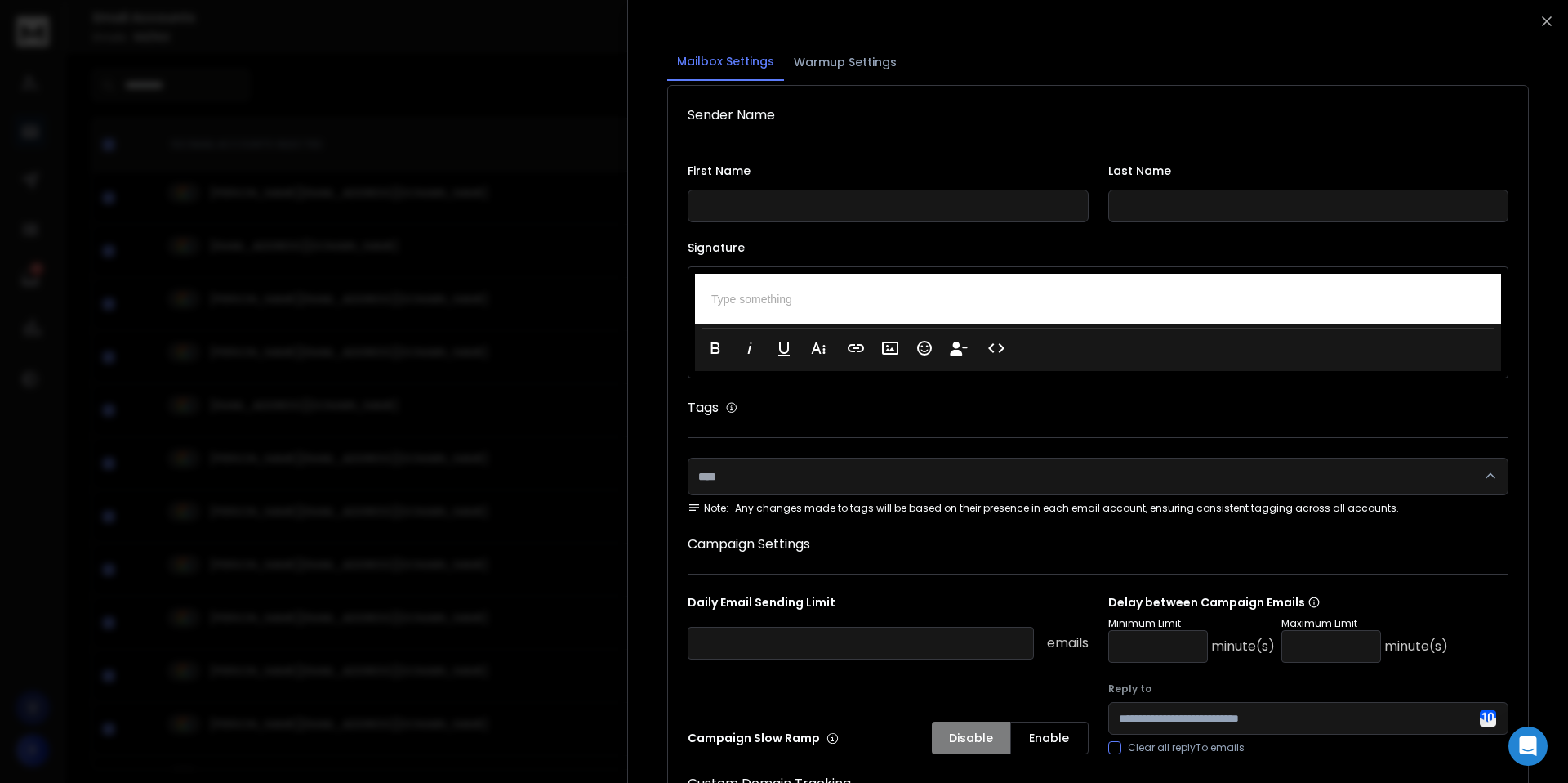
click at [737, 662] on div "emails" at bounding box center [888, 643] width 401 height 39
click at [732, 651] on input "number" at bounding box center [861, 643] width 346 height 33
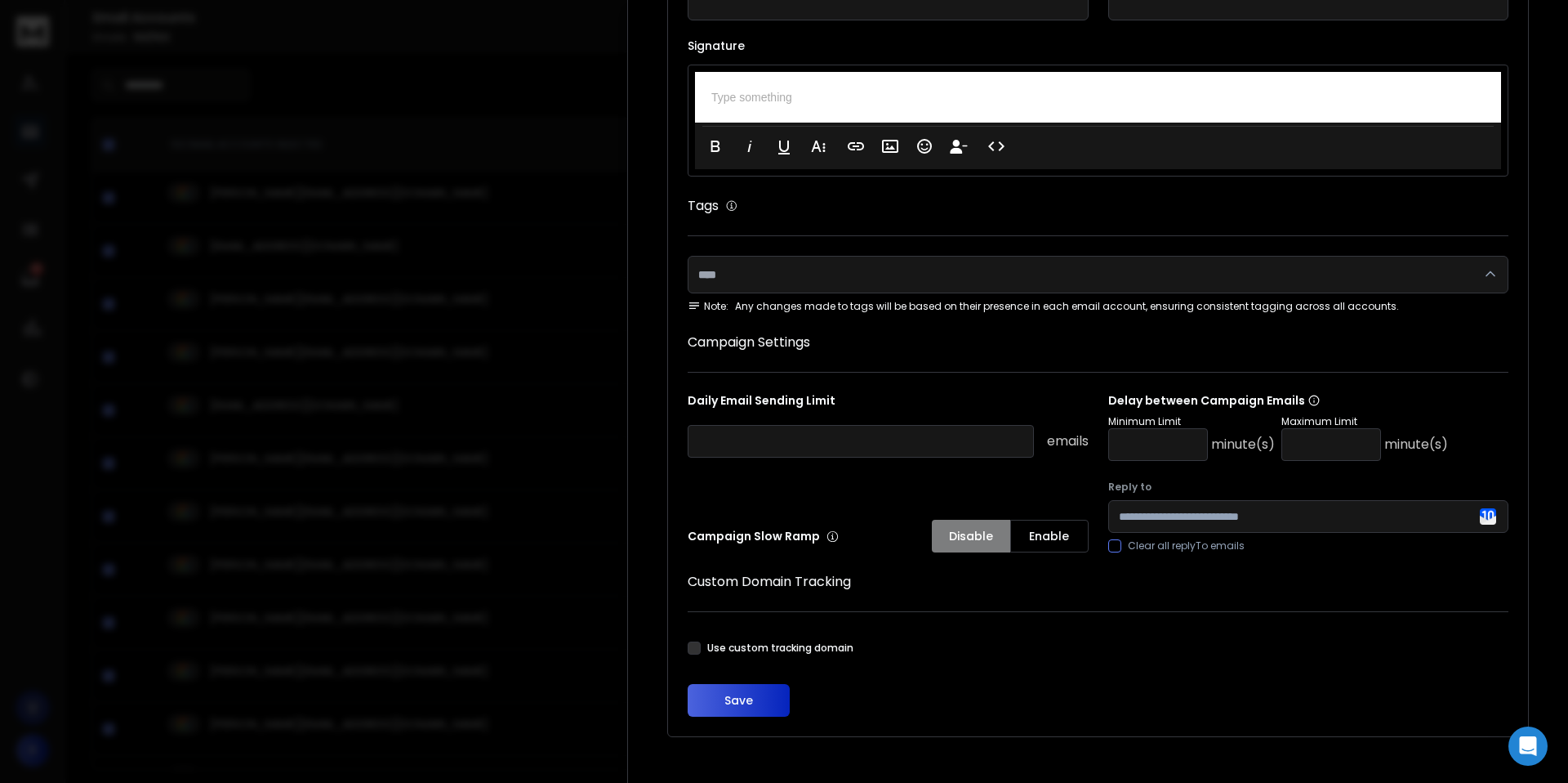
type input "**"
click at [759, 711] on button "Save" at bounding box center [739, 700] width 102 height 33
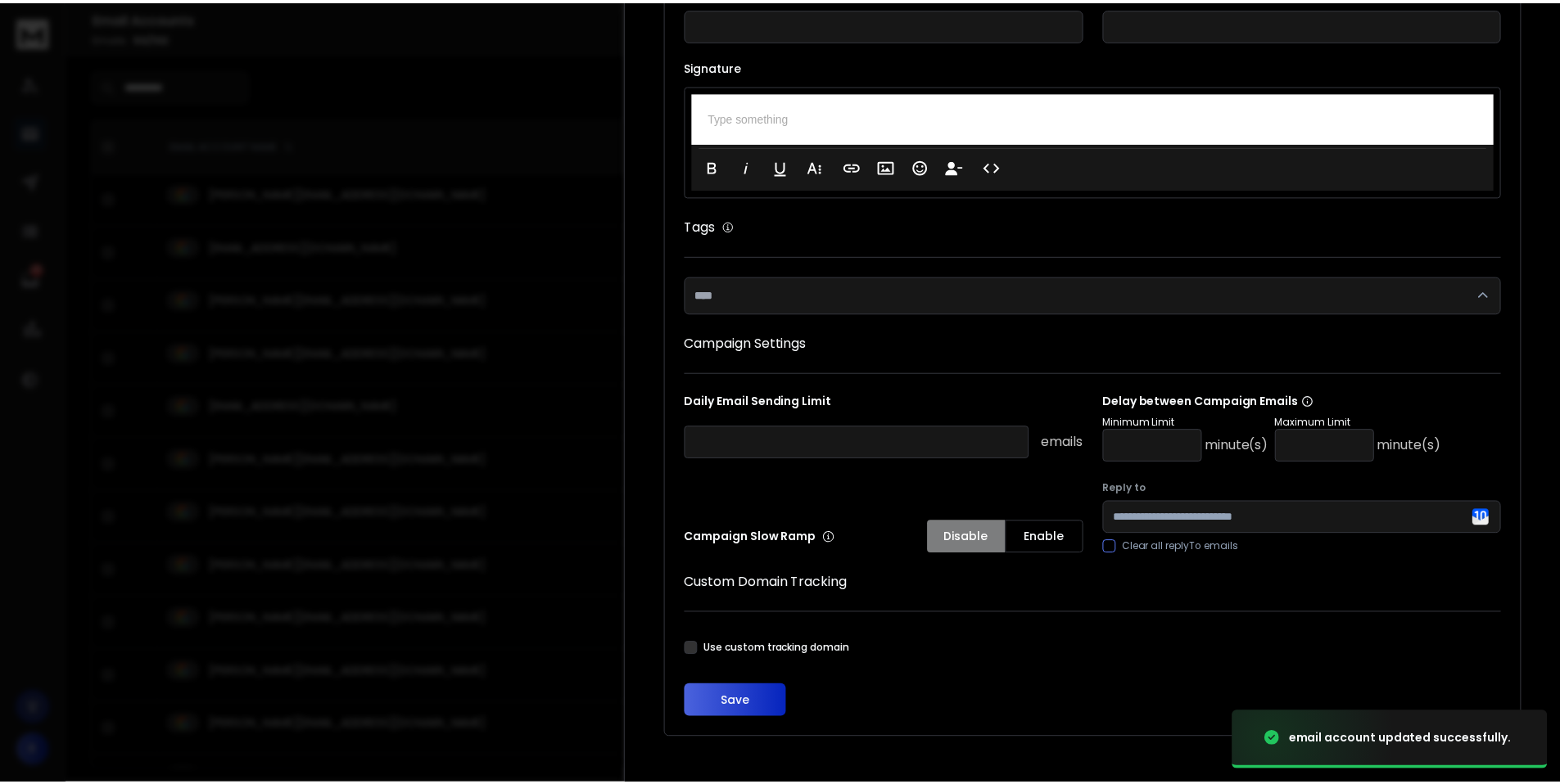
scroll to position [182, 0]
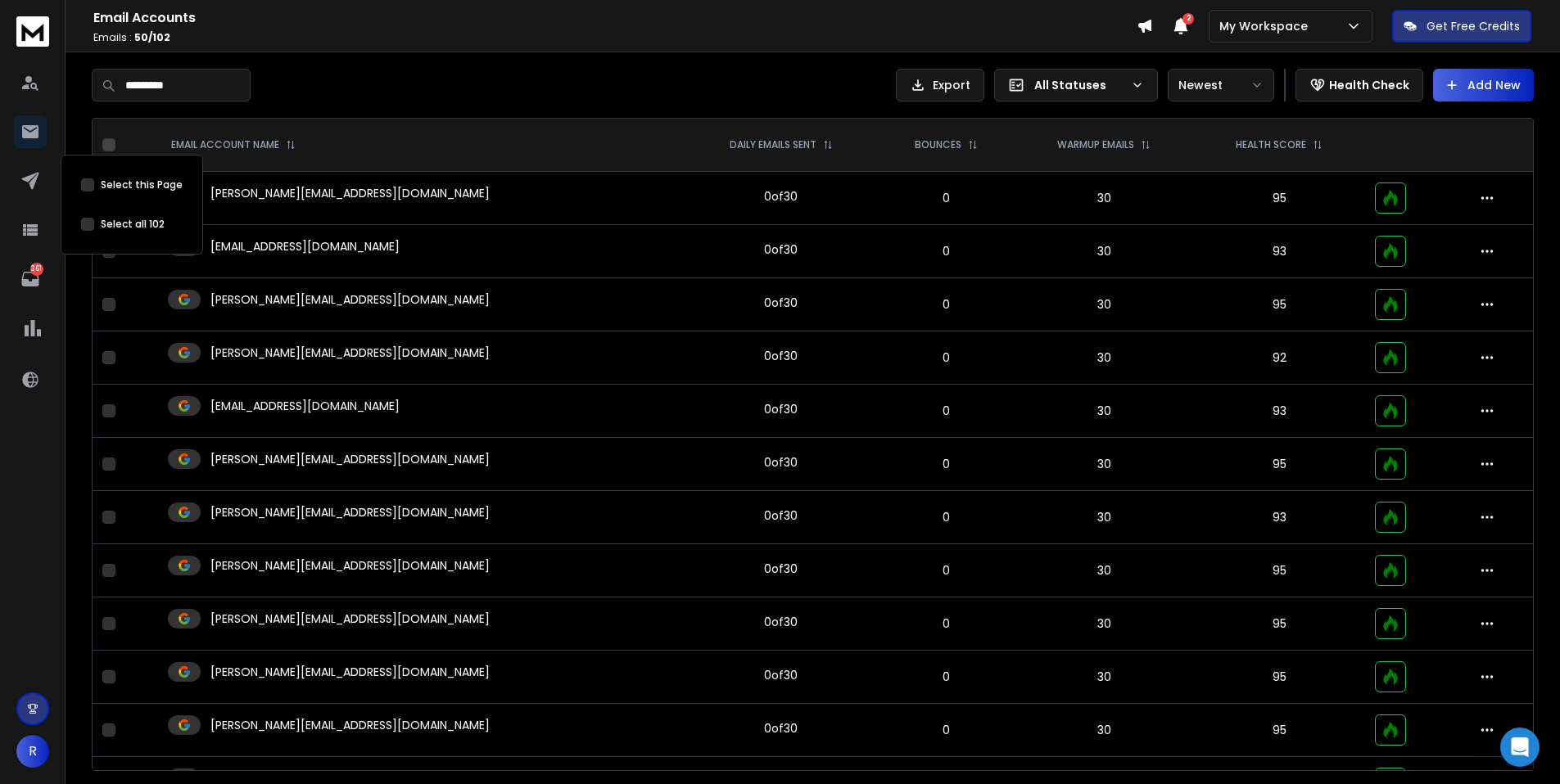
click at [89, 231] on div "Select all 102" at bounding box center [131, 223] width 101 height 33
click at [88, 227] on button "Select this Page" at bounding box center [88, 223] width 13 height 13
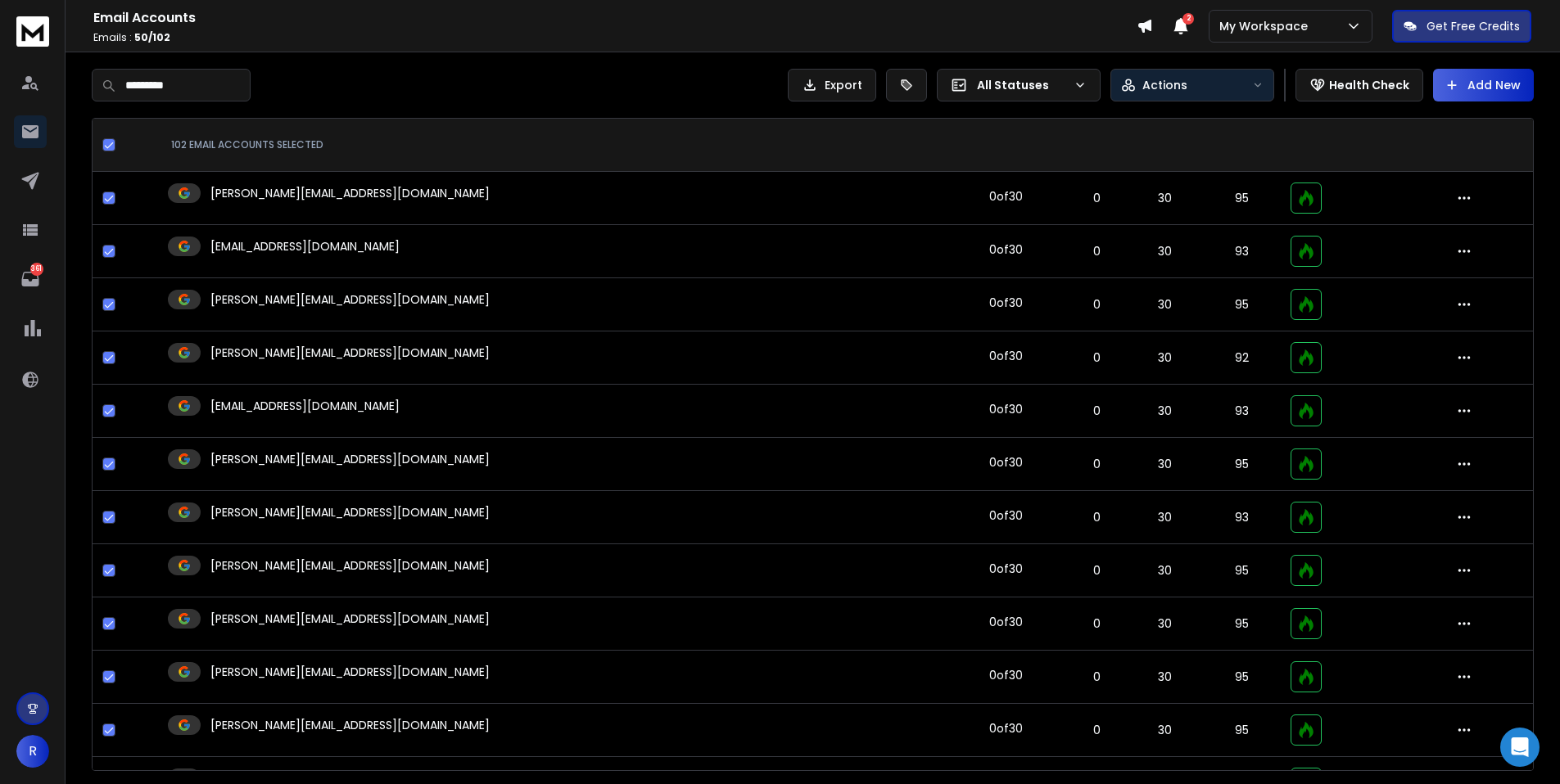
click at [1222, 72] on button "Actions" at bounding box center [1191, 85] width 164 height 33
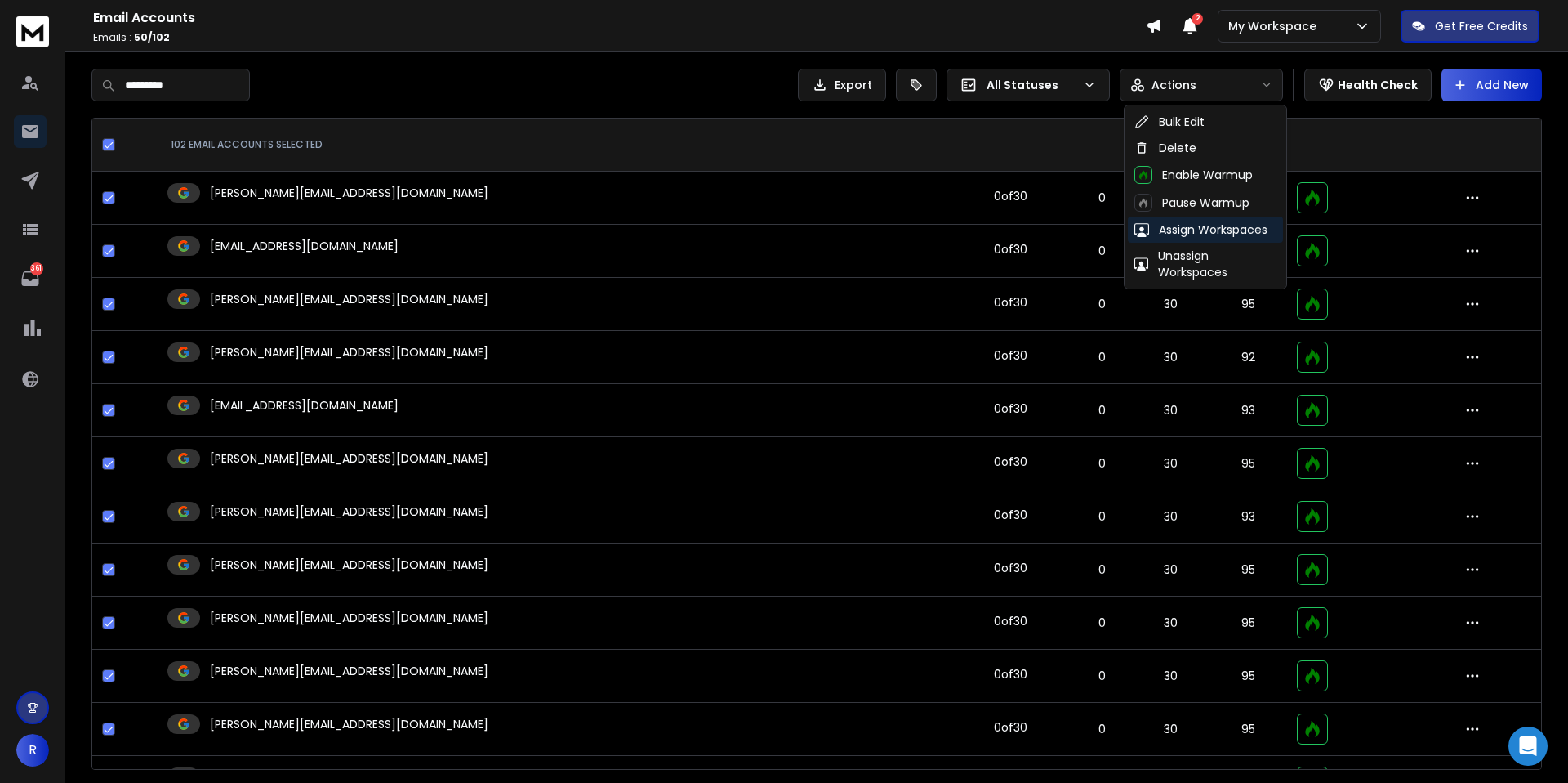
click at [1170, 233] on div "Assign Workspaces" at bounding box center [1200, 229] width 133 height 16
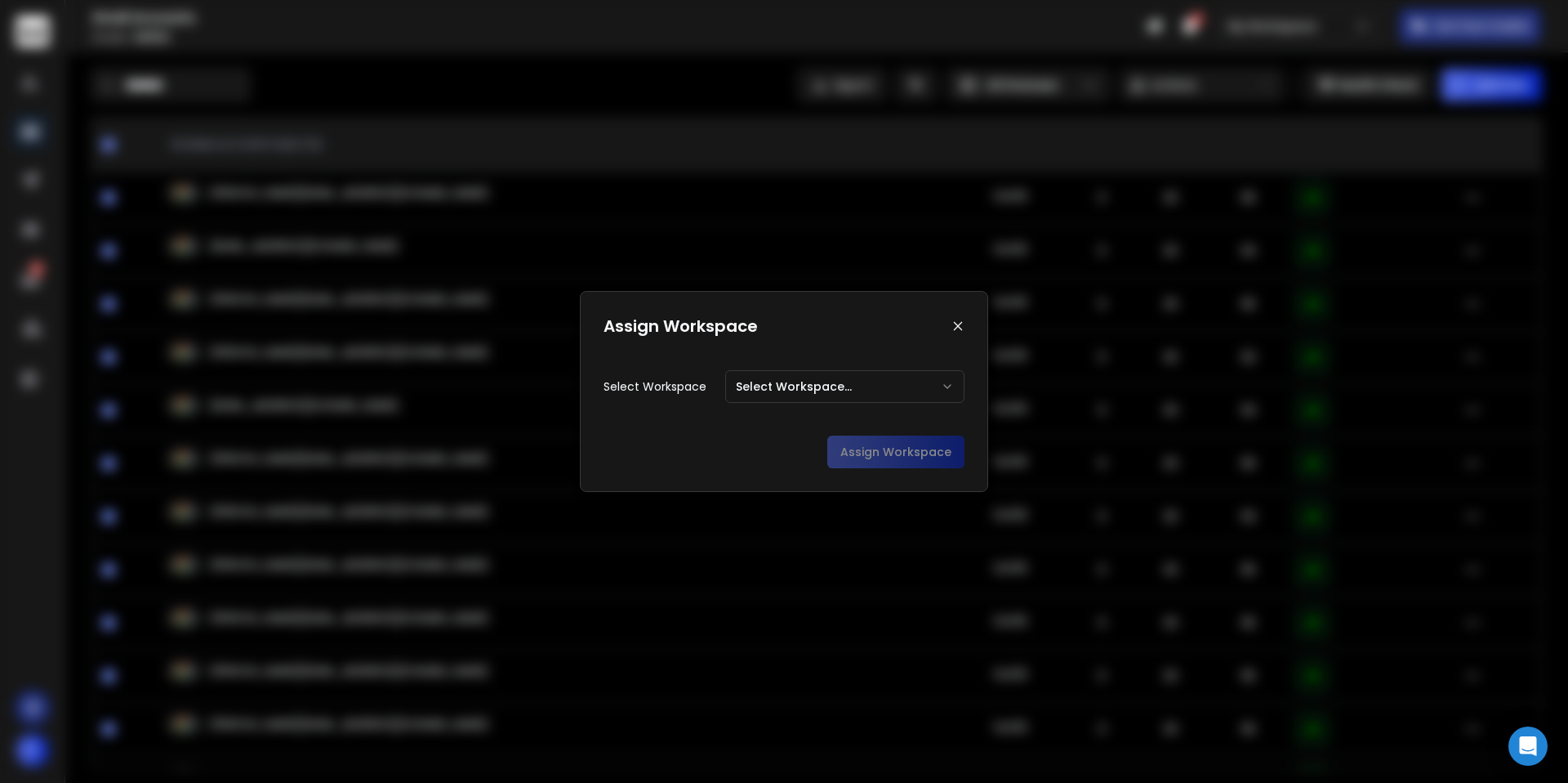
click at [834, 391] on button "Select Workspace..." at bounding box center [845, 387] width 239 height 33
click at [934, 453] on button "Assign Workspace" at bounding box center [896, 452] width 137 height 33
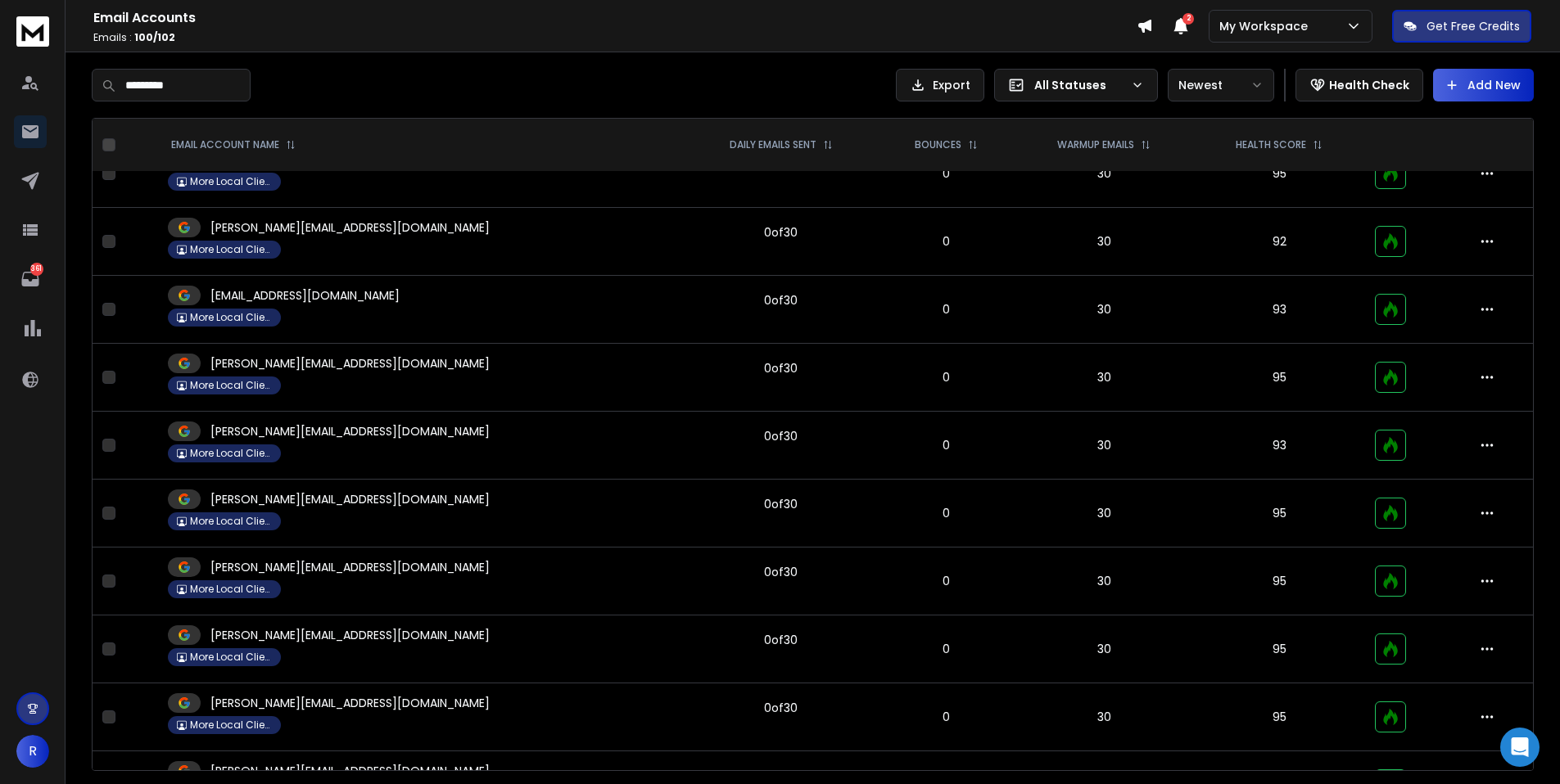
scroll to position [0, 0]
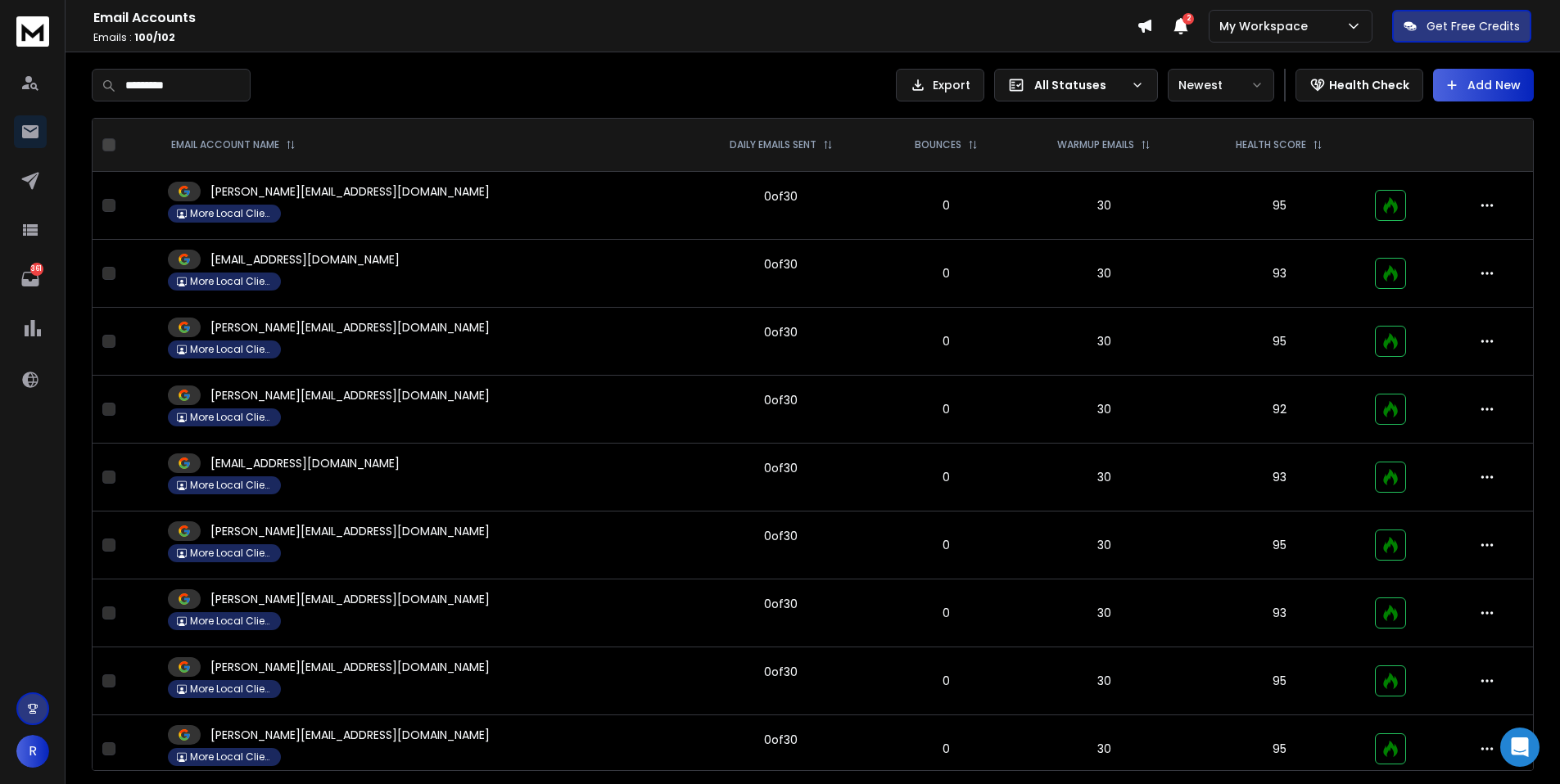
click at [913, 189] on td "0" at bounding box center [945, 206] width 135 height 68
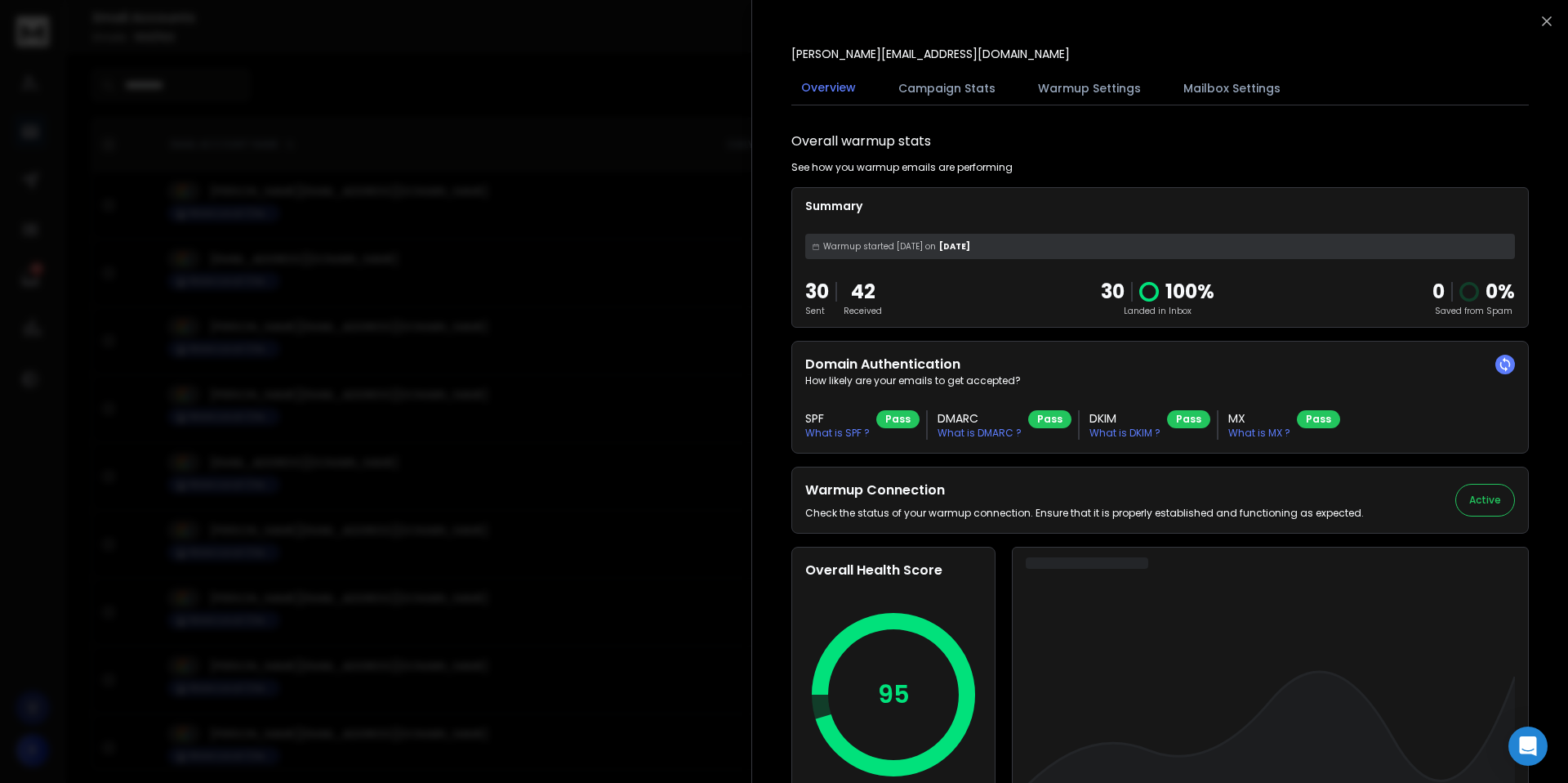
click at [293, 223] on div at bounding box center [784, 391] width 1568 height 783
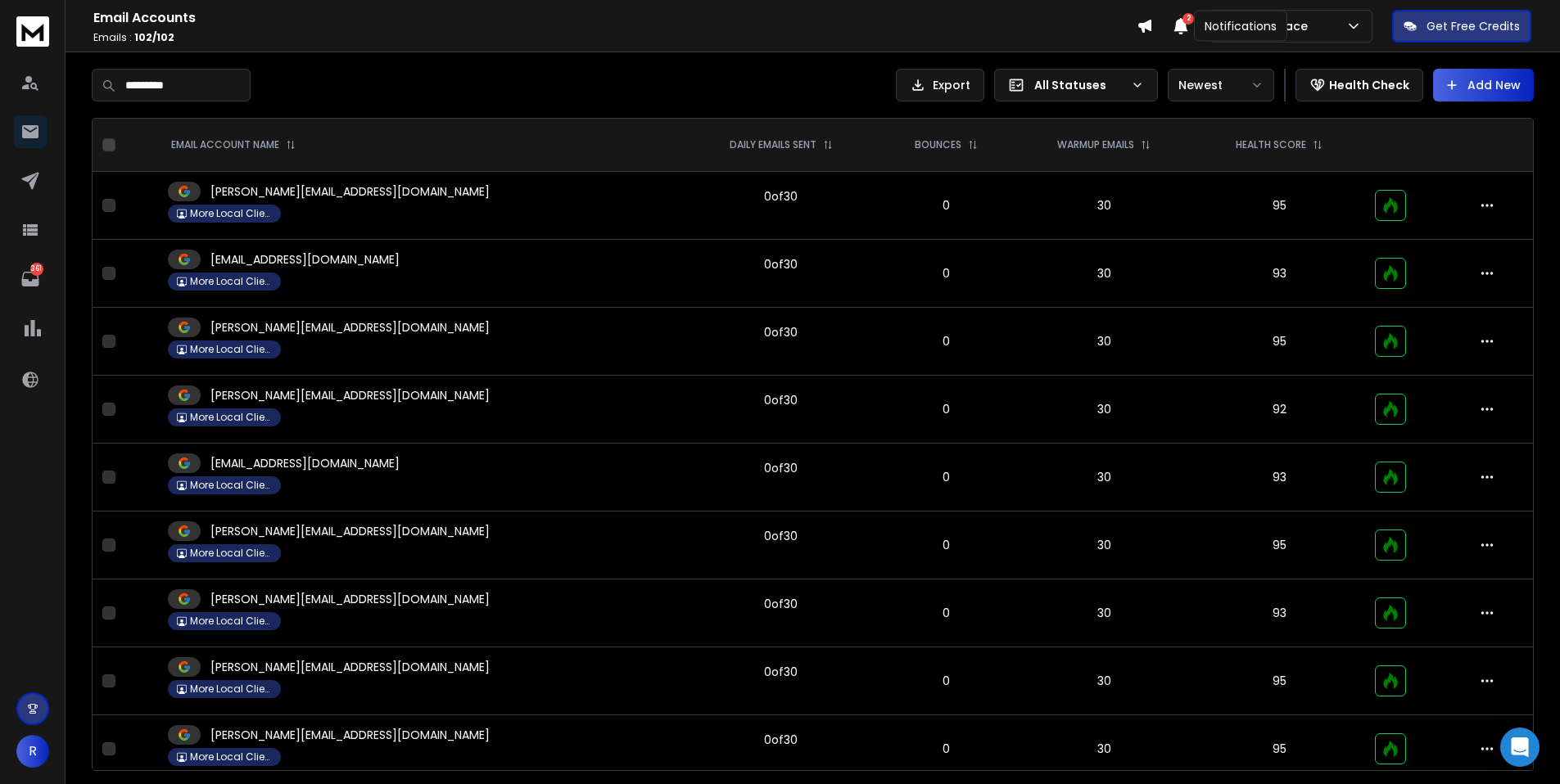
click at [1174, 28] on icon at bounding box center [1181, 26] width 16 height 16
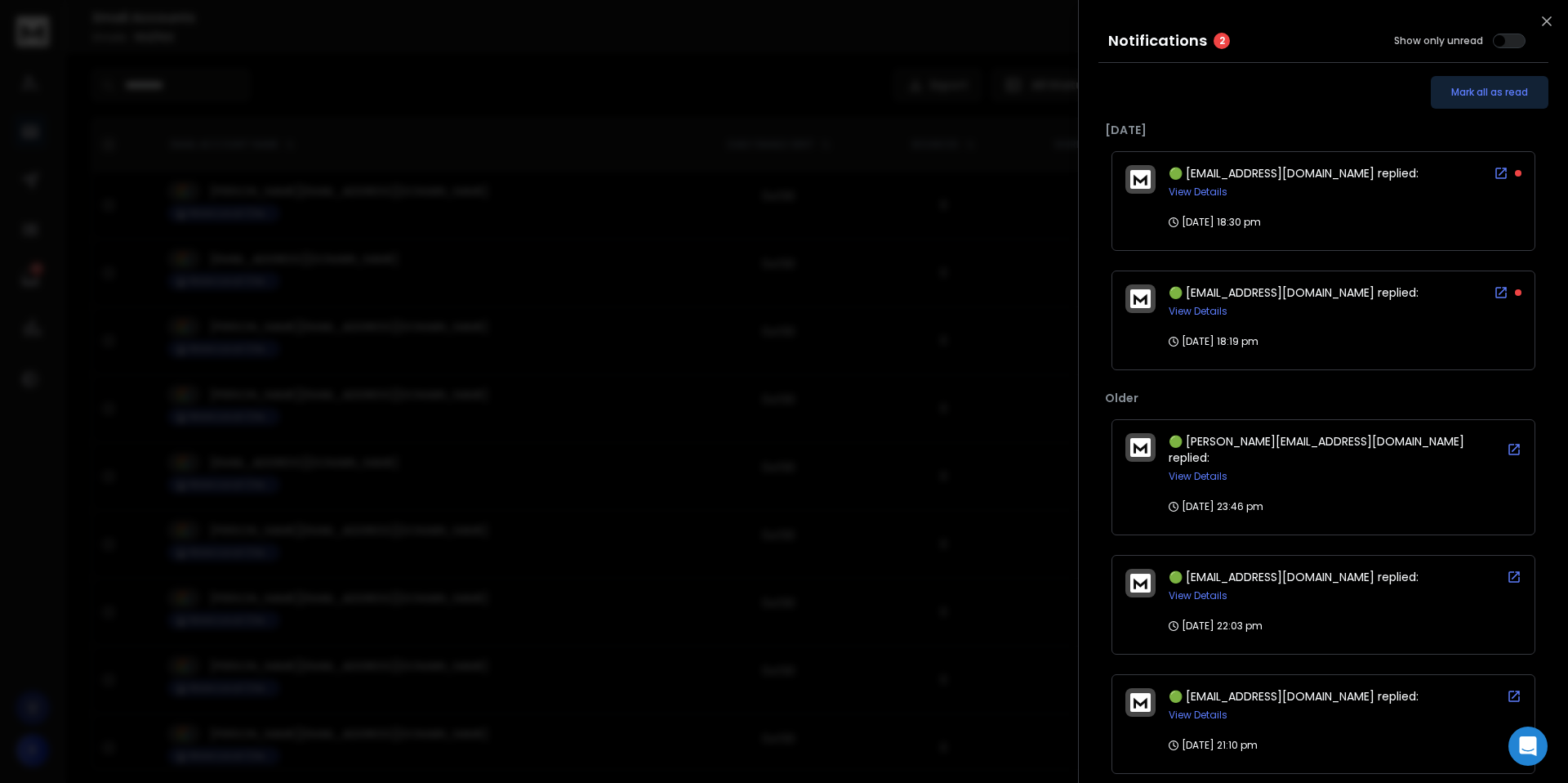
click at [1464, 79] on button "Mark all as read" at bounding box center [1490, 92] width 118 height 33
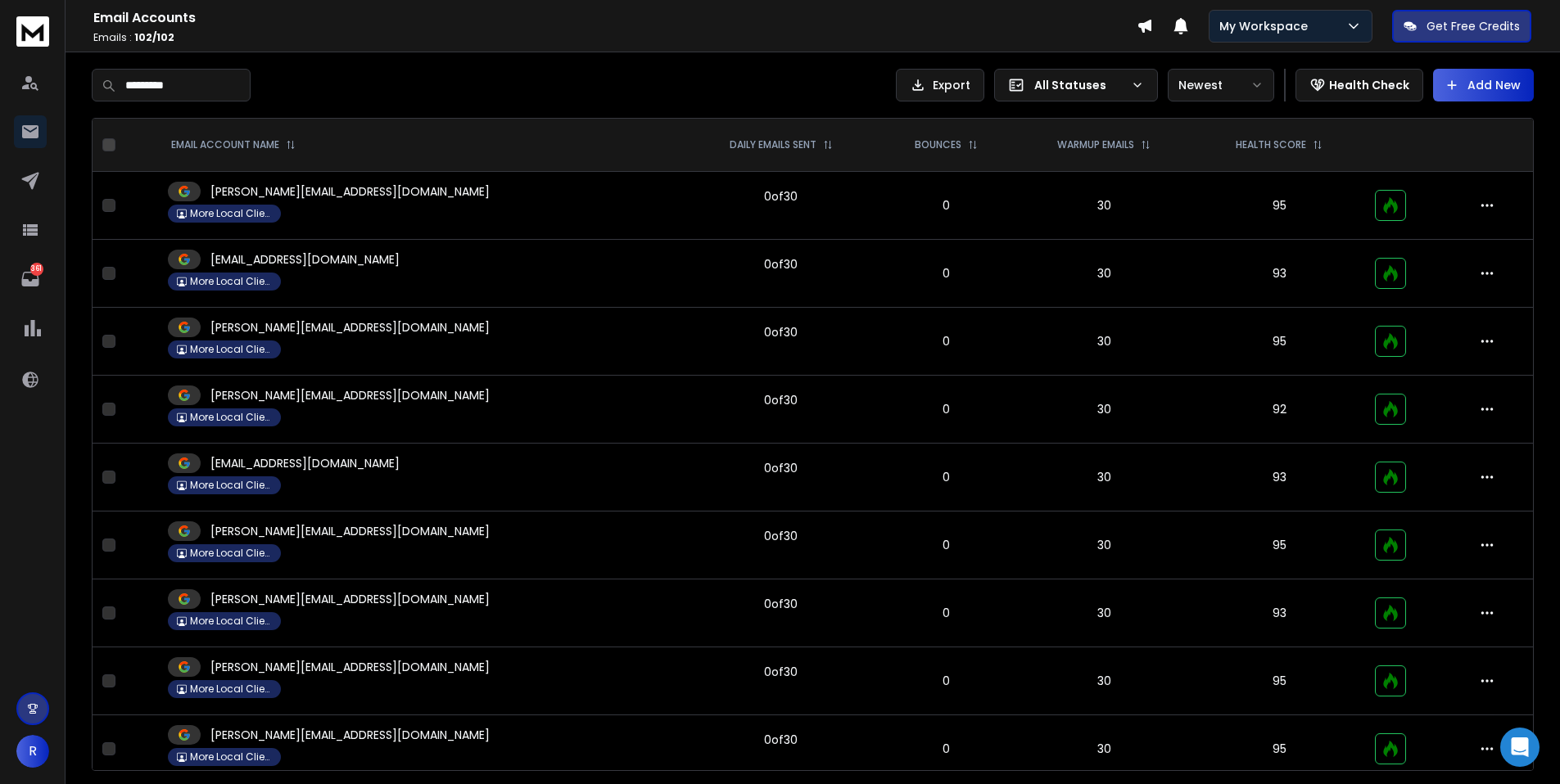
click at [1288, 21] on p "My Workspace" at bounding box center [1267, 26] width 95 height 16
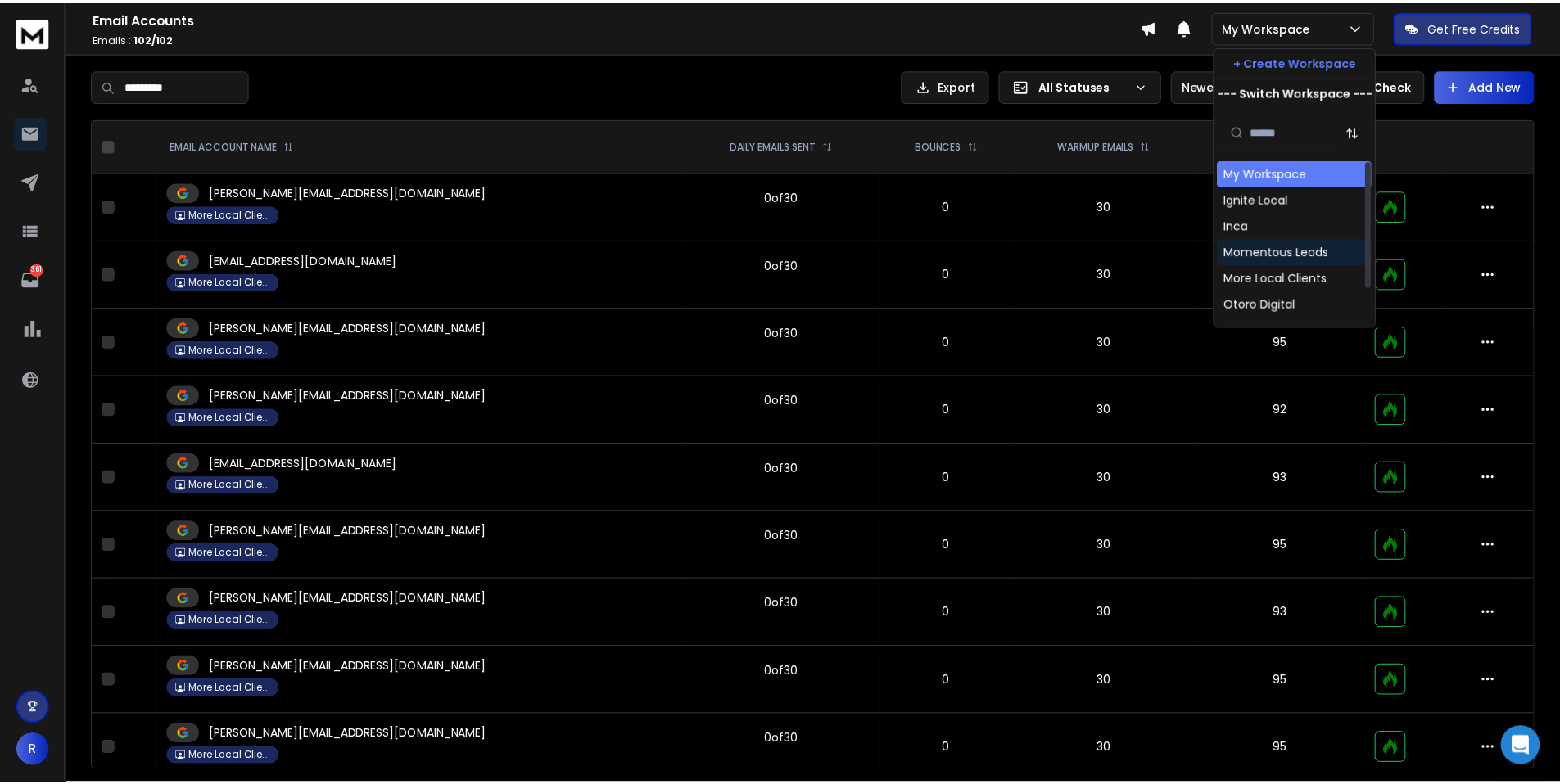
scroll to position [46, 0]
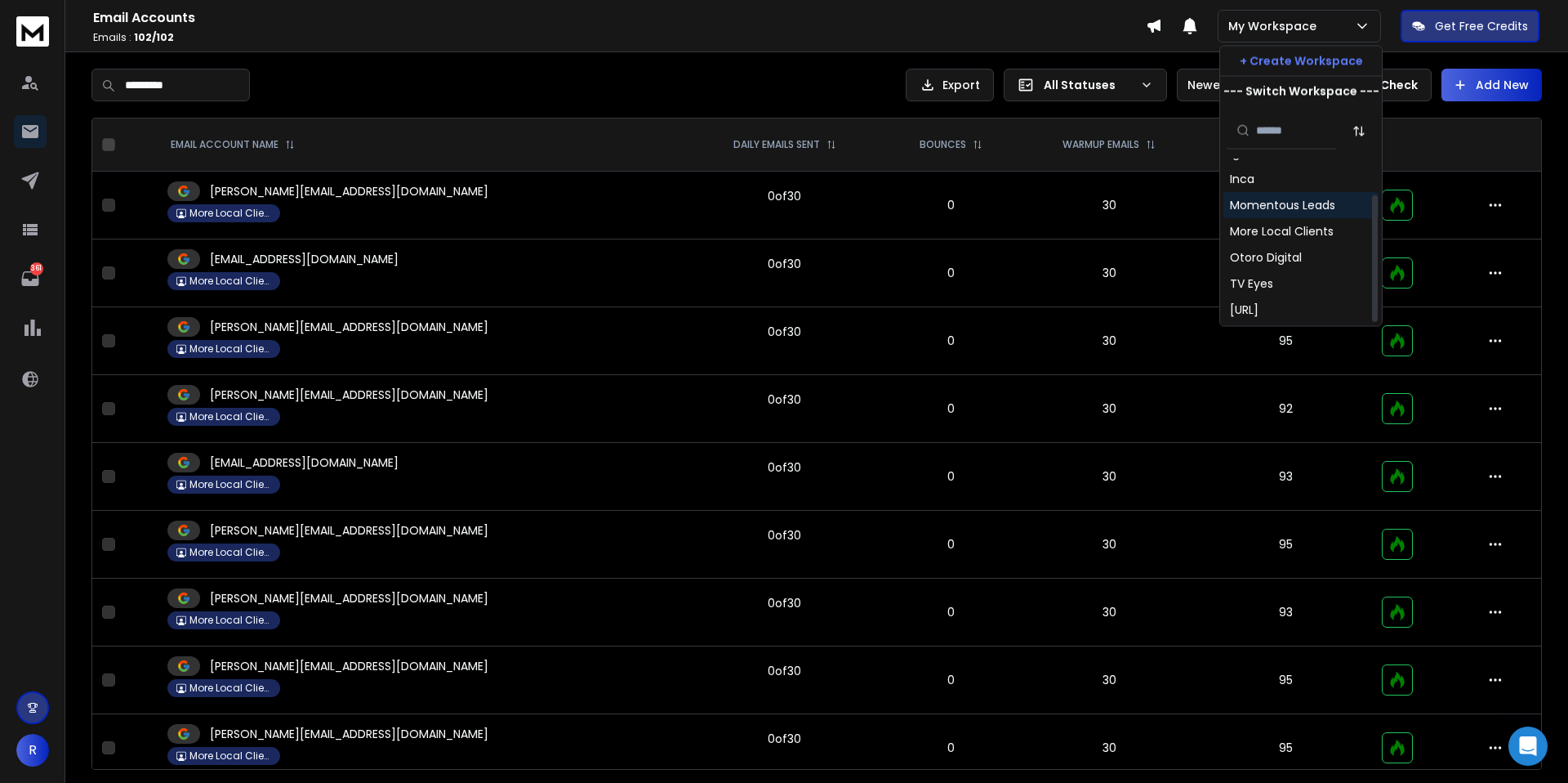
click at [1319, 192] on div "Momentous Leads" at bounding box center [1301, 204] width 155 height 26
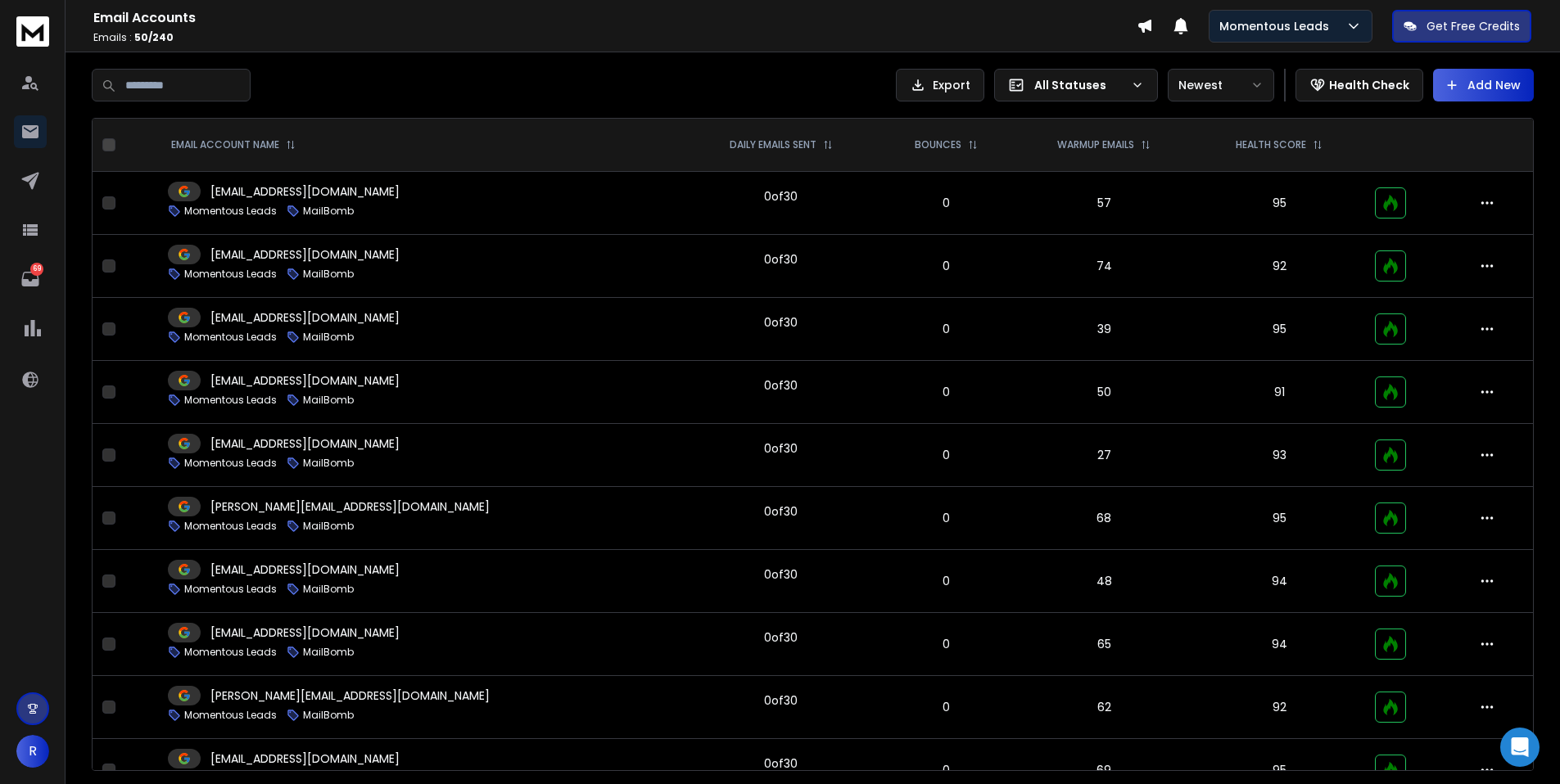
click at [1266, 19] on p "Momentous Leads" at bounding box center [1277, 26] width 116 height 16
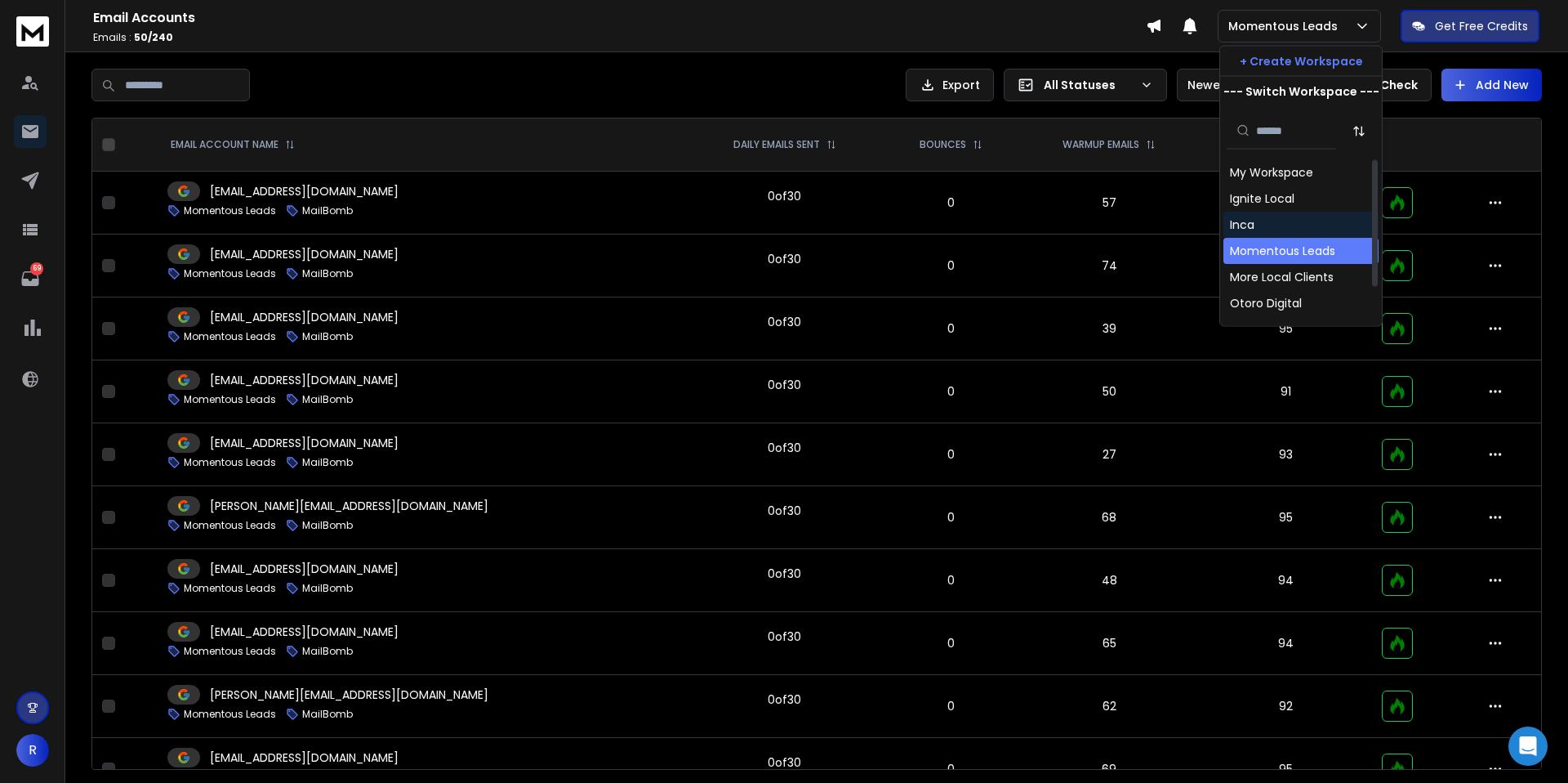
click at [1278, 215] on div "Inca" at bounding box center [1301, 224] width 155 height 26
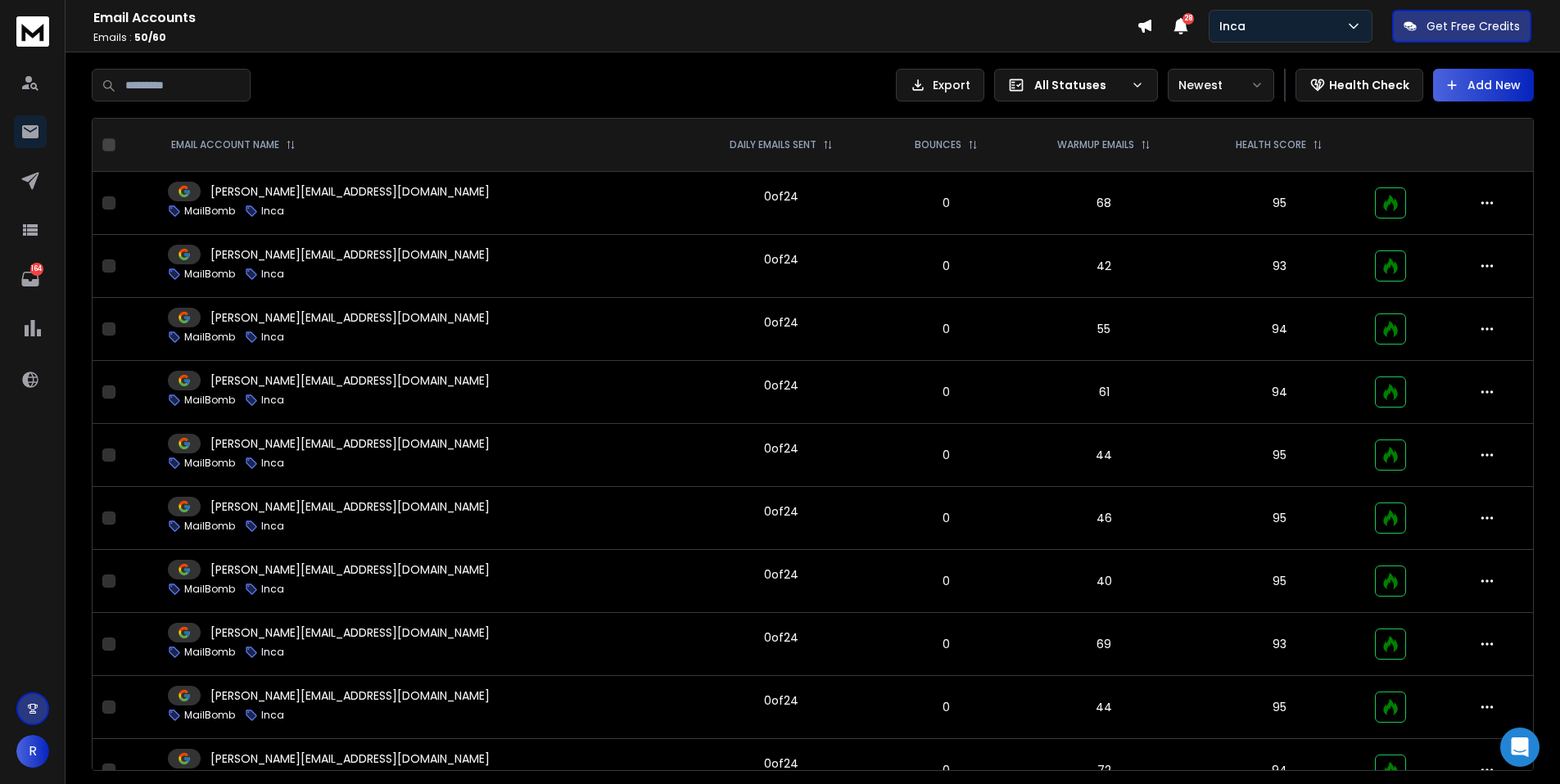
click at [1306, 26] on div "Inca" at bounding box center [1290, 26] width 142 height 16
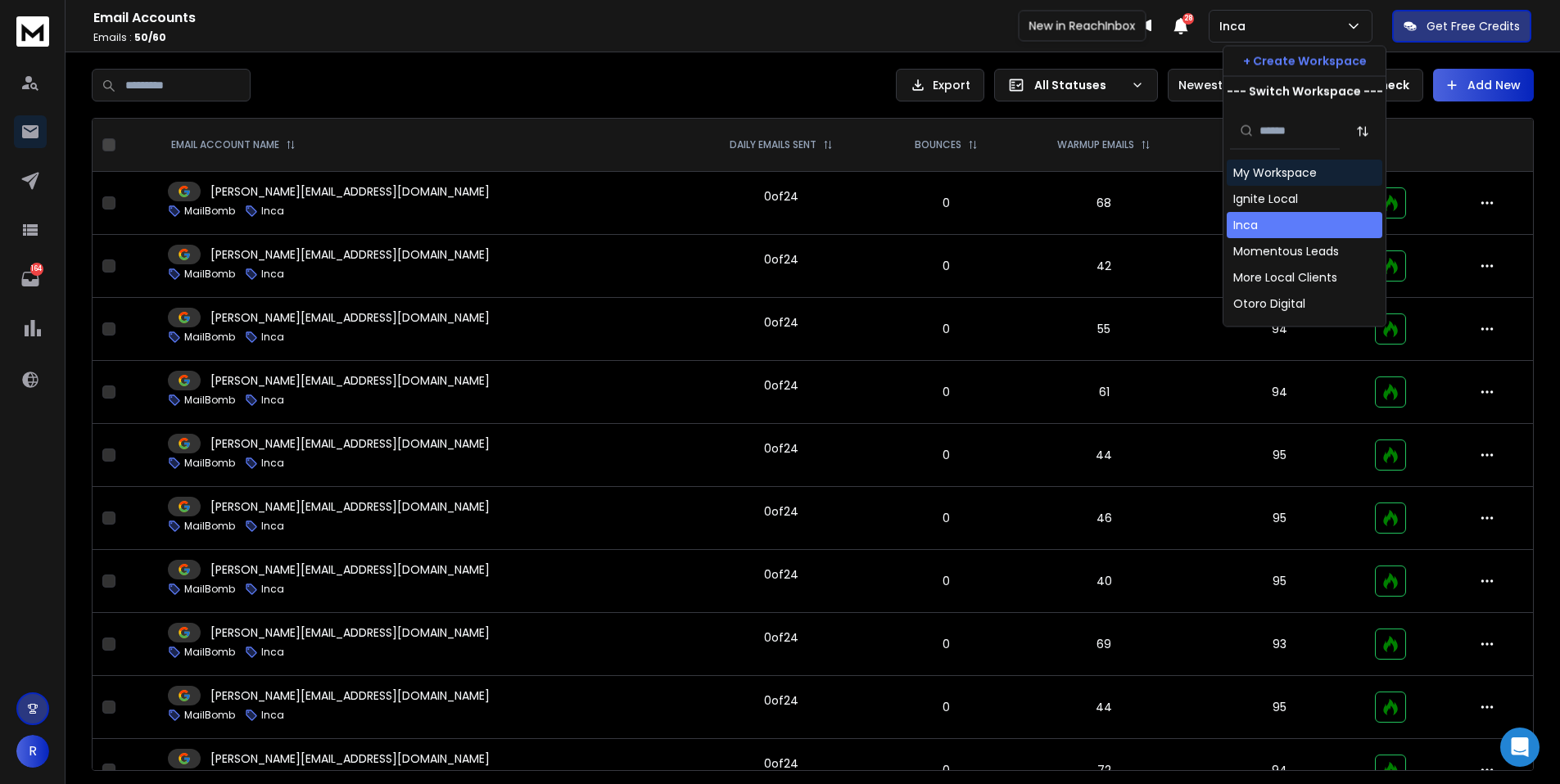
click at [1083, 25] on div "New in ReachInbox" at bounding box center [1082, 26] width 128 height 31
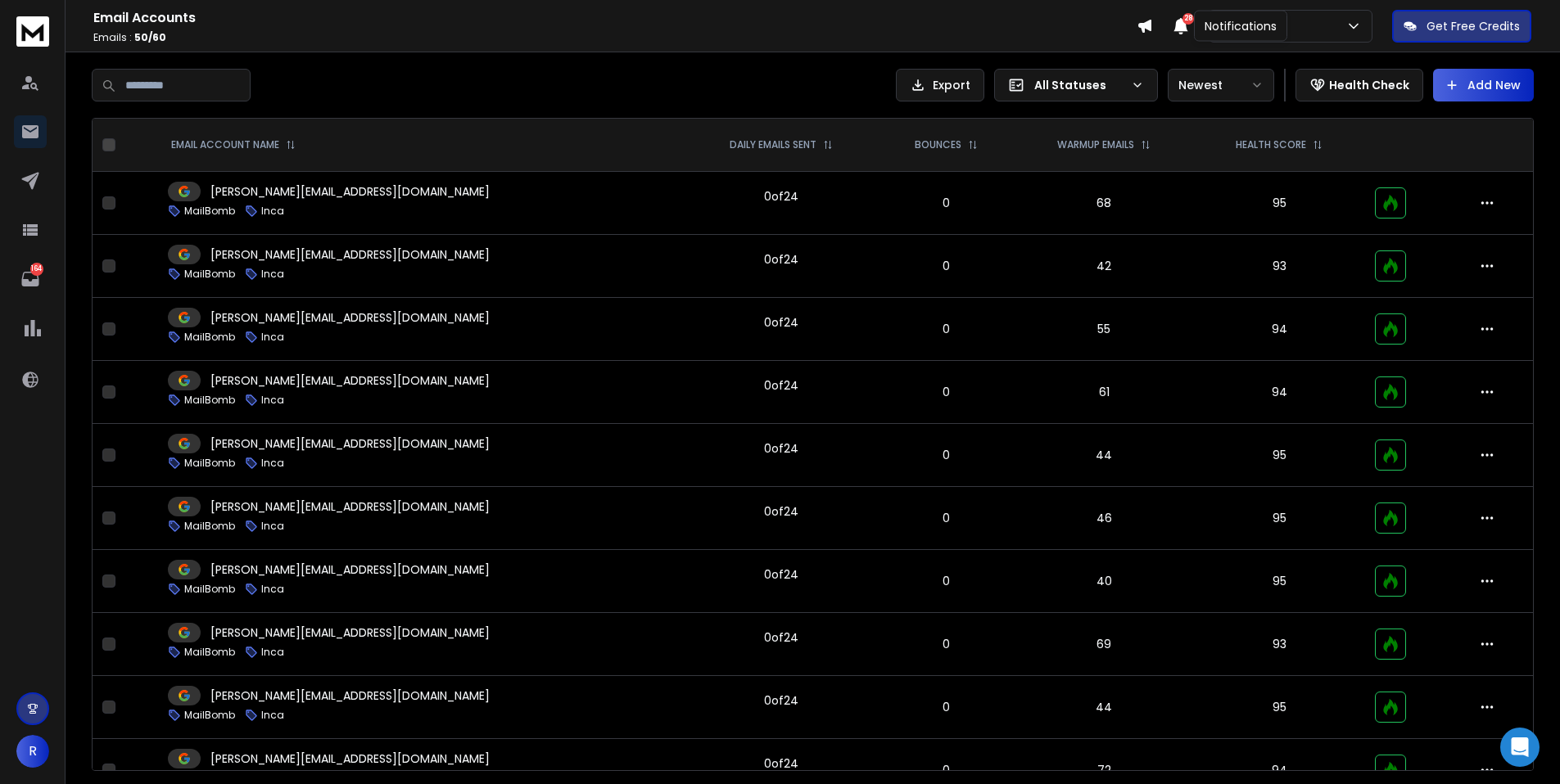
click at [1181, 21] on icon at bounding box center [1181, 25] width 14 height 16
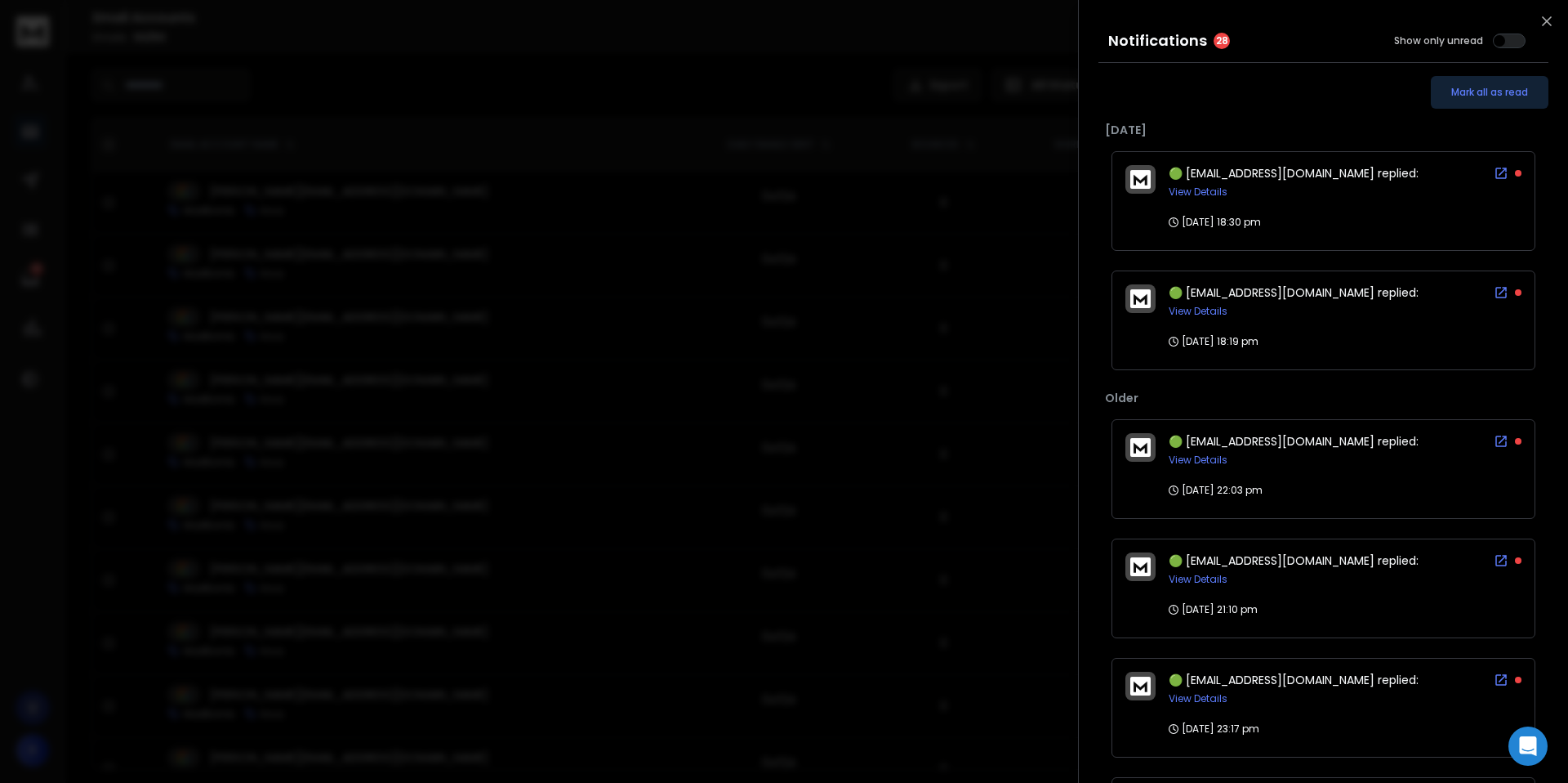
click at [1476, 98] on span "Mark all as read" at bounding box center [1489, 92] width 77 height 13
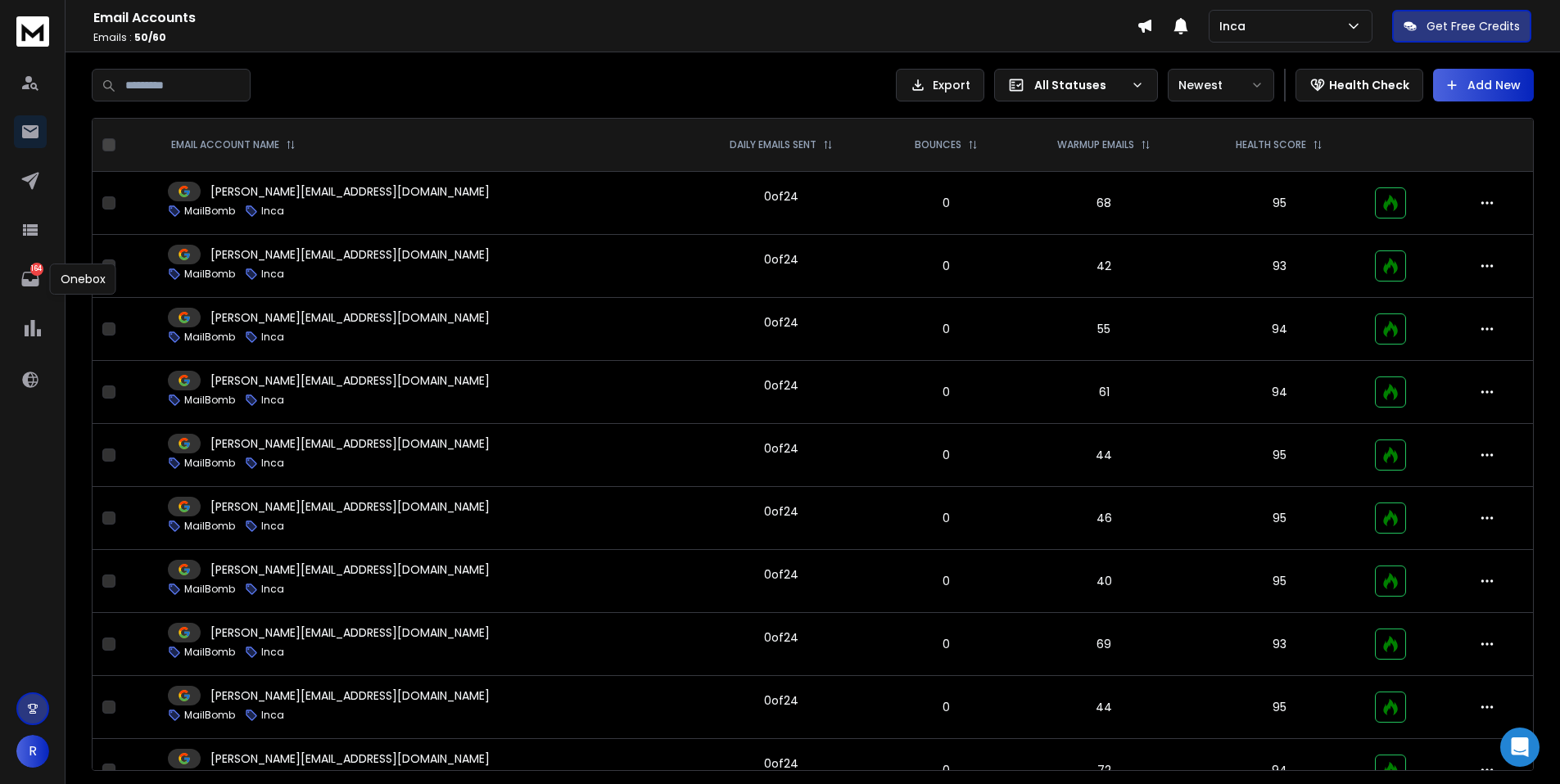
click at [46, 280] on div "164" at bounding box center [33, 282] width 38 height 39
click at [30, 274] on p "164" at bounding box center [37, 269] width 13 height 13
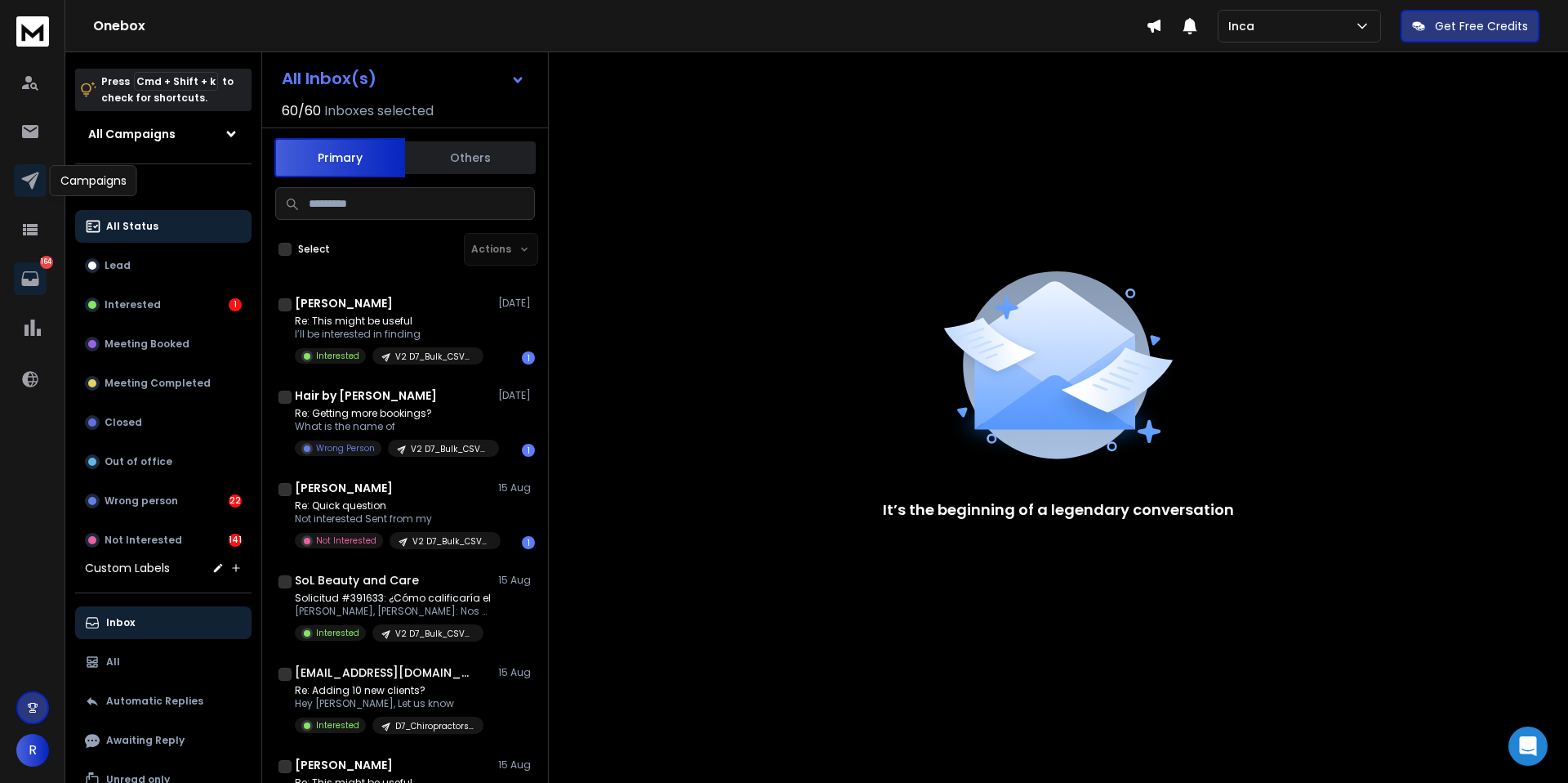
click at [14, 189] on link at bounding box center [30, 180] width 33 height 33
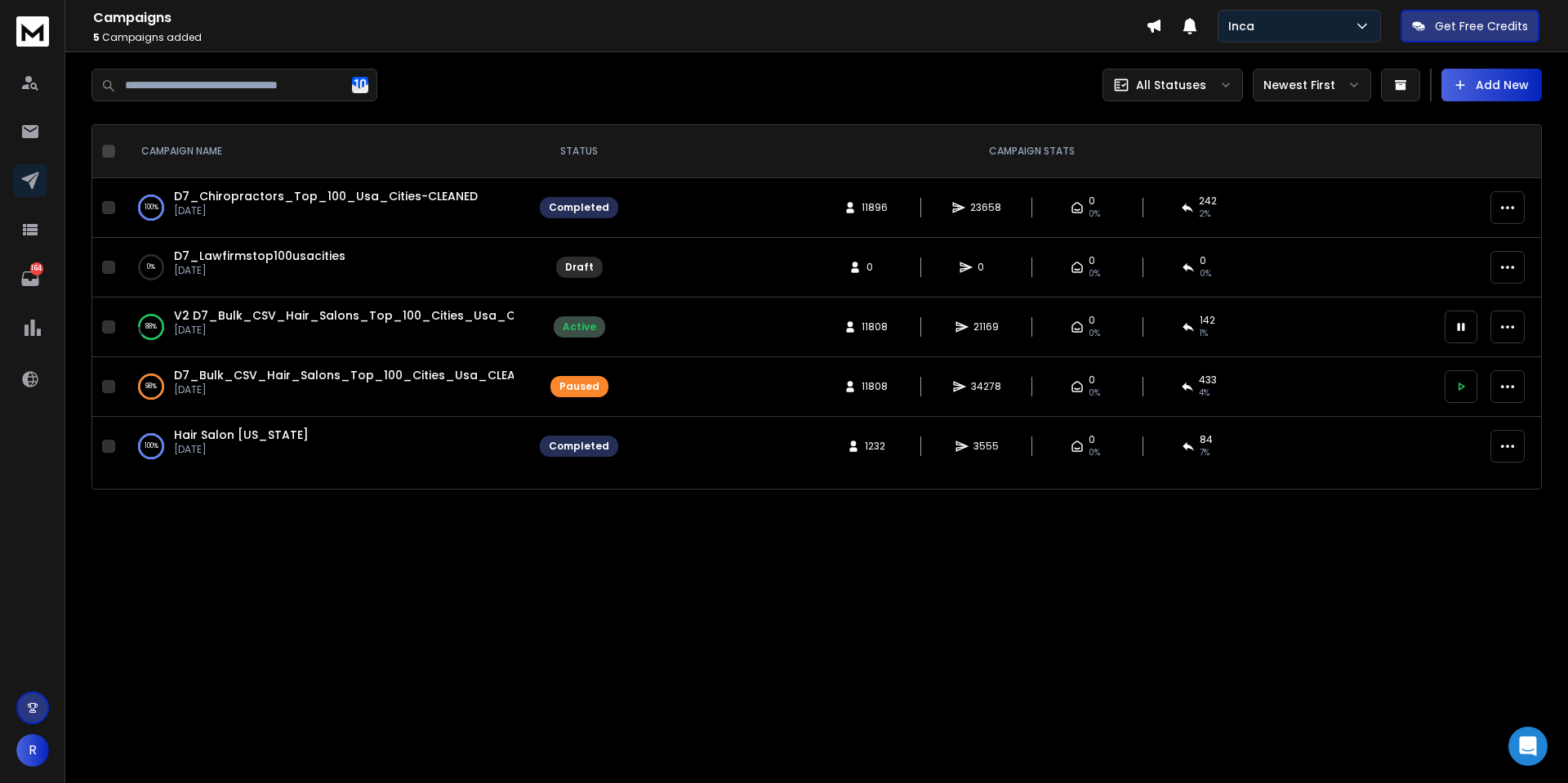
click at [1359, 12] on button "Inca" at bounding box center [1299, 26] width 163 height 33
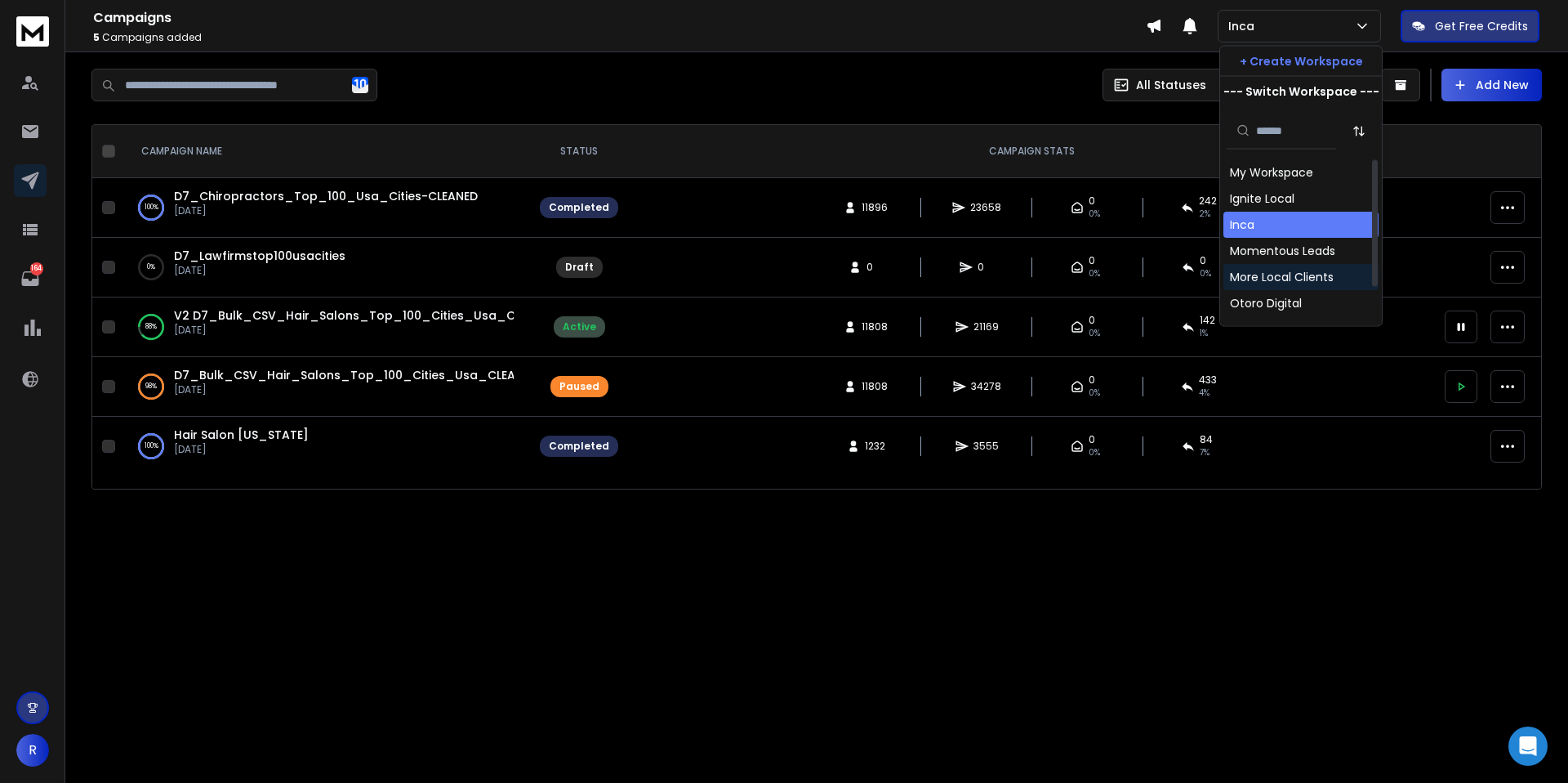
click at [940, 105] on div "Campaigns 5 Campaigns Added All Statuses Newest First Add New CAMPAIGN NAME STA…" at bounding box center [817, 279] width 1451 height 421
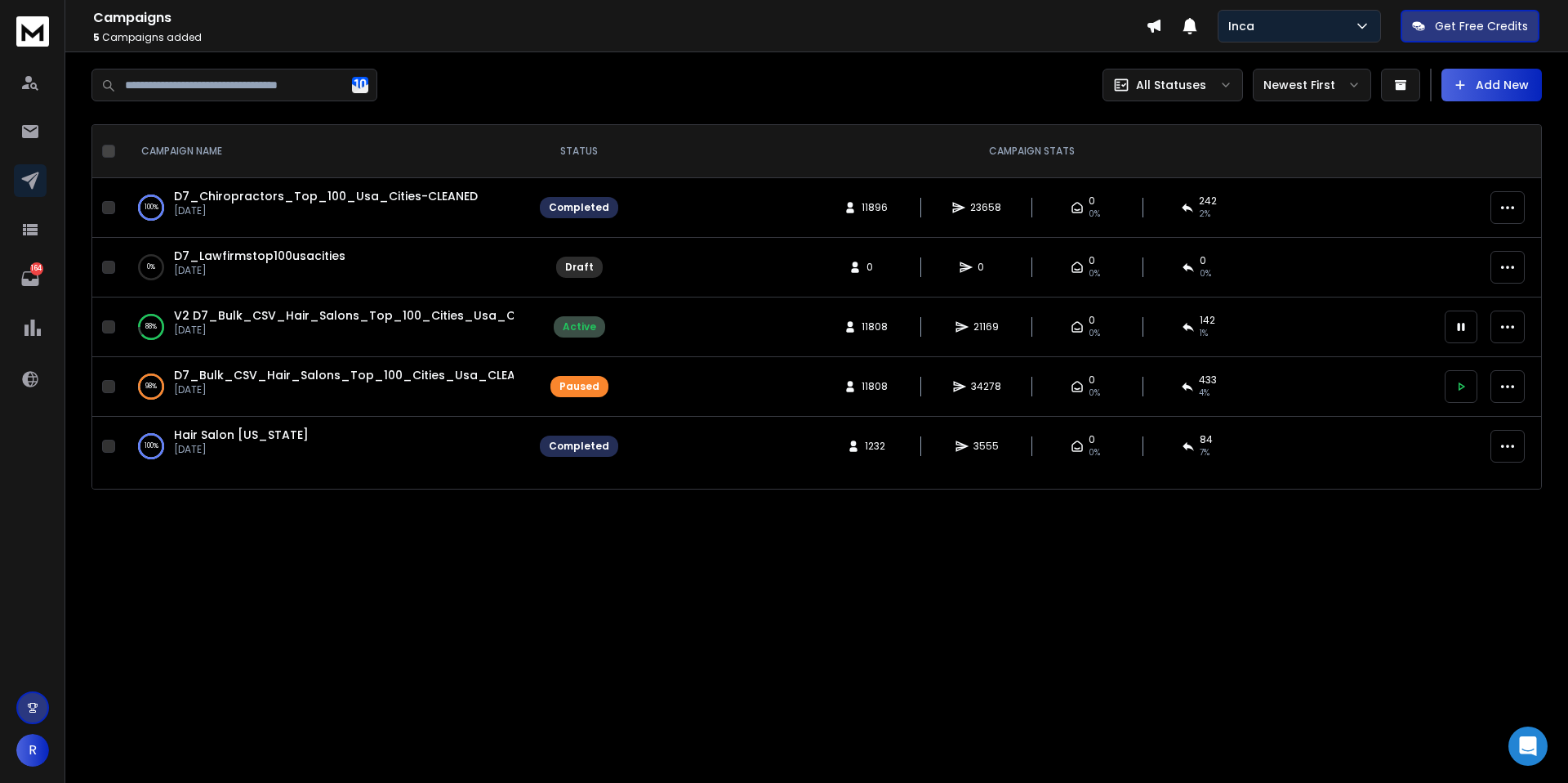
click at [1332, 36] on button "Inca" at bounding box center [1299, 26] width 163 height 33
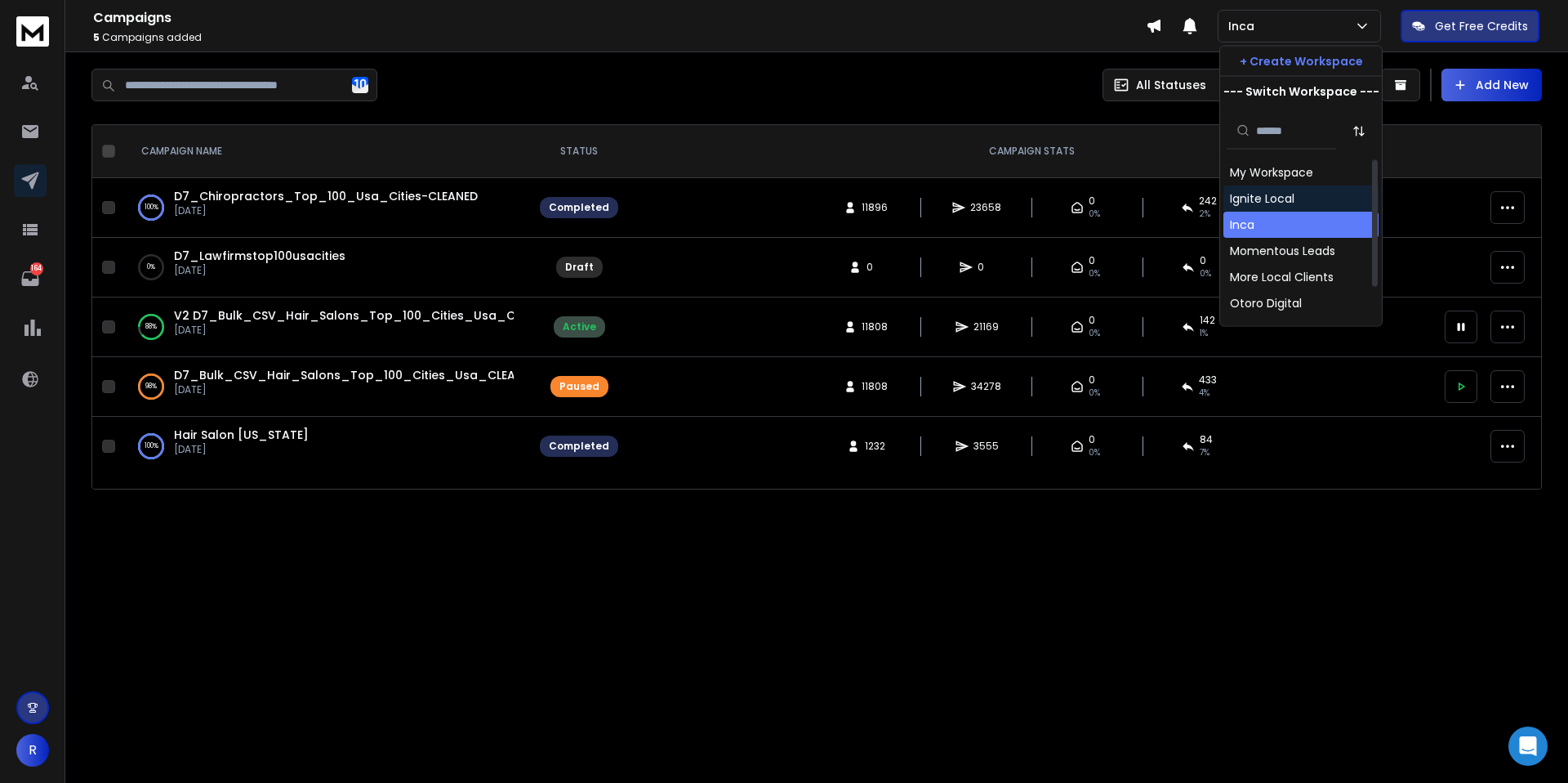
click at [1325, 203] on div "Ignite Local" at bounding box center [1301, 198] width 155 height 26
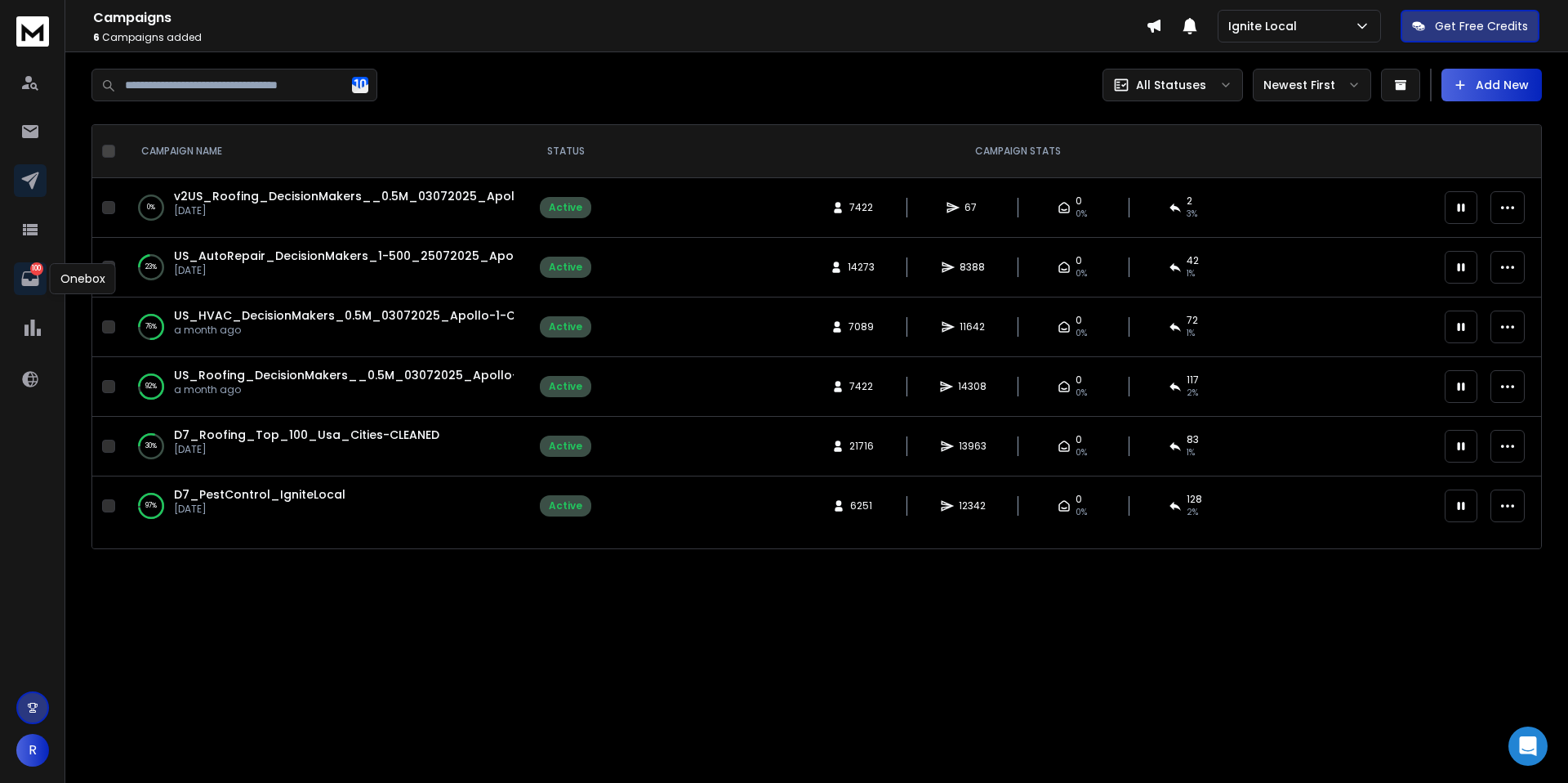
click at [21, 283] on icon at bounding box center [29, 279] width 17 height 14
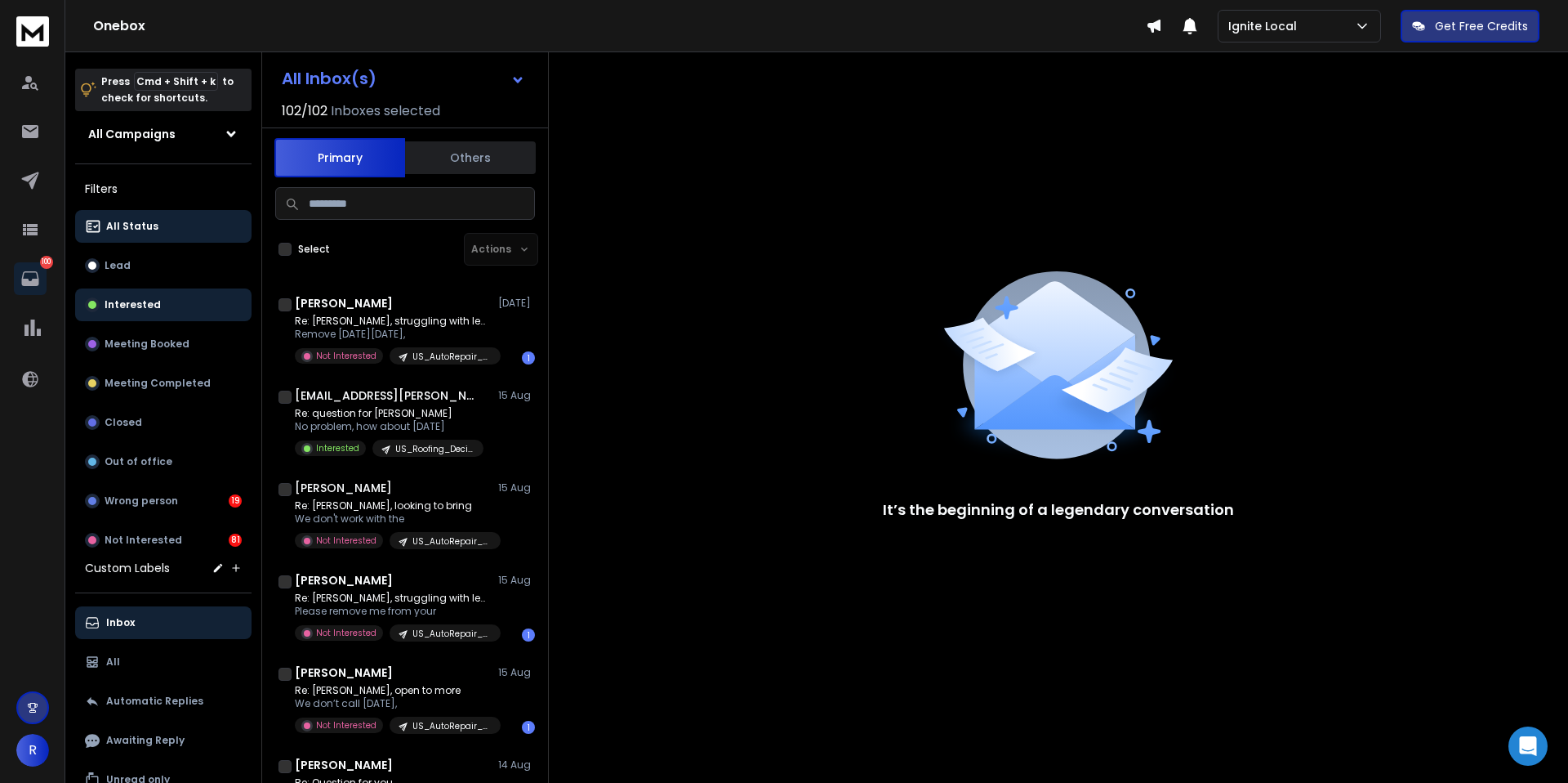
click at [124, 296] on button "Interested" at bounding box center [163, 304] width 177 height 33
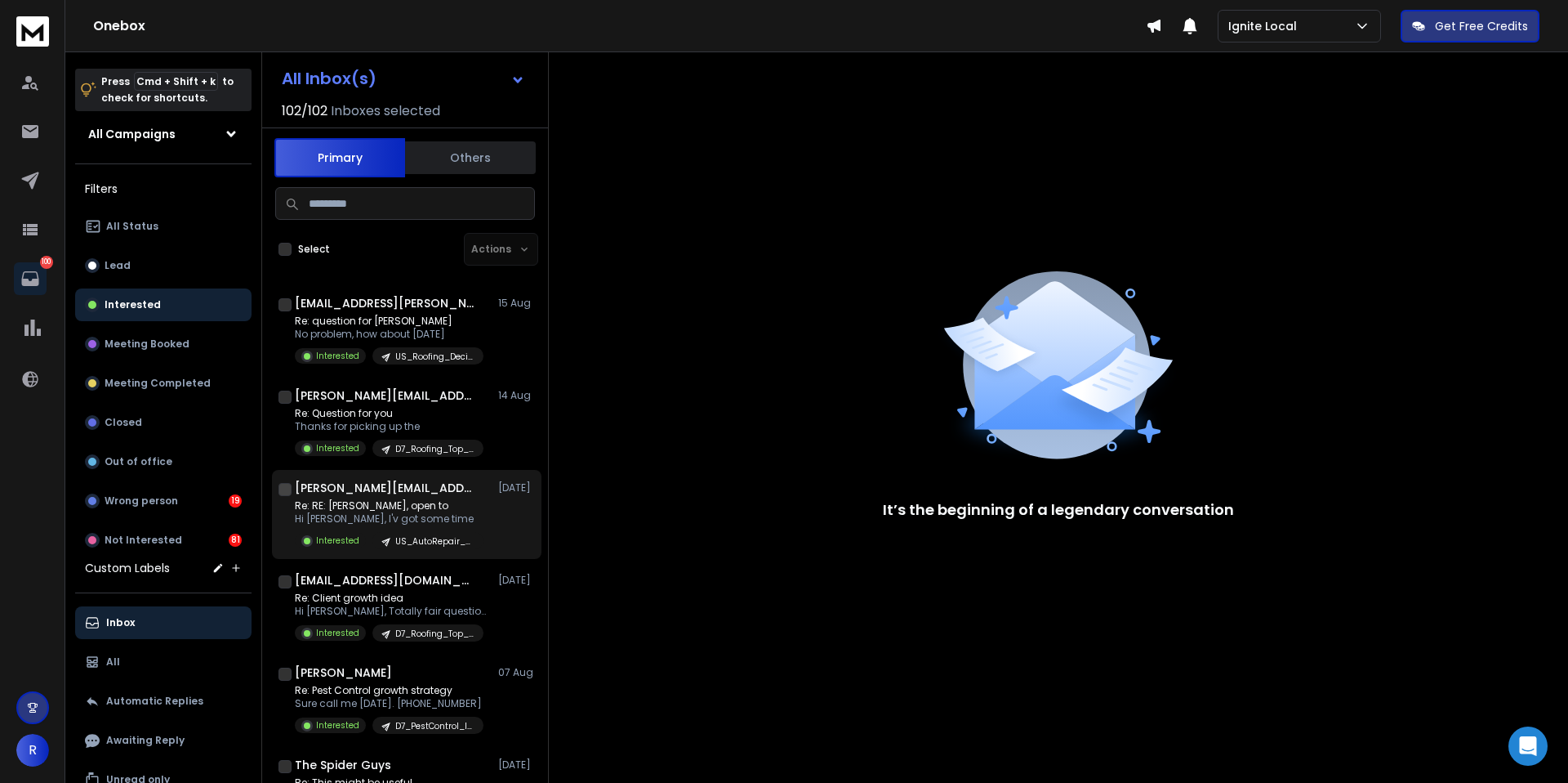
click at [377, 516] on p "Hi [PERSON_NAME], I'v got some time" at bounding box center [388, 519] width 188 height 13
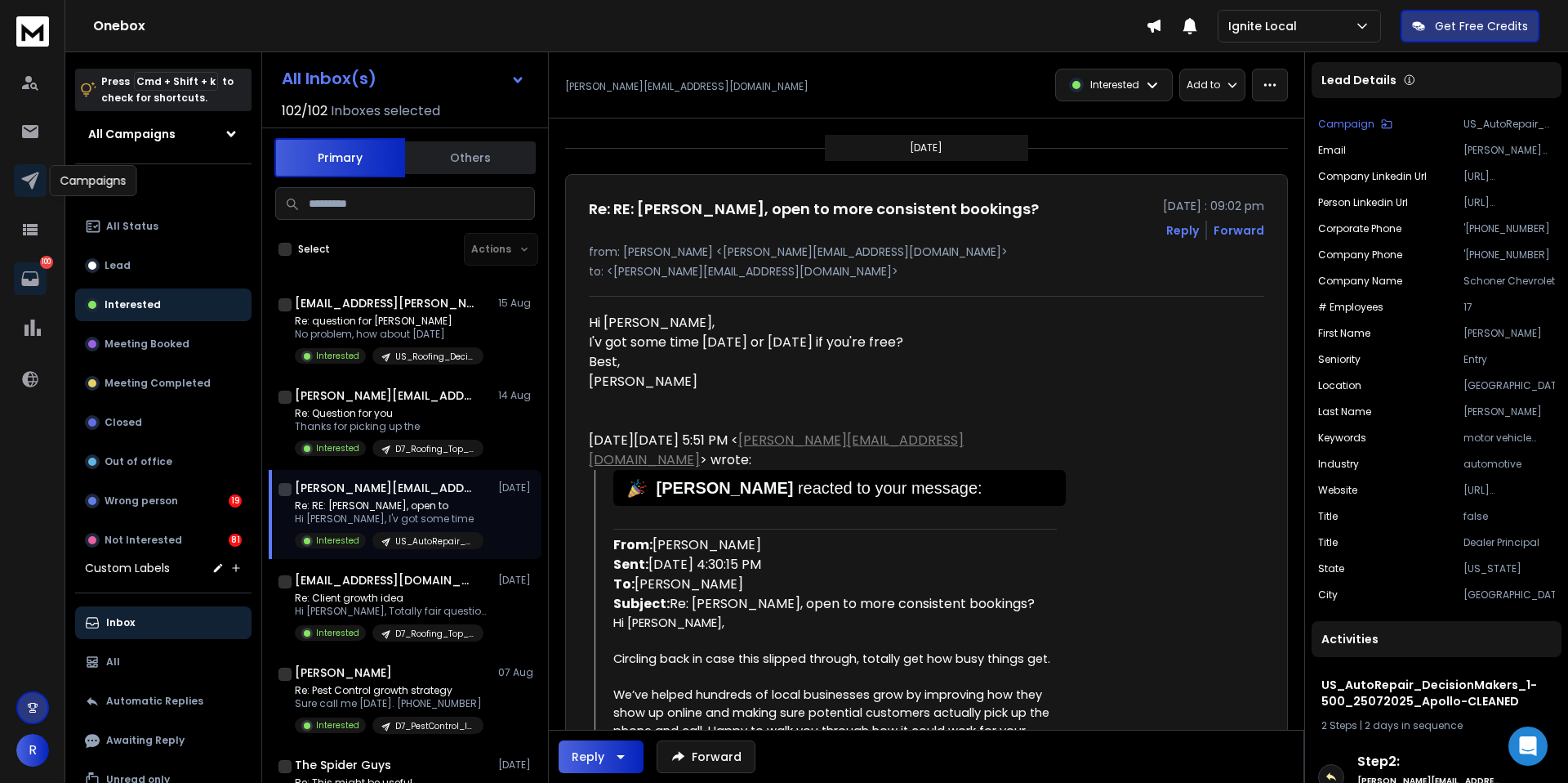
click at [21, 195] on link at bounding box center [30, 180] width 33 height 33
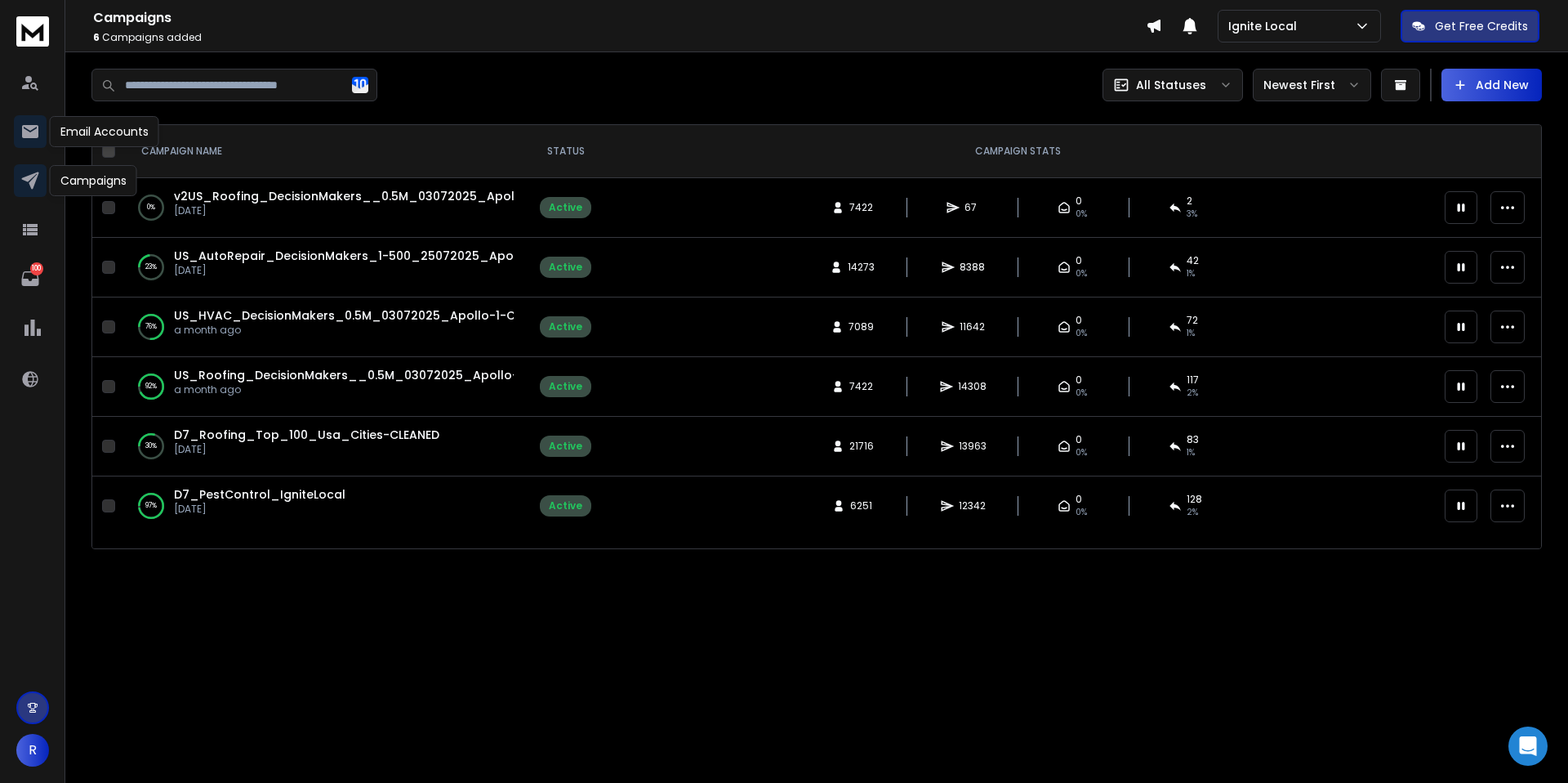
click at [21, 124] on icon at bounding box center [30, 131] width 20 height 20
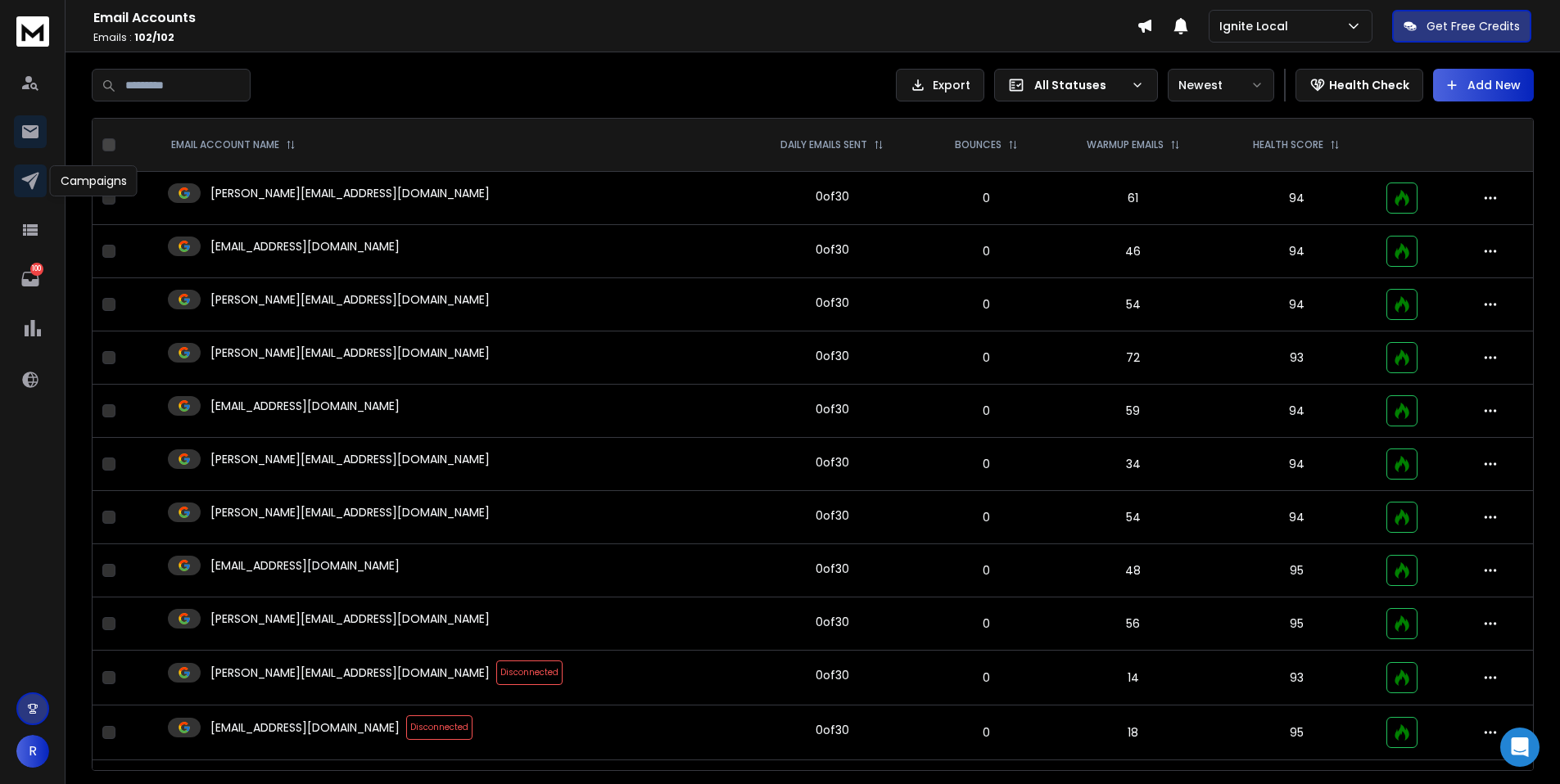
click at [43, 171] on link at bounding box center [30, 181] width 33 height 33
